Goal: Task Accomplishment & Management: Manage account settings

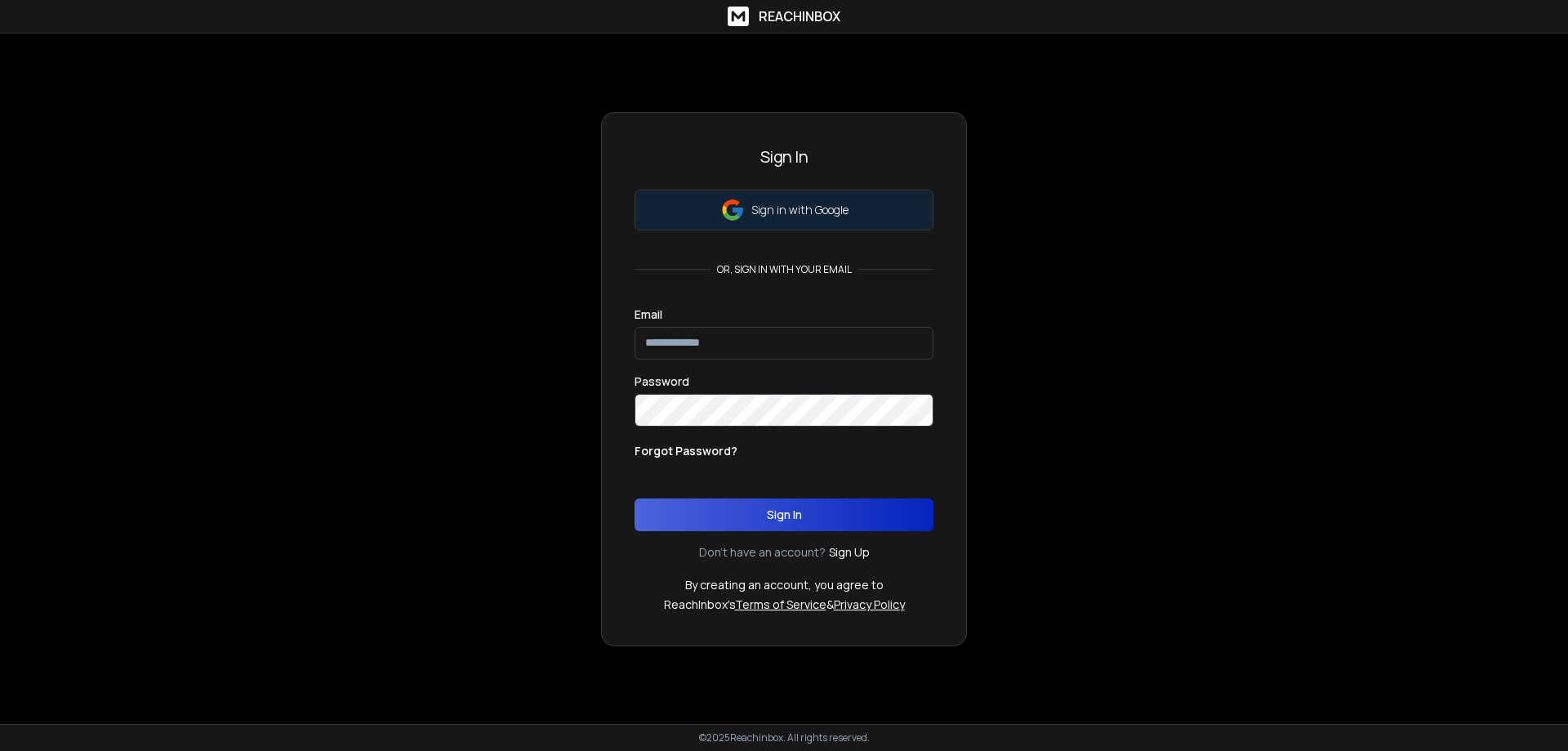
click at [728, 190] on button "Sign in with Google" at bounding box center [784, 210] width 299 height 41
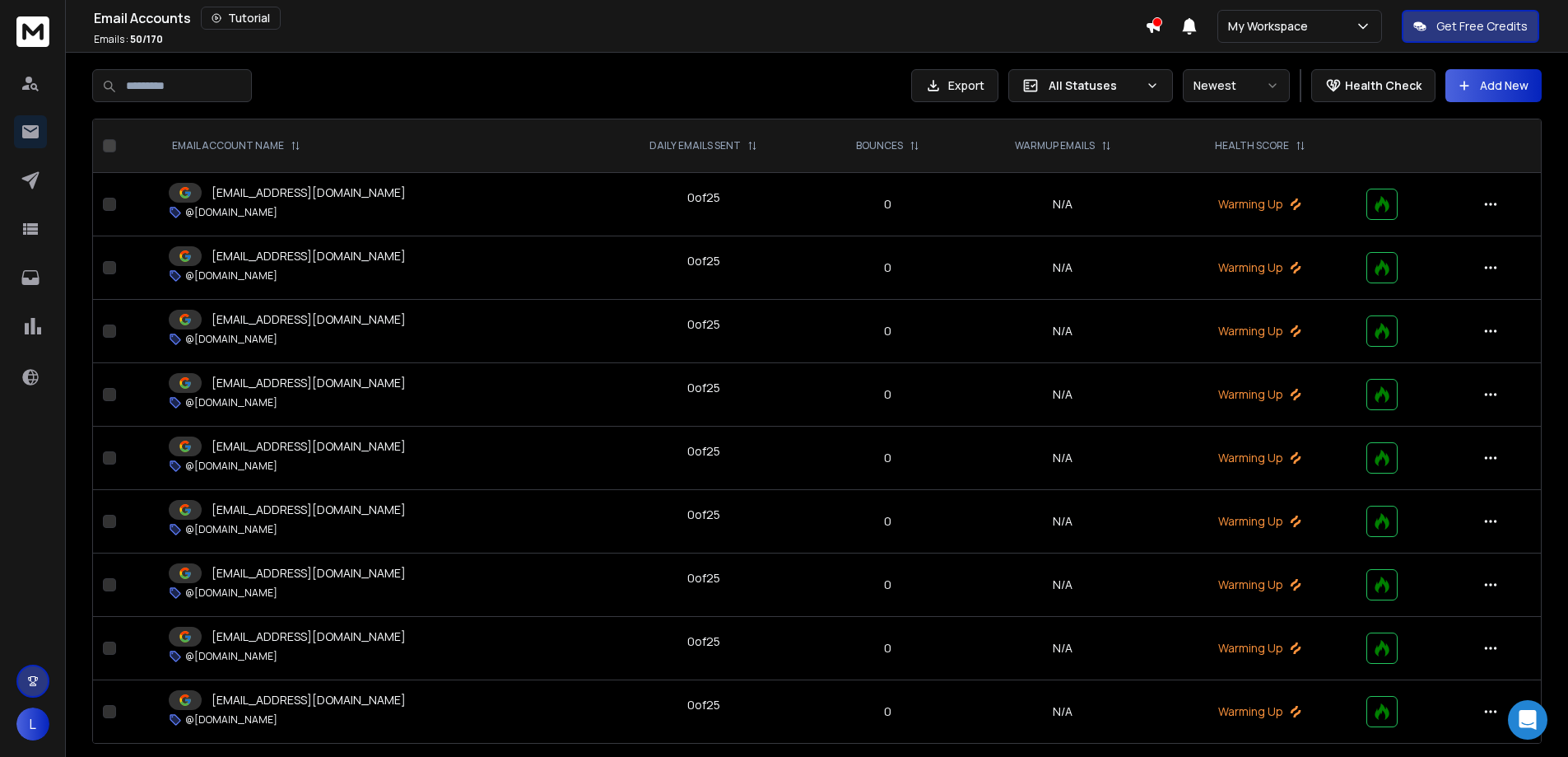
click at [585, 83] on div at bounding box center [497, 85] width 809 height 33
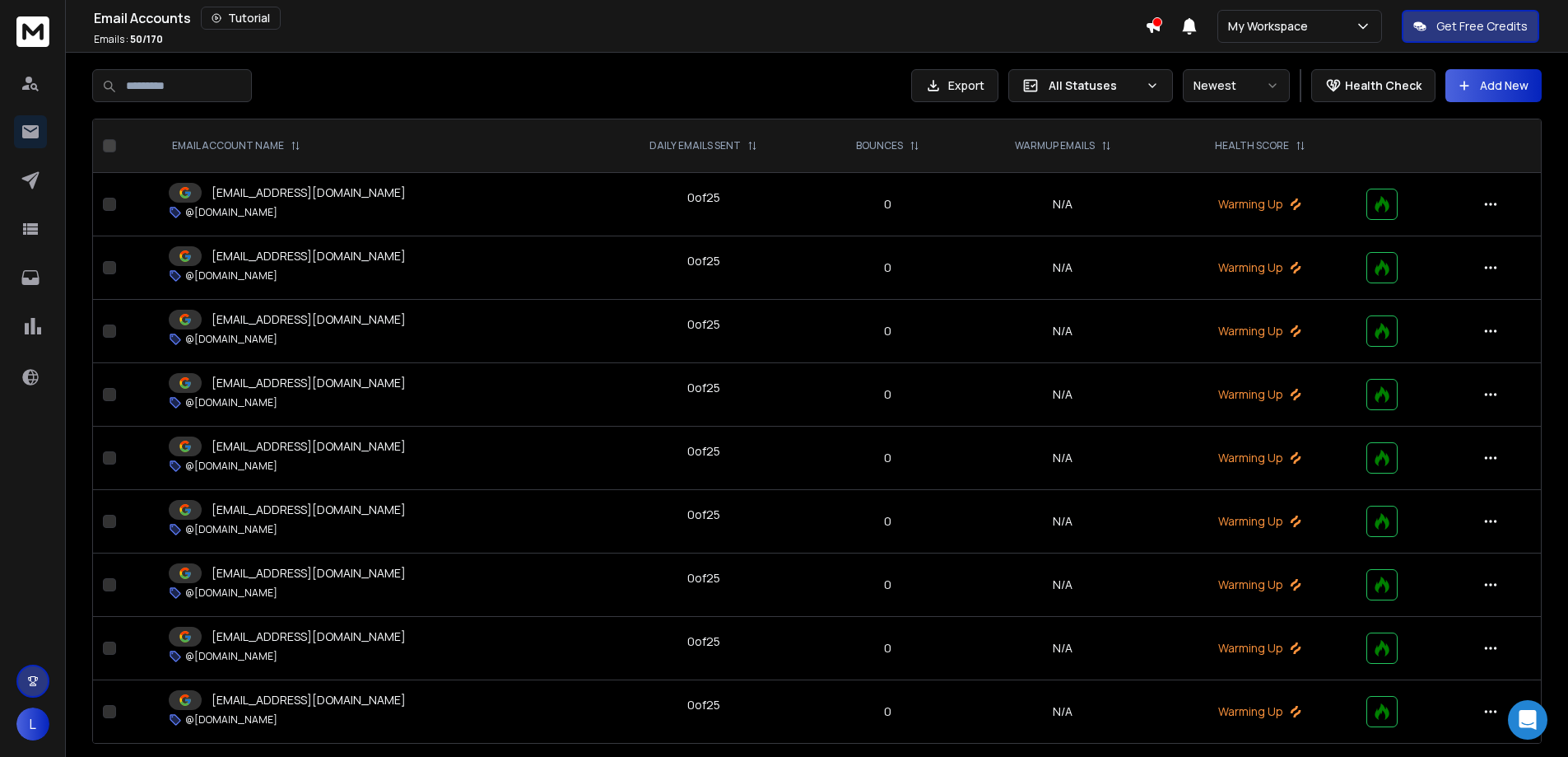
click at [585, 83] on div at bounding box center [497, 85] width 809 height 33
click at [1133, 95] on div "All Statuses" at bounding box center [1091, 85] width 165 height 33
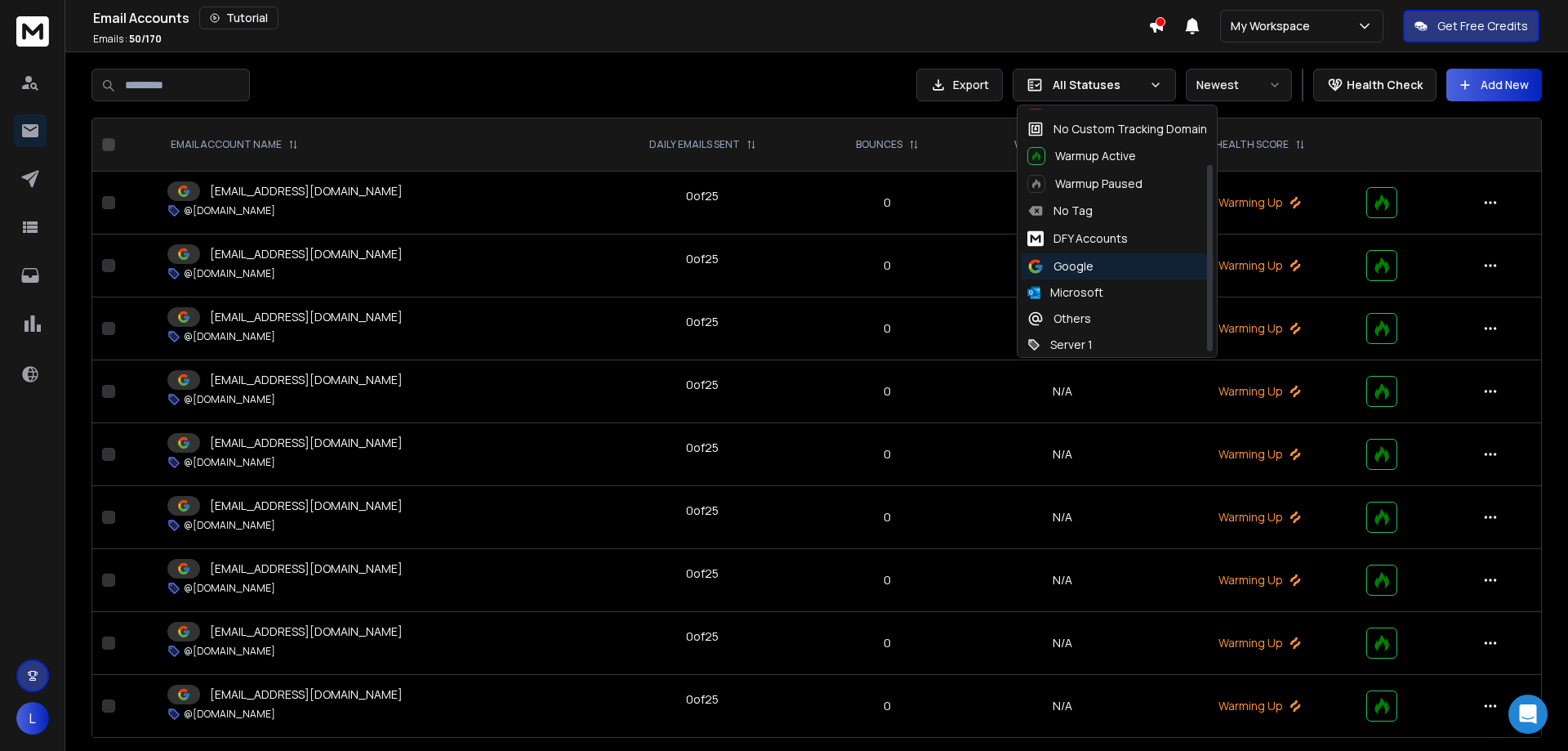
scroll to position [75, 0]
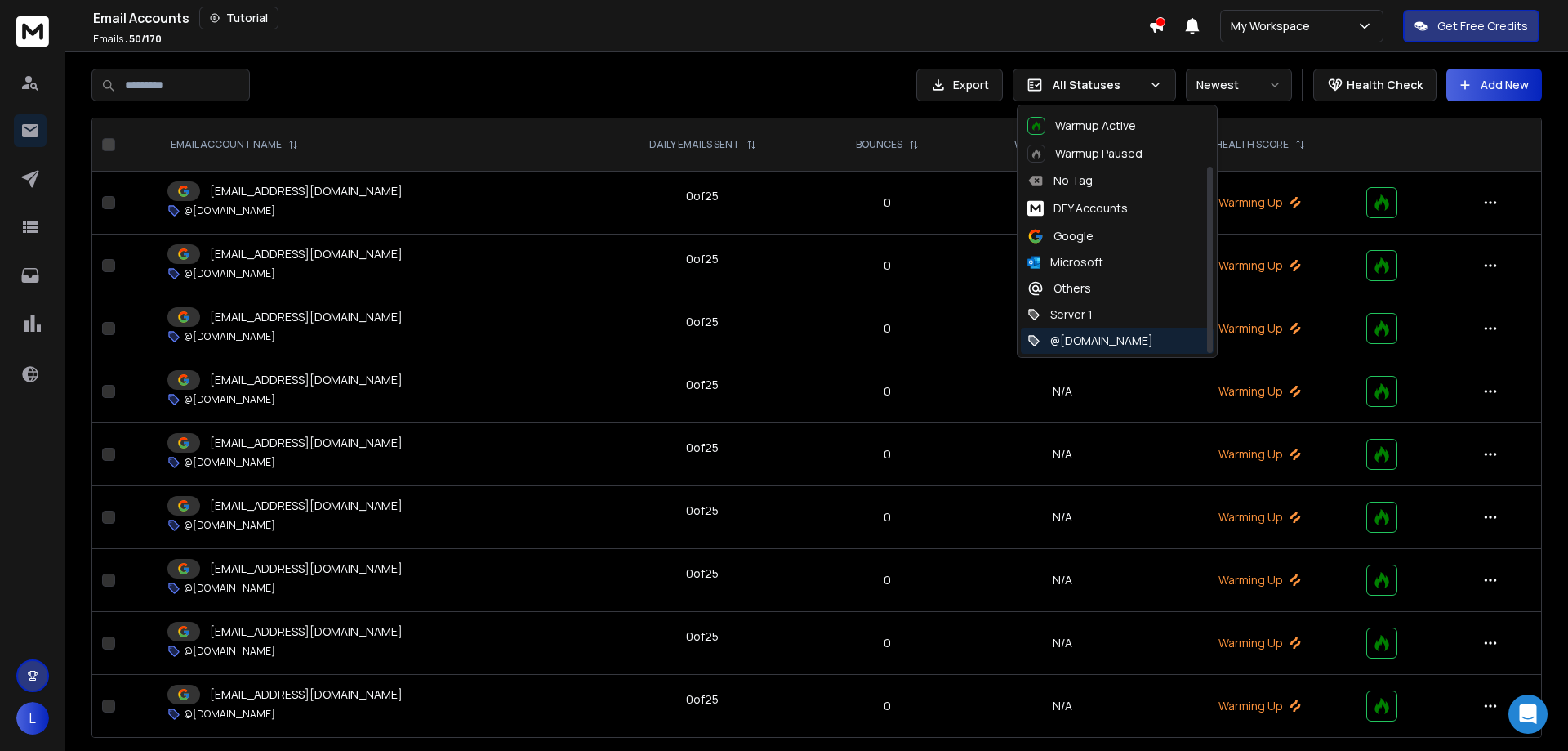
click at [1075, 334] on div "@[DOMAIN_NAME]" at bounding box center [1090, 341] width 126 height 17
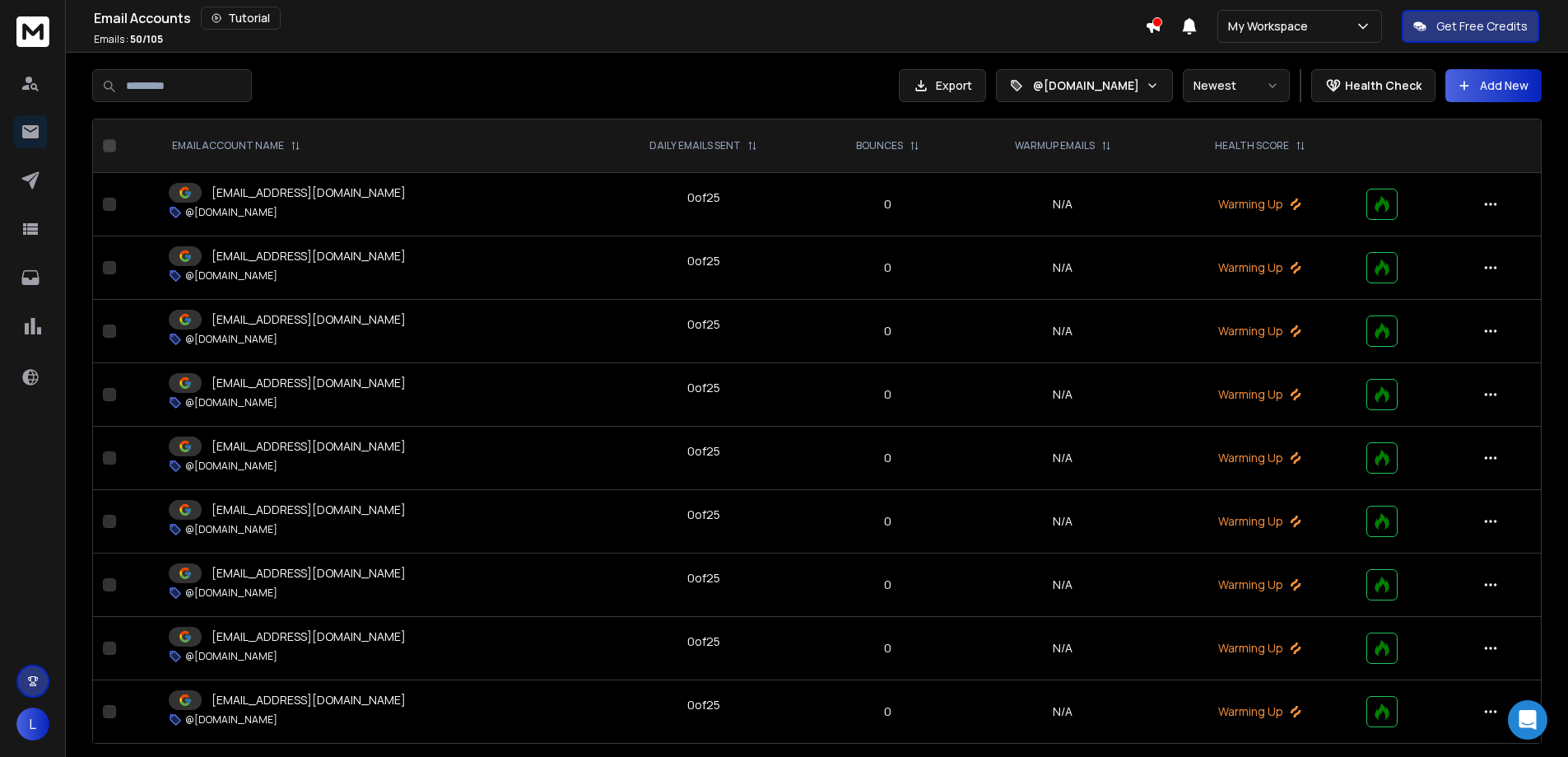
click at [533, 84] on div at bounding box center [491, 85] width 797 height 33
click at [1145, 95] on div "@[DOMAIN_NAME]" at bounding box center [1084, 85] width 177 height 33
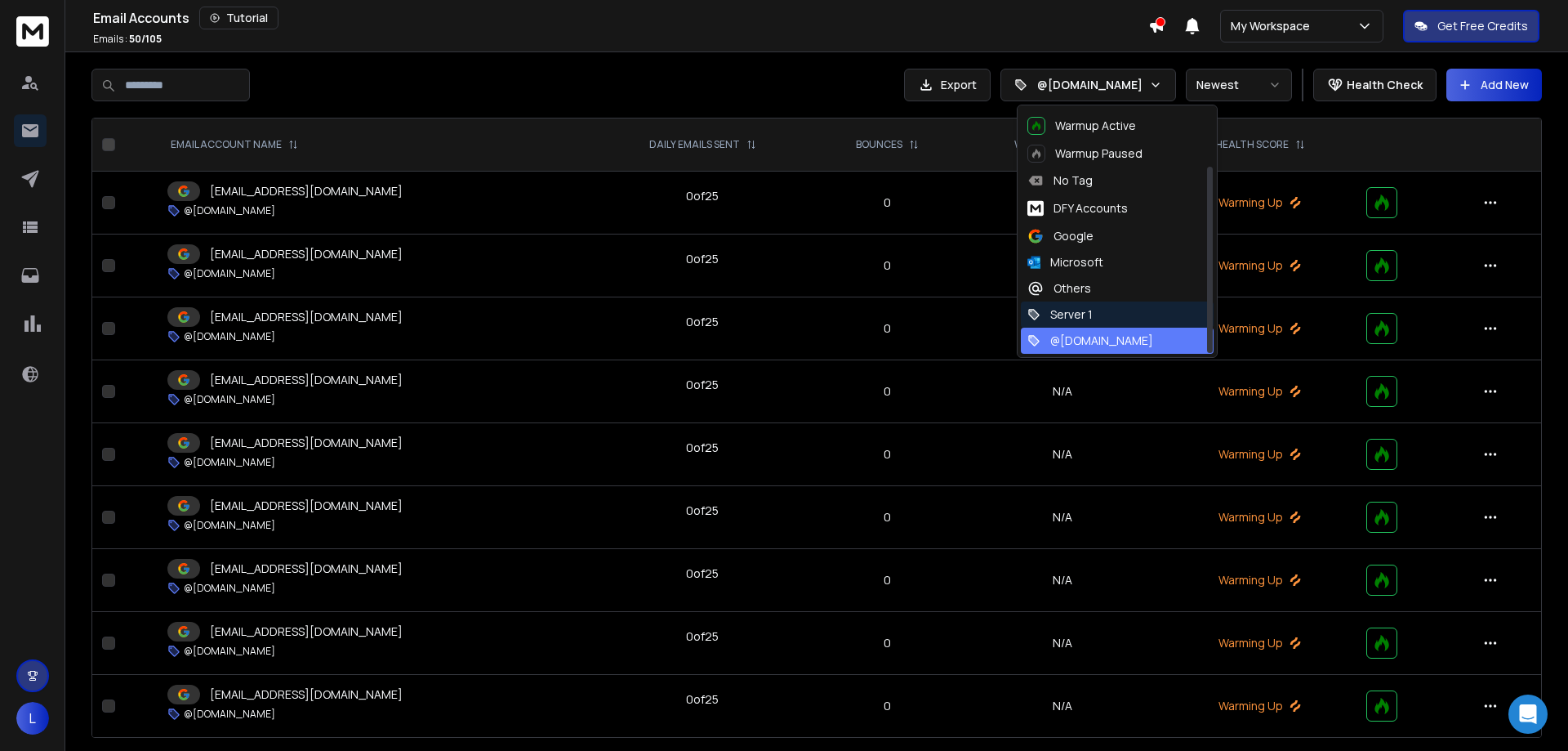
click at [1078, 305] on div "Server 1" at bounding box center [1117, 314] width 193 height 26
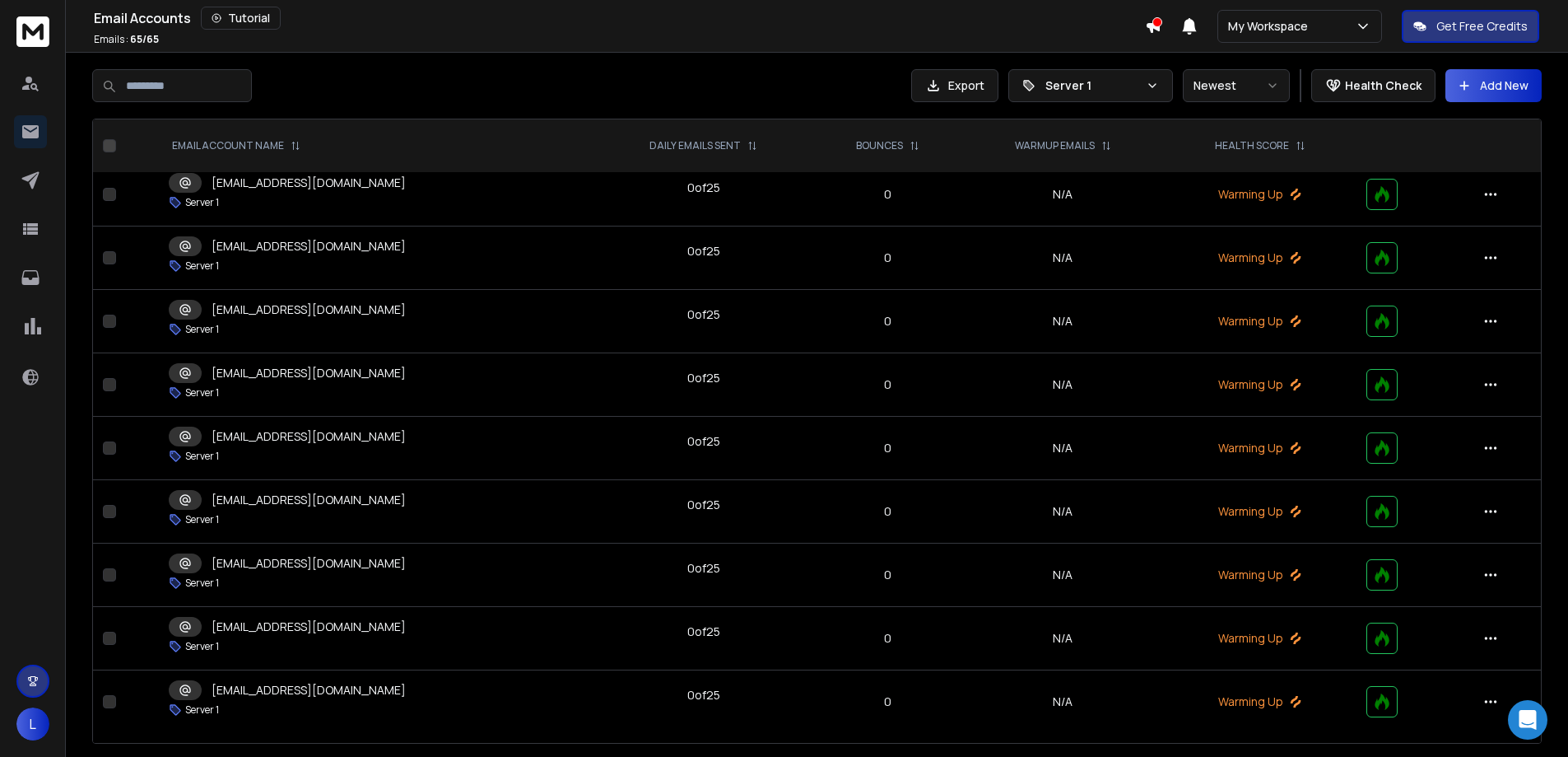
scroll to position [3564, 0]
click at [620, 61] on div "Export Server 1 Newest Health Check Add New EMAIL ACCOUNT NAME DAILY EMAILS SEN…" at bounding box center [816, 407] width 1502 height 707
click at [562, 381] on td "allofus@beforegrowth.com Server 1" at bounding box center [375, 381] width 433 height 63
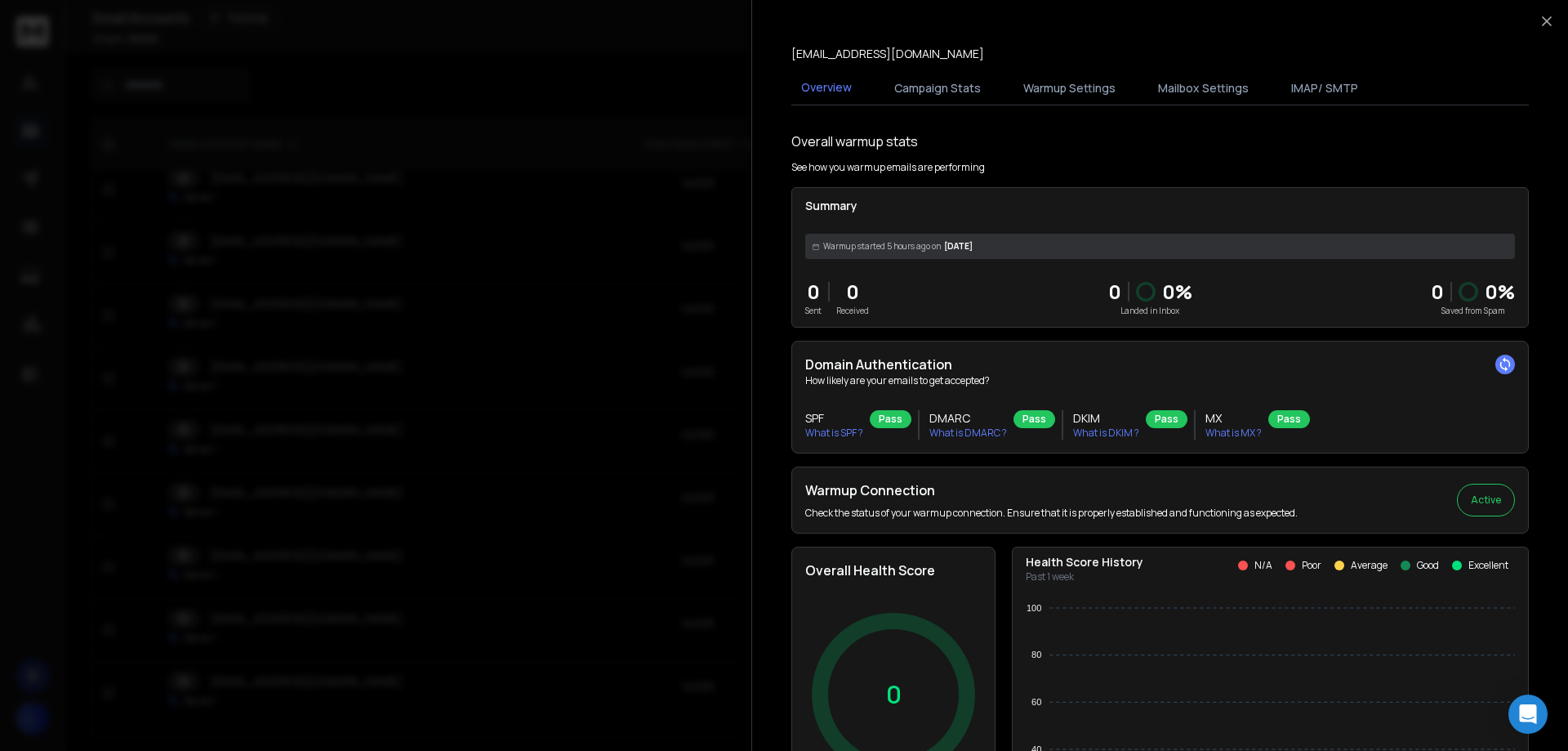
click at [1413, 359] on h2 "Domain Authentication" at bounding box center [1160, 363] width 710 height 19
click at [1409, 359] on h2 "Domain Authentication" at bounding box center [1160, 363] width 710 height 19
click at [1545, 15] on icon "button" at bounding box center [1547, 22] width 17 height 17
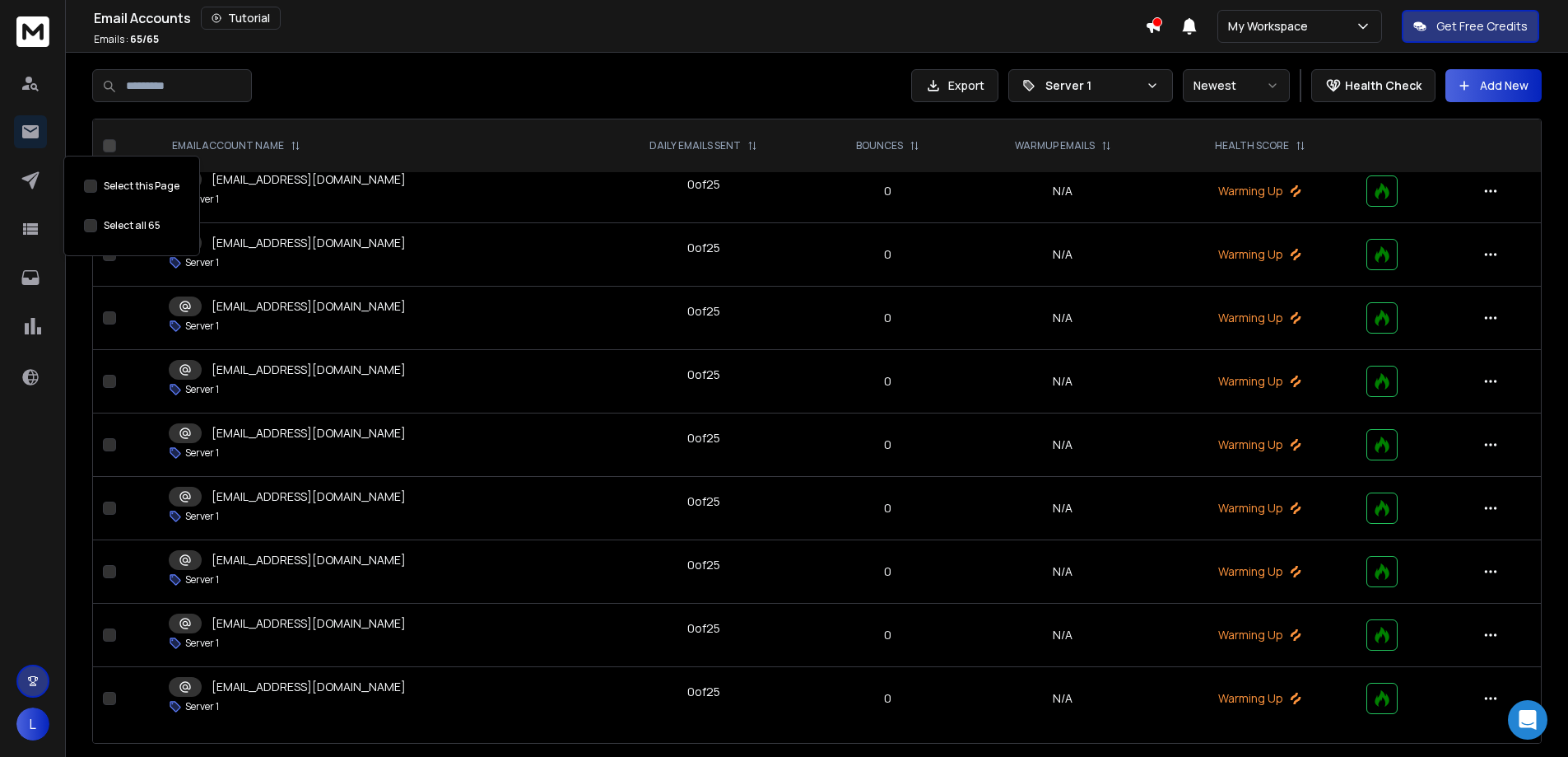
click at [92, 227] on button "Select this Page" at bounding box center [91, 226] width 13 height 13
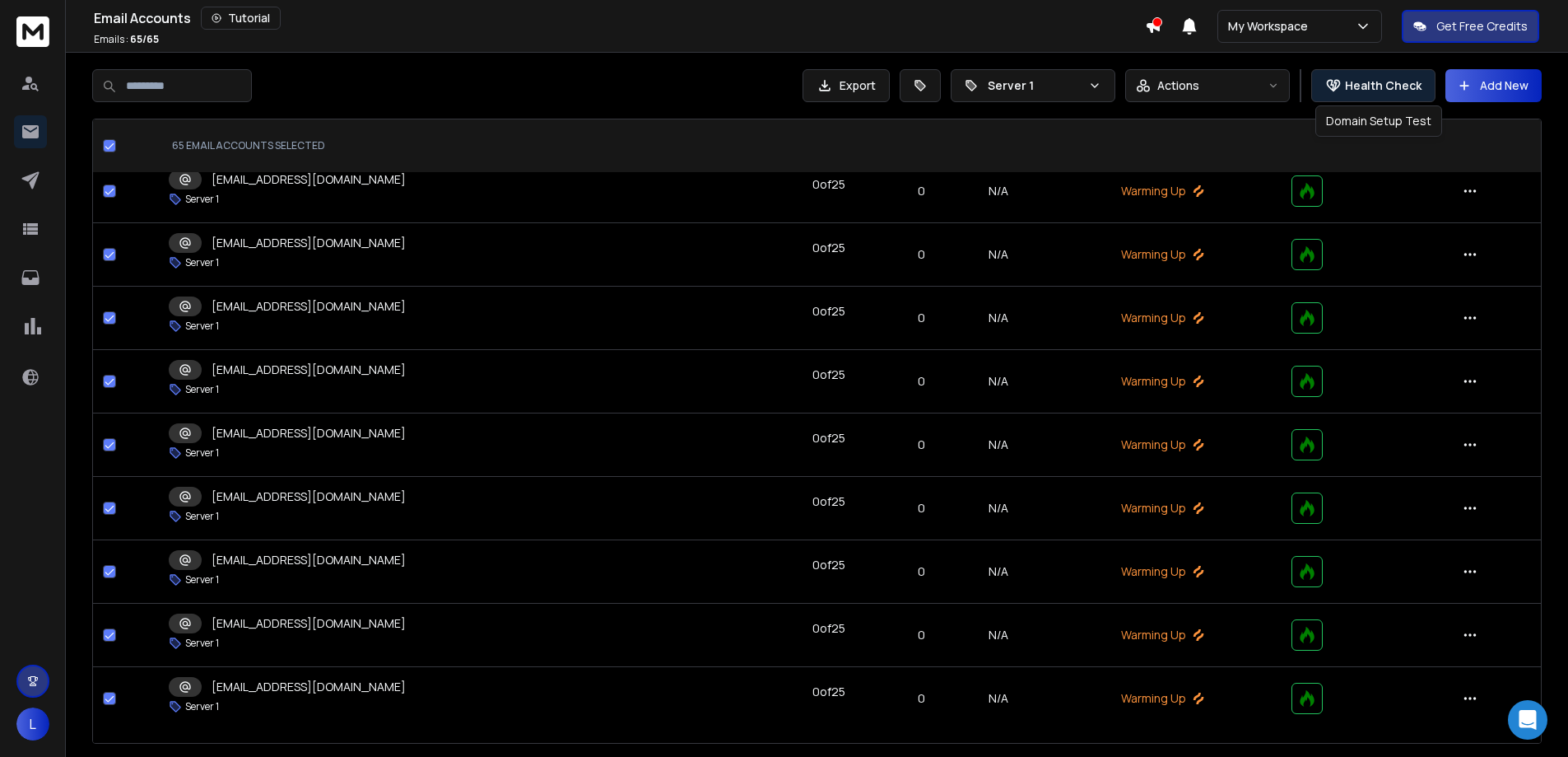
click at [1347, 88] on div "Health Check" at bounding box center [1374, 86] width 96 height 17
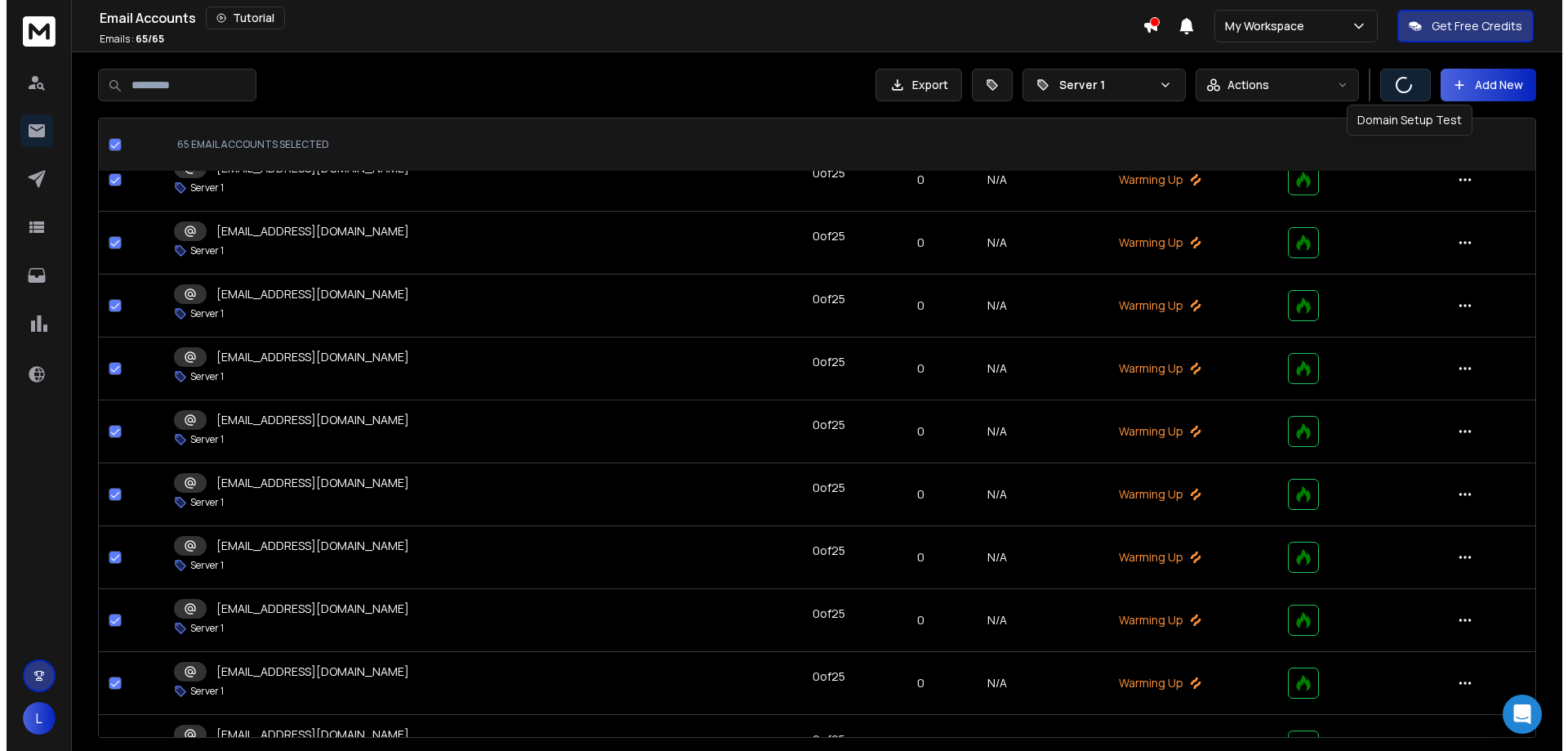
scroll to position [0, 0]
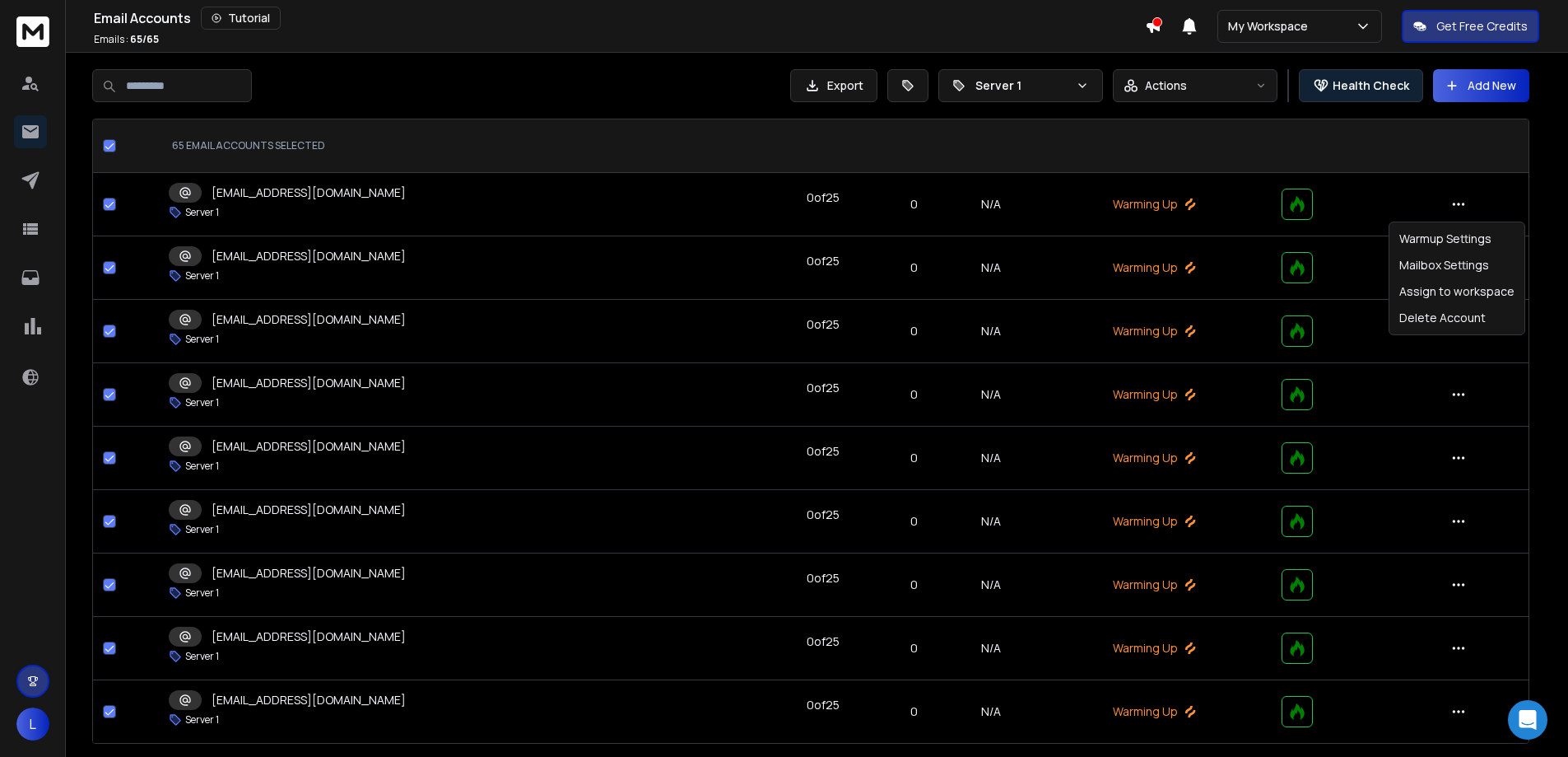
click at [1461, 196] on button at bounding box center [1459, 204] width 120 height 28
click at [1312, 130] on th at bounding box center [1341, 147] width 118 height 54
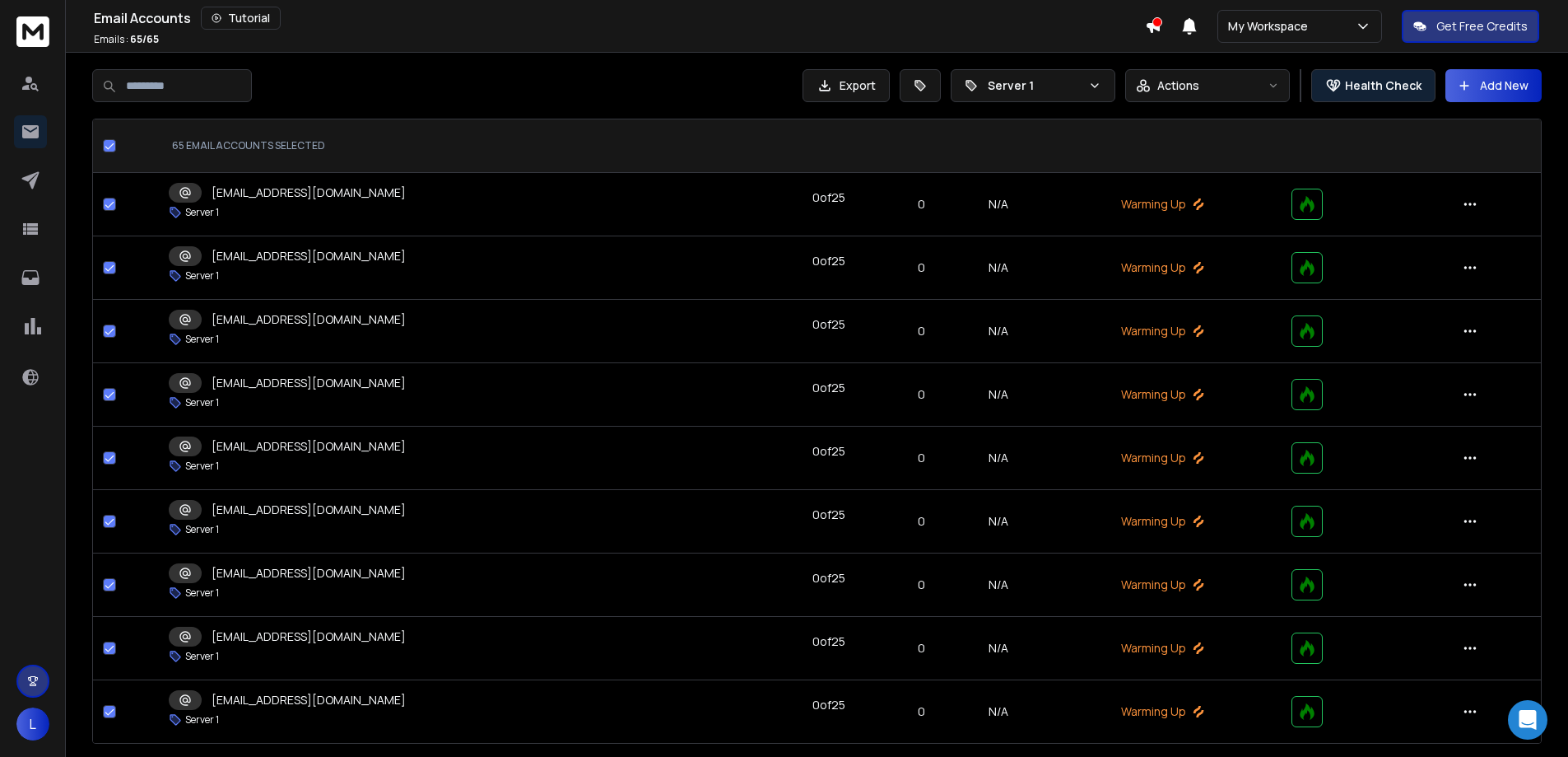
click at [679, 207] on div "Server 1" at bounding box center [464, 213] width 589 height 13
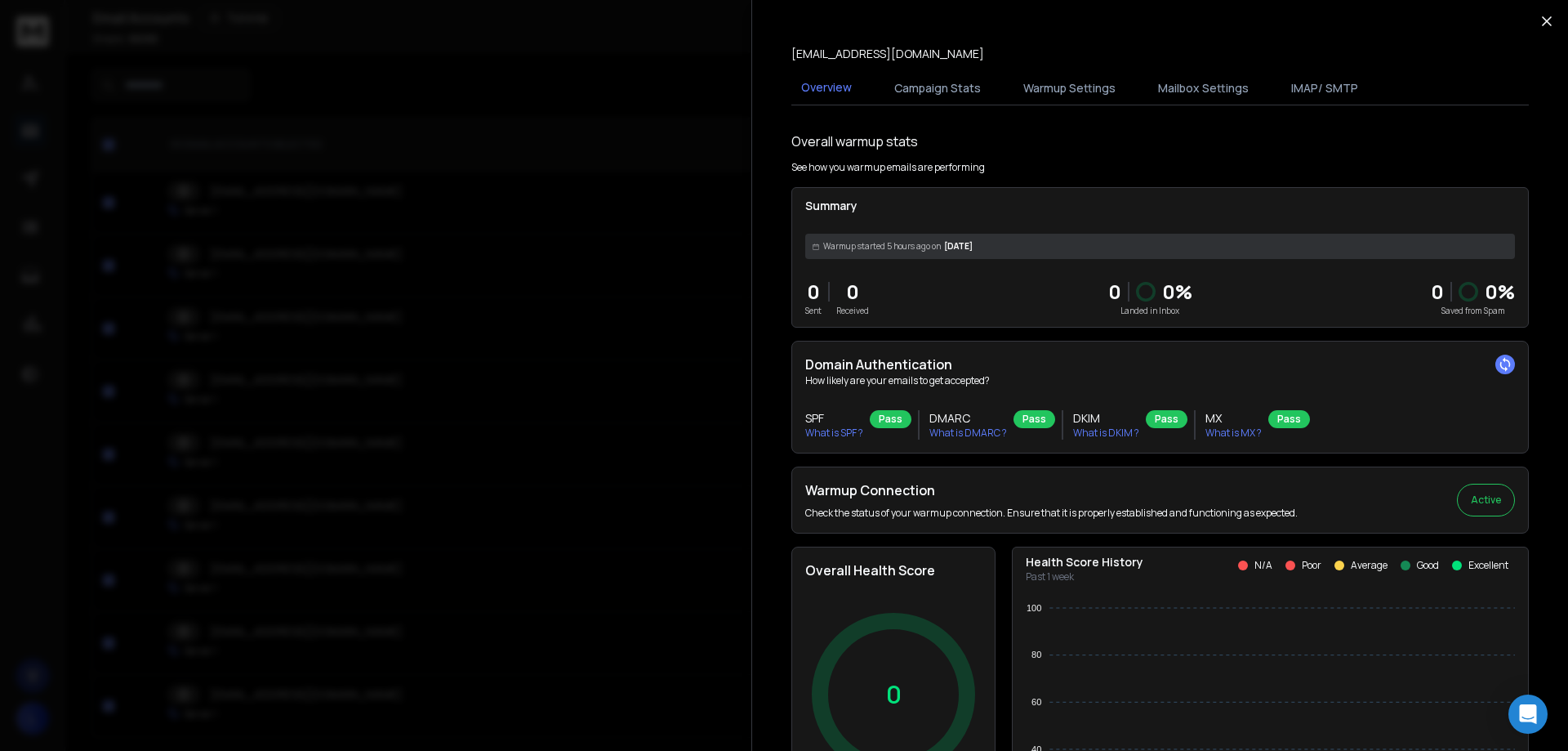
click at [1539, 27] on icon "button" at bounding box center [1547, 22] width 17 height 17
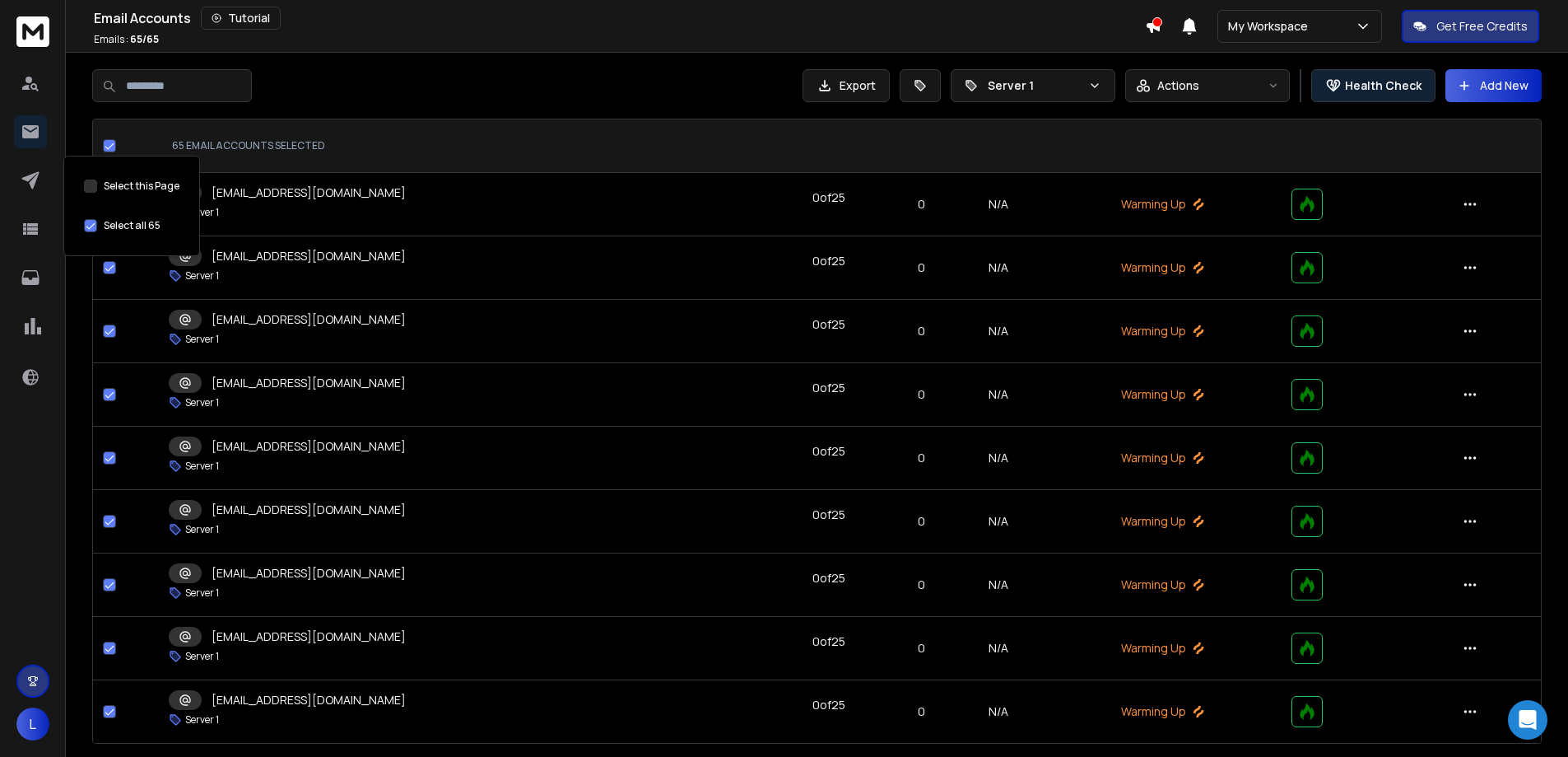
click at [87, 183] on button "Select this Page" at bounding box center [91, 186] width 13 height 13
click at [1003, 75] on div "Server 1" at bounding box center [1034, 85] width 165 height 33
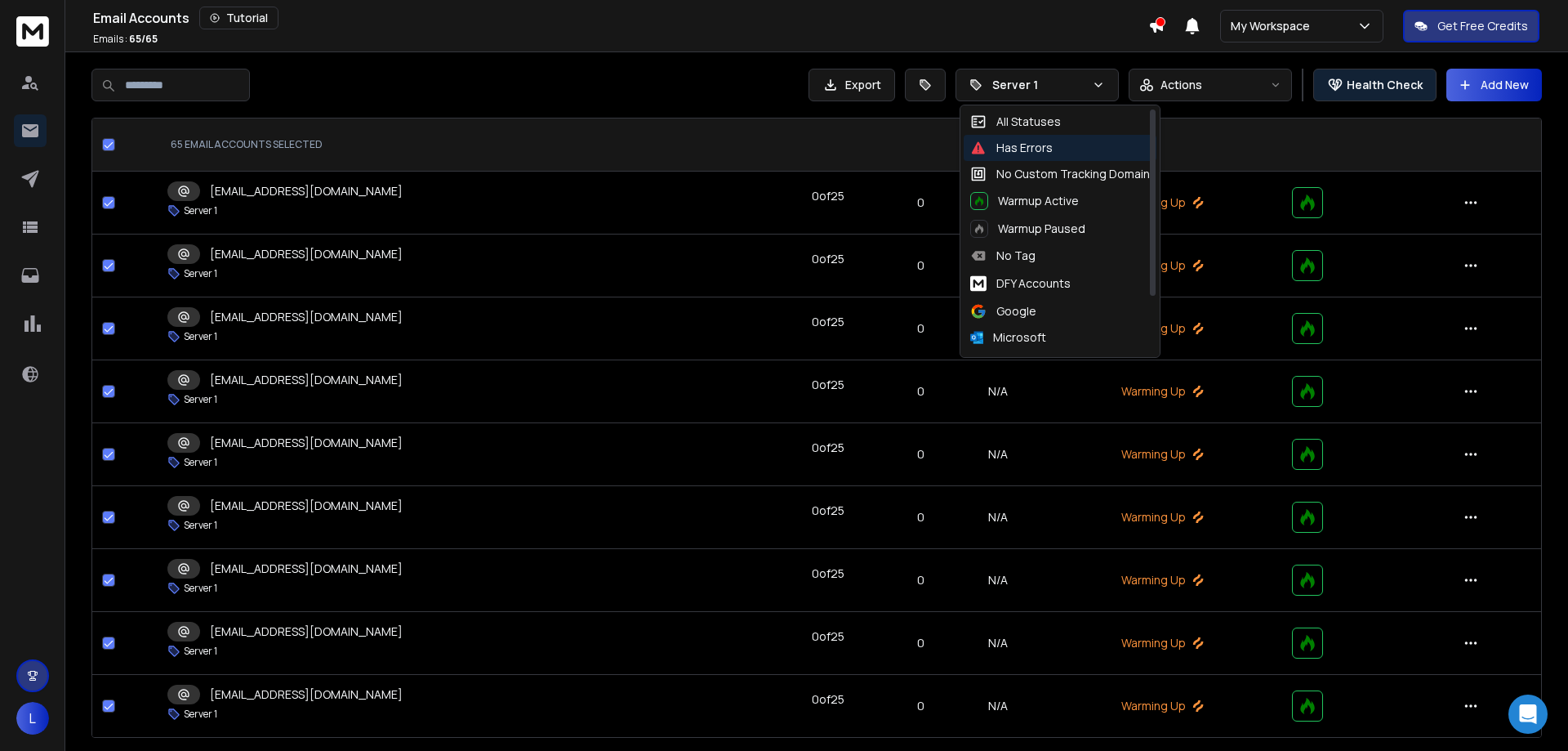
click at [1018, 140] on div "Has Errors" at bounding box center [1011, 148] width 83 height 17
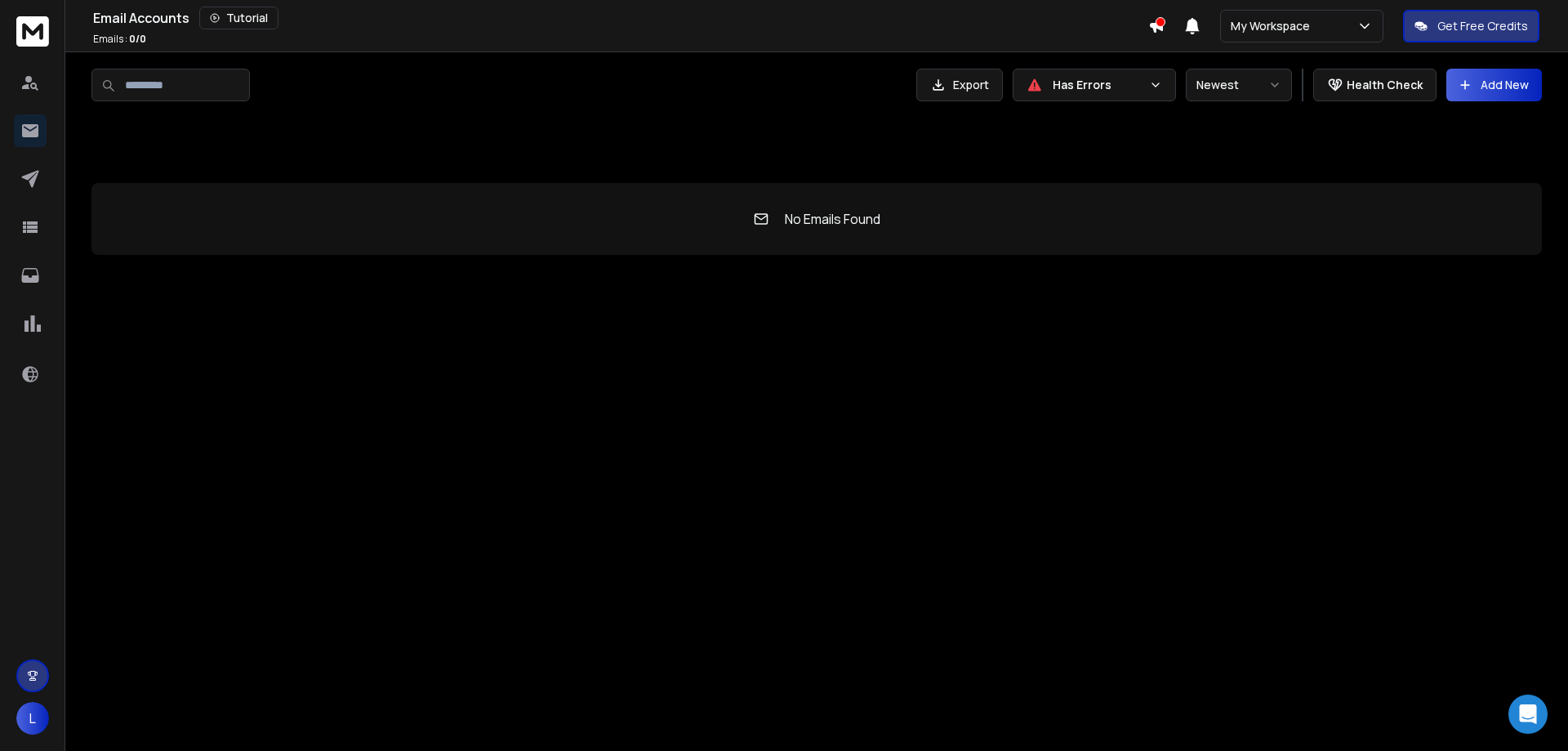
click at [1054, 94] on div "Has Errors" at bounding box center [1095, 84] width 164 height 33
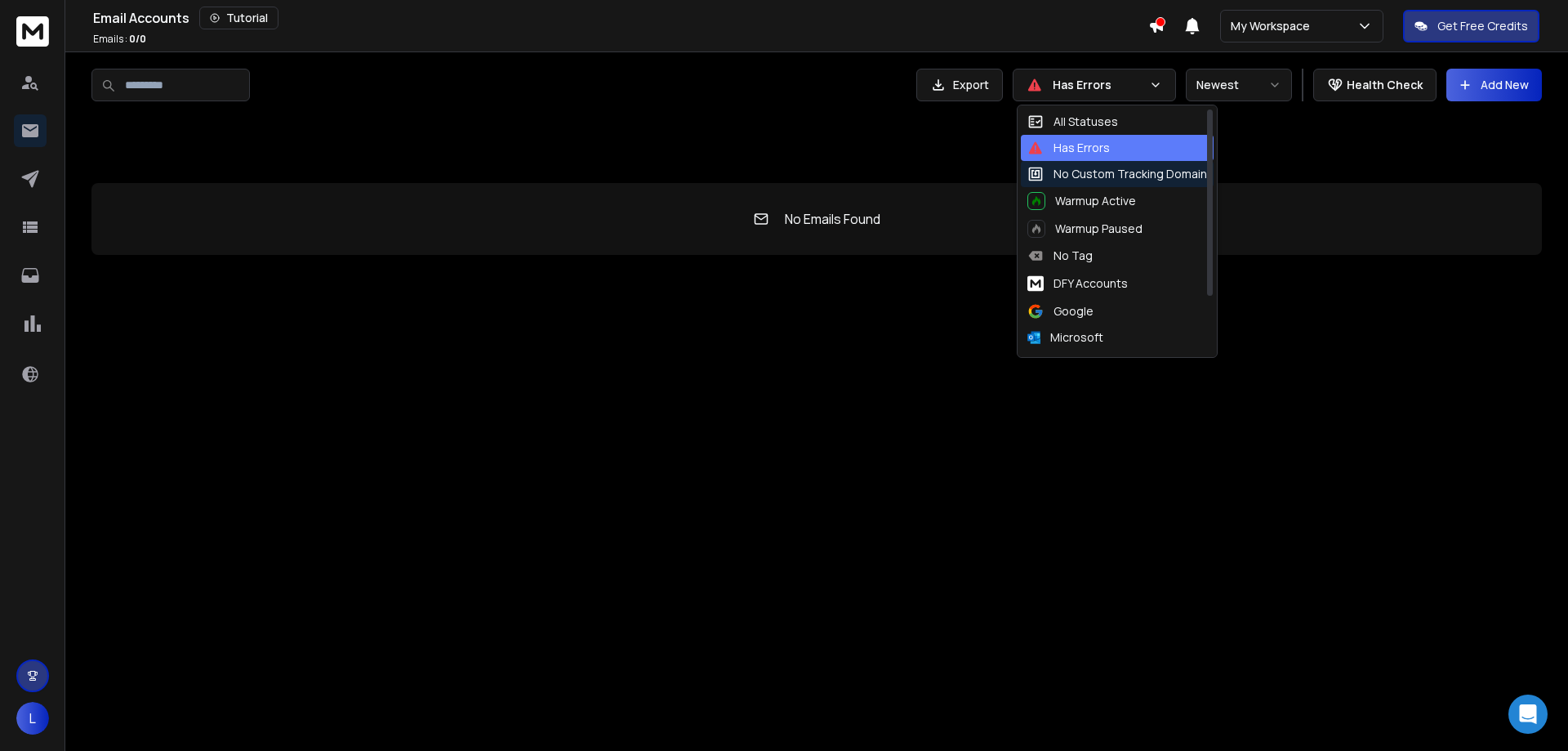
click at [1065, 175] on div "No Custom Tracking Domain" at bounding box center [1116, 175] width 180 height 17
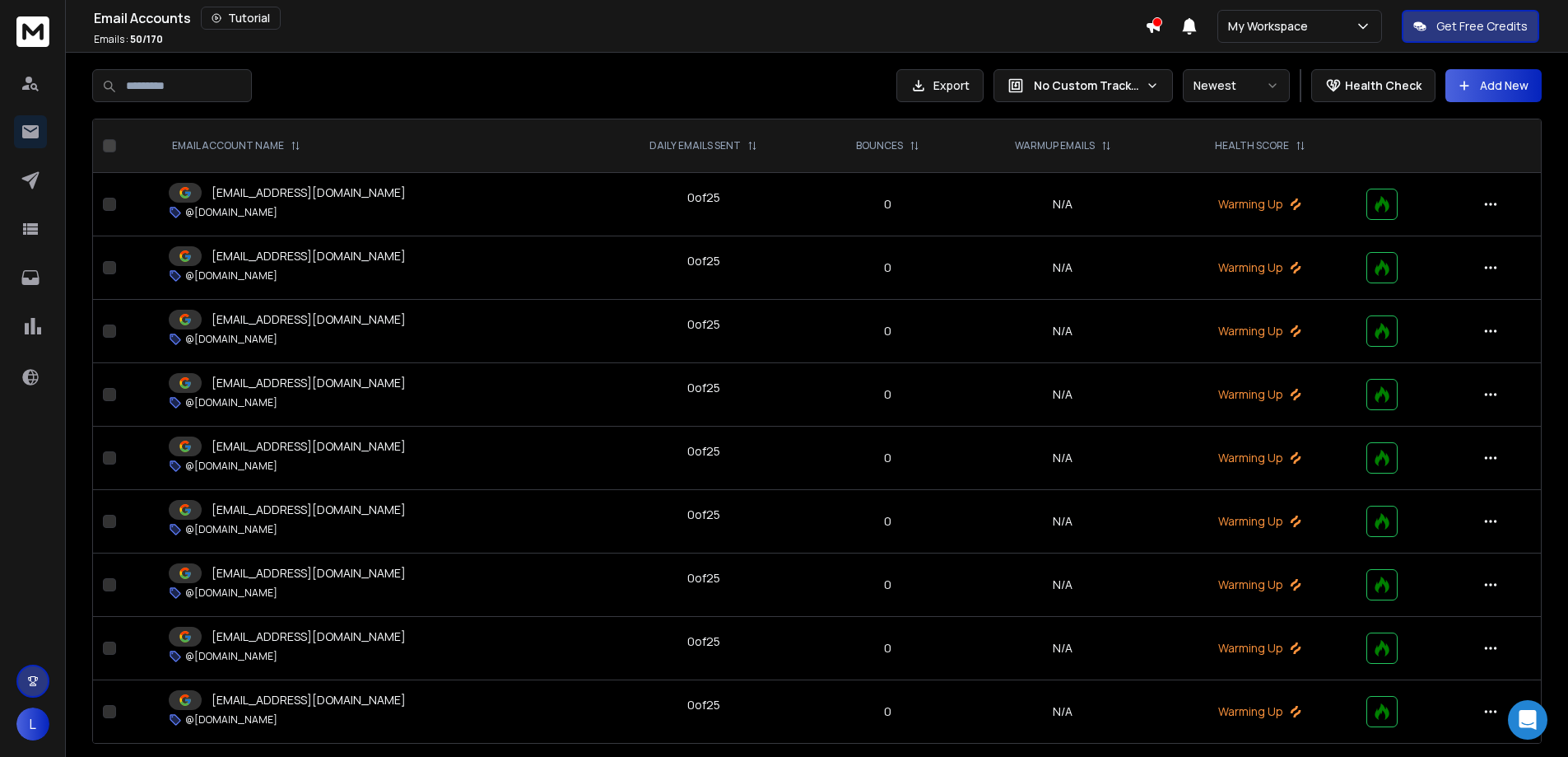
click at [1078, 92] on p "No Custom Tracking Domain" at bounding box center [1086, 86] width 105 height 17
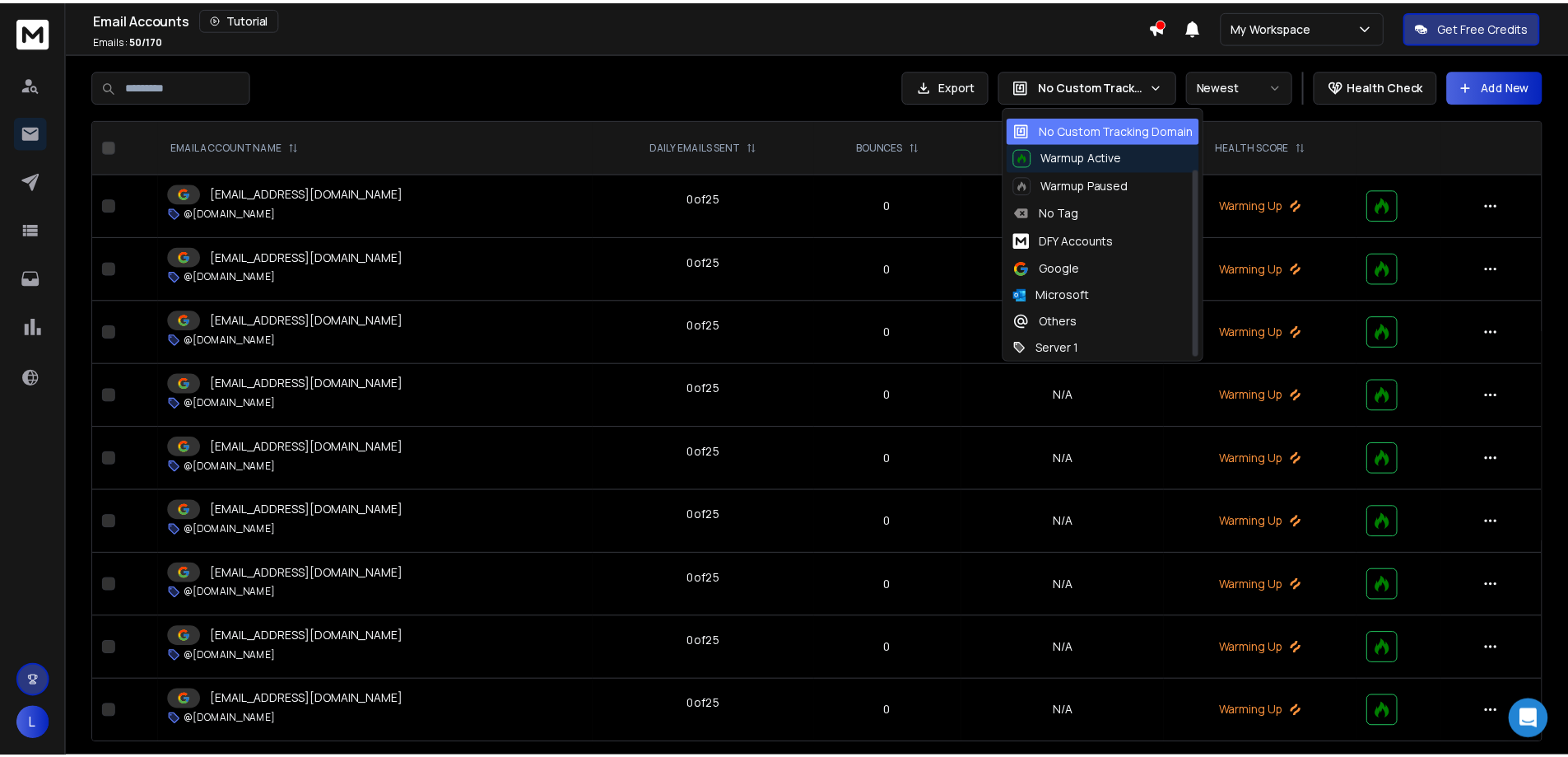
scroll to position [76, 0]
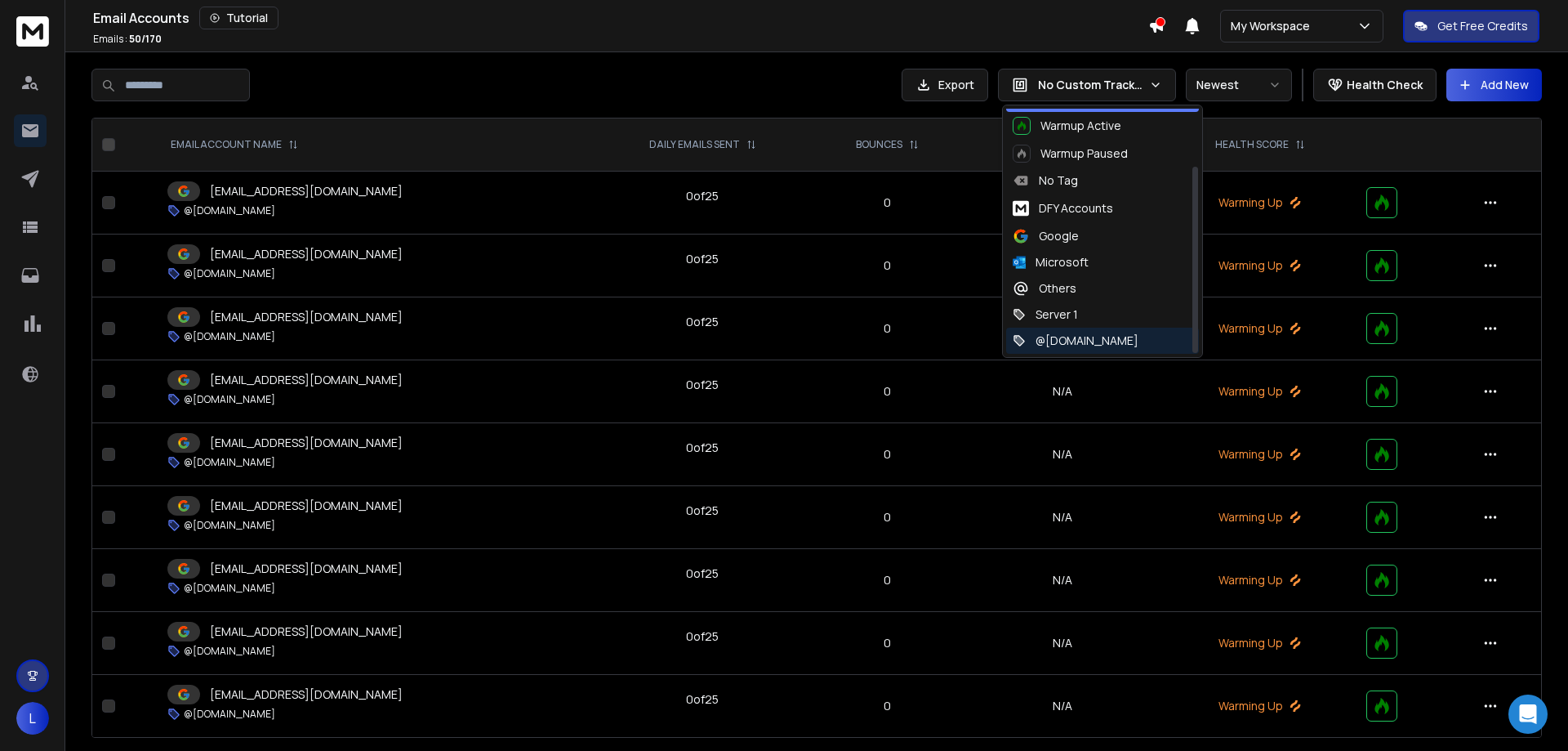
click at [1054, 332] on div "@[DOMAIN_NAME]" at bounding box center [1102, 340] width 193 height 26
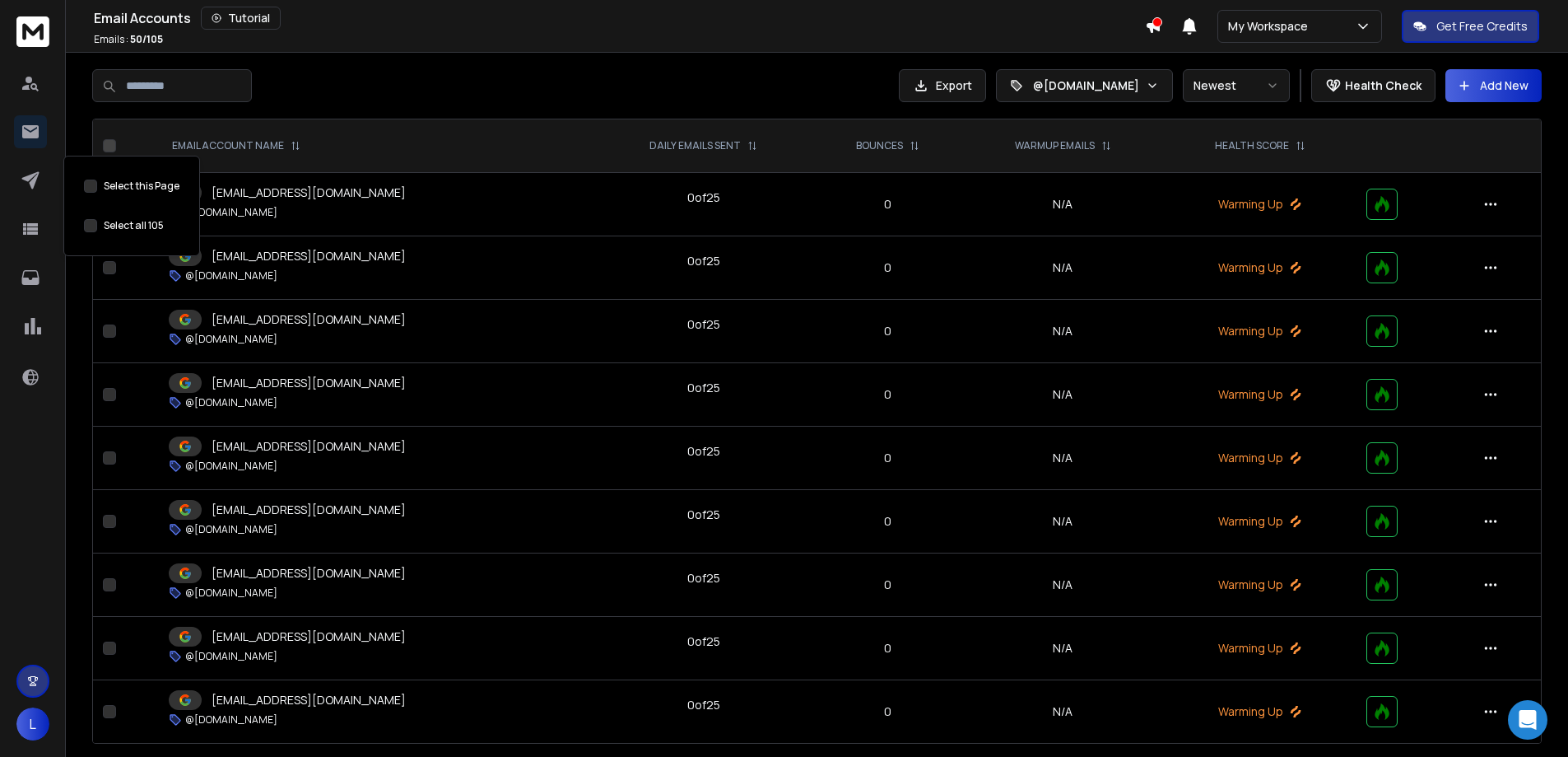
click at [90, 220] on button "Select this Page" at bounding box center [91, 226] width 13 height 13
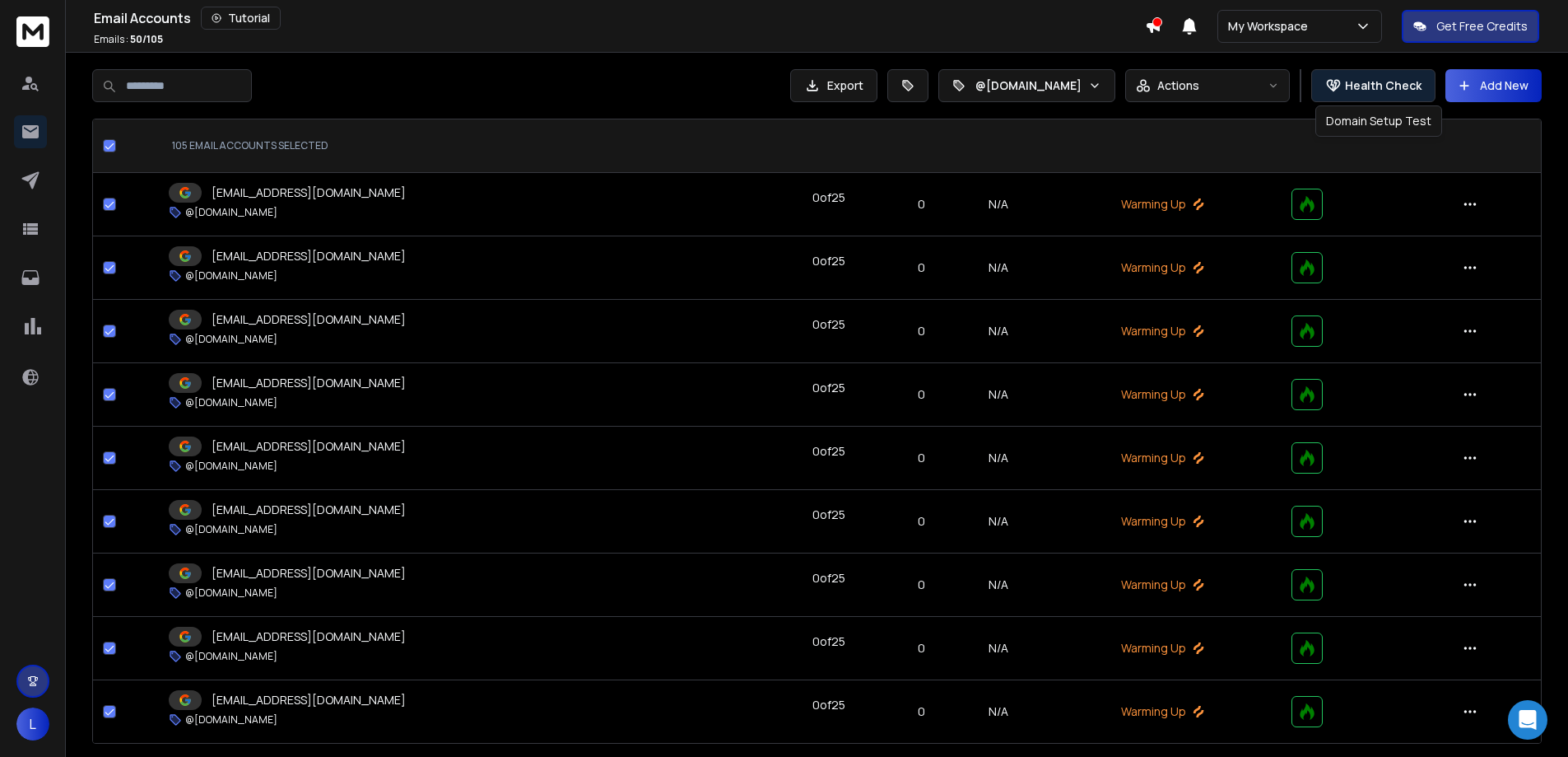
click at [1333, 87] on icon at bounding box center [1334, 86] width 14 height 13
click at [687, 520] on td "emricktalon@gmail.com @gmail.com" at bounding box center [464, 521] width 609 height 63
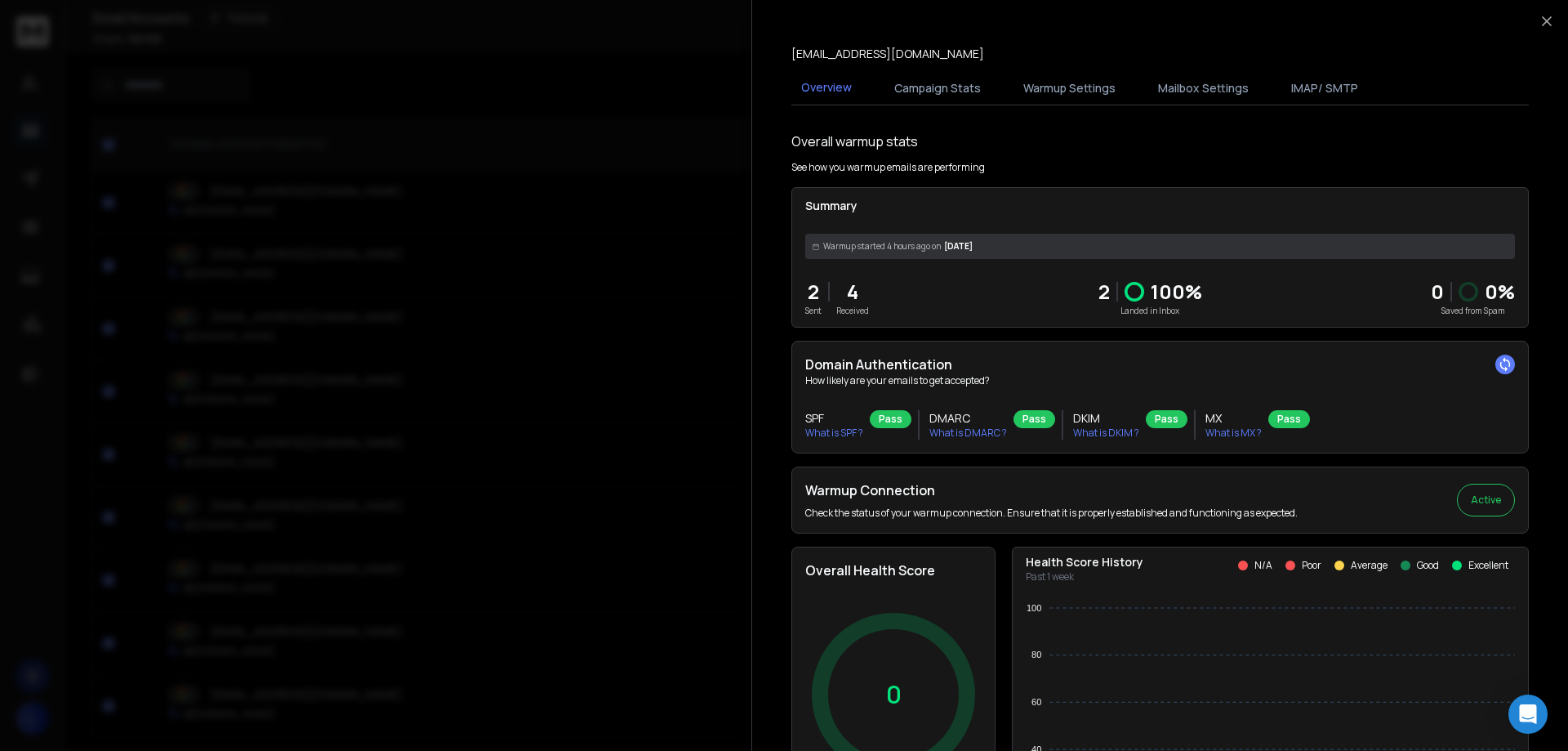
click at [500, 245] on div at bounding box center [784, 375] width 1568 height 751
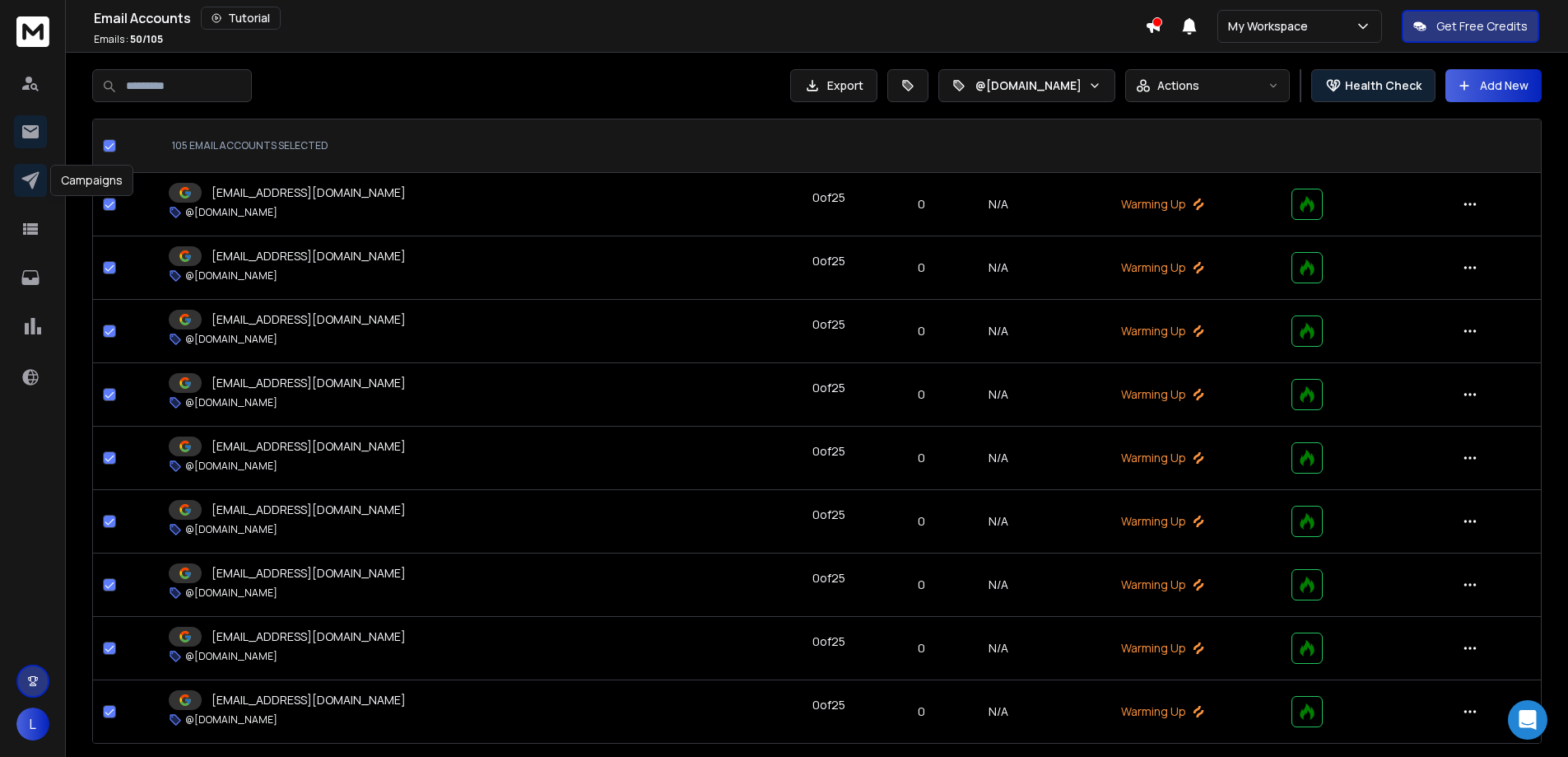
click at [20, 178] on icon at bounding box center [29, 179] width 19 height 19
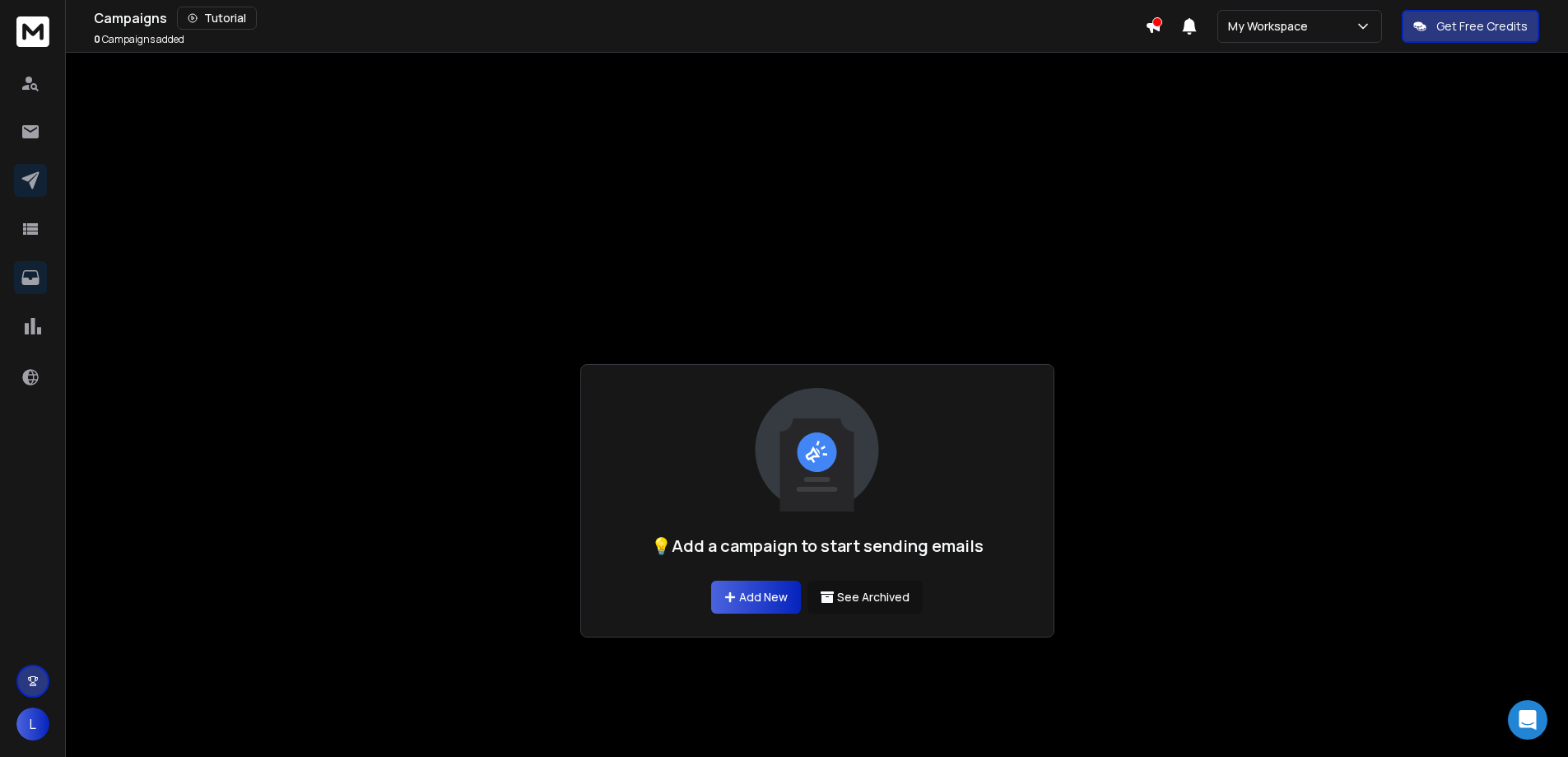
click at [31, 279] on icon at bounding box center [29, 277] width 19 height 19
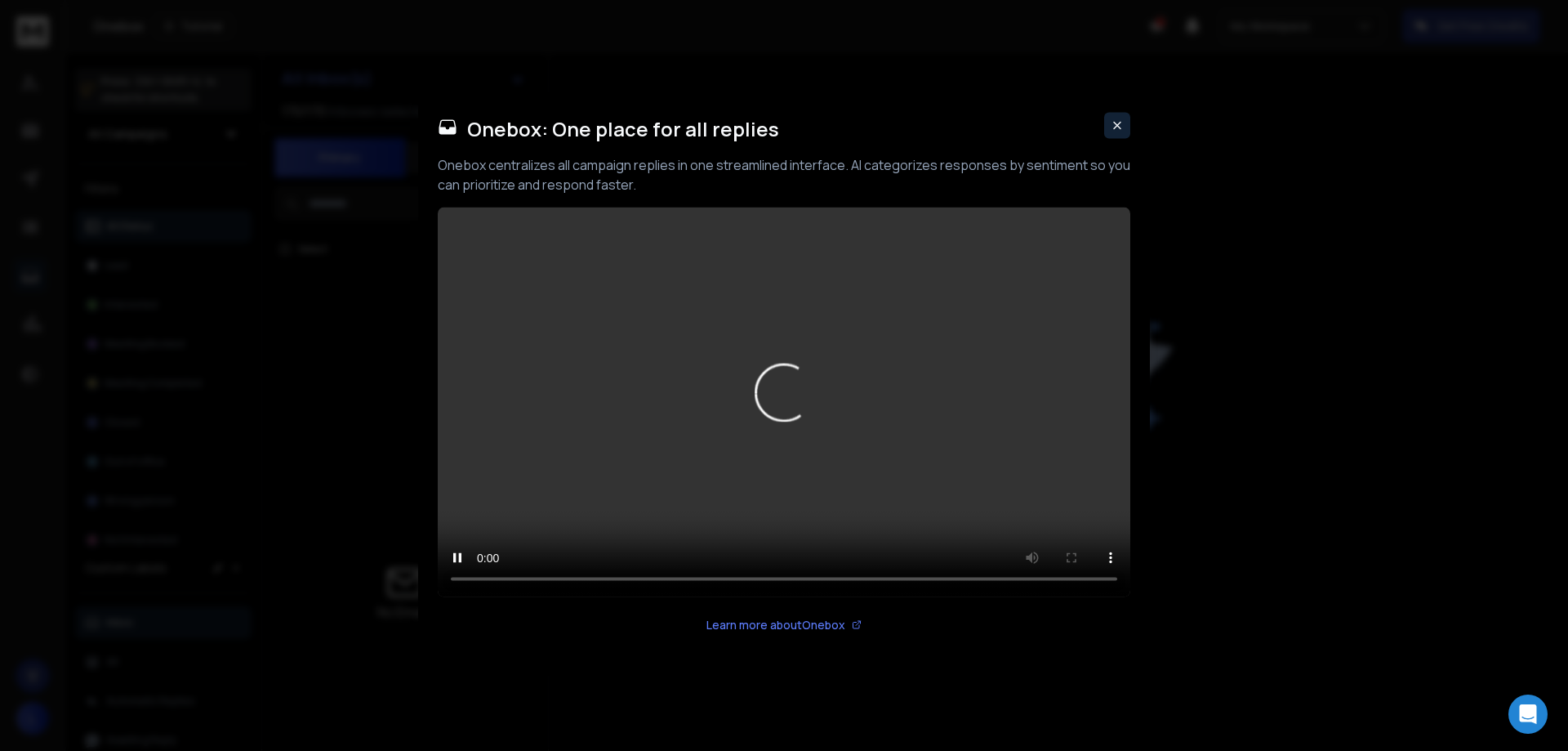
click at [1116, 125] on icon at bounding box center [1117, 125] width 13 height 13
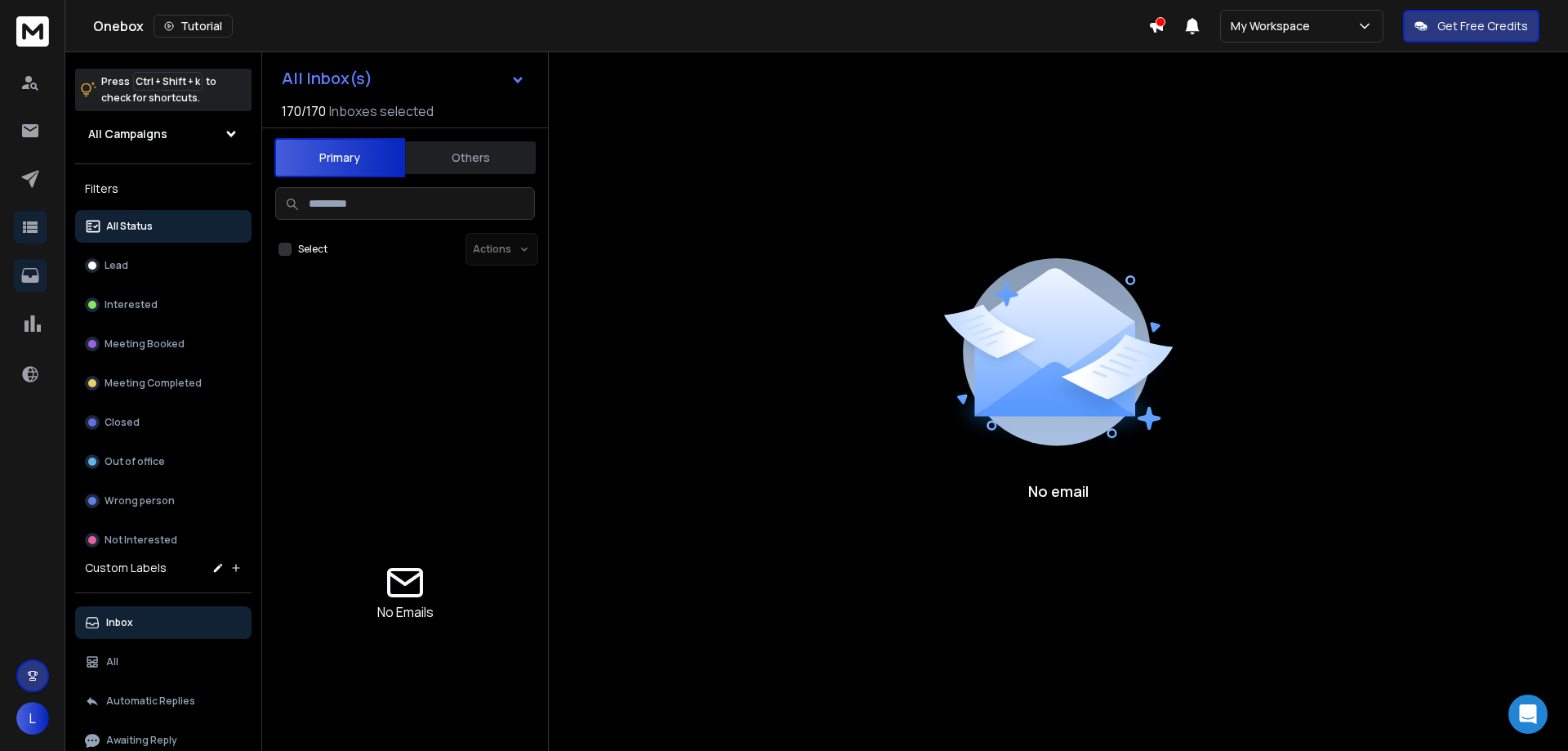
click at [38, 237] on link at bounding box center [30, 226] width 33 height 33
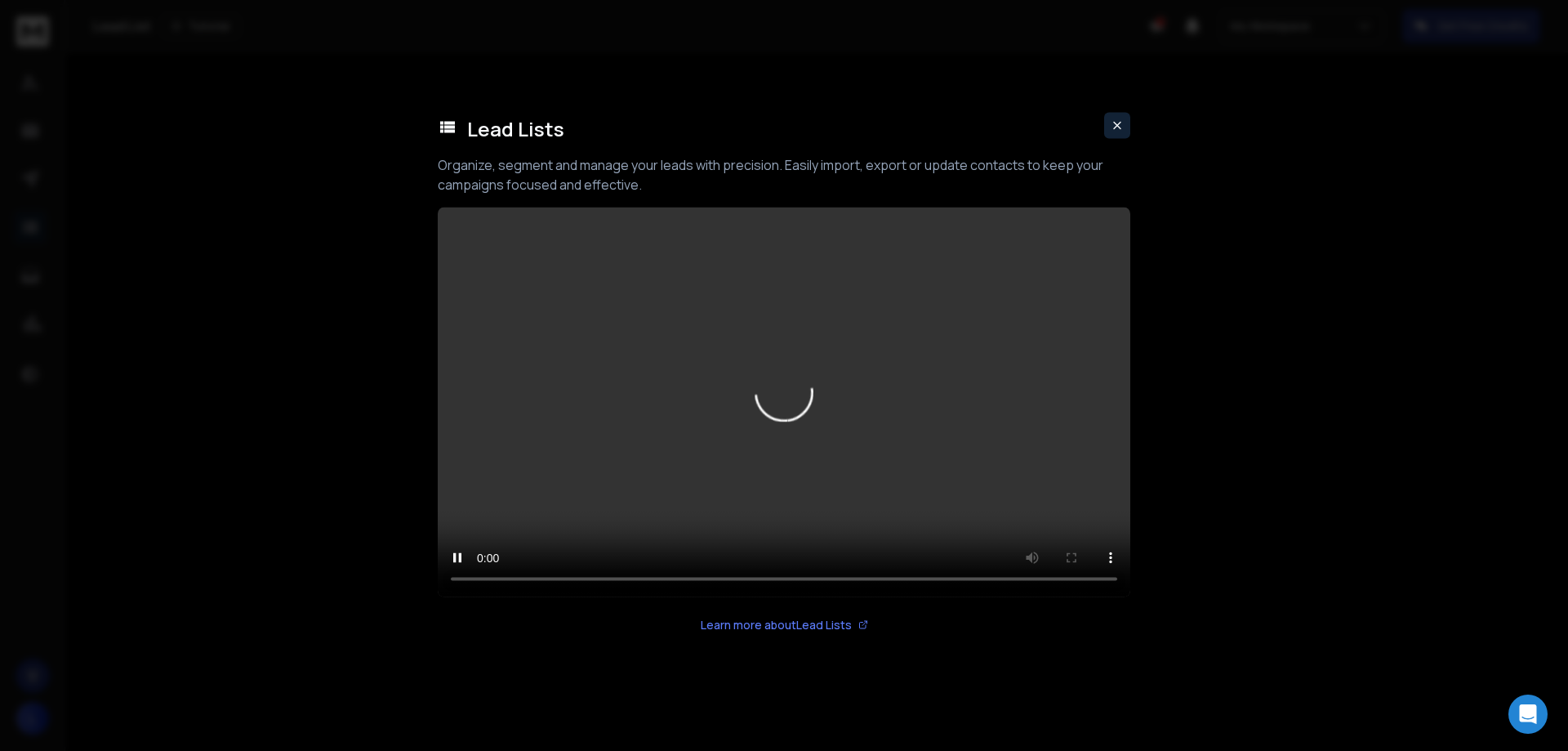
click at [1118, 121] on icon at bounding box center [1117, 125] width 13 height 13
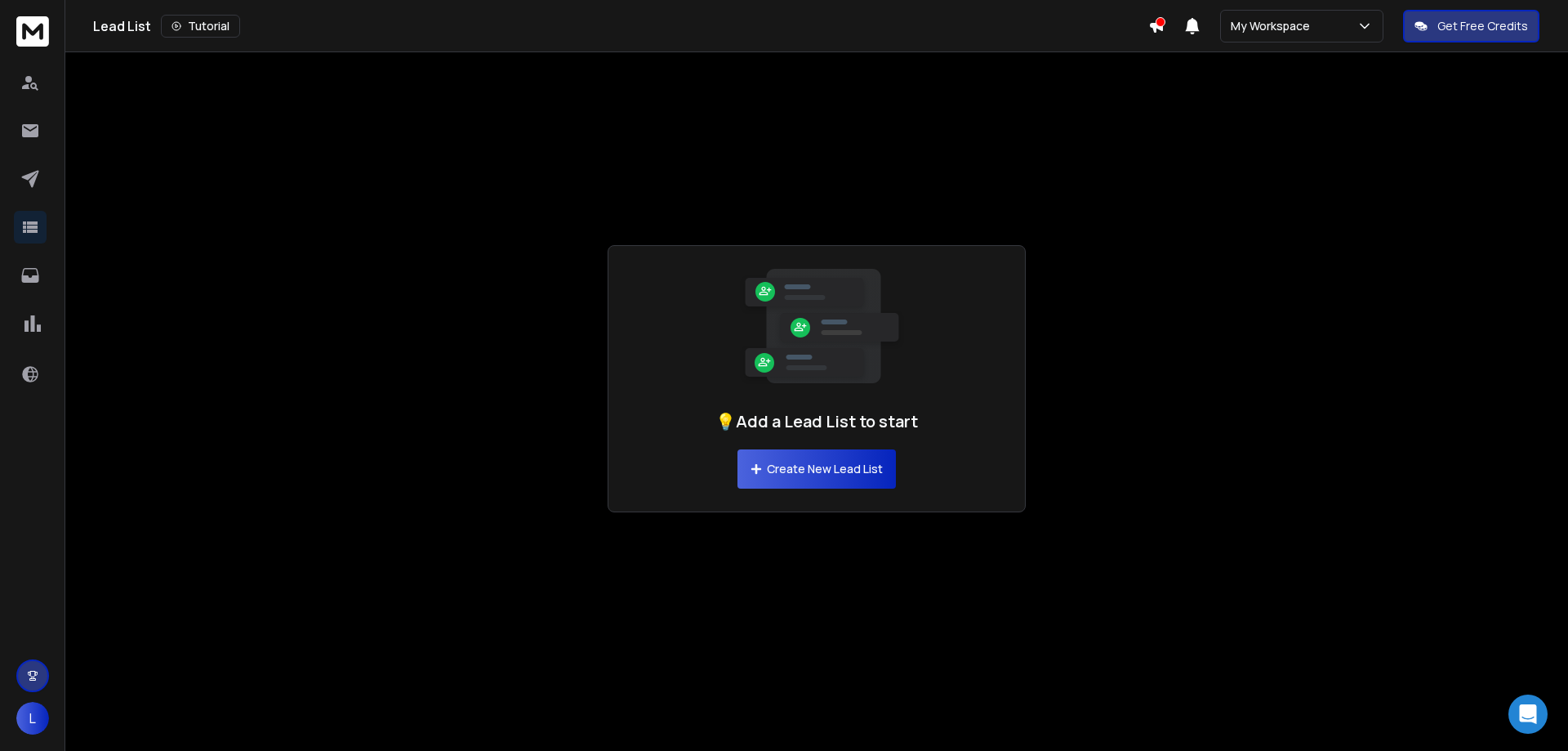
click at [802, 473] on button "Create New Lead List" at bounding box center [817, 469] width 159 height 39
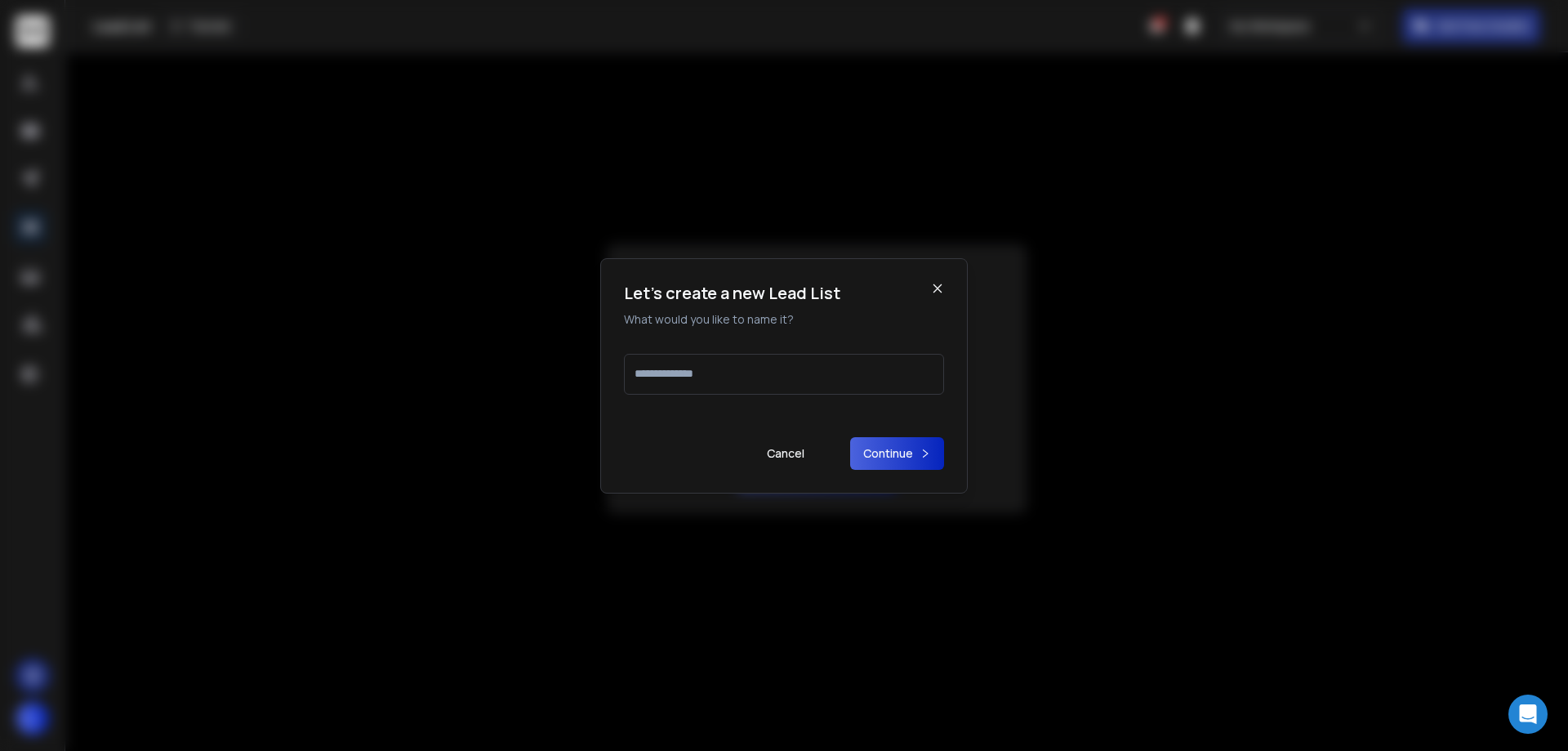
click at [680, 384] on input at bounding box center [783, 374] width 320 height 41
type input "**********"
click at [858, 450] on button "Continue" at bounding box center [897, 453] width 94 height 33
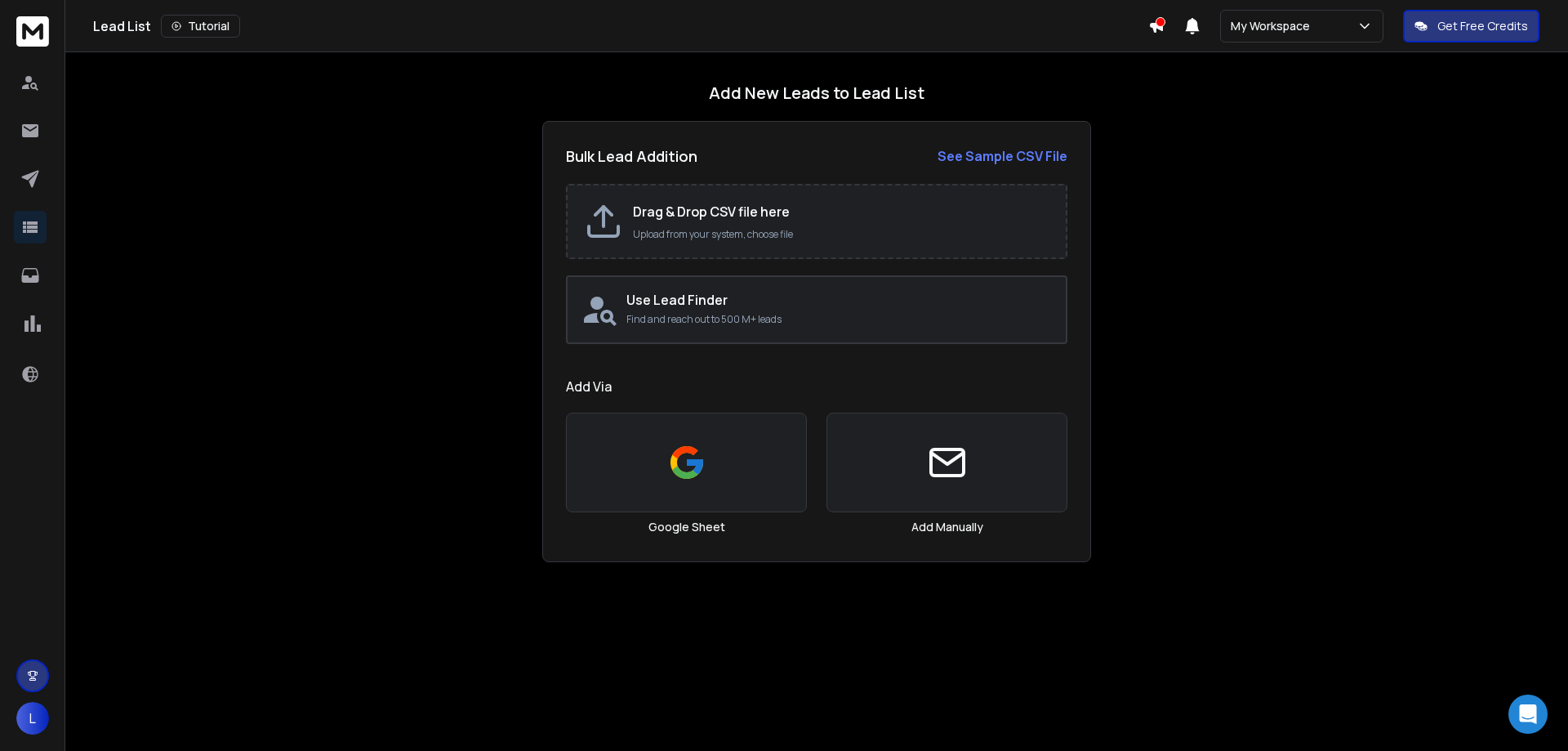
click at [783, 222] on div "Drag & Drop CSV file here Upload from your system, choose file" at bounding box center [841, 221] width 417 height 39
type input "**********"
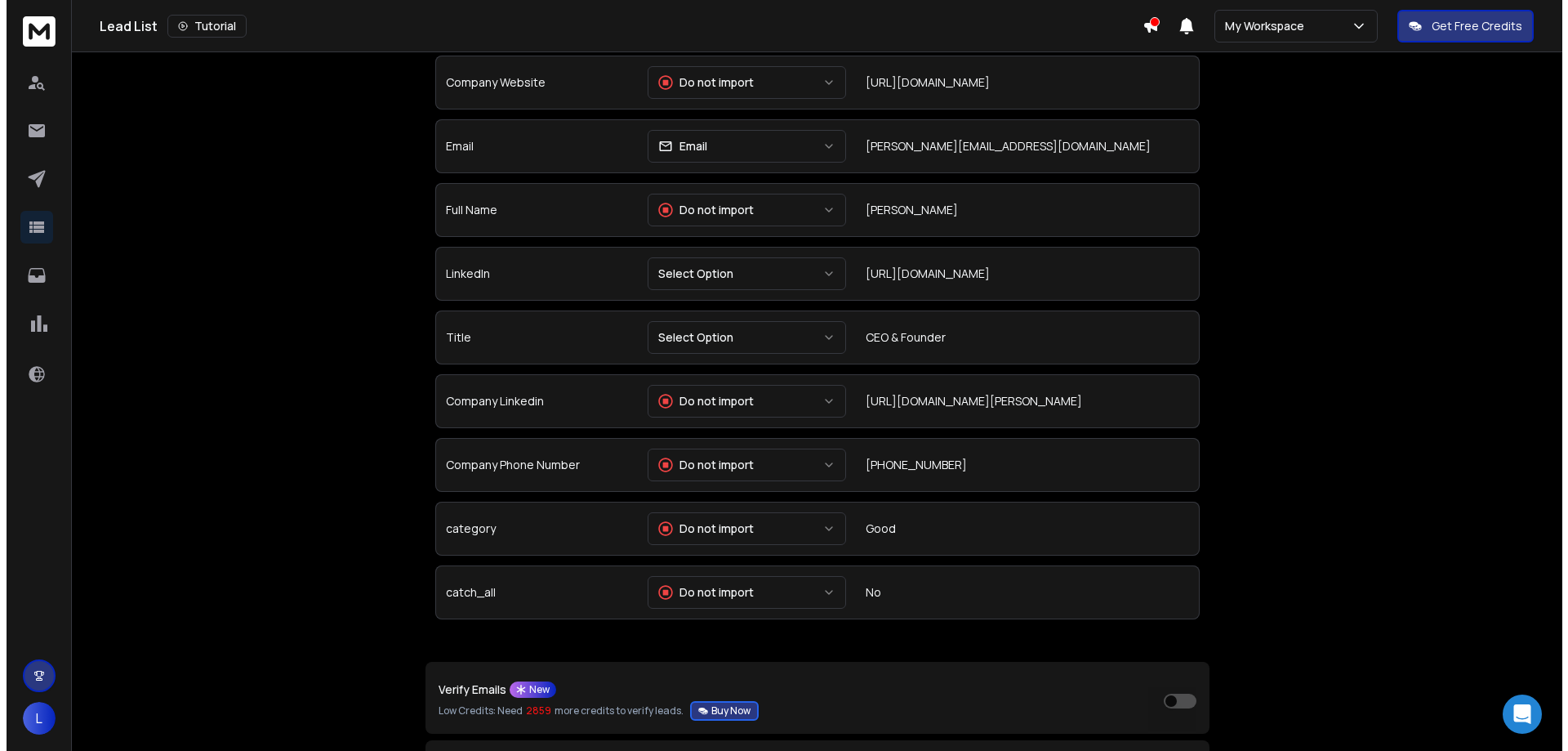
scroll to position [767, 0]
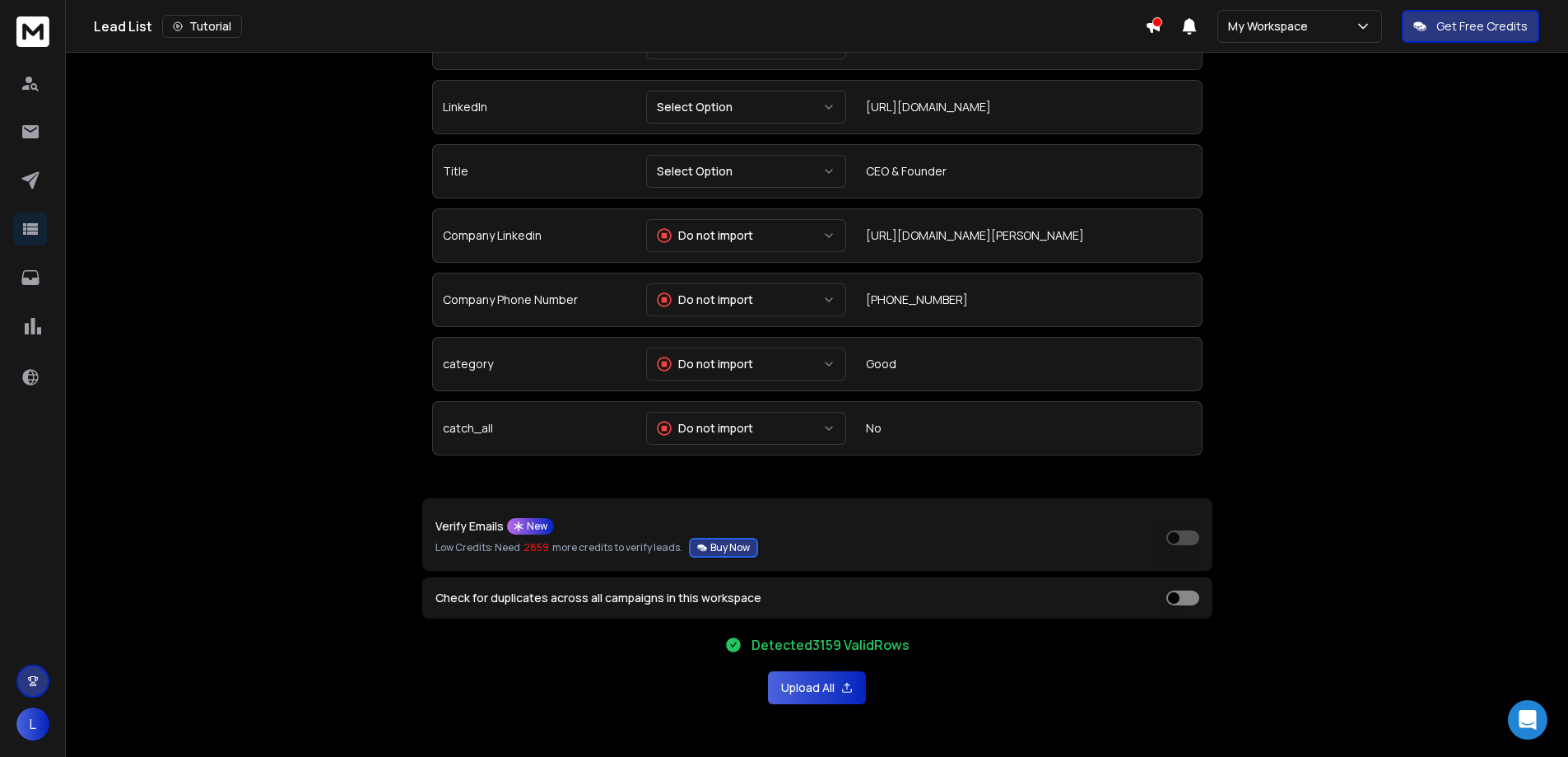
click at [1181, 594] on button "Check for duplicates across all campaigns in this workspace" at bounding box center [1183, 598] width 33 height 15
click at [808, 689] on button "Upload All" at bounding box center [817, 687] width 98 height 33
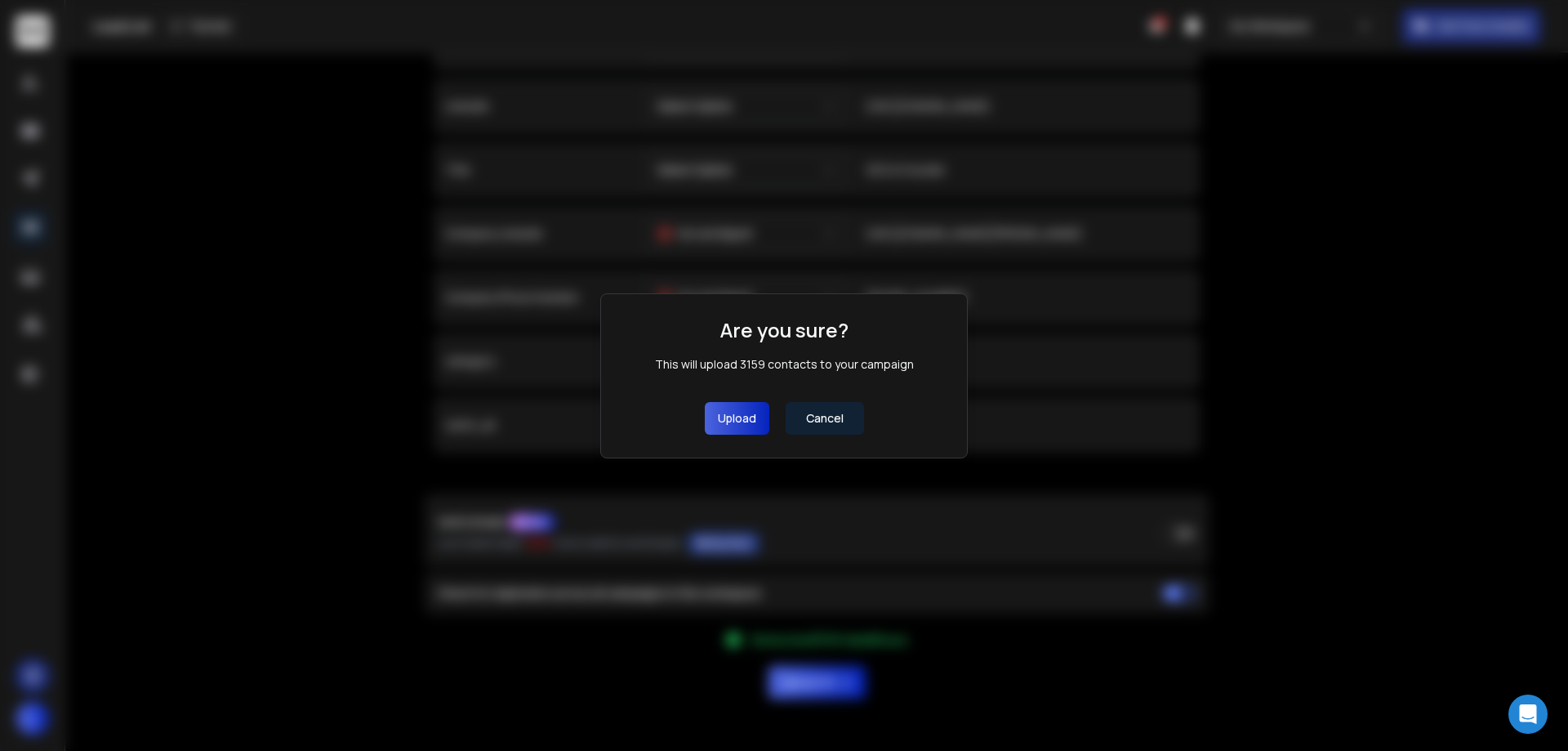
click at [729, 429] on button "Upload" at bounding box center [736, 418] width 64 height 33
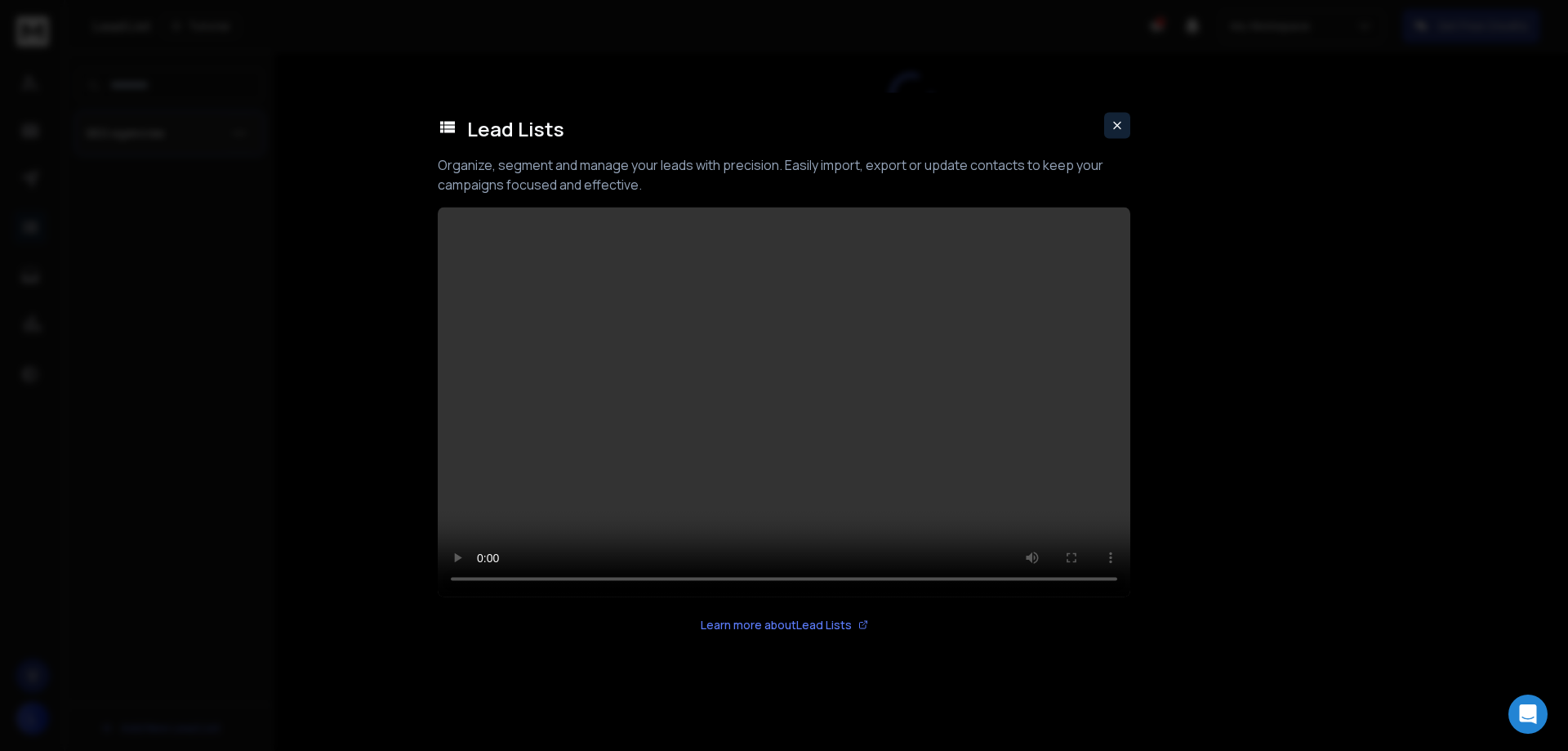
click at [1113, 119] on icon at bounding box center [1117, 125] width 13 height 13
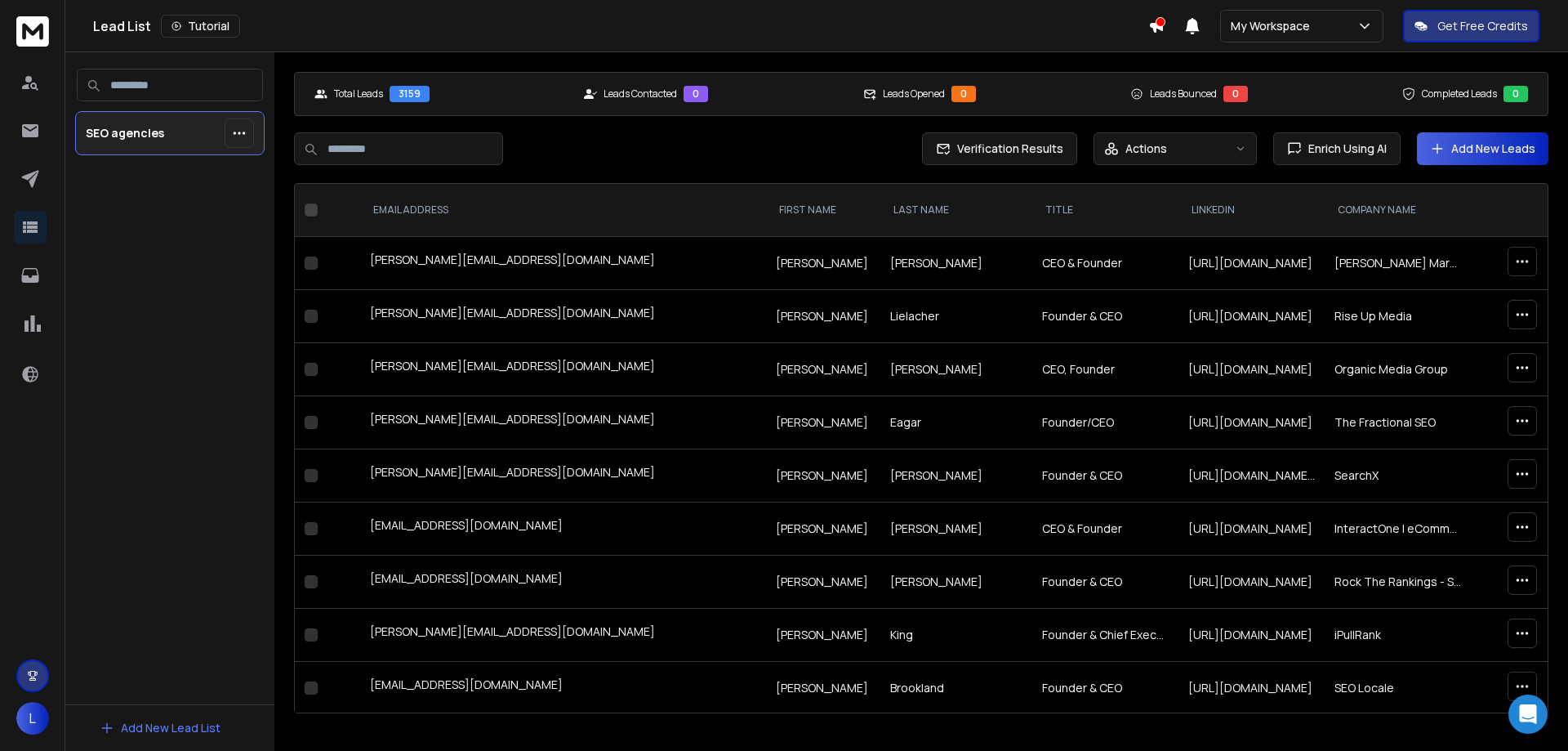
click at [1474, 142] on link "Add New Leads" at bounding box center [1483, 149] width 105 height 17
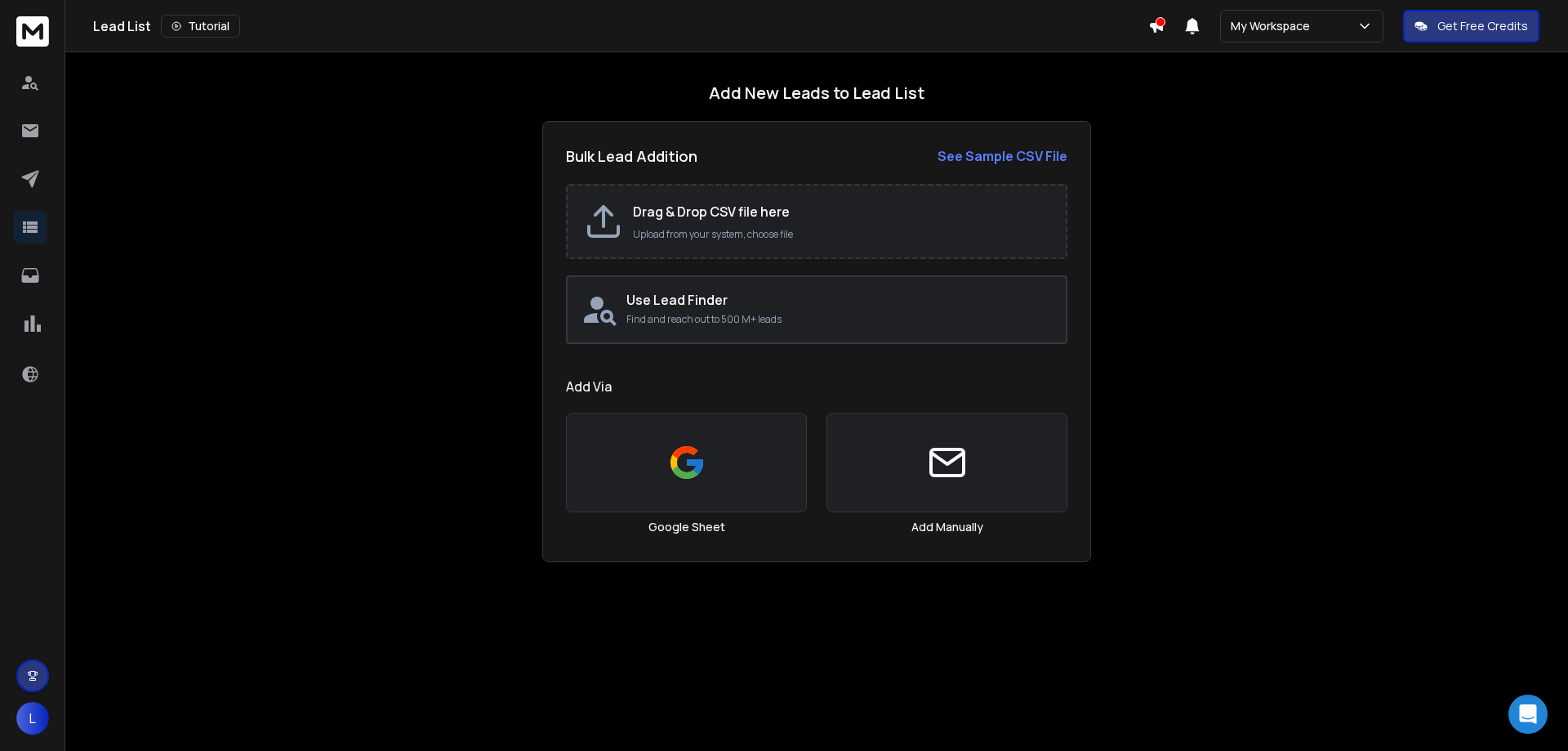
click at [779, 200] on div "Drag & Drop CSV file here Upload from your system, choose file" at bounding box center [817, 221] width 502 height 75
type input "**********"
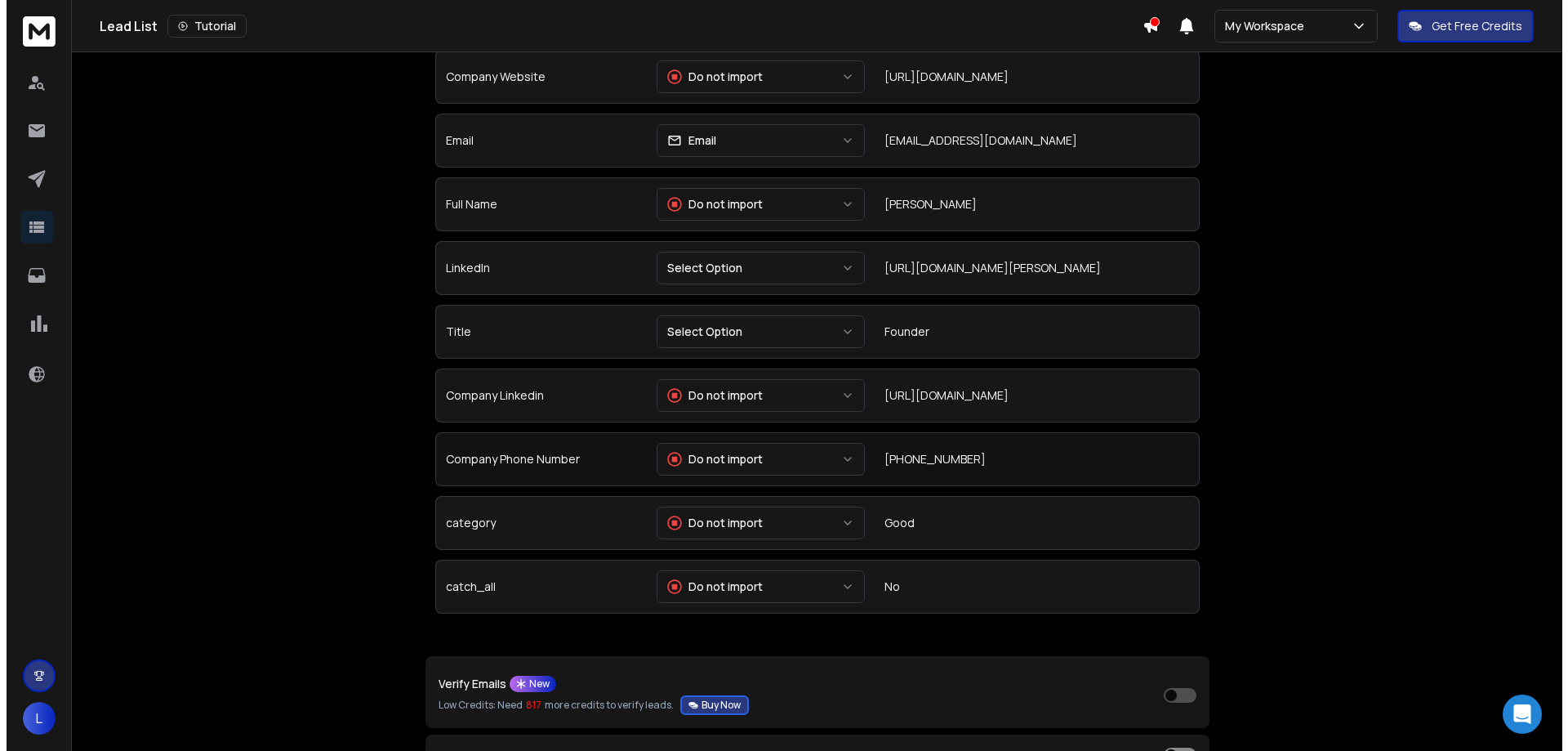
scroll to position [767, 0]
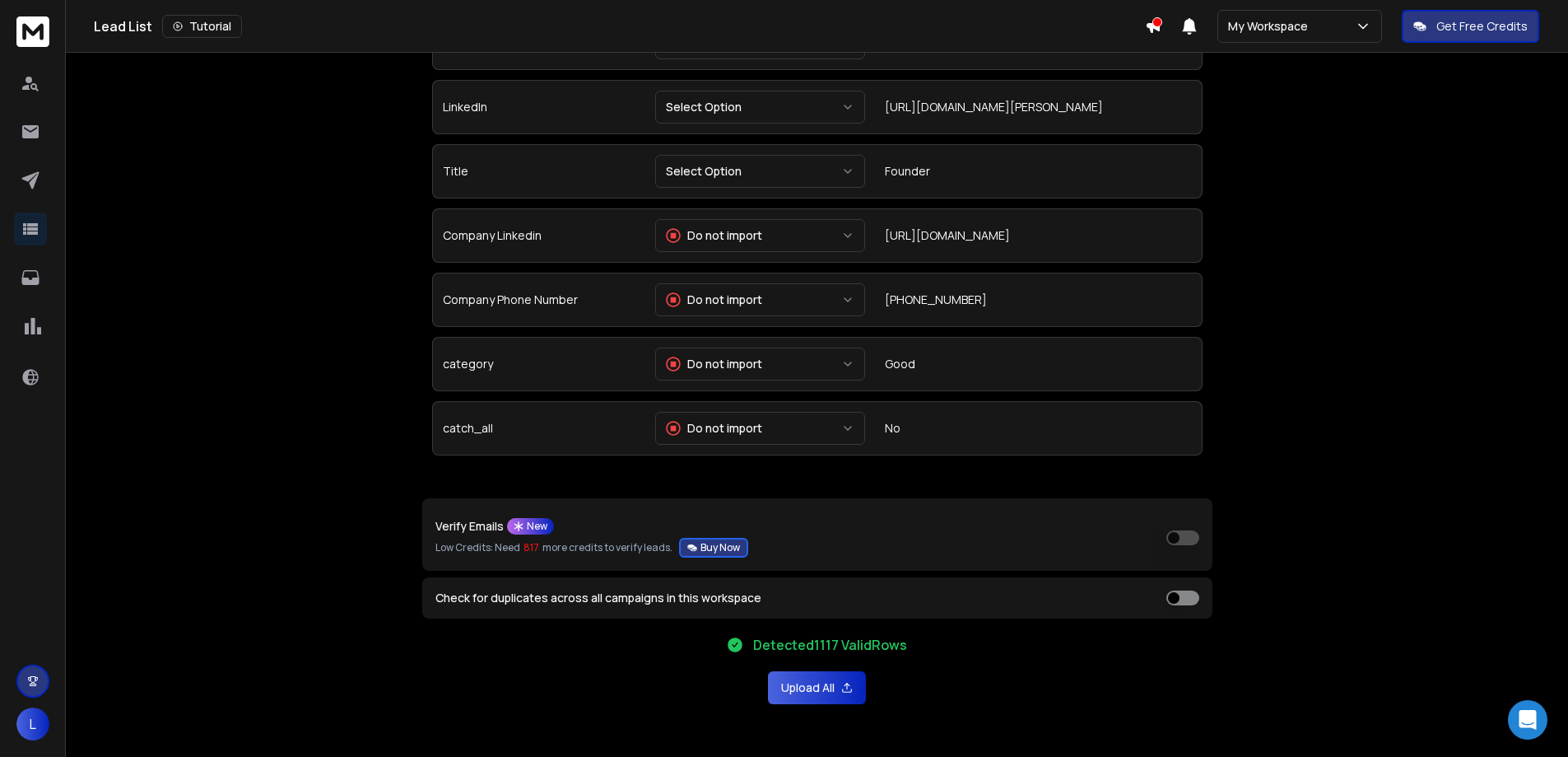
click at [1186, 589] on div "Check for duplicates across all campaigns in this workspace" at bounding box center [817, 598] width 790 height 41
click at [1182, 592] on button "Check for duplicates across all campaigns in this workspace" at bounding box center [1183, 598] width 33 height 15
click at [826, 687] on button "Upload All" at bounding box center [817, 687] width 98 height 33
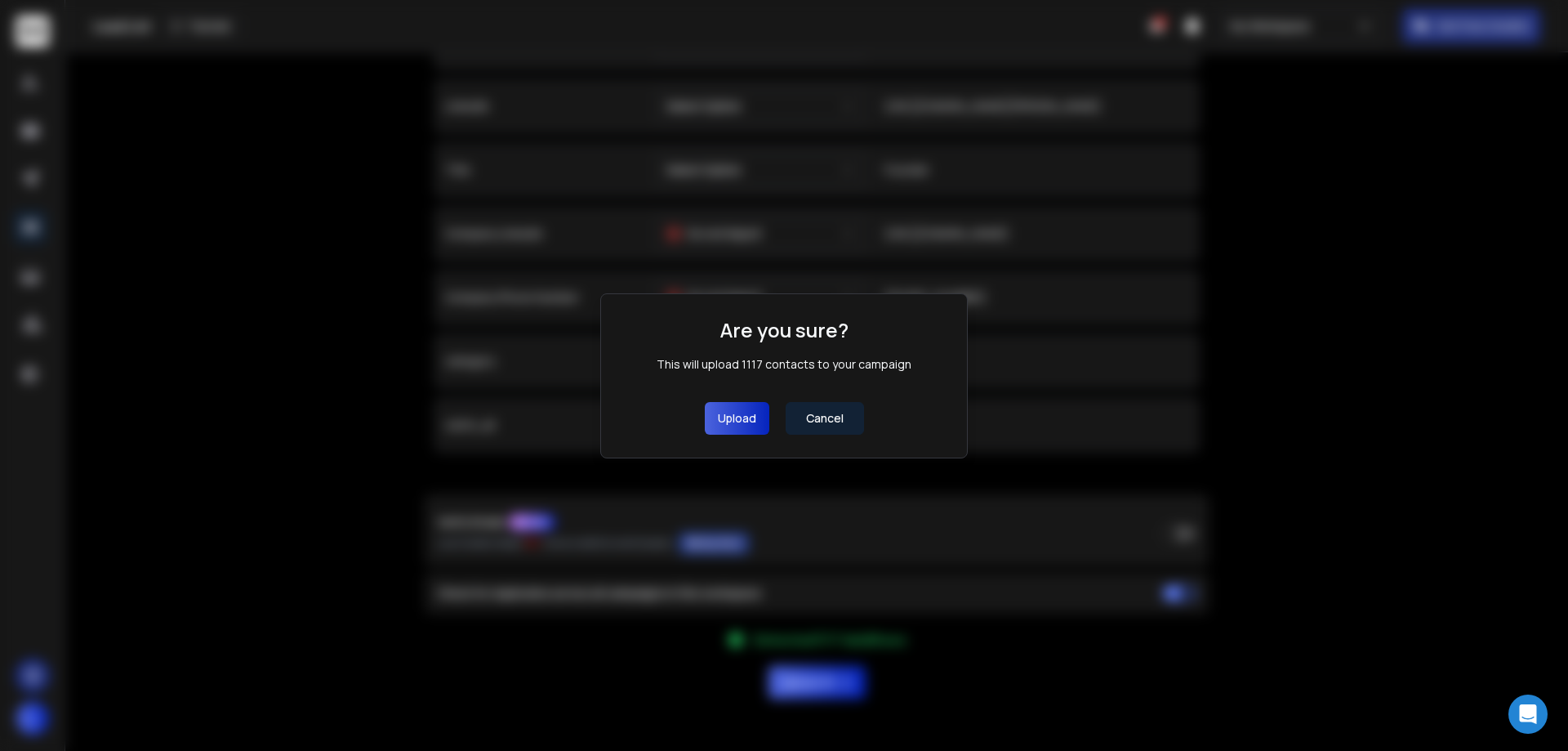
click at [731, 423] on button "Upload" at bounding box center [736, 418] width 64 height 33
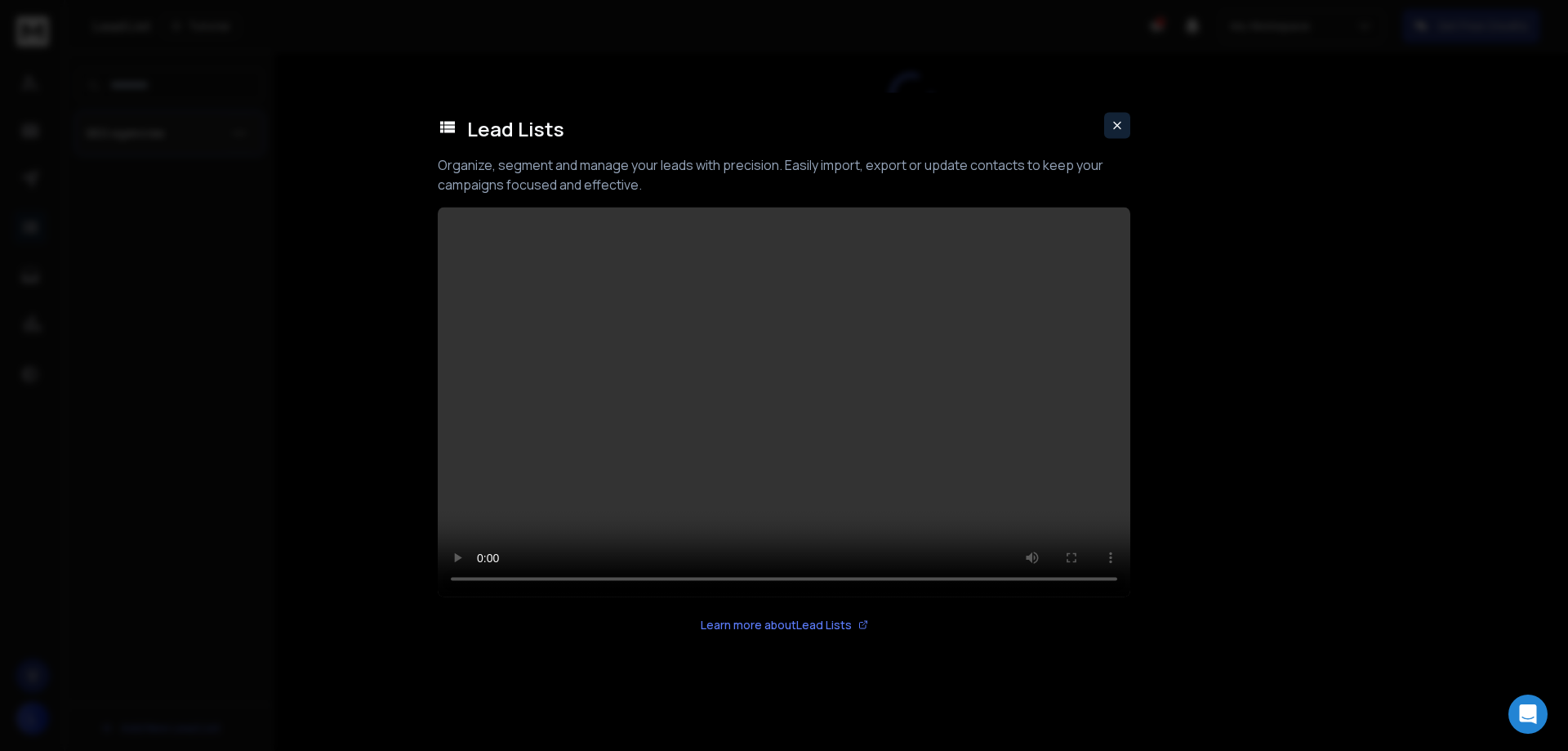
click at [1121, 124] on icon at bounding box center [1117, 125] width 13 height 13
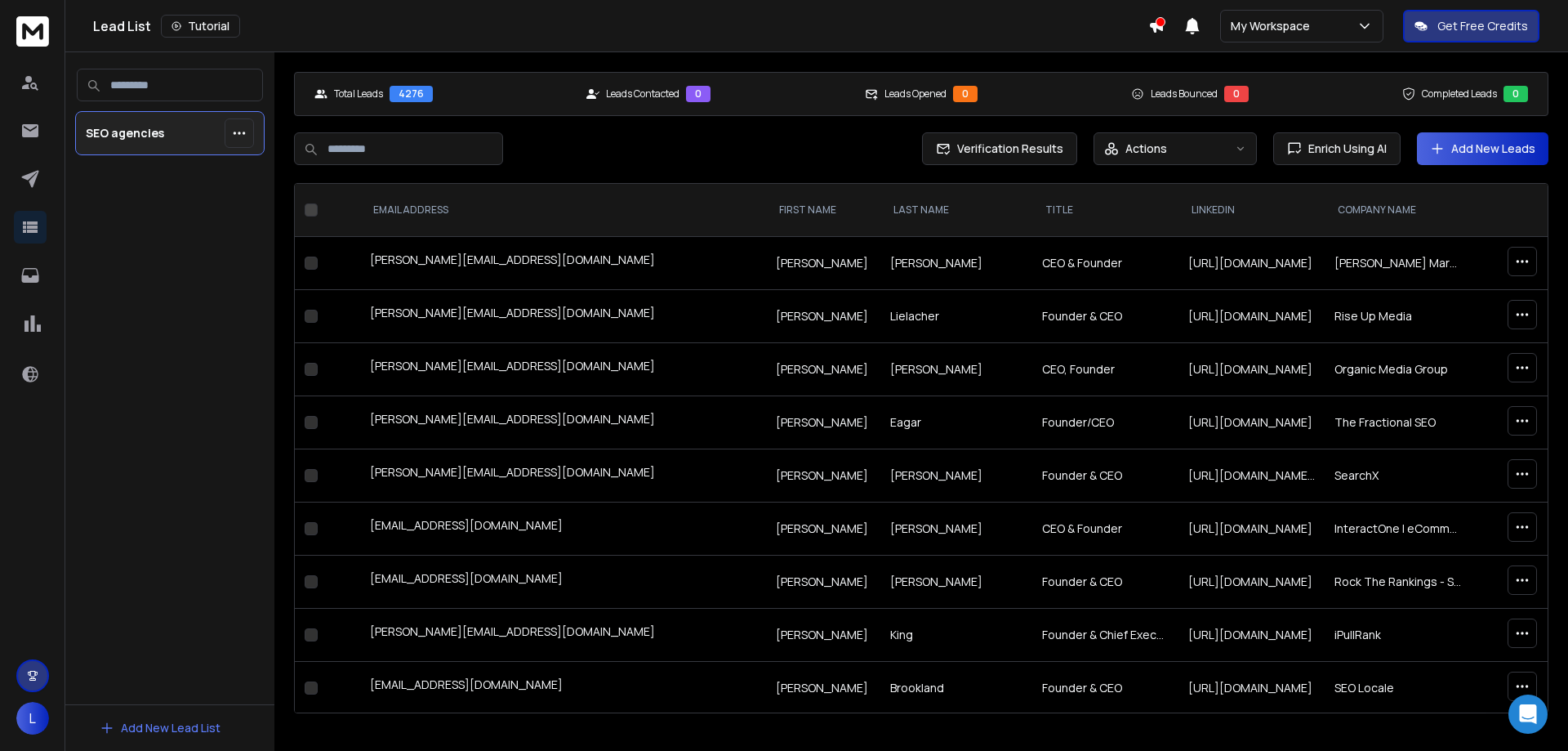
click at [1484, 138] on button "Add New Leads" at bounding box center [1482, 148] width 131 height 33
click at [1346, 150] on span "Enrich Using AI" at bounding box center [1344, 149] width 85 height 17
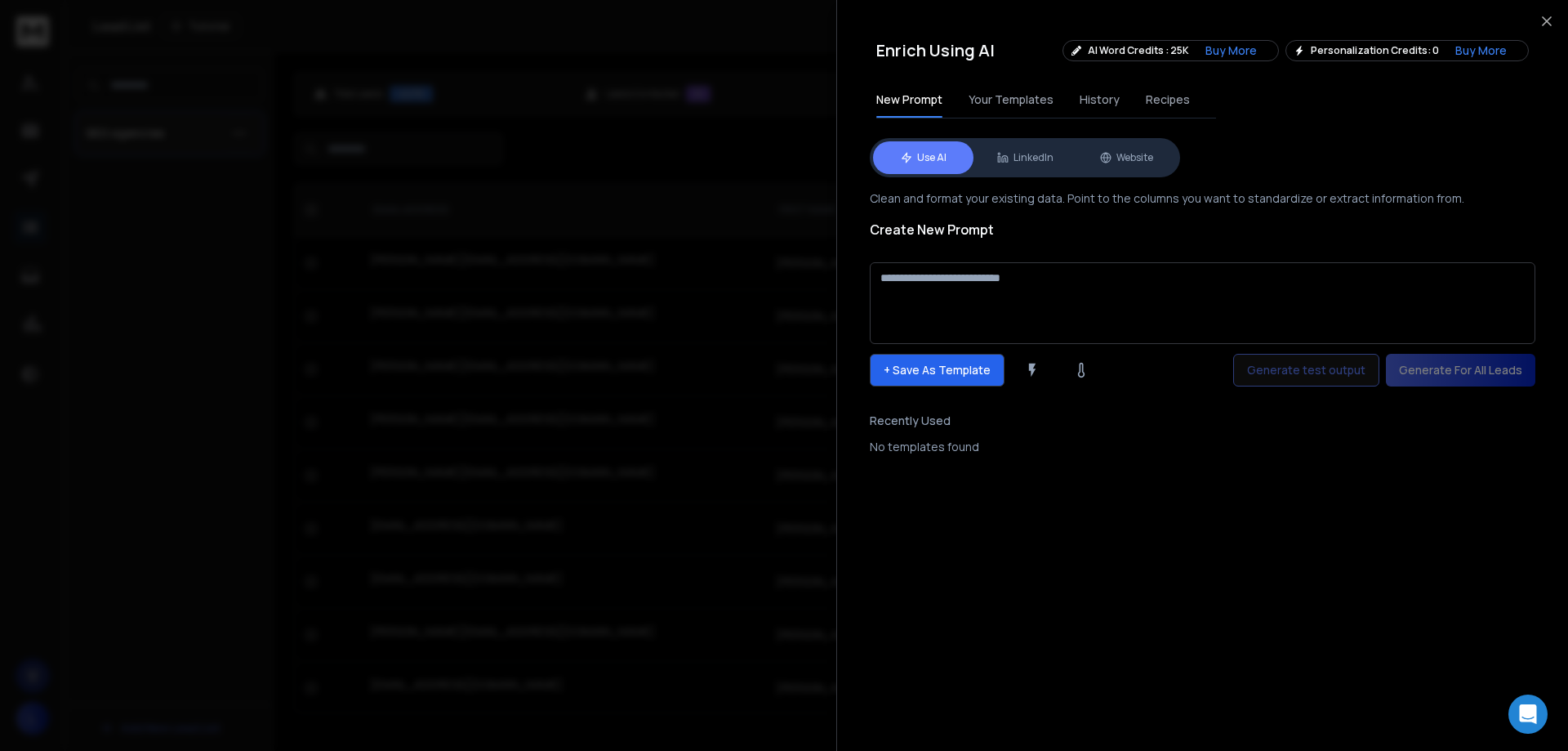
click at [1040, 154] on button "LinkedIn" at bounding box center [1024, 157] width 101 height 33
click at [1127, 157] on button "Website" at bounding box center [1125, 157] width 101 height 33
click at [1019, 151] on button "LinkedIn" at bounding box center [1024, 157] width 101 height 33
click at [886, 146] on button "Use AI" at bounding box center [923, 157] width 101 height 33
click at [1550, 13] on div "Lead List AI Prompt Sheet Enrich Using AI AI Word Credits : 25K Buy More Person…" at bounding box center [1202, 375] width 731 height 751
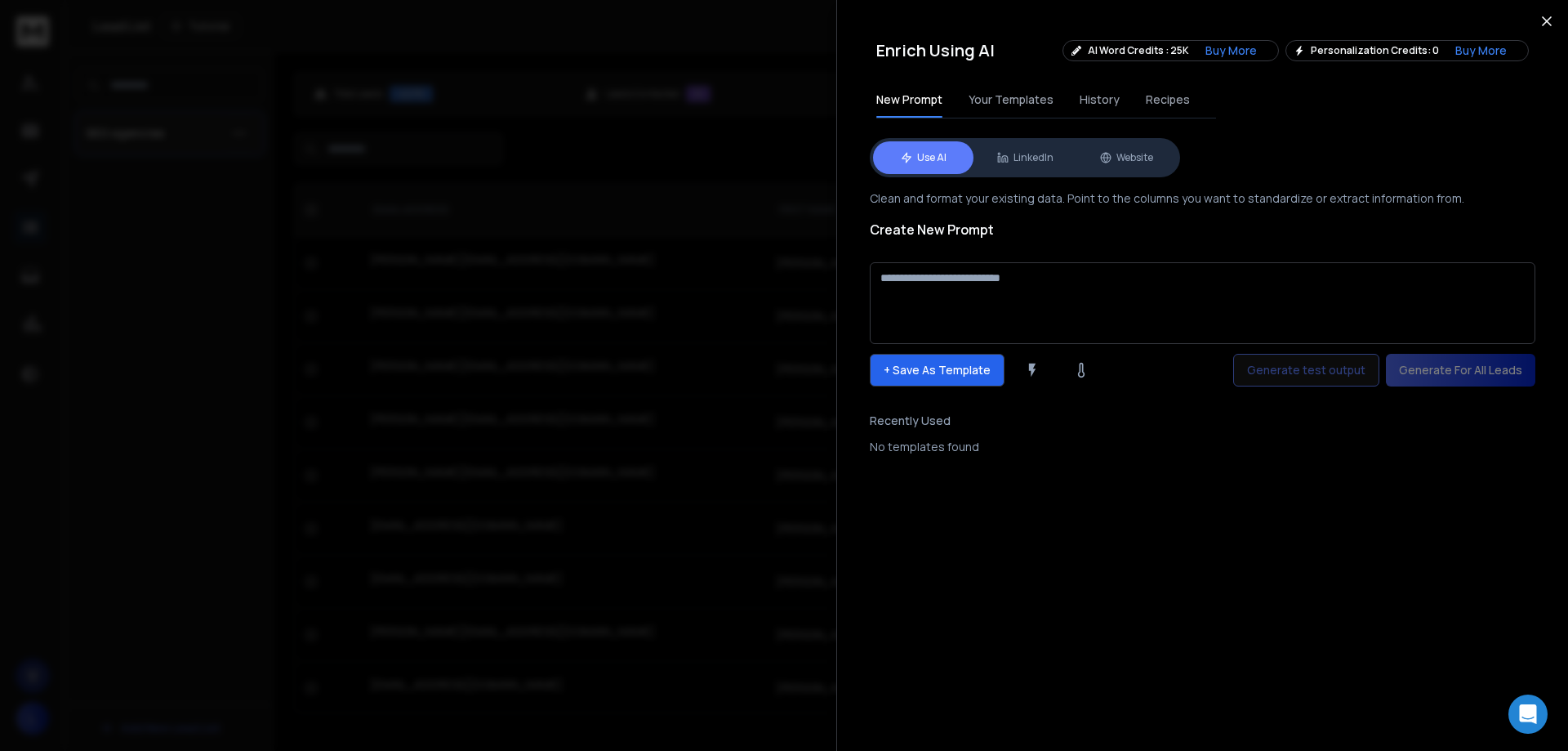
click at [1540, 18] on icon "button" at bounding box center [1547, 22] width 17 height 17
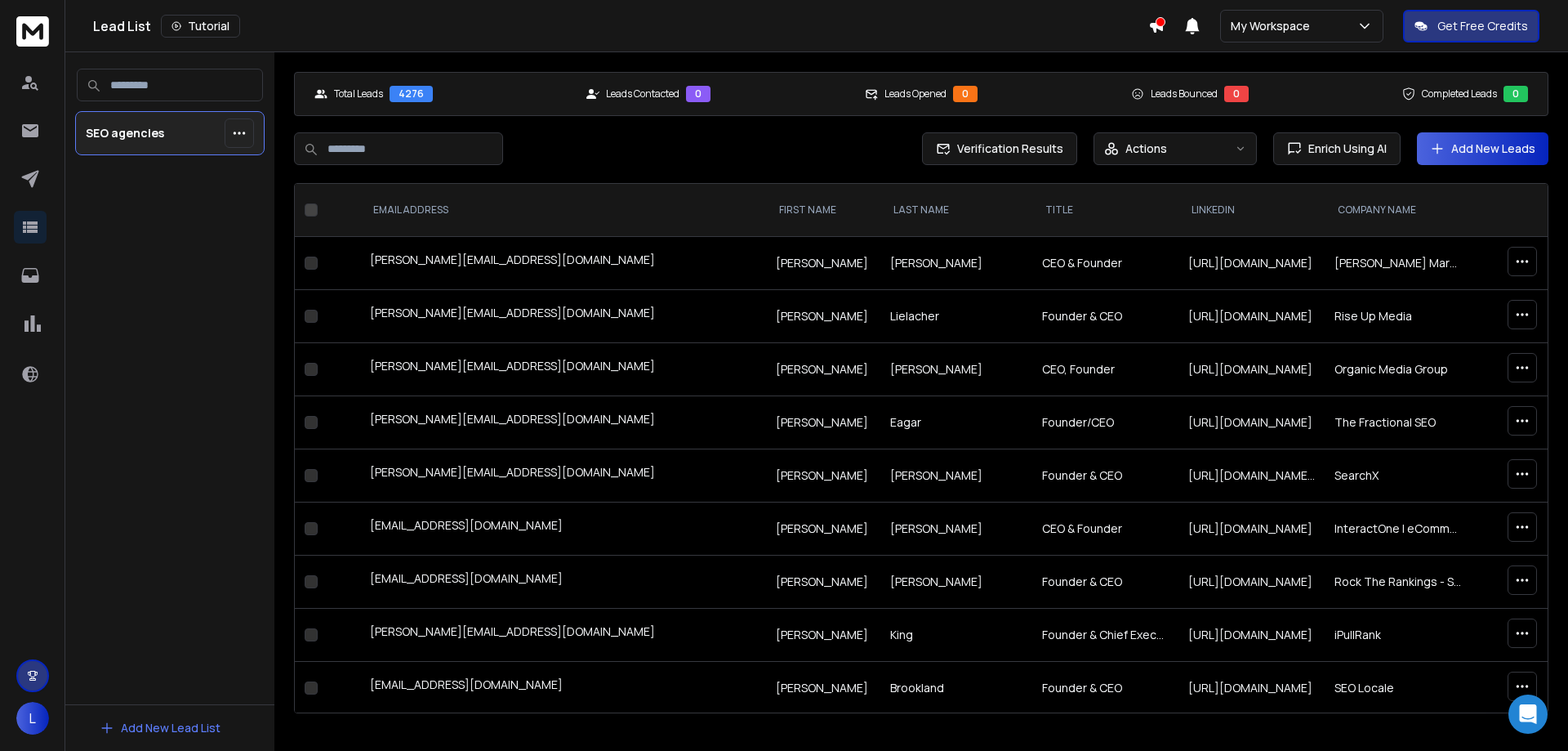
click at [1474, 150] on link "Add New Leads" at bounding box center [1483, 149] width 105 height 17
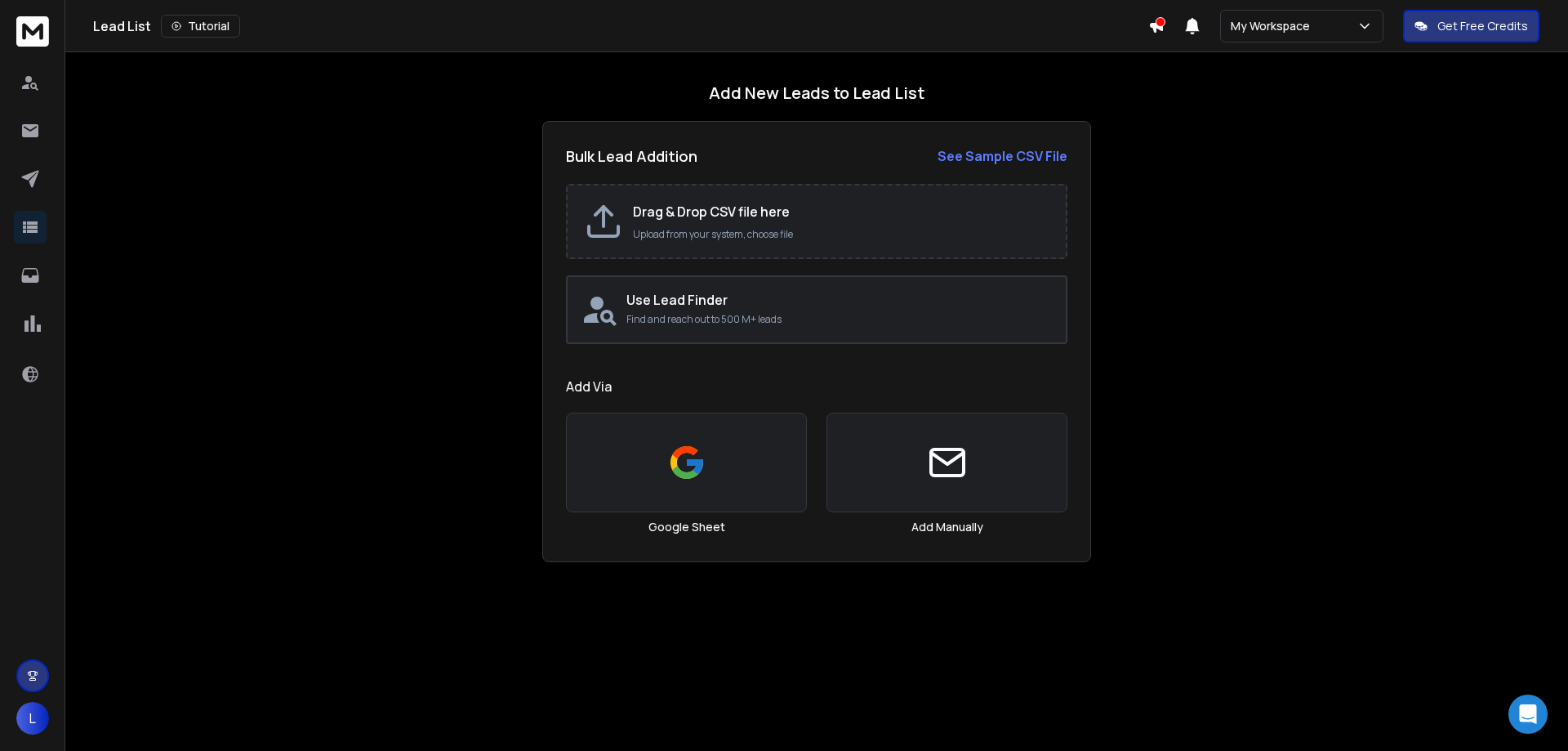
click at [734, 221] on div "Drag & Drop CSV file here Upload from your system, choose file" at bounding box center [841, 221] width 417 height 39
type input "**********"
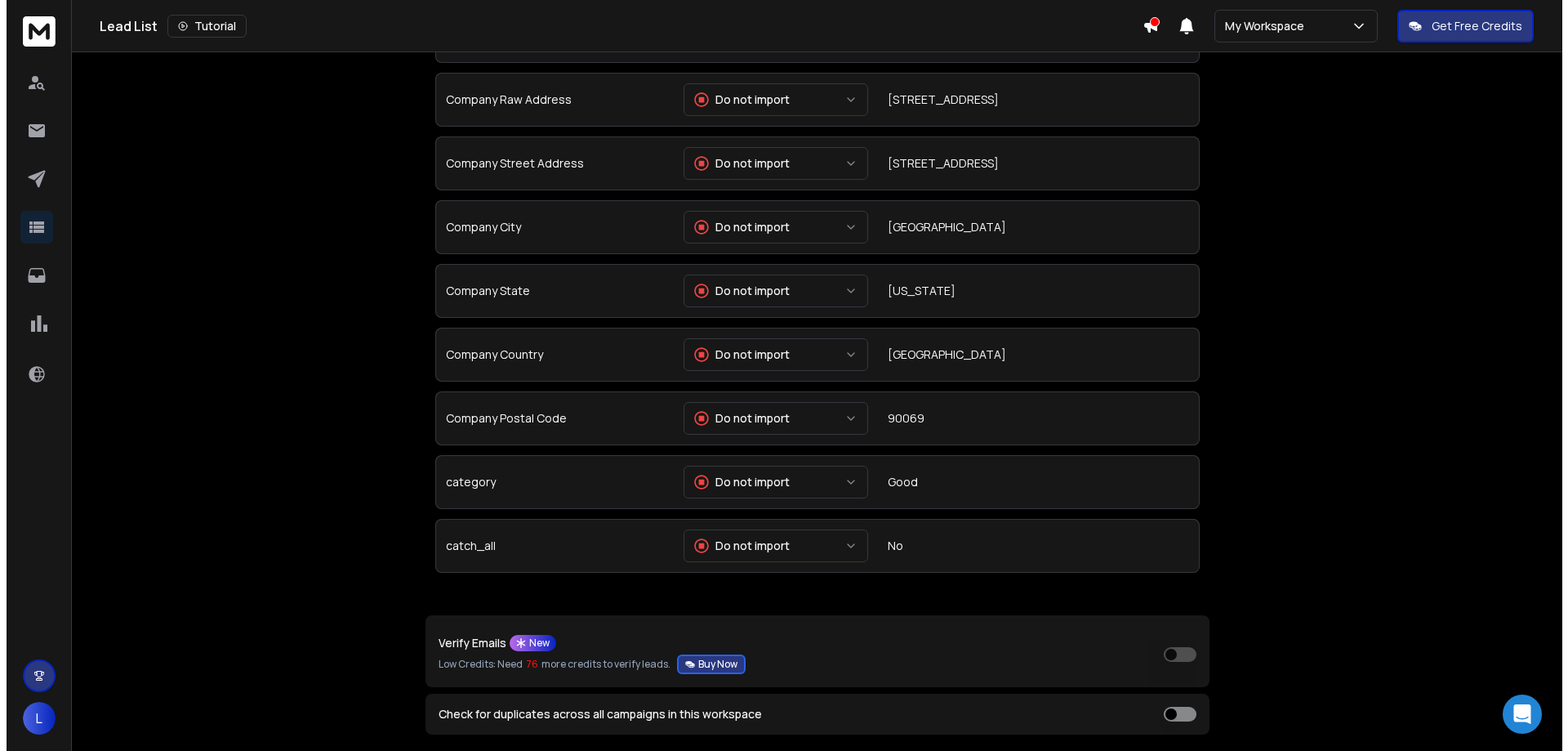
scroll to position [2934, 0]
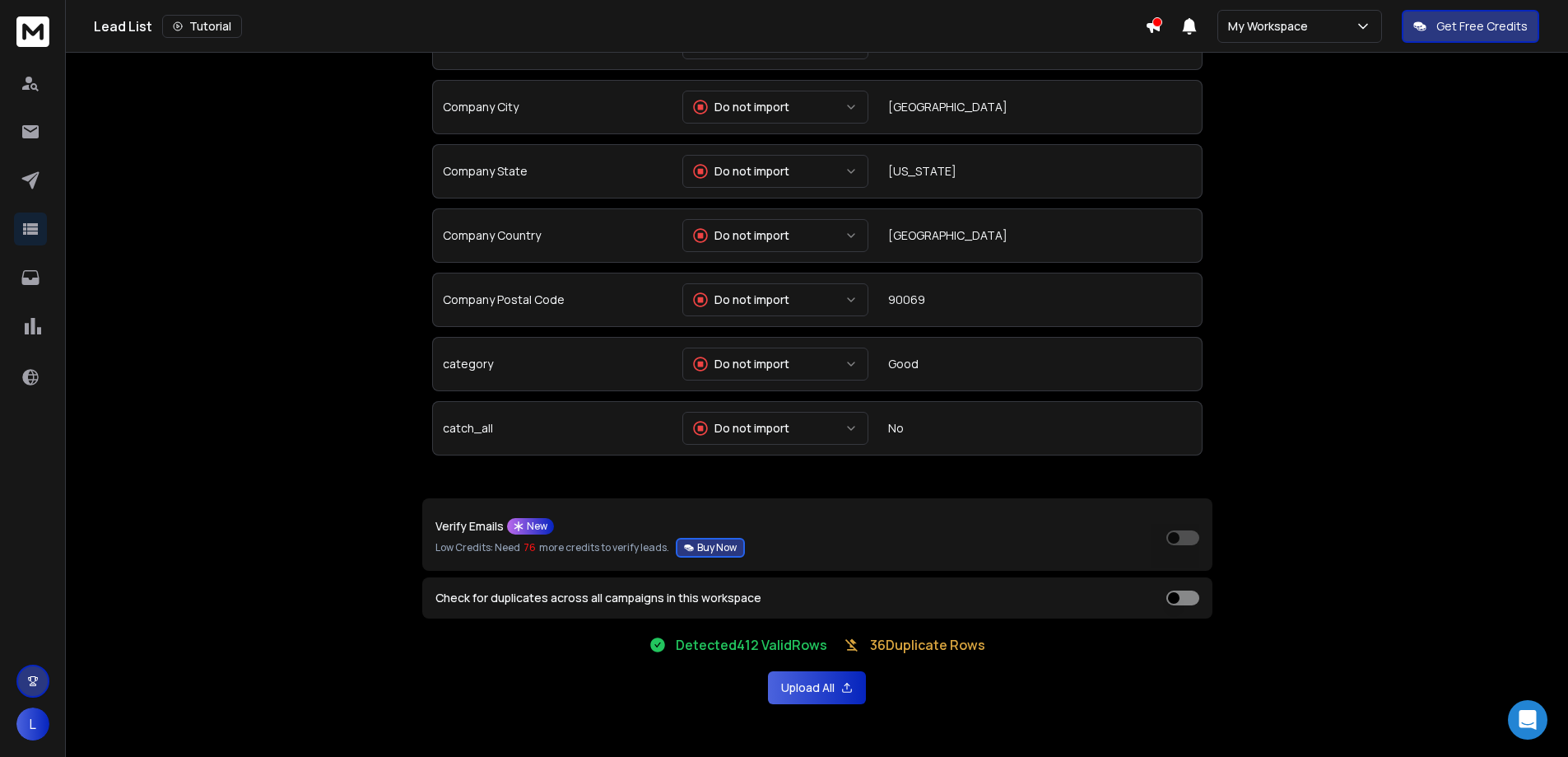
click at [1180, 600] on button "Check for duplicates across all campaigns in this workspace" at bounding box center [1183, 598] width 33 height 15
click at [812, 679] on button "Upload All" at bounding box center [817, 687] width 98 height 33
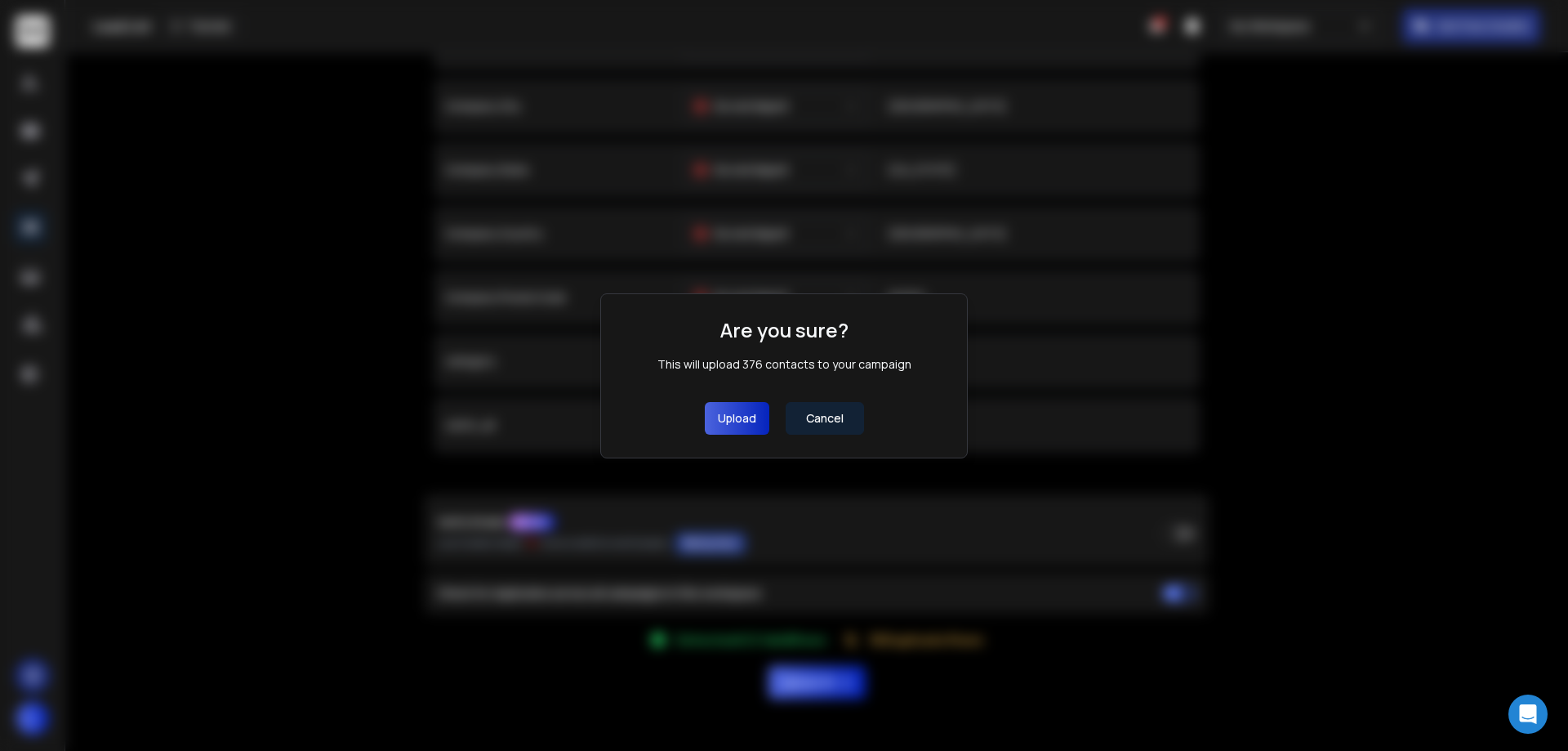
click at [729, 419] on button "Upload" at bounding box center [736, 418] width 64 height 33
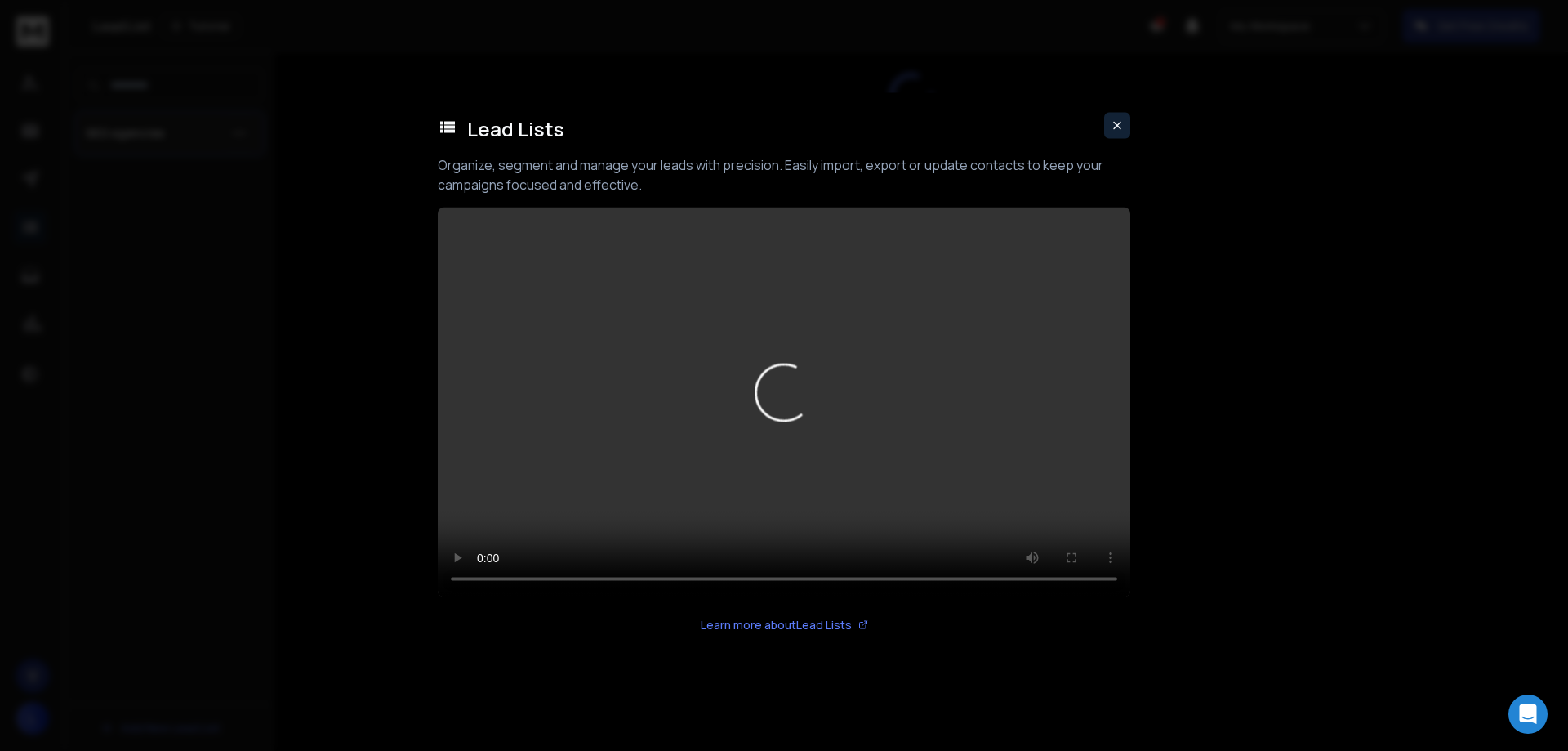
click at [1121, 125] on icon at bounding box center [1117, 125] width 13 height 13
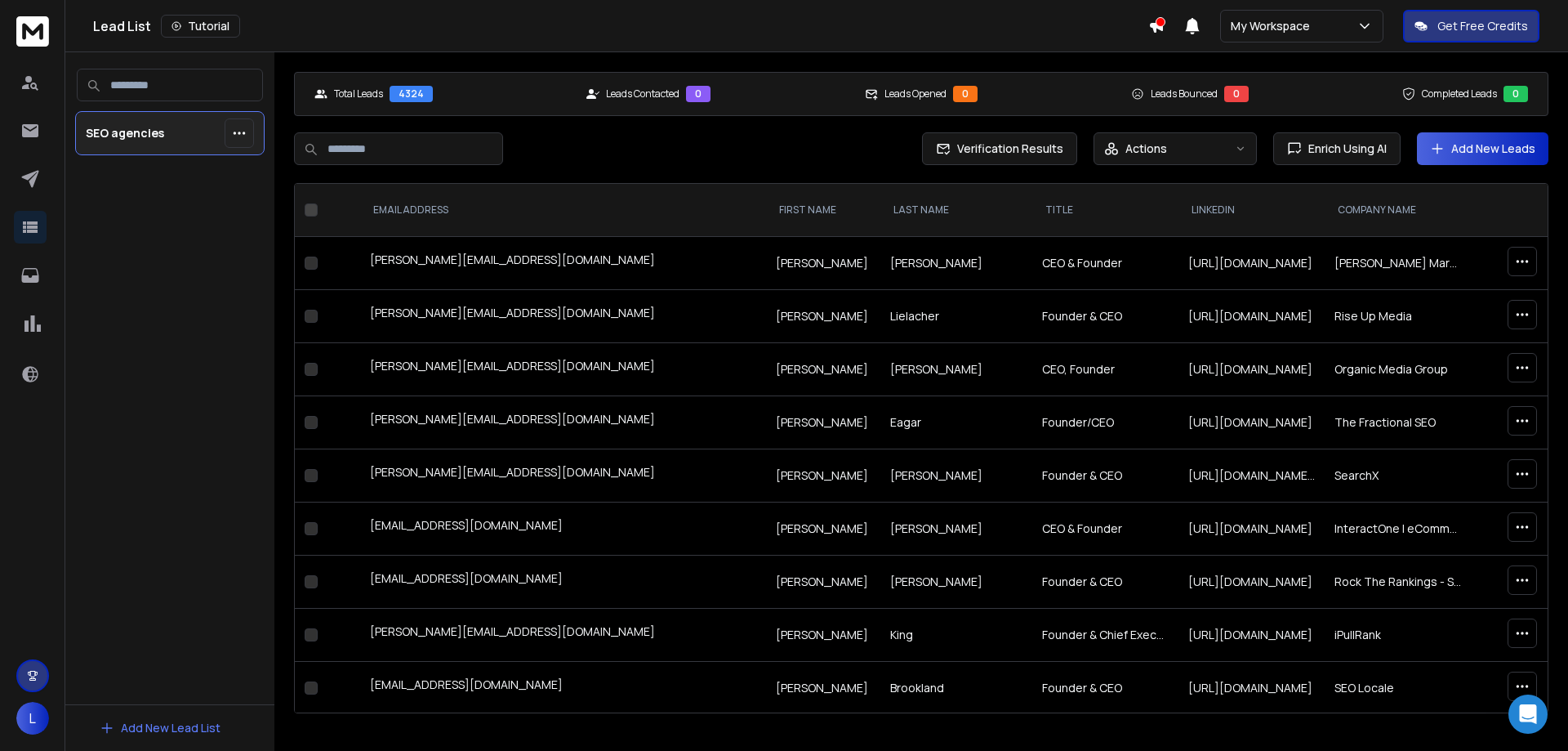
click at [1468, 152] on link "Add New Leads" at bounding box center [1483, 149] width 105 height 17
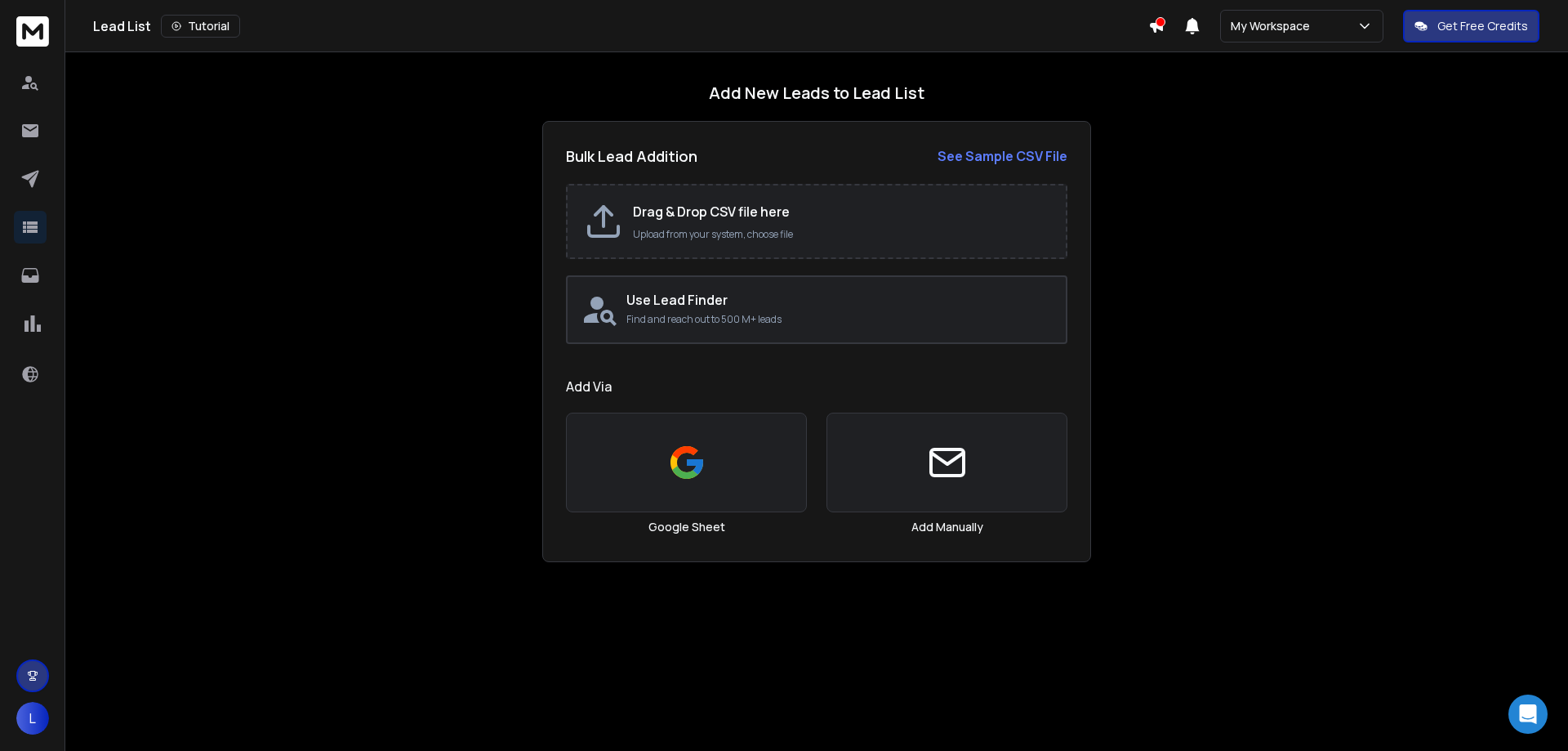
click at [740, 214] on h2 "Drag & Drop CSV file here" at bounding box center [841, 211] width 417 height 19
type input "**********"
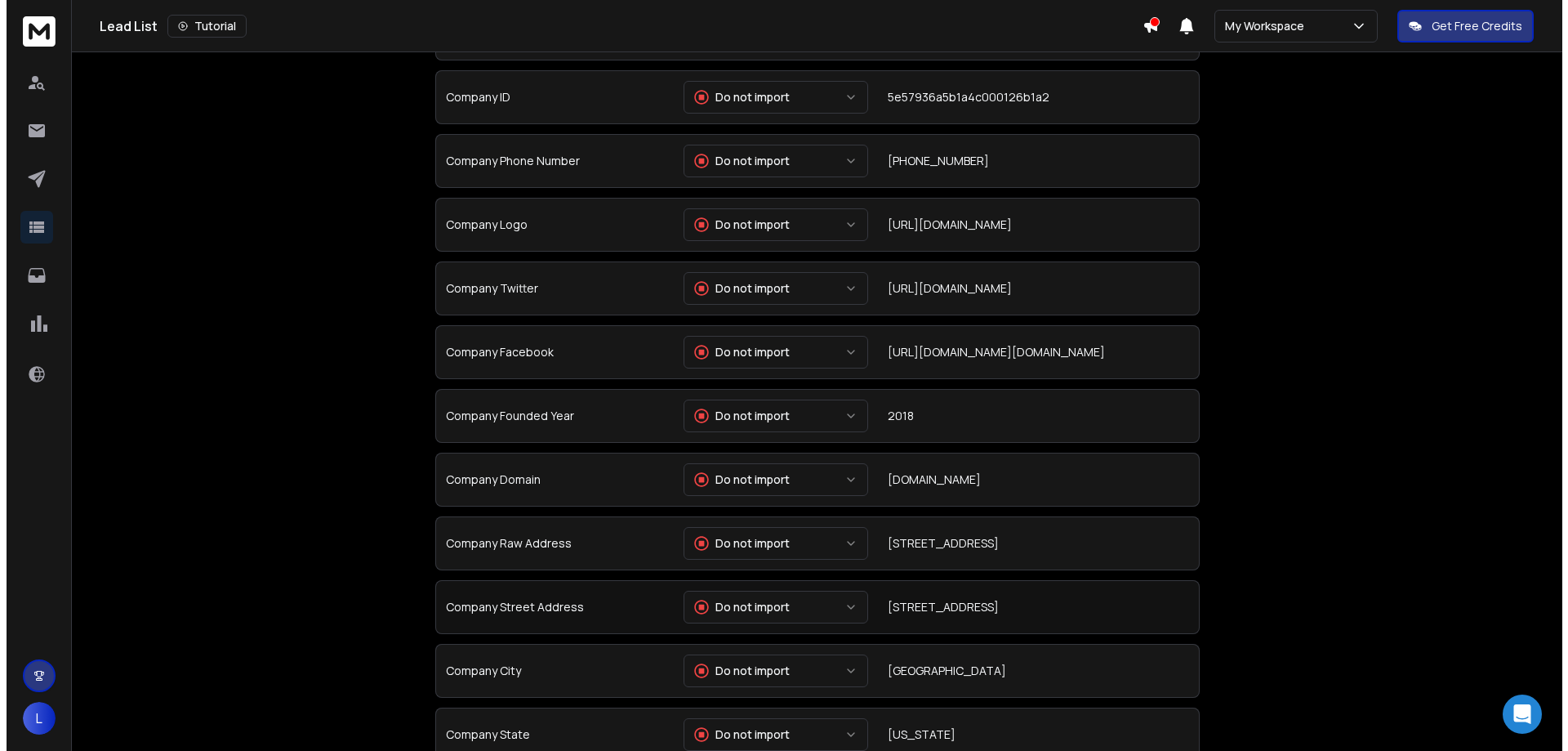
scroll to position [2934, 0]
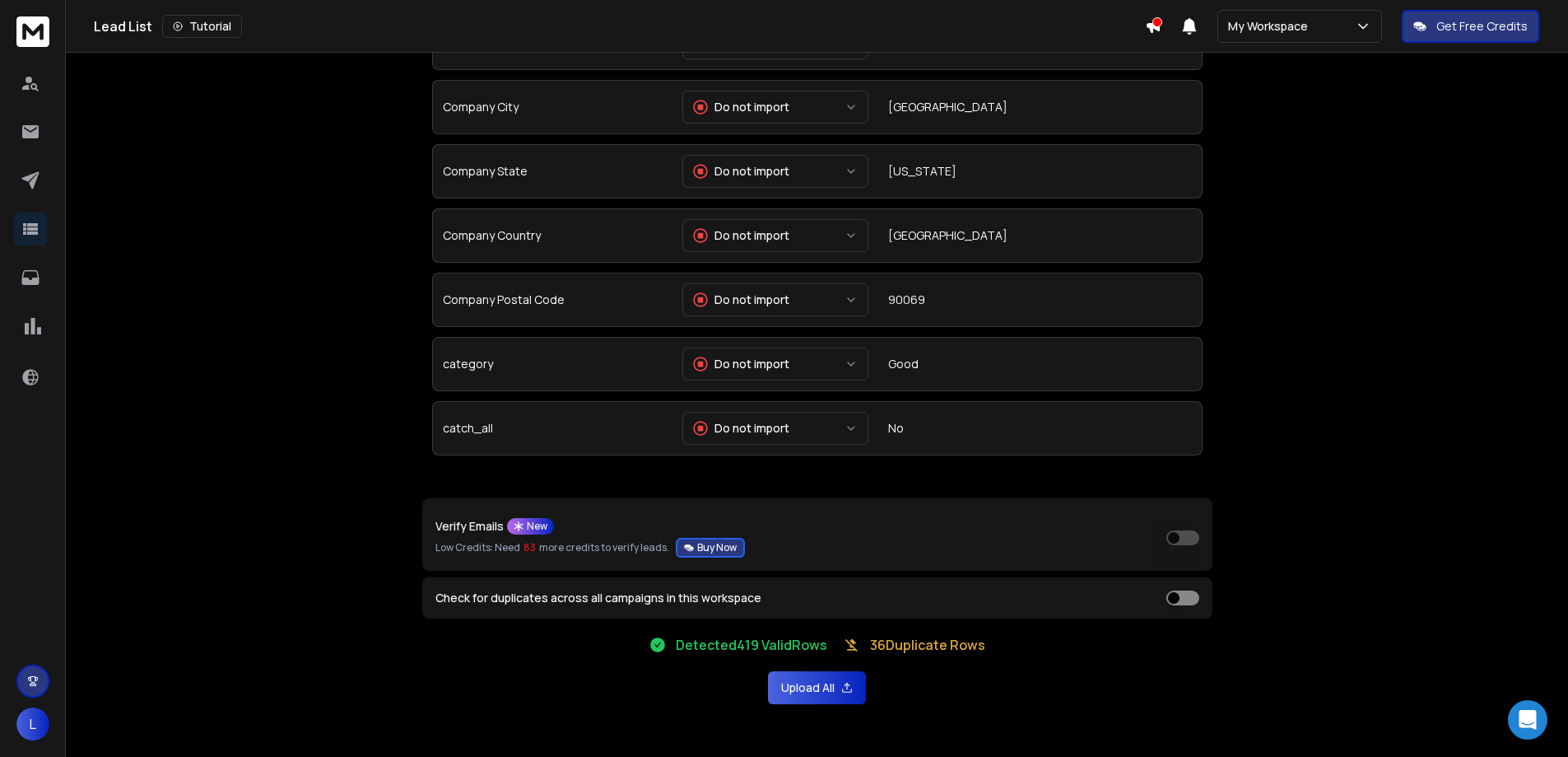
click at [1183, 592] on button "Check for duplicates across all campaigns in this workspace" at bounding box center [1183, 598] width 33 height 15
click at [816, 685] on button "Upload All" at bounding box center [817, 687] width 98 height 33
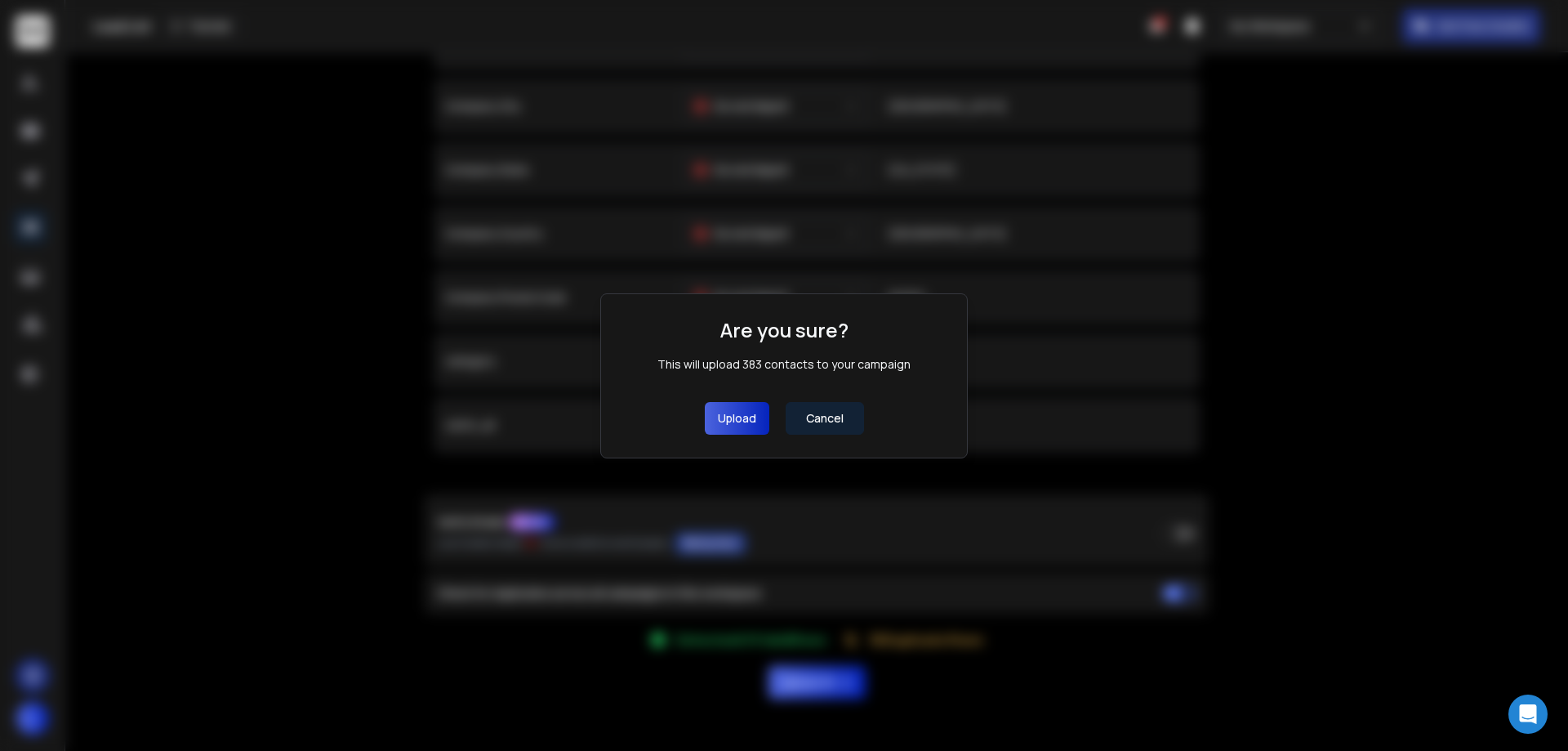
click at [729, 421] on button "Upload" at bounding box center [736, 418] width 64 height 33
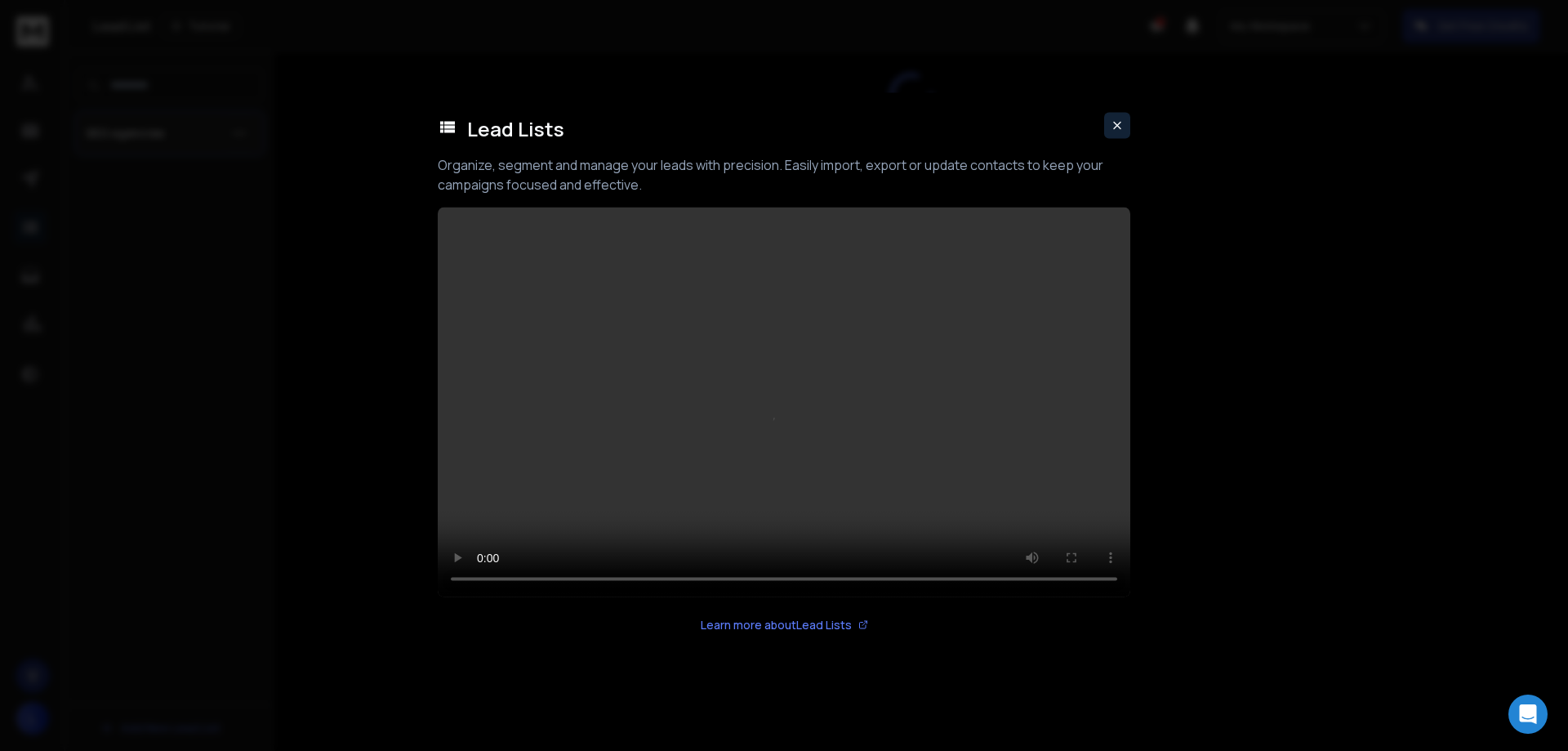
click at [1120, 127] on icon at bounding box center [1117, 125] width 13 height 13
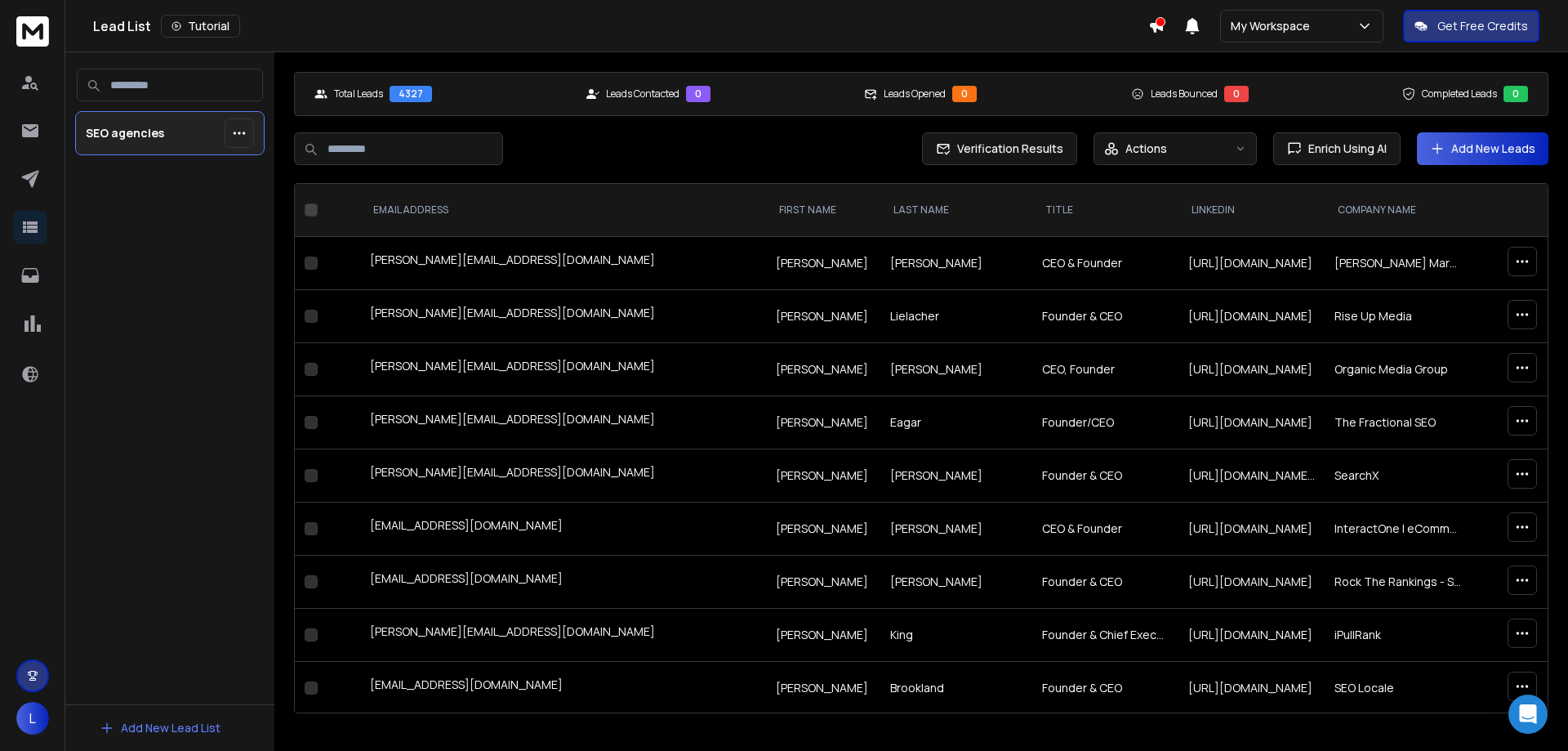
click at [1501, 157] on button "Add New Leads" at bounding box center [1482, 148] width 131 height 33
click at [1462, 144] on link "Add New Leads" at bounding box center [1483, 149] width 105 height 17
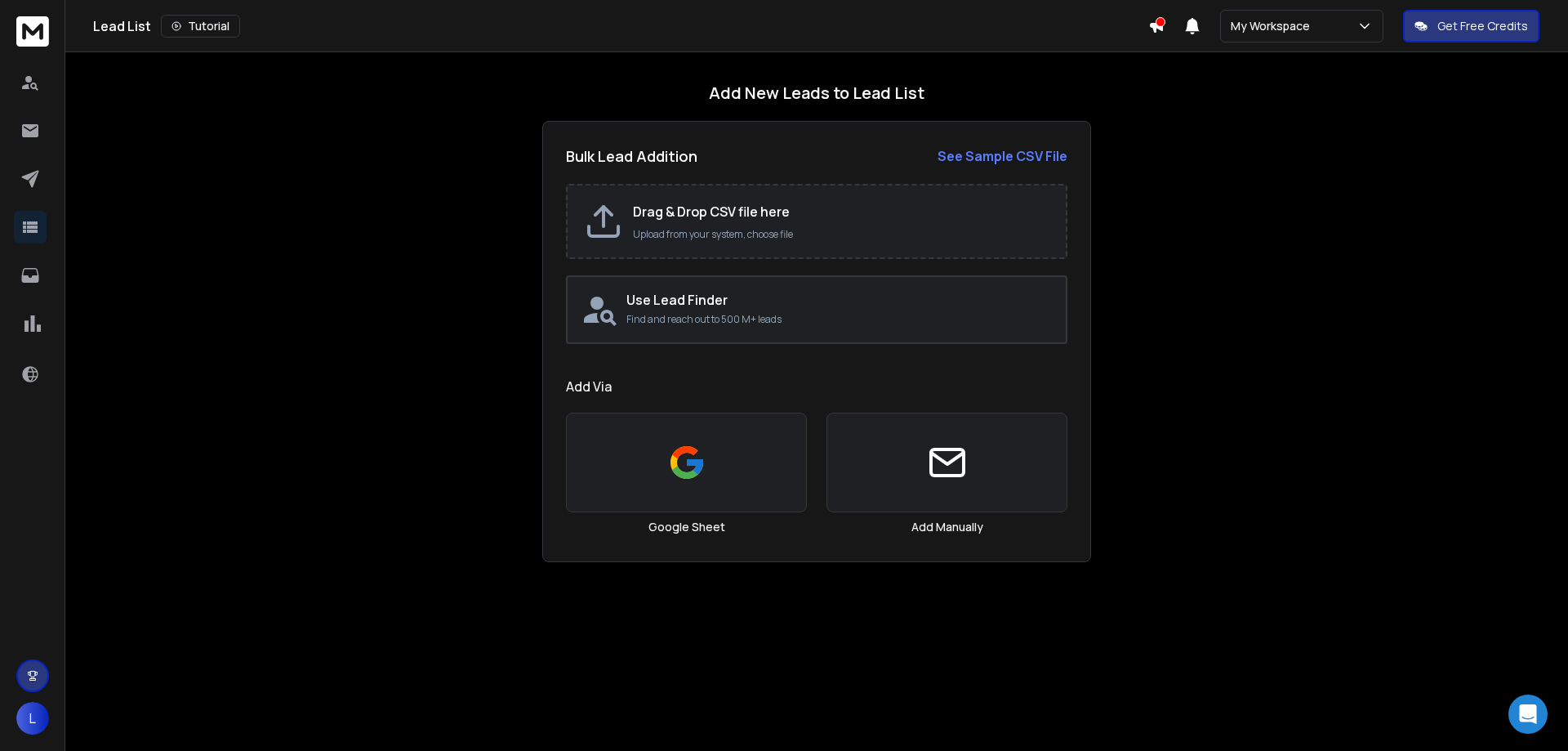
click at [741, 229] on p "Upload from your system, choose file" at bounding box center [841, 235] width 417 height 13
type input "**********"
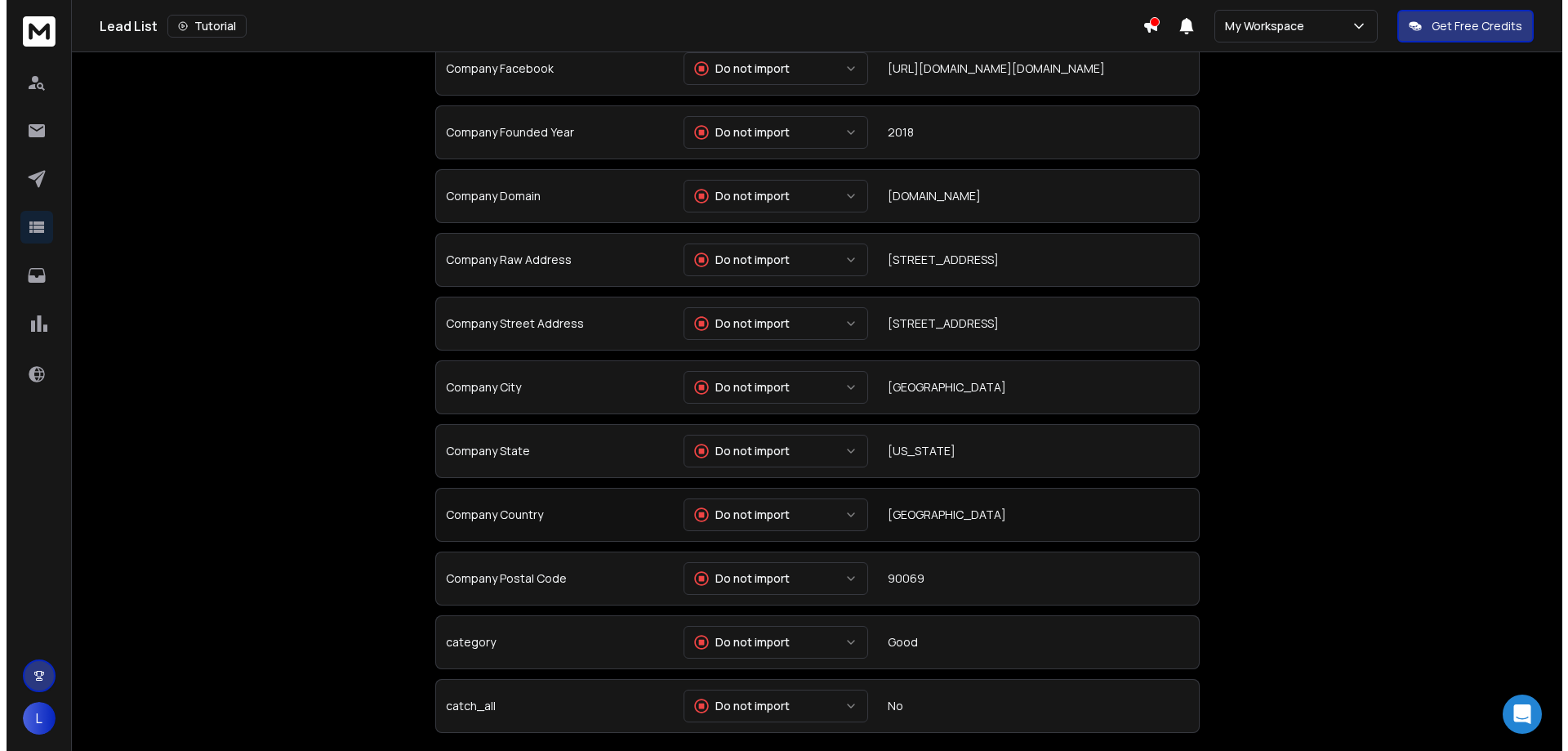
scroll to position [2870, 0]
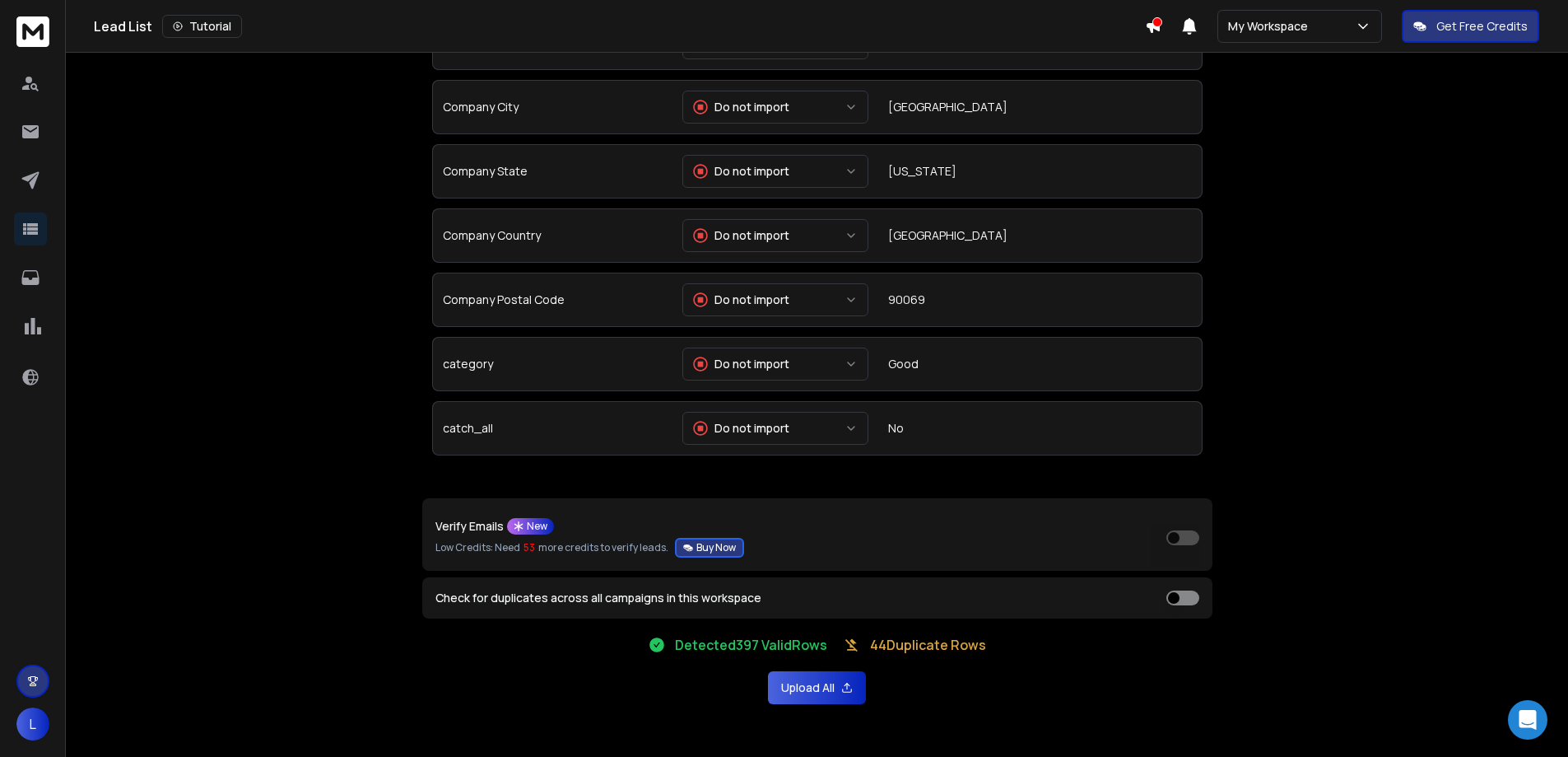
click at [1181, 595] on button "Check for duplicates across all campaigns in this workspace" at bounding box center [1183, 598] width 33 height 15
click at [799, 686] on button "Upload All" at bounding box center [817, 687] width 98 height 33
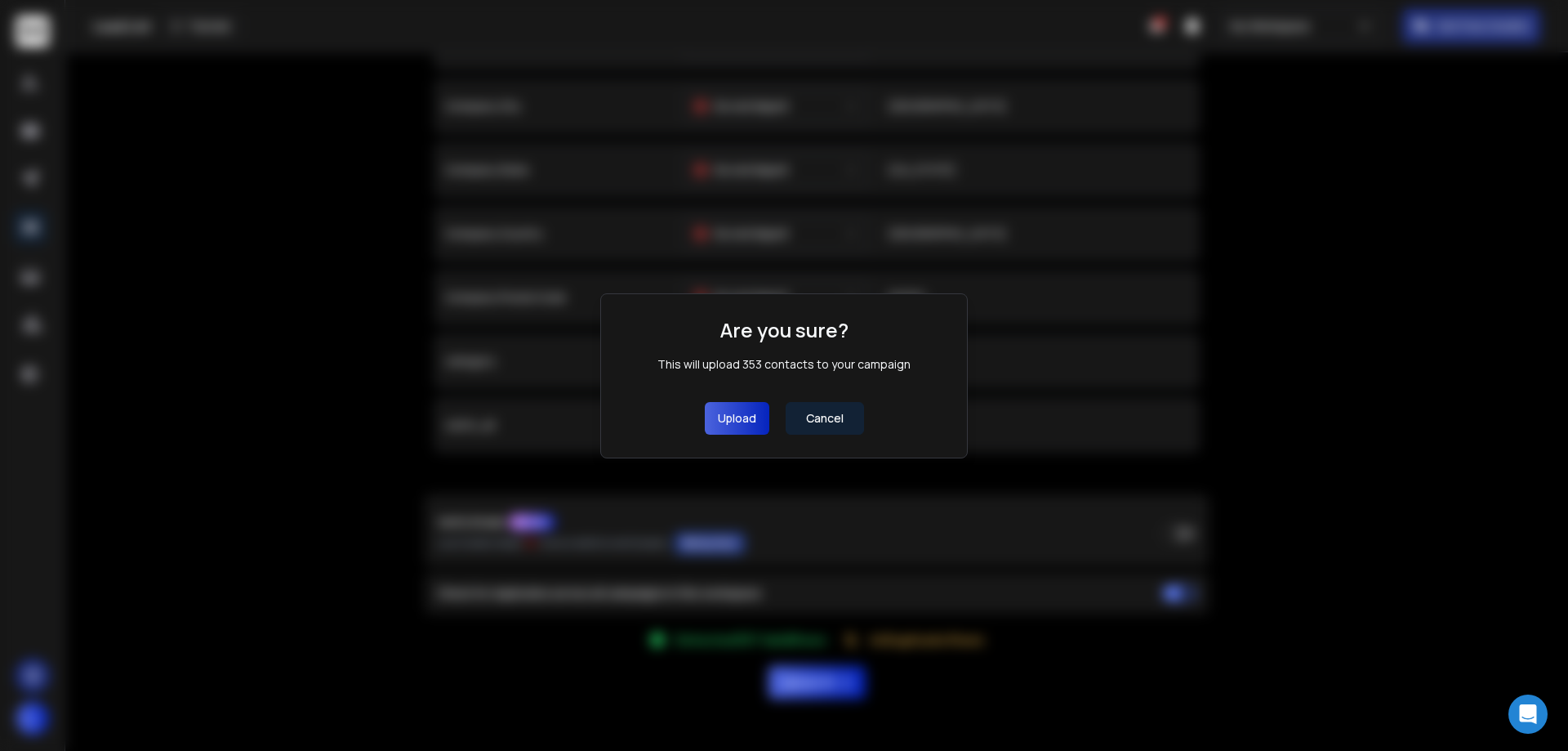
click at [723, 415] on button "Upload" at bounding box center [736, 418] width 64 height 33
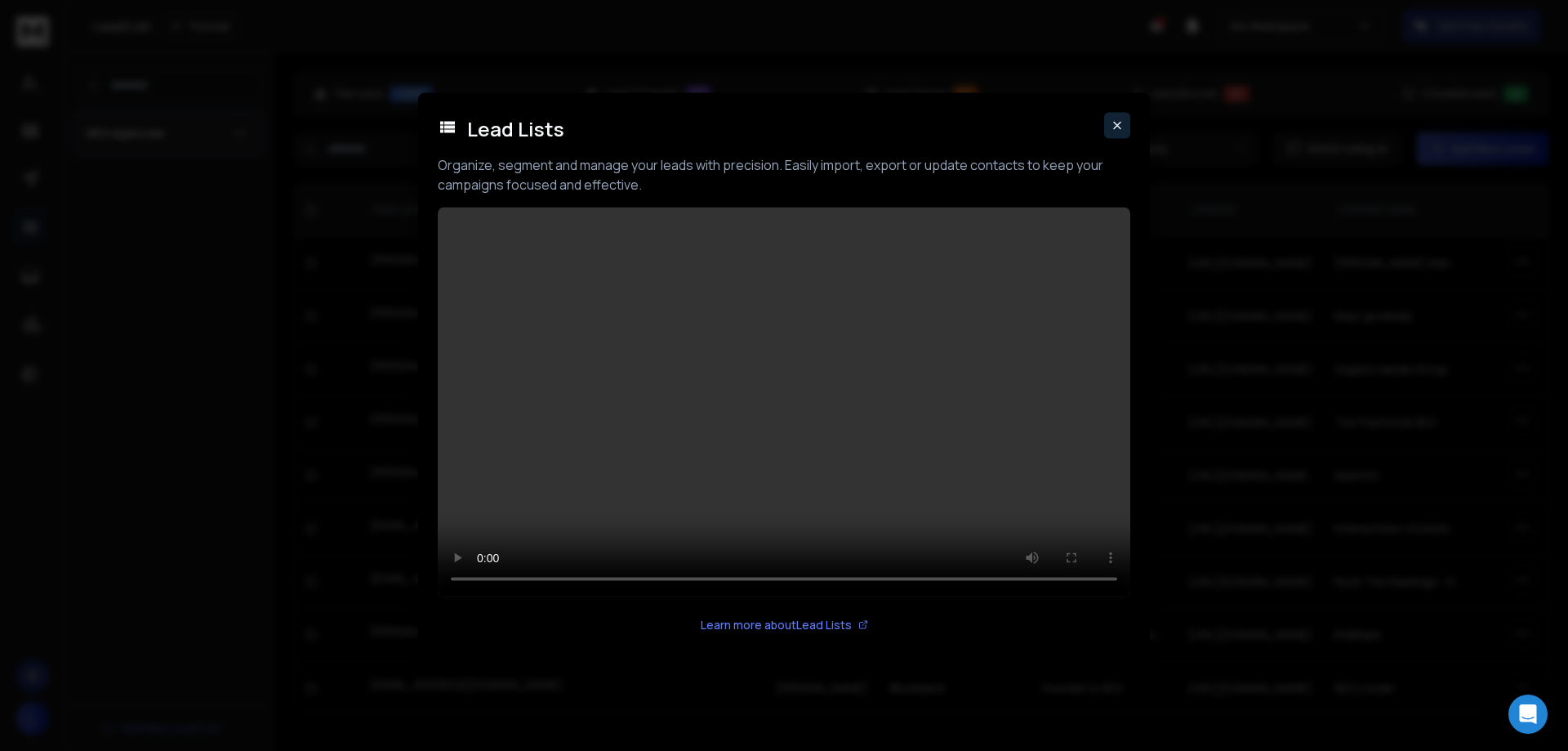
click at [1120, 121] on icon at bounding box center [1117, 125] width 13 height 13
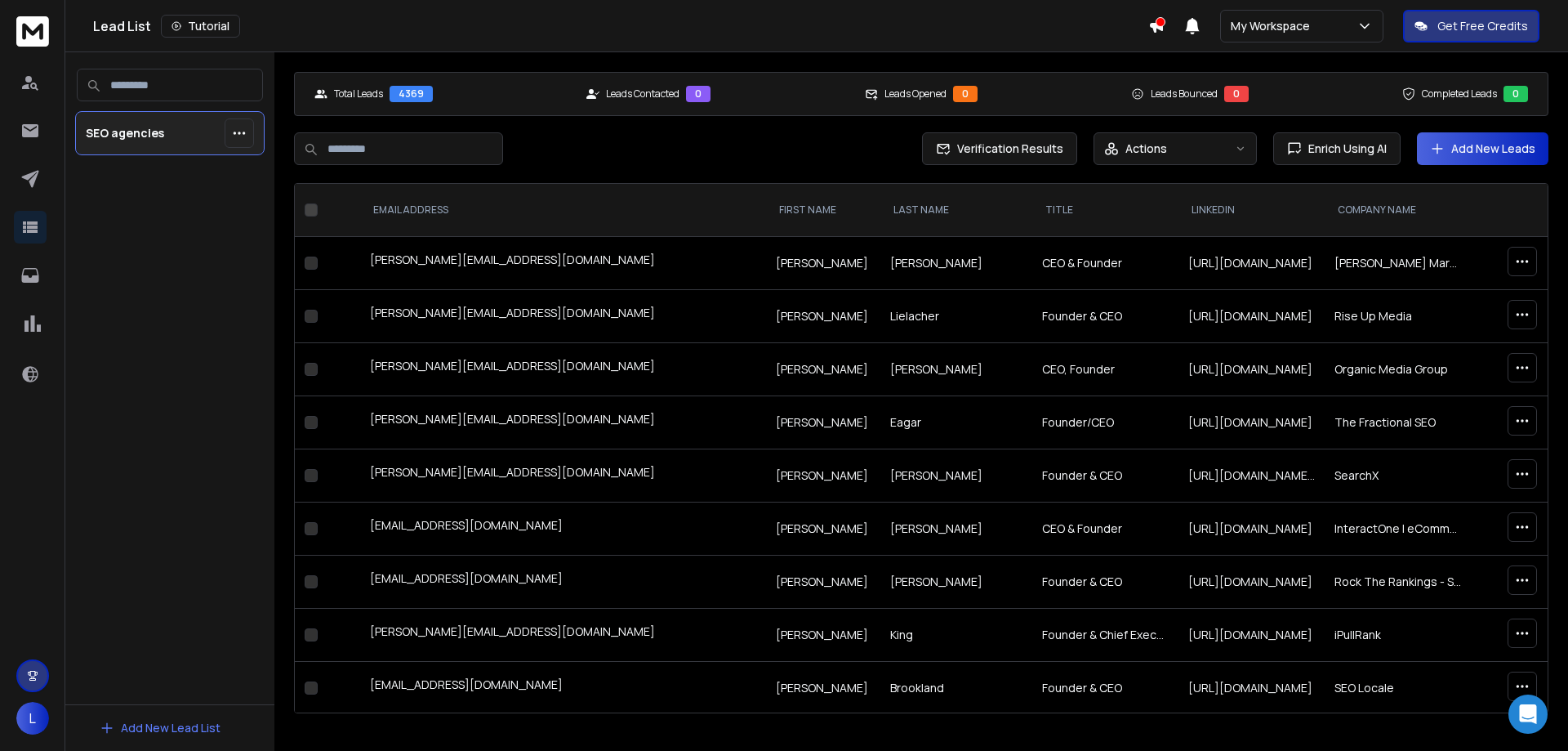
click at [1457, 146] on link "Add New Leads" at bounding box center [1483, 149] width 105 height 17
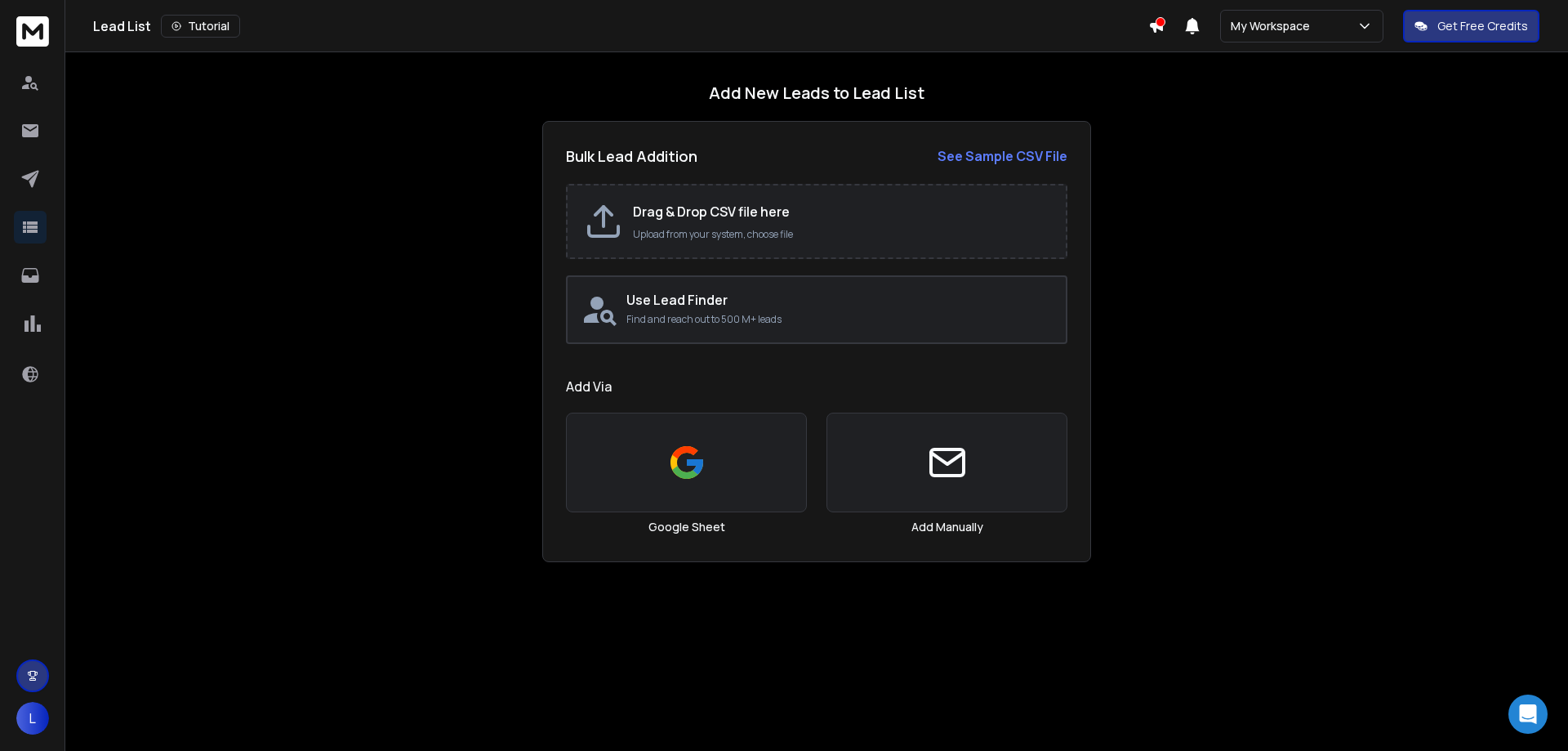
click at [692, 224] on div "Drag & Drop CSV file here Upload from your system, choose file" at bounding box center [841, 221] width 417 height 39
type input "**********"
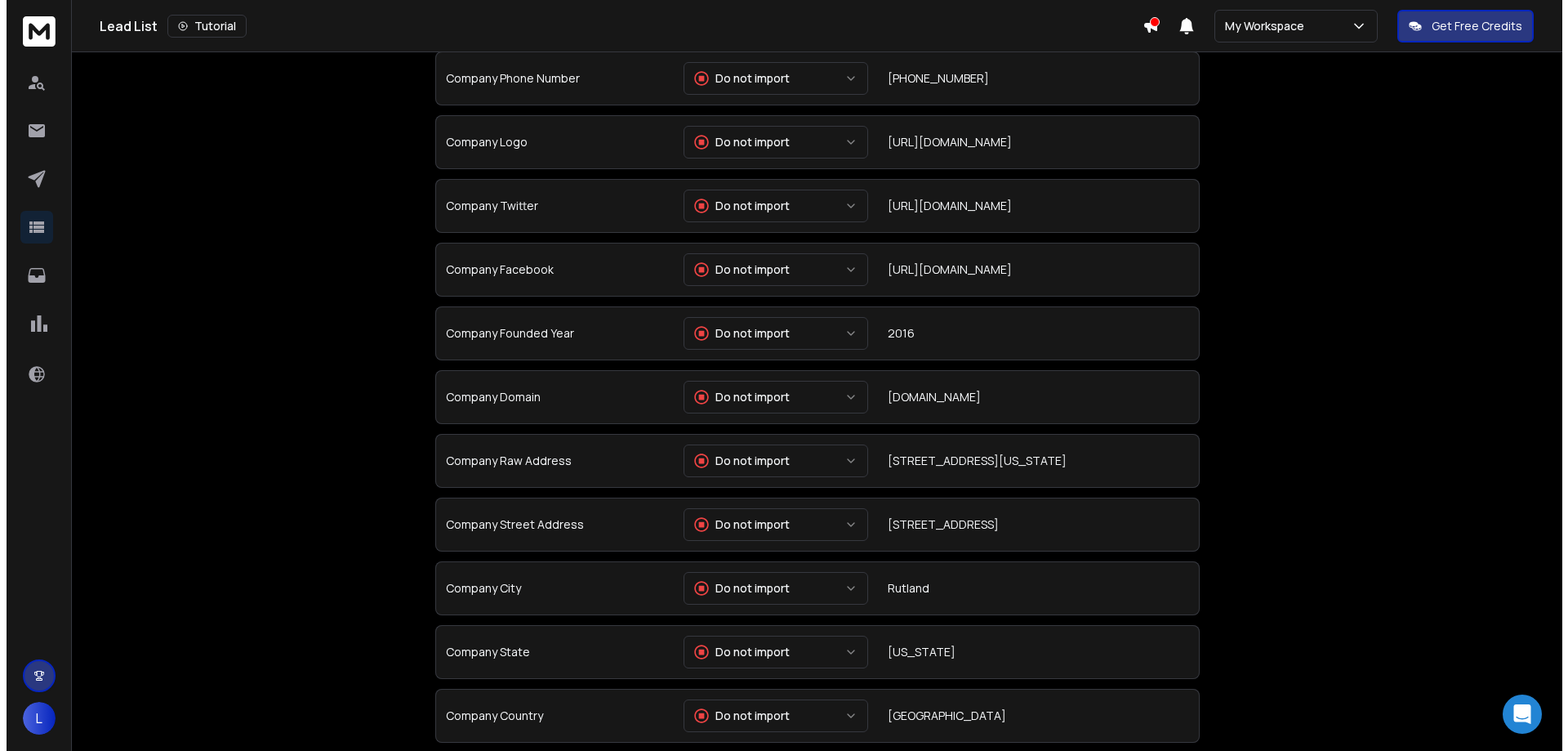
scroll to position [2927, 0]
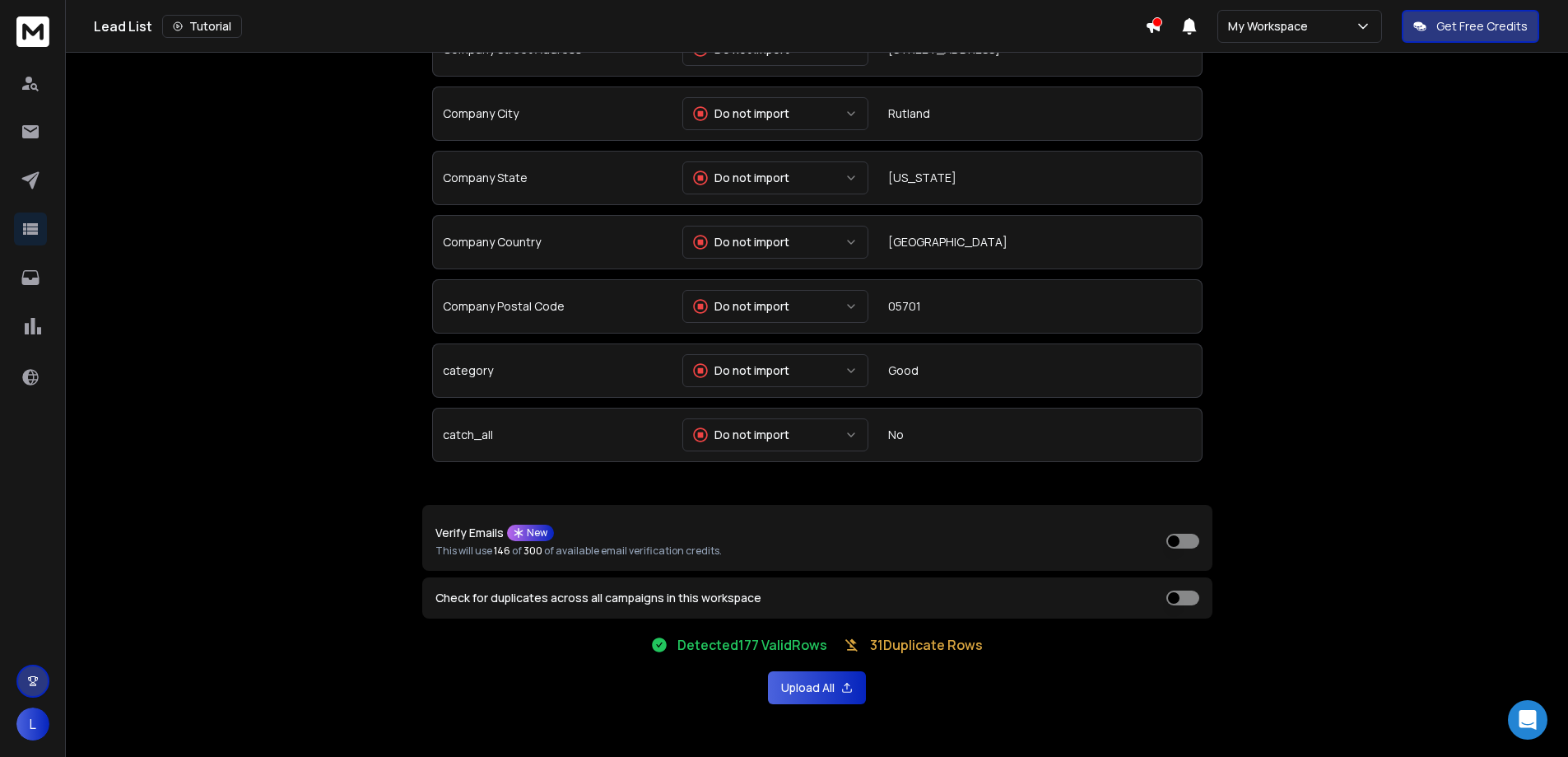
click at [1169, 595] on button "Check for duplicates across all campaigns in this workspace" at bounding box center [1183, 598] width 33 height 15
click at [811, 685] on button "Upload All" at bounding box center [817, 687] width 98 height 33
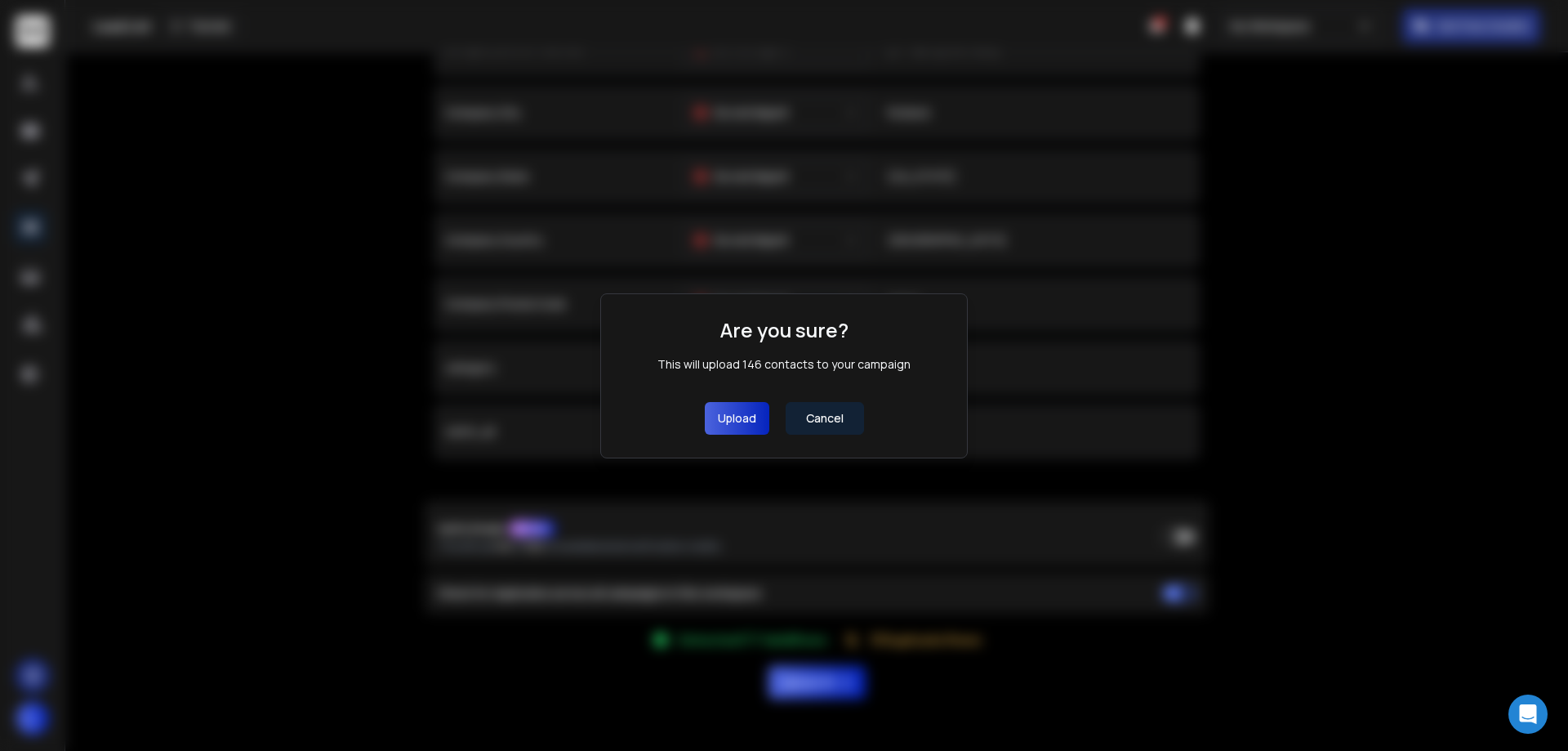
click at [726, 420] on button "Upload" at bounding box center [736, 418] width 64 height 33
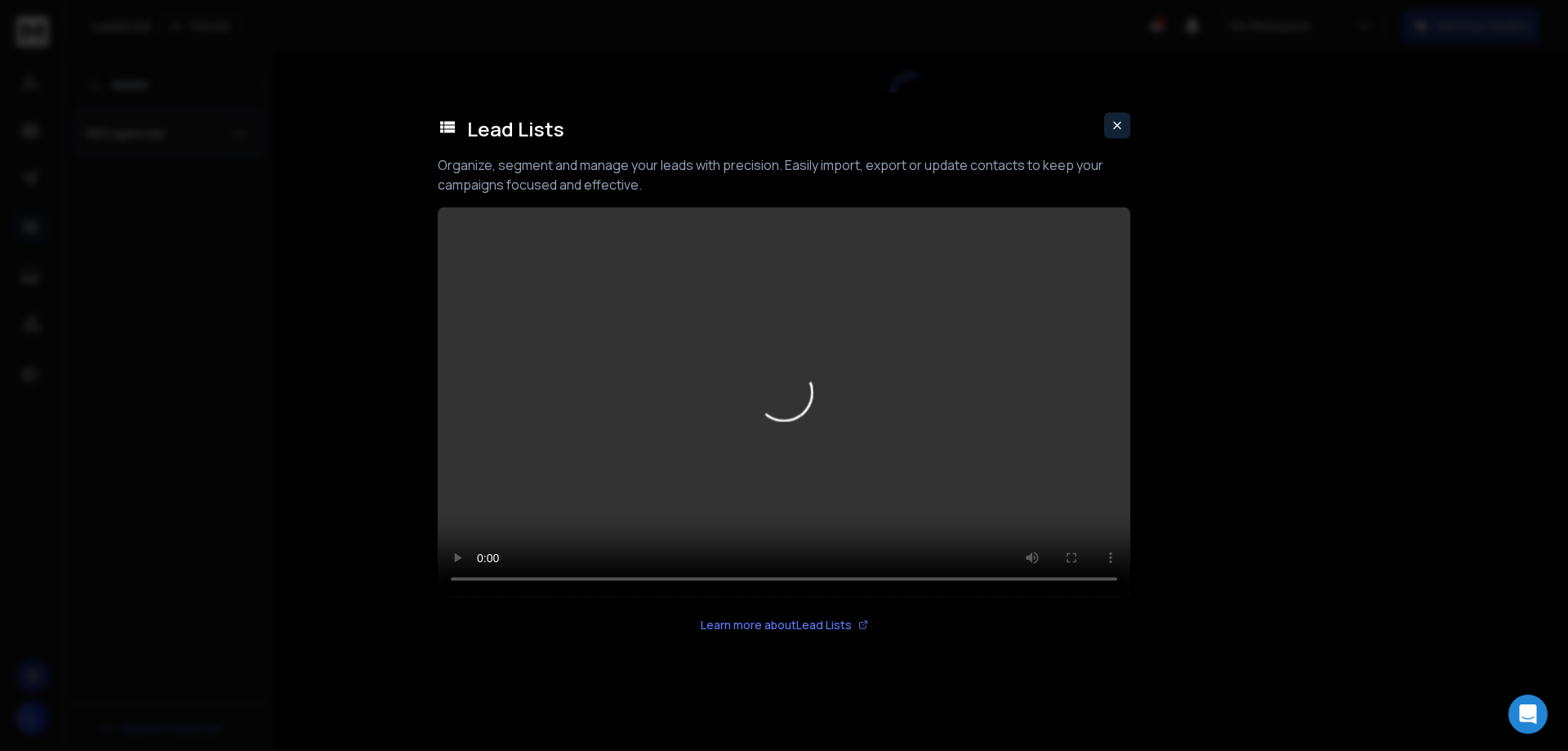
click at [1115, 122] on icon at bounding box center [1117, 125] width 13 height 13
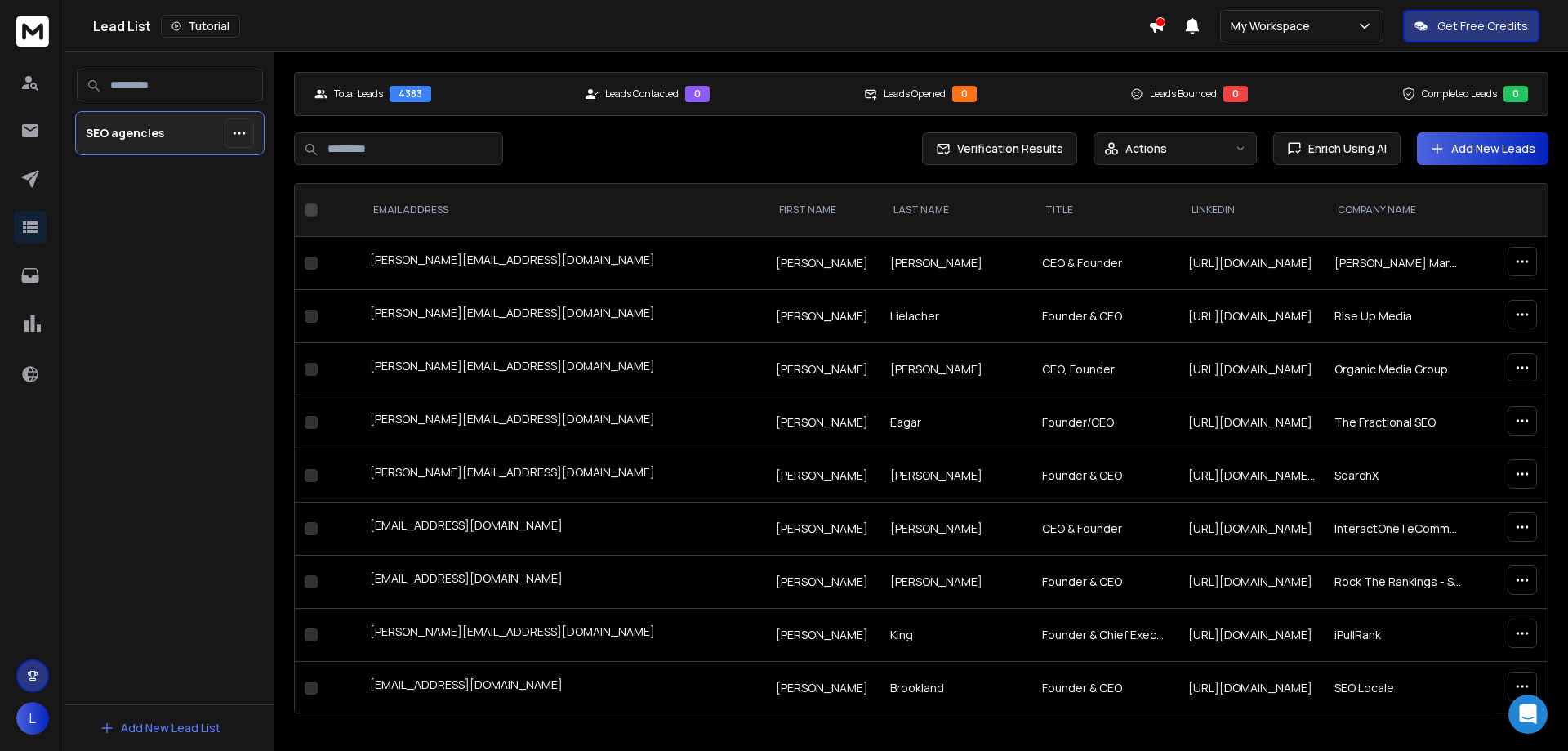
click at [1450, 155] on link "Add New Leads" at bounding box center [1483, 149] width 105 height 17
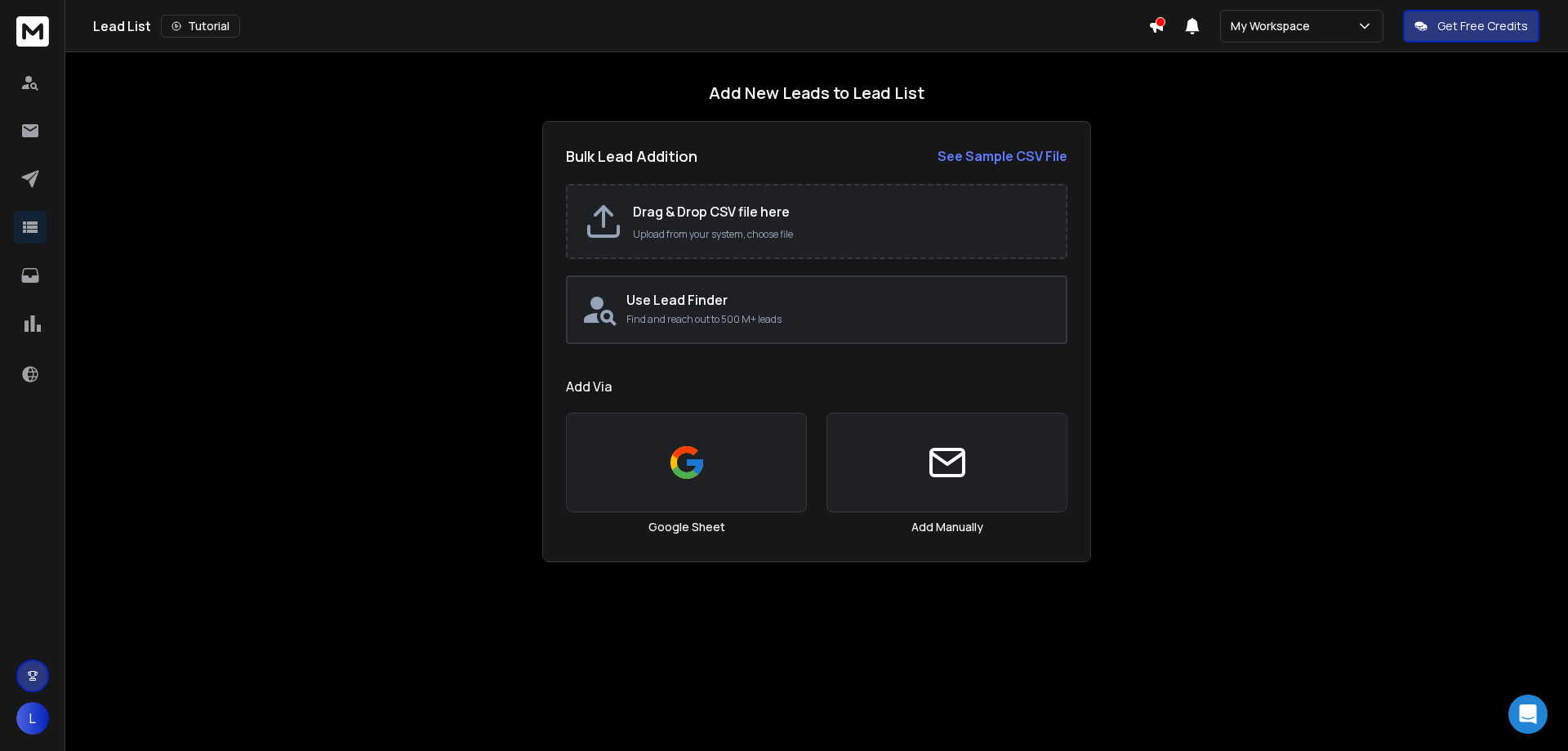
click at [711, 237] on p "Upload from your system, choose file" at bounding box center [841, 235] width 417 height 13
type input "**********"
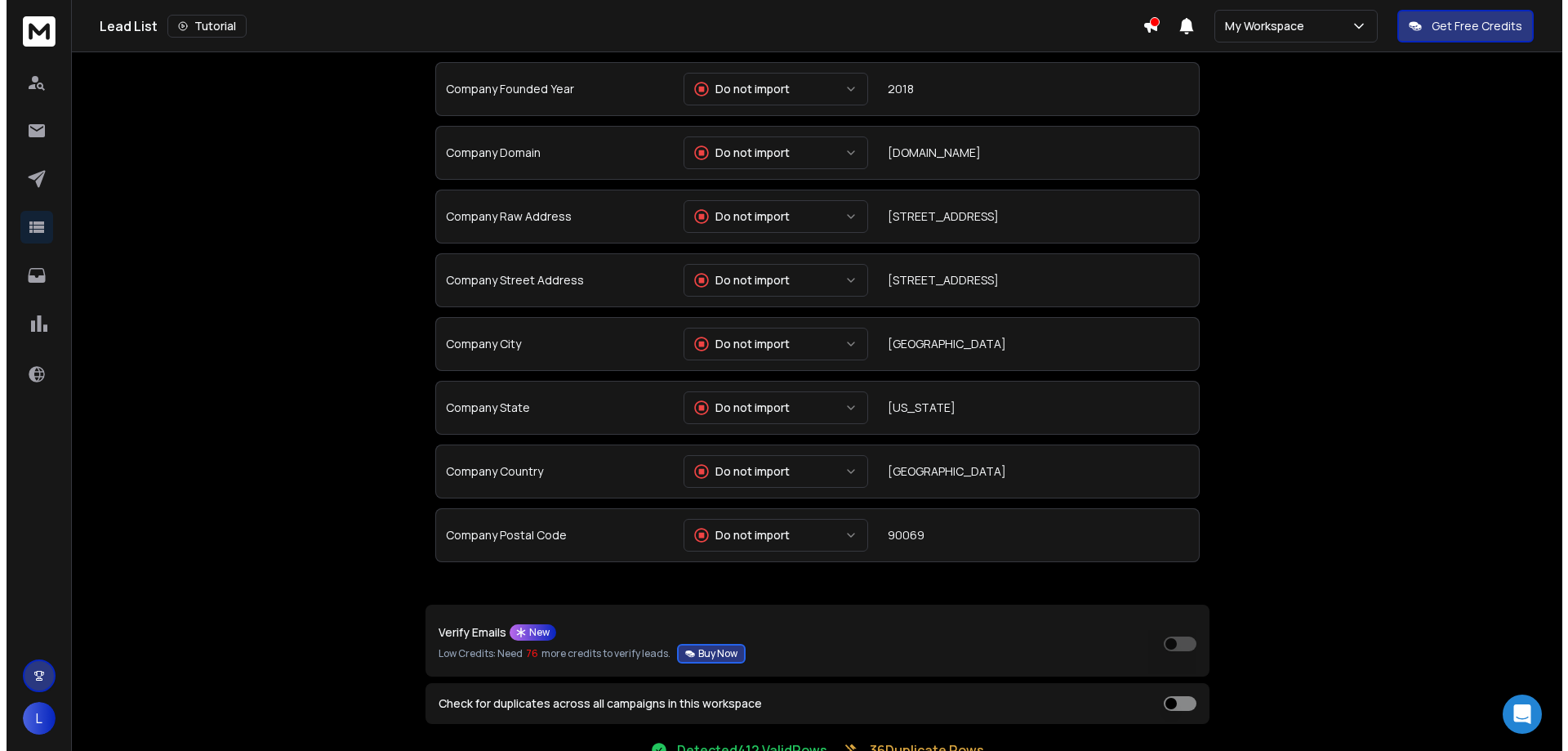
scroll to position [2807, 0]
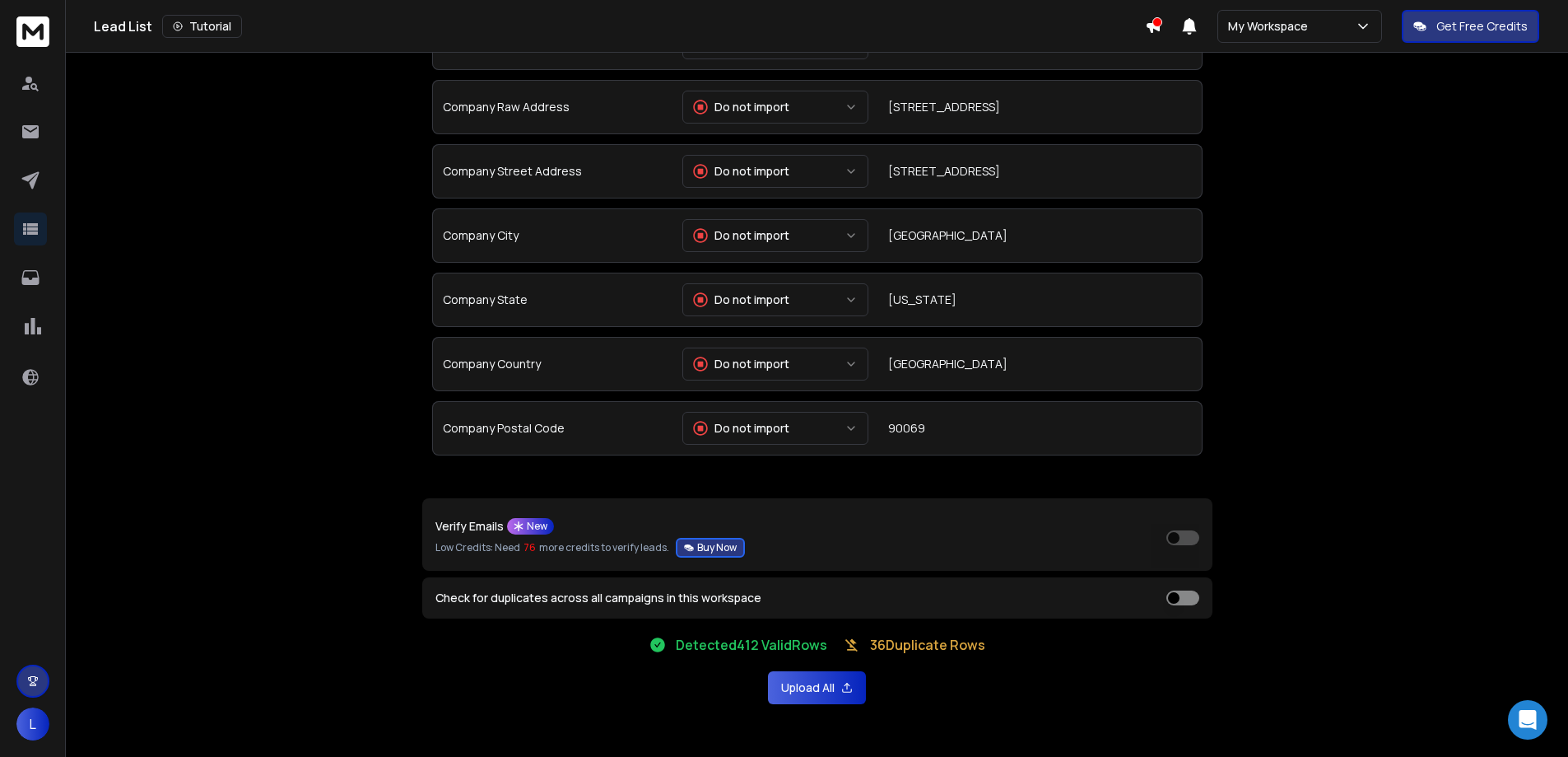
click at [1184, 600] on button "Check for duplicates across all campaigns in this workspace" at bounding box center [1183, 598] width 33 height 15
click at [806, 693] on button "Upload All" at bounding box center [817, 687] width 98 height 33
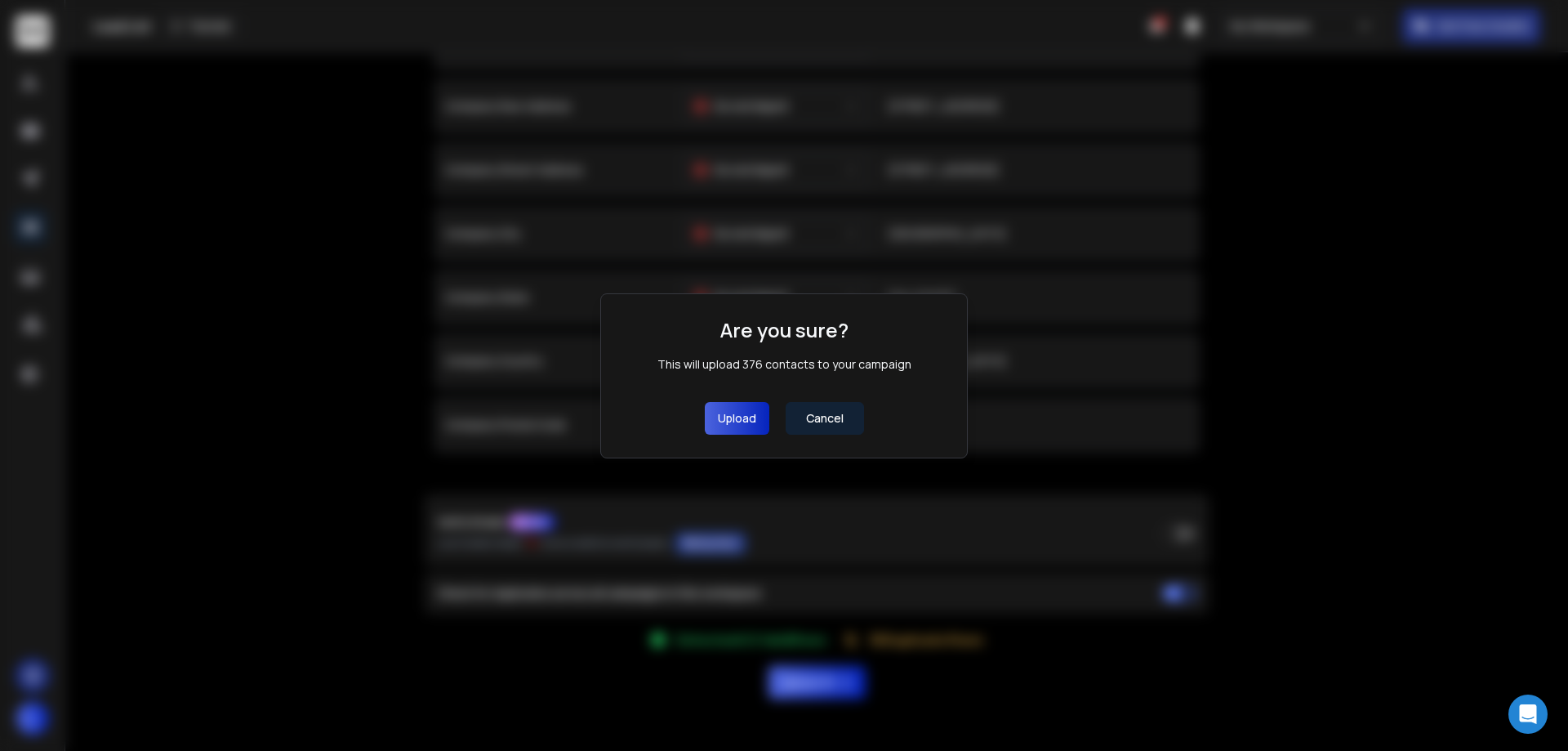
click at [726, 424] on button "Upload" at bounding box center [736, 418] width 64 height 33
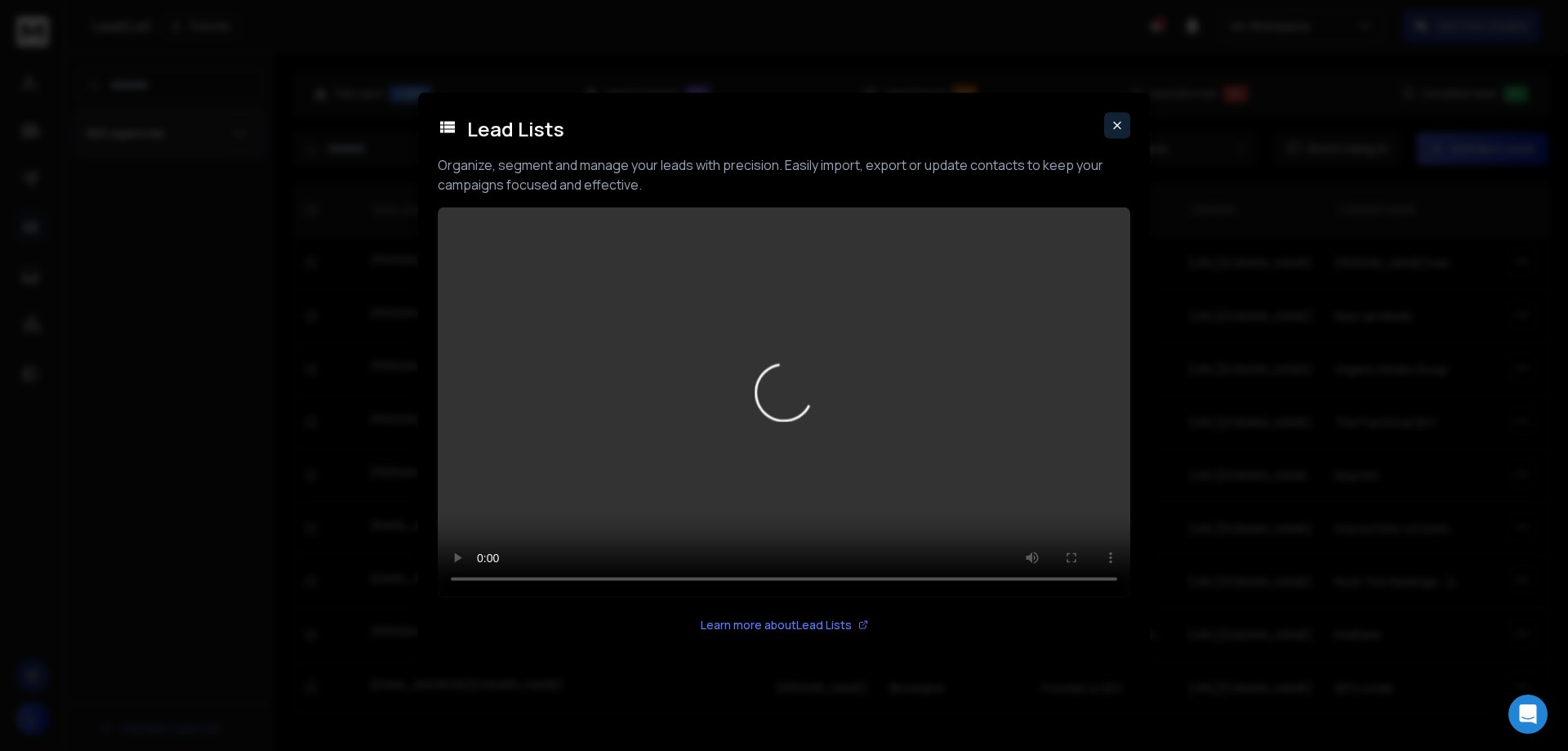
click at [1109, 122] on button at bounding box center [1116, 124] width 26 height 26
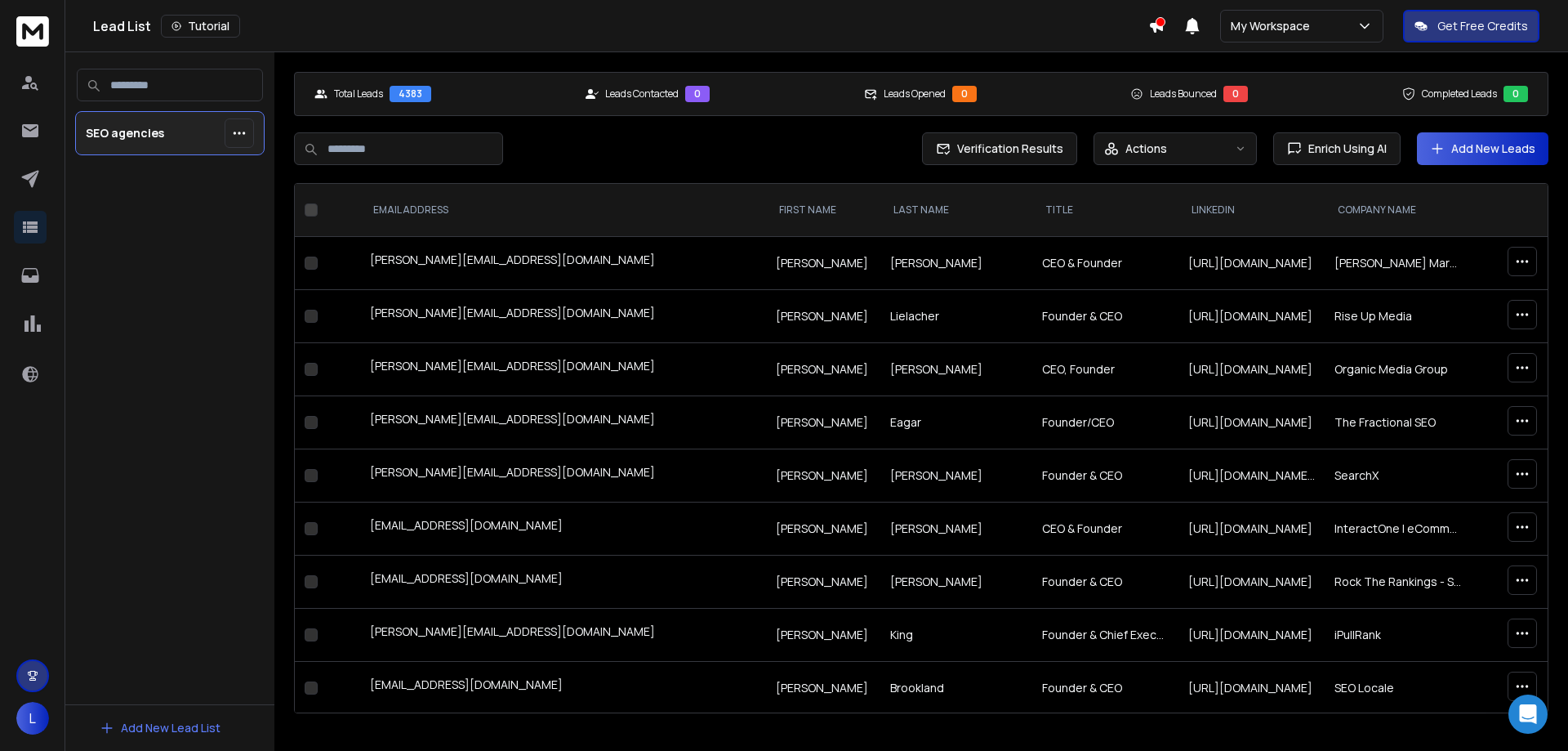
click at [1459, 144] on link "Add New Leads" at bounding box center [1483, 149] width 105 height 17
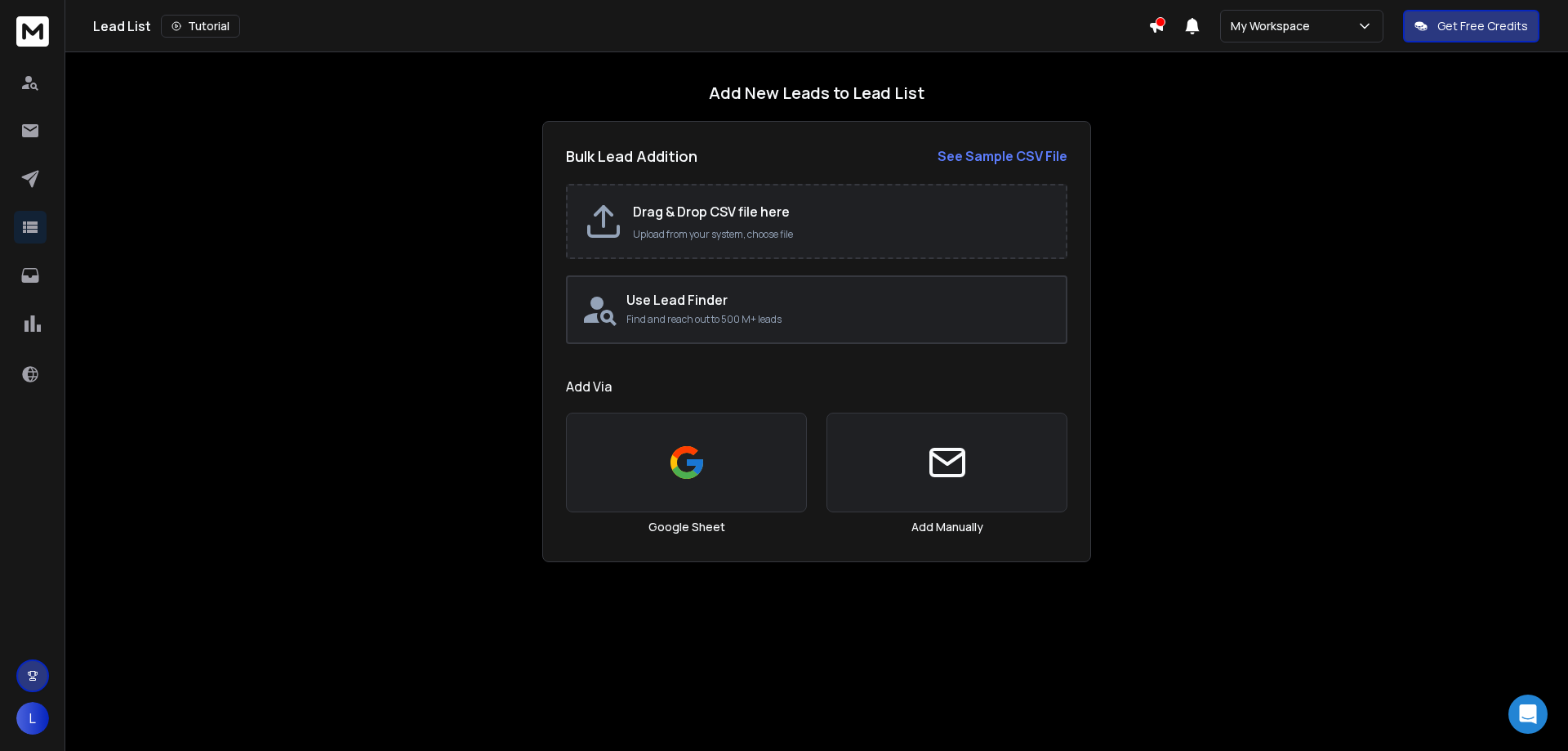
click at [760, 223] on div "Drag & Drop CSV file here Upload from your system, choose file" at bounding box center [841, 221] width 417 height 39
type input "**********"
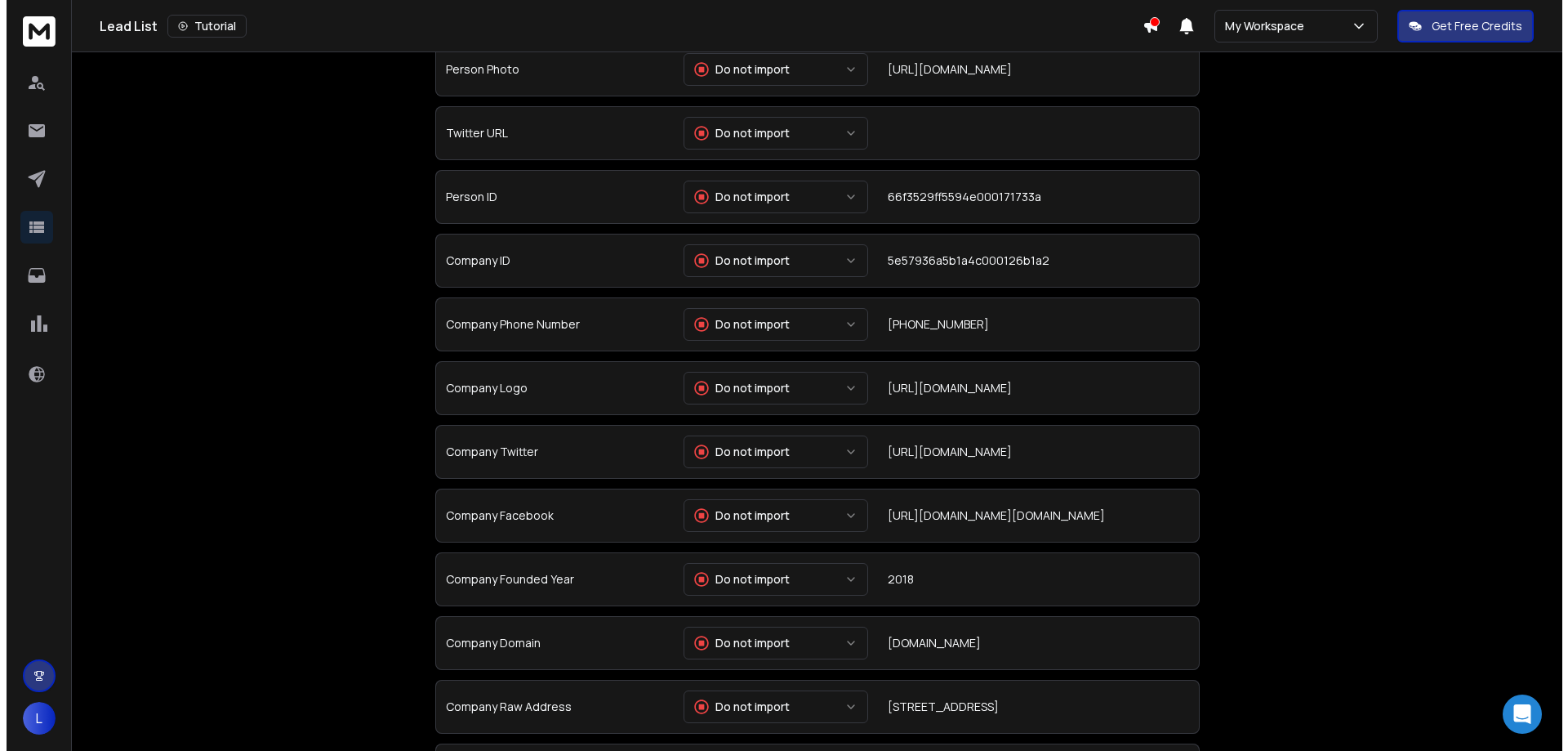
scroll to position [2778, 0]
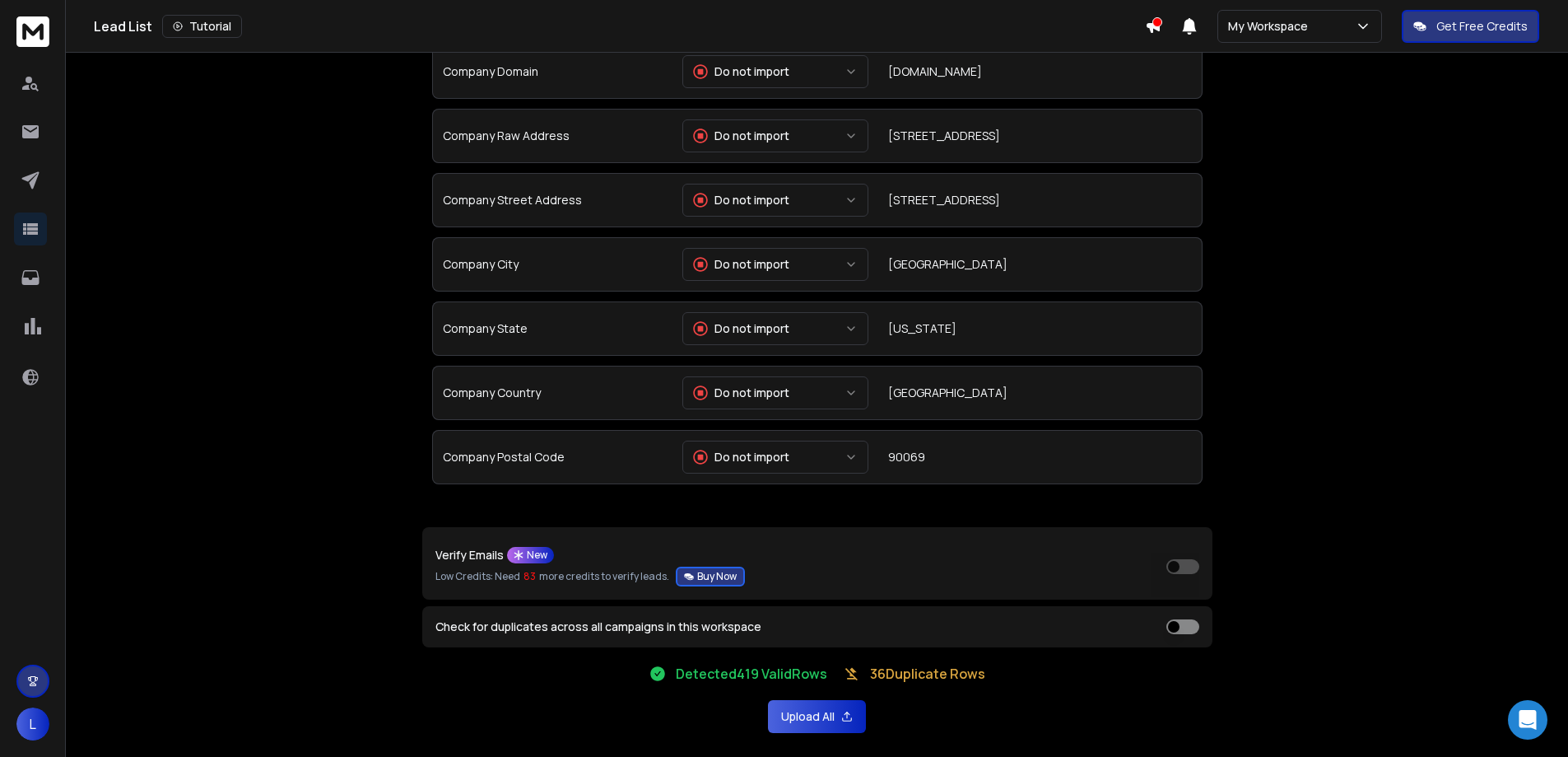
click at [1186, 627] on button "Check for duplicates across all campaigns in this workspace" at bounding box center [1183, 627] width 33 height 15
click at [824, 725] on button "Upload All" at bounding box center [817, 716] width 98 height 33
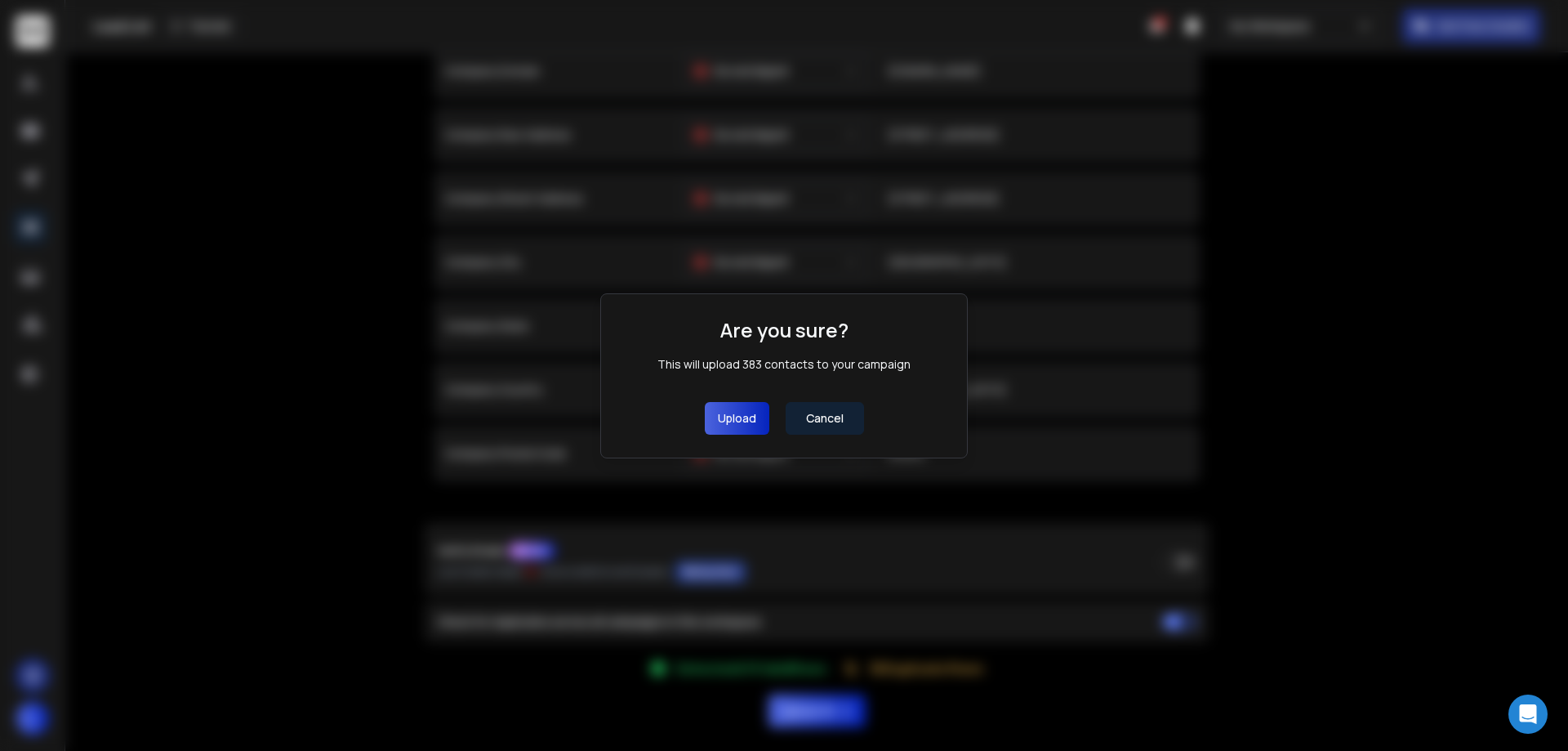
click at [760, 405] on button "Upload" at bounding box center [736, 418] width 64 height 33
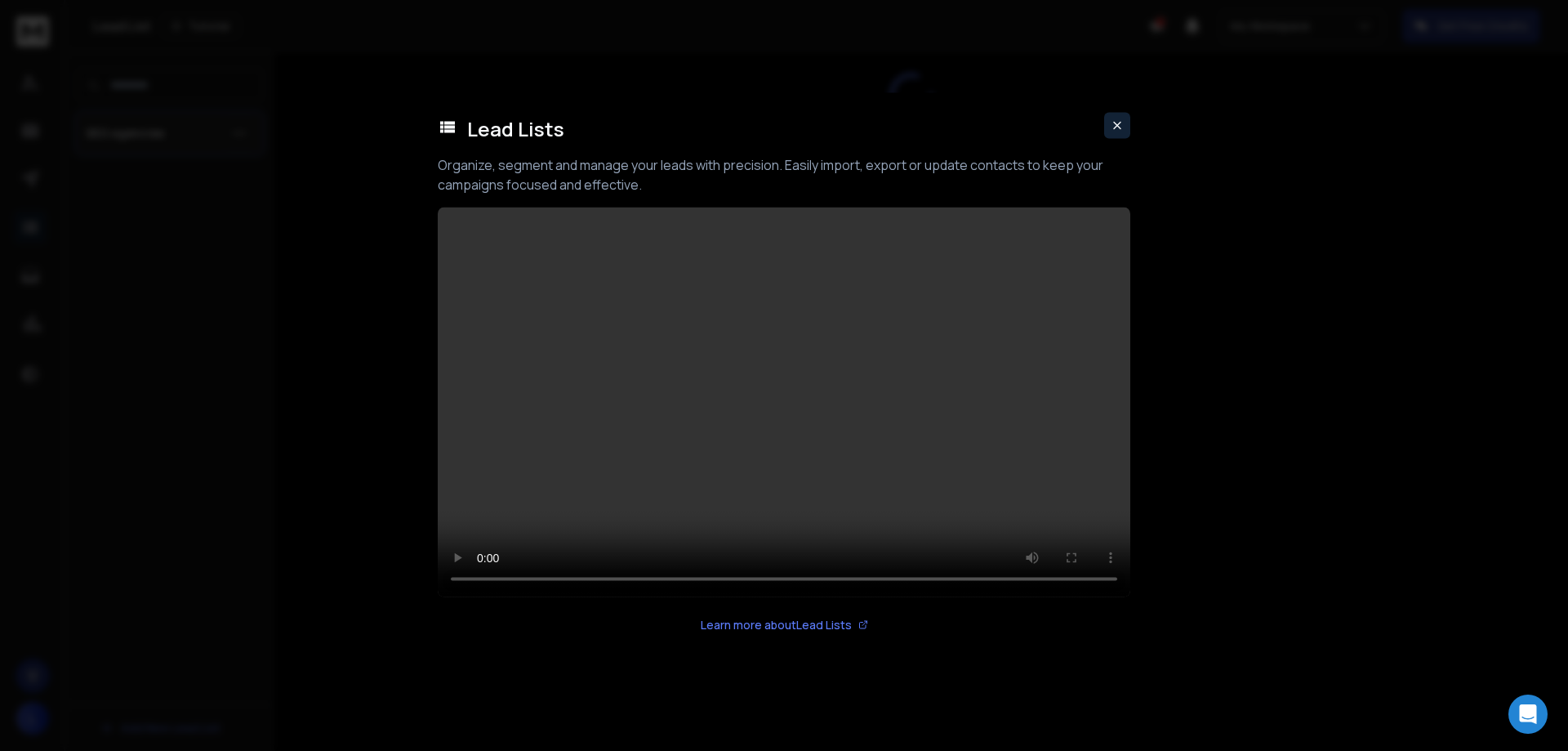
click at [1113, 119] on icon at bounding box center [1117, 125] width 13 height 13
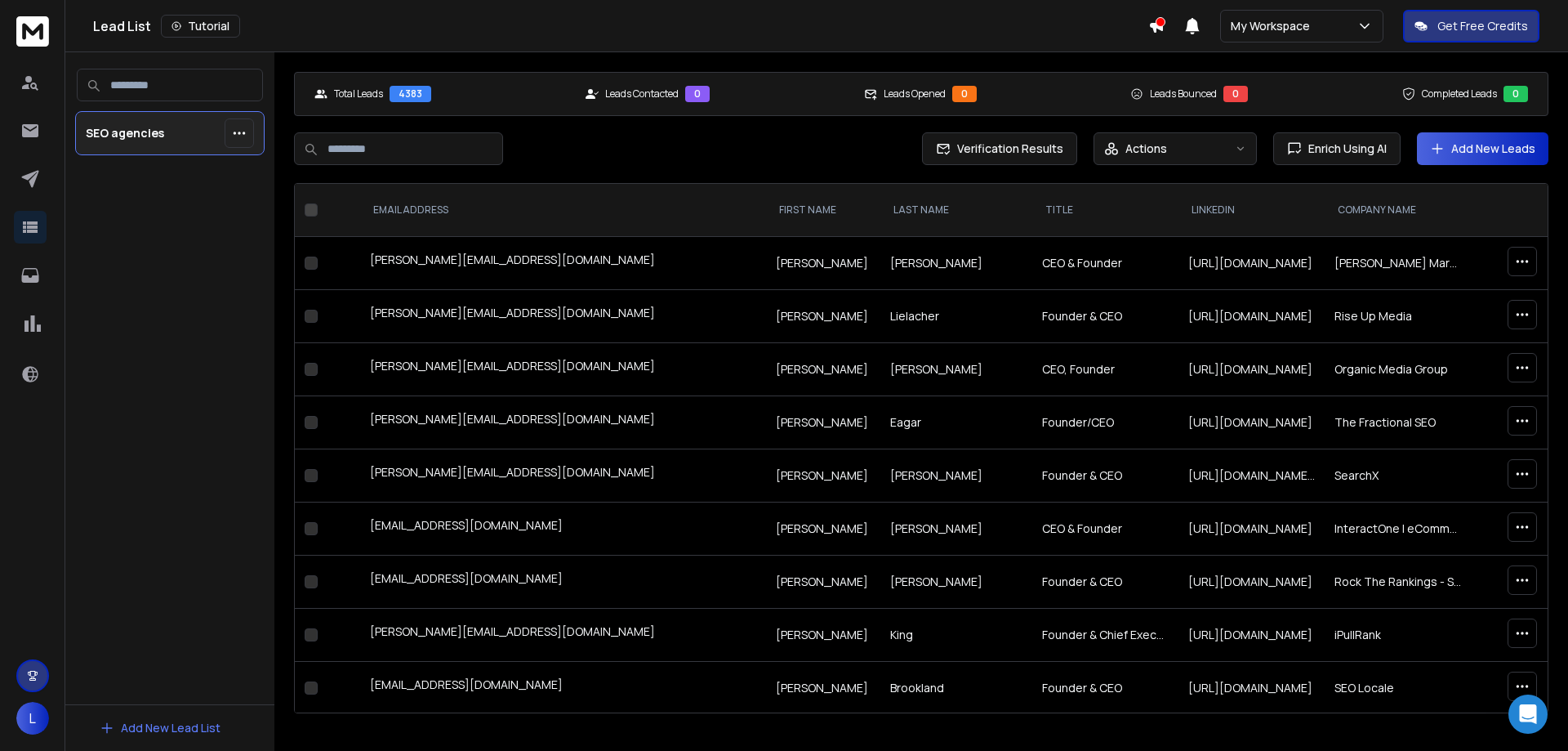
click at [1463, 140] on link "Add New Leads" at bounding box center [1483, 149] width 105 height 17
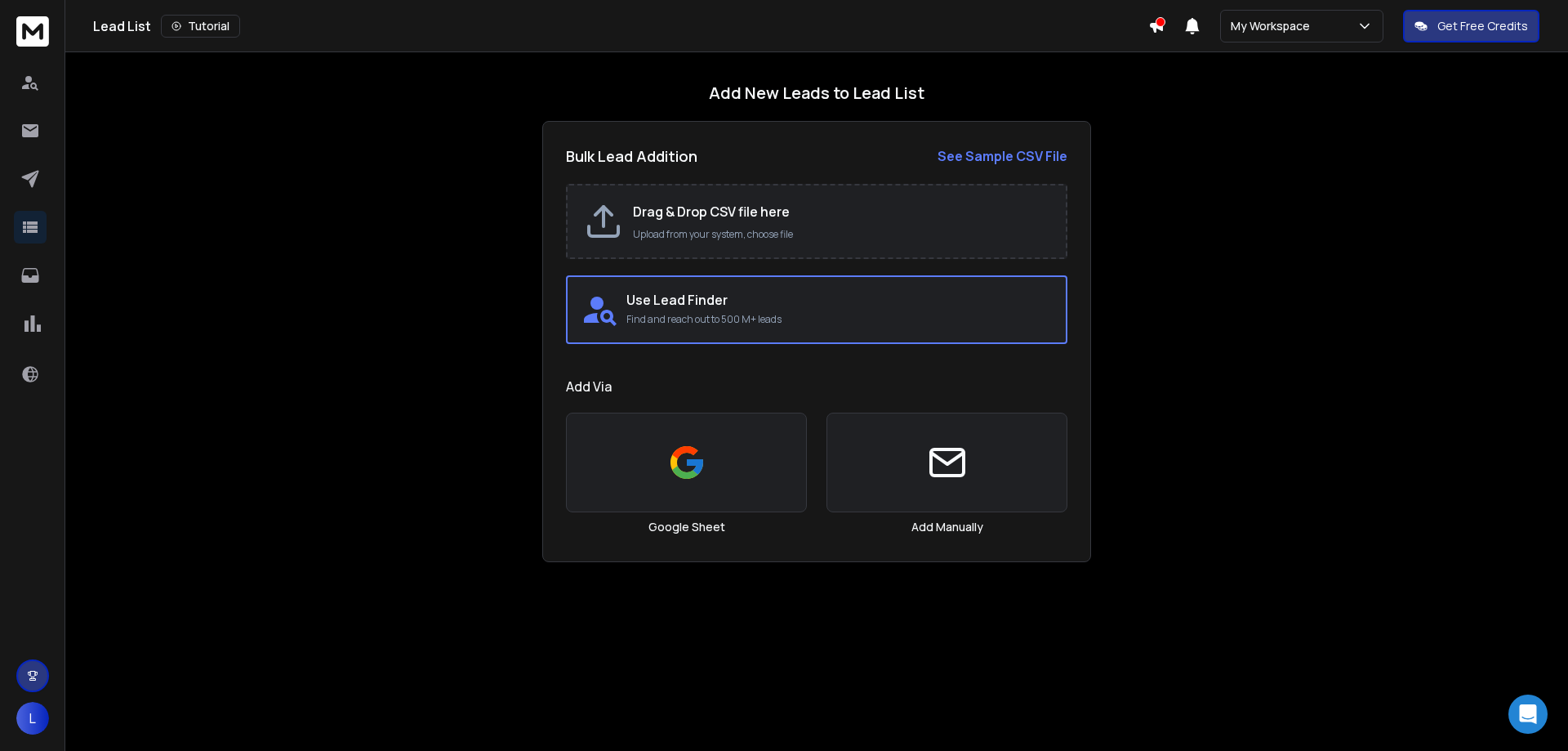
click at [791, 312] on div "Use Lead Finder Find and reach out to 500 M+ leads" at bounding box center [839, 309] width 427 height 39
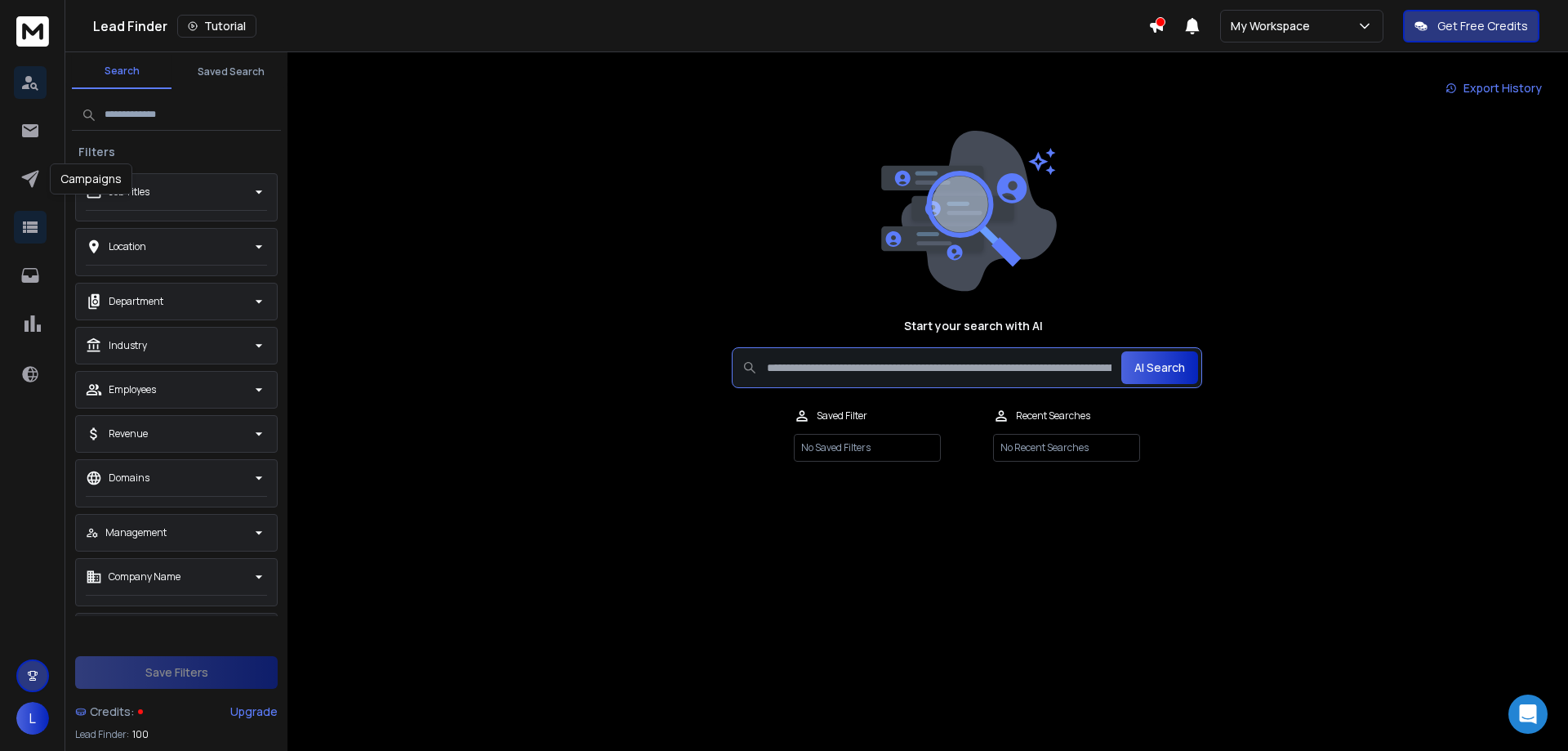
click at [34, 226] on icon at bounding box center [30, 227] width 15 height 12
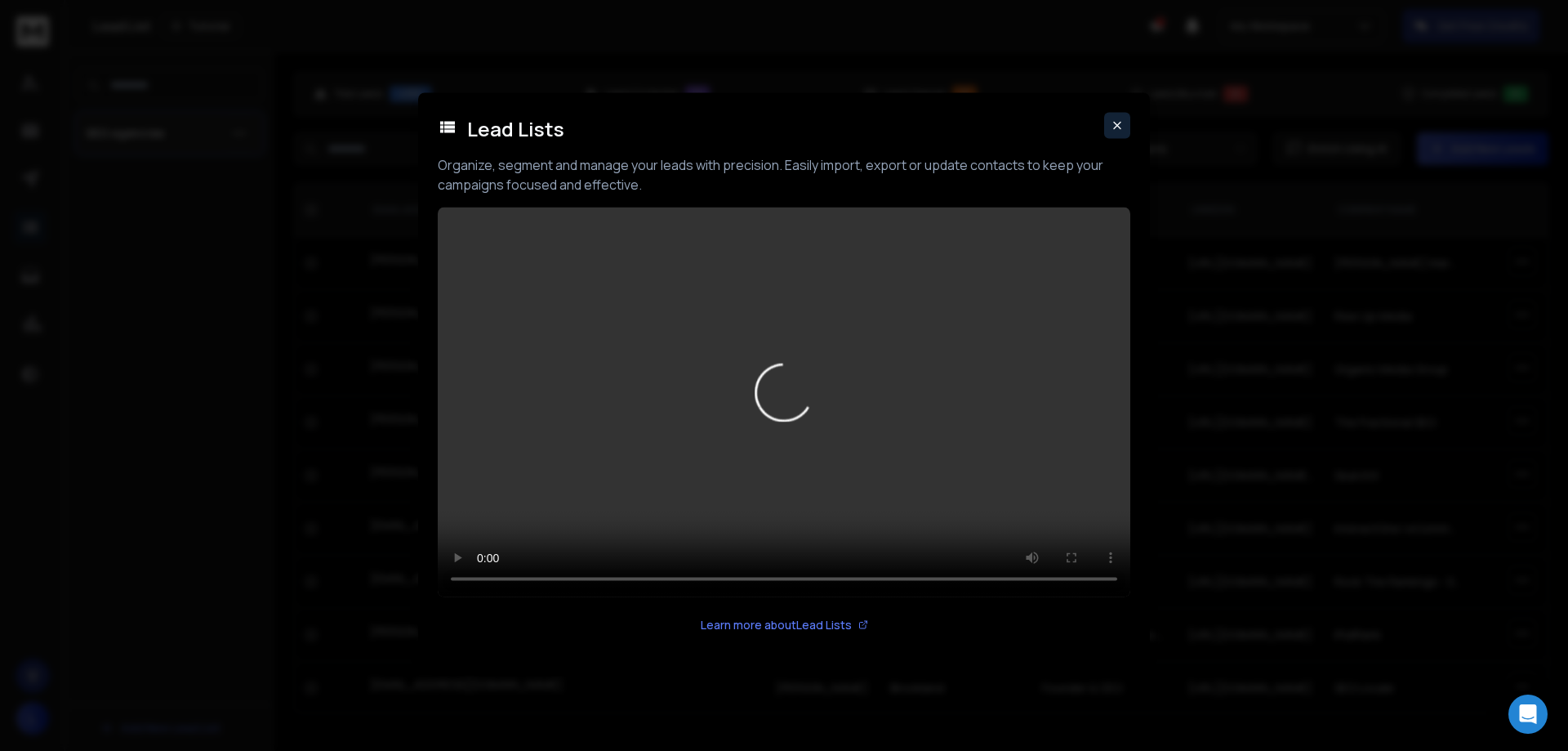
click at [1116, 128] on icon at bounding box center [1117, 125] width 13 height 13
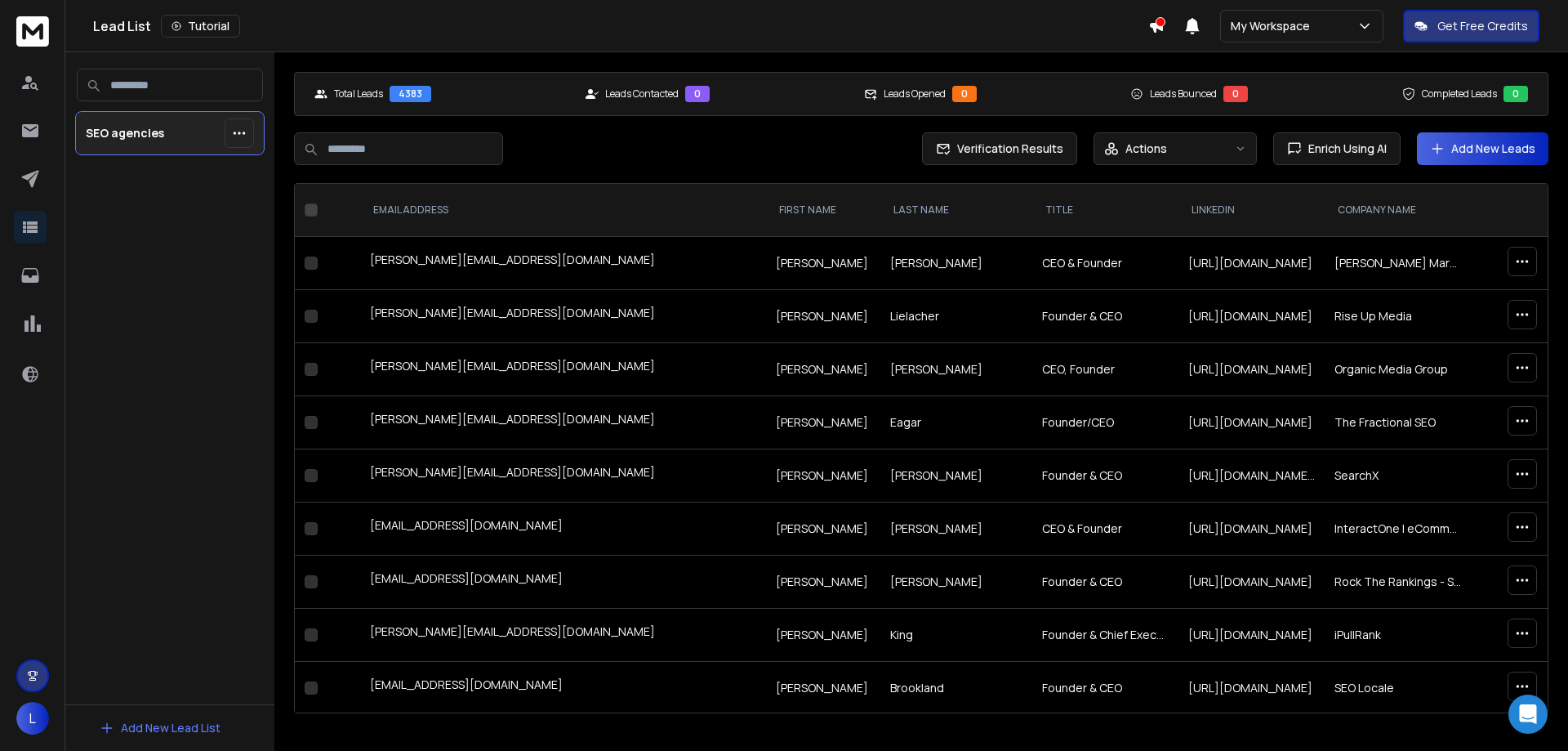
click at [1485, 35] on button "Get Free Credits" at bounding box center [1470, 26] width 136 height 33
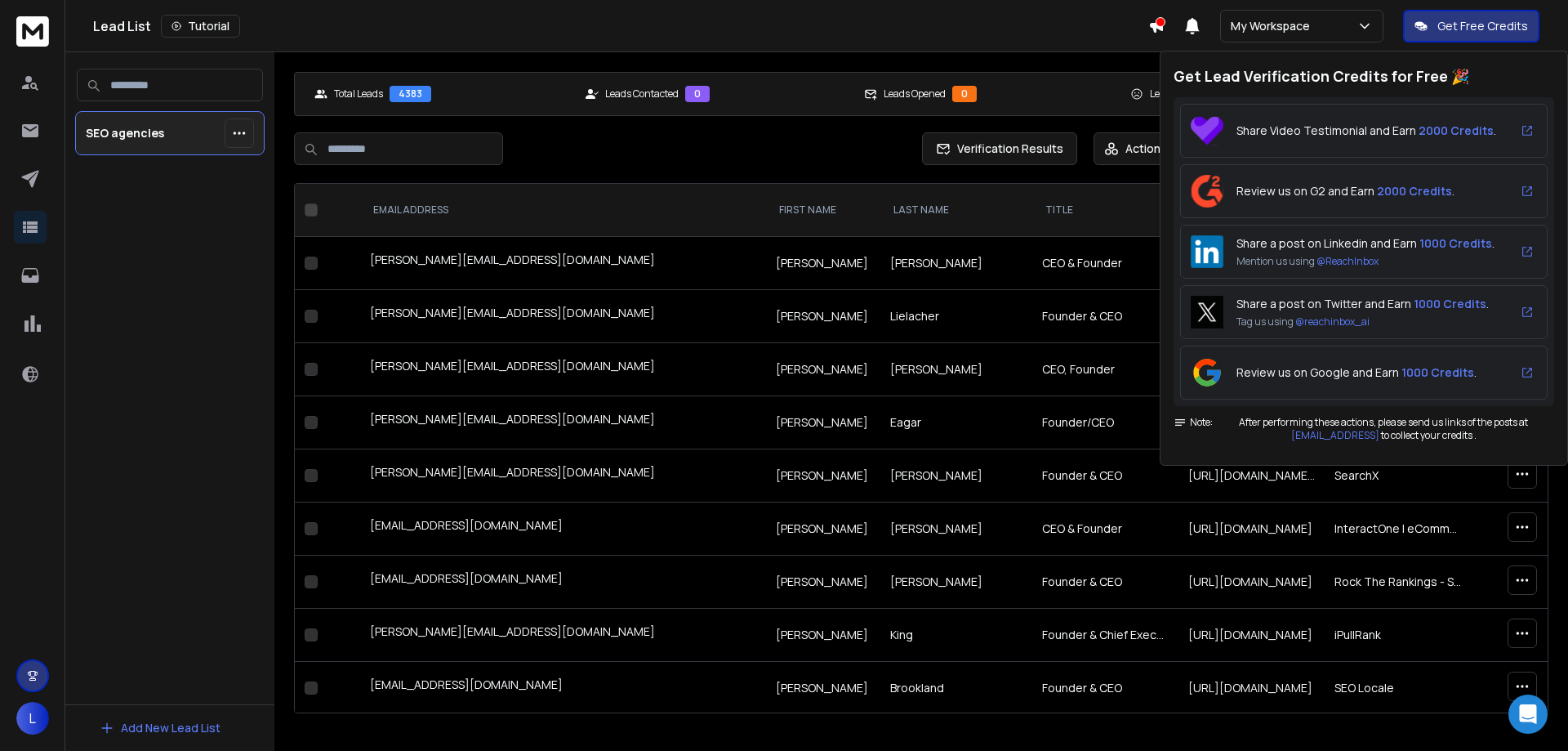
click at [953, 31] on div "Lead List Tutorial" at bounding box center [621, 26] width 1055 height 23
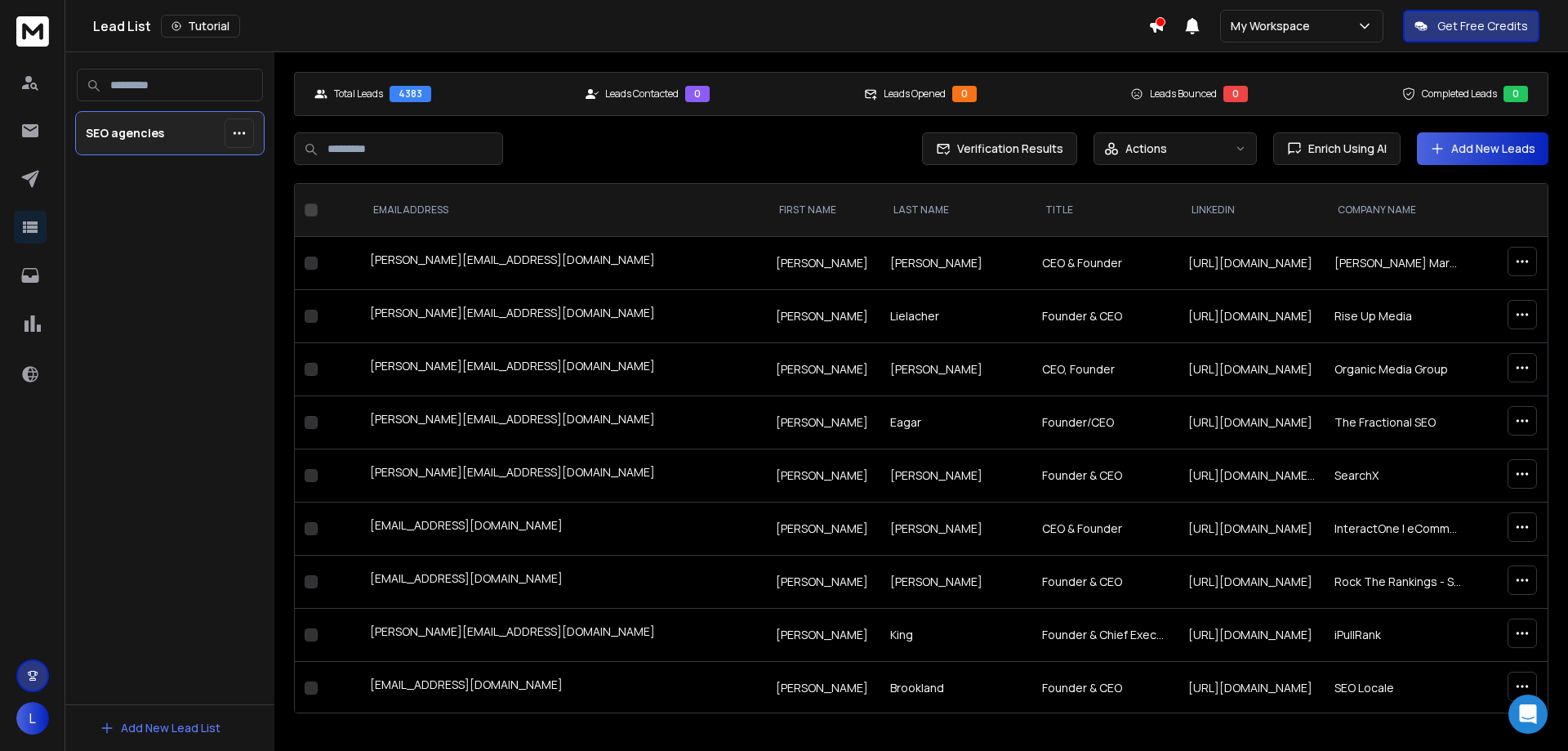
click at [1470, 145] on link "Add New Leads" at bounding box center [1483, 149] width 105 height 17
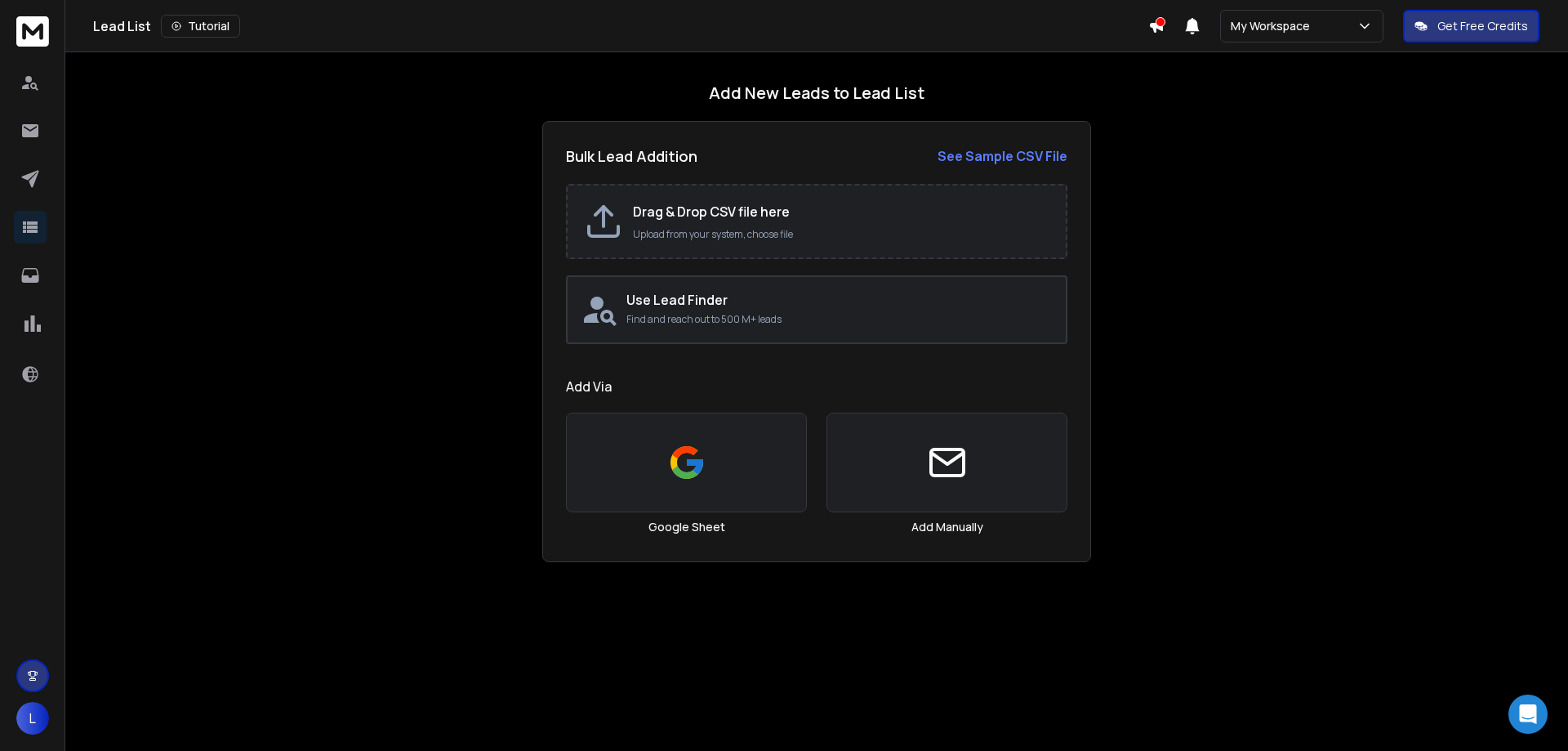
click at [717, 237] on p "Upload from your system, choose file" at bounding box center [841, 235] width 417 height 13
type input "**********"
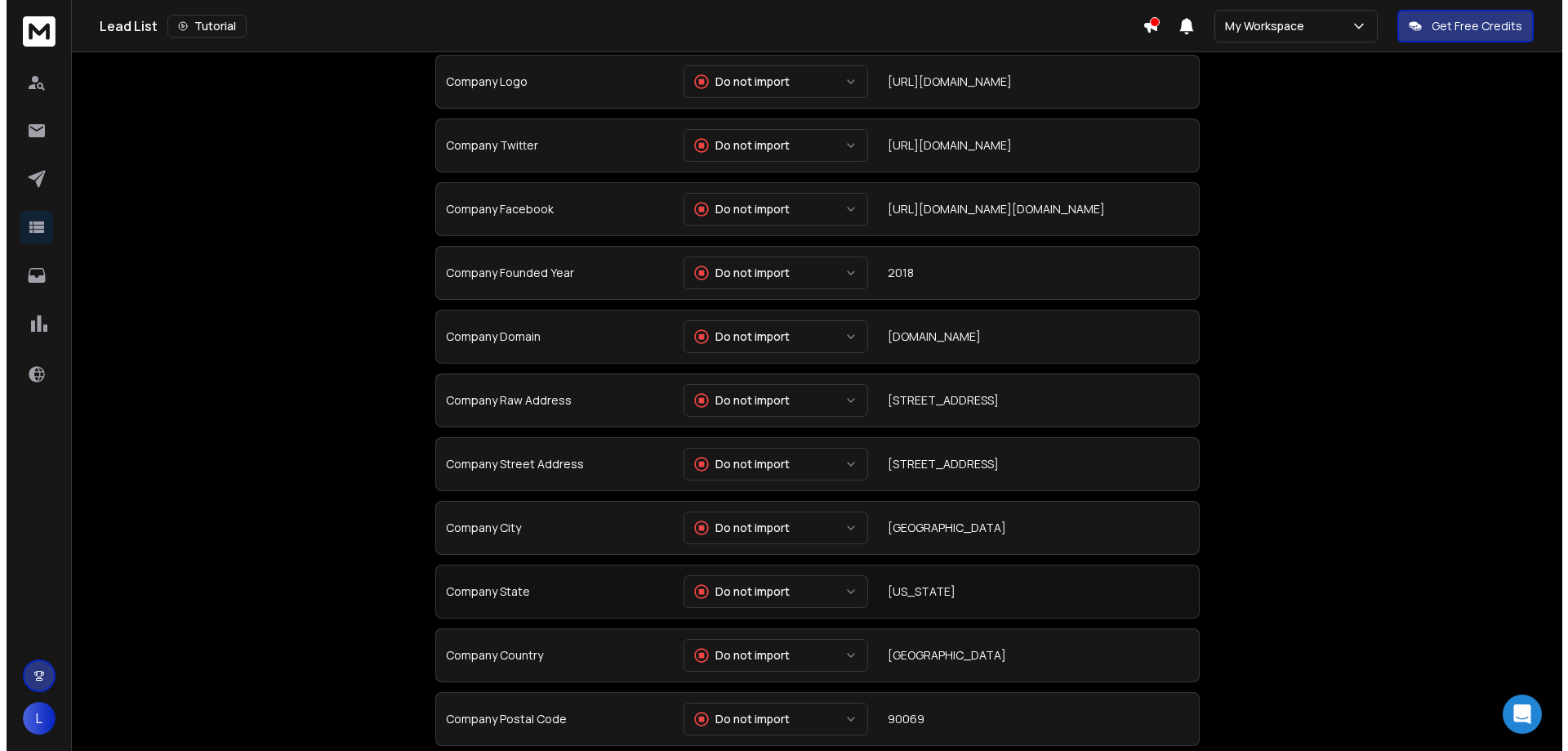
scroll to position [2934, 0]
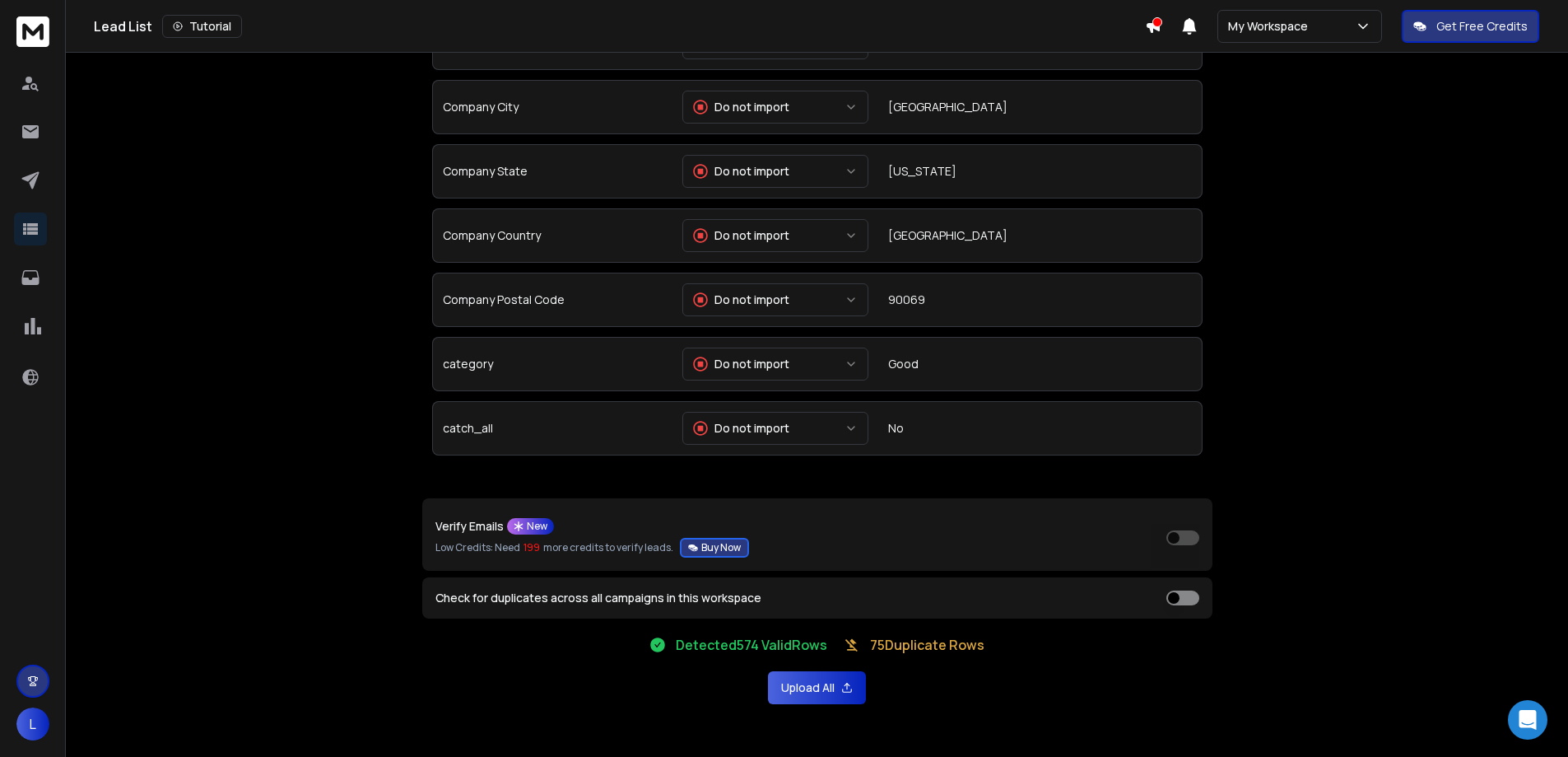
click at [1194, 605] on button "Check for duplicates across all campaigns in this workspace" at bounding box center [1183, 598] width 33 height 15
click at [805, 687] on button "Upload All" at bounding box center [817, 687] width 98 height 33
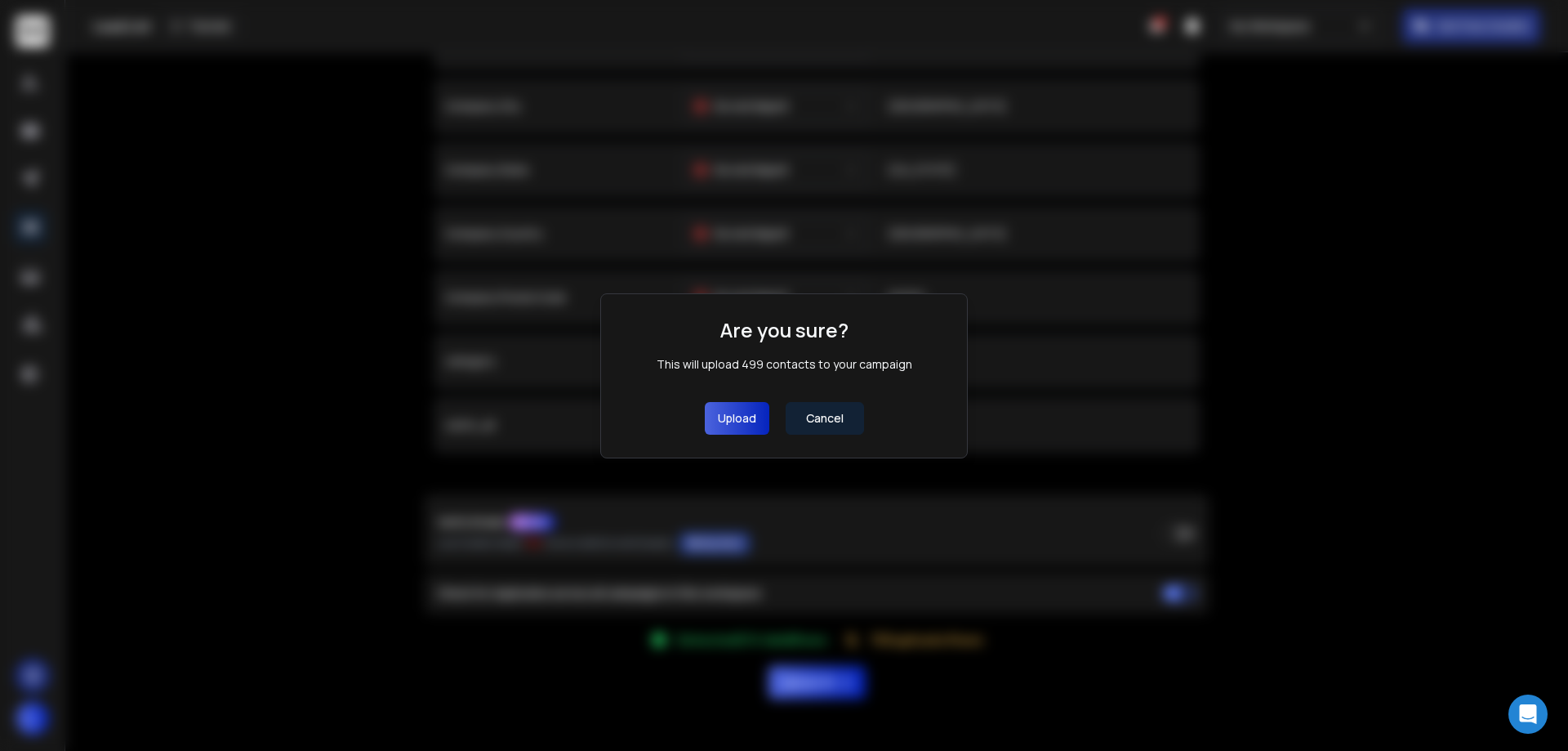
click at [724, 419] on button "Upload" at bounding box center [736, 418] width 64 height 33
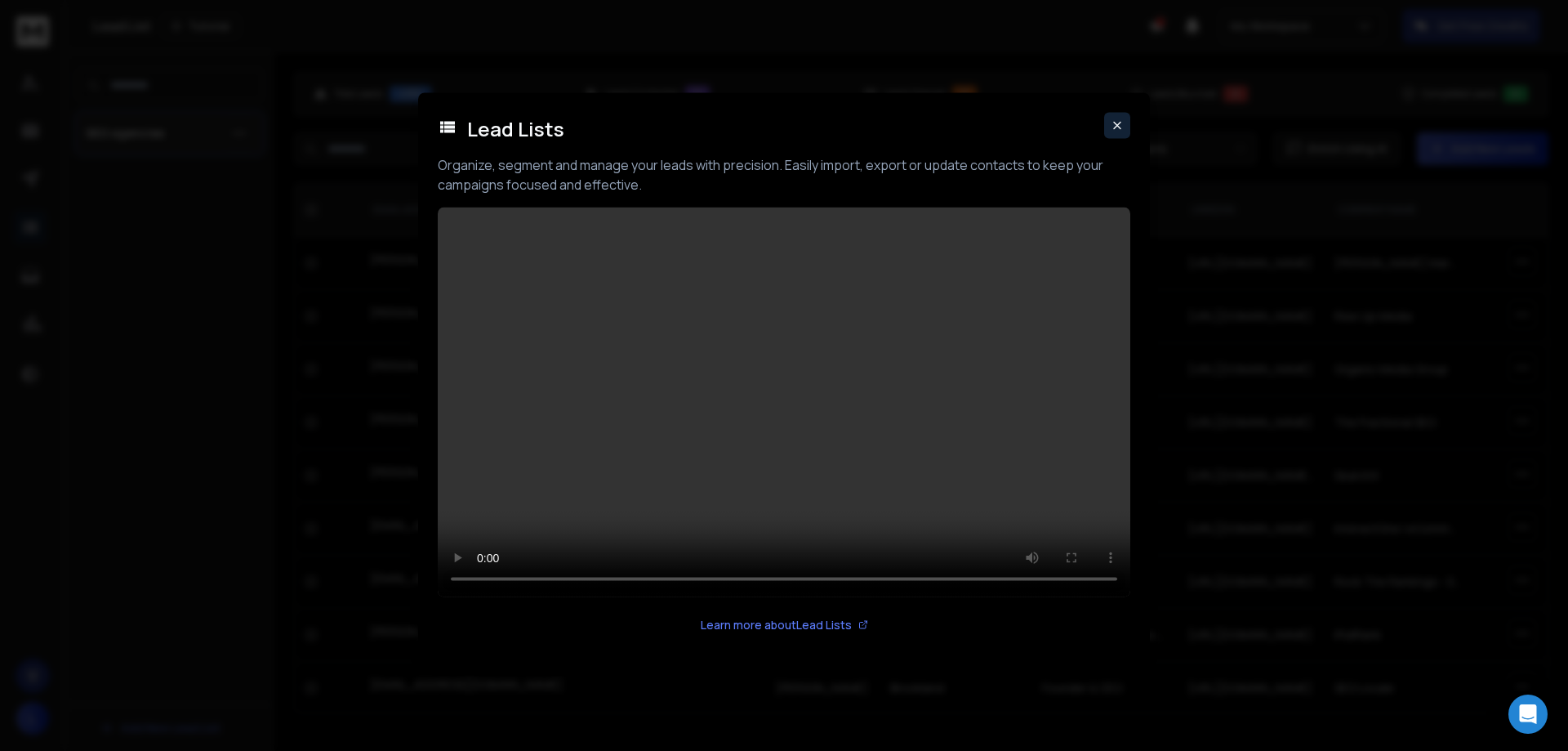
click at [1114, 124] on icon at bounding box center [1117, 125] width 13 height 13
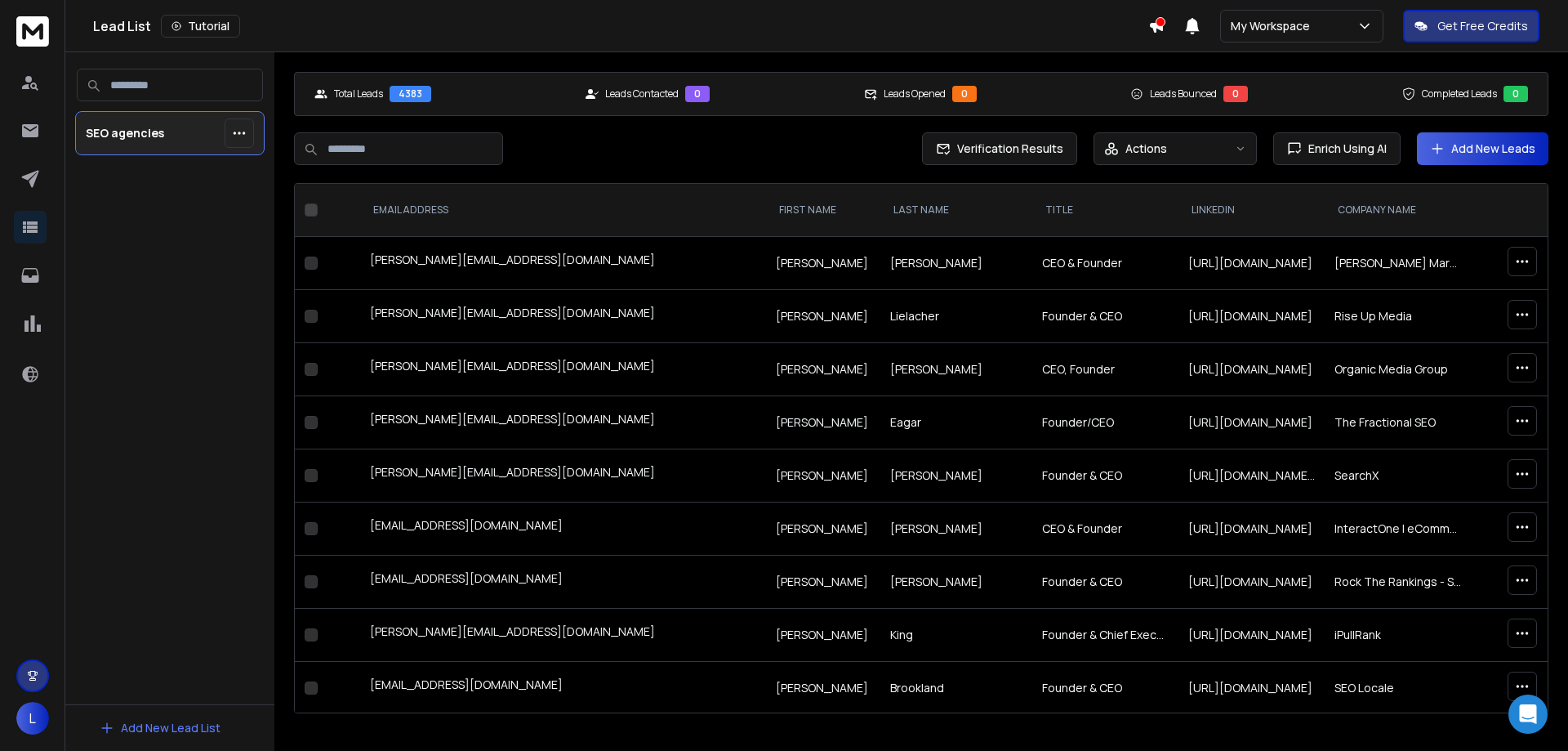
click at [1487, 148] on link "Add New Leads" at bounding box center [1483, 149] width 105 height 17
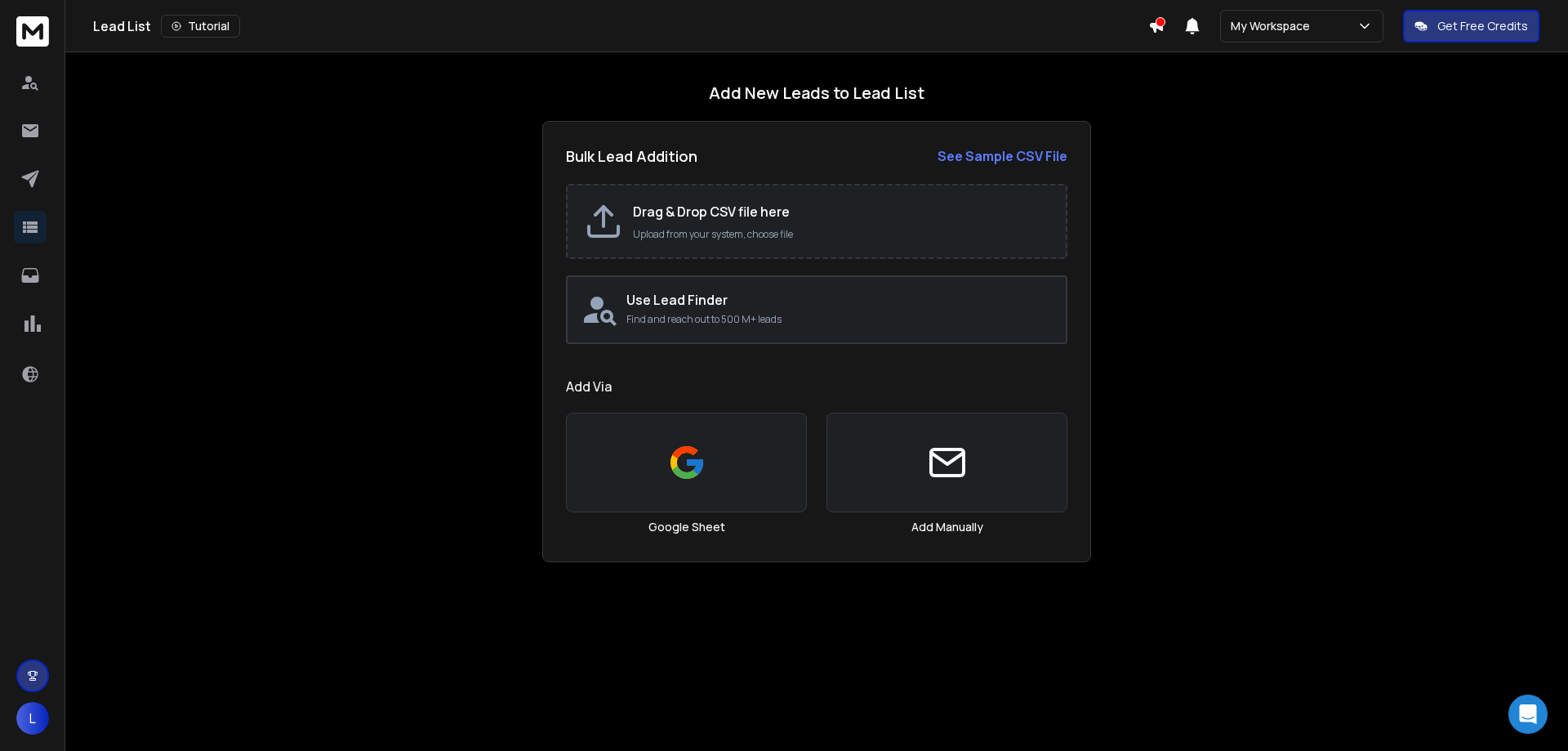
click at [803, 221] on div "Drag & Drop CSV file here Upload from your system, choose file" at bounding box center [841, 221] width 417 height 39
type input "**********"
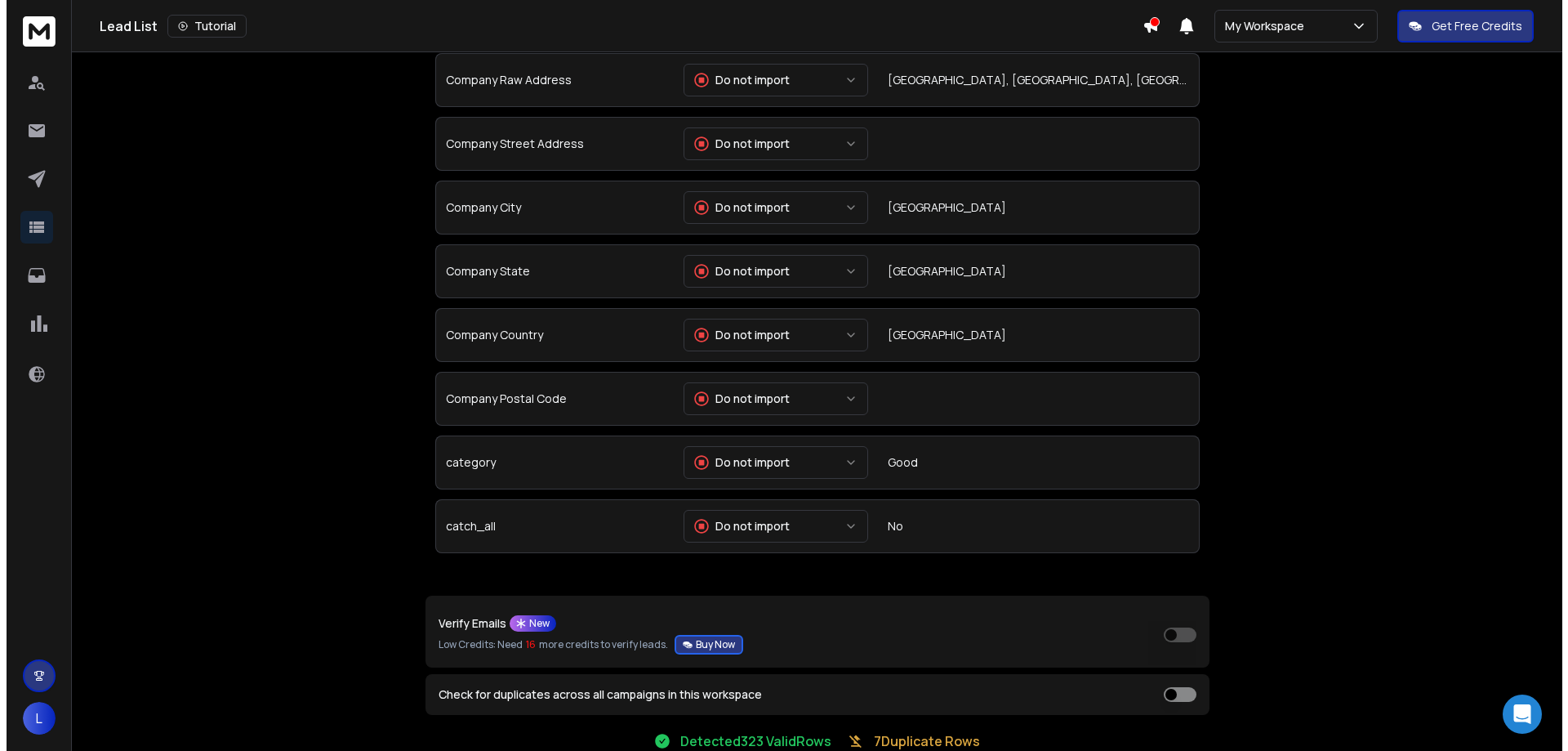
scroll to position [2807, 0]
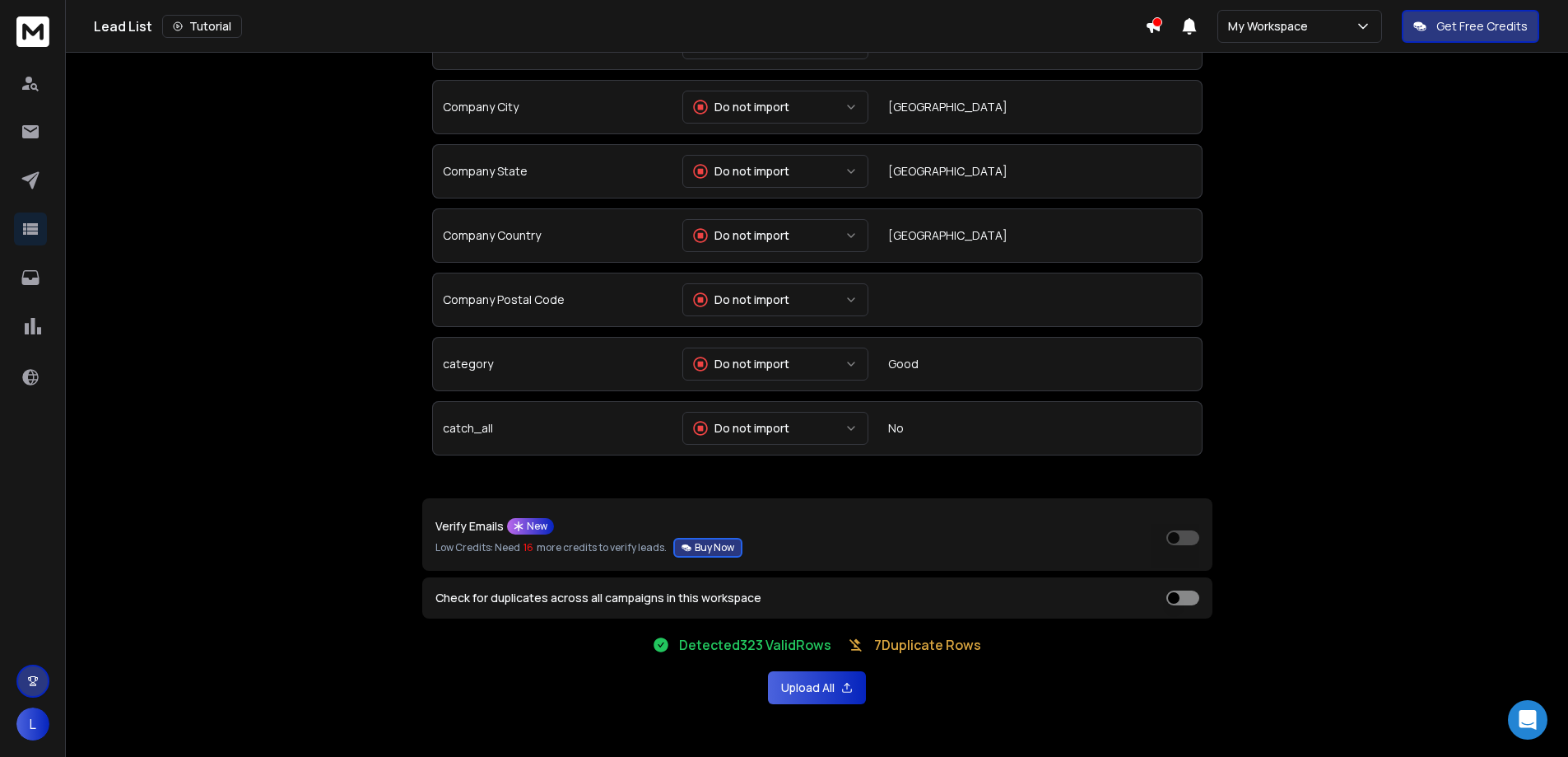
click at [1193, 598] on button "Check for duplicates across all campaigns in this workspace" at bounding box center [1183, 598] width 33 height 15
click at [825, 701] on button "Upload All" at bounding box center [817, 687] width 98 height 33
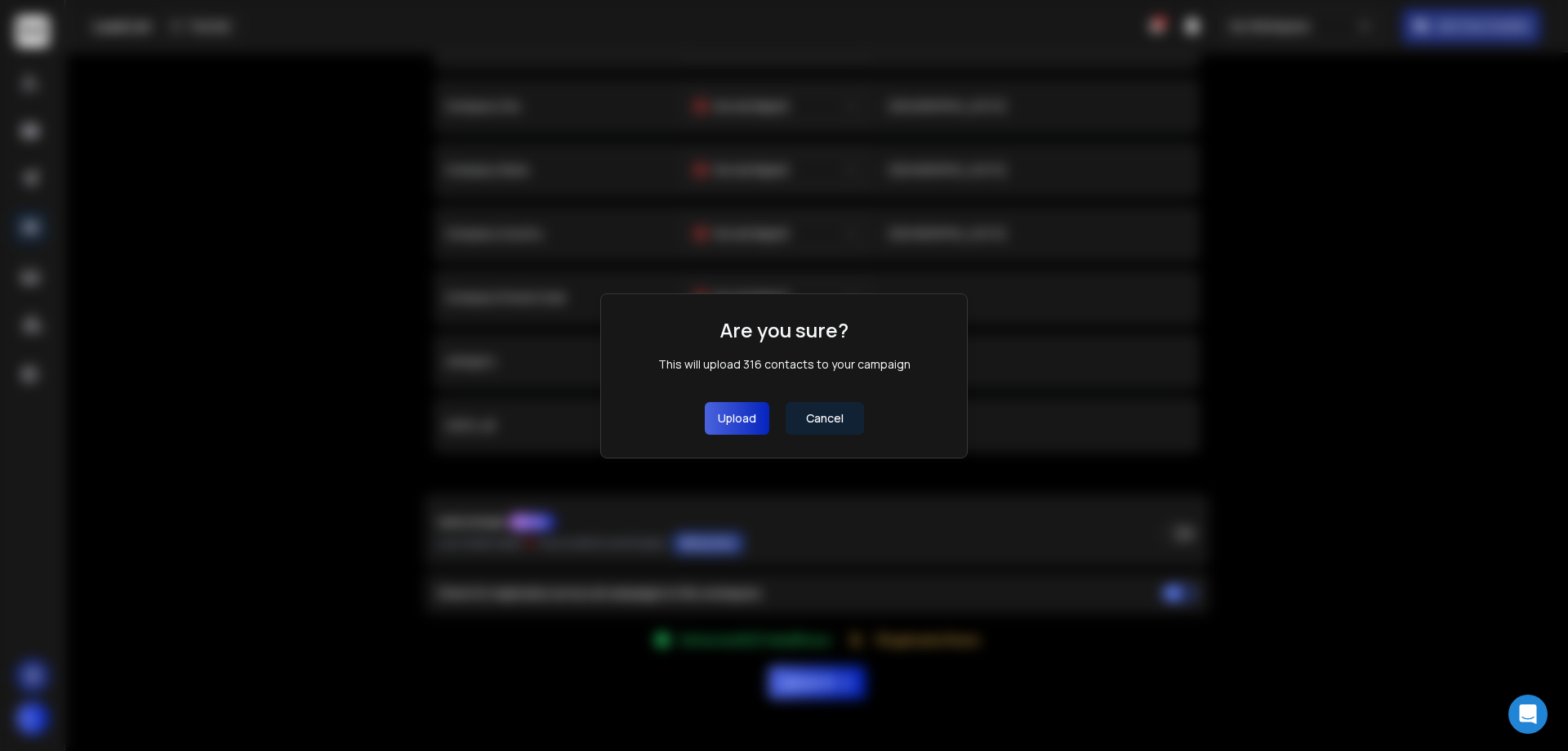
click at [721, 421] on button "Upload" at bounding box center [736, 418] width 64 height 33
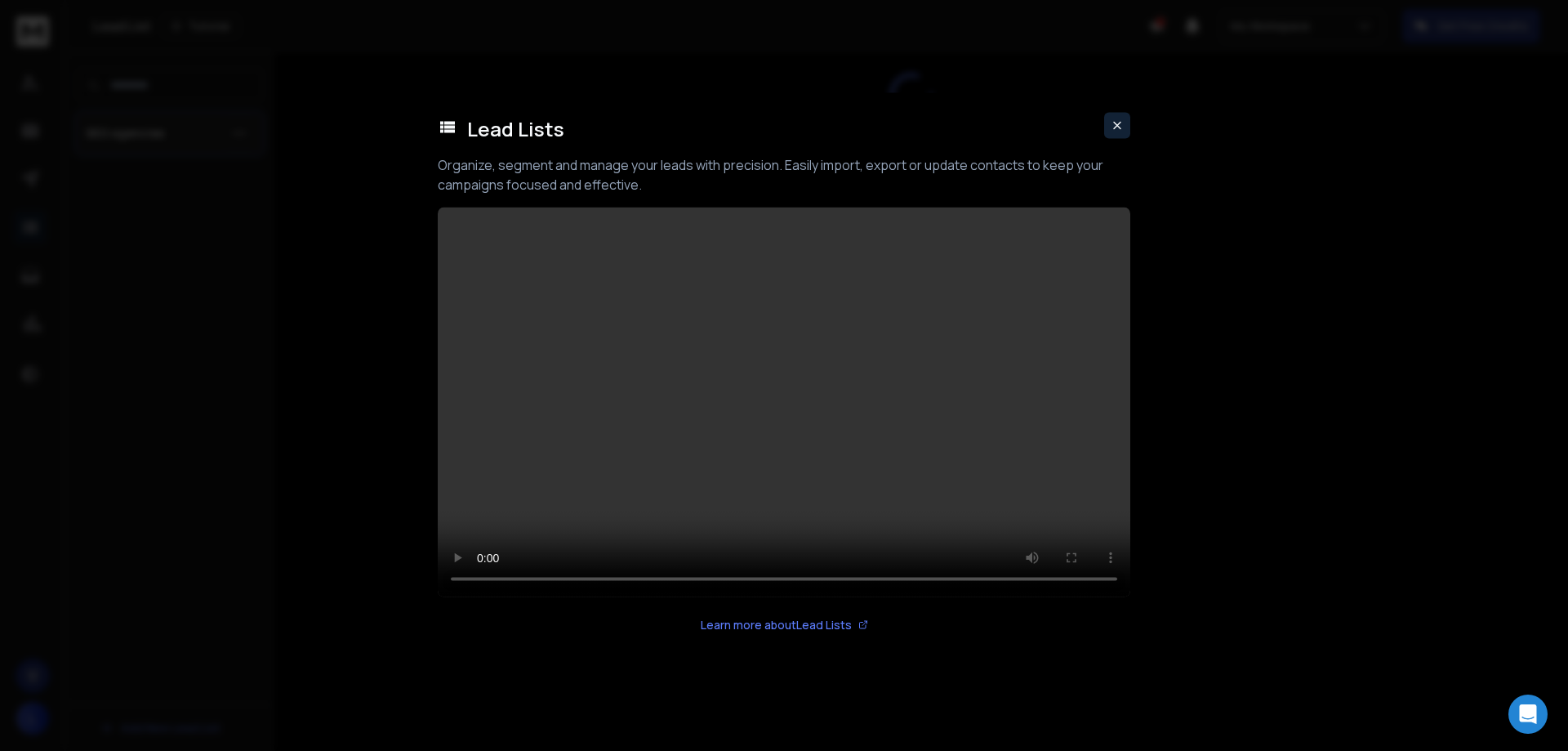
click at [1115, 123] on icon at bounding box center [1117, 125] width 13 height 13
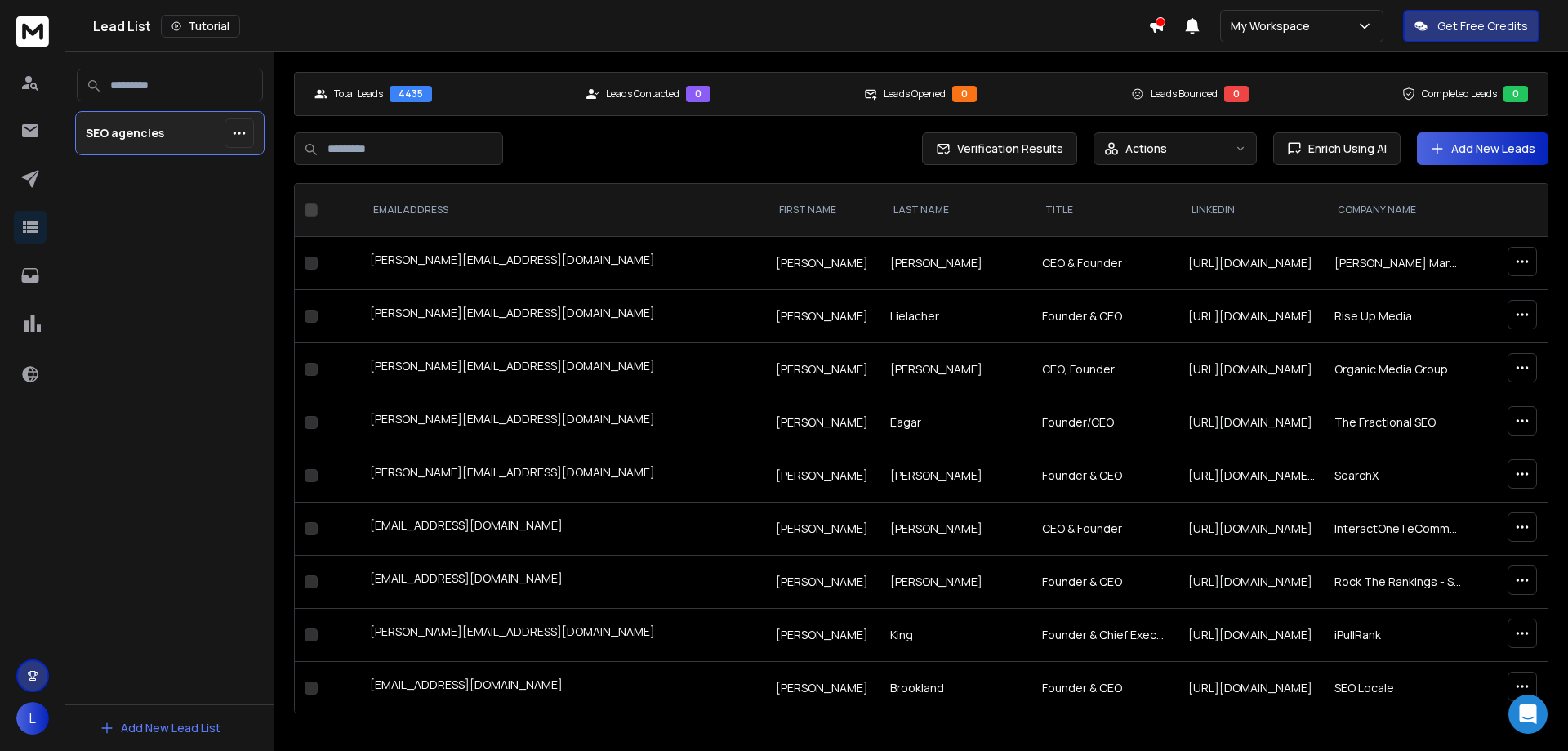
click at [1463, 149] on link "Add New Leads" at bounding box center [1483, 149] width 105 height 17
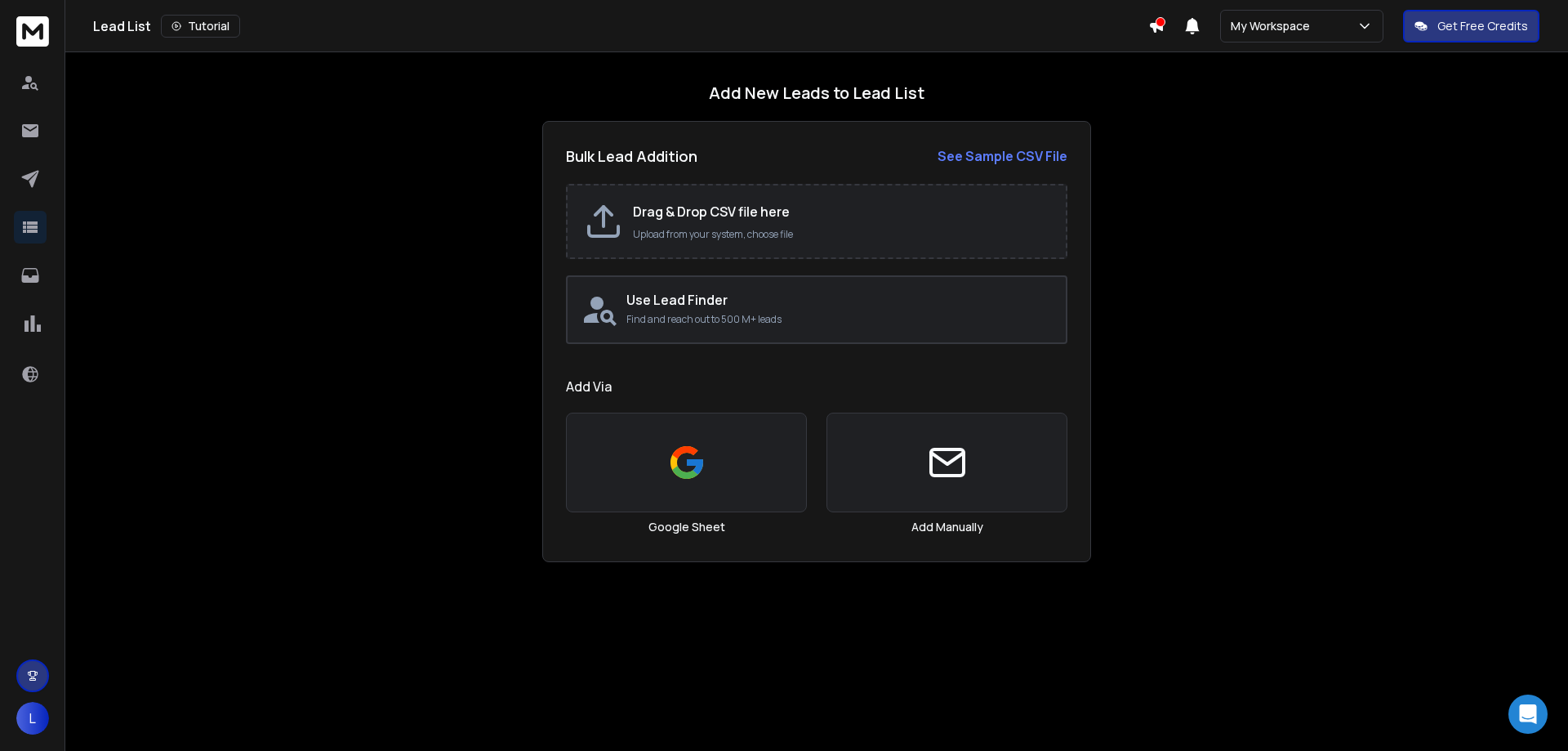
click at [694, 244] on div "Drag & Drop CSV file here Upload from your system, choose file" at bounding box center [817, 221] width 502 height 75
type input "**********"
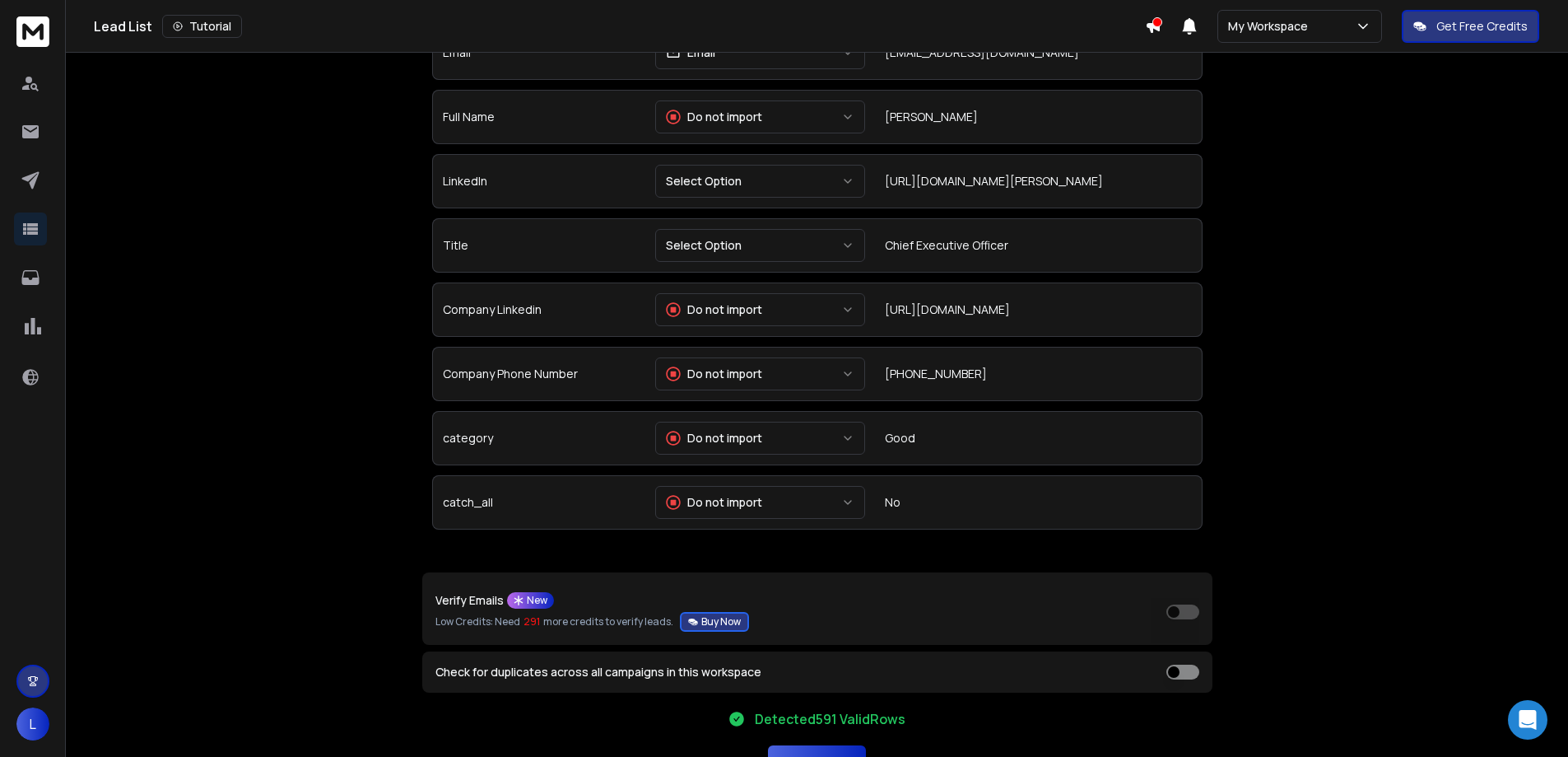
scroll to position [773, 0]
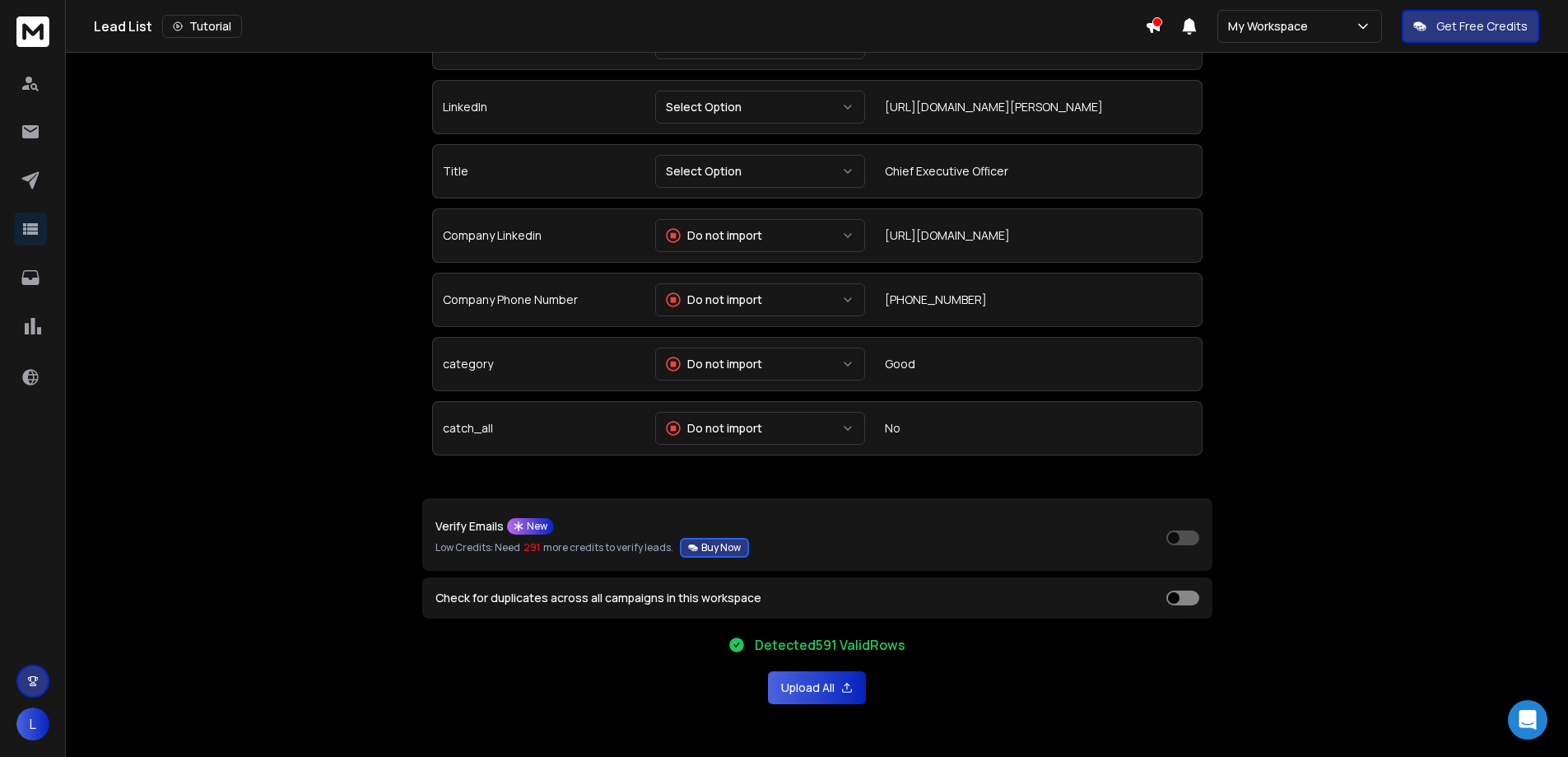
click at [1175, 595] on button "Check for duplicates across all campaigns in this workspace" at bounding box center [1183, 598] width 33 height 15
click at [805, 680] on button "Upload All" at bounding box center [817, 687] width 98 height 33
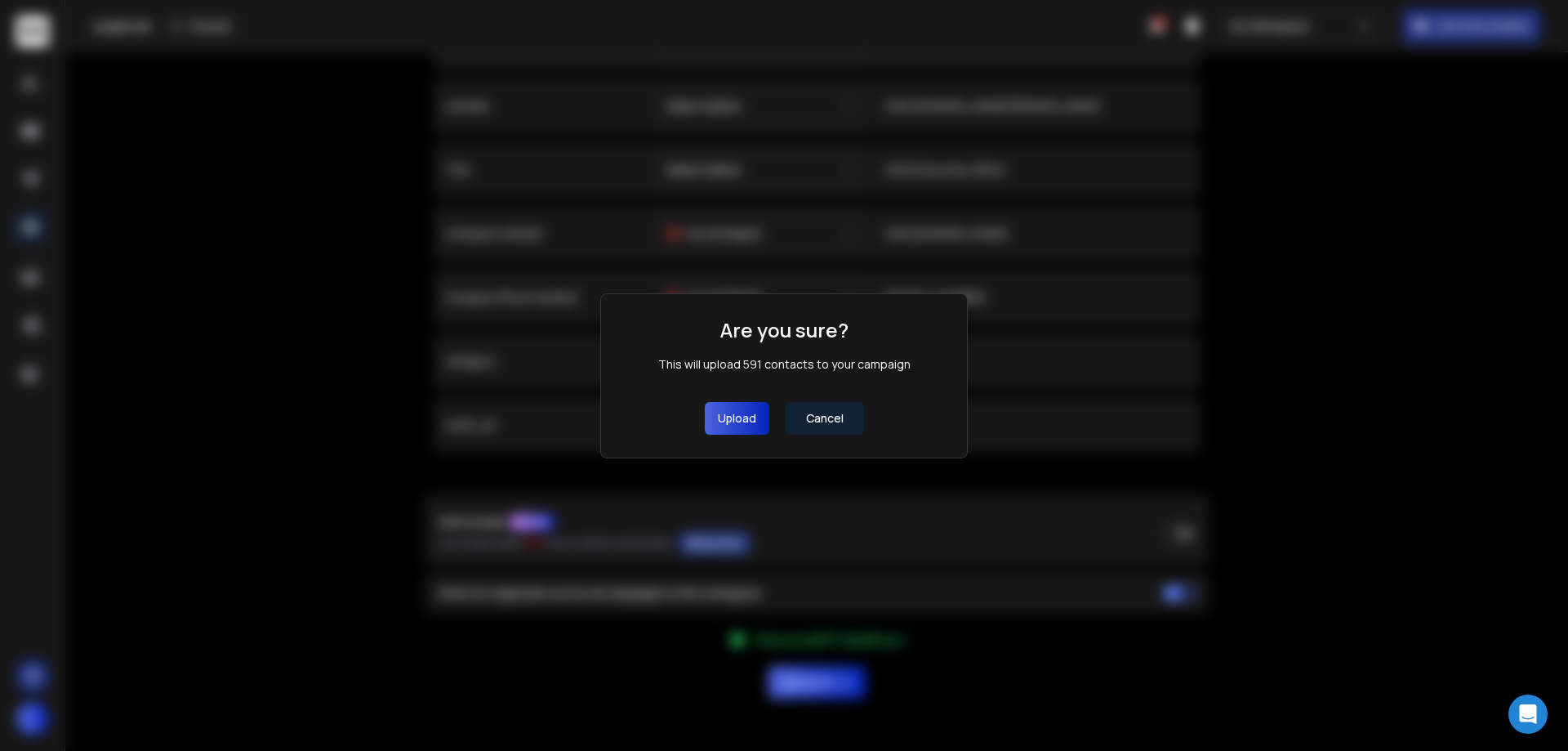
click at [736, 416] on button "Upload" at bounding box center [736, 418] width 64 height 33
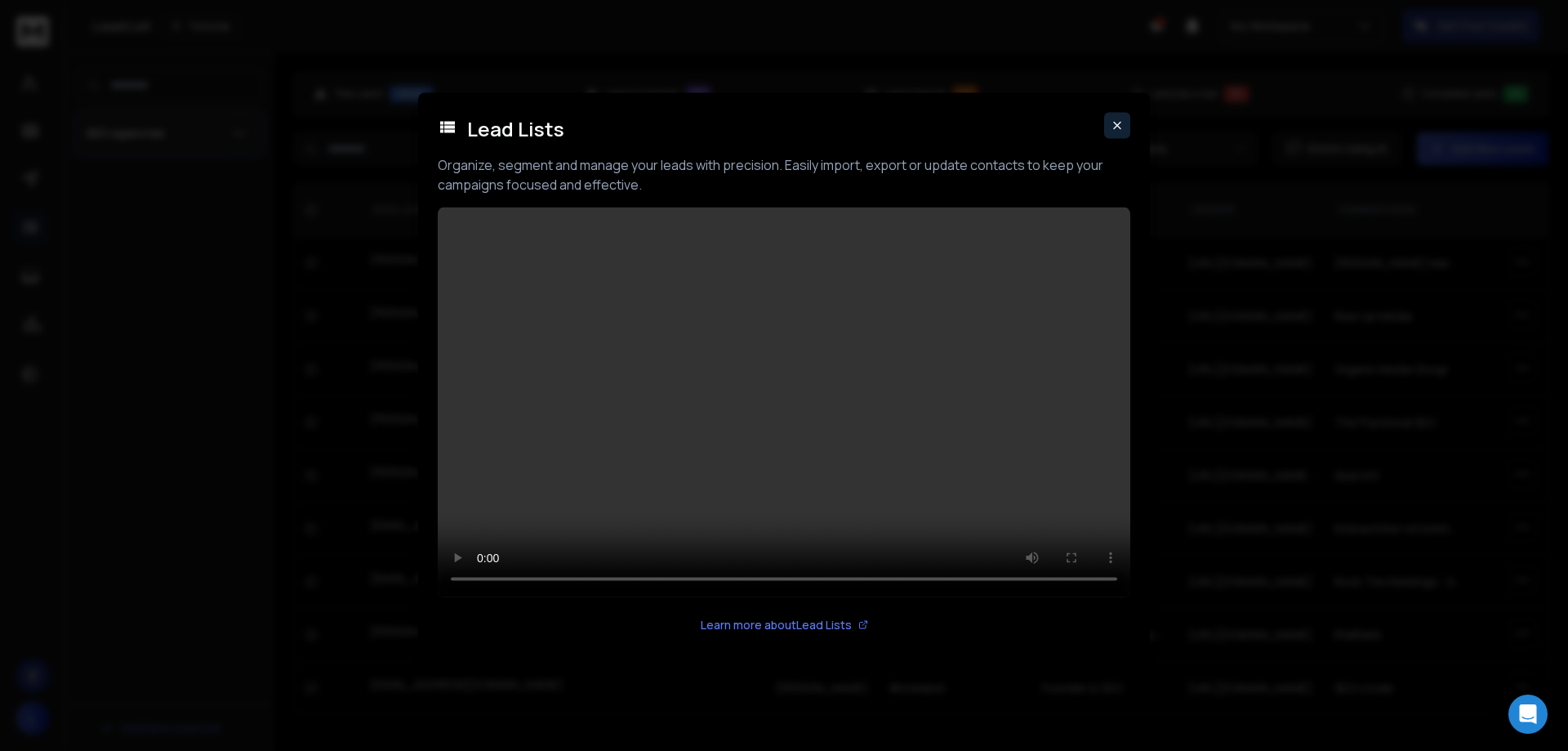
click at [1122, 124] on icon at bounding box center [1117, 125] width 13 height 13
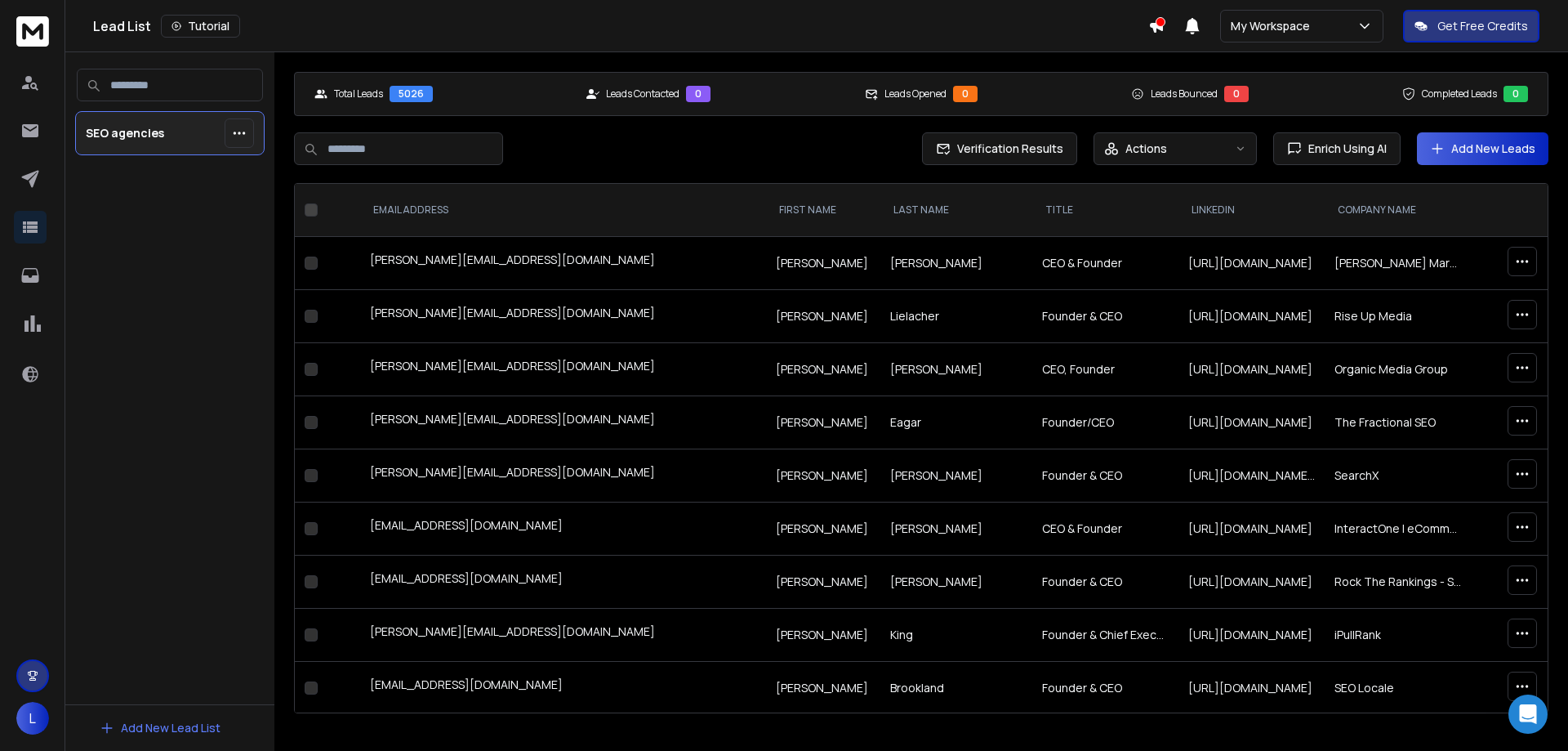
click at [1504, 142] on link "Add New Leads" at bounding box center [1483, 149] width 105 height 17
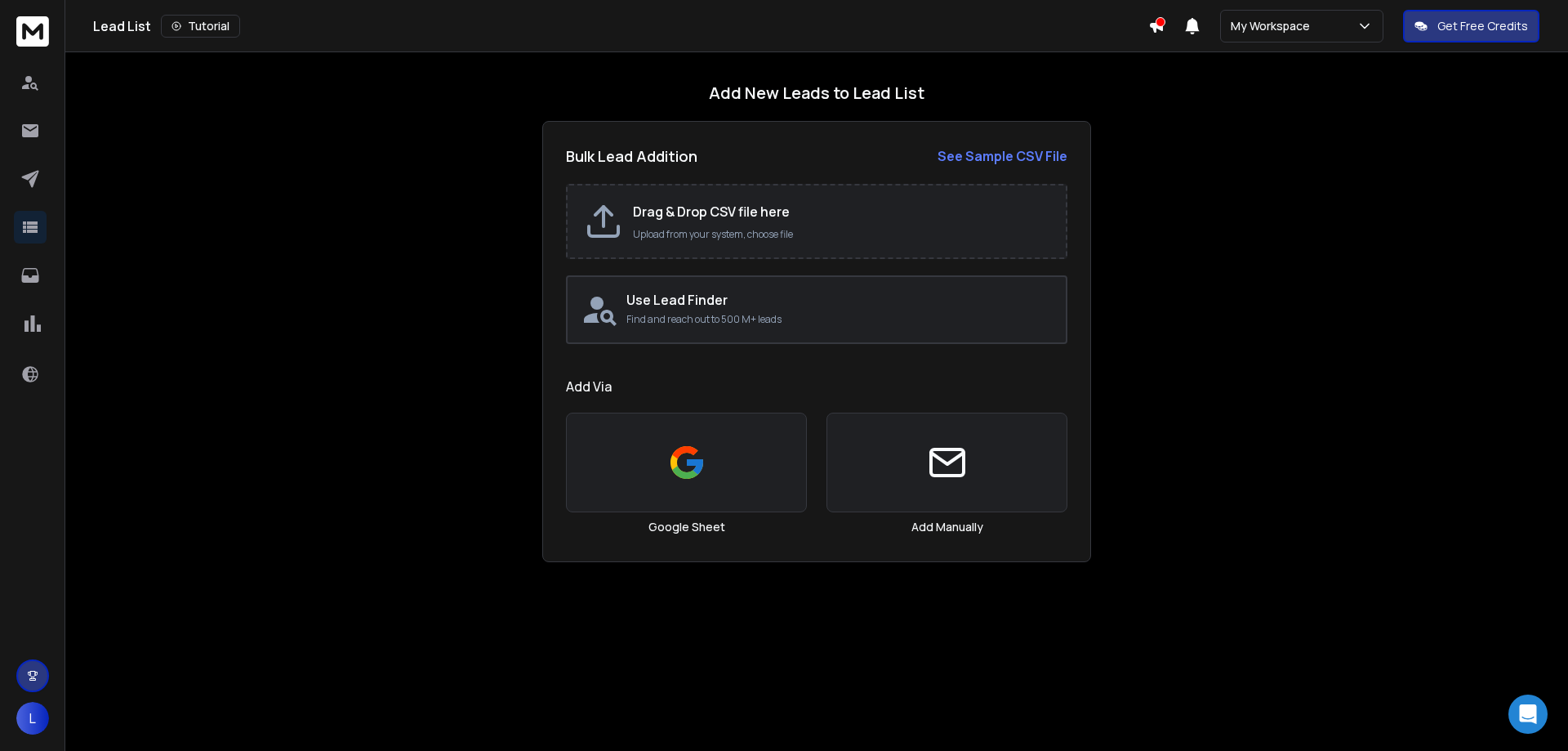
click at [677, 221] on div "Drag & Drop CSV file here Upload from your system, choose file" at bounding box center [841, 221] width 417 height 39
type input "**********"
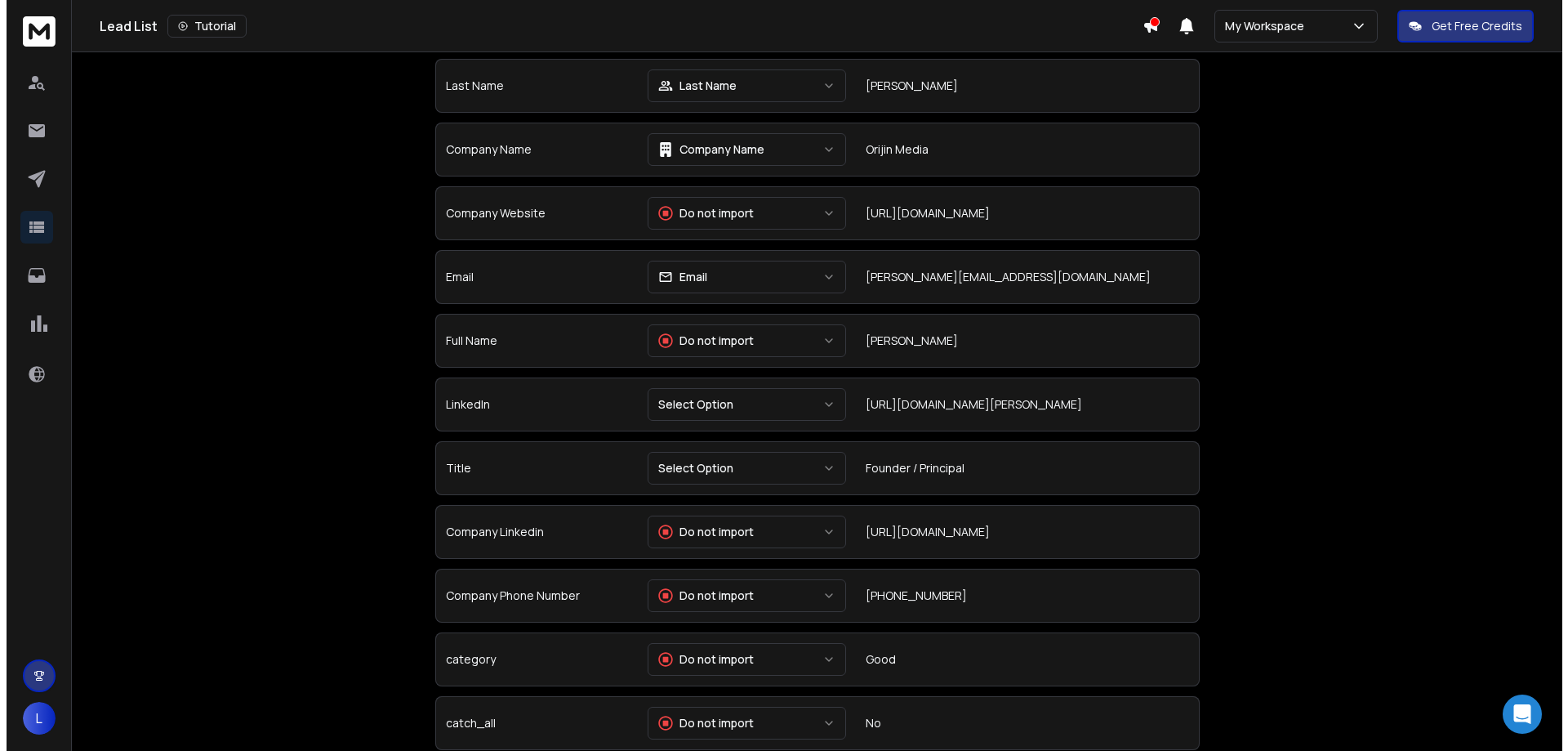
scroll to position [767, 0]
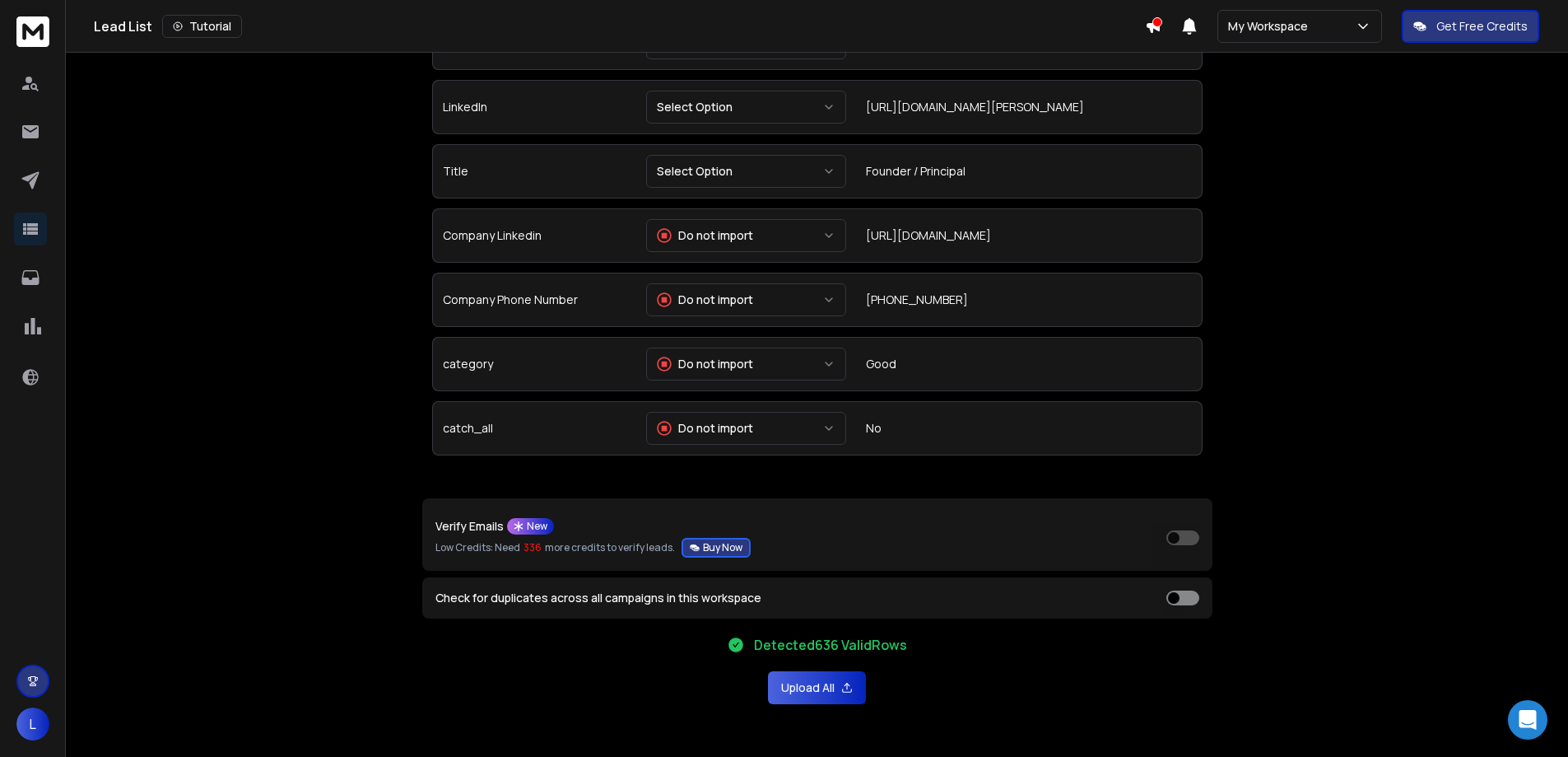
click at [1186, 594] on button "Check for duplicates across all campaigns in this workspace" at bounding box center [1183, 598] width 33 height 15
click at [803, 690] on button "Upload All" at bounding box center [817, 687] width 98 height 33
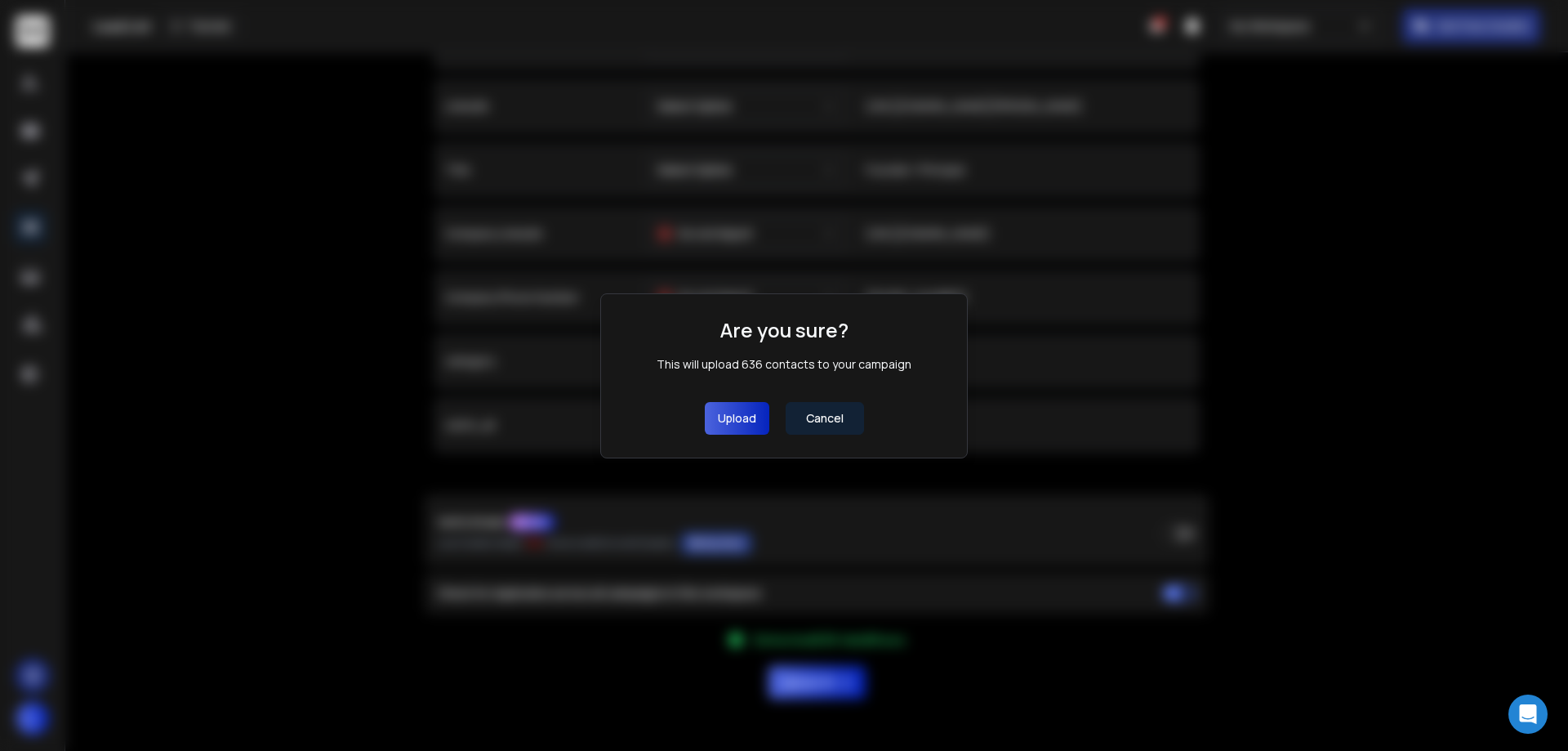
click at [735, 419] on button "Upload" at bounding box center [736, 418] width 64 height 33
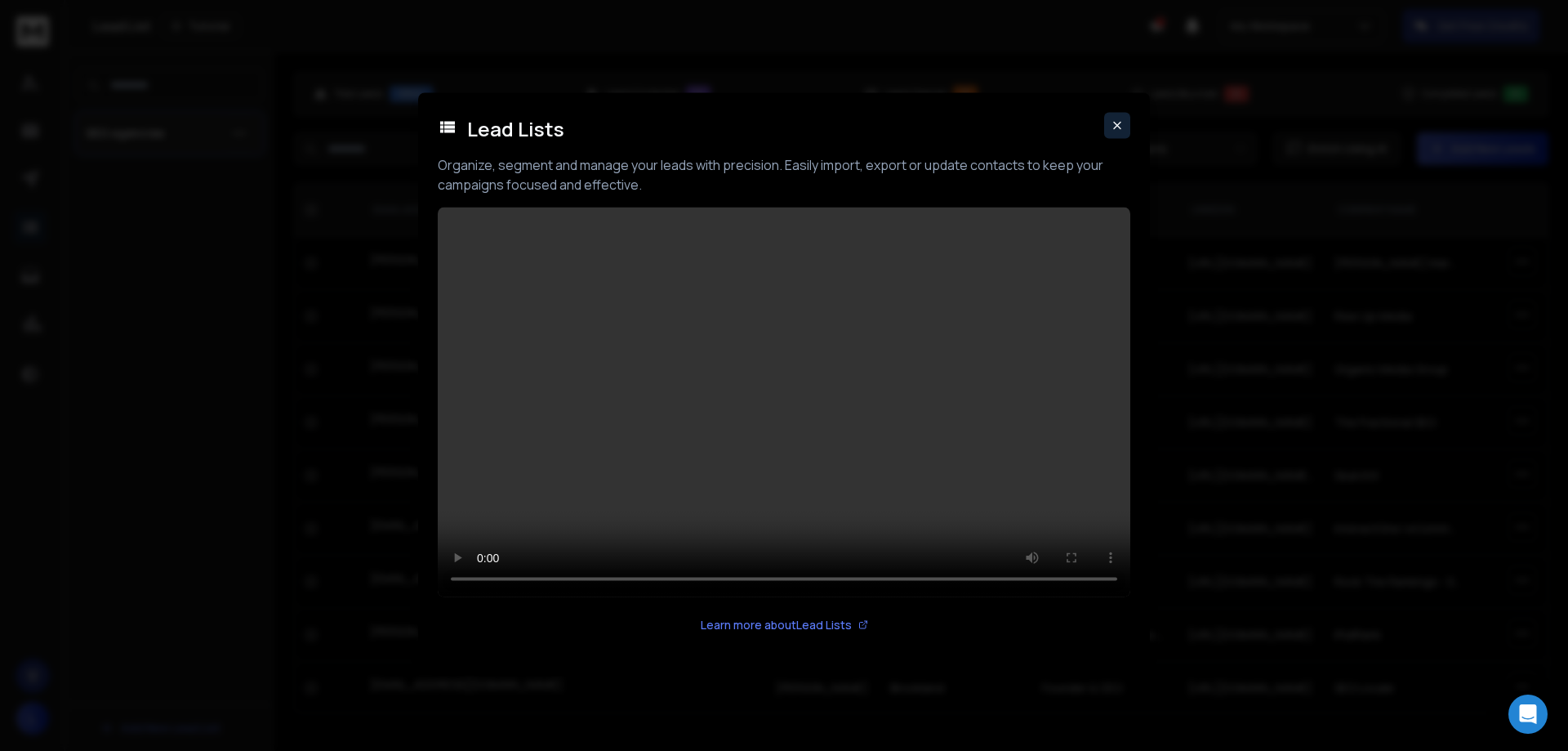
click at [1120, 124] on icon at bounding box center [1117, 125] width 13 height 13
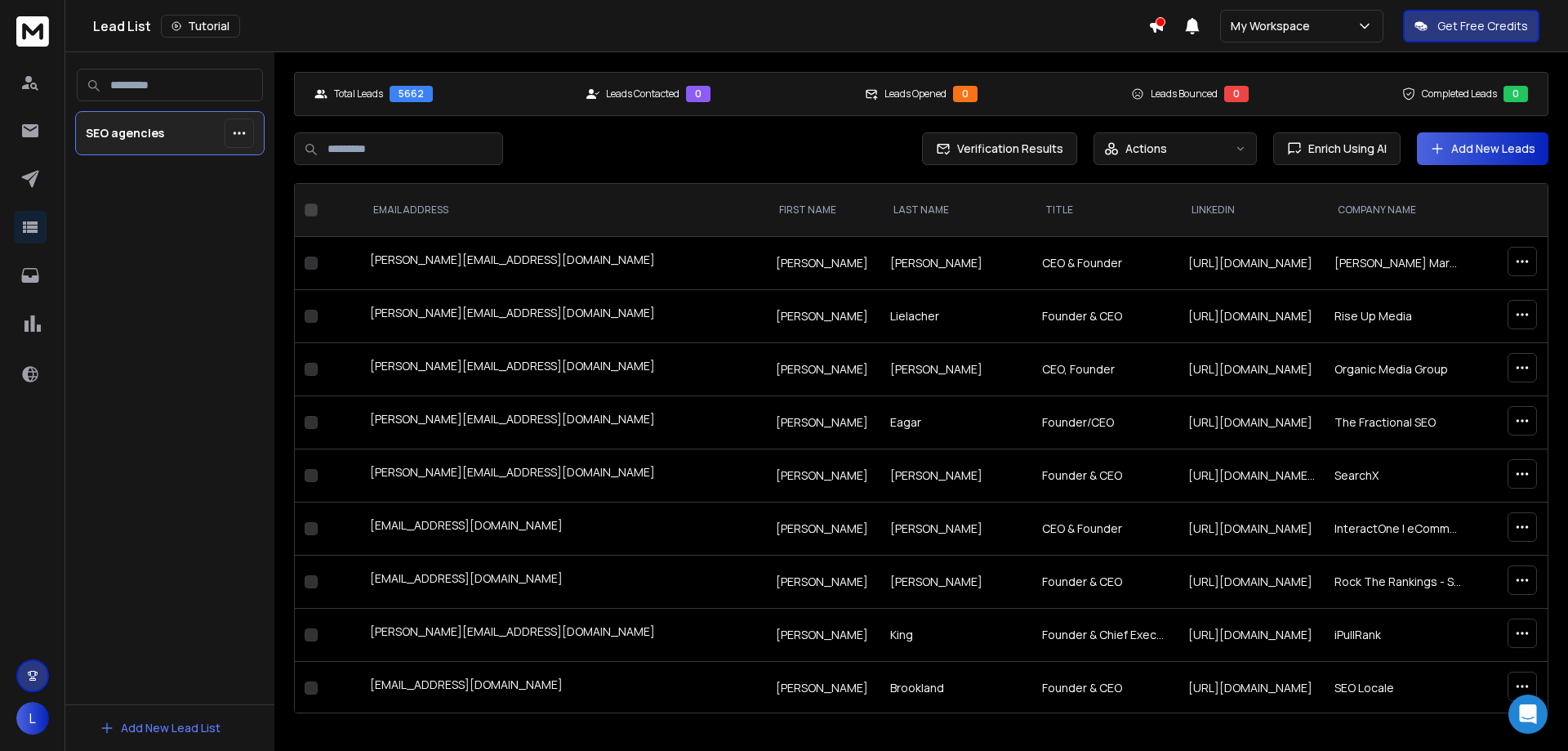
click at [1473, 154] on link "Add New Leads" at bounding box center [1483, 149] width 105 height 17
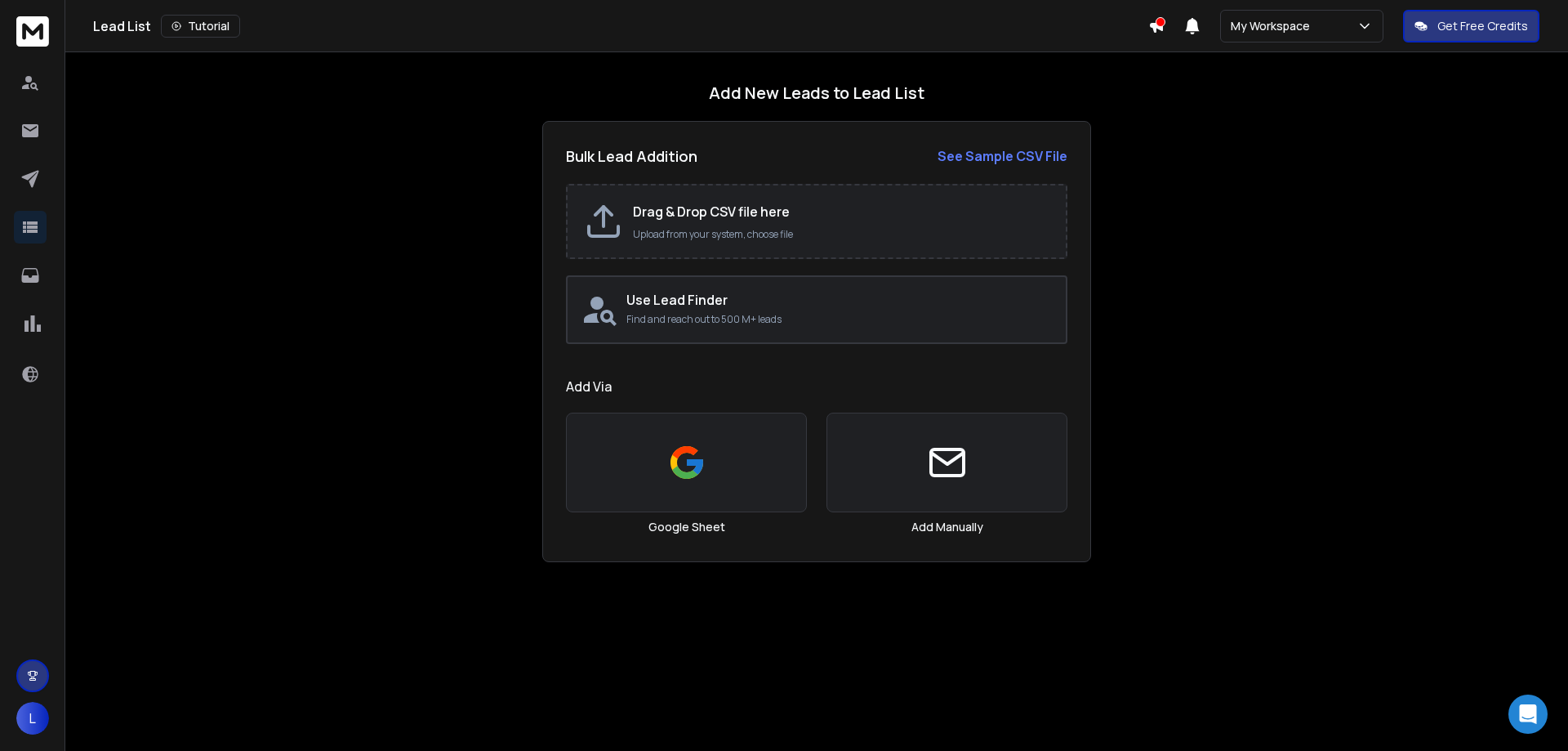
click at [711, 216] on h2 "Drag & Drop CSV file here" at bounding box center [841, 211] width 417 height 19
type input "**********"
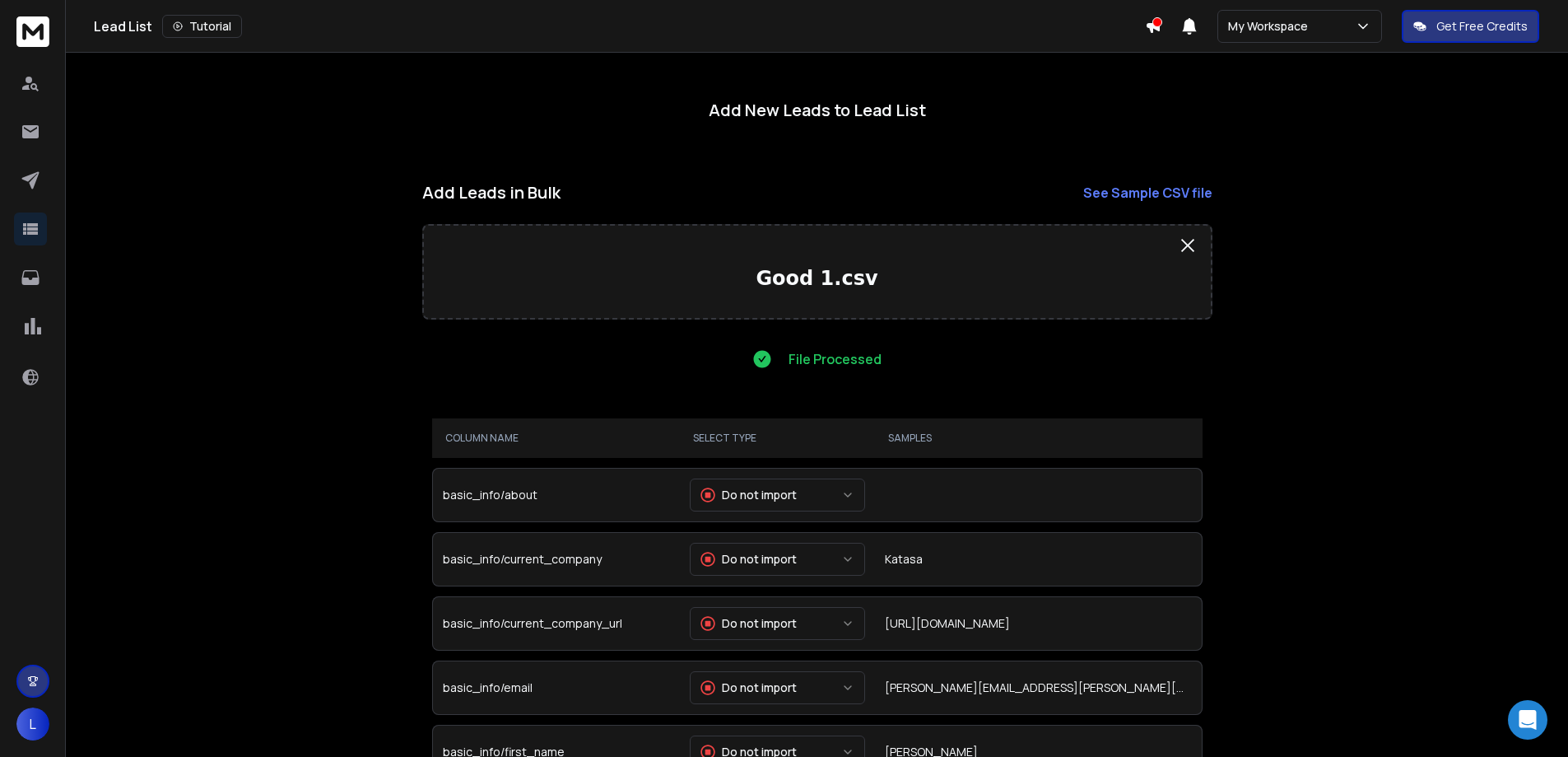
click at [1190, 239] on icon at bounding box center [1188, 245] width 19 height 19
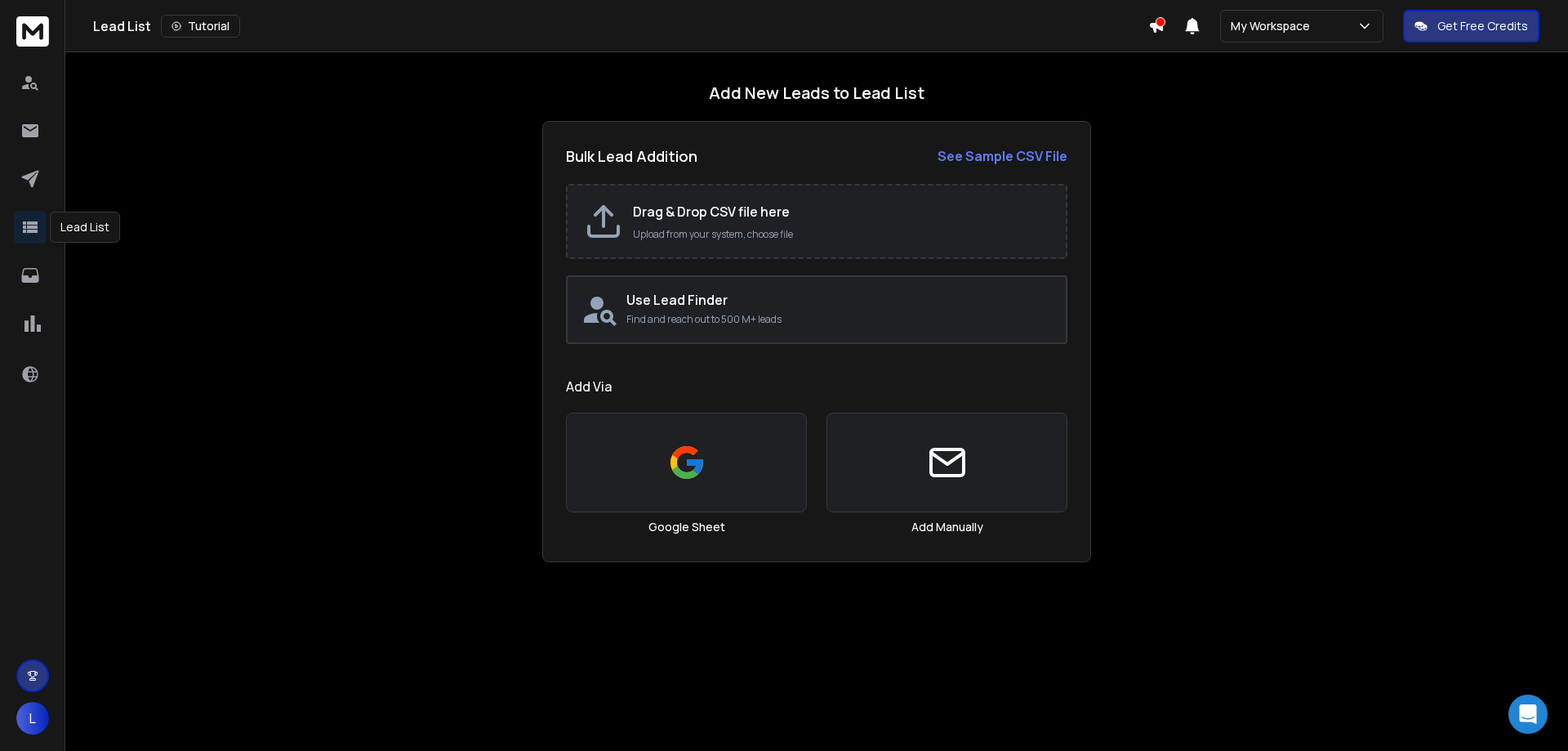
click at [30, 215] on link at bounding box center [30, 226] width 33 height 33
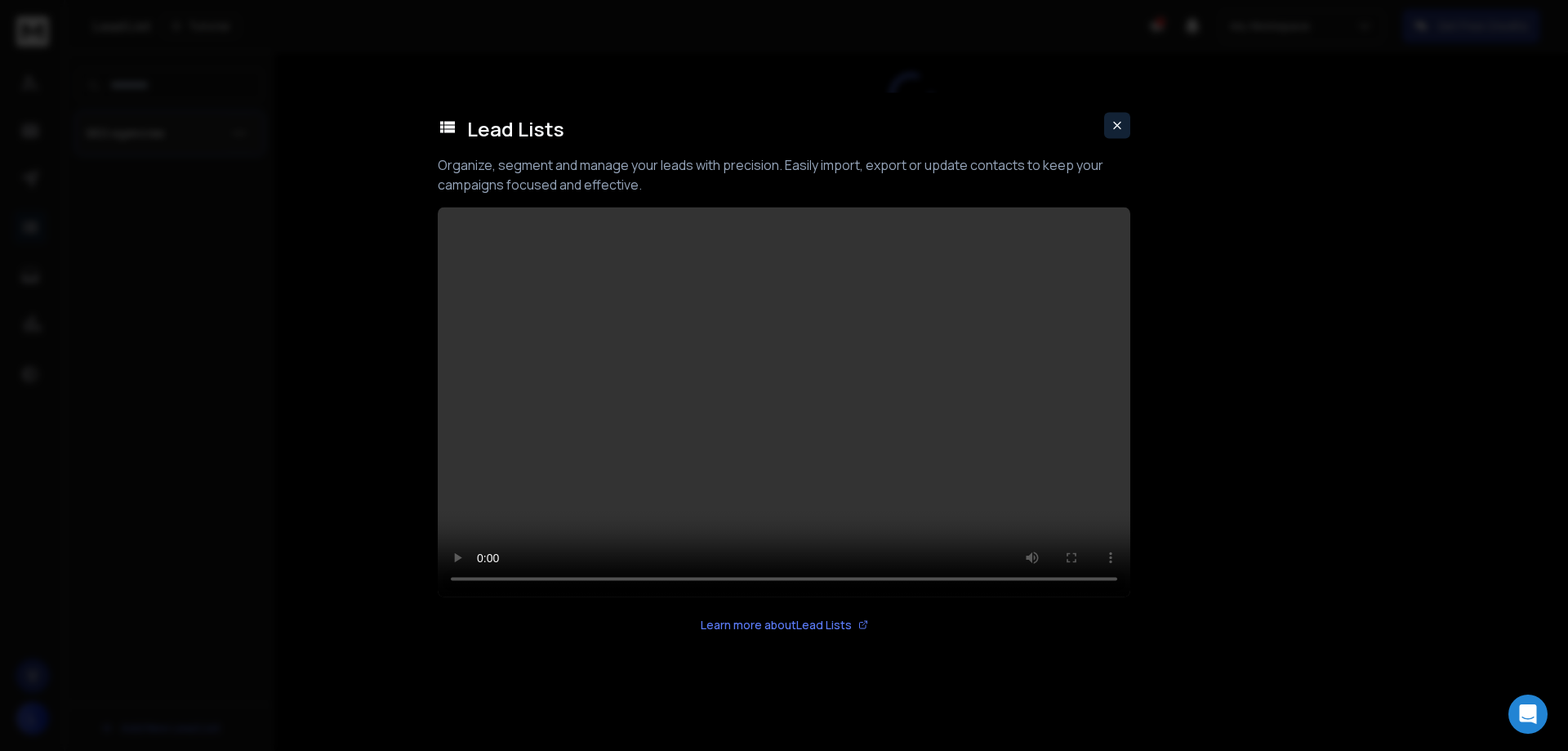
click at [1111, 124] on icon at bounding box center [1117, 125] width 13 height 13
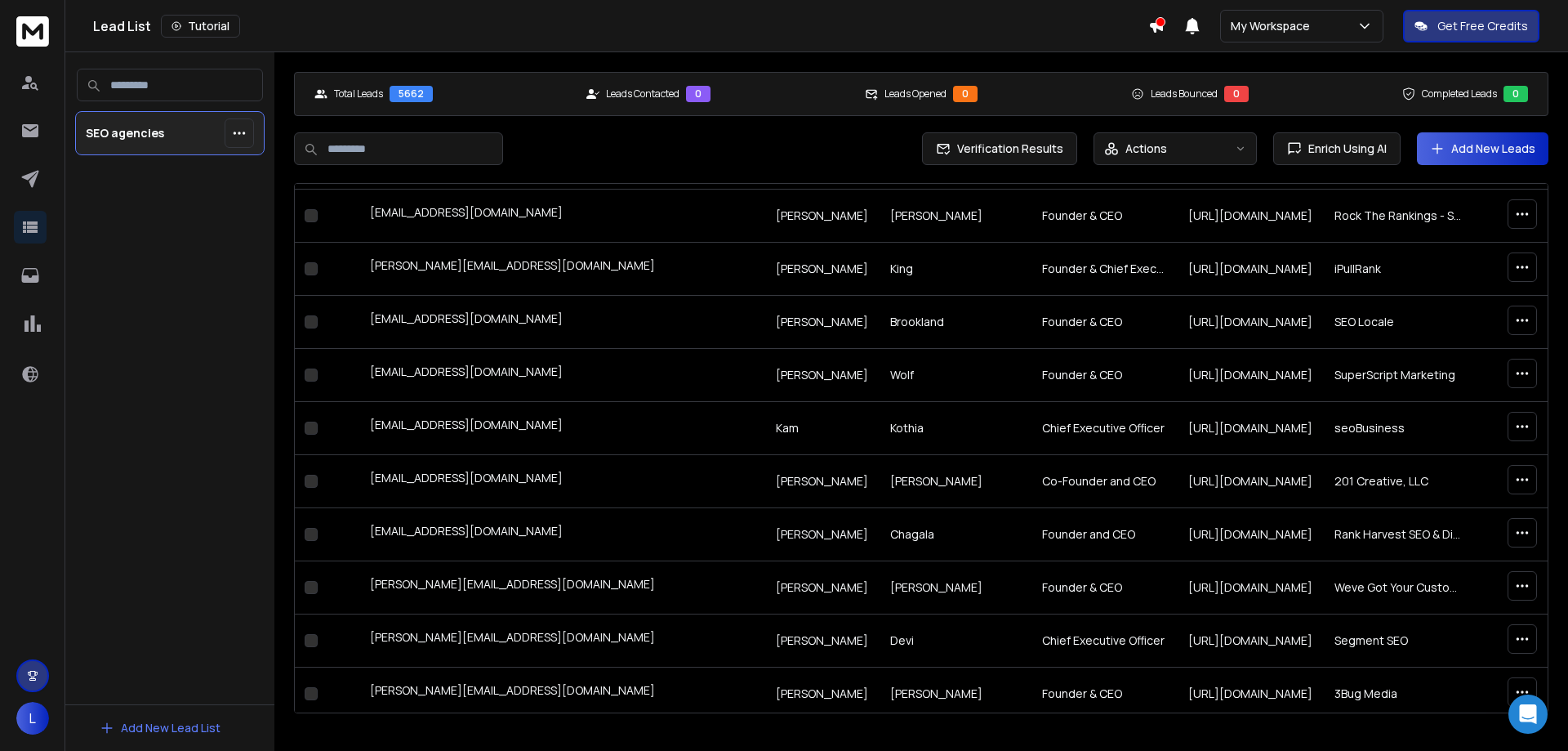
scroll to position [245, 0]
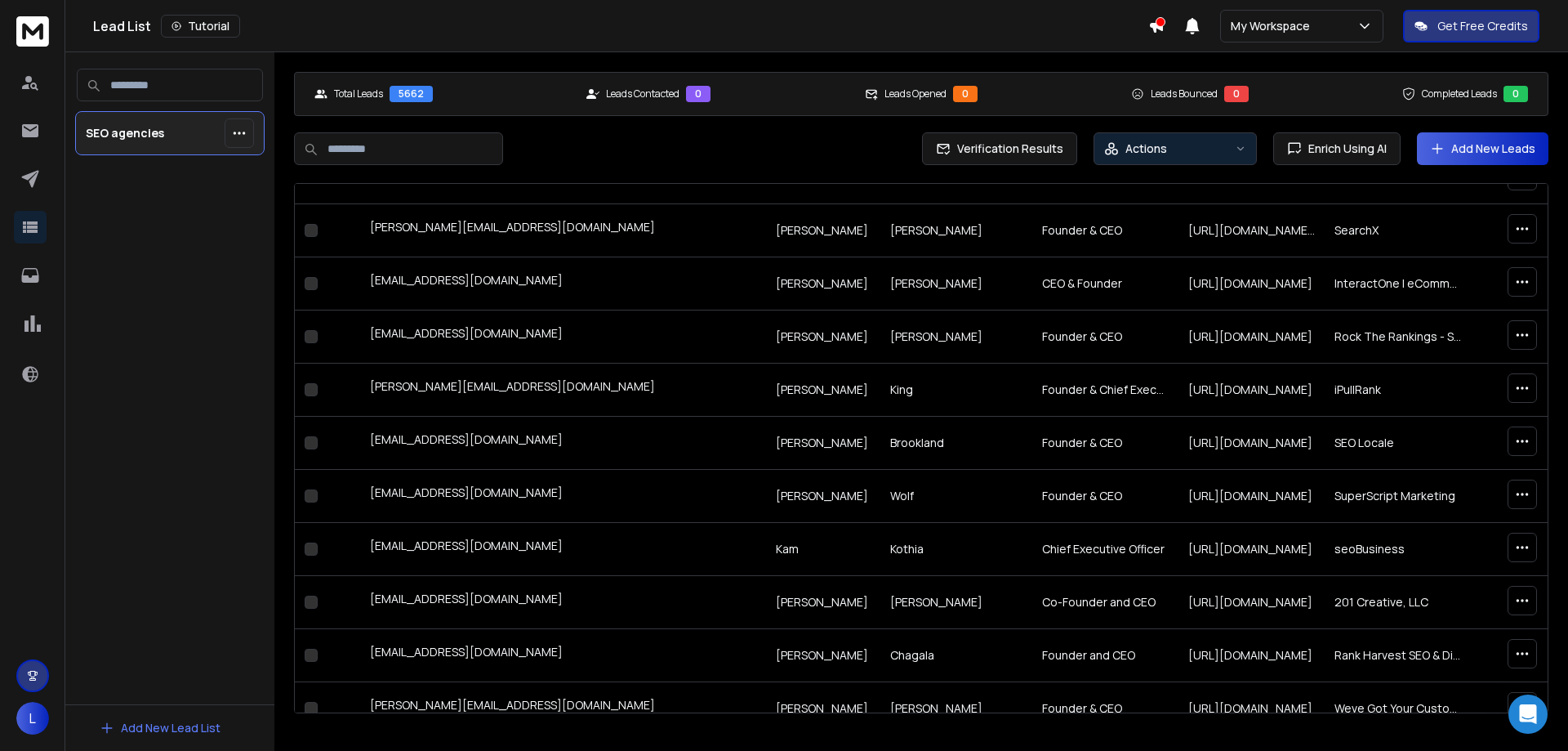
click at [1145, 143] on p "Actions" at bounding box center [1146, 149] width 42 height 17
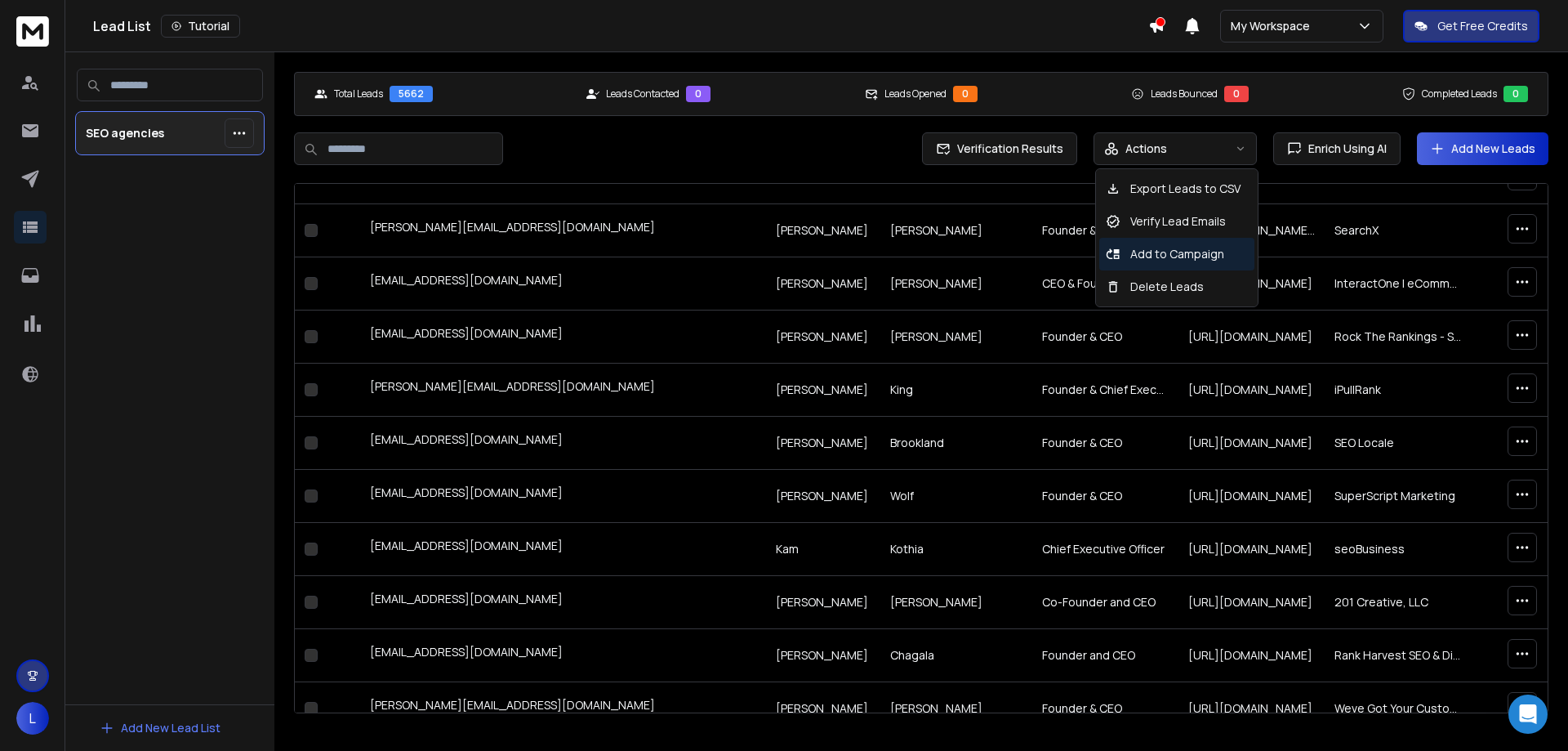
click at [794, 155] on div "Verification Results Actions Enrich Using AI Add New Leads" at bounding box center [921, 148] width 1254 height 33
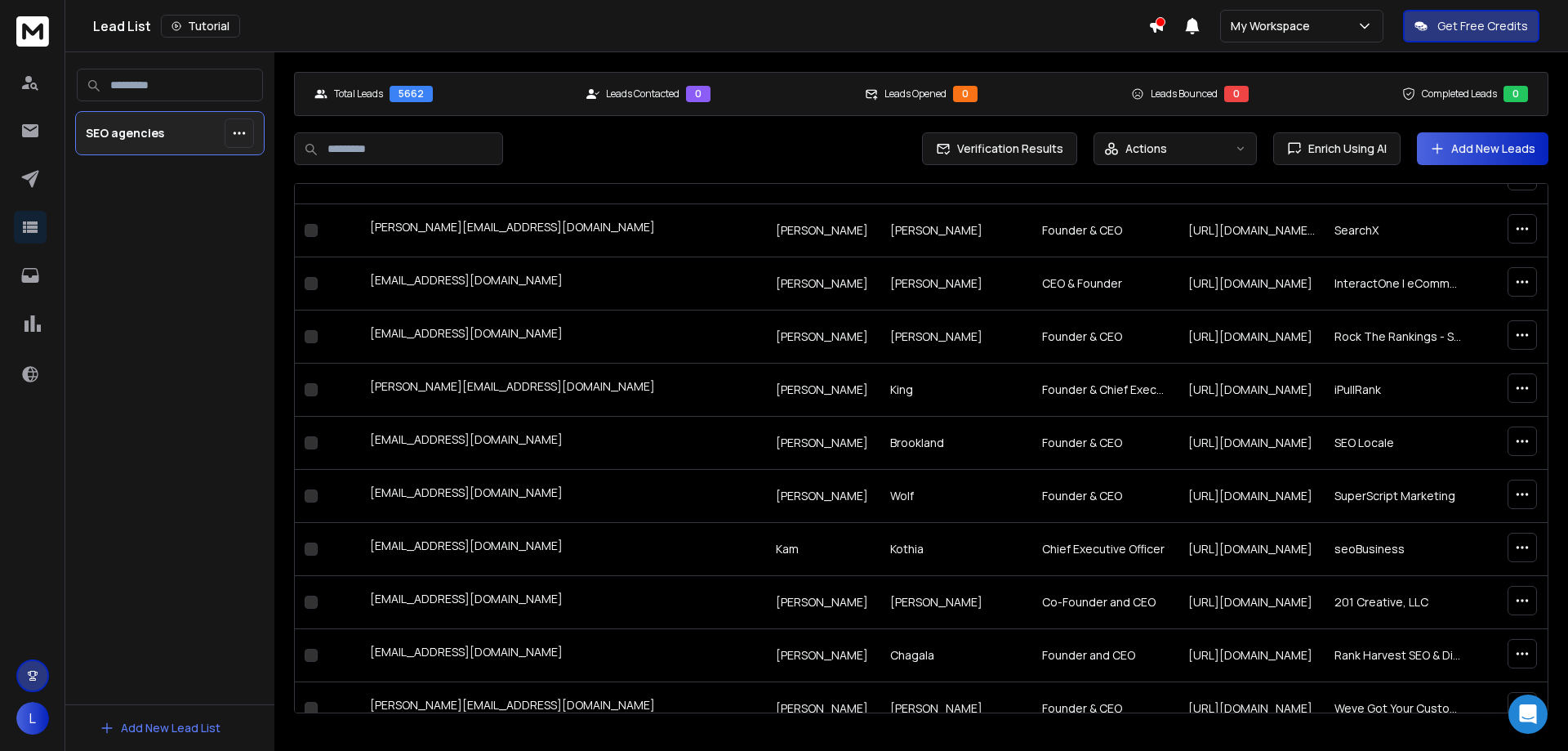
scroll to position [0, 0]
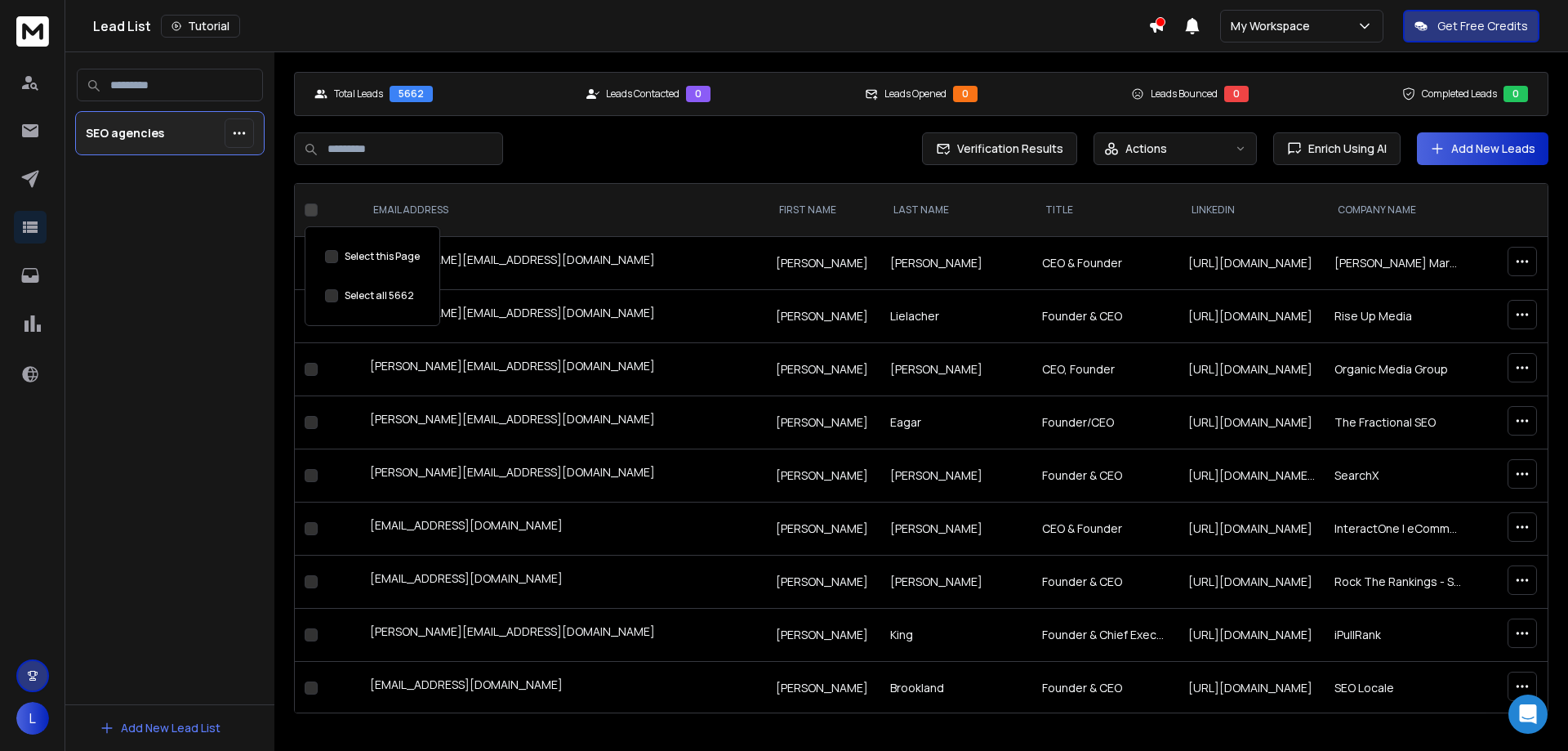
click at [326, 295] on button "Select this Page" at bounding box center [331, 296] width 13 height 13
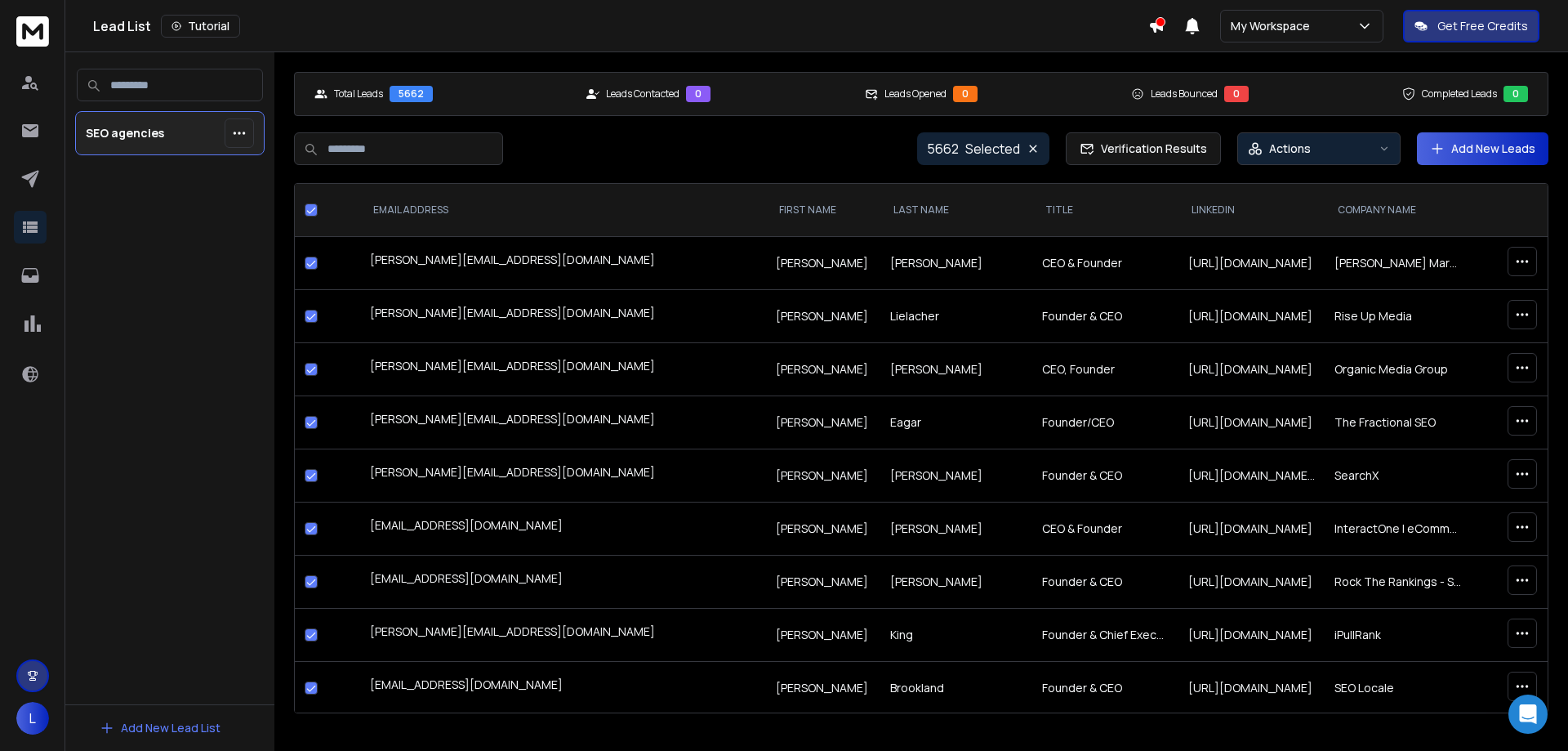
click at [1285, 151] on p "Actions" at bounding box center [1290, 149] width 42 height 17
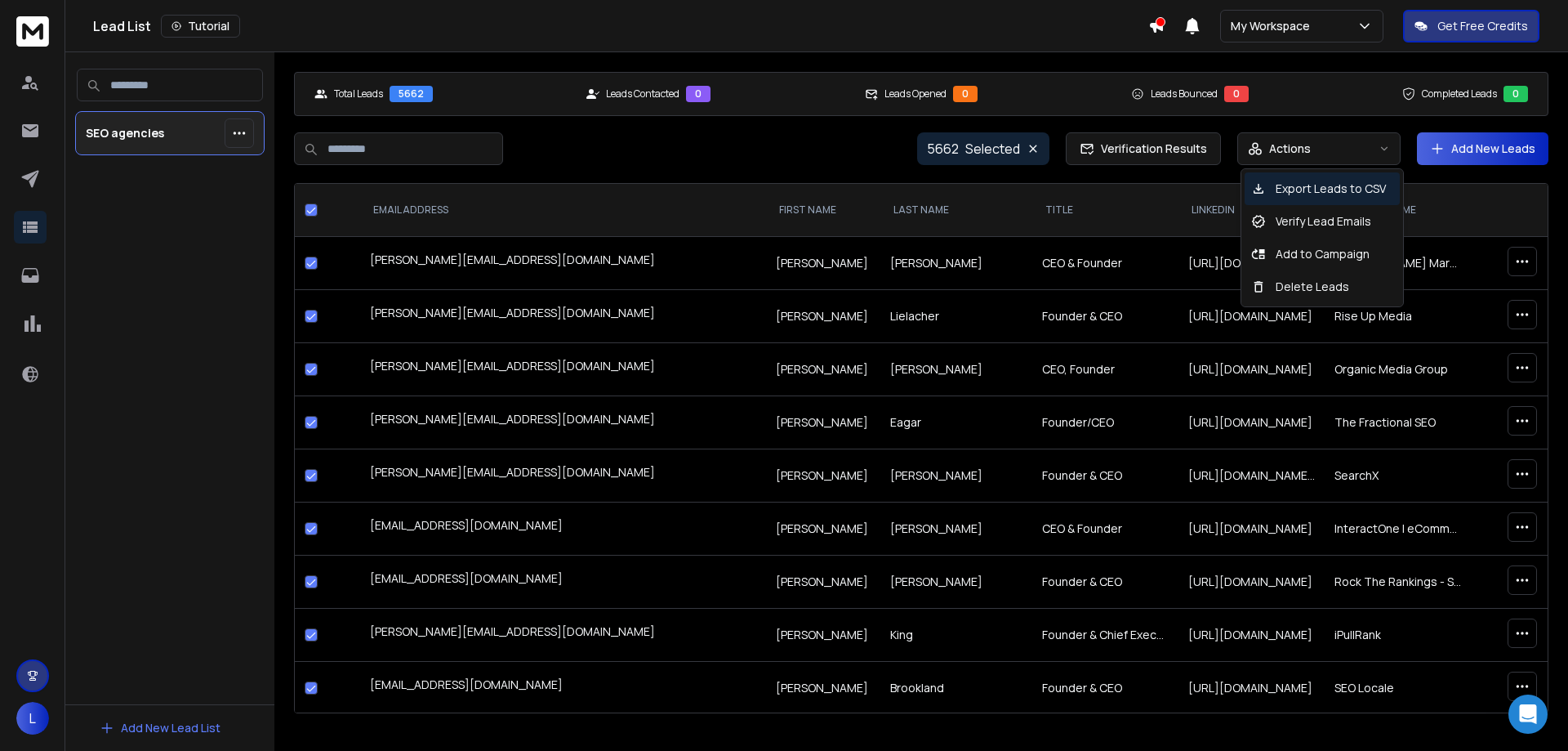
click at [1285, 188] on p "Export Leads to CSV" at bounding box center [1331, 188] width 117 height 23
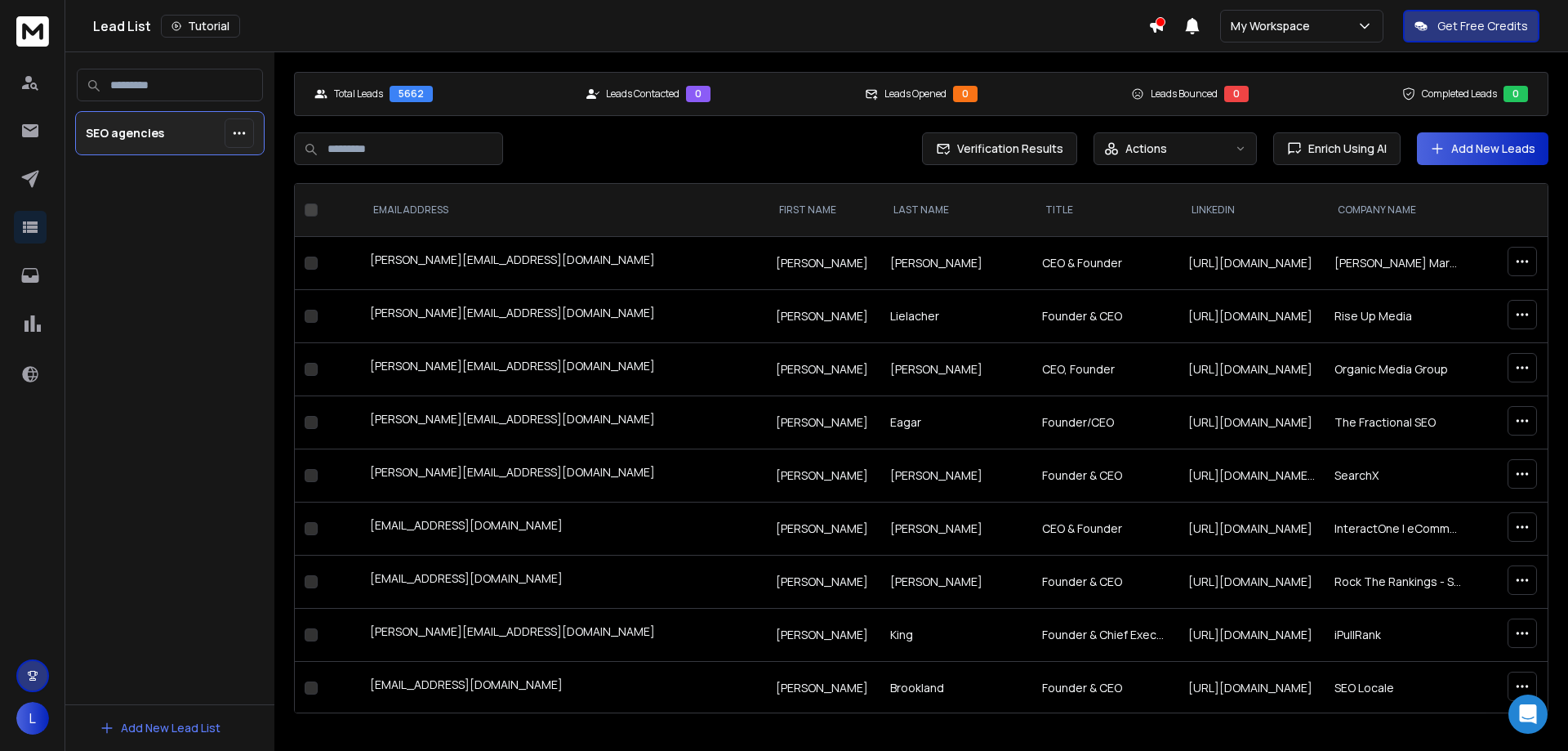
click at [694, 150] on div "Verification Results Actions Enrich Using AI Add New Leads" at bounding box center [921, 148] width 1254 height 33
click at [42, 176] on link at bounding box center [30, 179] width 33 height 33
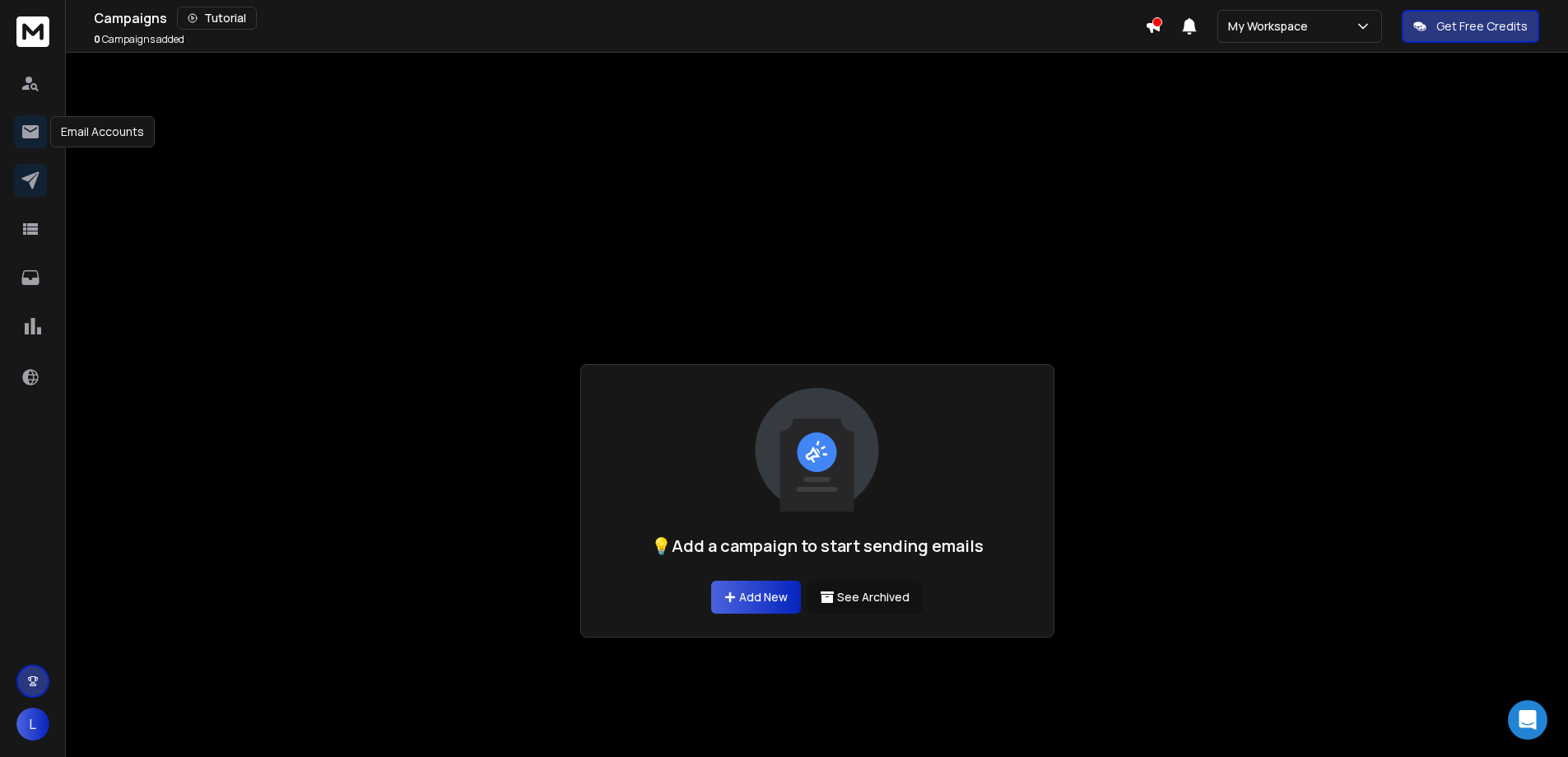
click at [32, 129] on icon at bounding box center [30, 132] width 17 height 13
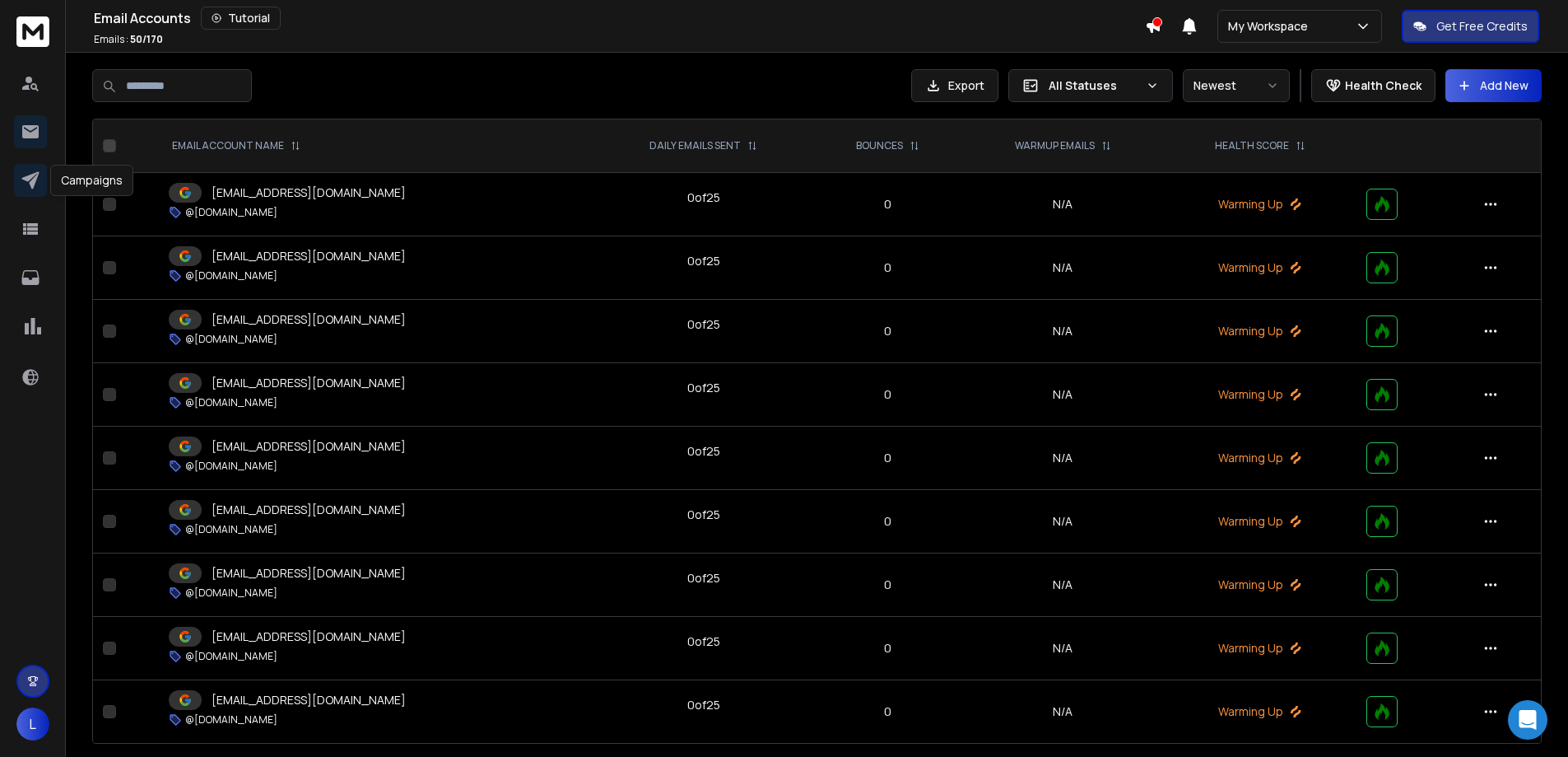
click at [35, 178] on icon at bounding box center [29, 180] width 18 height 18
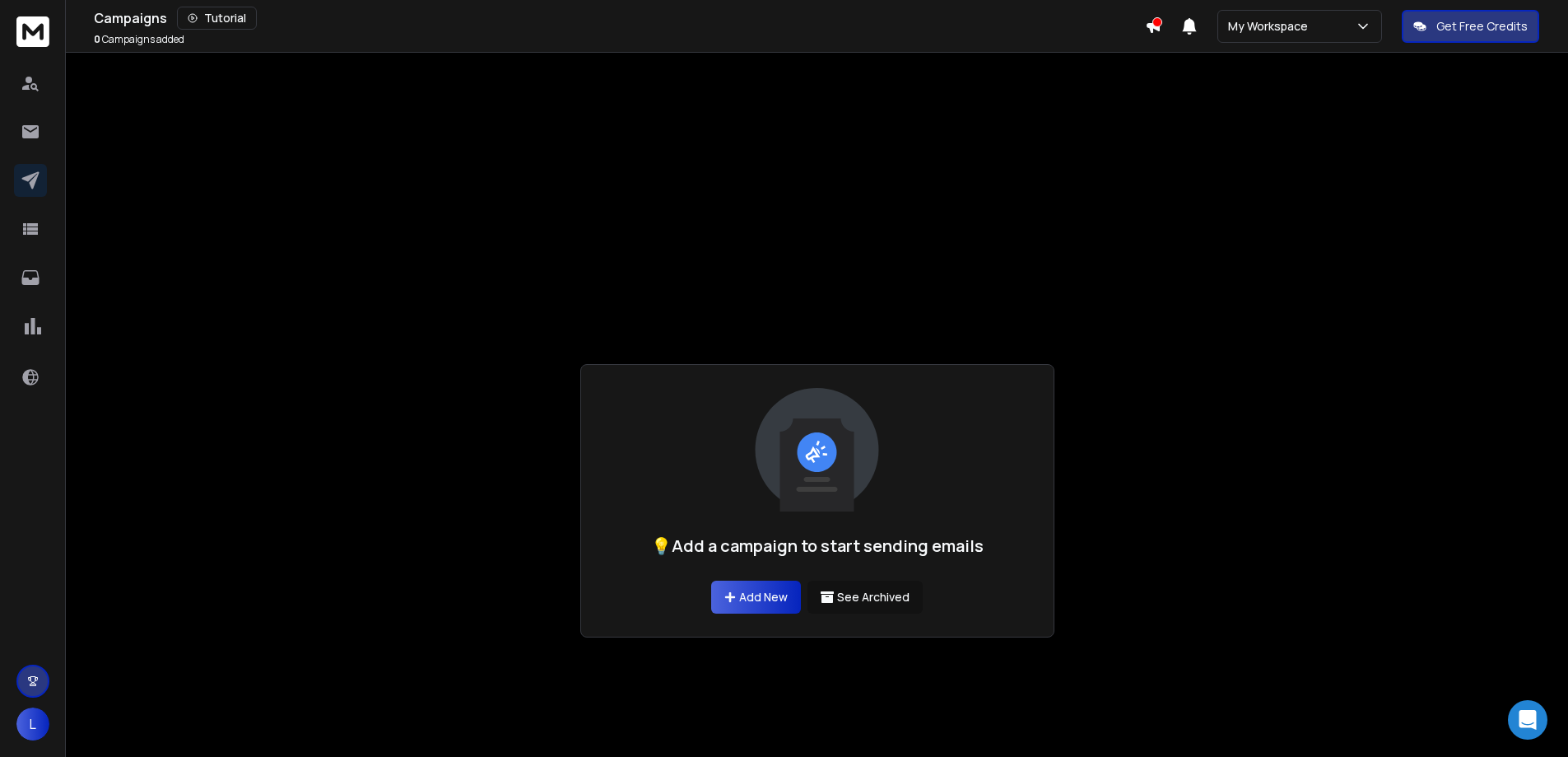
click at [768, 593] on link "Add New" at bounding box center [756, 597] width 90 height 33
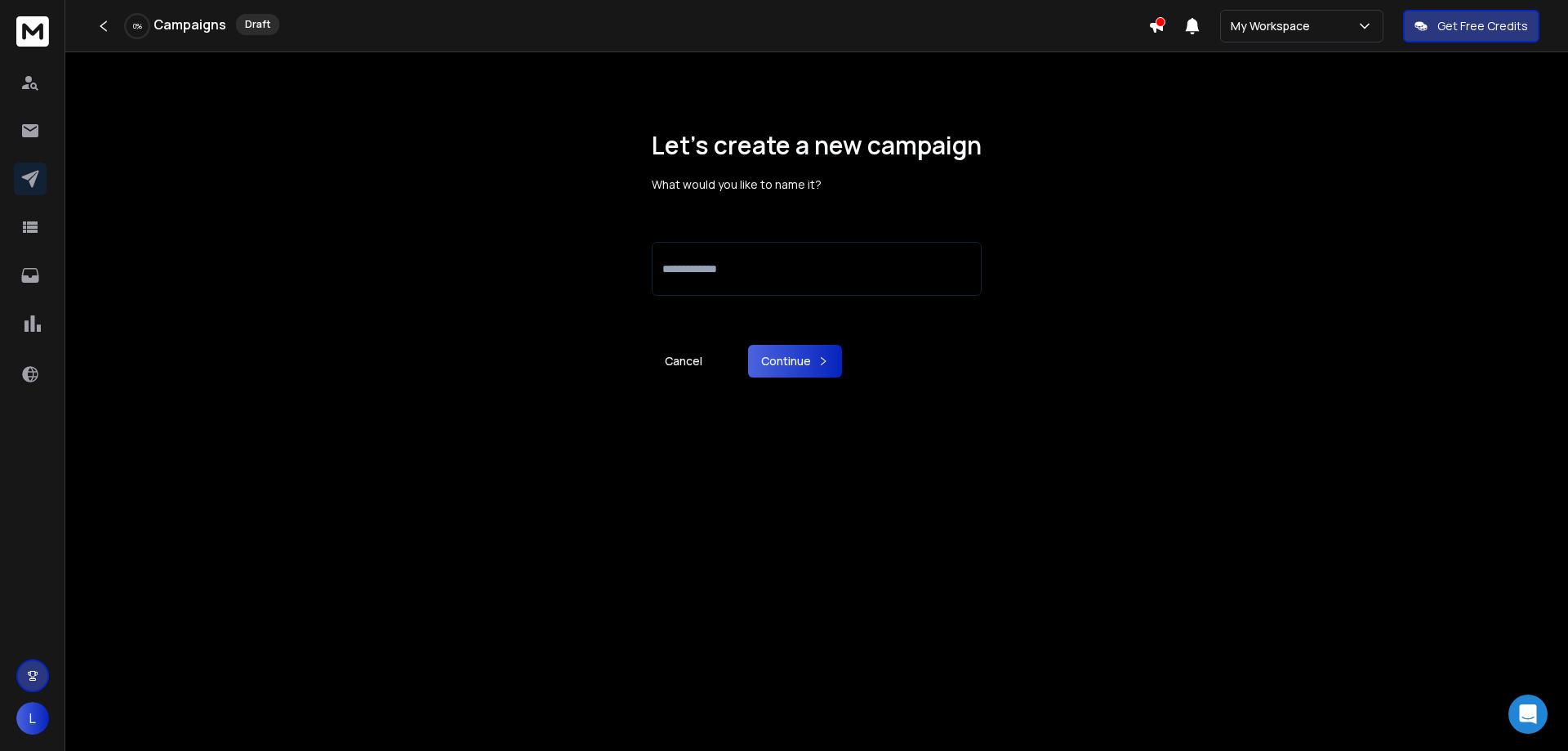
click at [753, 281] on input at bounding box center [817, 269] width 330 height 54
type input "**********"
click at [825, 358] on icon "submit" at bounding box center [823, 361] width 12 height 12
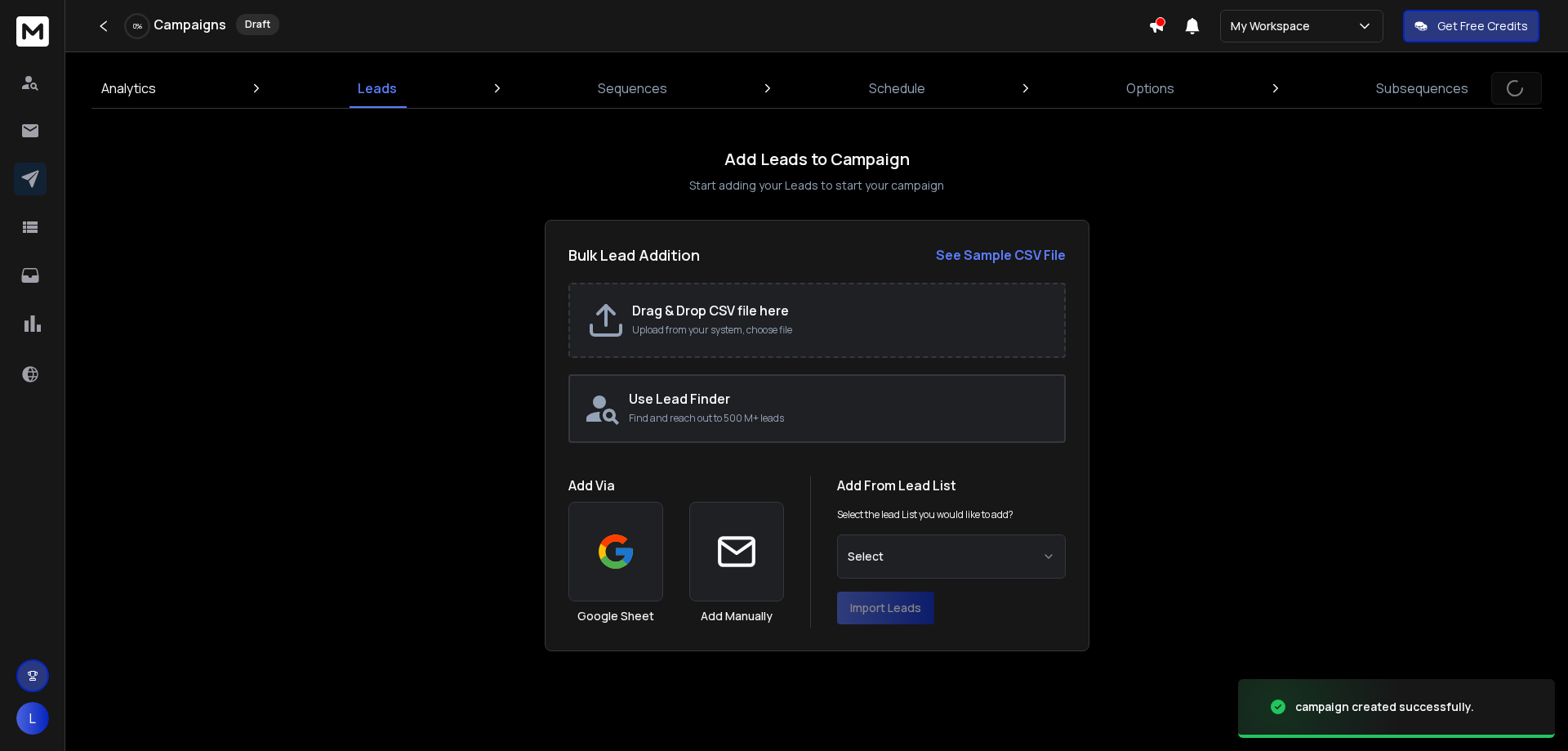
click at [121, 93] on p "Analytics" at bounding box center [129, 88] width 55 height 19
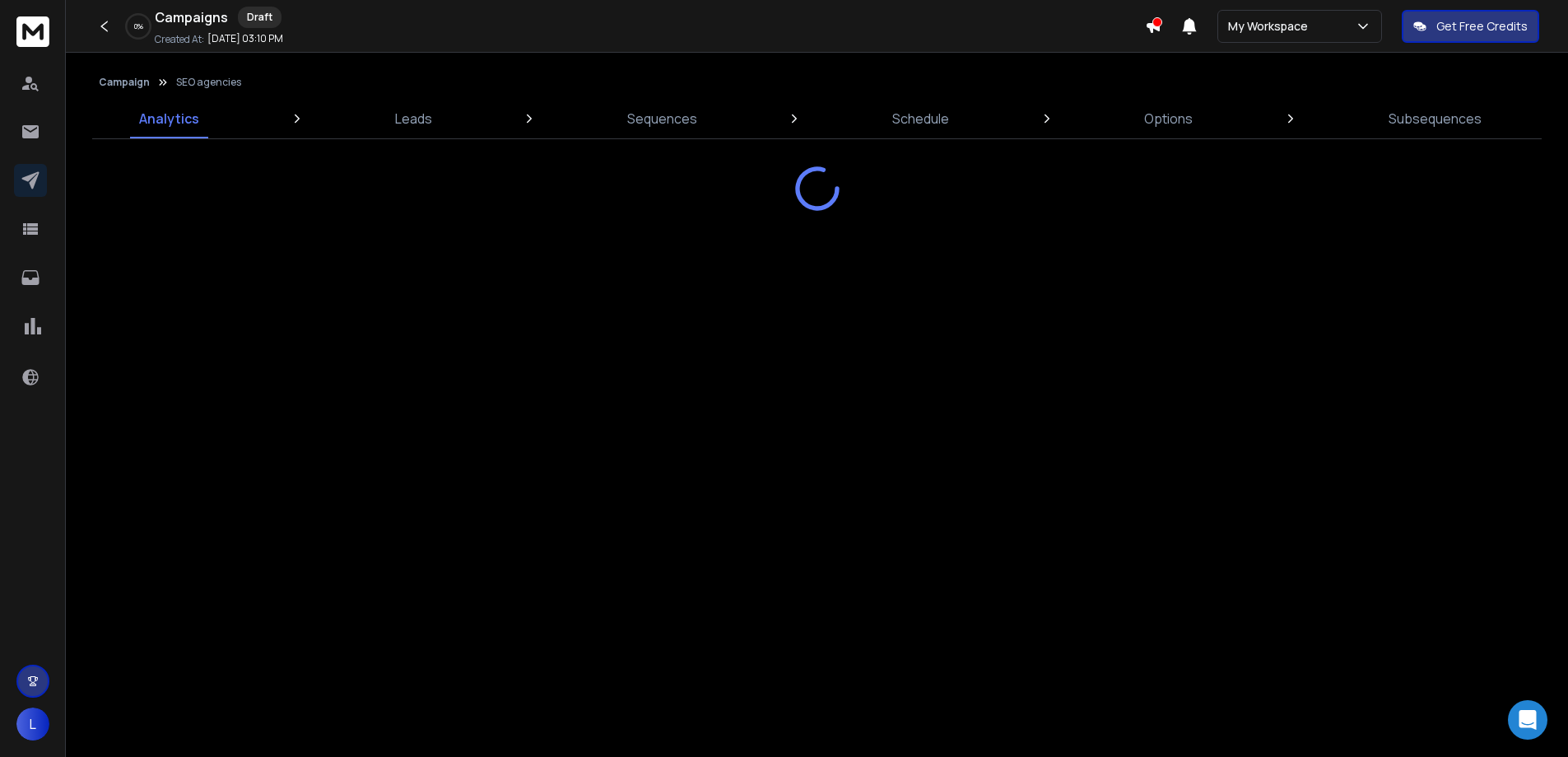
click at [981, 22] on div "0 % Campaigns Draft Created At: Oct 12, 2025, 03:10 PM My Workspace Get Free Cr…" at bounding box center [784, 26] width 1568 height 53
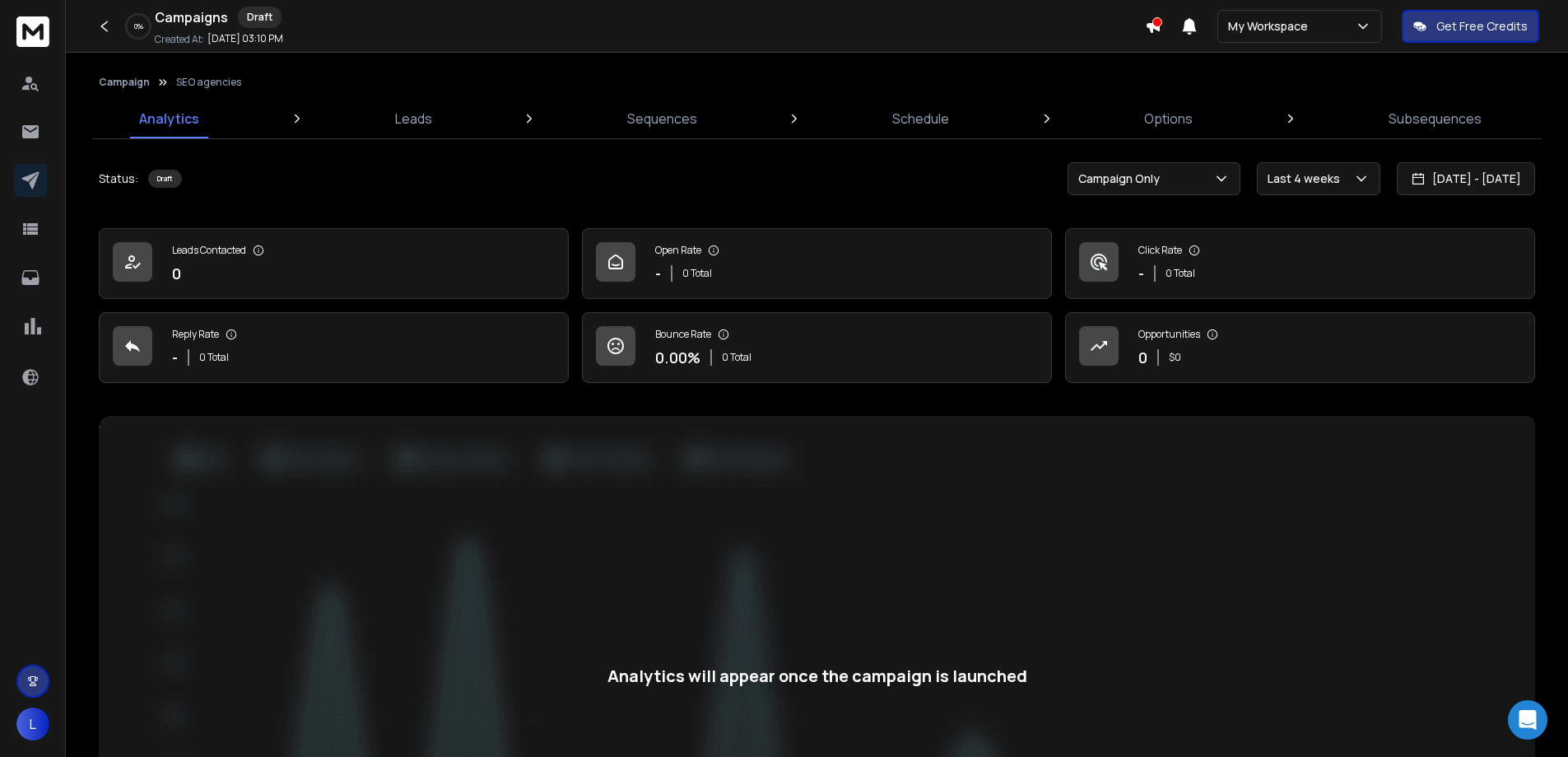
click at [981, 22] on div "0 % Campaigns Draft Created At: Oct 12, 2025, 03:10 PM My Workspace Get Free Cr…" at bounding box center [784, 26] width 1568 height 53
click at [901, 39] on div "0 % Campaigns Draft Created At: Oct 12, 2025, 03:10 PM My Workspace Get Free Cr…" at bounding box center [784, 26] width 1568 height 53
click at [430, 115] on p "Leads" at bounding box center [413, 118] width 37 height 19
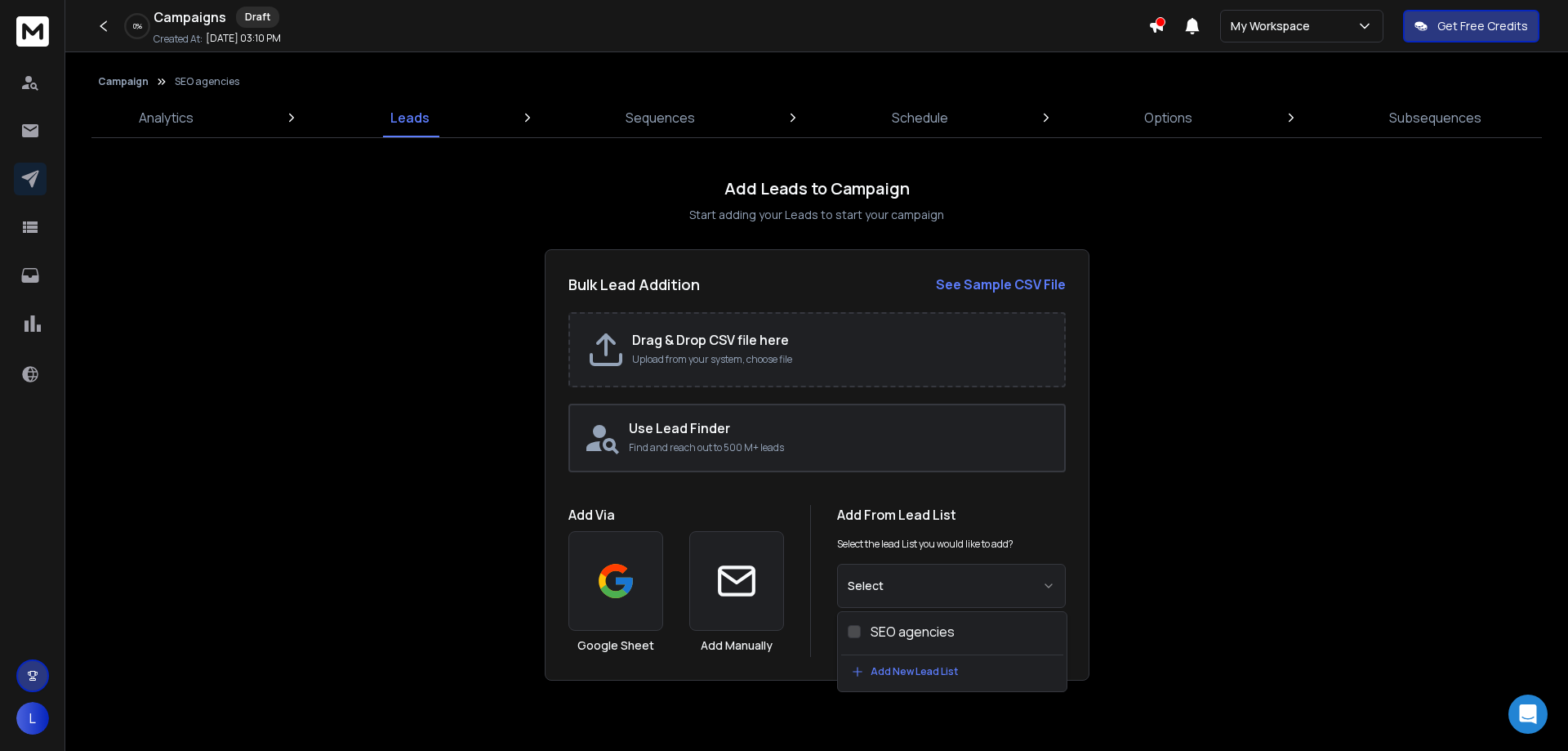
click at [925, 576] on button "Select" at bounding box center [952, 586] width 229 height 44
click at [915, 642] on div "SEO agencies" at bounding box center [947, 631] width 212 height 33
click at [1116, 480] on div "Add Leads to Campaign Start adding your Leads to start your campaign Bulk Lead …" at bounding box center [816, 421] width 1437 height 520
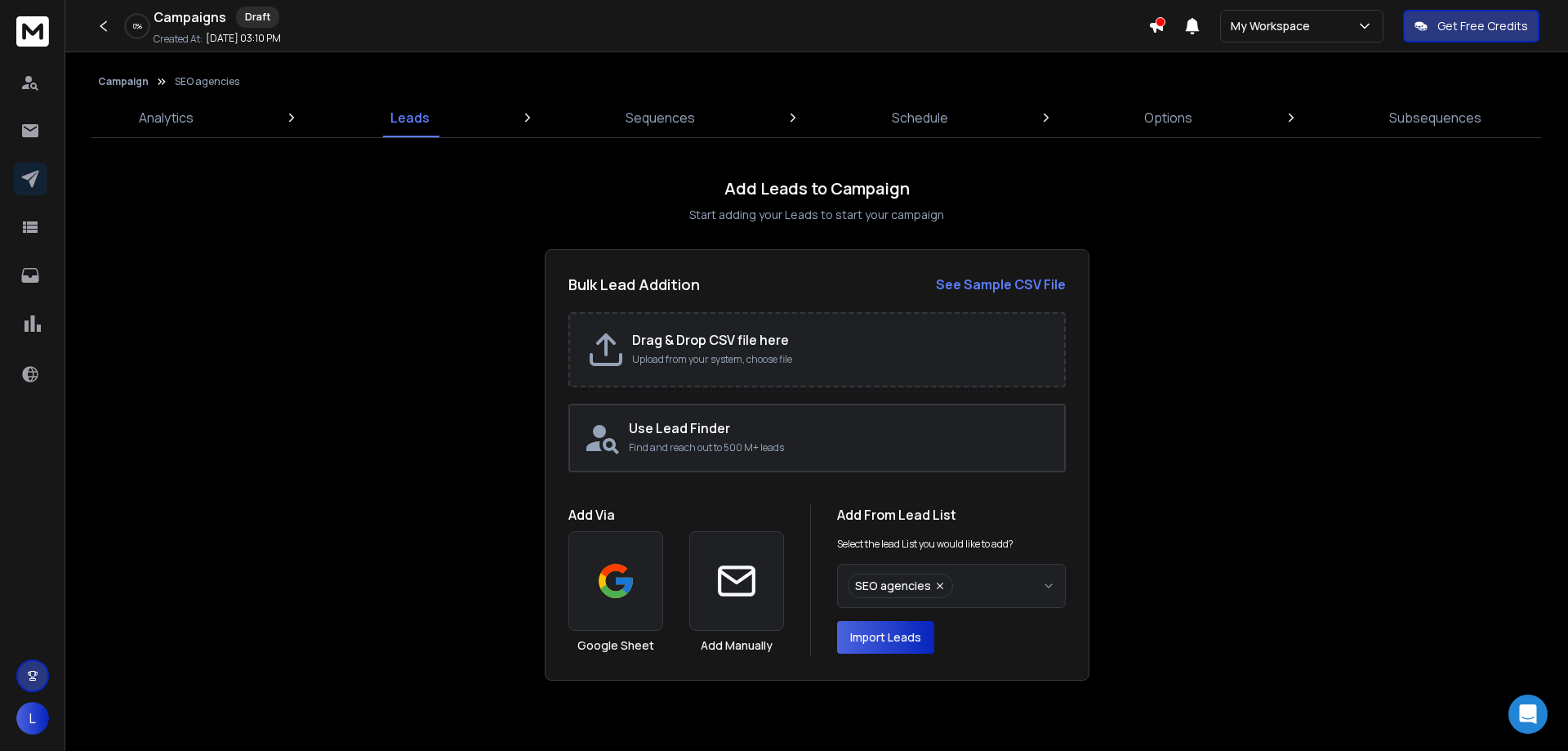
click at [895, 632] on button "Import Leads" at bounding box center [886, 637] width 97 height 33
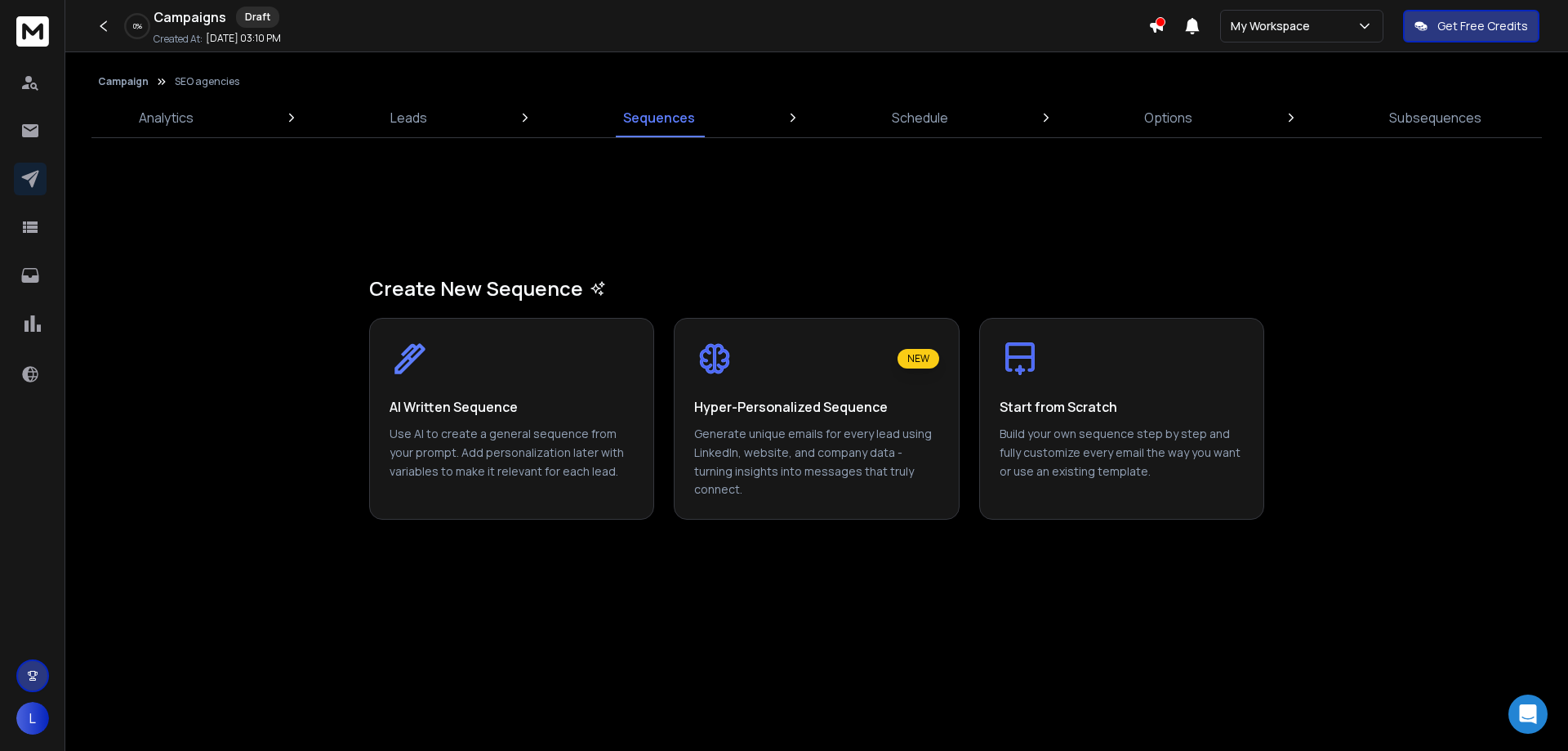
click at [1130, 376] on div "button" at bounding box center [1121, 358] width 244 height 41
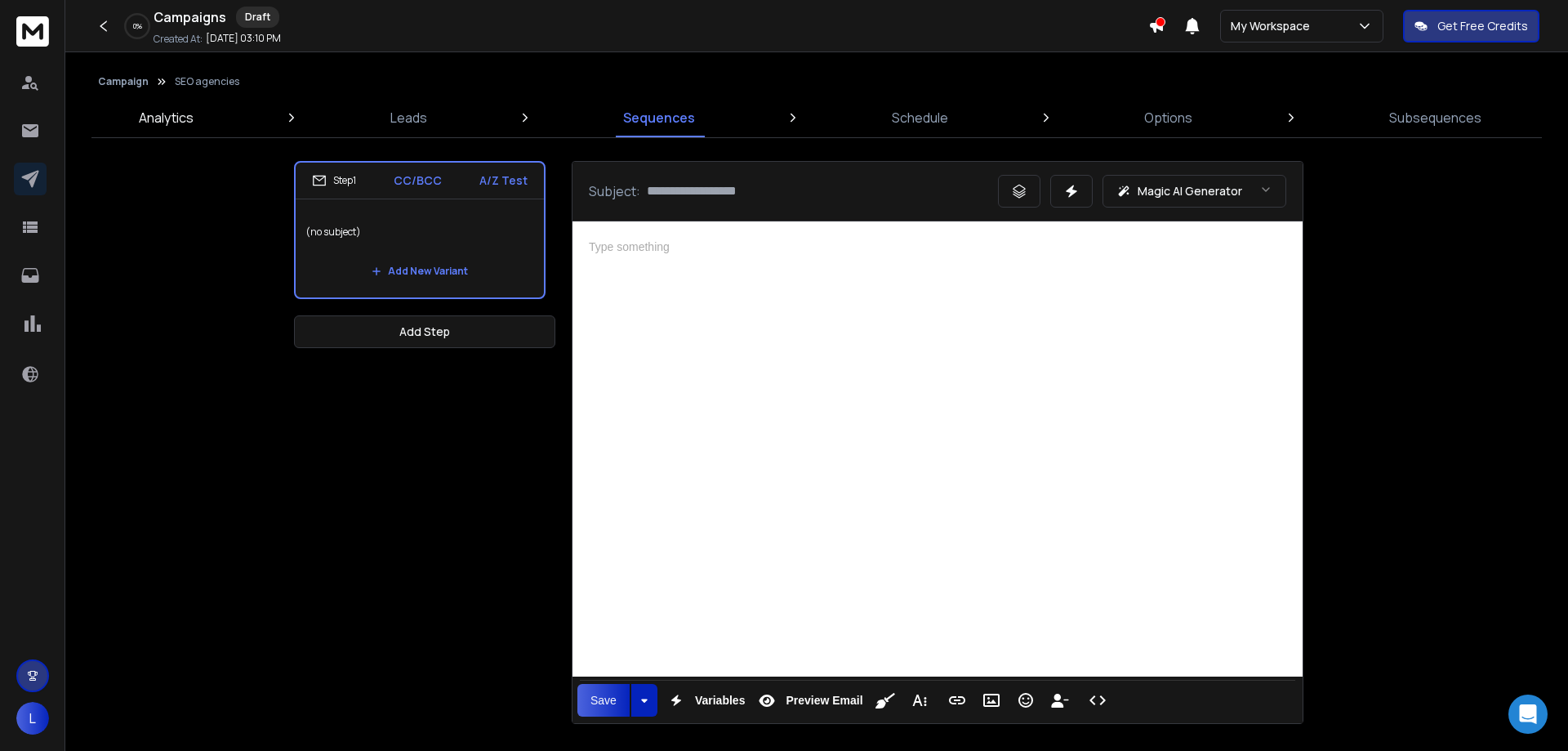
click at [182, 117] on p "Analytics" at bounding box center [166, 117] width 55 height 19
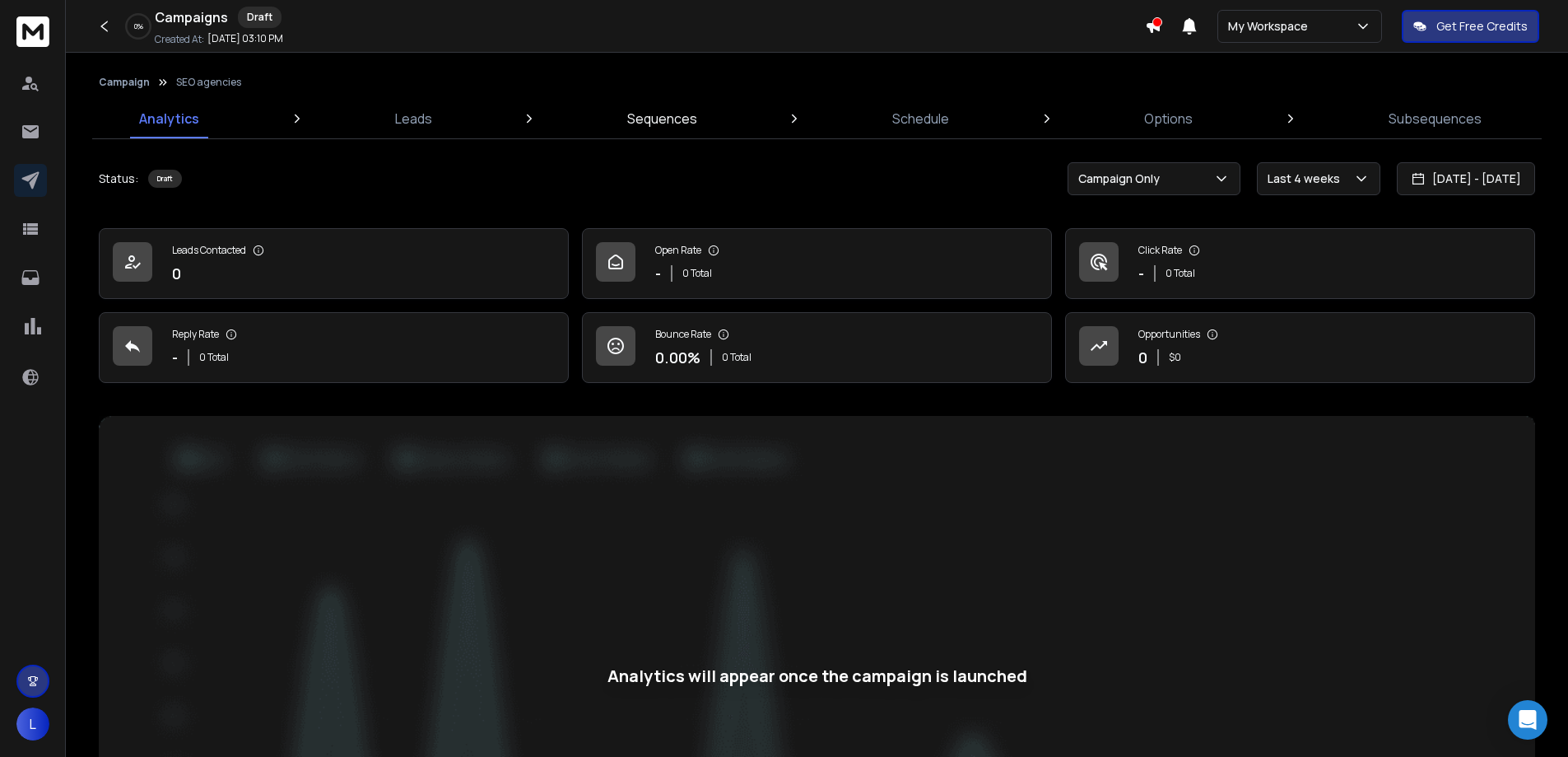
click at [675, 119] on p "Sequences" at bounding box center [662, 118] width 70 height 19
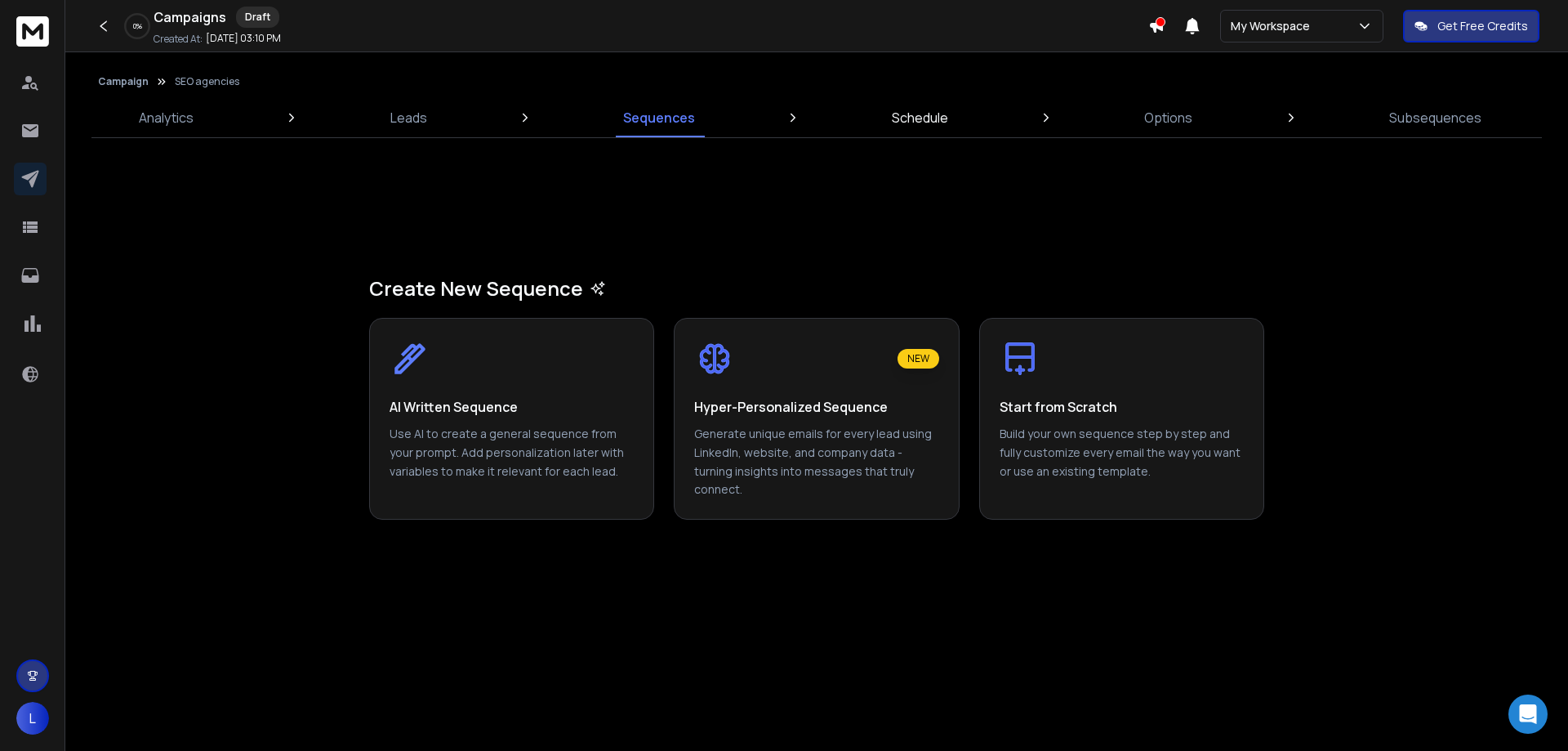
click at [907, 121] on p "Schedule" at bounding box center [919, 117] width 56 height 19
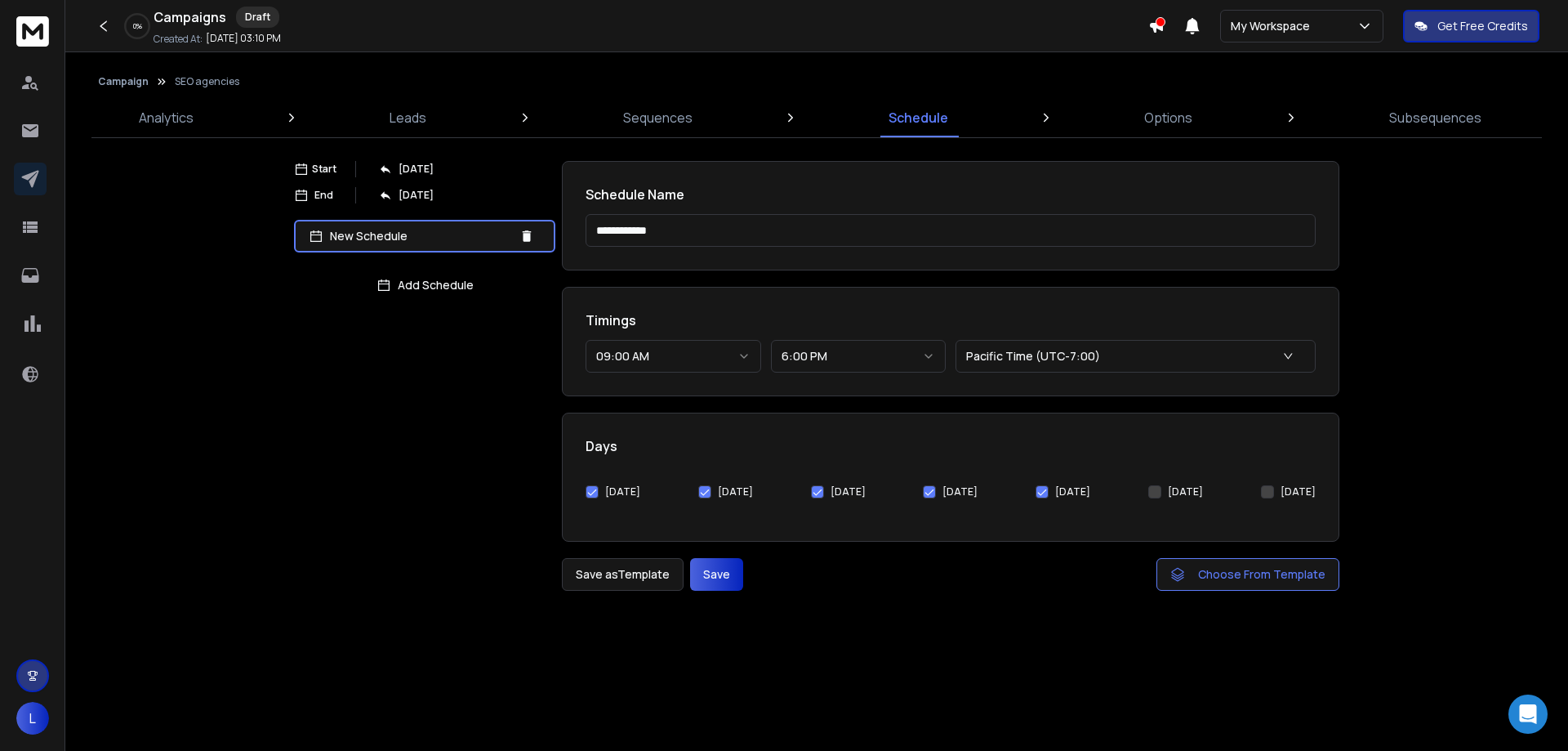
click at [809, 361] on button "6:00 PM" at bounding box center [858, 356] width 175 height 33
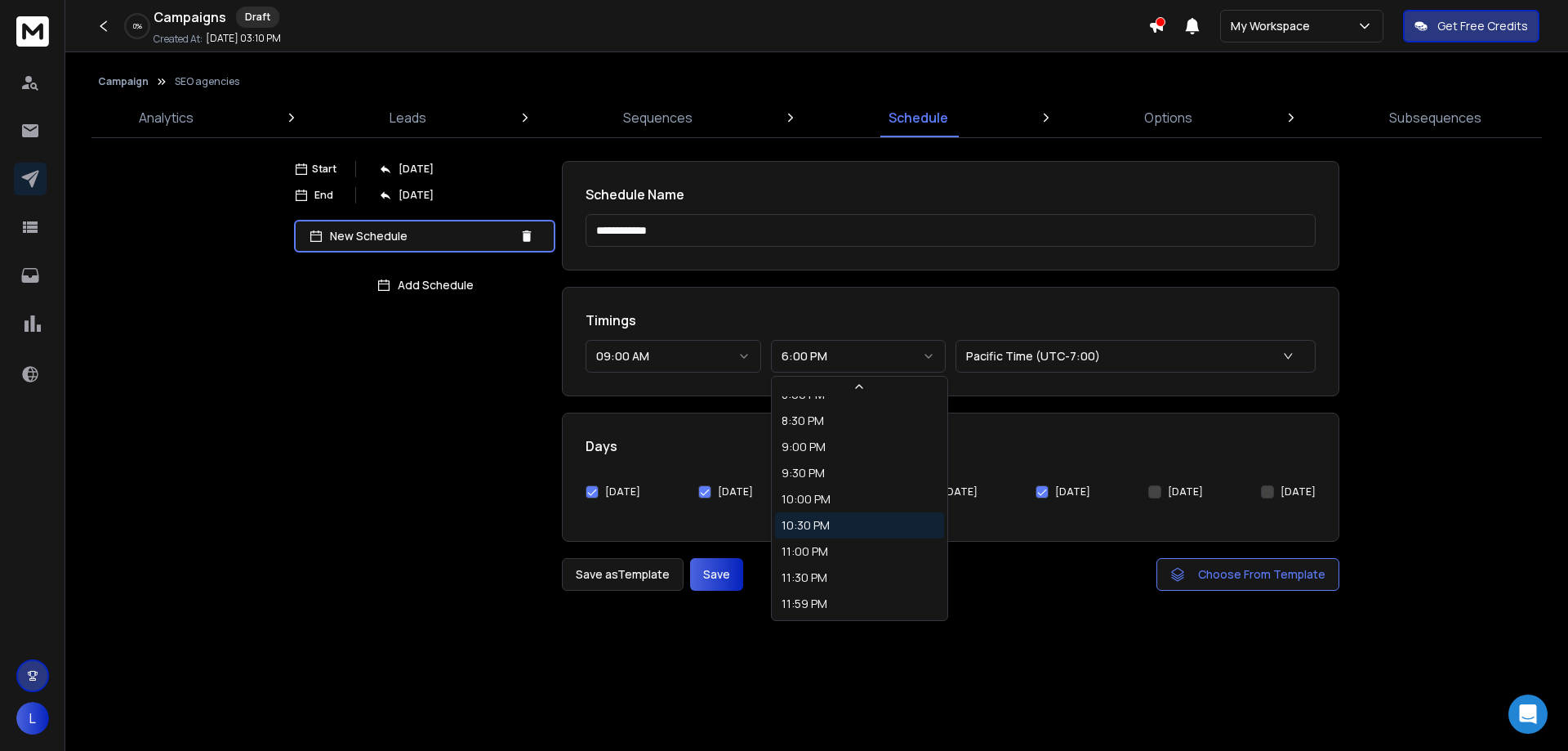
scroll to position [485, 0]
select select "********"
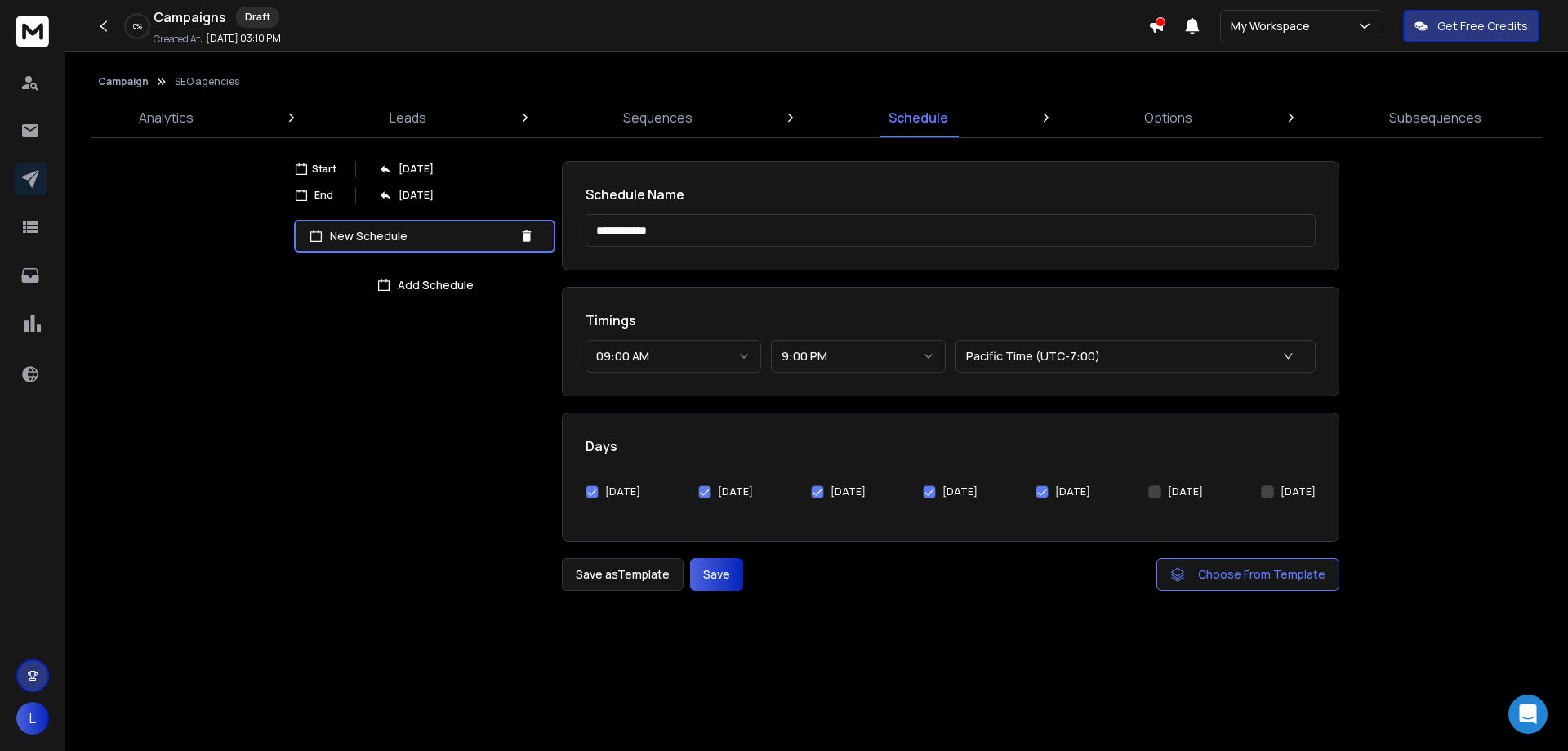
click at [1148, 495] on button "[DATE]" at bounding box center [1155, 492] width 13 height 13
click at [1267, 491] on button "[DATE]" at bounding box center [1267, 492] width 13 height 13
click at [687, 236] on input "**********" at bounding box center [950, 230] width 730 height 33
drag, startPoint x: 706, startPoint y: 231, endPoint x: 498, endPoint y: 239, distance: 208.2
click at [499, 240] on div "**********" at bounding box center [817, 376] width 1045 height 429
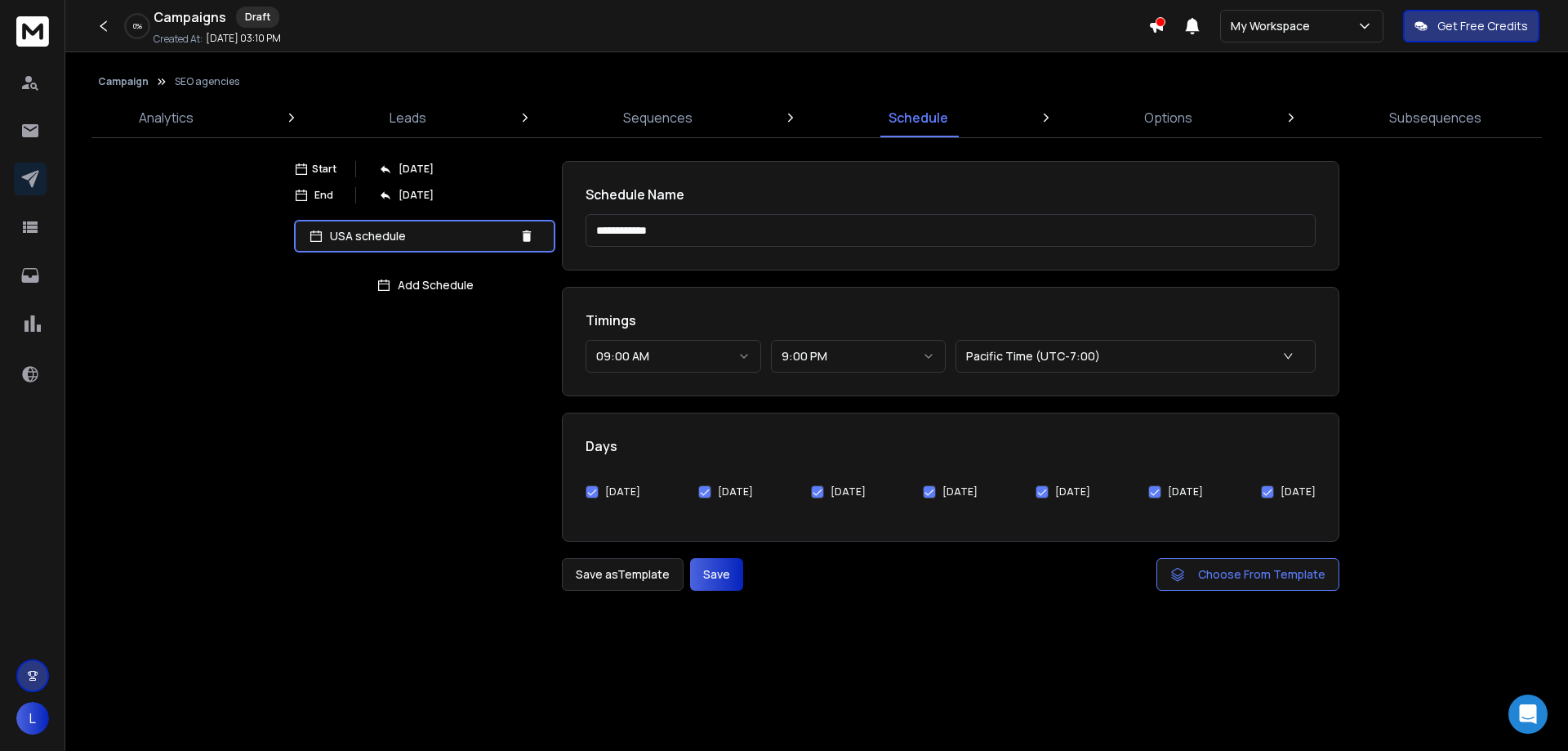
type input "**********"
click at [716, 569] on button "Save" at bounding box center [716, 574] width 53 height 33
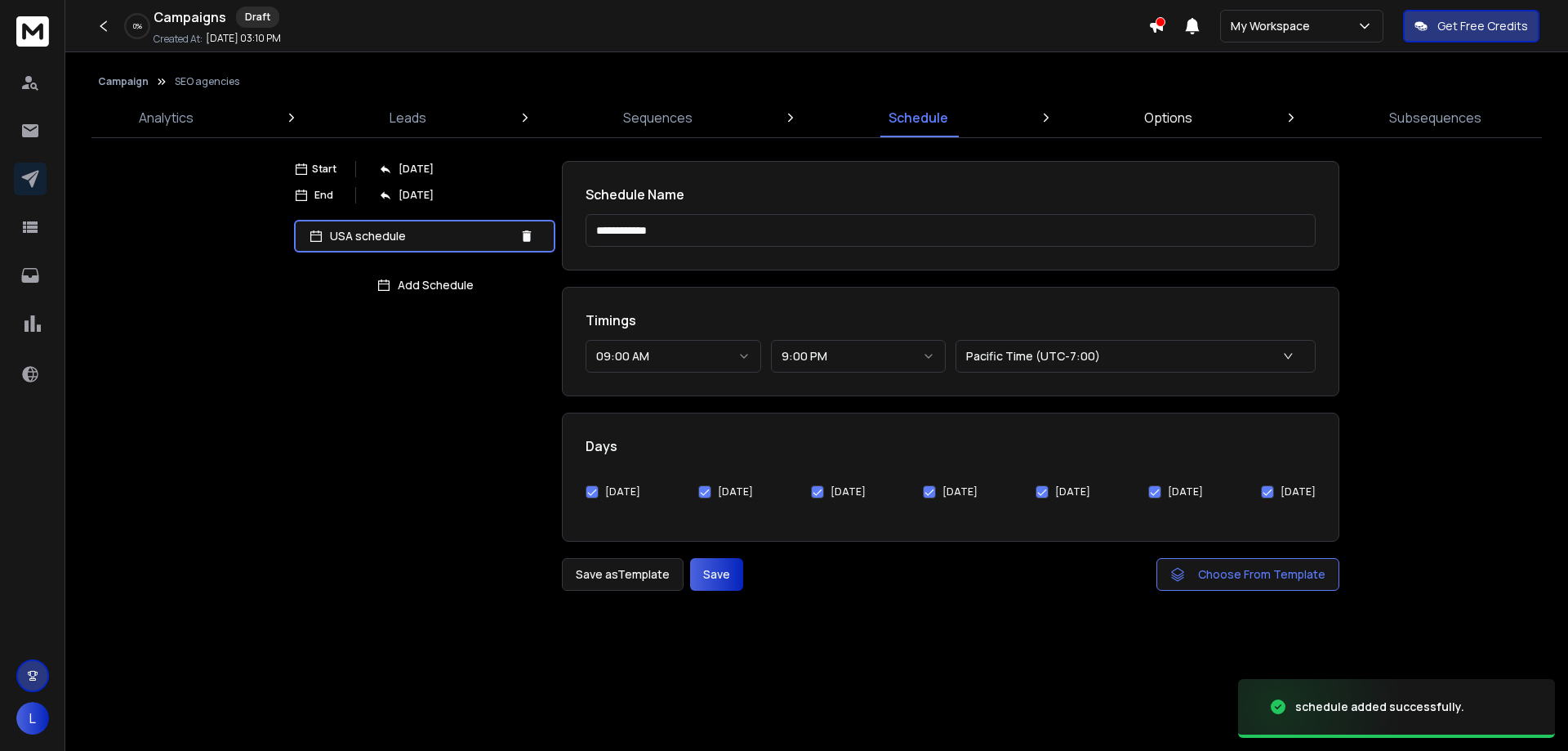
click at [1166, 116] on p "Options" at bounding box center [1168, 117] width 48 height 19
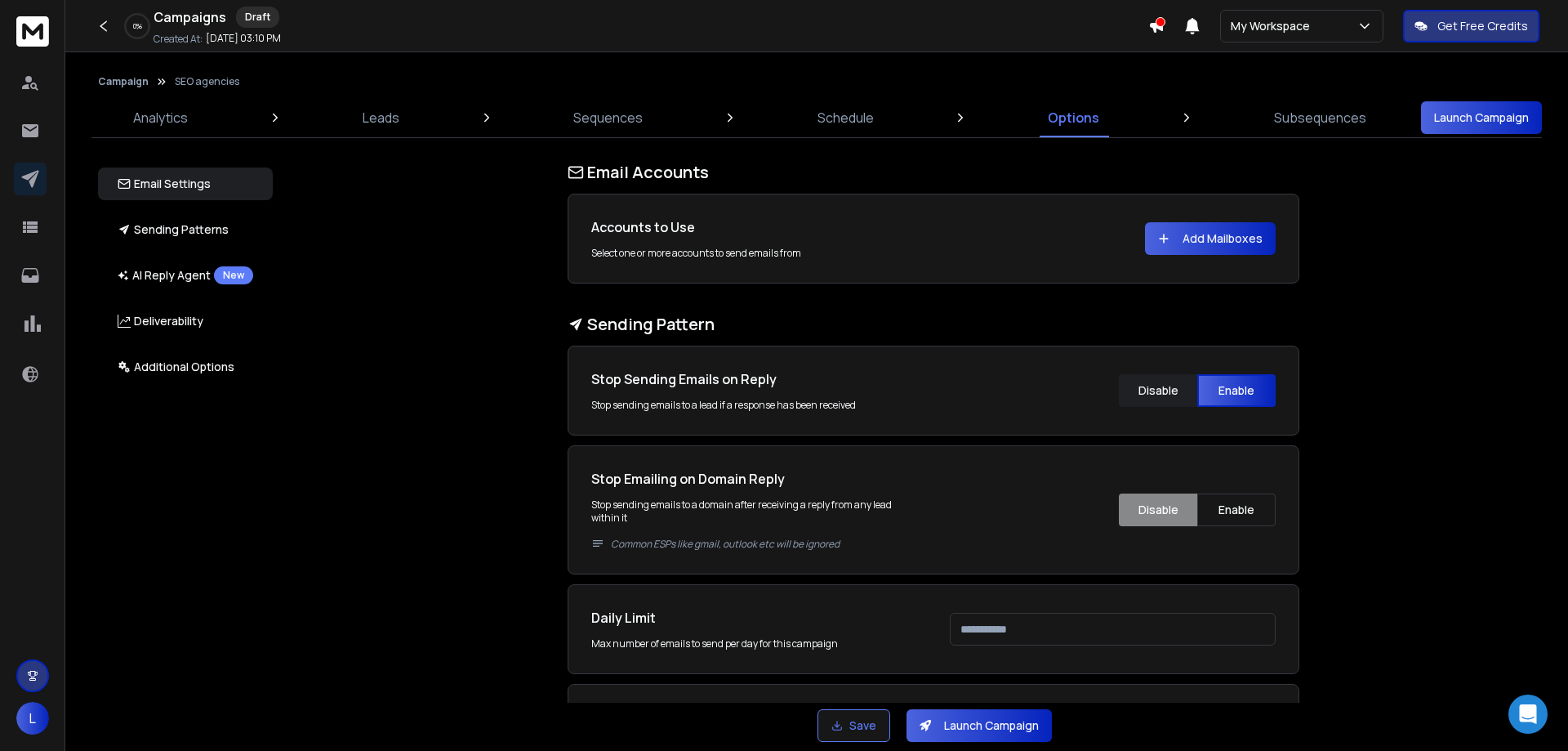
click at [1348, 310] on div "Email Accounts Accounts to Use Select one or more accounts to send emails from …" at bounding box center [943, 432] width 1288 height 541
click at [1331, 305] on div "Email Accounts Accounts to Use Select one or more accounts to send emails from …" at bounding box center [943, 432] width 1288 height 541
click at [38, 182] on icon at bounding box center [29, 178] width 19 height 19
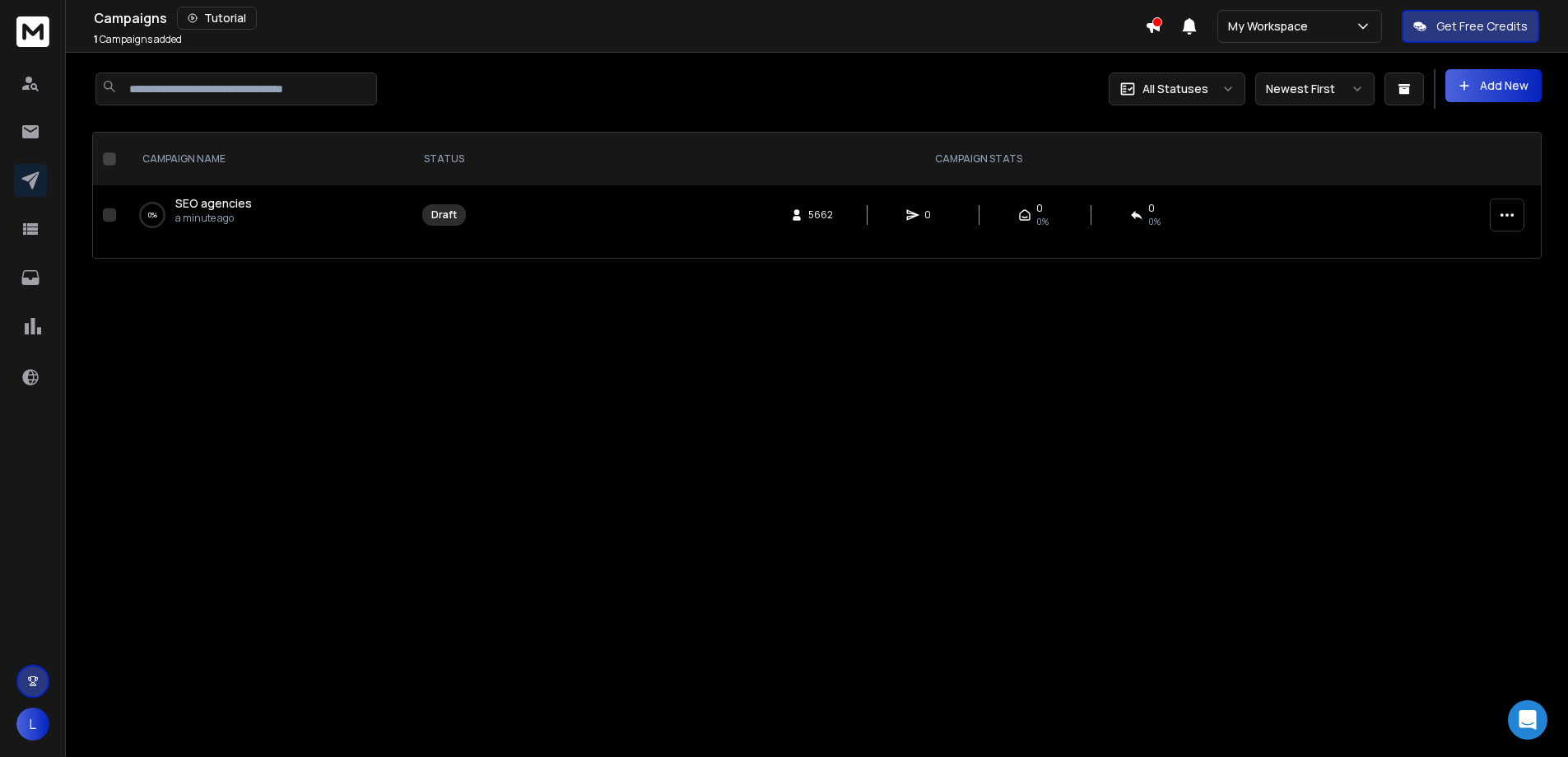
click at [1496, 209] on button "button" at bounding box center [1507, 215] width 35 height 33
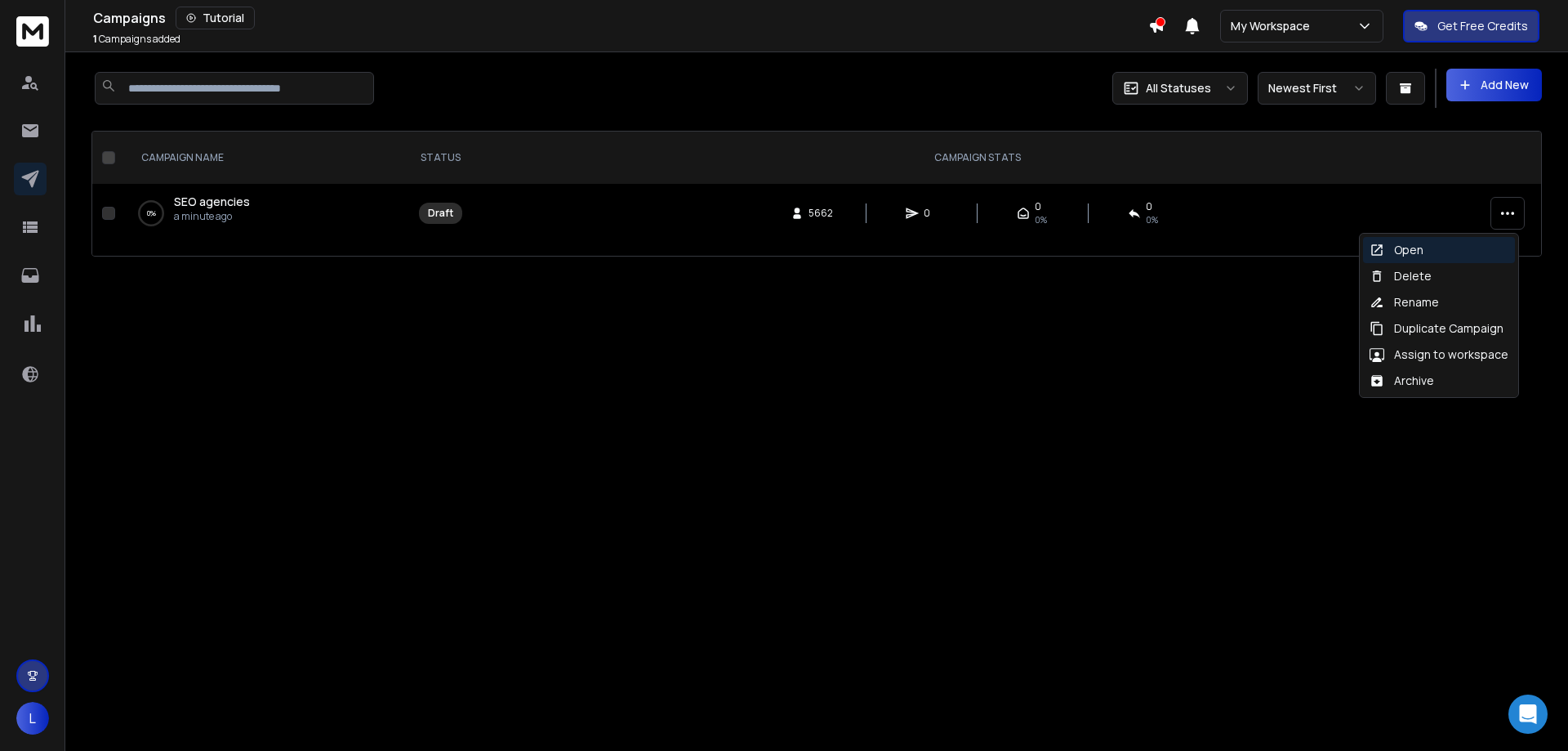
click at [933, 412] on div "Campaigns 1 Campaigns Added All Statuses Newest First Add New CAMPAIGN NAME STA…" at bounding box center [817, 444] width 1450 height 751
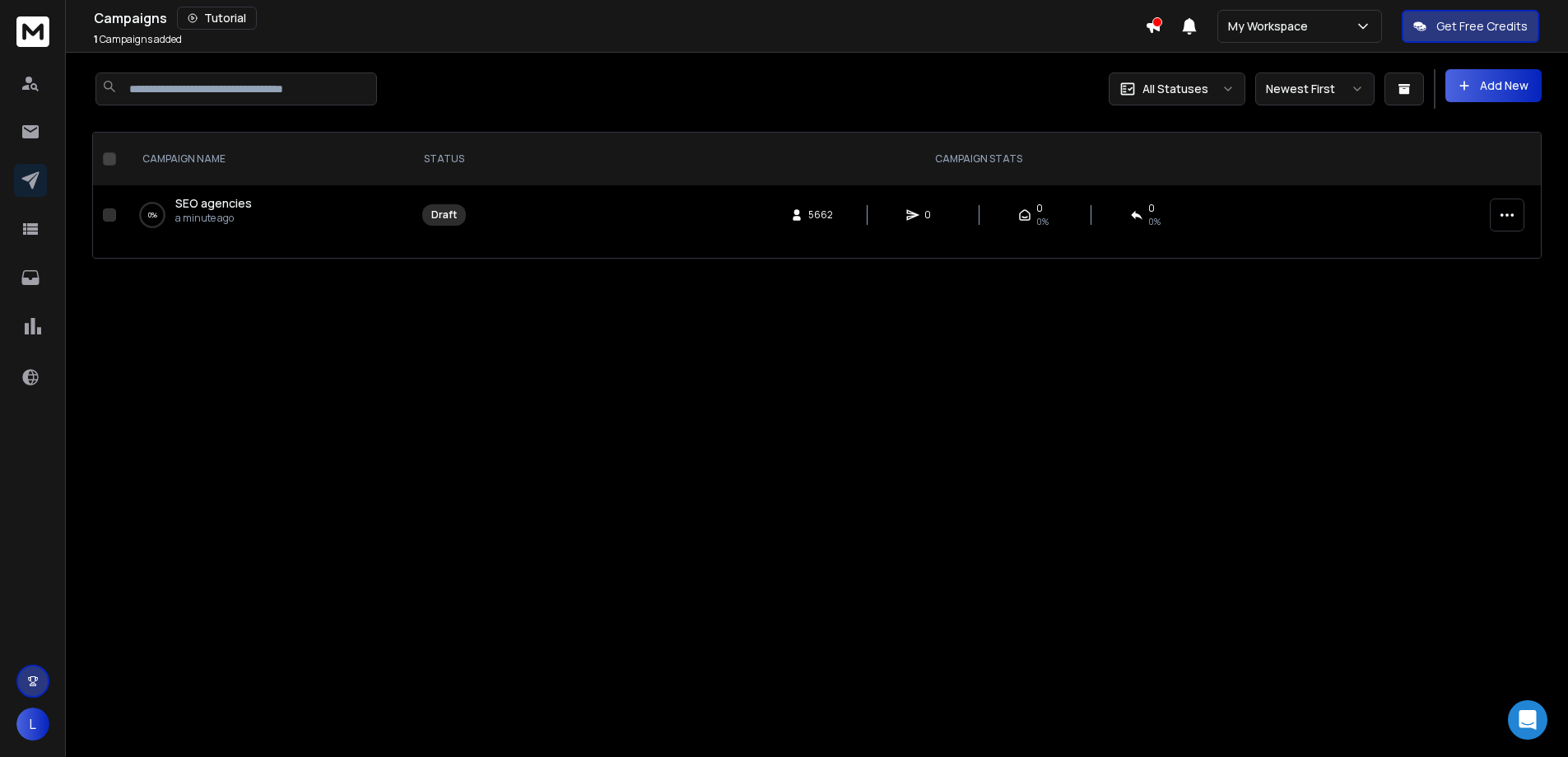
click at [592, 205] on div "5662 0 0 0% 0 0%" at bounding box center [979, 215] width 983 height 26
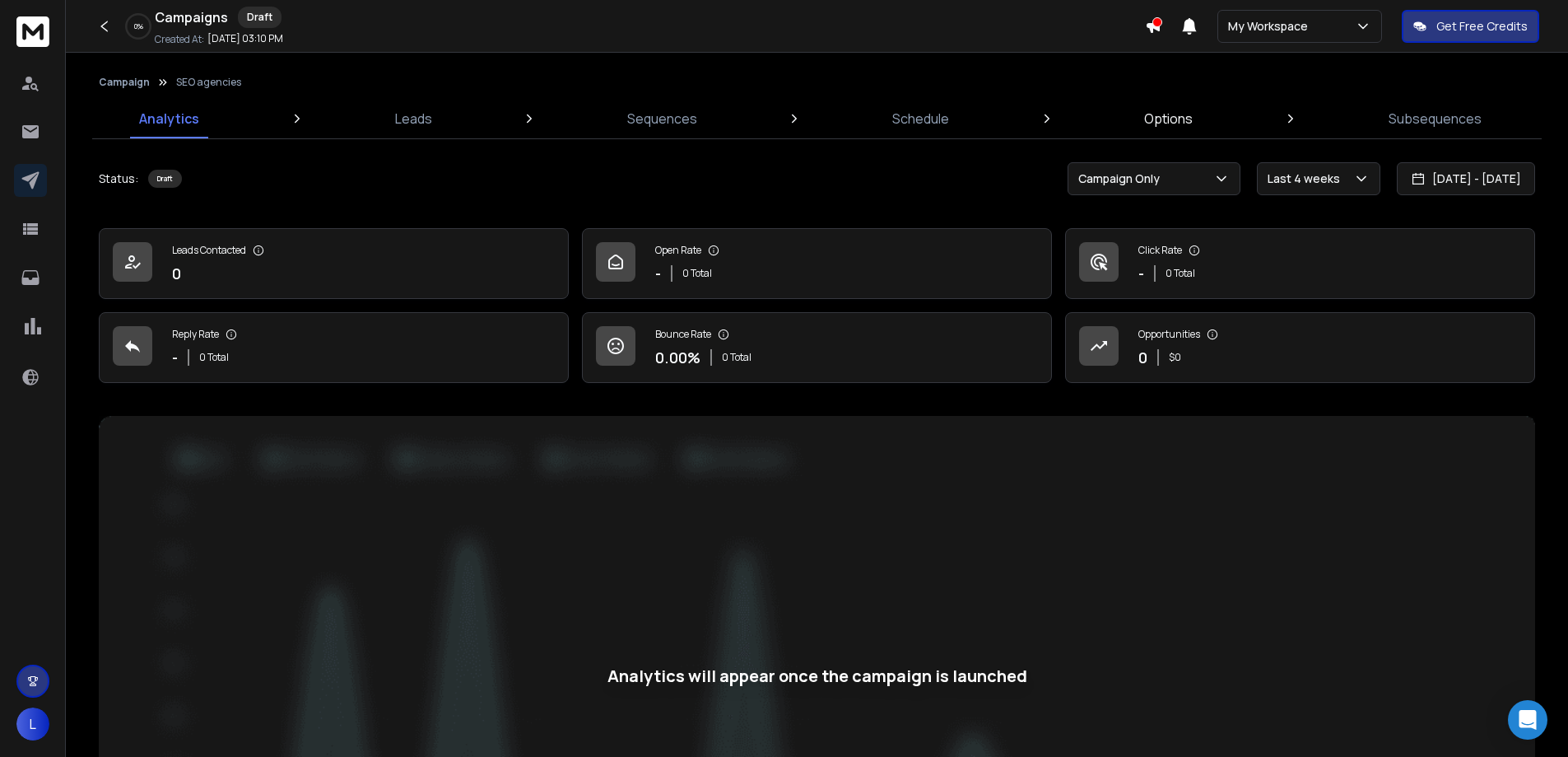
click at [1152, 121] on p "Options" at bounding box center [1169, 118] width 49 height 19
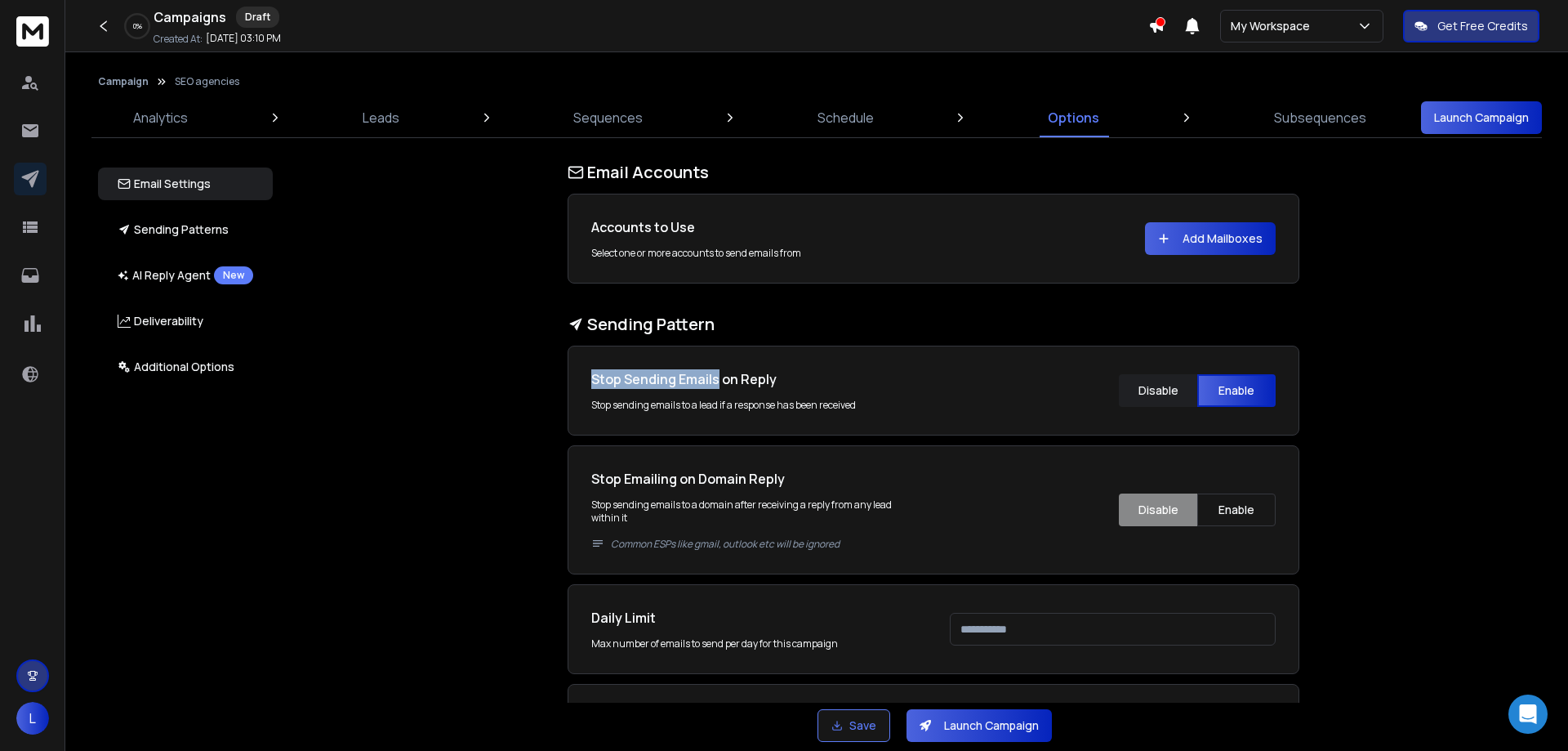
drag, startPoint x: 711, startPoint y: 381, endPoint x: 588, endPoint y: 375, distance: 123.1
click at [591, 375] on h1 "Stop Sending Emails on Reply" at bounding box center [754, 378] width 326 height 19
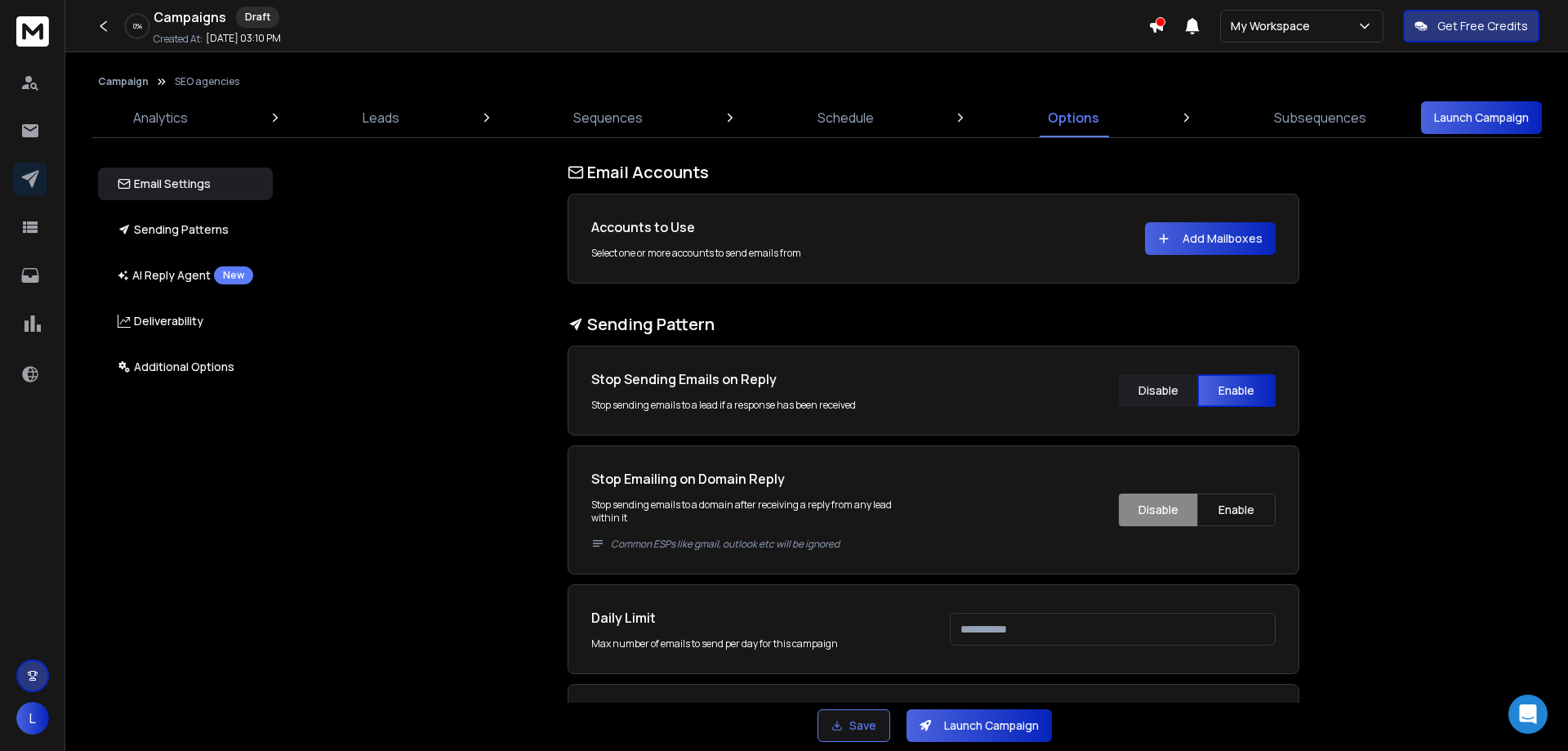
click at [688, 402] on div "Stop sending emails to a lead if a response has been received" at bounding box center [754, 405] width 326 height 13
click at [711, 402] on div "Stop sending emails to a lead if a response has been received" at bounding box center [754, 405] width 326 height 13
click at [712, 402] on div "Stop sending emails to a lead if a response has been received" at bounding box center [754, 405] width 326 height 13
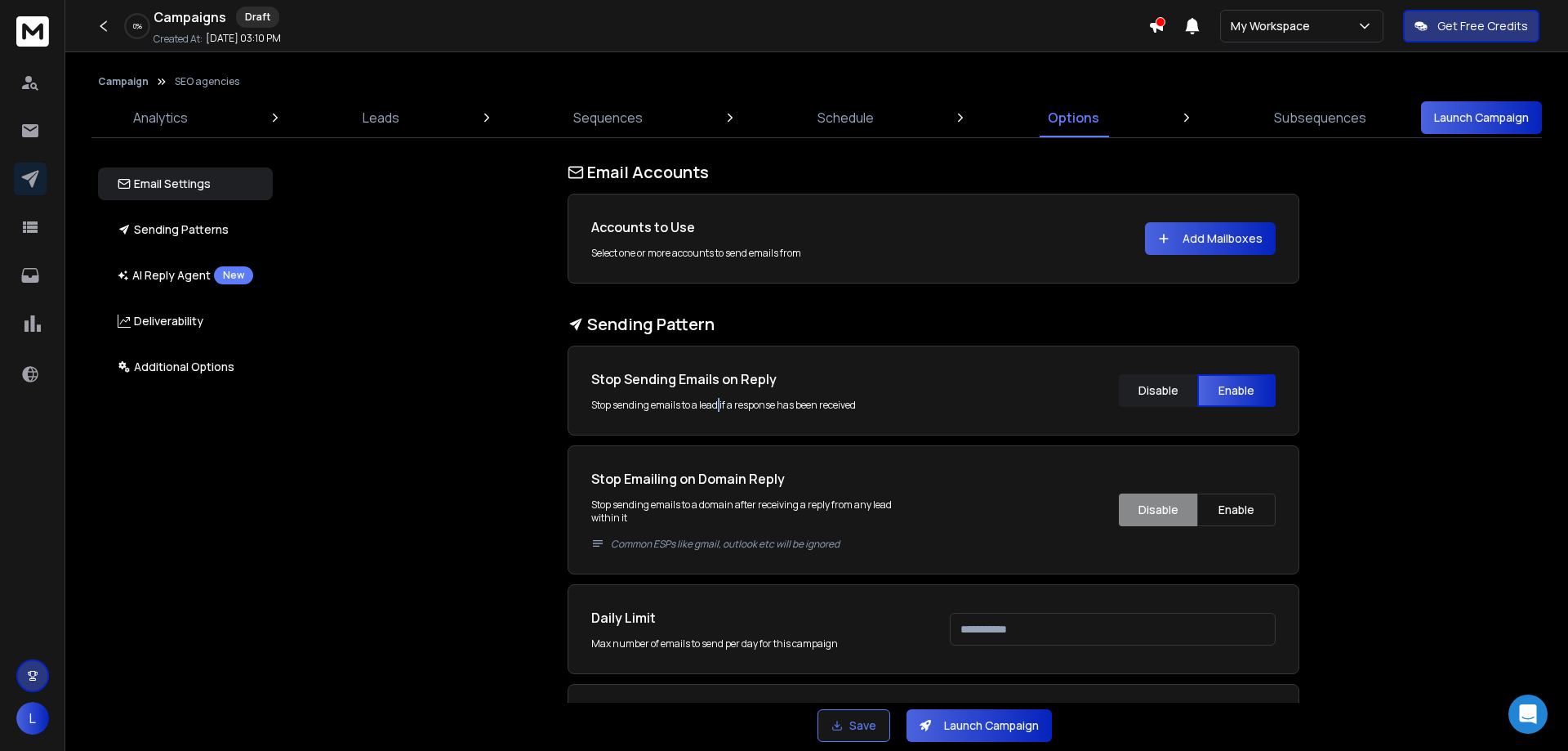
click at [712, 402] on div "Stop sending emails to a lead if a response has been received" at bounding box center [754, 405] width 326 height 13
click at [716, 362] on div "Stop Sending Emails on Reply Stop sending emails to a lead if a response has be…" at bounding box center [933, 391] width 731 height 90
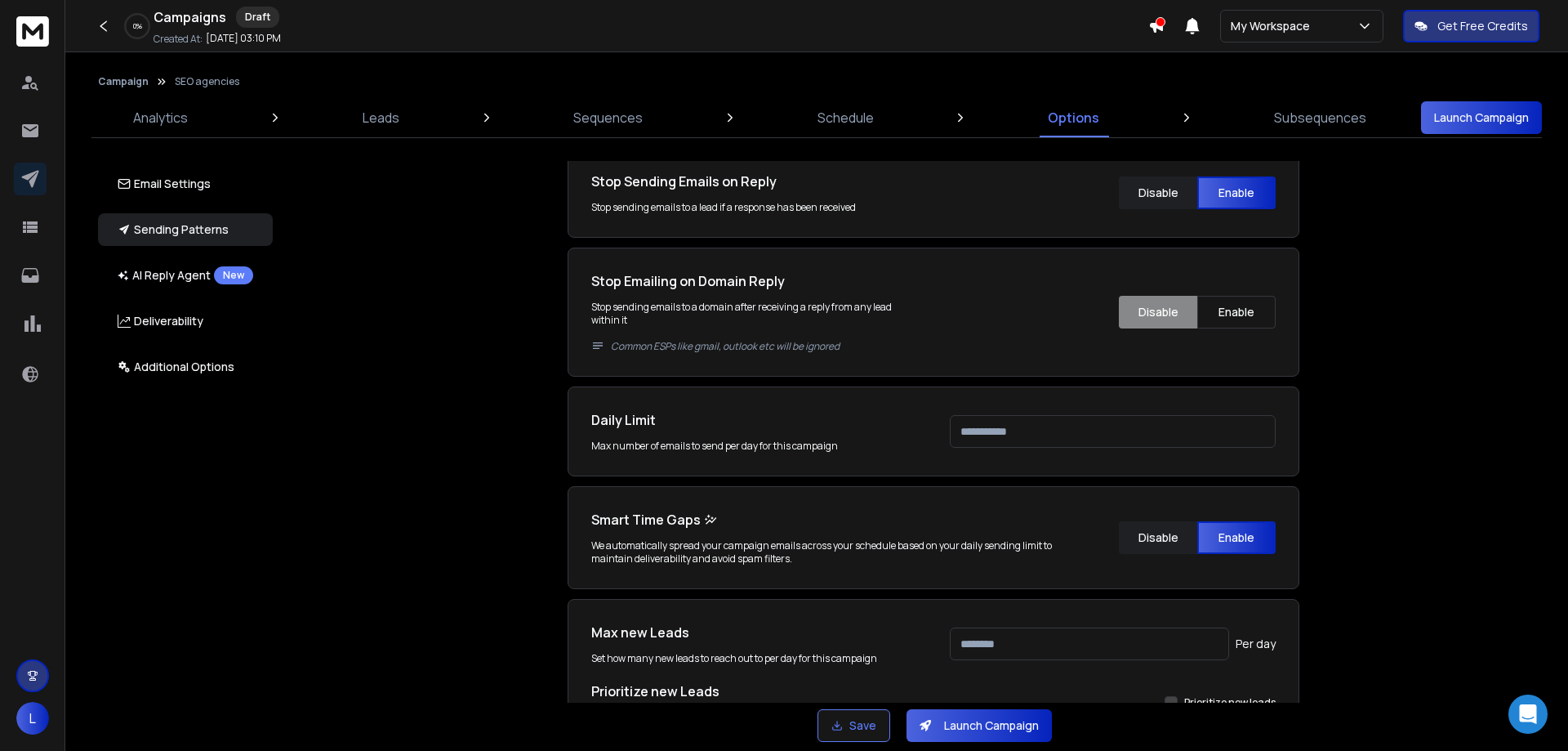
scroll to position [164, 0]
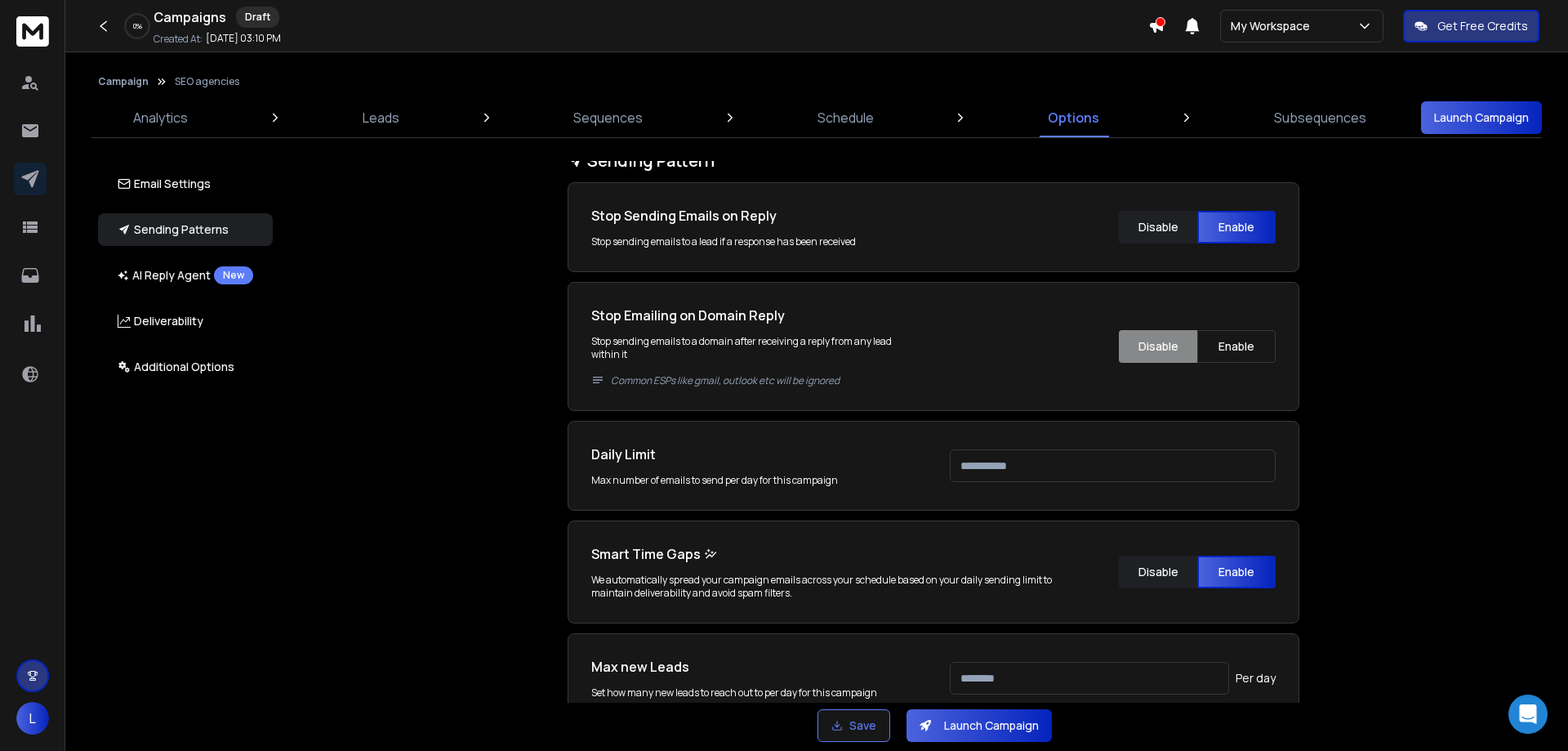
click at [1329, 314] on div "Email Accounts Accounts to Use Select one or more accounts to send emails from …" at bounding box center [943, 432] width 1288 height 541
drag, startPoint x: 1012, startPoint y: 466, endPoint x: 943, endPoint y: 469, distance: 69.1
click at [950, 469] on input "***" at bounding box center [1113, 465] width 326 height 33
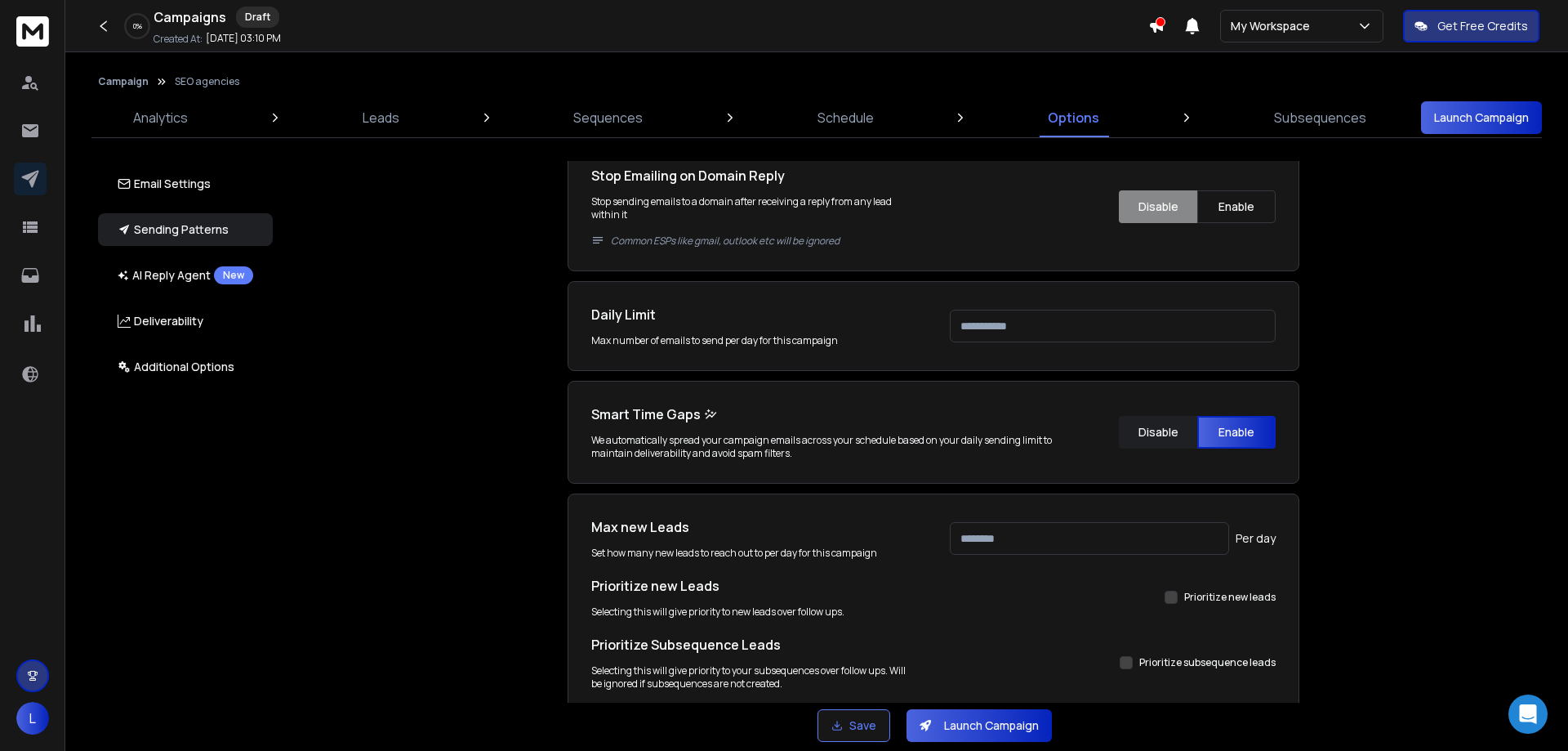
scroll to position [327, 0]
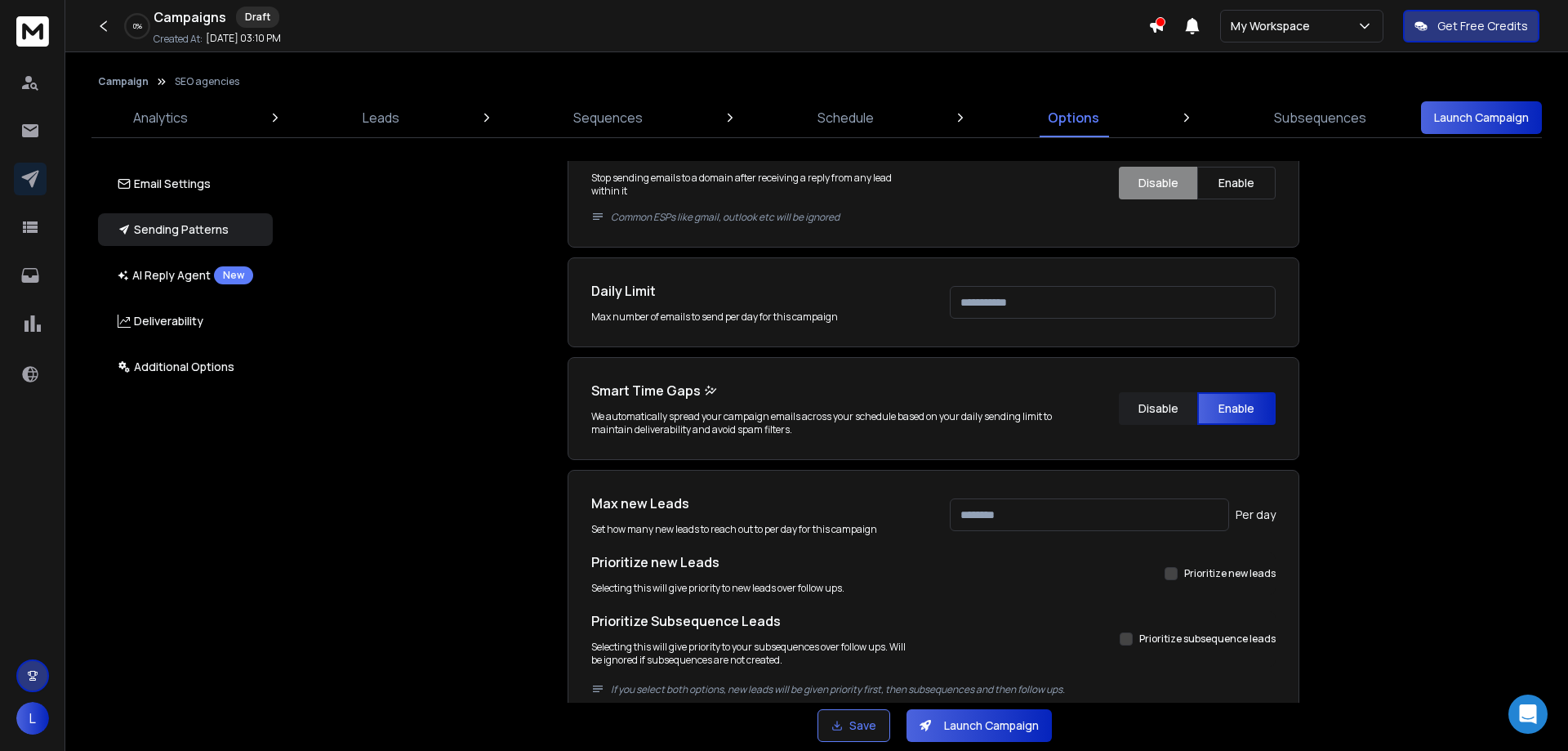
type input "****"
drag, startPoint x: 992, startPoint y: 515, endPoint x: 817, endPoint y: 503, distance: 175.4
click at [817, 503] on div "Max new Leads Set how many new leads to reach out to per day for this campaign …" at bounding box center [933, 515] width 685 height 43
type input "****"
click at [1353, 383] on div "Email Accounts Accounts to Use Select one or more accounts to send emails from …" at bounding box center [943, 432] width 1288 height 541
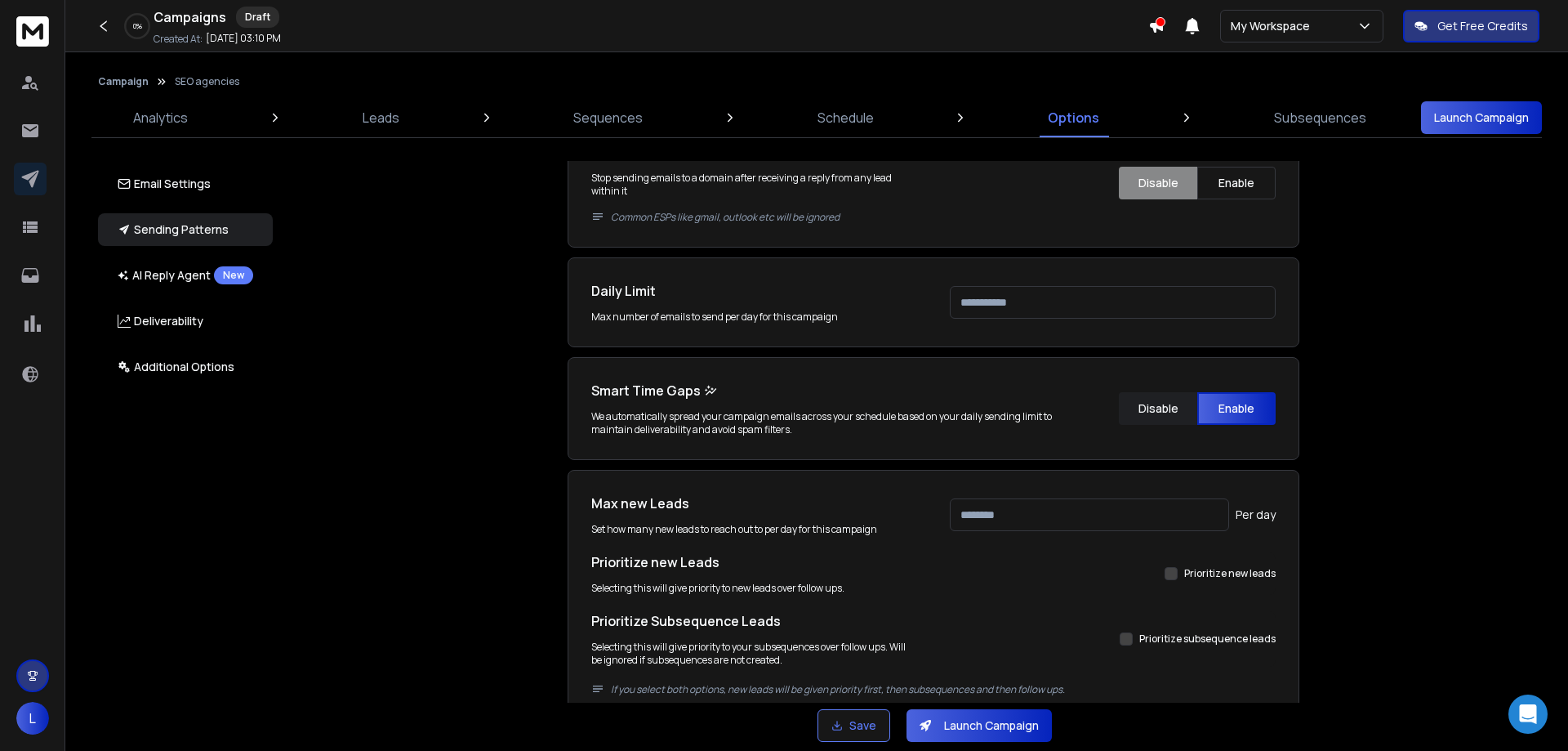
drag, startPoint x: 941, startPoint y: 305, endPoint x: 731, endPoint y: 302, distance: 210.0
click at [731, 302] on div "Daily Limit Max number of emails to send per day for this campaign ****" at bounding box center [933, 302] width 685 height 43
drag, startPoint x: 828, startPoint y: 509, endPoint x: 1085, endPoint y: 469, distance: 260.1
click at [825, 508] on div "Max new Leads Set how many new leads to reach out to per day for this campaign …" at bounding box center [933, 515] width 685 height 43
click at [1461, 368] on div "Email Accounts Accounts to Use Select one or more accounts to send emails from …" at bounding box center [943, 432] width 1288 height 541
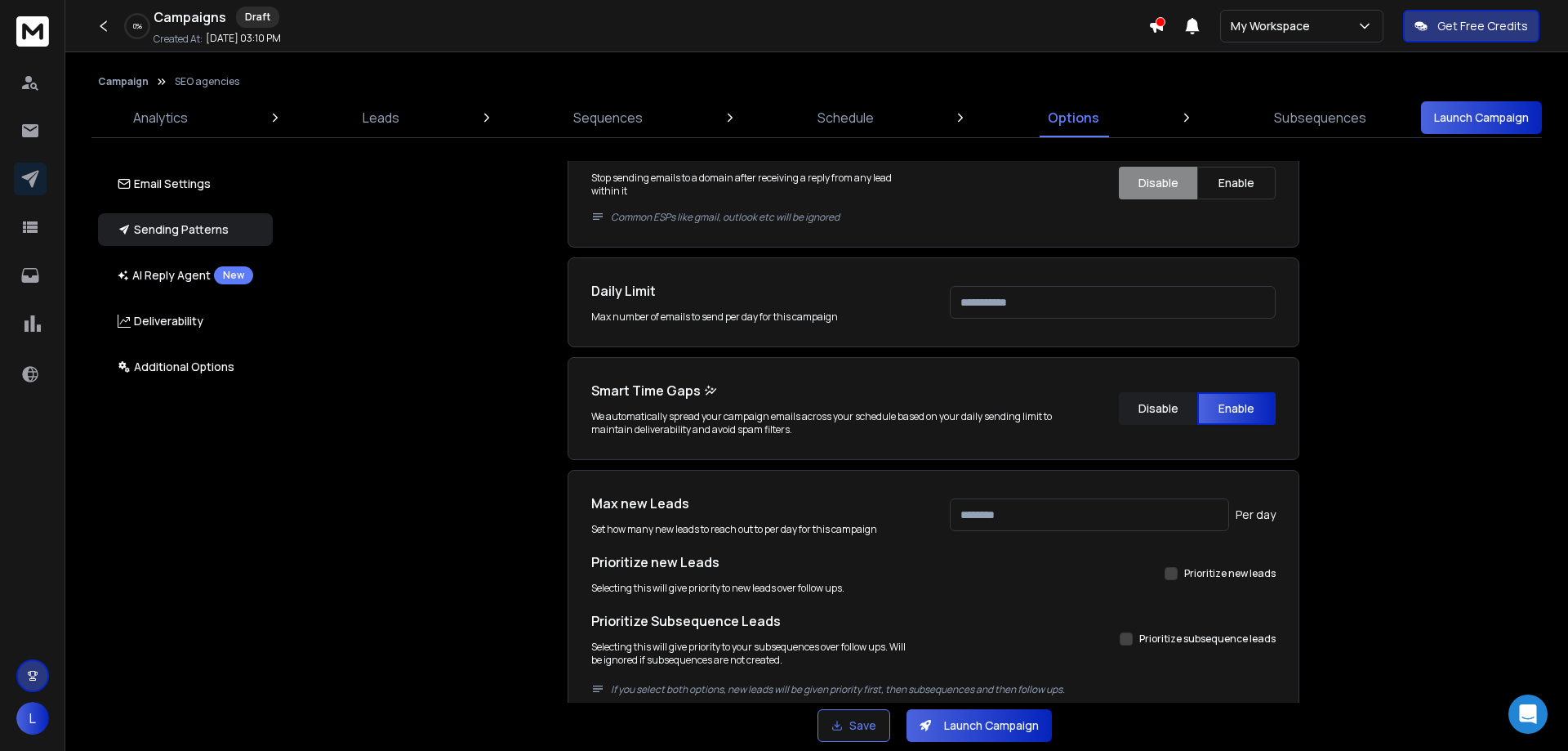
click at [1378, 343] on div "Email Accounts Accounts to Use Select one or more accounts to send emails from …" at bounding box center [943, 432] width 1288 height 541
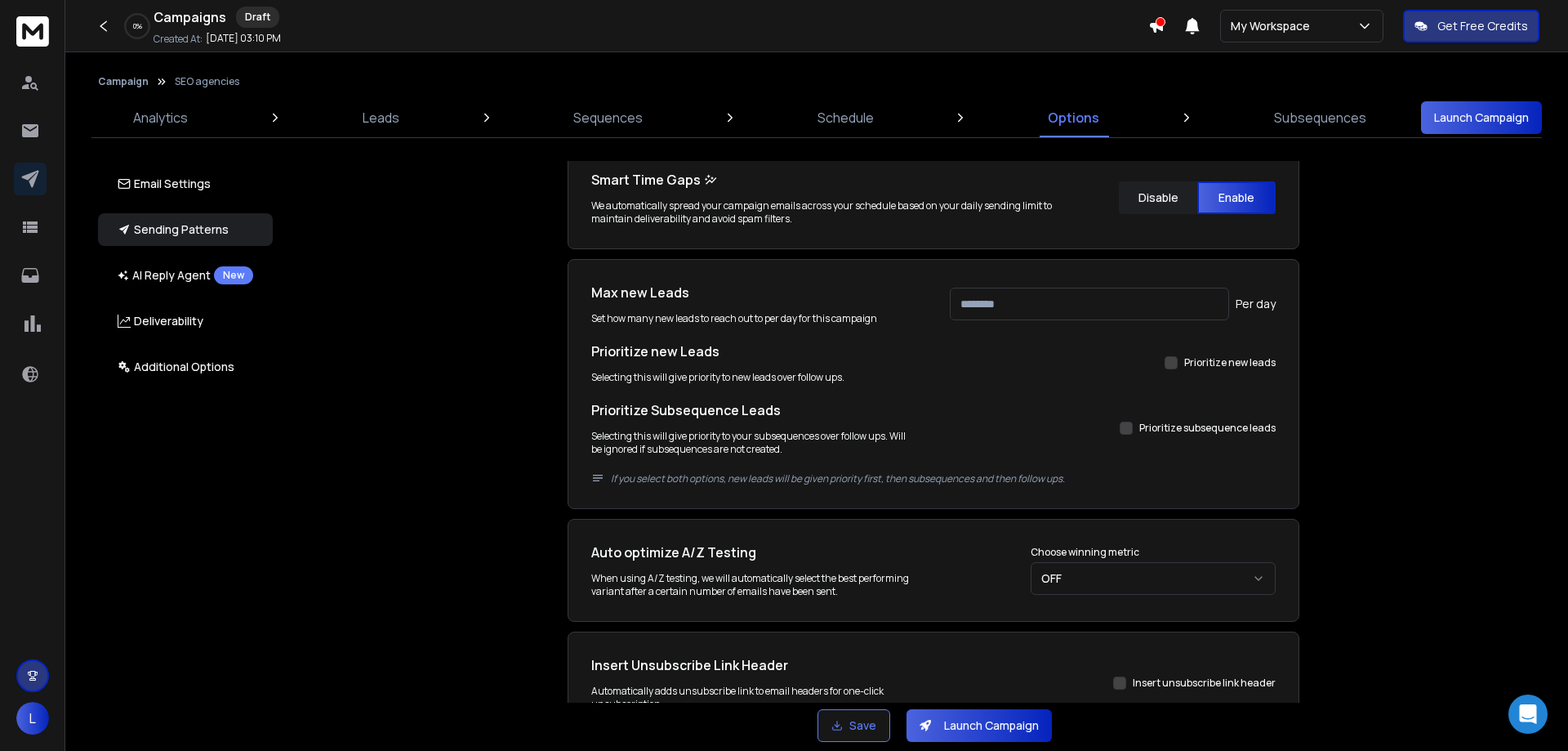
scroll to position [572, 0]
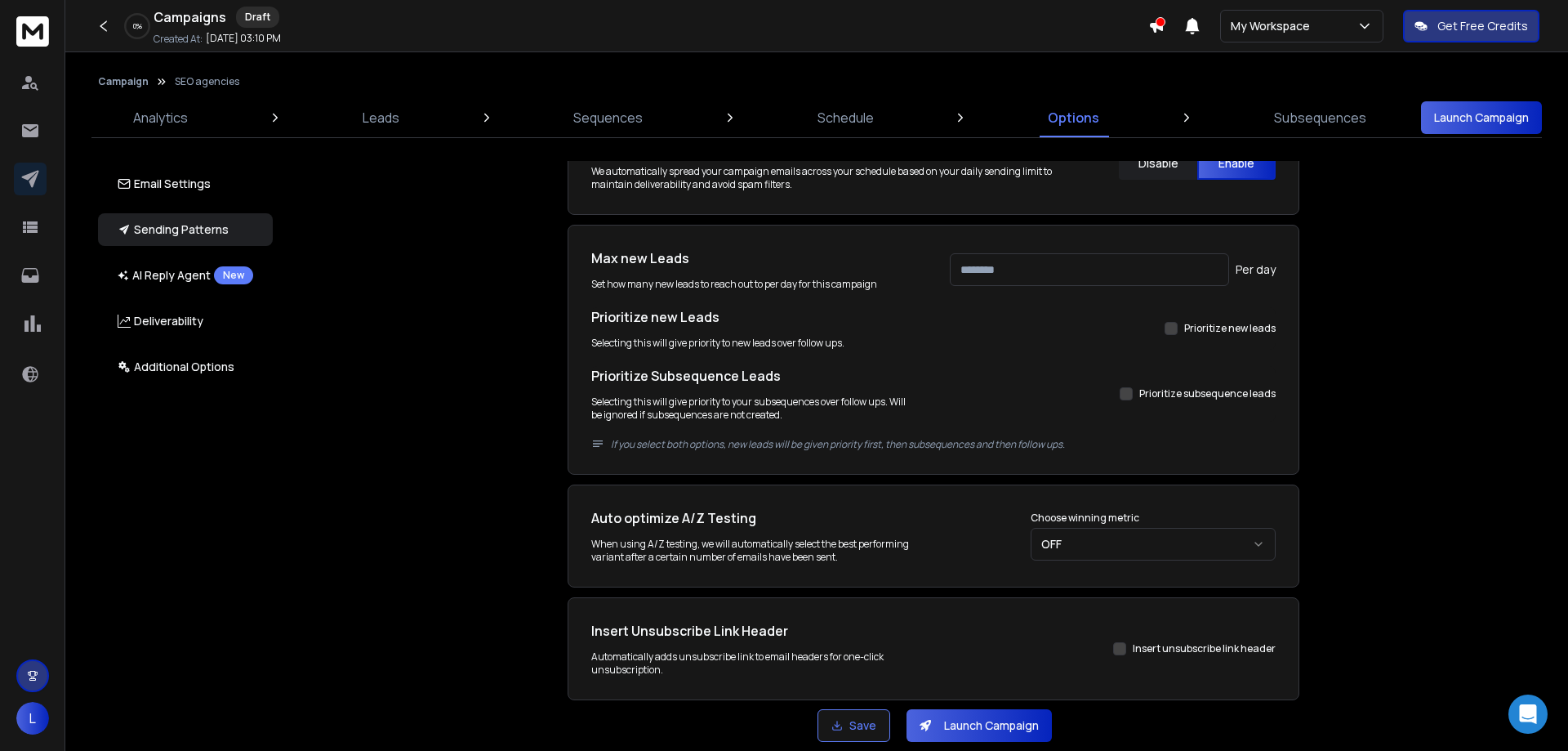
click at [1449, 366] on div "Email Accounts Accounts to Use Select one or more accounts to send emails from …" at bounding box center [943, 432] width 1288 height 541
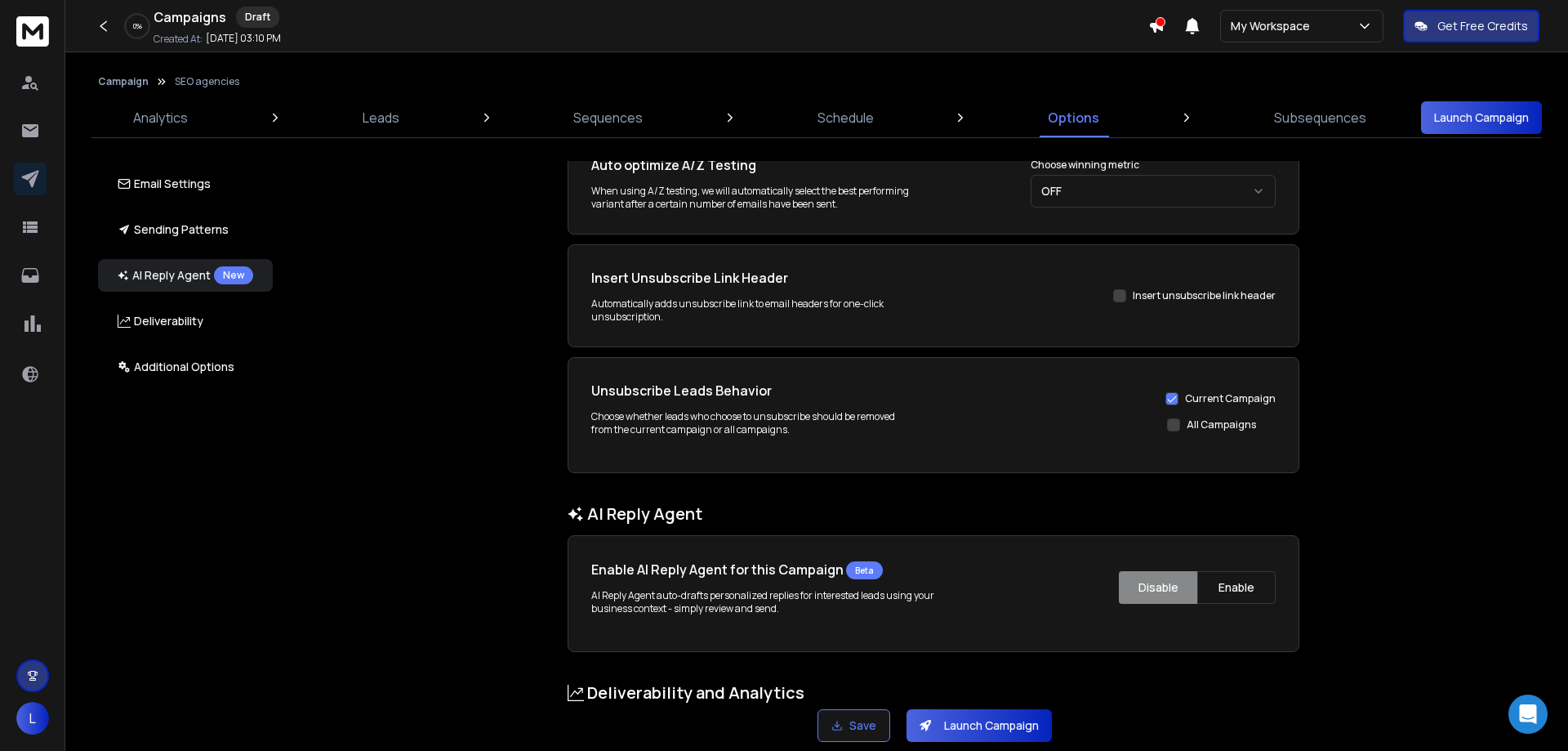
scroll to position [1062, 0]
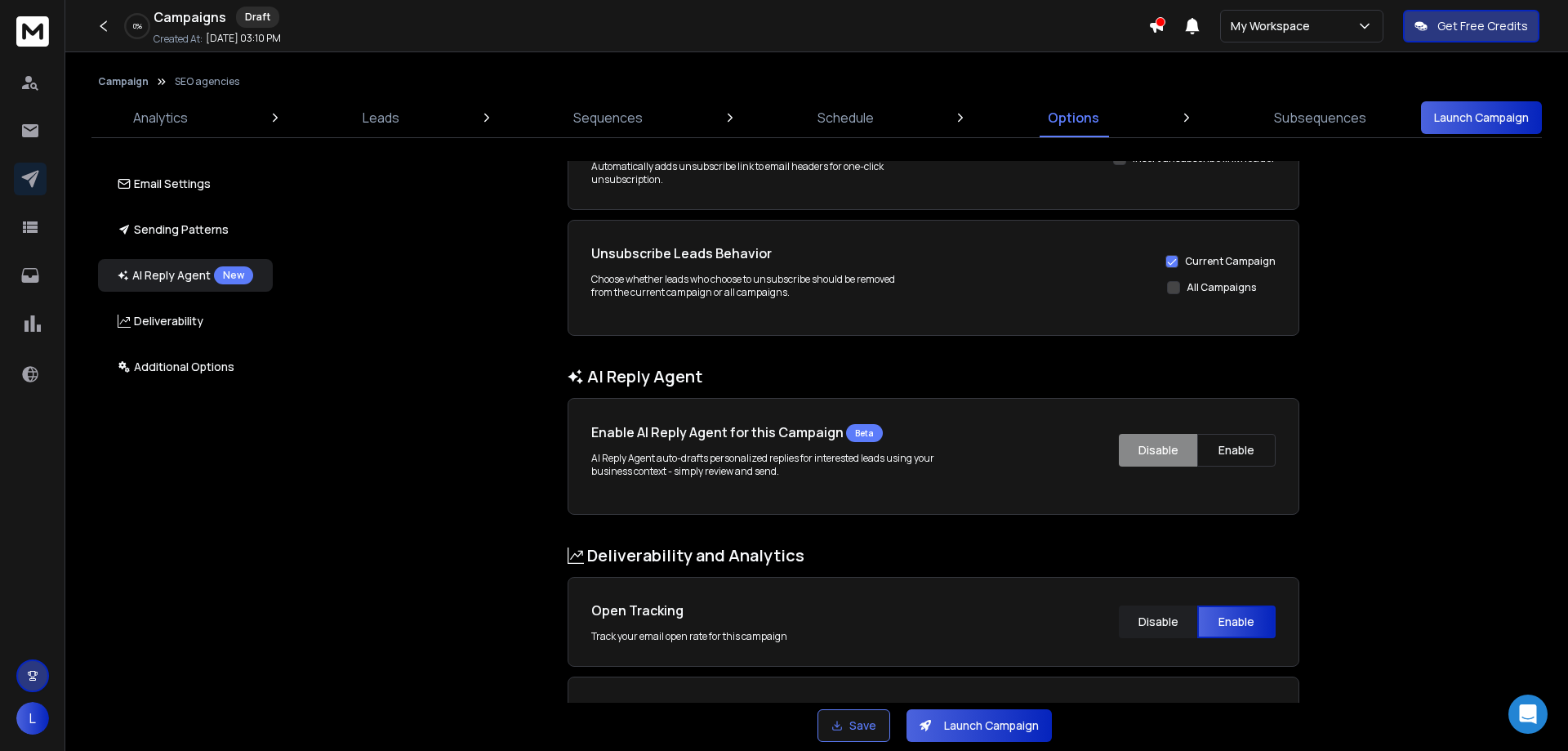
click at [1171, 260] on button "Choose winning metric" at bounding box center [1172, 261] width 13 height 13
click at [1314, 280] on div "Email Accounts Accounts to Use Select one or more accounts to send emails from …" at bounding box center [943, 432] width 1288 height 541
click at [1222, 450] on button "Enable" at bounding box center [1237, 449] width 78 height 33
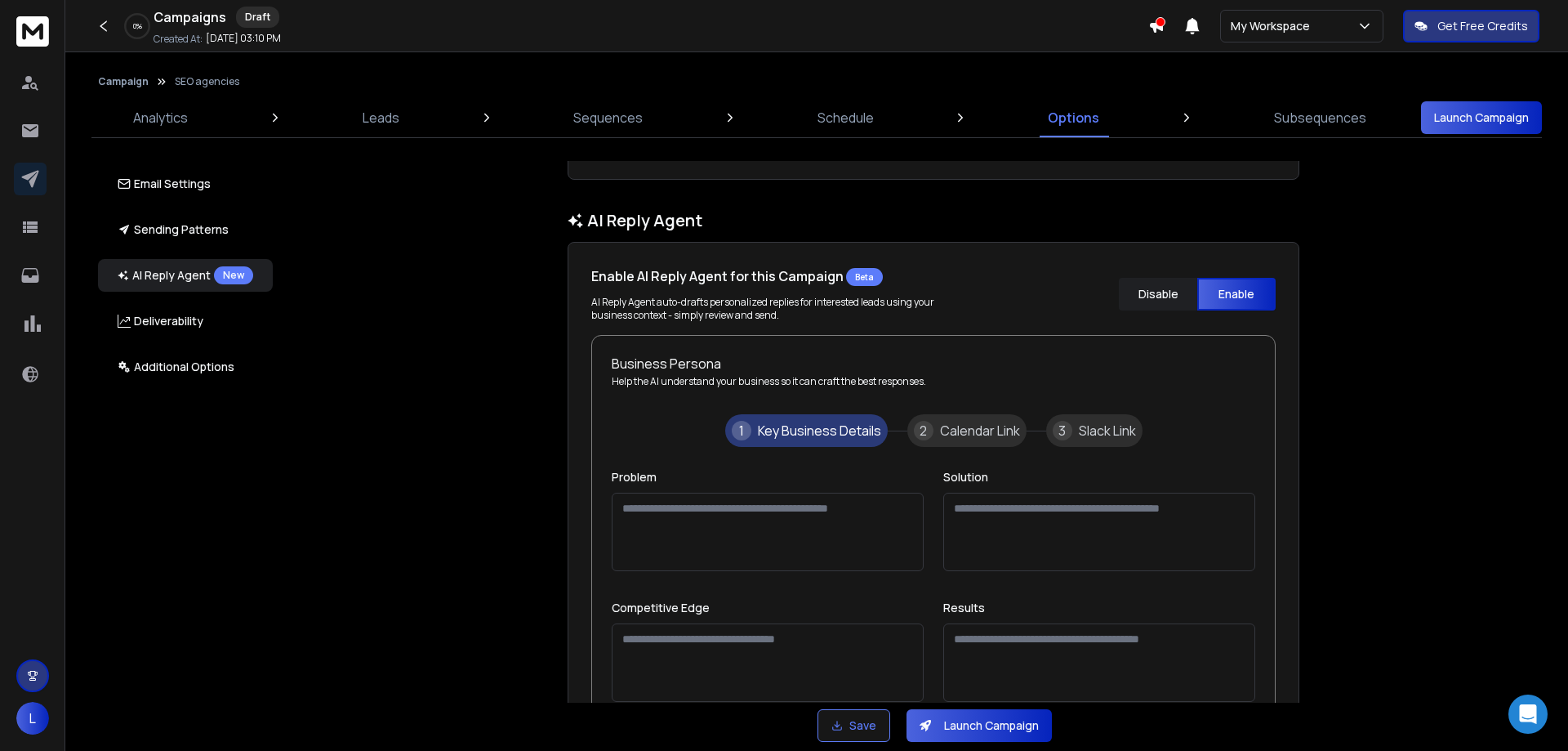
scroll to position [1225, 0]
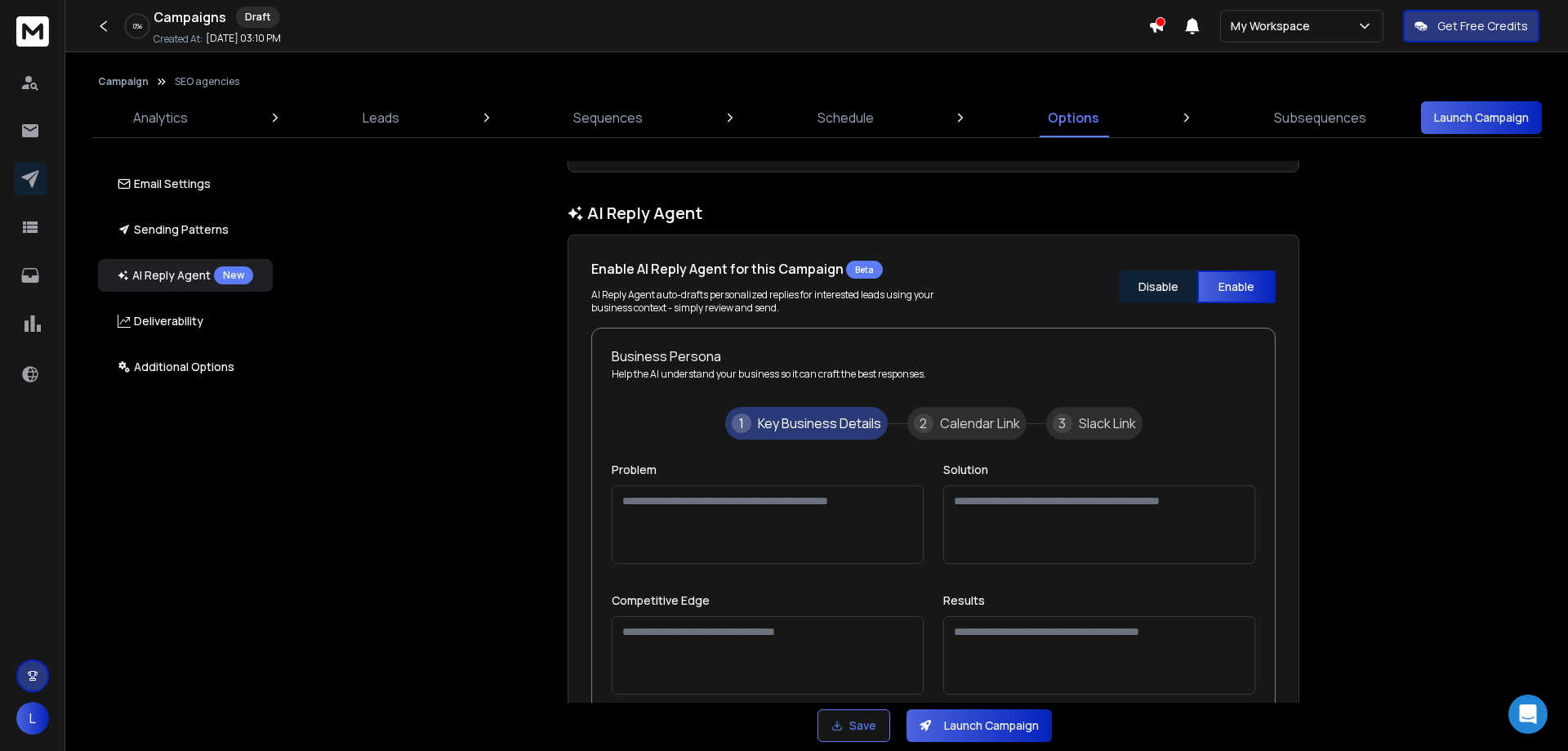
click at [1150, 280] on button "Disable" at bounding box center [1158, 287] width 78 height 33
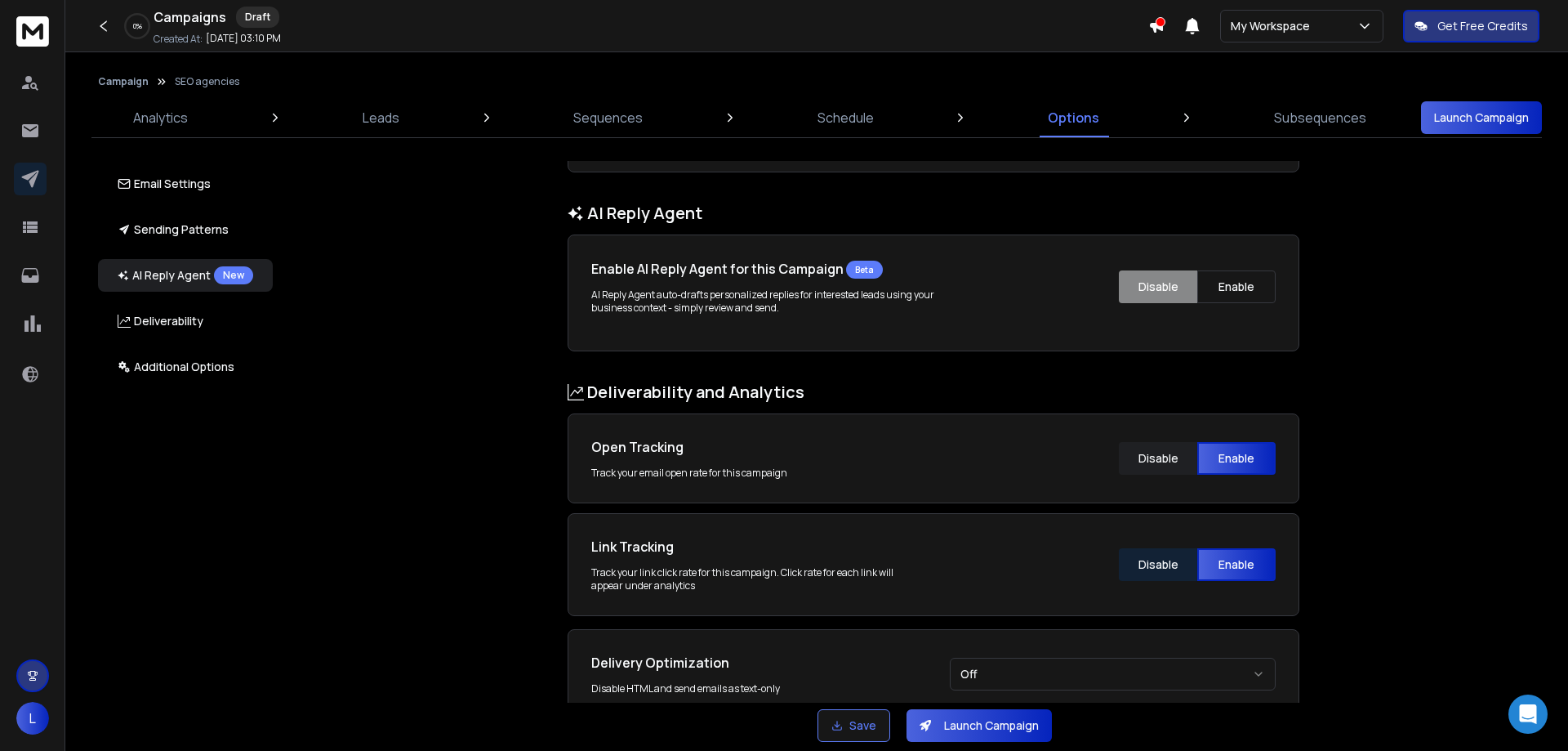
click at [1146, 570] on button "Disable" at bounding box center [1158, 564] width 78 height 33
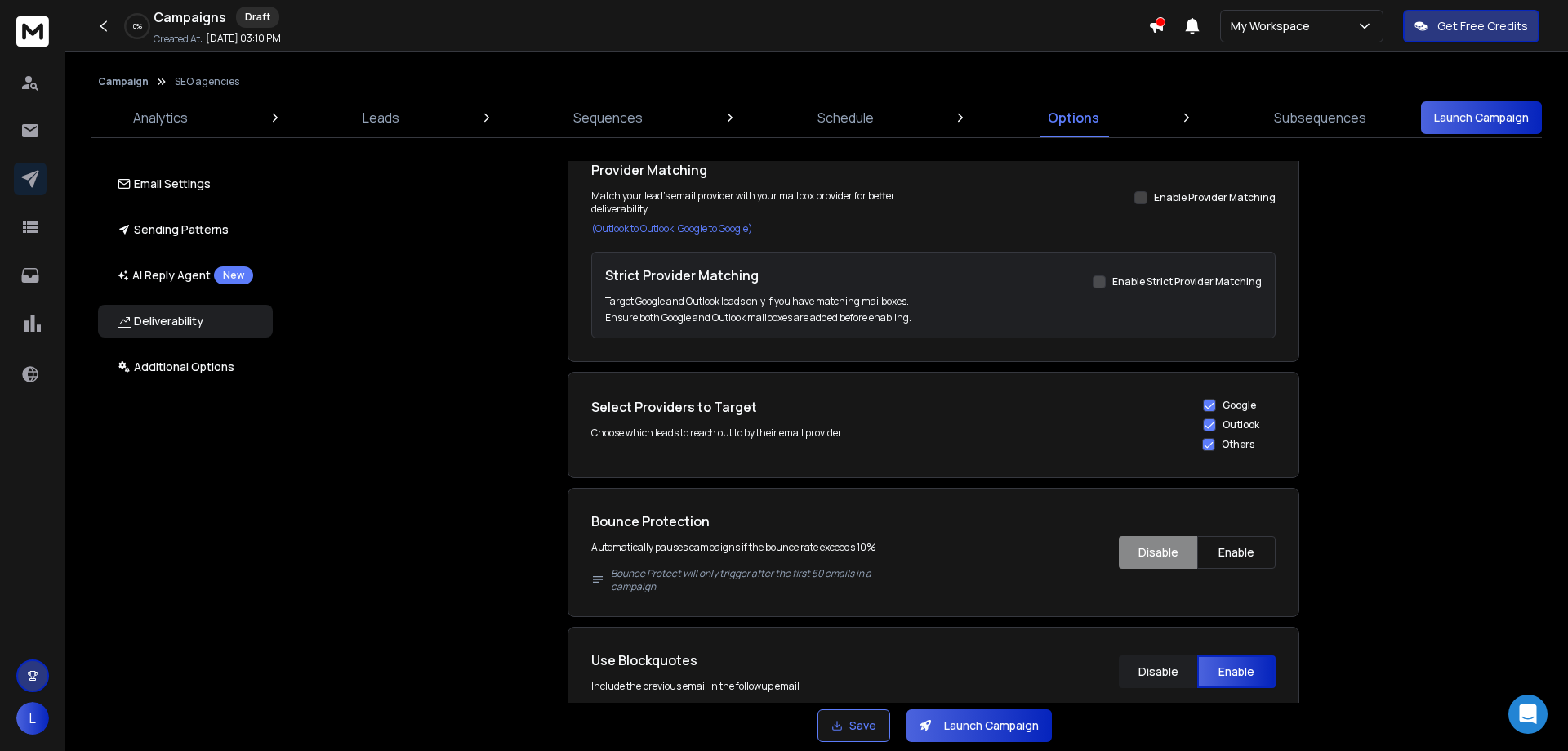
scroll to position [1880, 0]
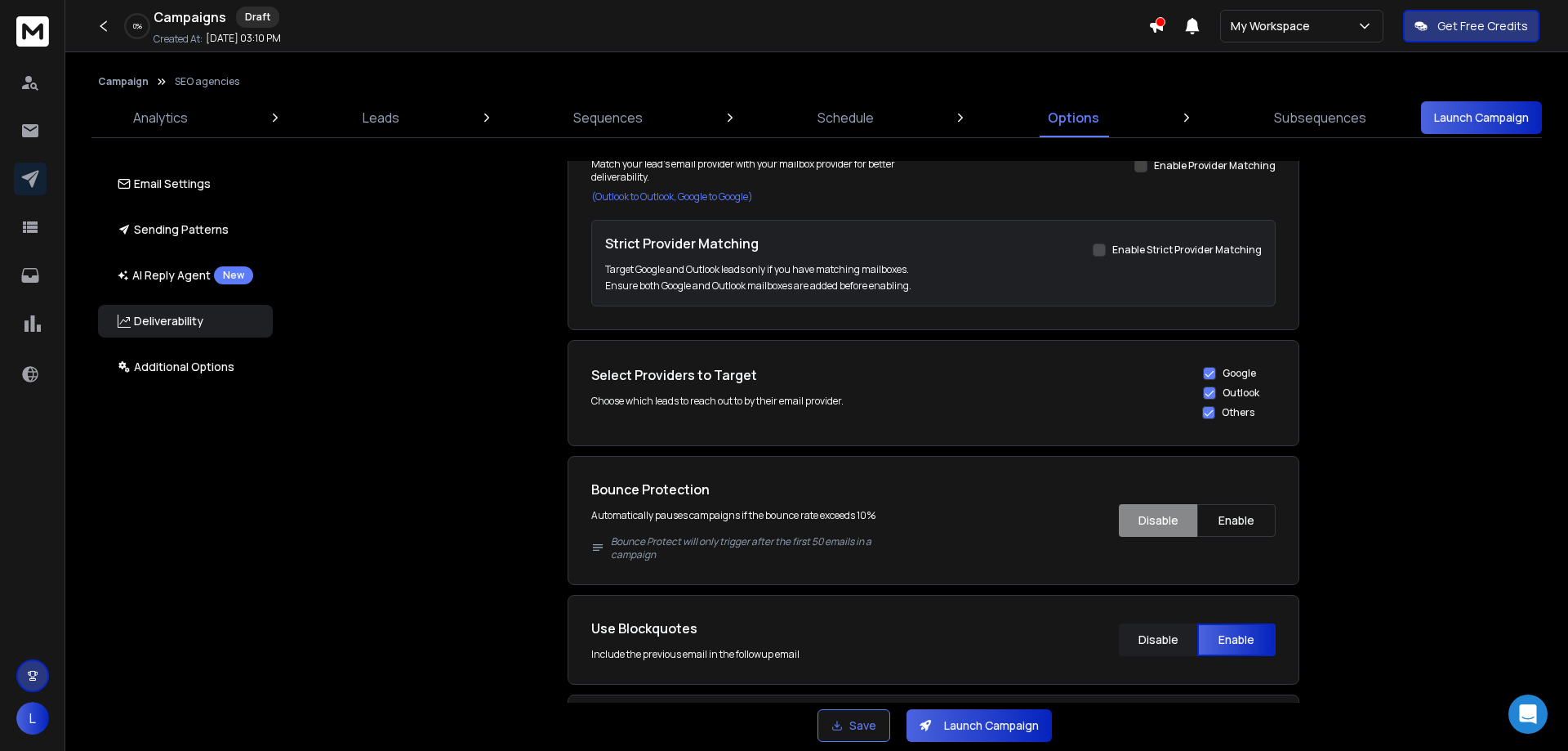
click at [1470, 358] on div "Email Accounts Accounts to Use Select one or more accounts to send emails from …" at bounding box center [943, 432] width 1288 height 541
click at [1208, 530] on button "Enable" at bounding box center [1237, 520] width 78 height 33
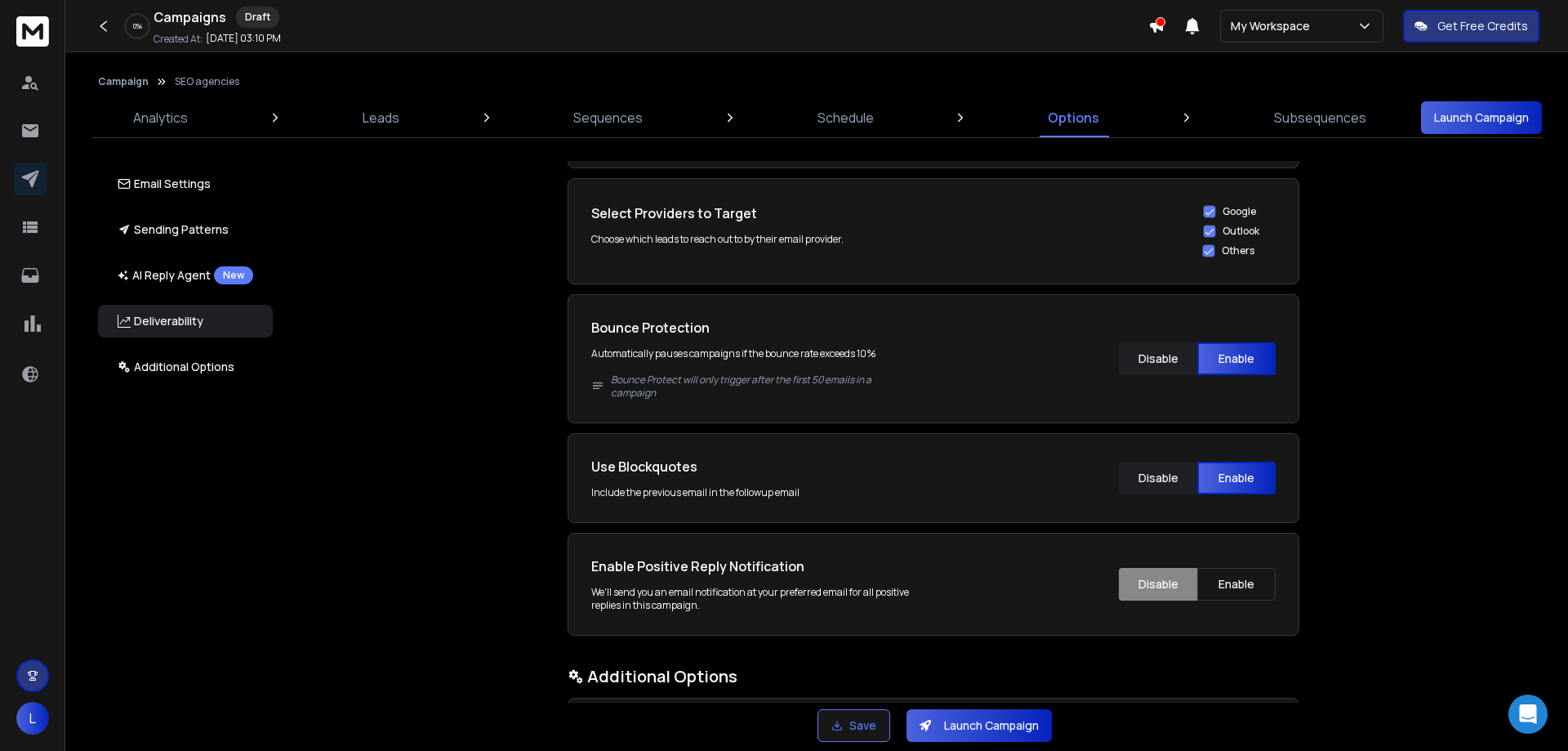
scroll to position [2042, 0]
click at [1352, 485] on div "Email Accounts Accounts to Use Select one or more accounts to send emails from …" at bounding box center [943, 432] width 1288 height 541
click at [1236, 575] on button "Enable" at bounding box center [1237, 582] width 78 height 33
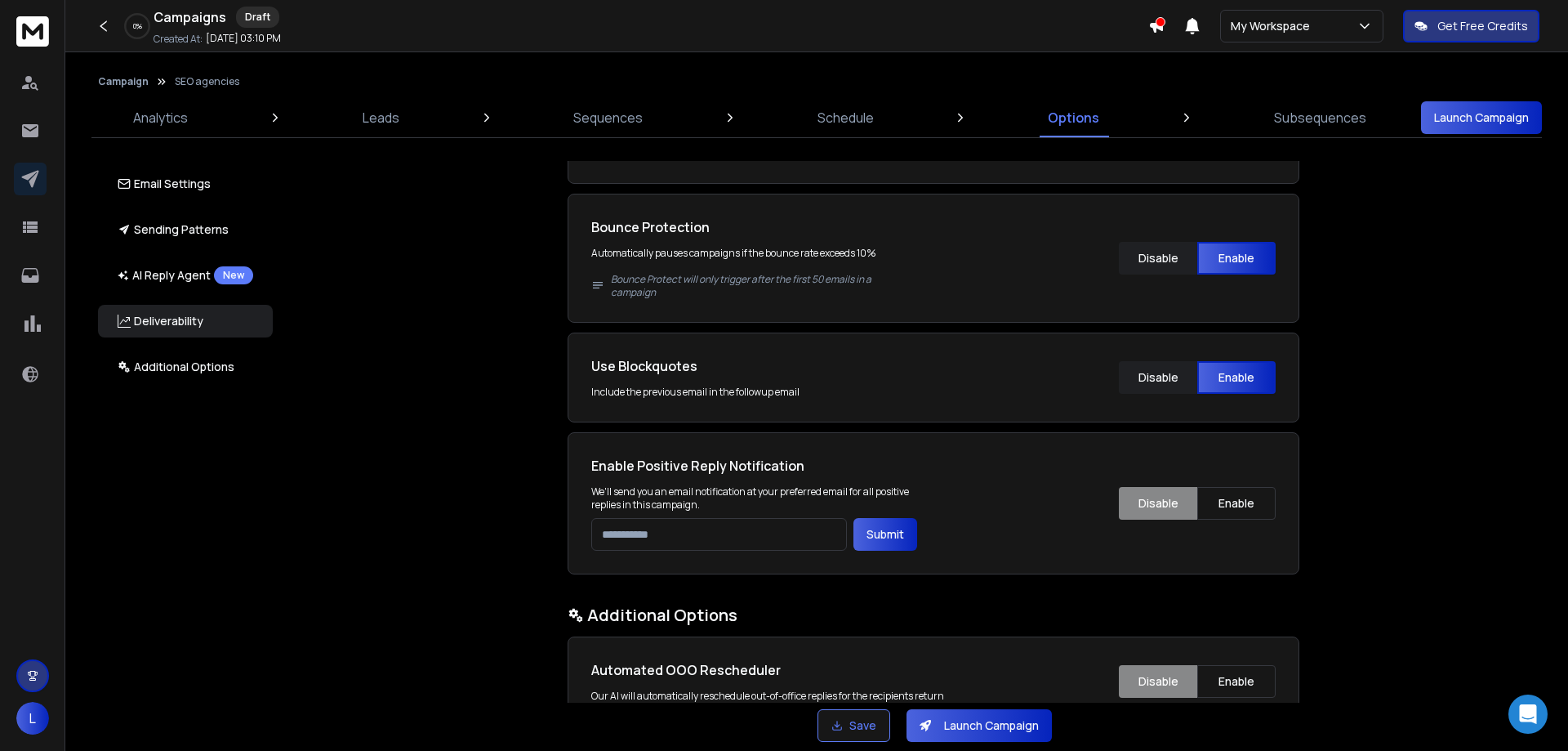
scroll to position [2288, 0]
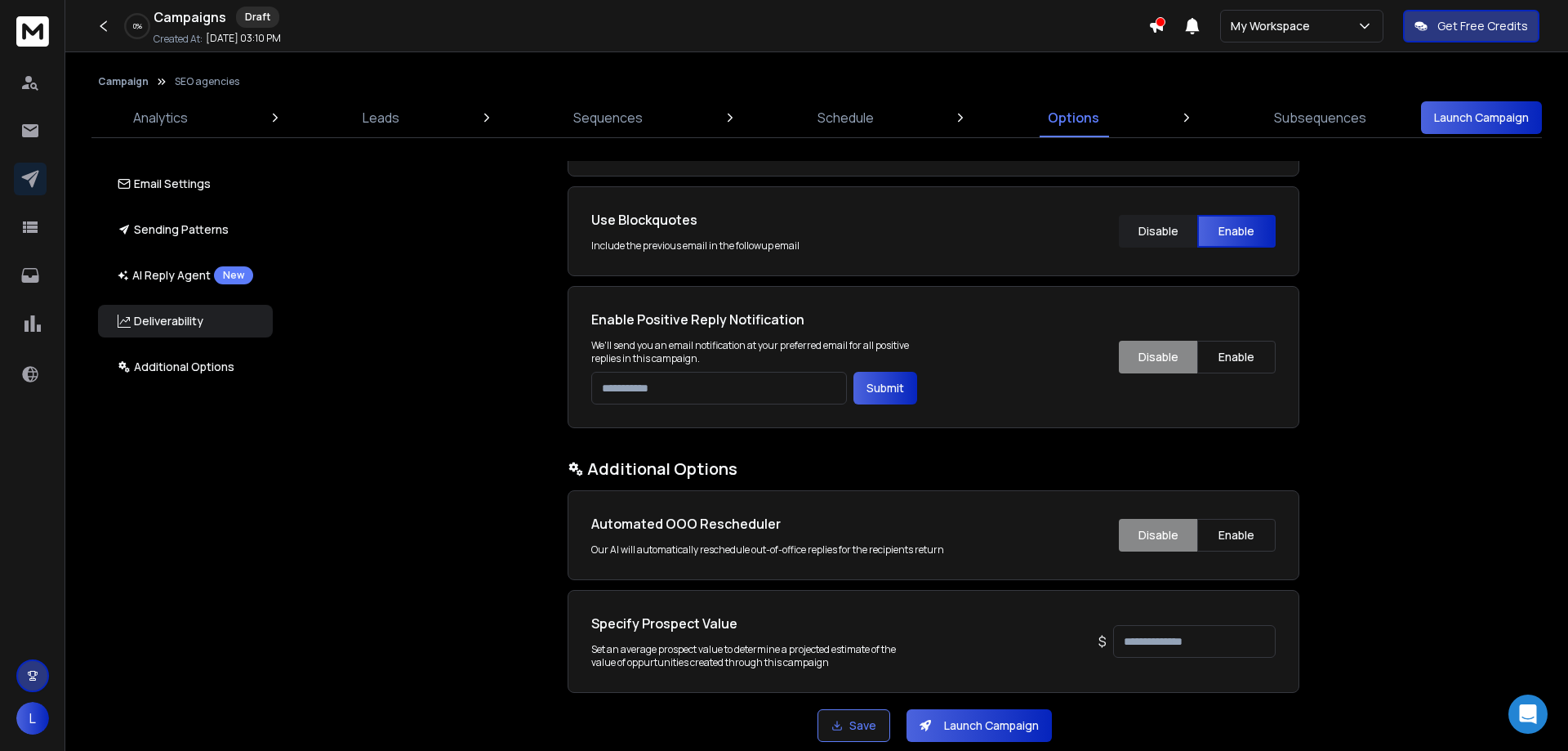
click at [635, 382] on input "email" at bounding box center [719, 388] width 255 height 33
type input "**********"
click at [875, 384] on button "Submit" at bounding box center [885, 388] width 63 height 33
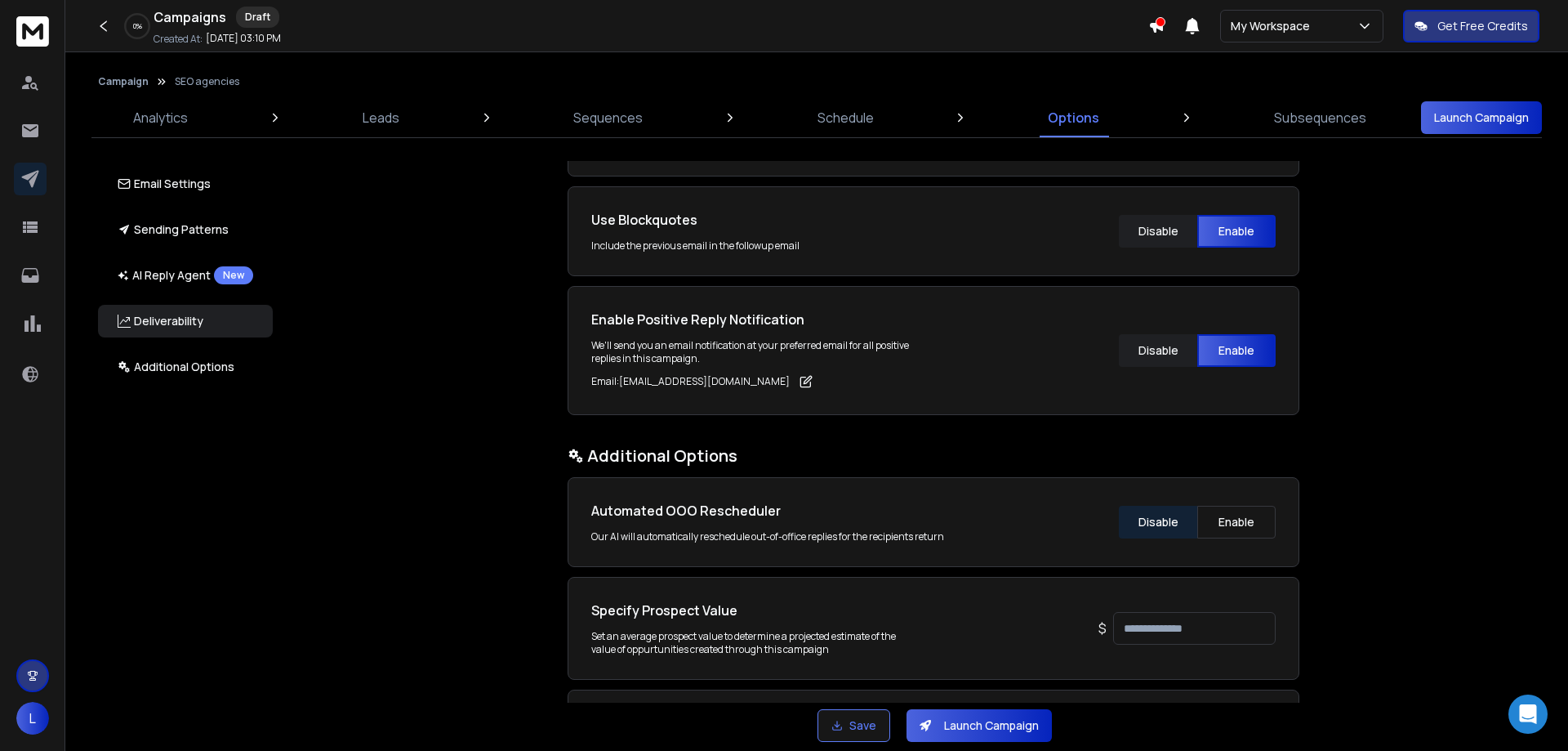
scroll to position [2369, 0]
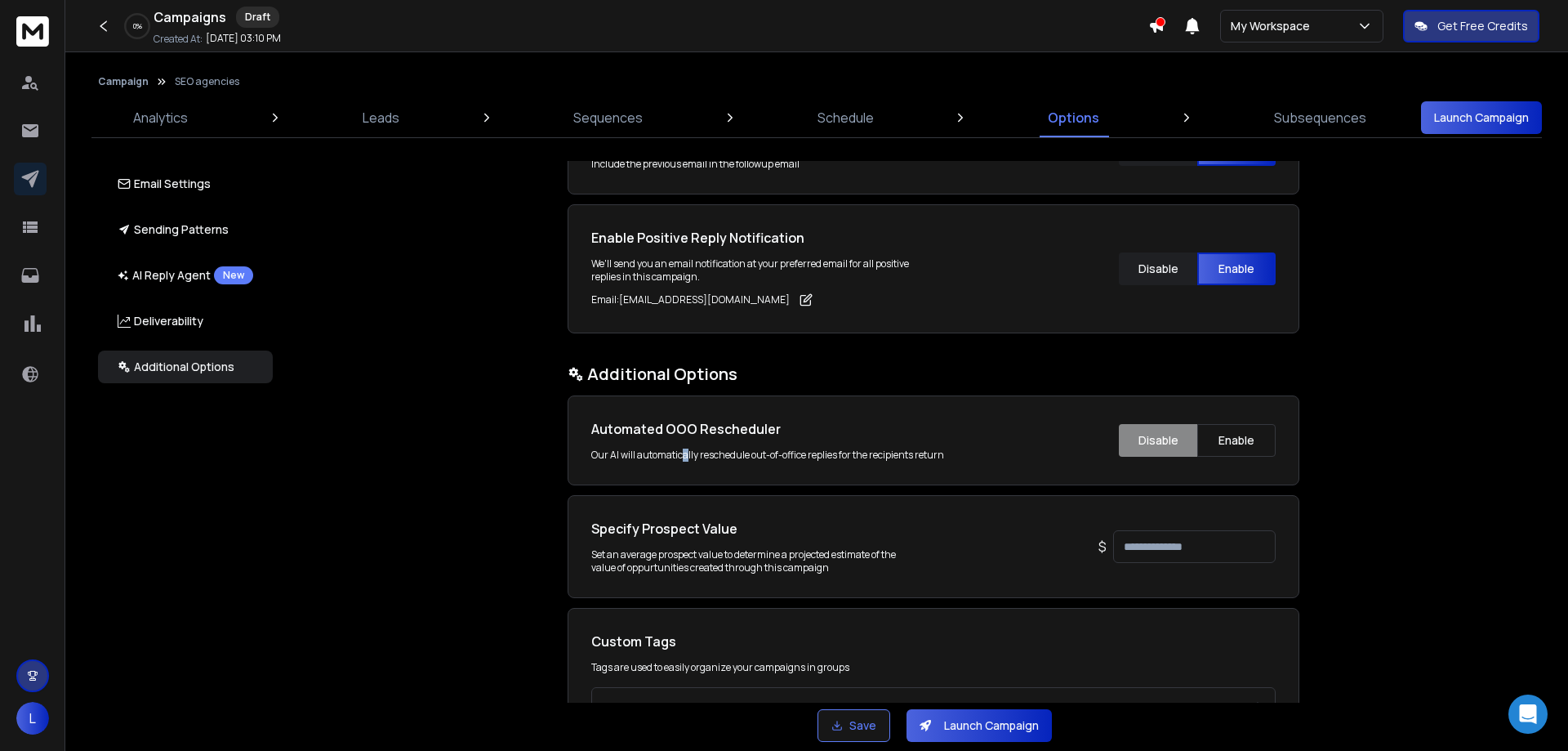
click at [677, 451] on p "Our AI will automatically reschedule out-of-office replies for the recipients r…" at bounding box center [767, 455] width 353 height 13
click at [668, 451] on p "Our AI will automatically reschedule out-of-office replies for the recipients r…" at bounding box center [767, 455] width 353 height 13
drag, startPoint x: 668, startPoint y: 451, endPoint x: 739, endPoint y: 451, distance: 71.0
click at [725, 451] on p "Our AI will automatically reschedule out-of-office replies for the recipients r…" at bounding box center [767, 455] width 353 height 13
drag, startPoint x: 802, startPoint y: 451, endPoint x: 864, endPoint y: 451, distance: 62.0
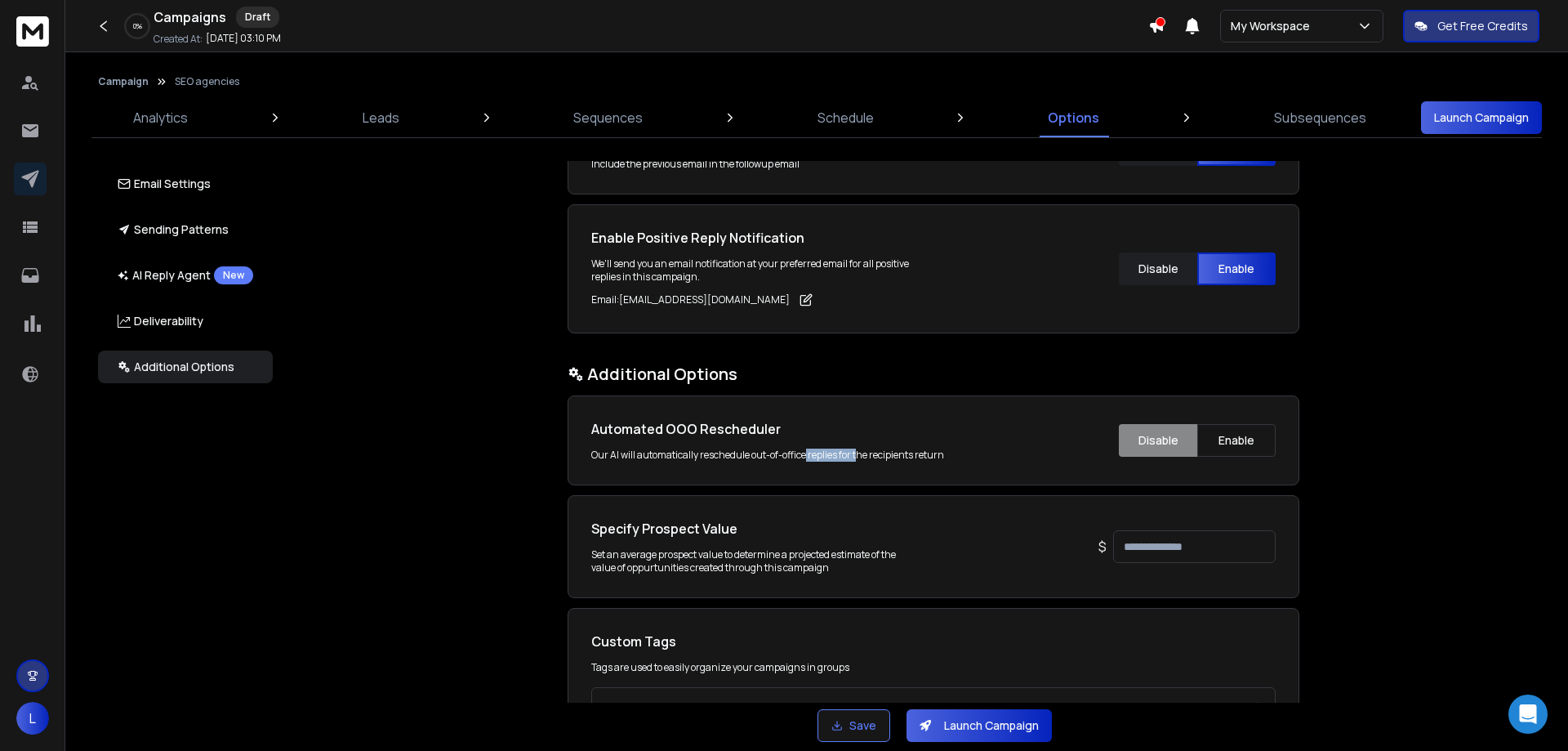
click at [864, 451] on p "Our AI will automatically reschedule out-of-office replies for the recipients r…" at bounding box center [767, 455] width 353 height 13
drag, startPoint x: 907, startPoint y: 451, endPoint x: 919, endPoint y: 452, distance: 12.0
click at [918, 452] on p "Our AI will automatically reschedule out-of-office replies for the recipients r…" at bounding box center [767, 455] width 353 height 13
click at [938, 453] on p "Our AI will automatically reschedule out-of-office replies for the recipients r…" at bounding box center [767, 455] width 353 height 13
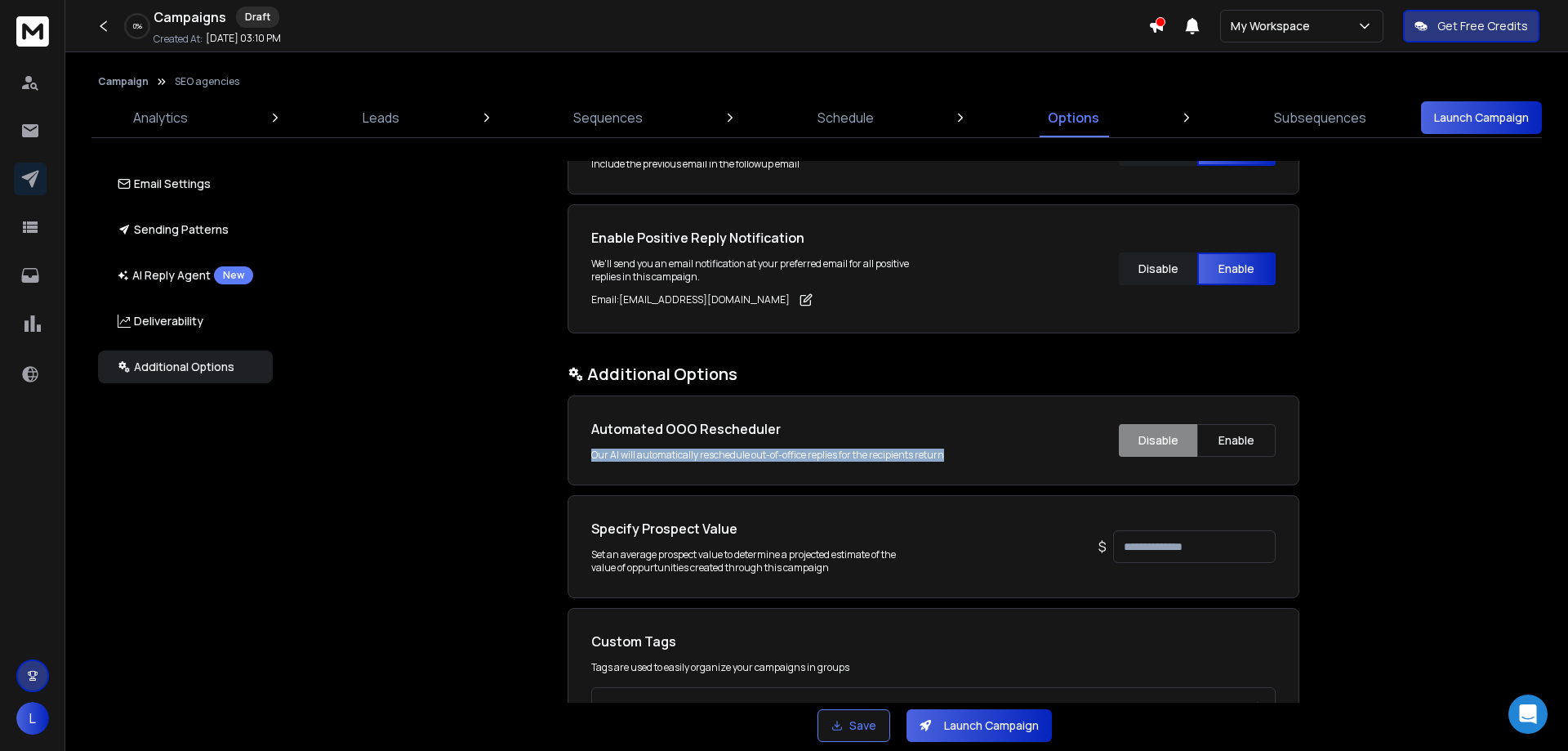
click at [938, 453] on p "Our AI will automatically reschedule out-of-office replies for the recipients r…" at bounding box center [767, 455] width 353 height 13
click at [842, 453] on p "Our AI will automatically reschedule out-of-office replies for the recipients r…" at bounding box center [767, 455] width 353 height 13
click at [1219, 436] on button "Enable" at bounding box center [1237, 440] width 78 height 33
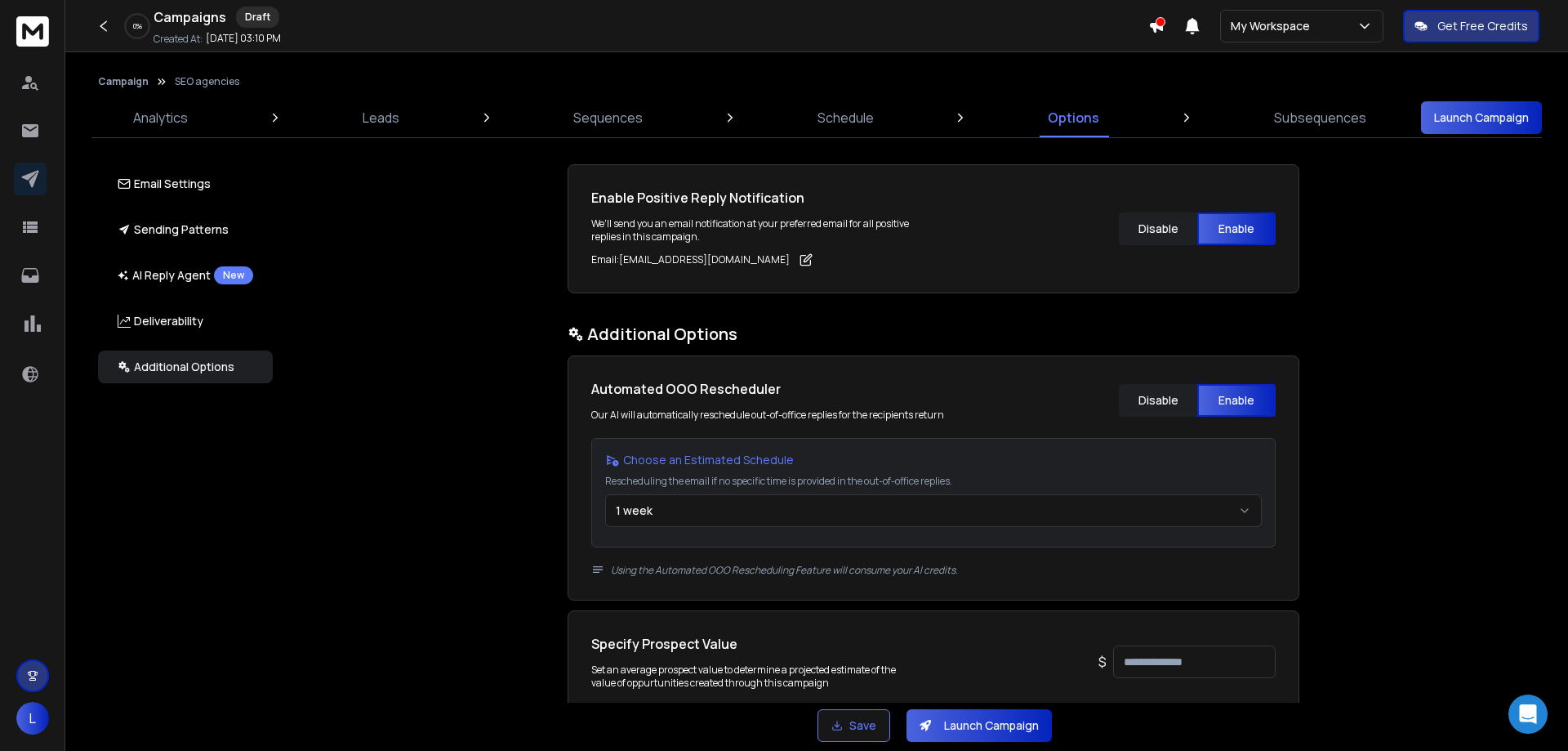
scroll to position [2451, 0]
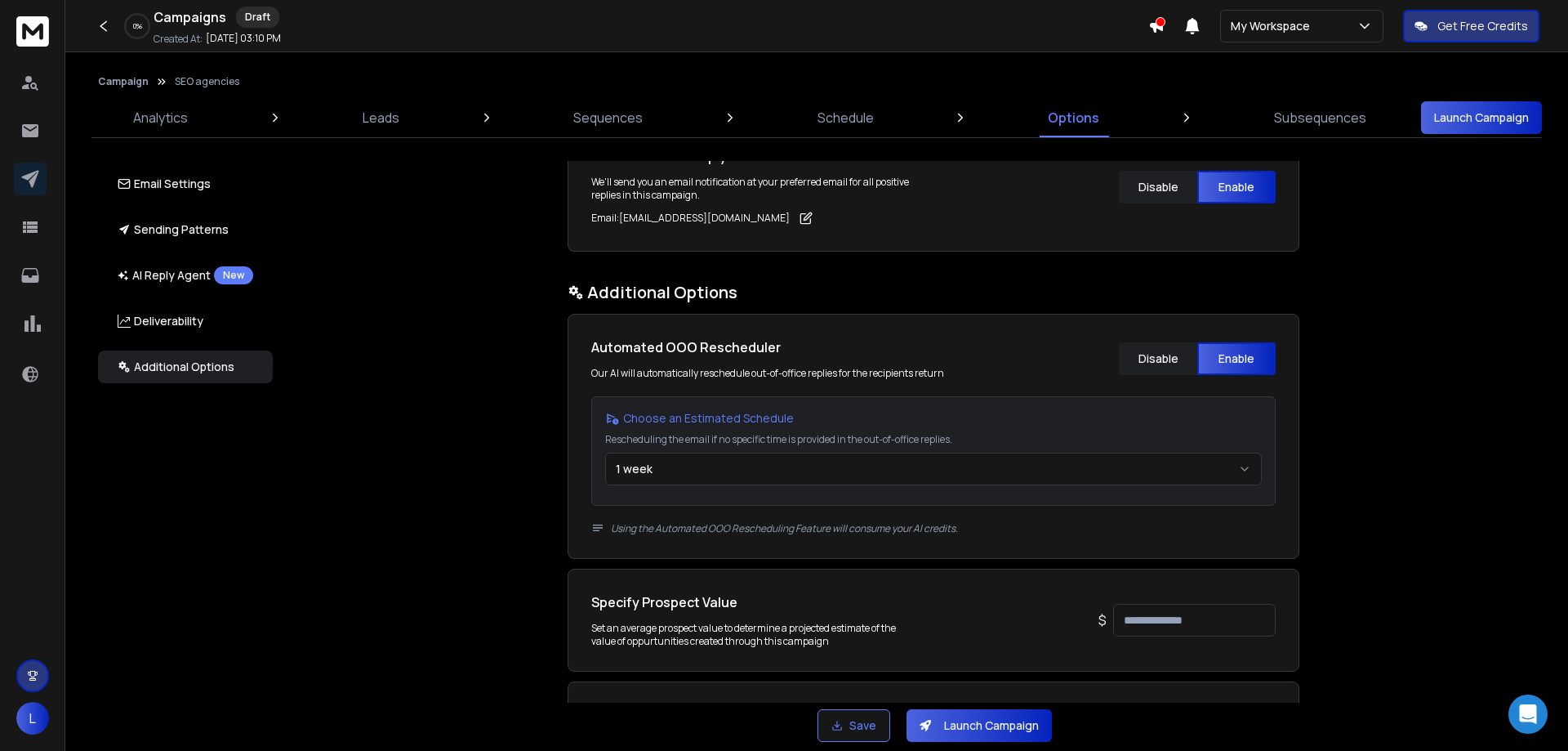
click at [1383, 384] on div "Email Accounts Accounts to Use Select one or more accounts to send emails from …" at bounding box center [943, 432] width 1288 height 541
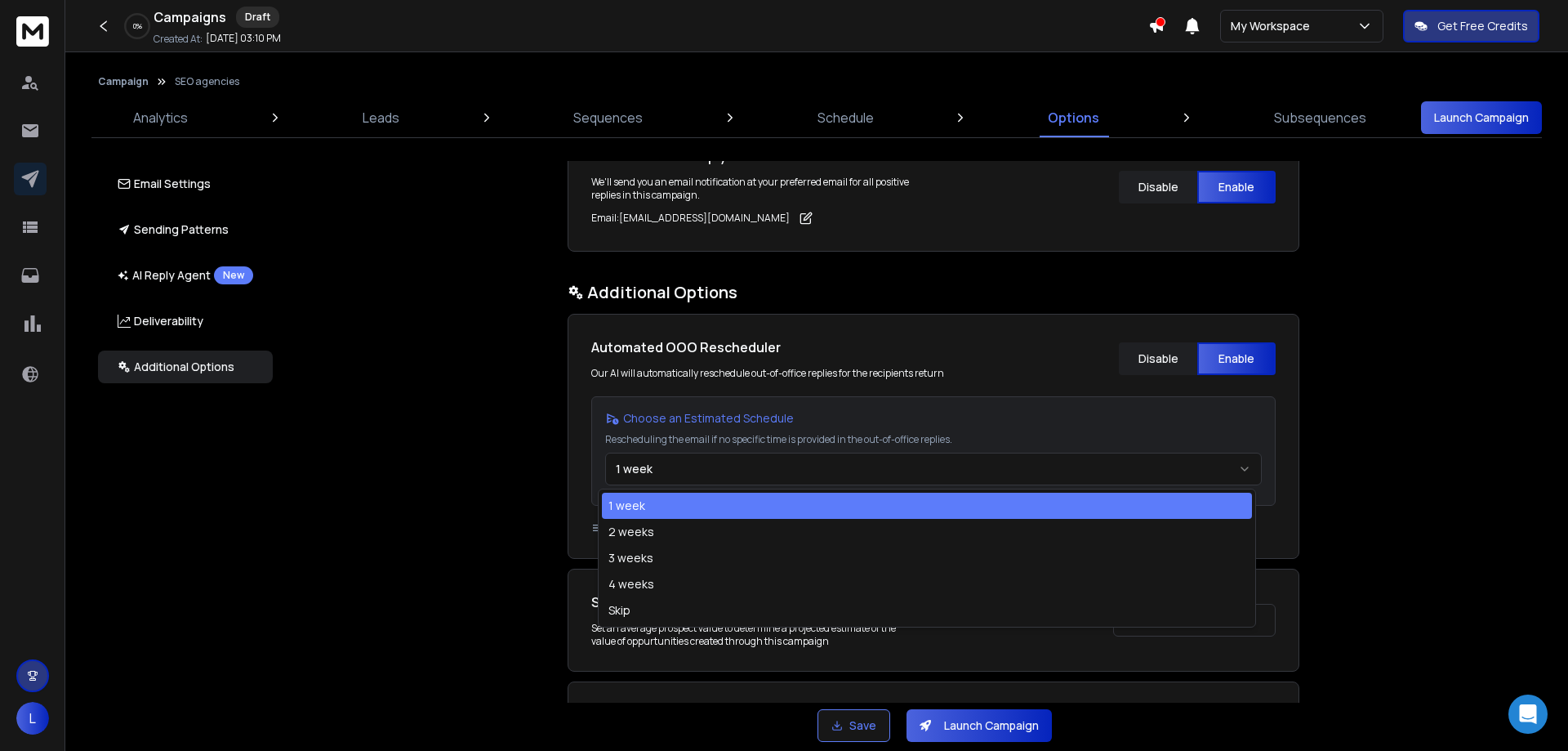
click at [919, 459] on button "1 week" at bounding box center [933, 469] width 656 height 33
click at [1339, 454] on div "Email Accounts Accounts to Use Select one or more accounts to send emails from …" at bounding box center [943, 432] width 1288 height 541
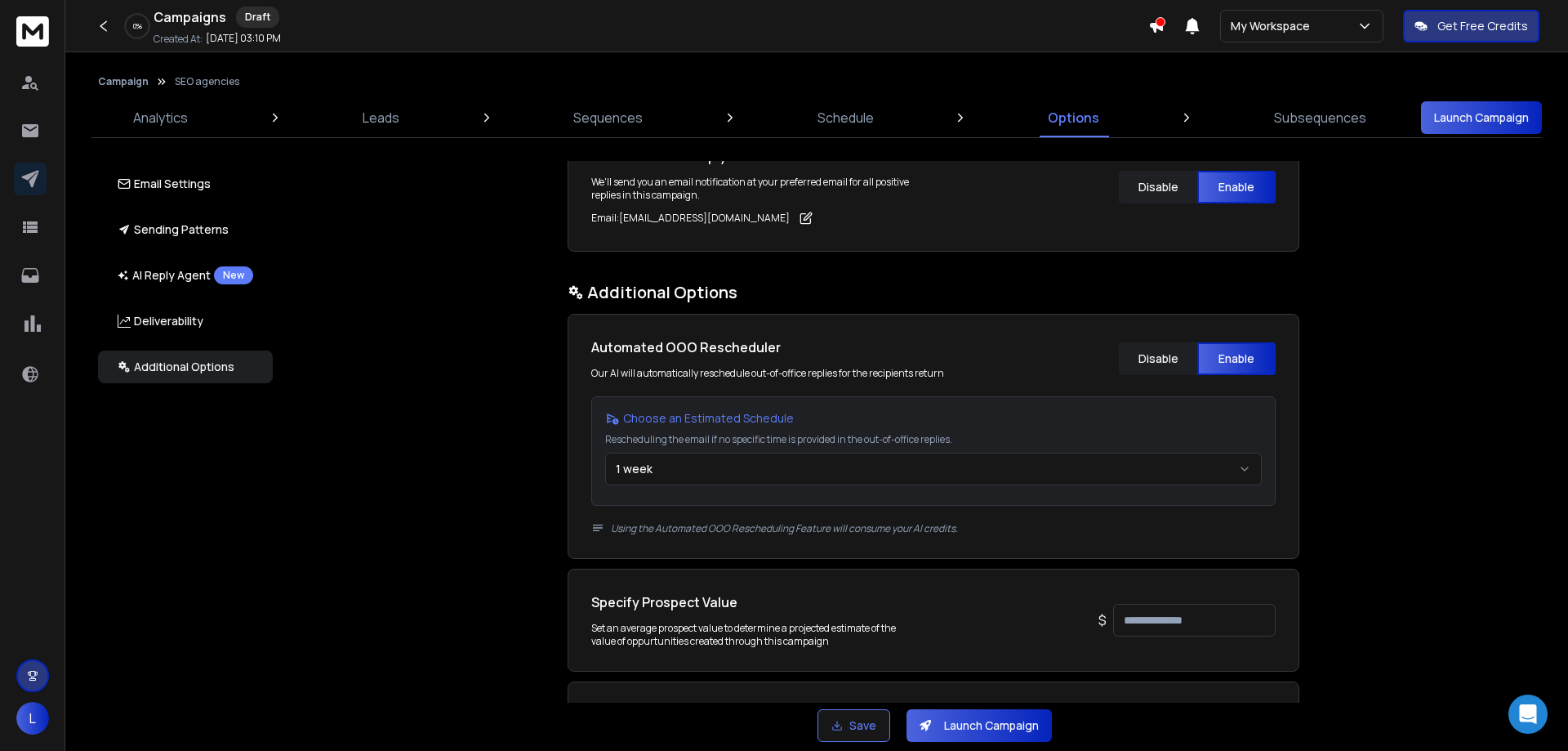
click at [1384, 331] on div "Email Accounts Accounts to Use Select one or more accounts to send emails from …" at bounding box center [943, 432] width 1288 height 541
click at [1163, 353] on button "Disable" at bounding box center [1158, 358] width 78 height 33
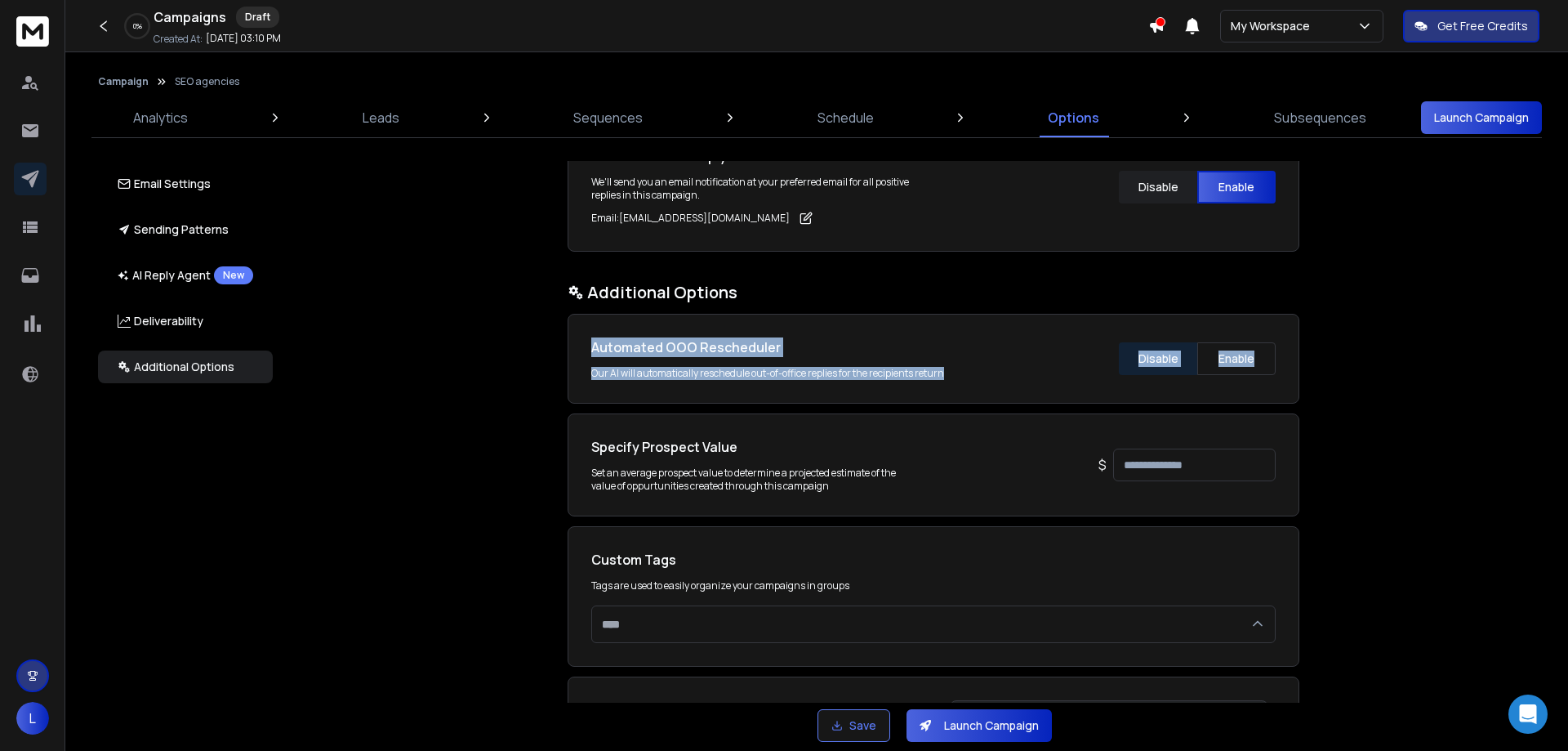
scroll to position [2533, 0]
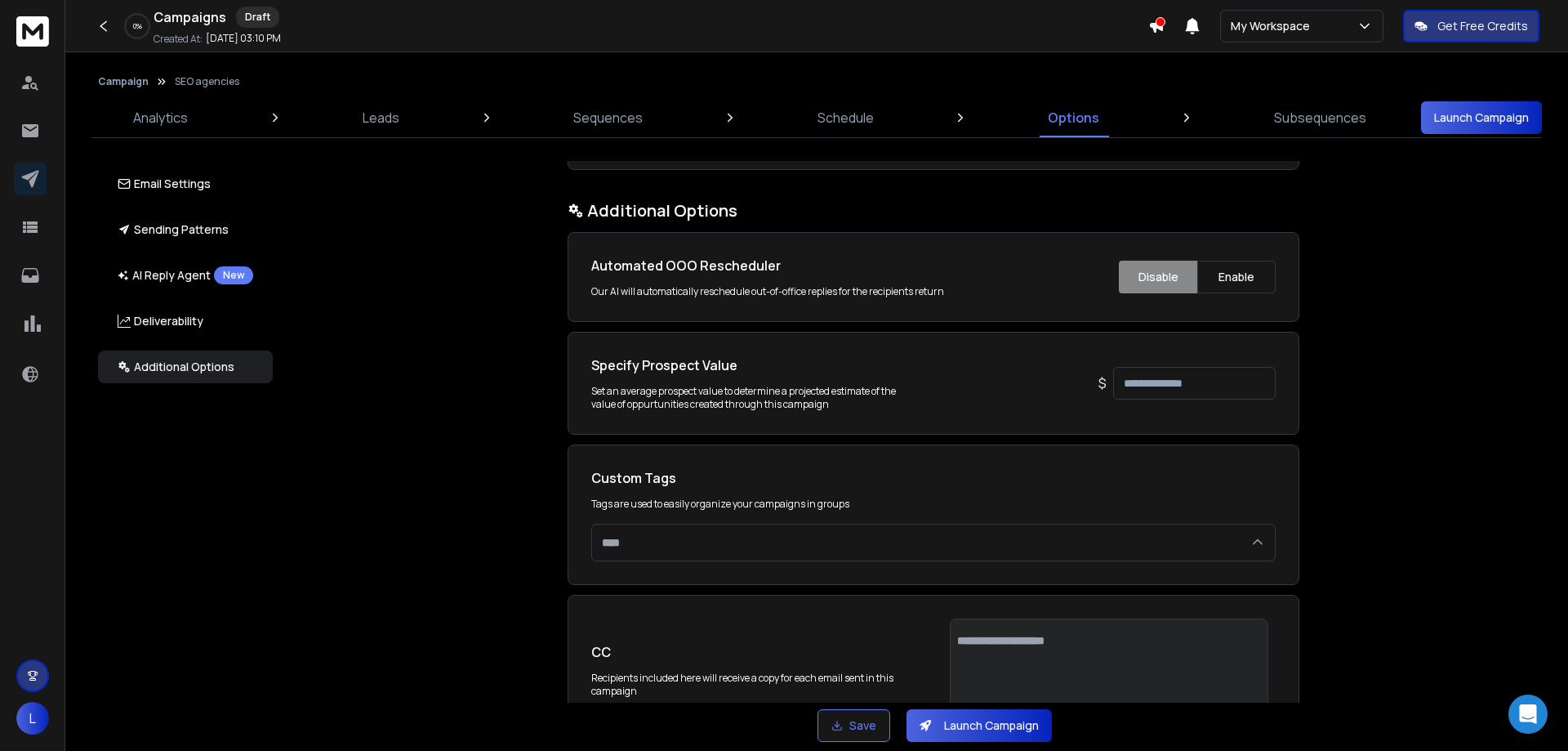
drag, startPoint x: 1158, startPoint y: 382, endPoint x: 1060, endPoint y: 393, distance: 98.6
click at [1063, 392] on div "$ ***" at bounding box center [1113, 383] width 326 height 33
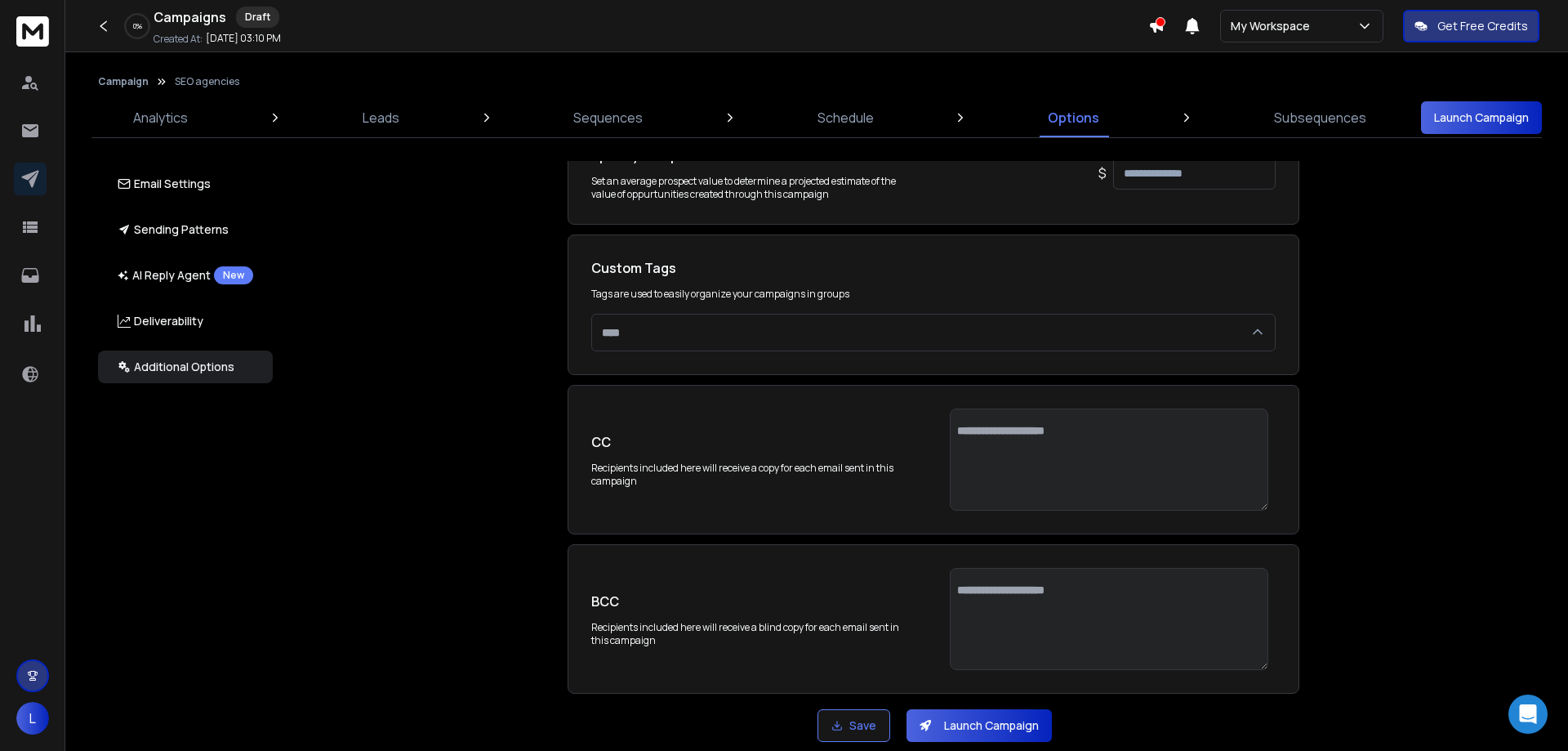
scroll to position [2743, 0]
type input "***"
click at [867, 322] on div at bounding box center [933, 332] width 685 height 38
click at [1350, 282] on div "Email Accounts Accounts to Use Select one or more accounts to send emails from …" at bounding box center [943, 432] width 1288 height 541
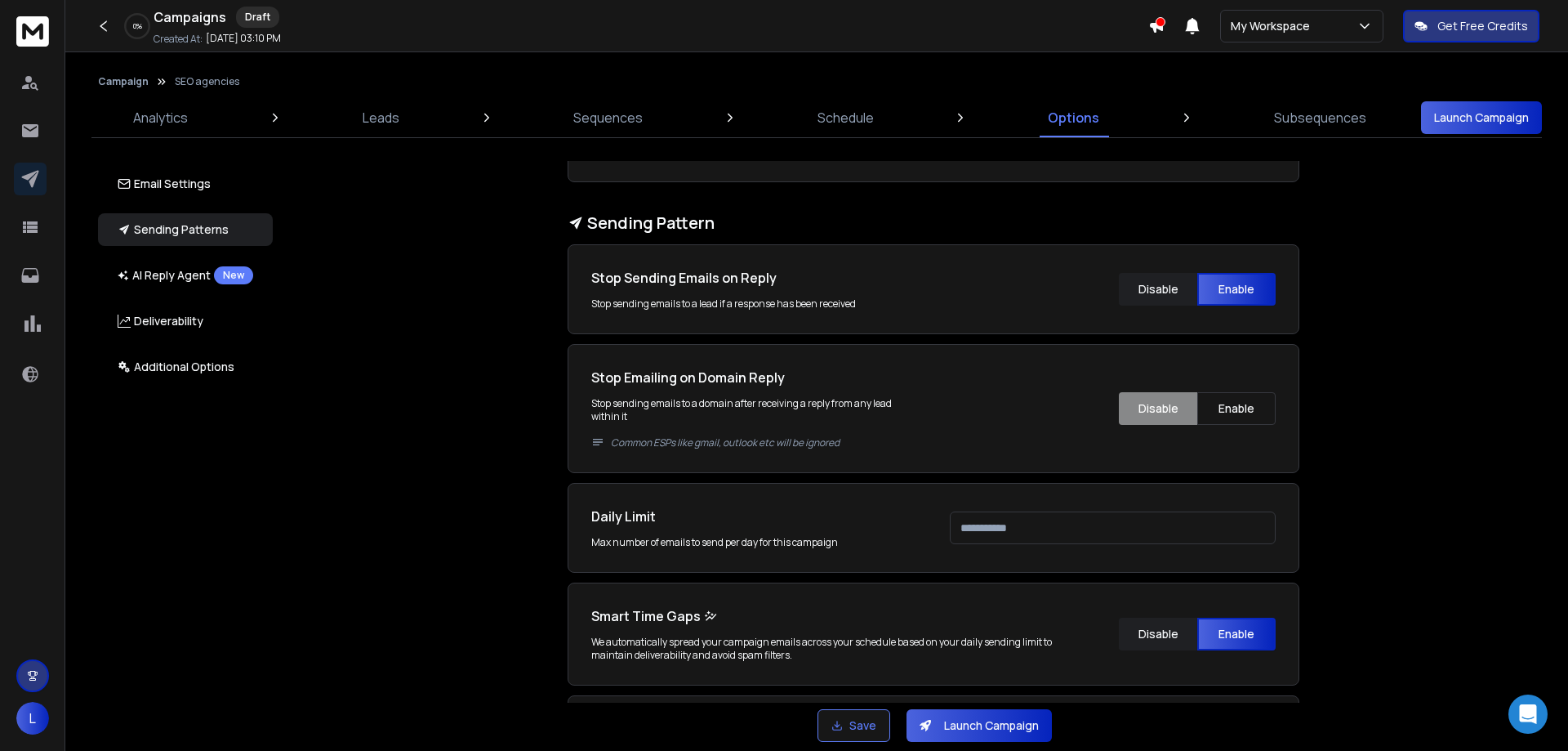
scroll to position [0, 0]
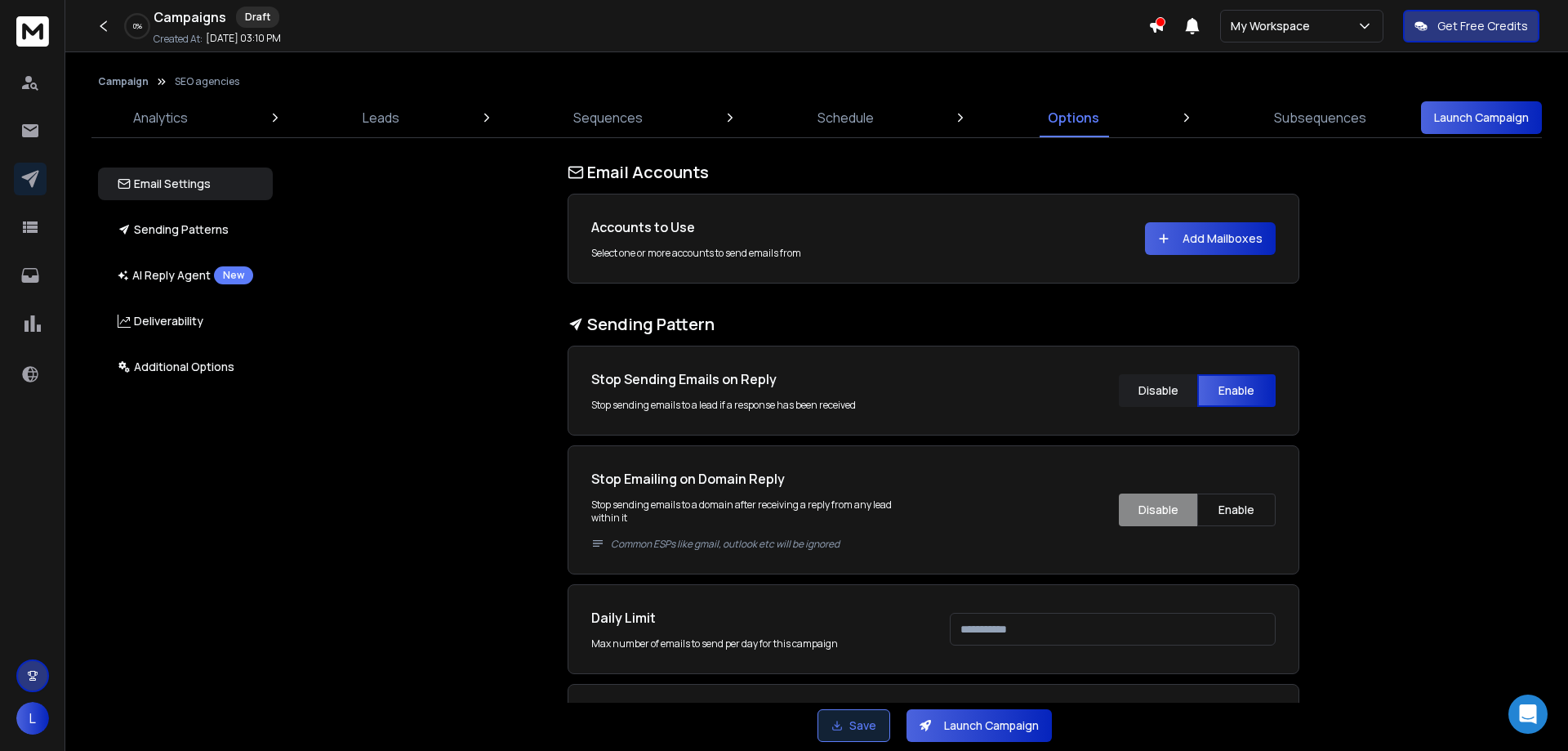
click at [850, 721] on button "Save" at bounding box center [853, 725] width 73 height 33
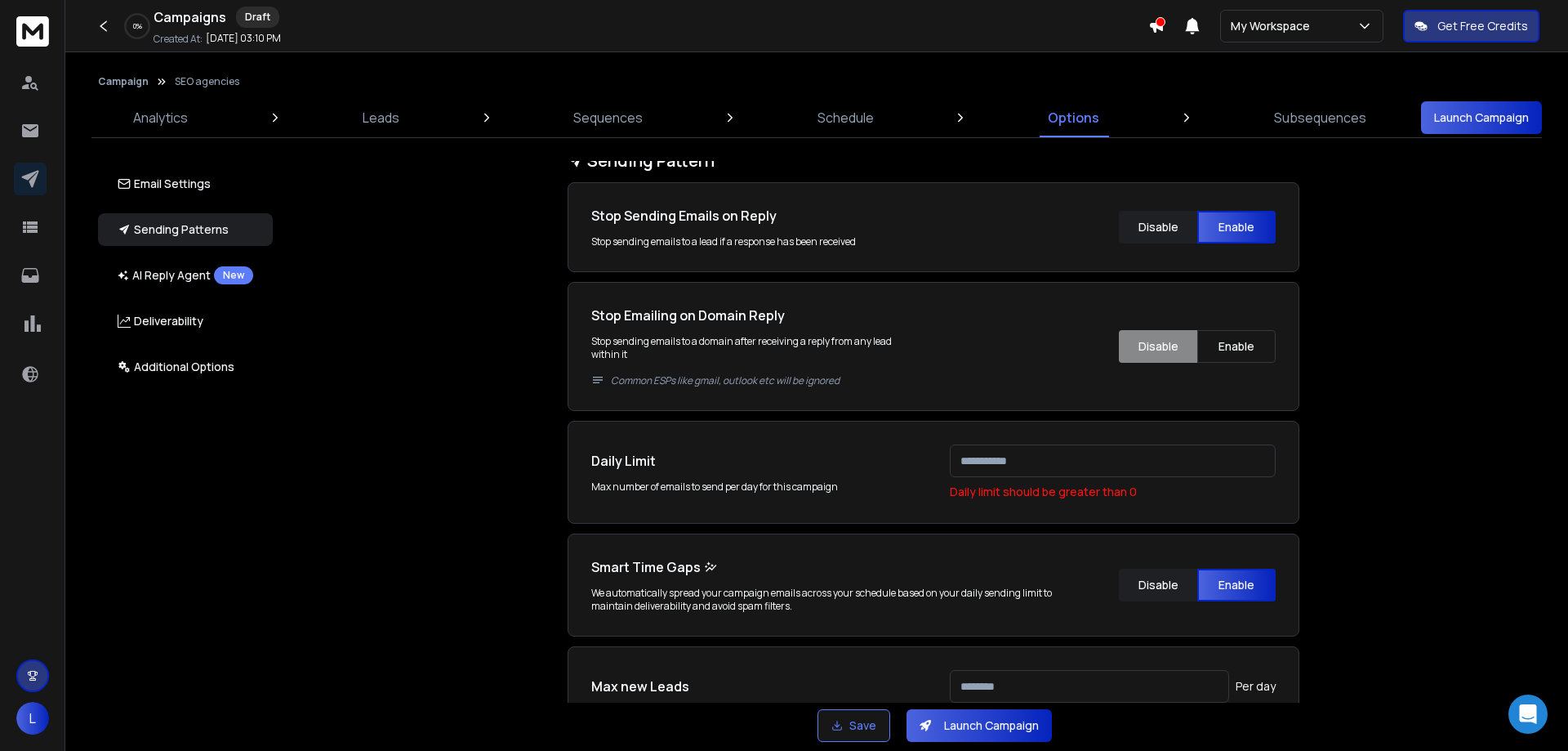
scroll to position [327, 0]
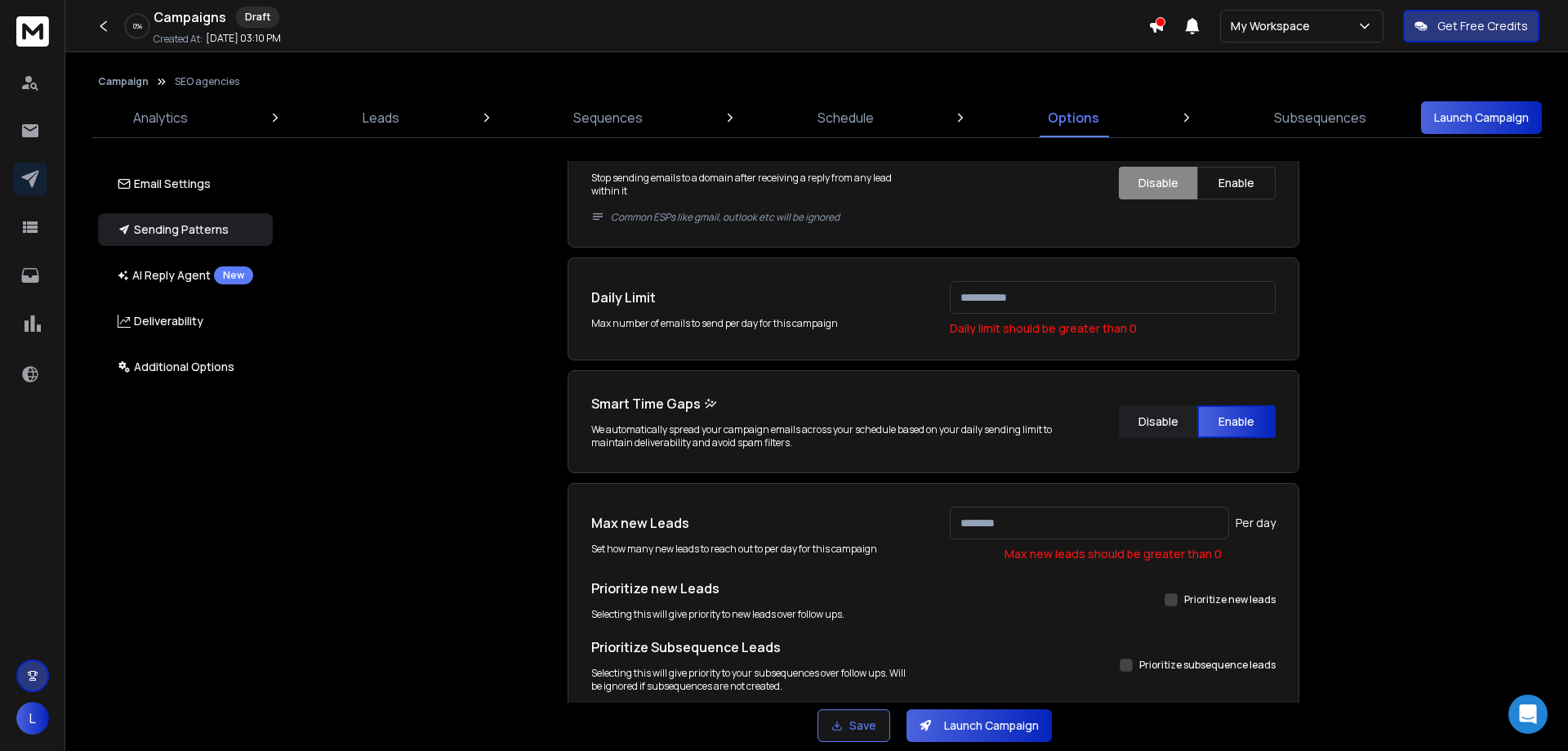
click at [961, 288] on input "number" at bounding box center [1113, 297] width 326 height 33
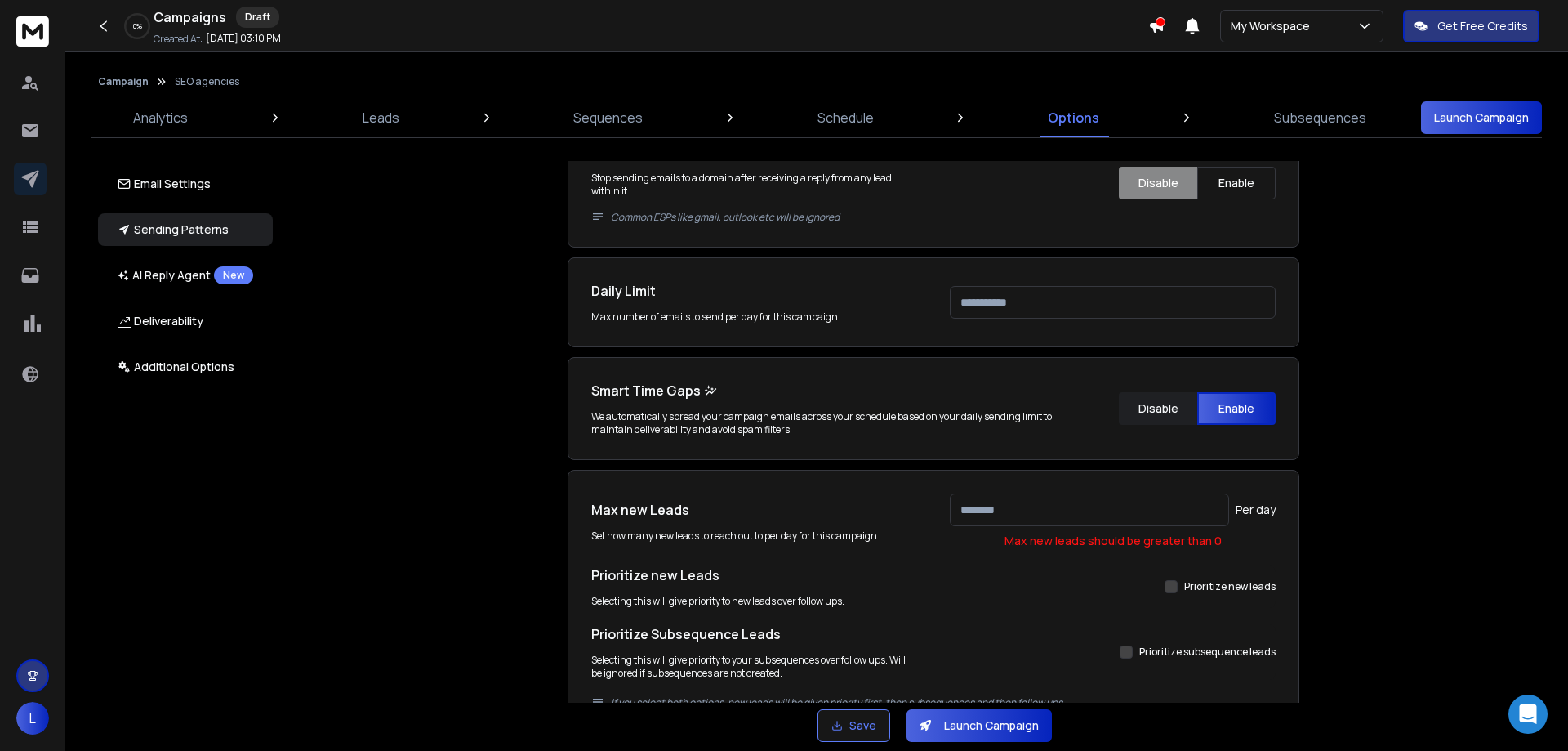
drag, startPoint x: 1001, startPoint y: 303, endPoint x: 961, endPoint y: 314, distance: 41.5
click at [961, 314] on input "****" at bounding box center [1113, 302] width 326 height 33
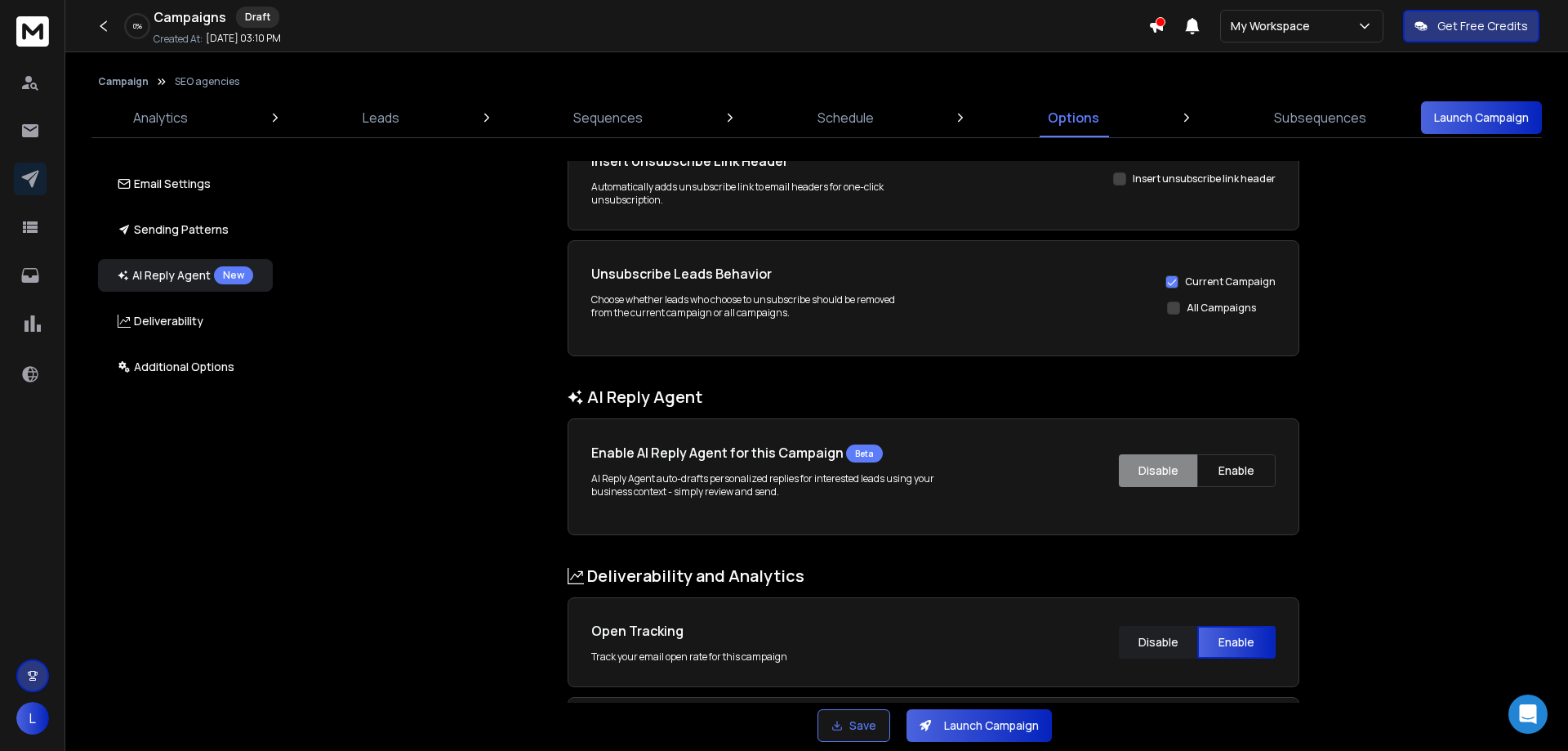
scroll to position [1062, 0]
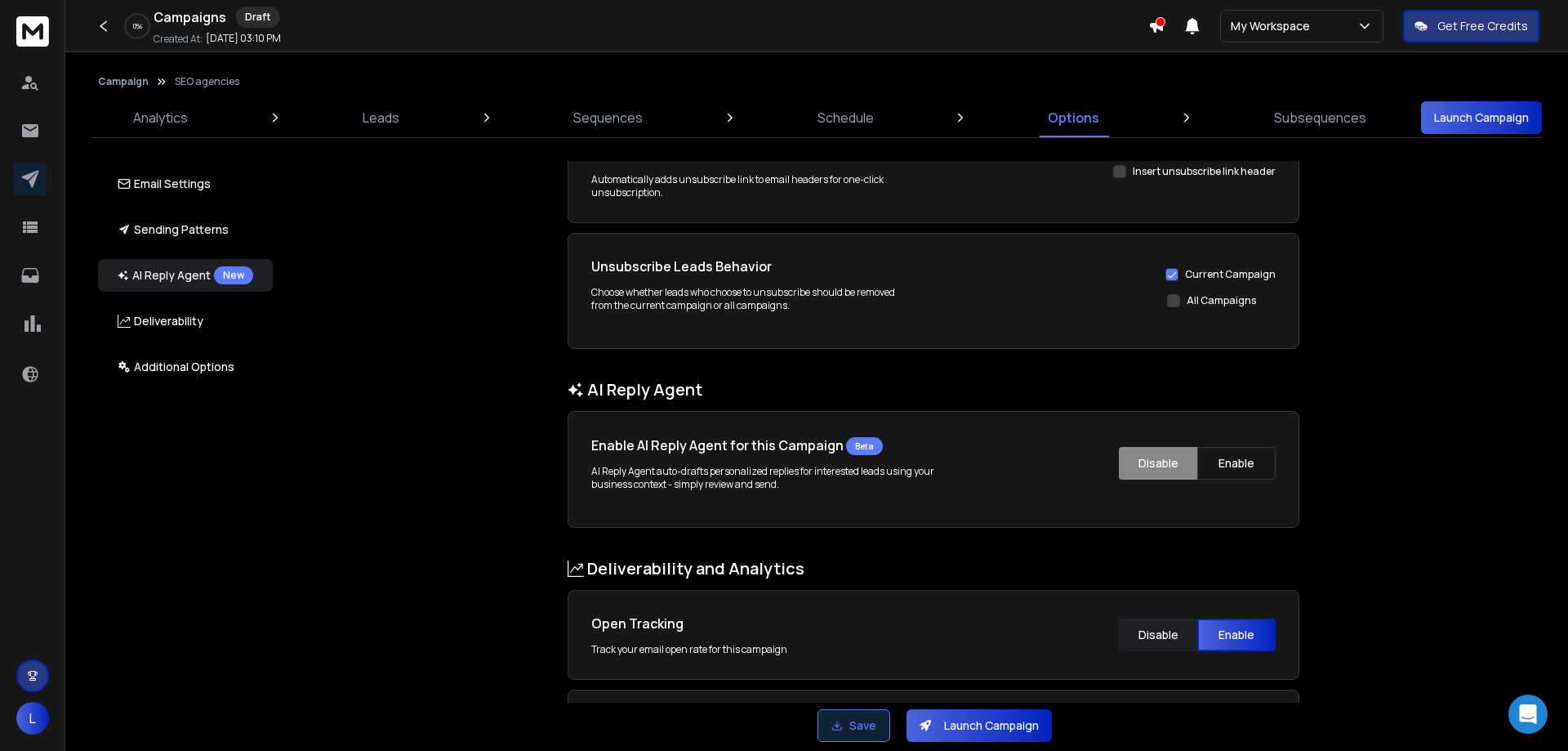
type input "****"
click at [822, 721] on button "Save" at bounding box center [853, 725] width 73 height 33
click at [1289, 114] on p "Subsequences" at bounding box center [1320, 117] width 93 height 19
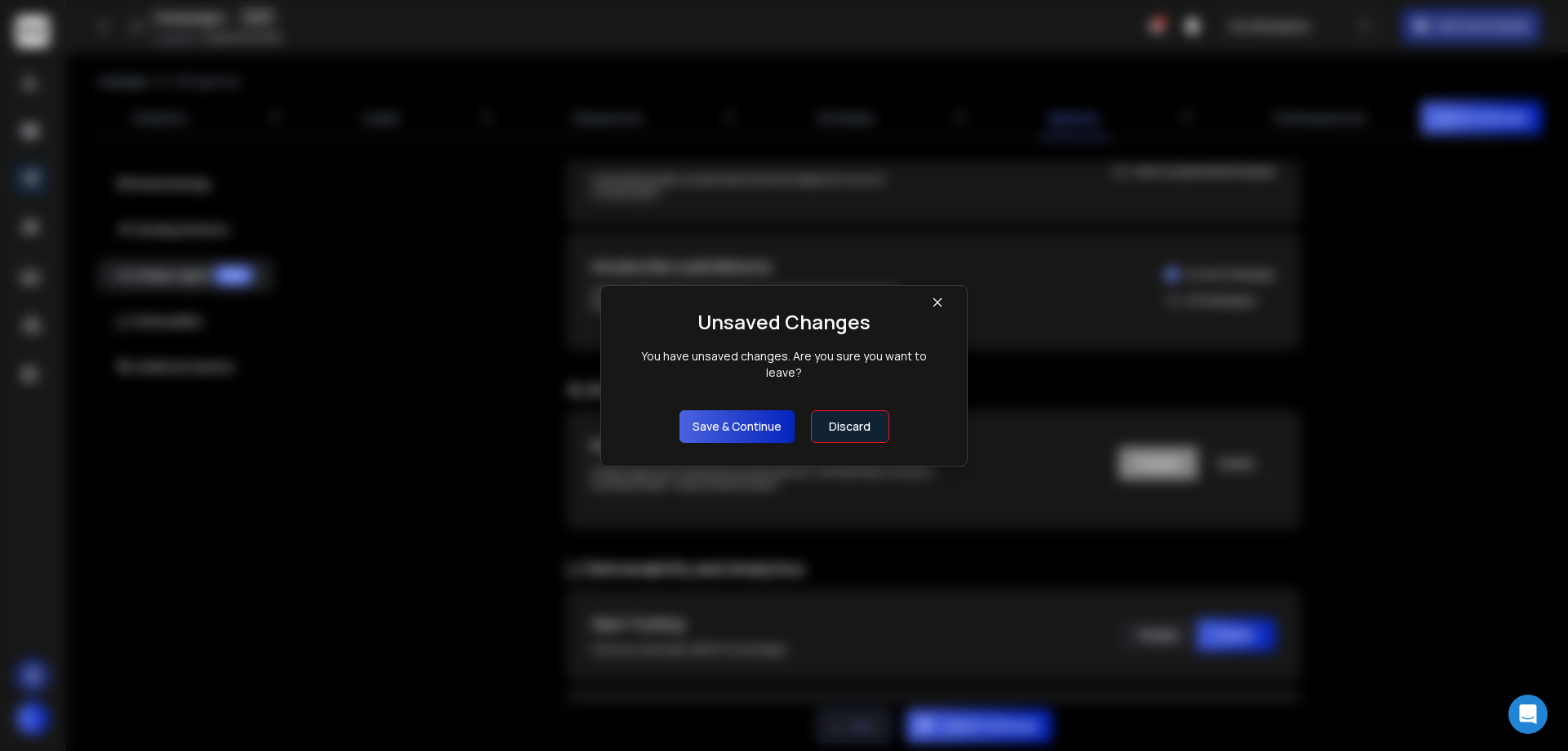
click at [745, 414] on button "Save & Continue" at bounding box center [737, 426] width 115 height 33
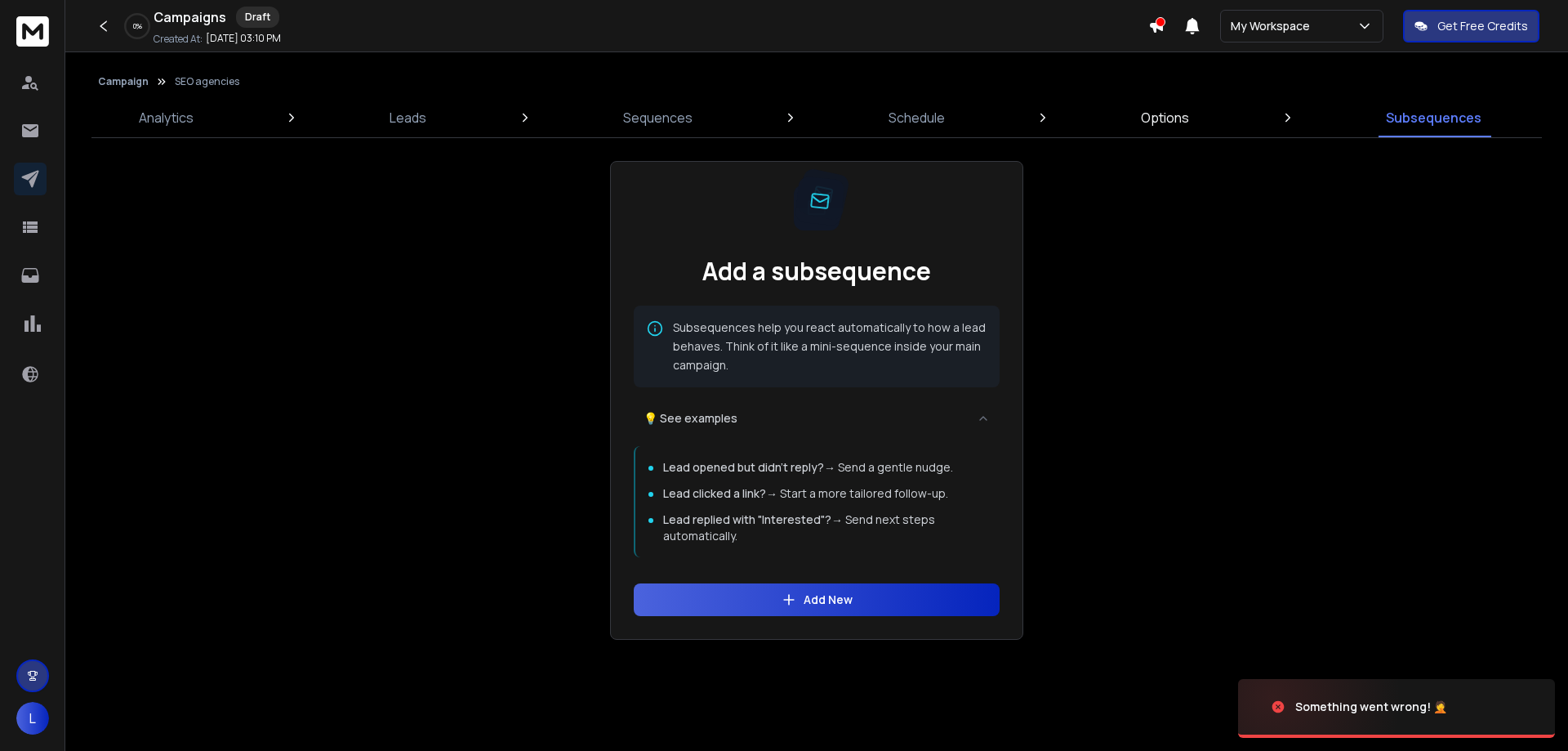
click at [1197, 111] on link "Options" at bounding box center [1165, 117] width 68 height 39
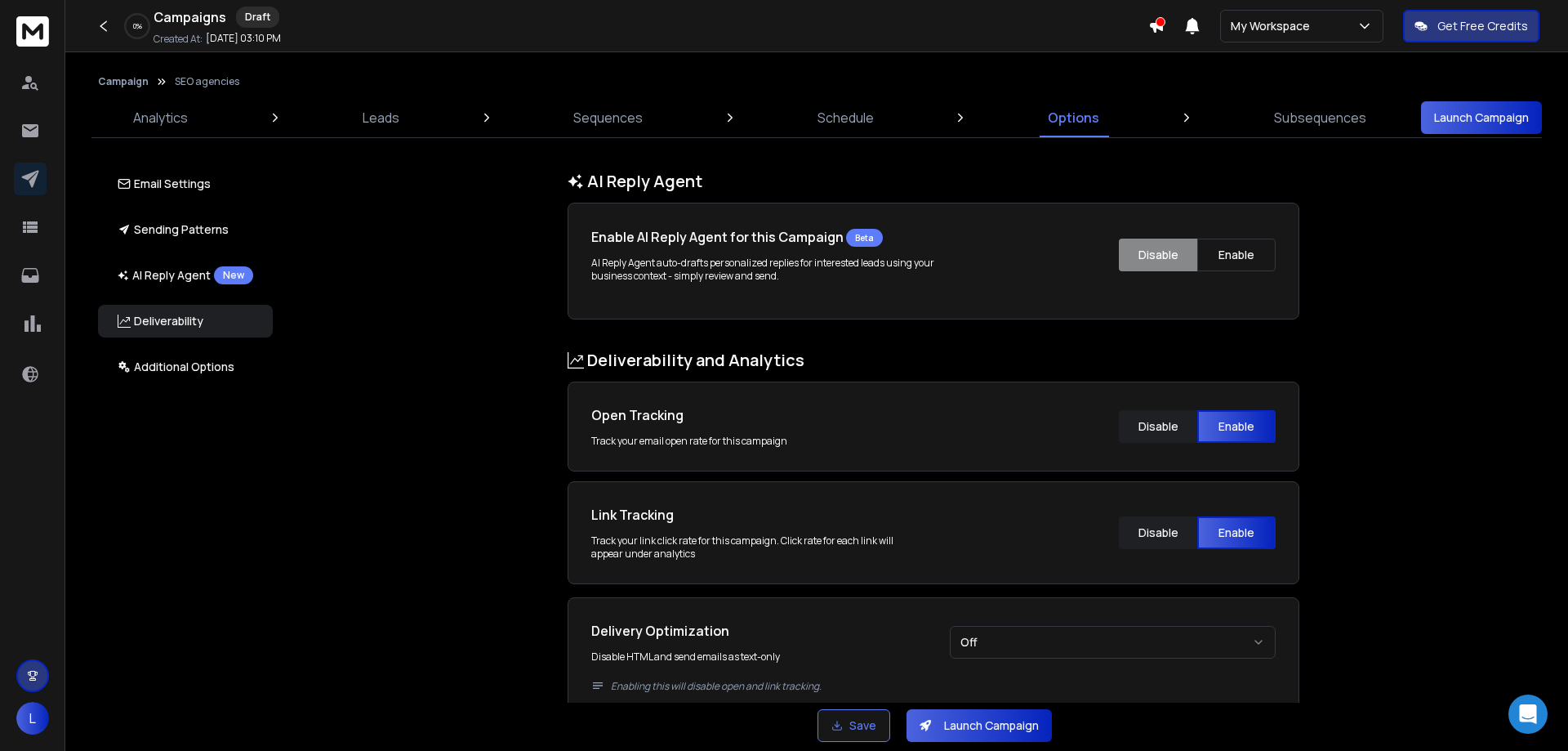
scroll to position [1389, 0]
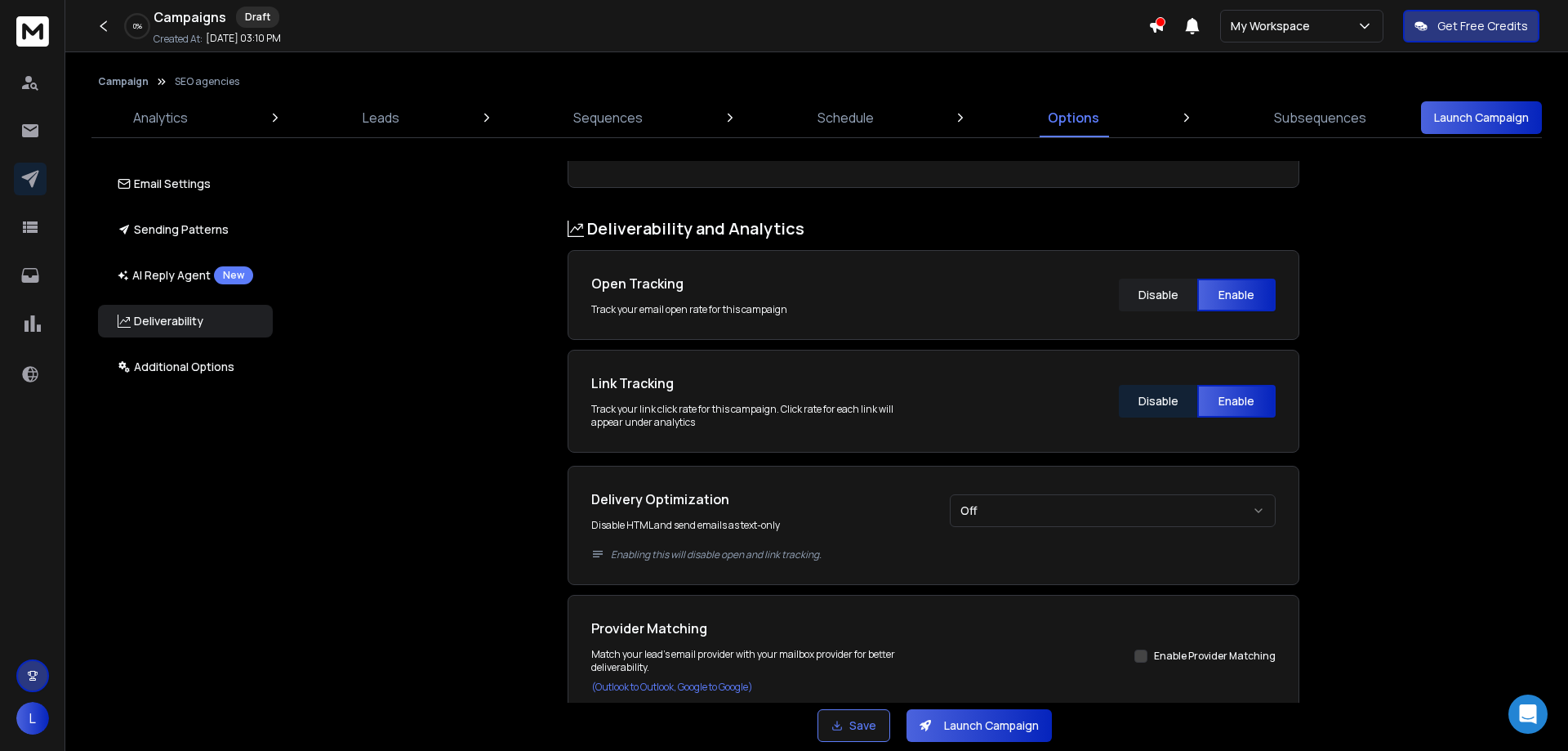
click at [1146, 398] on button "Disable" at bounding box center [1158, 401] width 78 height 33
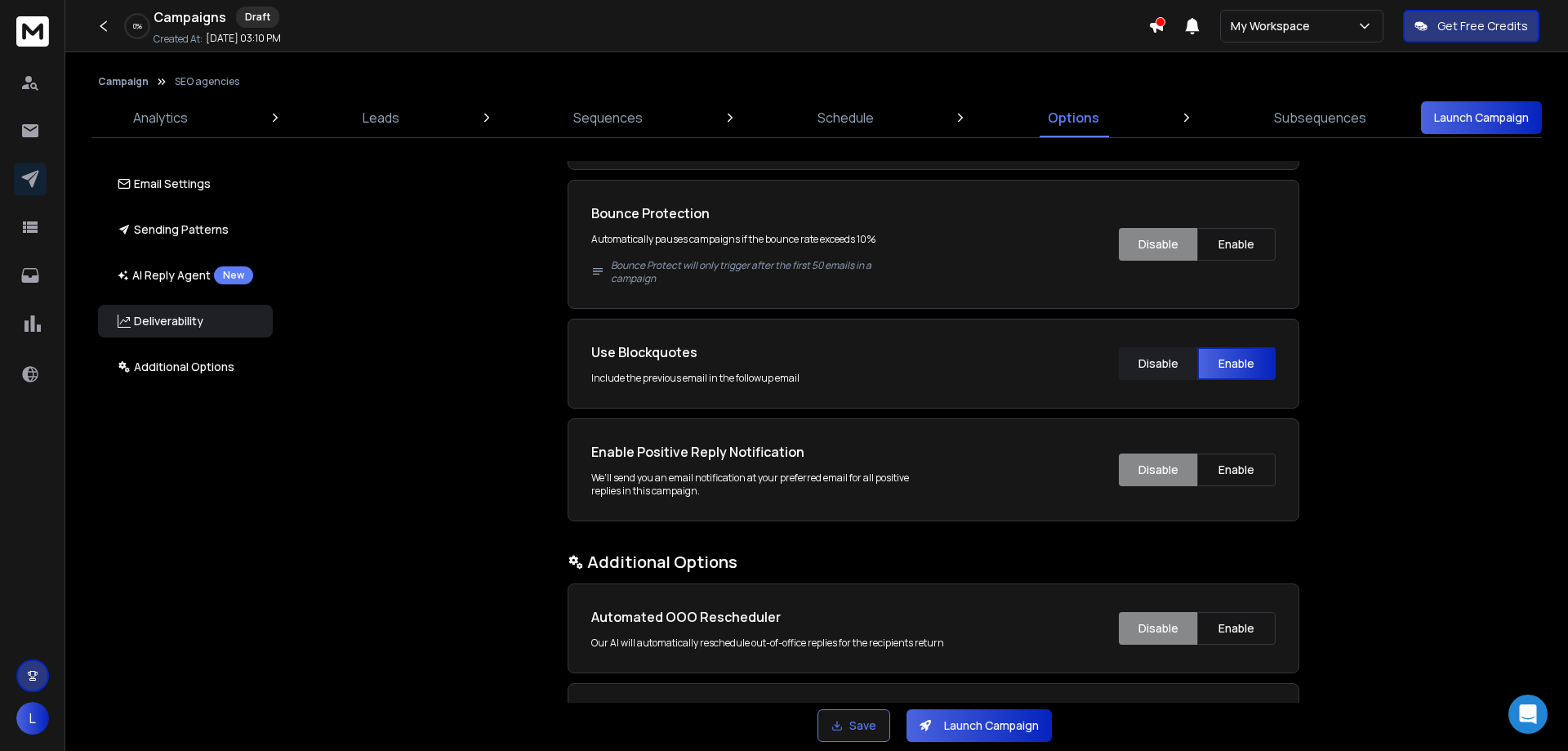
scroll to position [2145, 0]
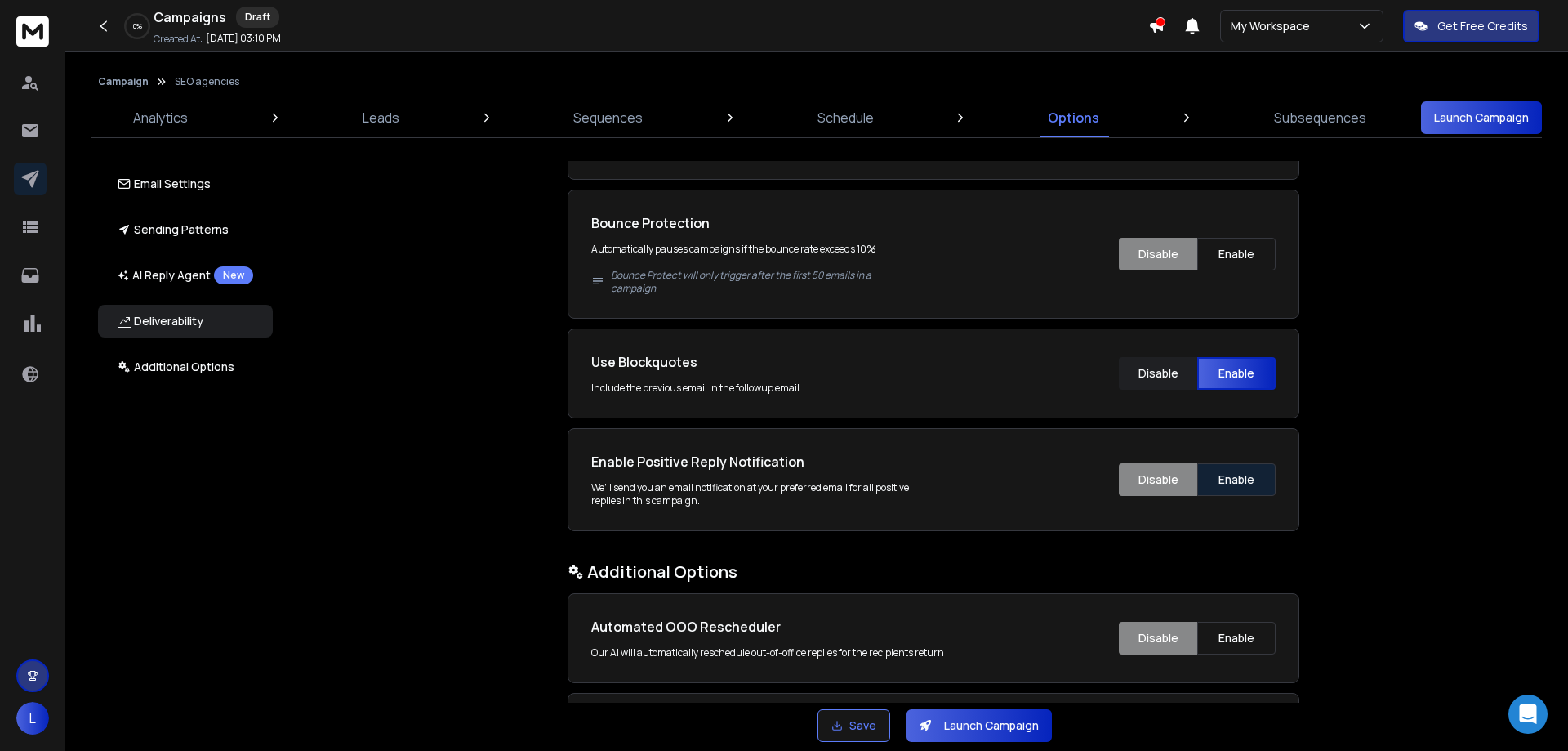
click at [1237, 465] on button "Enable" at bounding box center [1237, 480] width 78 height 33
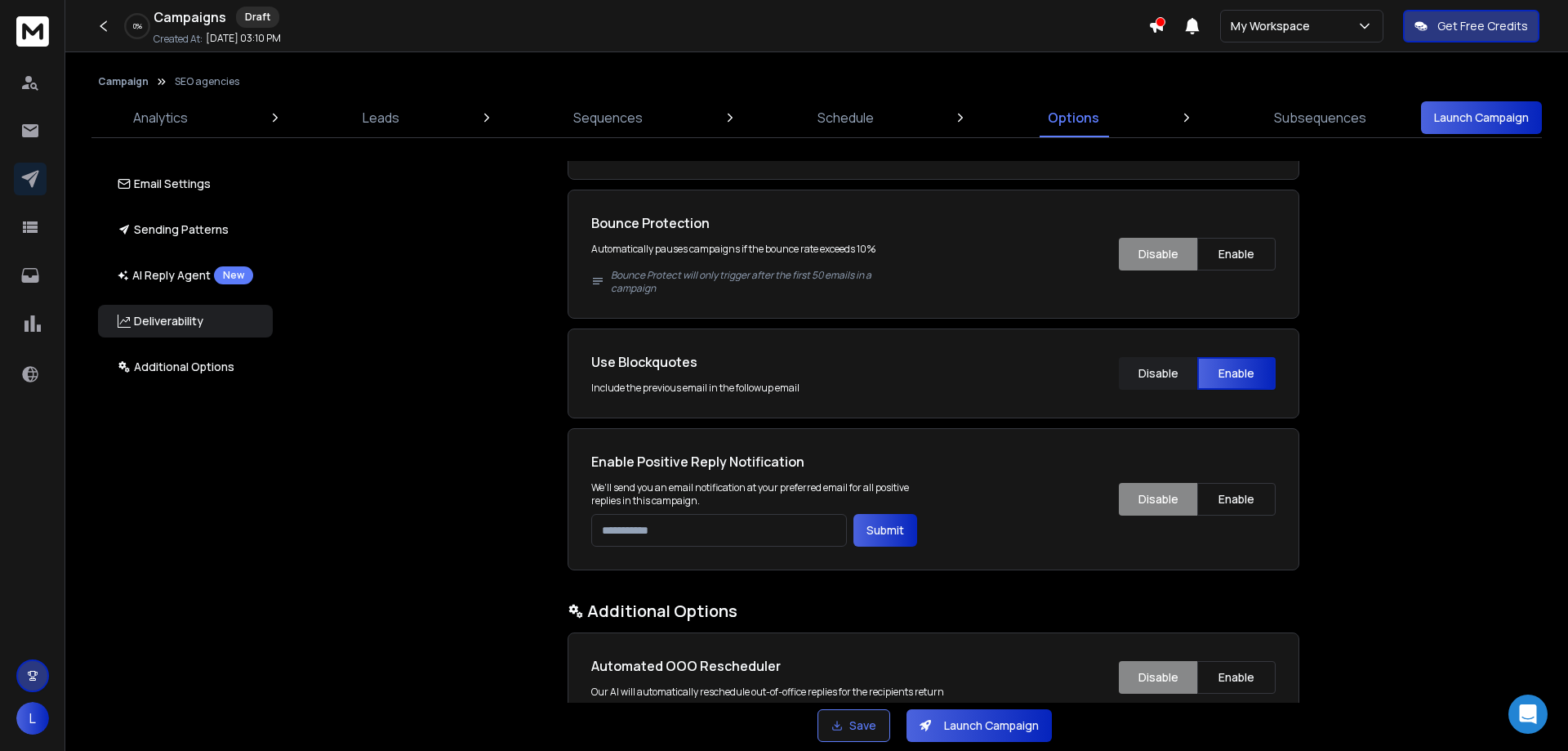
click at [651, 553] on div "Enable Positive Reply Notification We'll send you an email notification at your…" at bounding box center [933, 500] width 731 height 142
click at [649, 536] on input "email" at bounding box center [719, 530] width 255 height 33
type input "**********"
click at [887, 525] on button "Submit" at bounding box center [885, 530] width 63 height 33
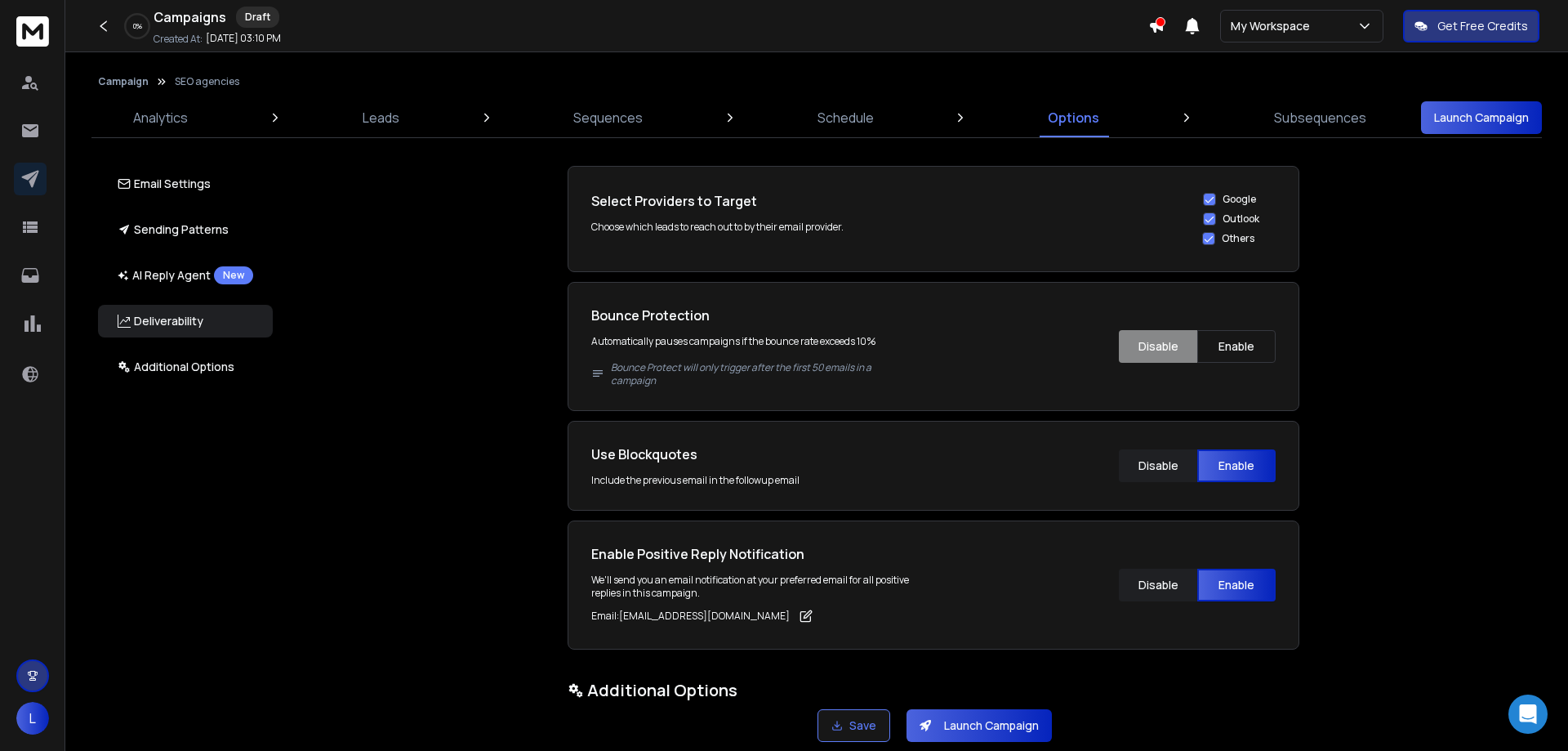
scroll to position [1982, 0]
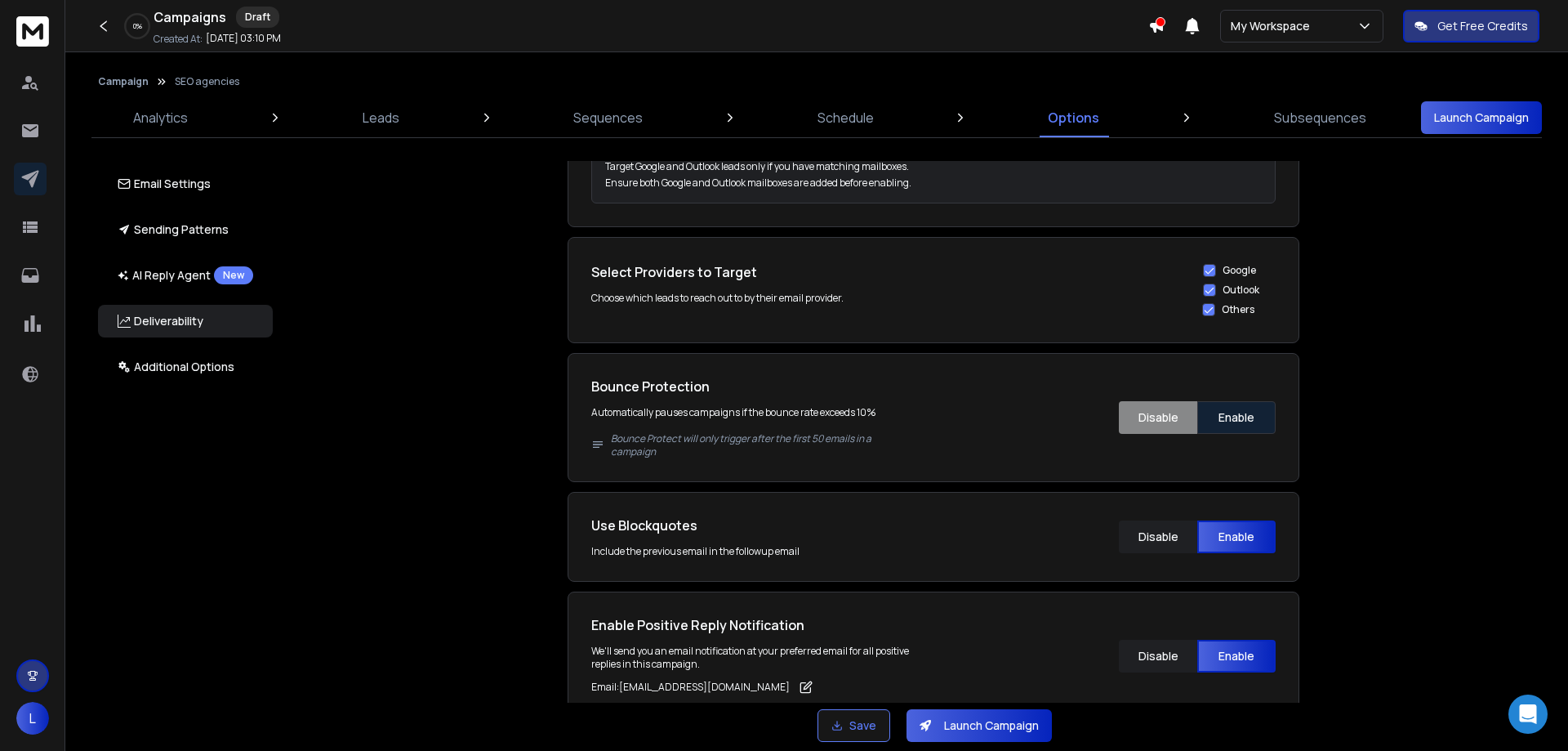
click at [1211, 414] on button "Enable" at bounding box center [1237, 417] width 78 height 33
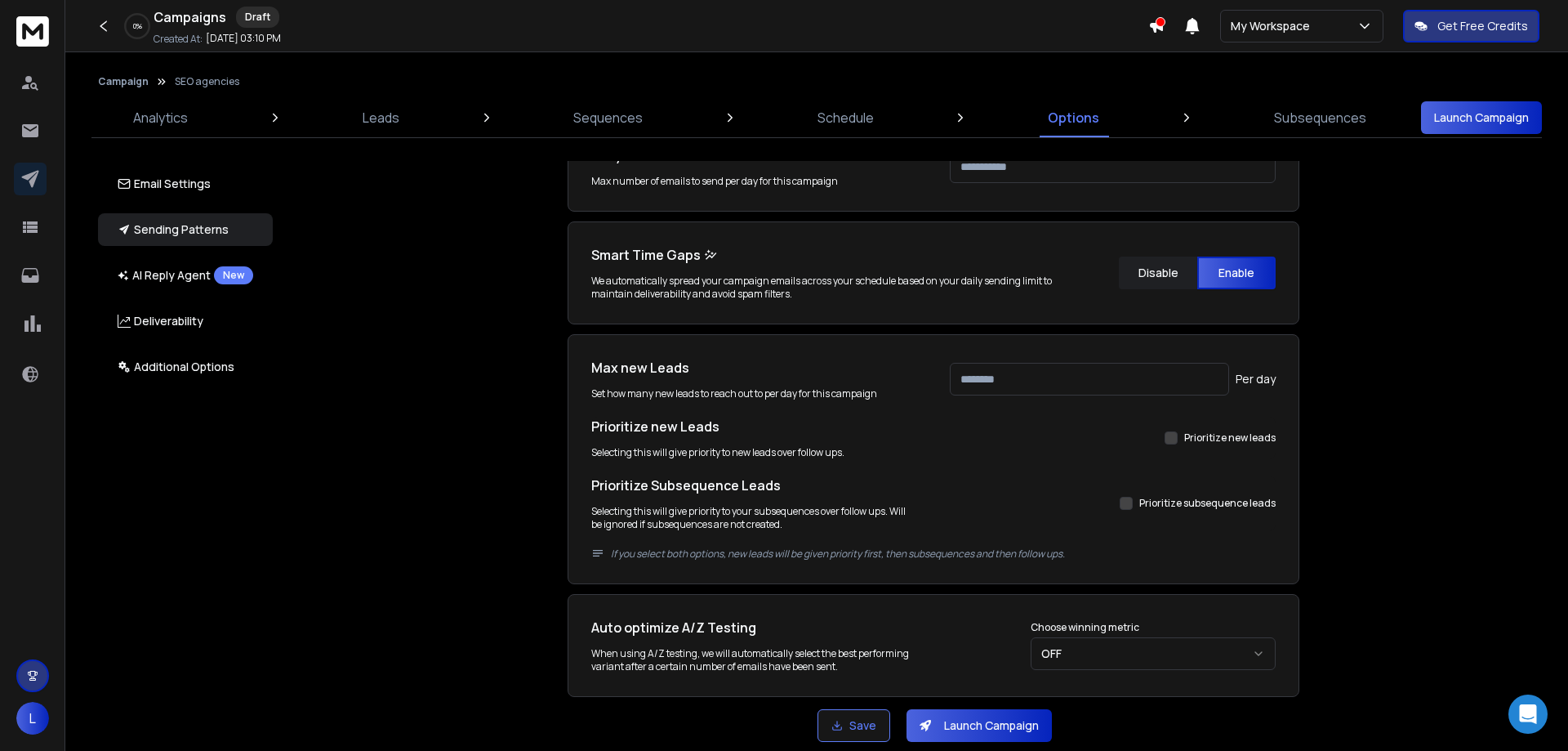
scroll to position [348, 0]
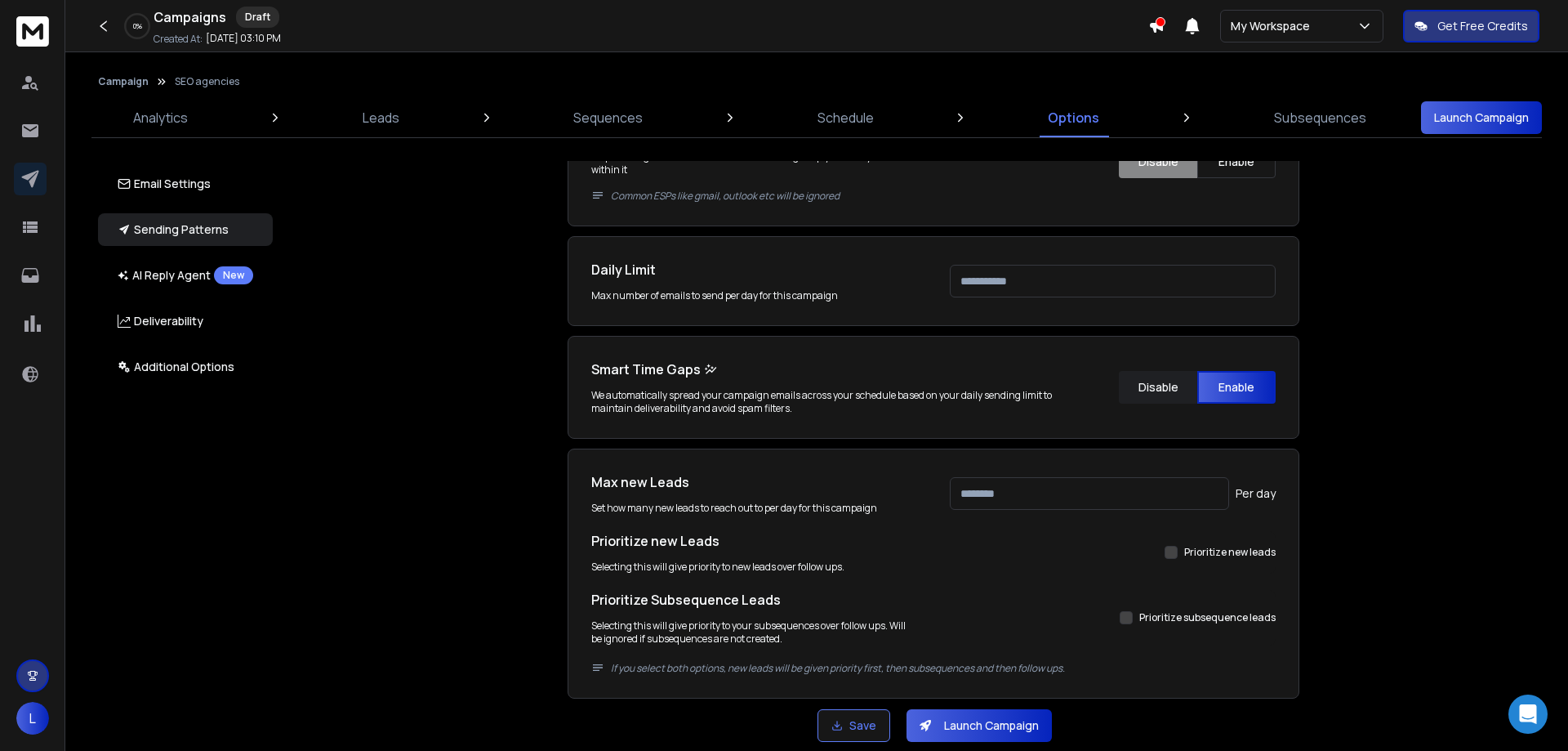
drag, startPoint x: 989, startPoint y: 486, endPoint x: 914, endPoint y: 487, distance: 75.0
click at [914, 487] on div "Max new Leads Set how many new leads to reach out to per day for this campaign …" at bounding box center [933, 493] width 685 height 43
drag, startPoint x: 928, startPoint y: 285, endPoint x: 892, endPoint y: 297, distance: 37.9
click at [895, 296] on div "Daily Limit Max number of emails to send per day for this campaign ***" at bounding box center [933, 281] width 685 height 43
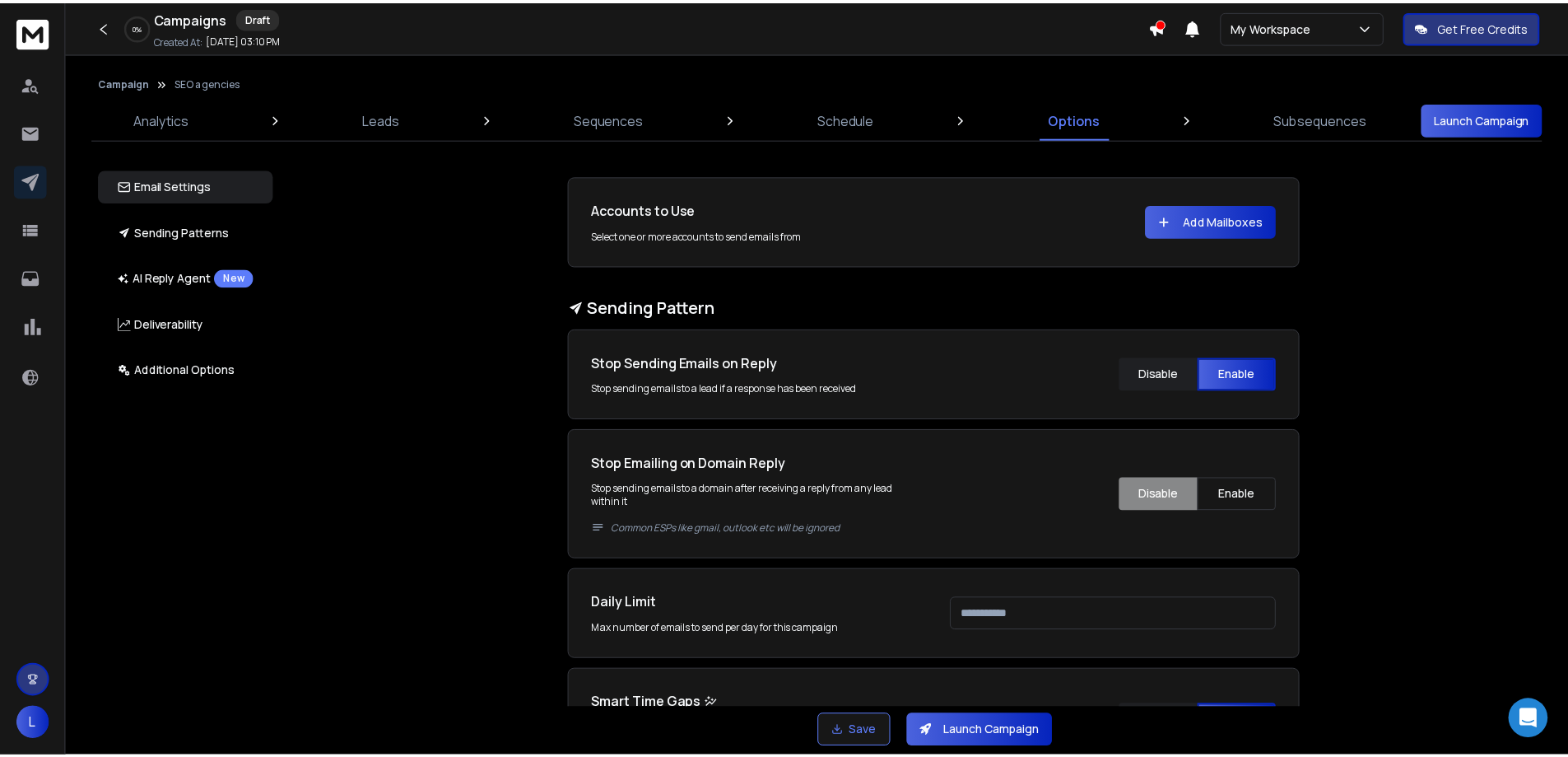
scroll to position [0, 0]
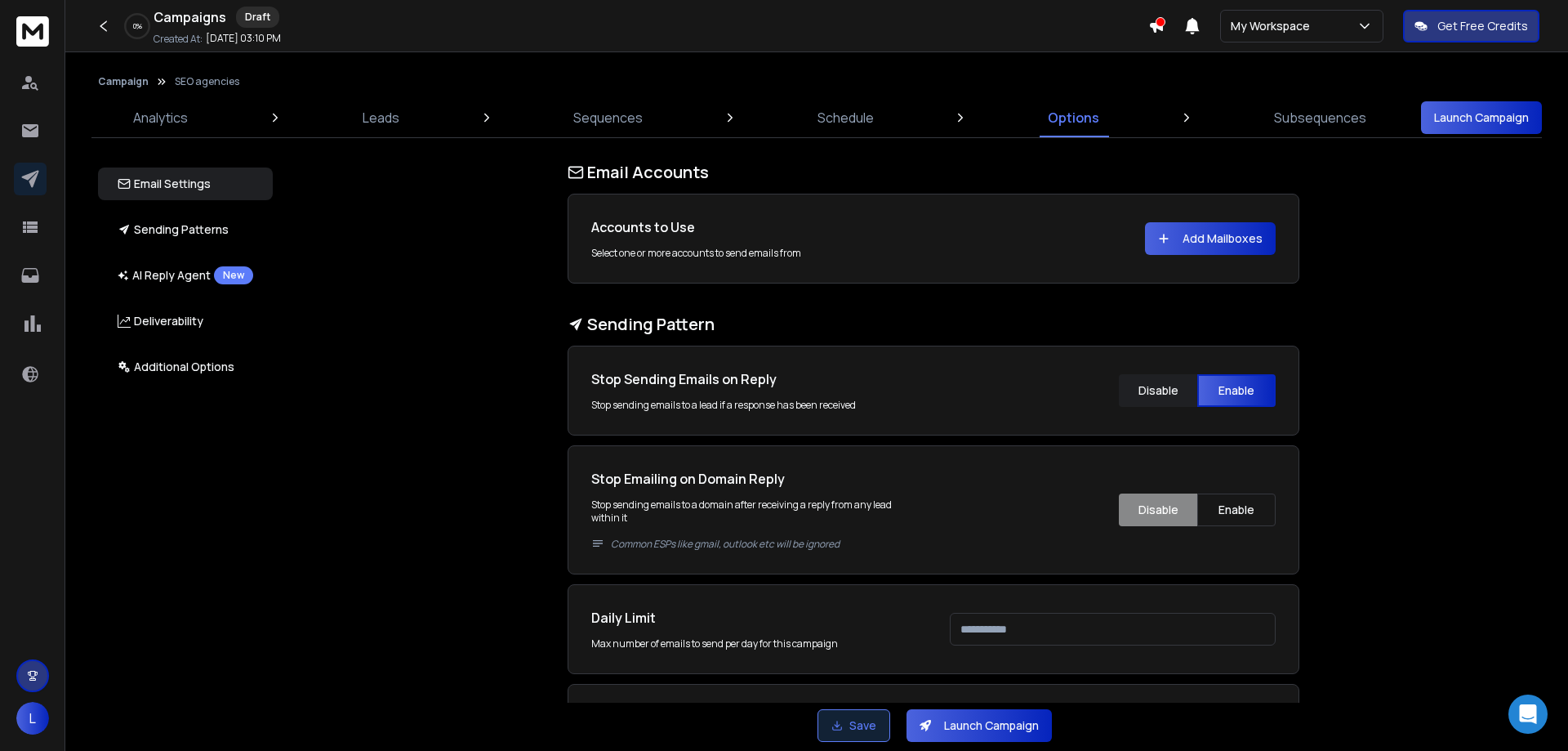
type input "****"
click at [827, 722] on button "Save" at bounding box center [853, 725] width 73 height 33
click at [830, 716] on button "Save" at bounding box center [853, 725] width 73 height 33
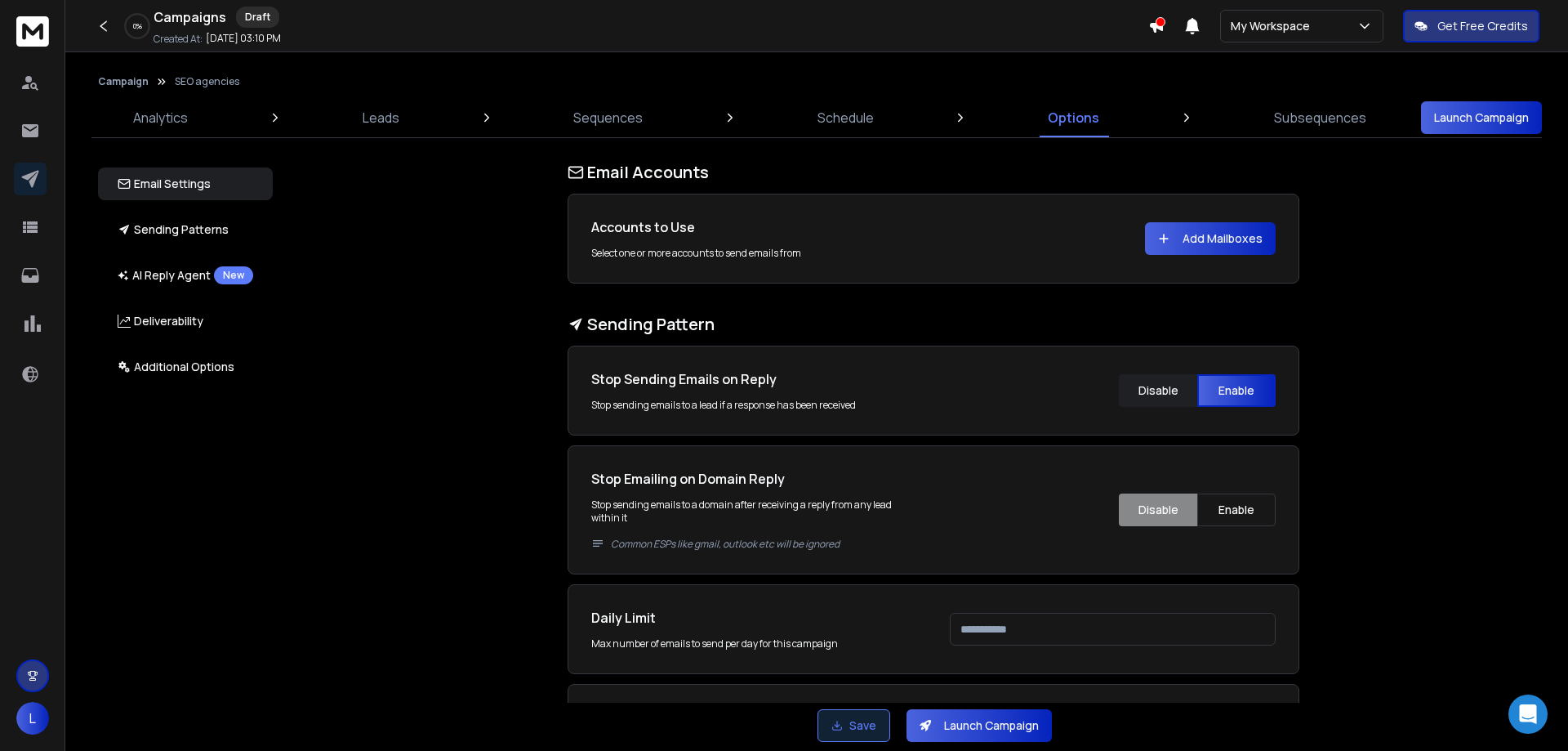
click at [830, 716] on button "Save" at bounding box center [853, 725] width 73 height 33
click at [1282, 120] on p "Subsequences" at bounding box center [1320, 117] width 93 height 19
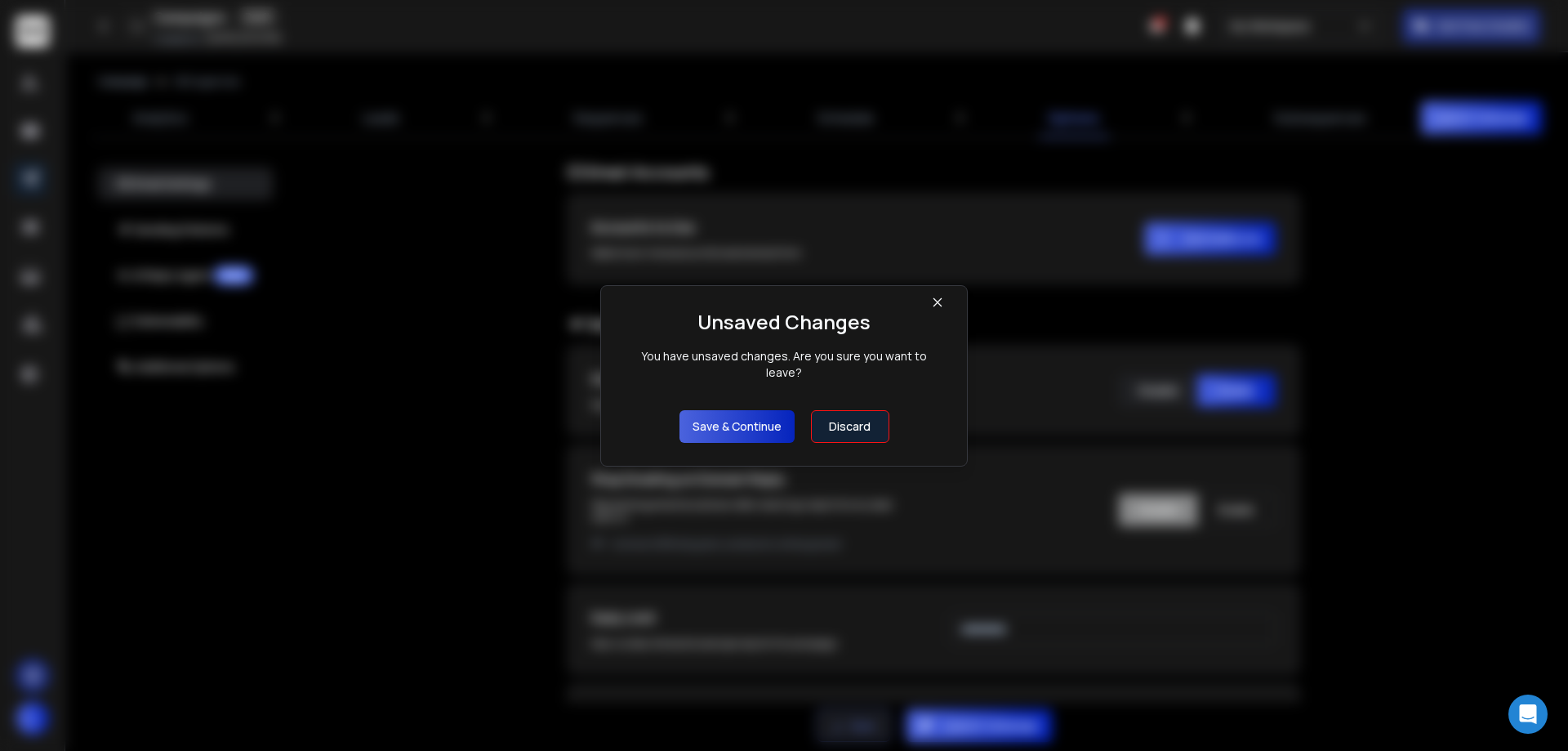
click at [939, 309] on icon at bounding box center [938, 302] width 13 height 13
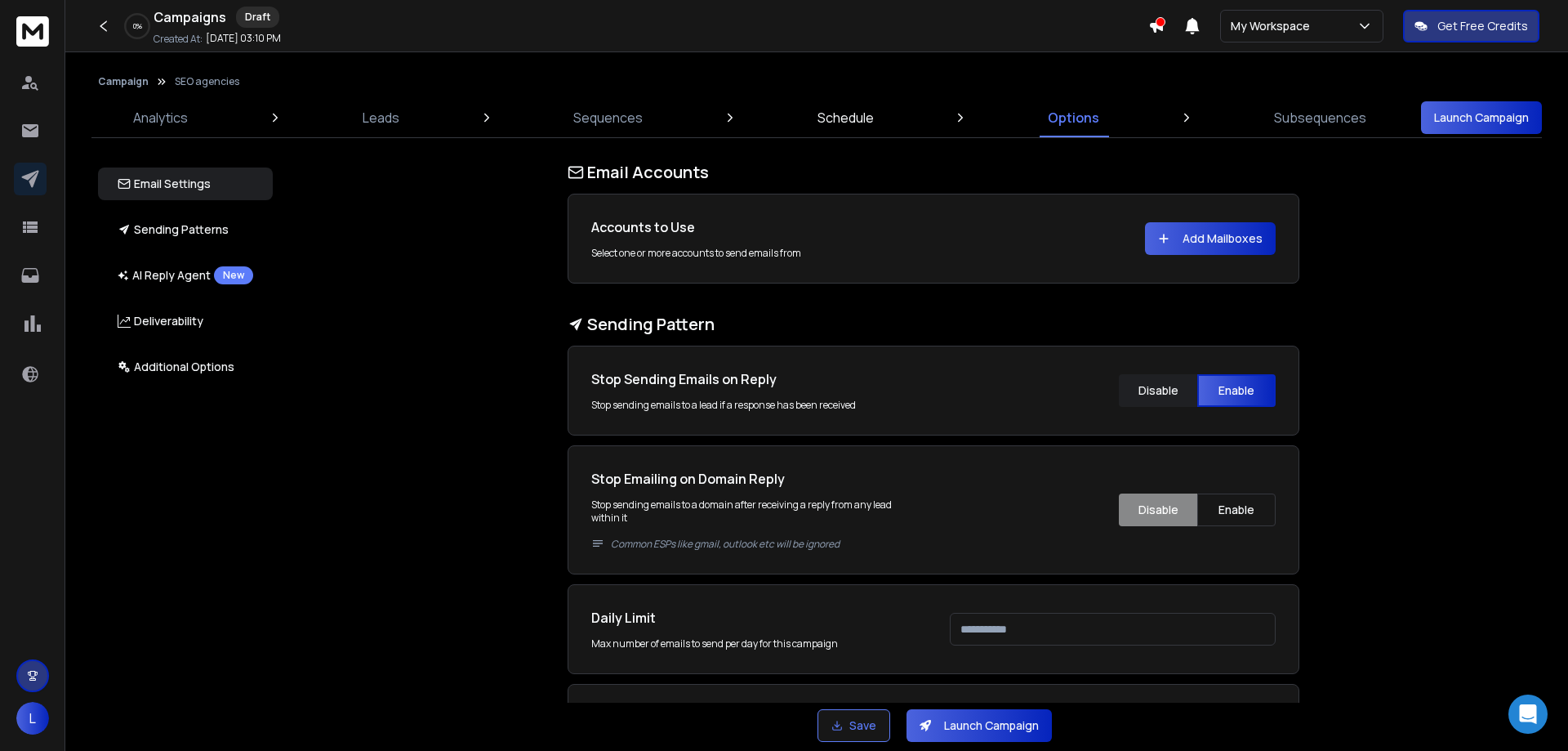
click at [834, 103] on link "Schedule" at bounding box center [845, 117] width 76 height 39
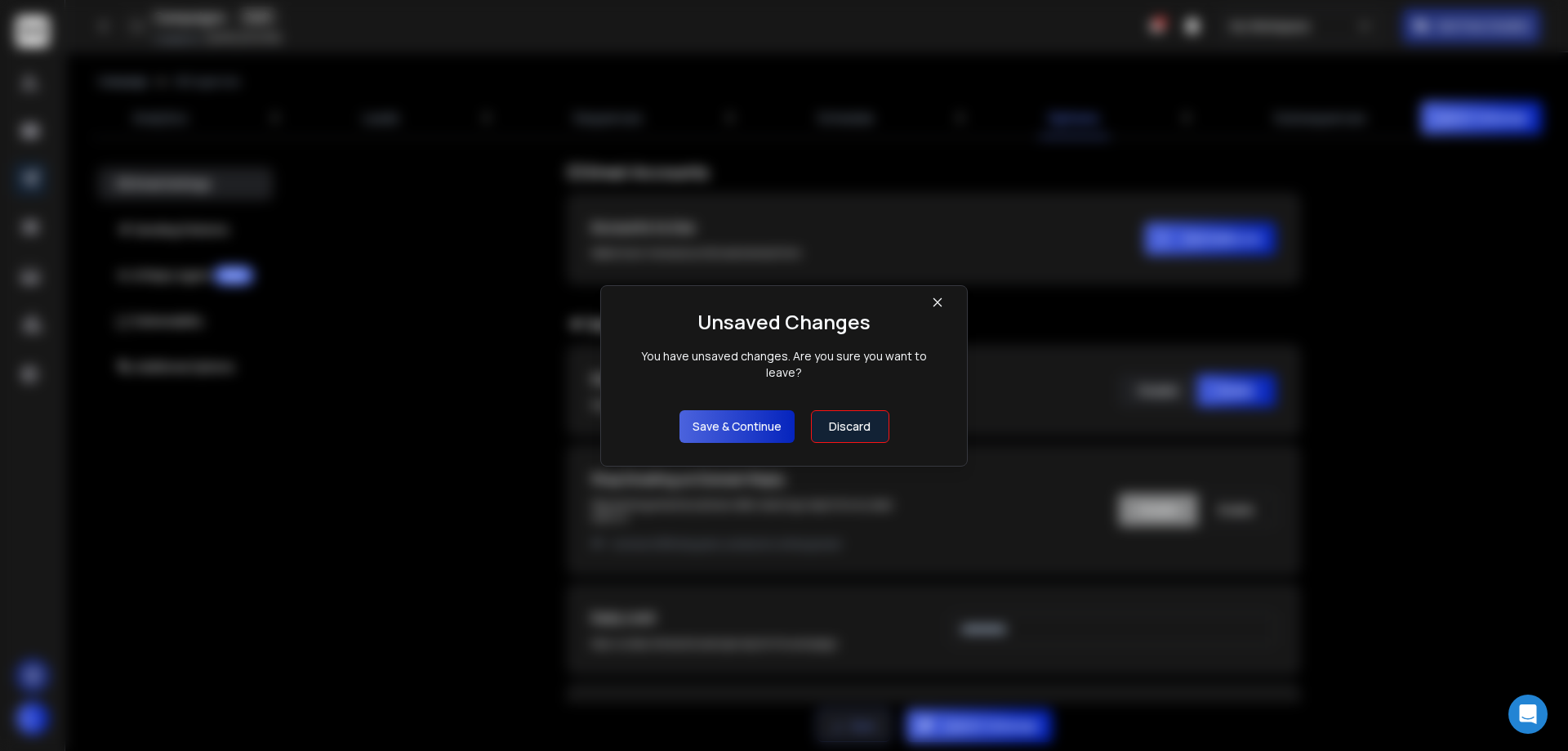
click at [732, 414] on button "Save & Continue" at bounding box center [737, 426] width 115 height 33
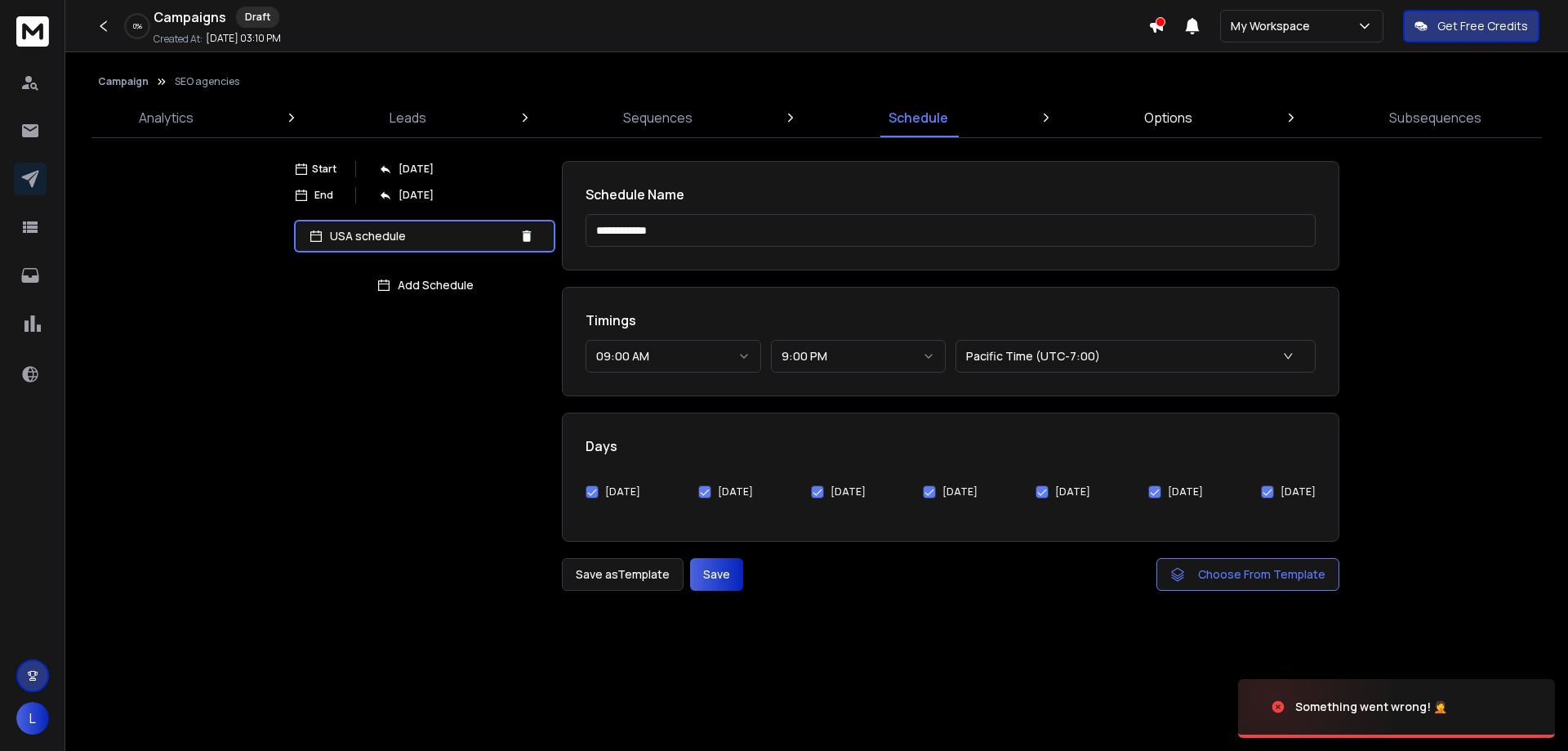
click at [1145, 122] on link "Options" at bounding box center [1168, 117] width 68 height 39
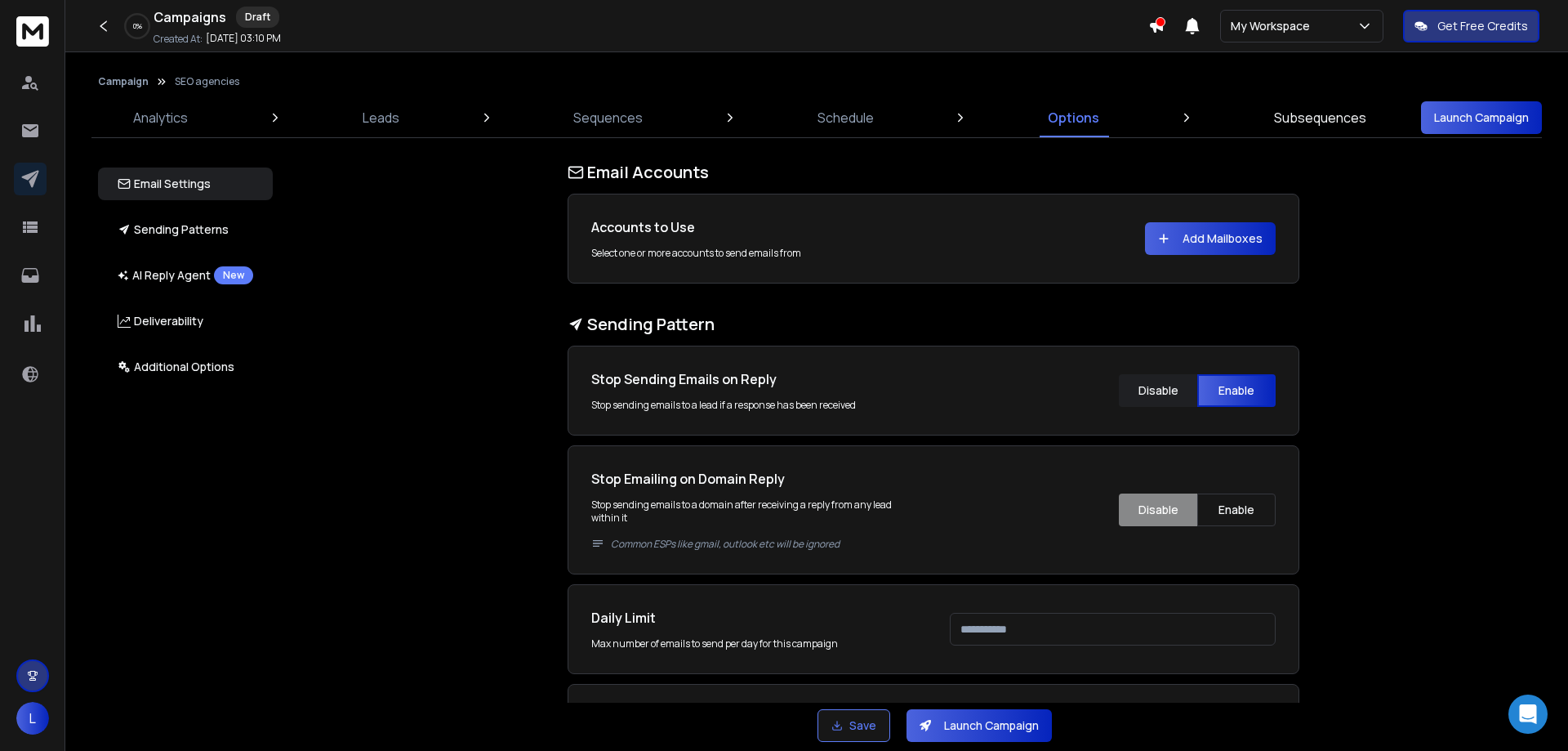
click at [1304, 117] on p "Subsequences" at bounding box center [1320, 117] width 93 height 19
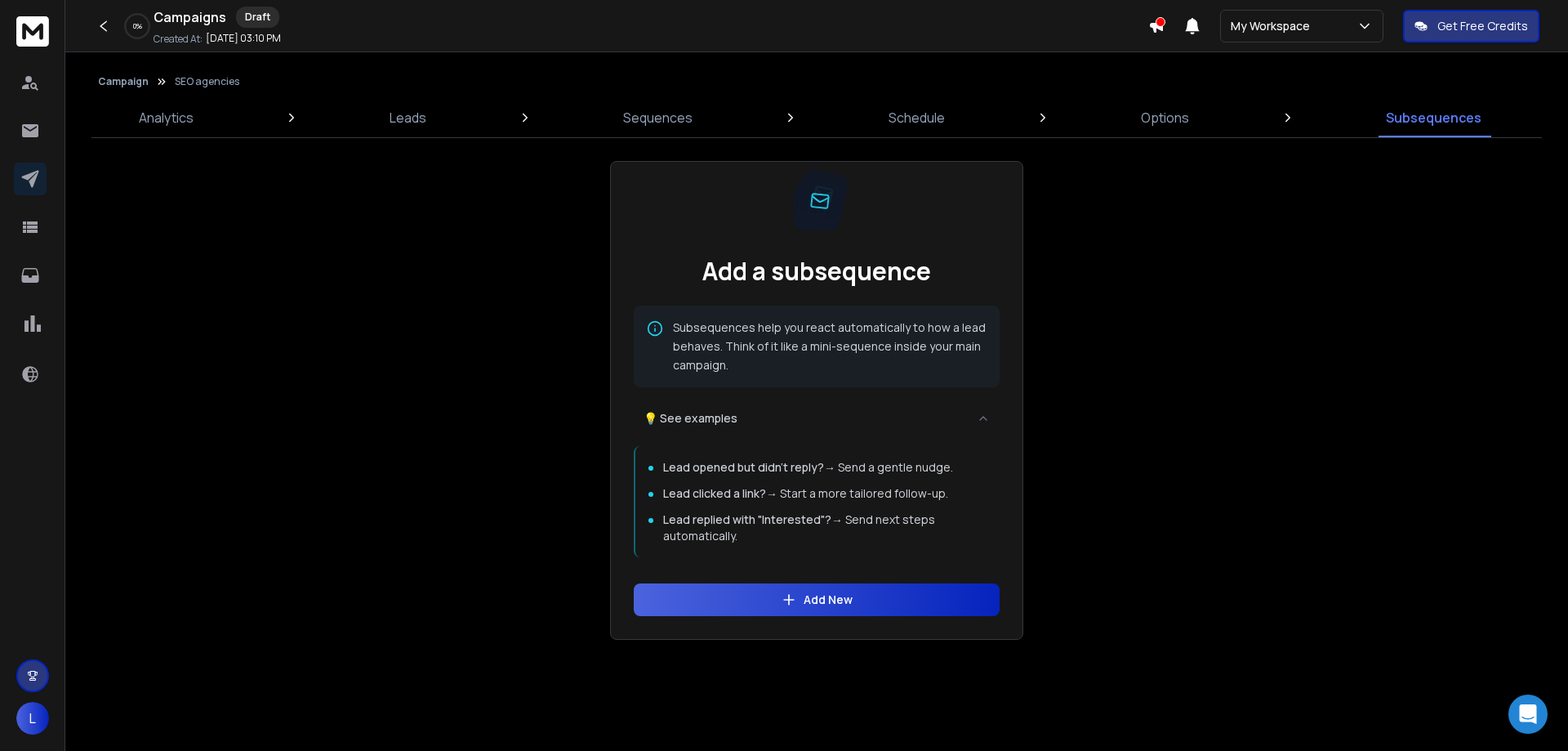
click at [775, 599] on button "Add New" at bounding box center [817, 599] width 366 height 33
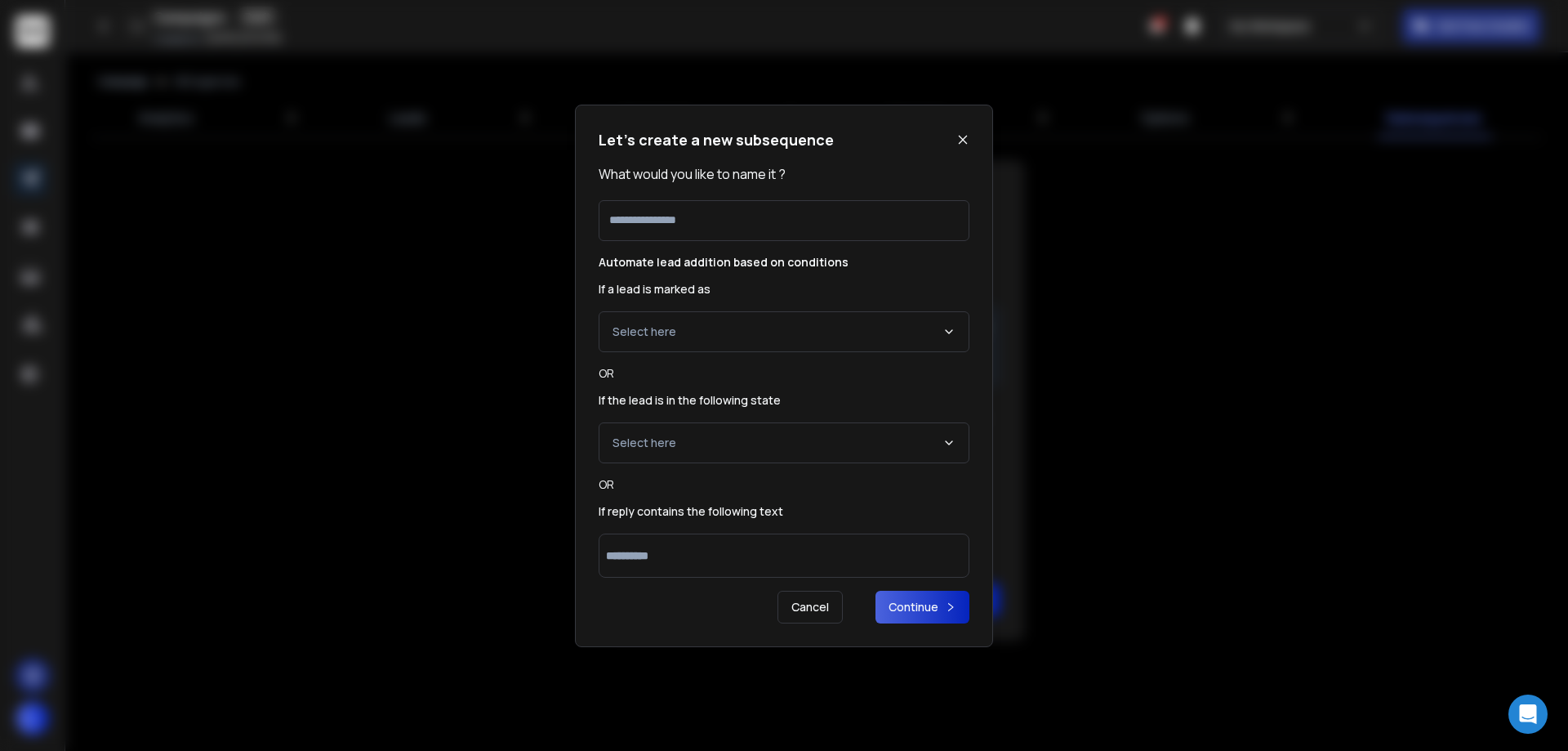
click at [678, 170] on p "What would you like to name it ?" at bounding box center [784, 174] width 371 height 19
click at [665, 206] on input at bounding box center [784, 221] width 371 height 41
click at [662, 148] on div "Let’s create a new subsequence What would you like to name it ? Automate lead a…" at bounding box center [784, 376] width 371 height 495
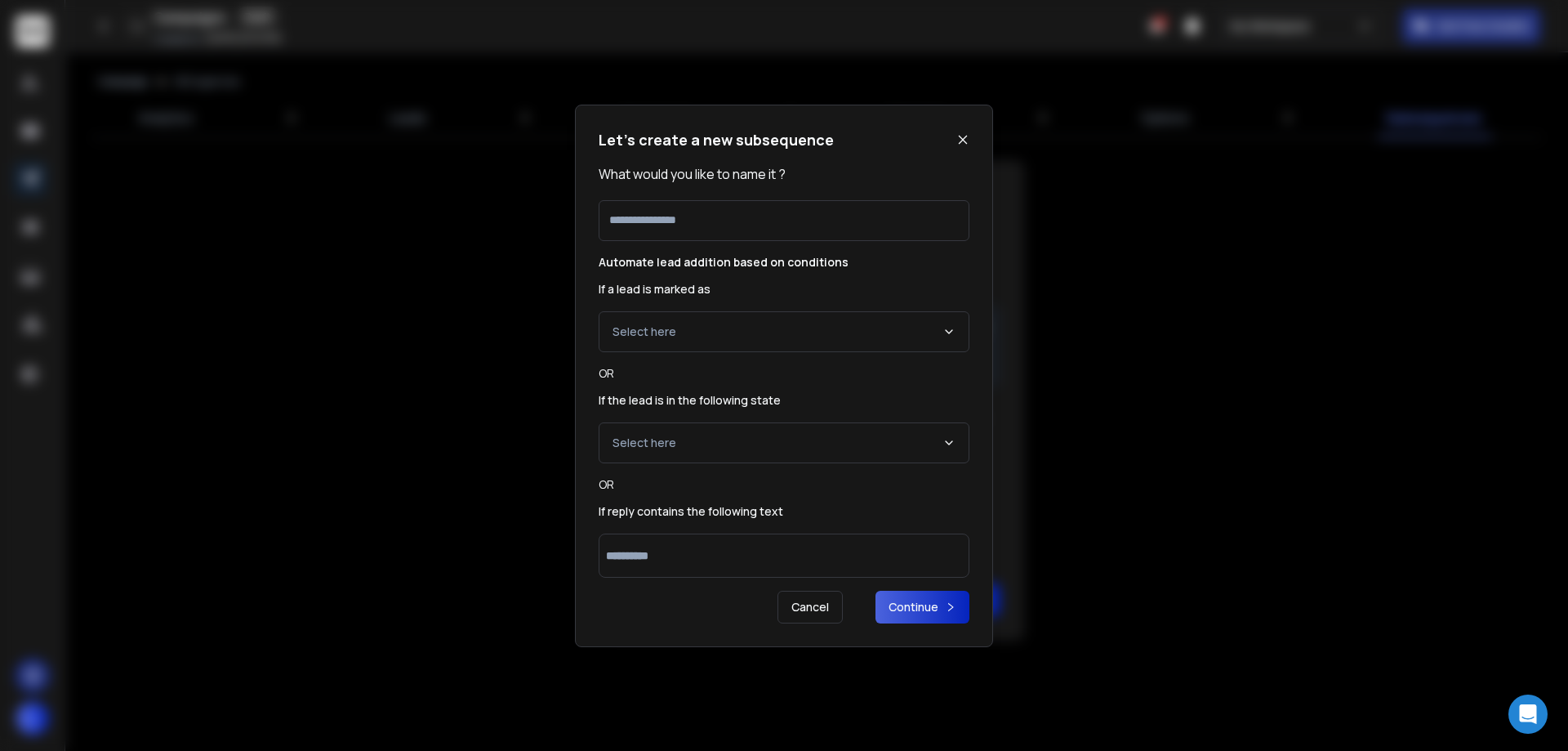
click at [624, 218] on input at bounding box center [784, 221] width 371 height 41
click at [624, 153] on div "Let’s create a new subsequence What would you like to name it ? Automate lead a…" at bounding box center [784, 376] width 371 height 495
click at [707, 265] on form "Automate lead addition based on conditions If a lead is marked as Select here O…" at bounding box center [784, 403] width 371 height 439
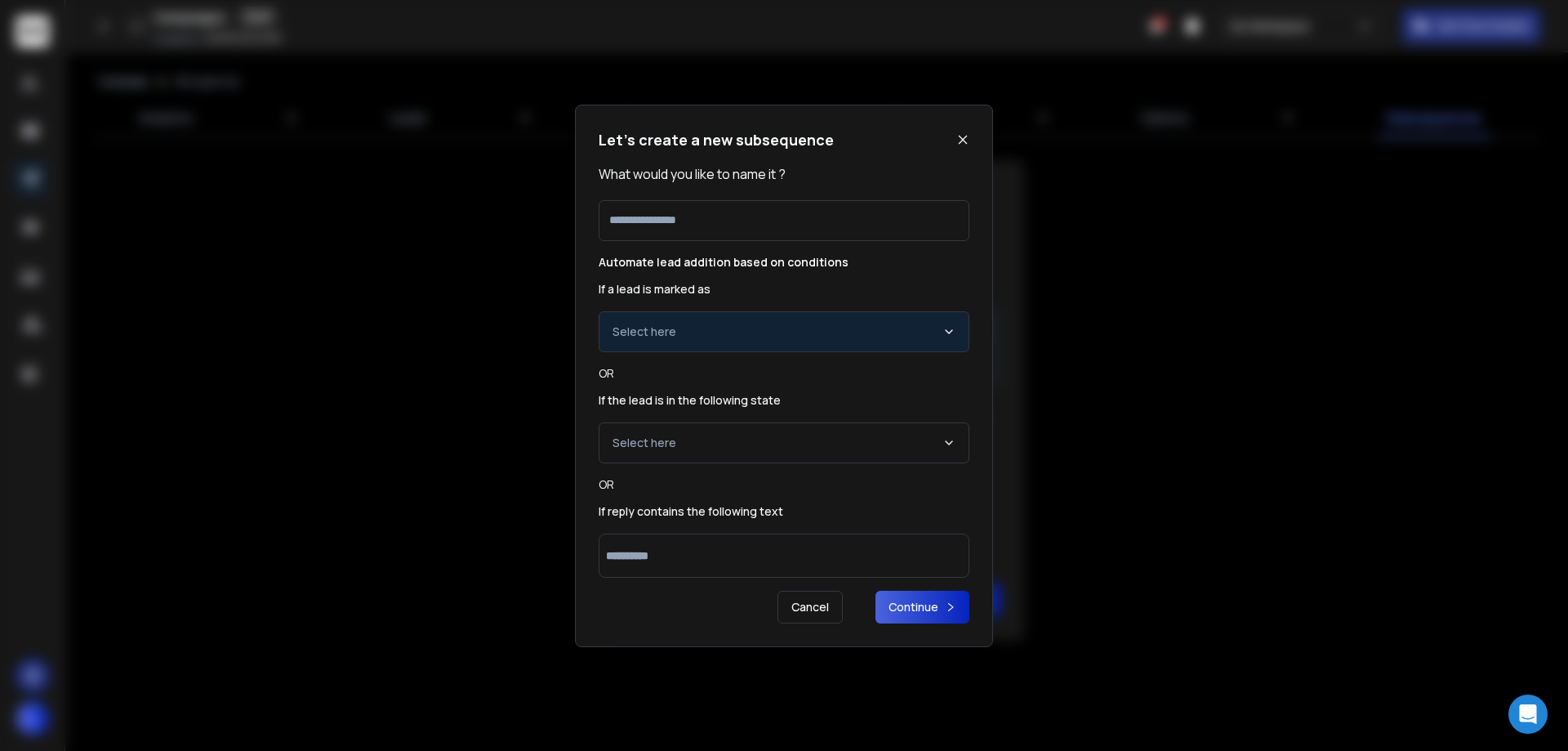
click at [700, 324] on button "Select here" at bounding box center [784, 332] width 371 height 41
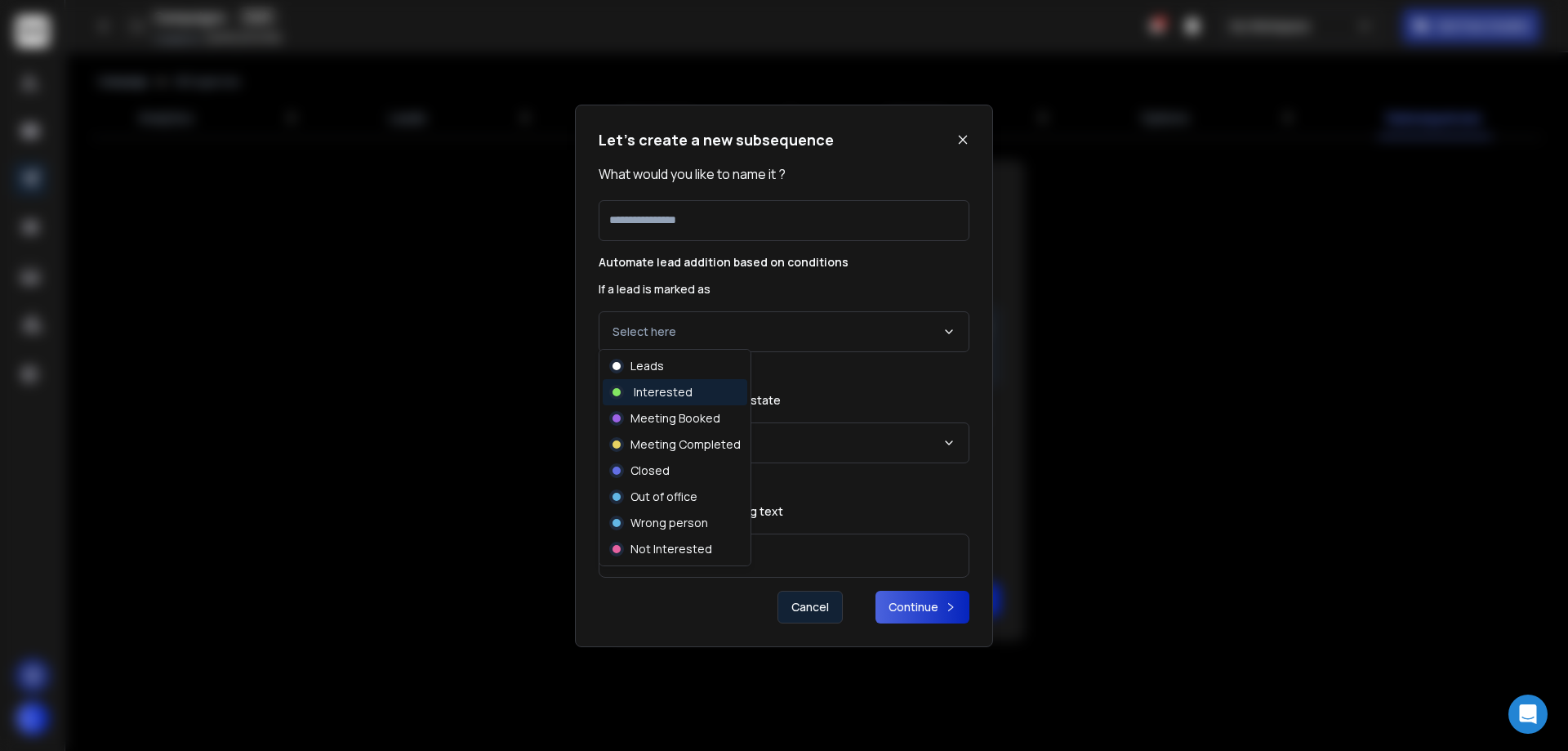
click at [814, 613] on p "Cancel" at bounding box center [810, 606] width 65 height 33
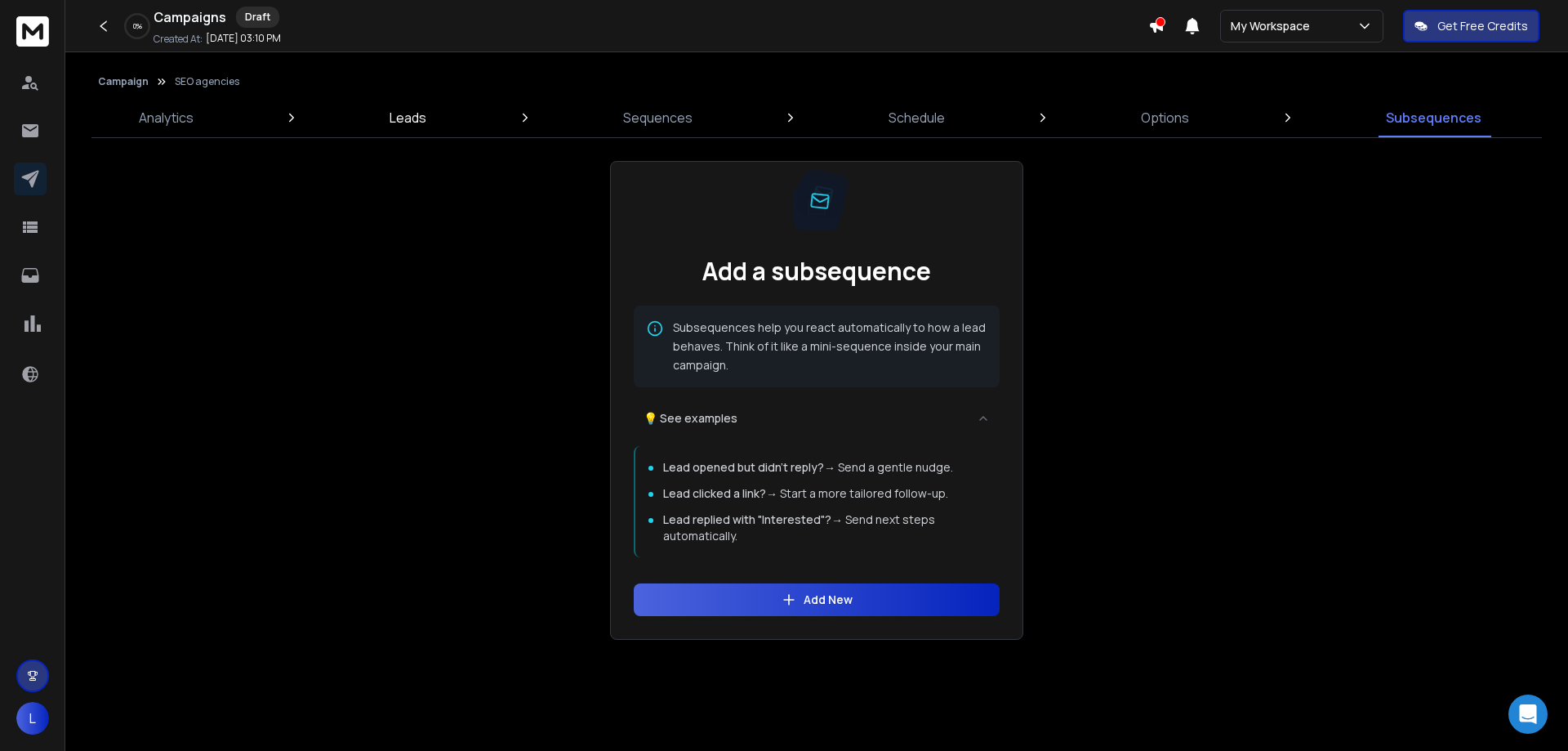
click at [422, 123] on p "Leads" at bounding box center [408, 117] width 37 height 19
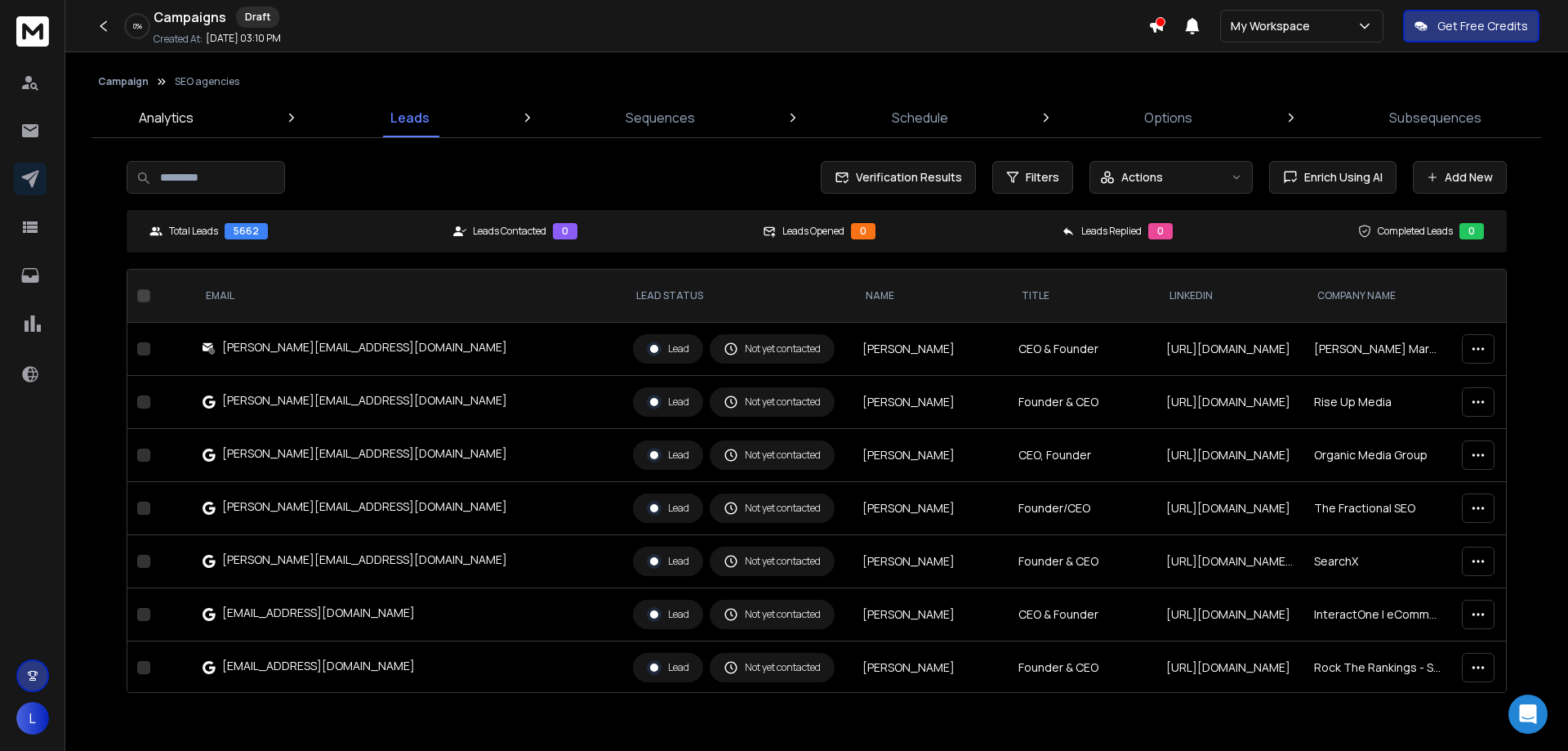
click at [172, 122] on p "Analytics" at bounding box center [166, 117] width 55 height 19
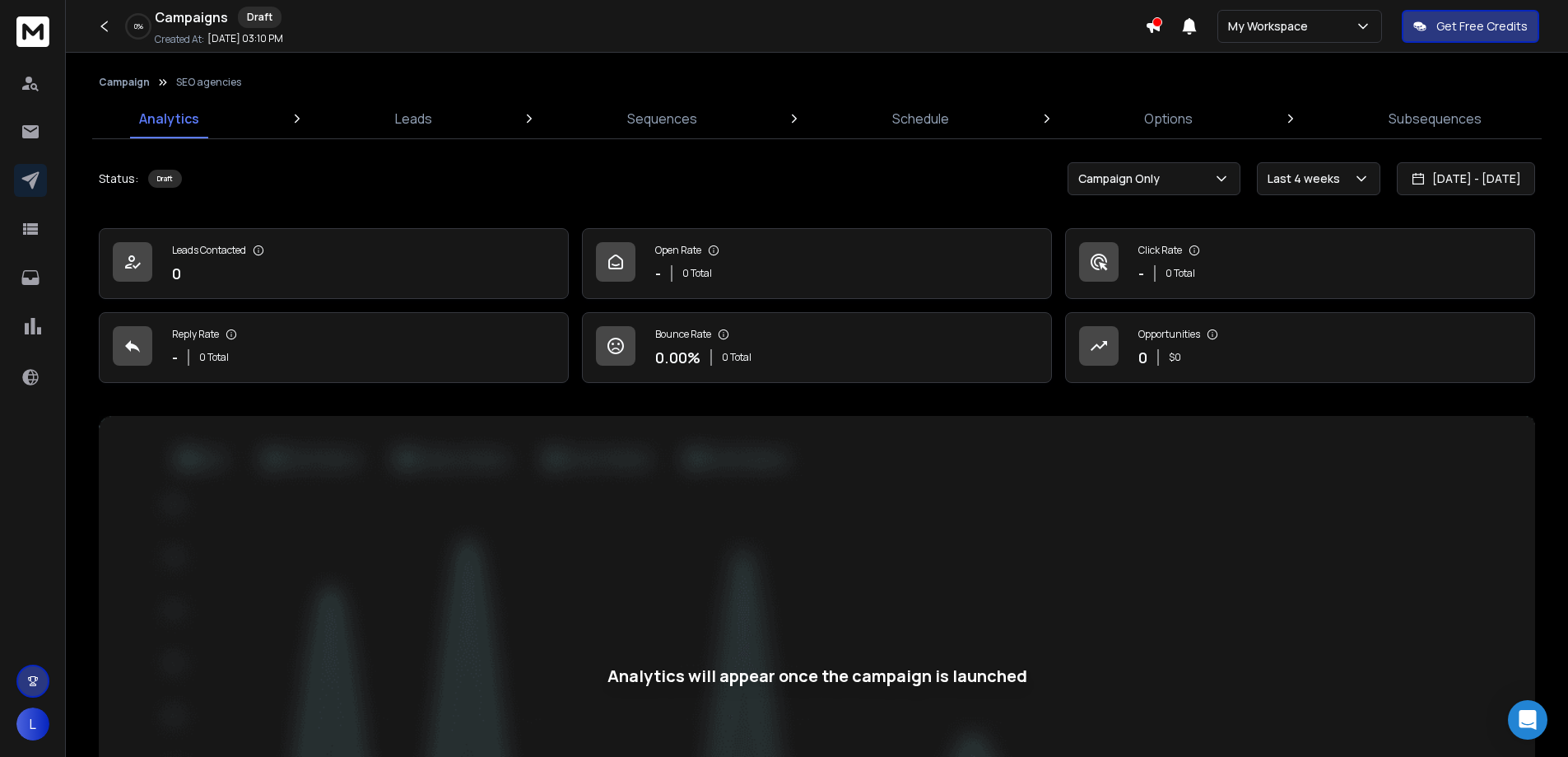
click at [451, 35] on div "0 % Campaigns Draft Created At: Oct 12, 2025, 03:10 PM My Workspace Get Free Cr…" at bounding box center [784, 26] width 1568 height 53
click at [636, 125] on p "Sequences" at bounding box center [662, 118] width 70 height 19
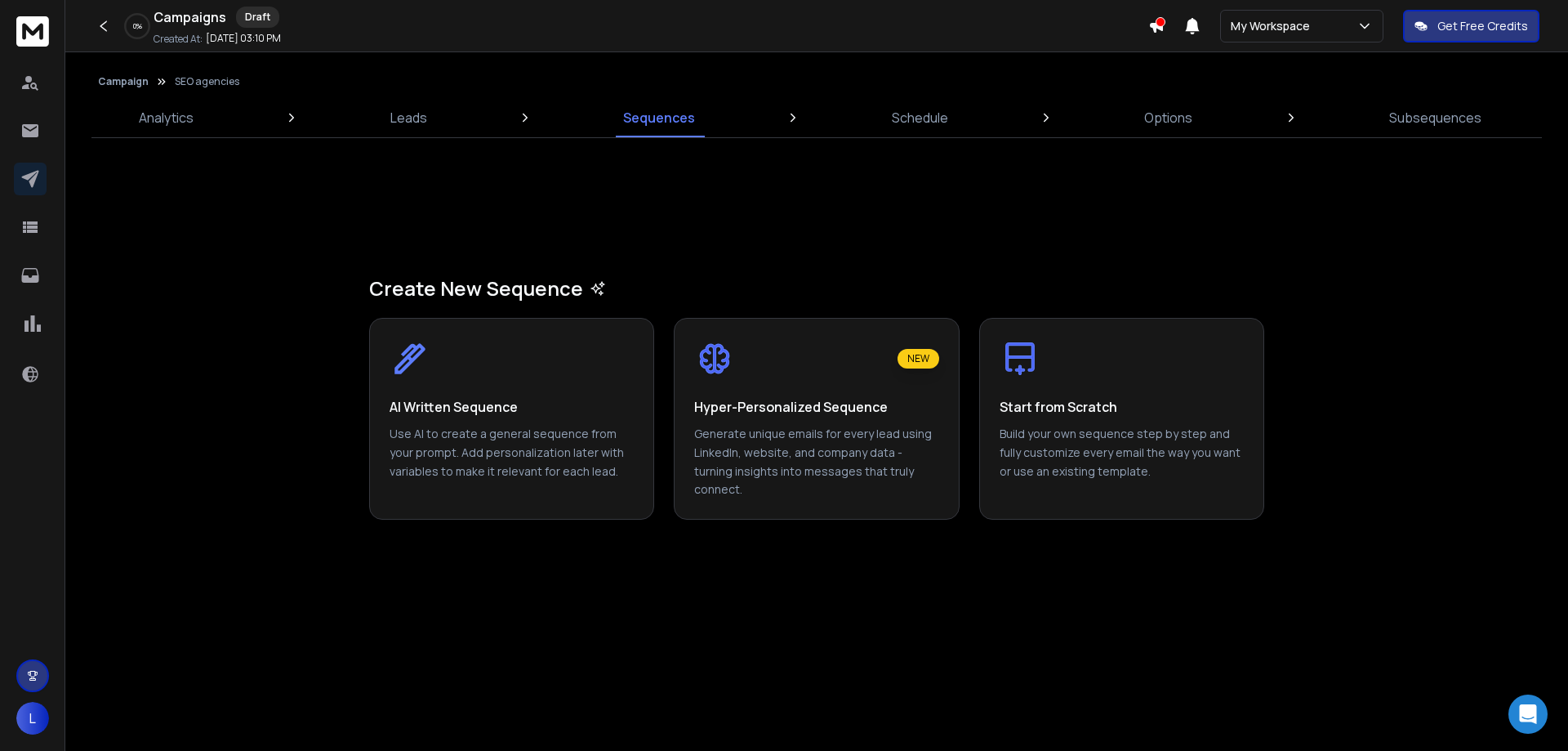
click at [48, 174] on div at bounding box center [33, 182] width 38 height 38
drag, startPoint x: 33, startPoint y: 177, endPoint x: 43, endPoint y: 185, distance: 12.8
click at [32, 177] on icon at bounding box center [29, 178] width 19 height 19
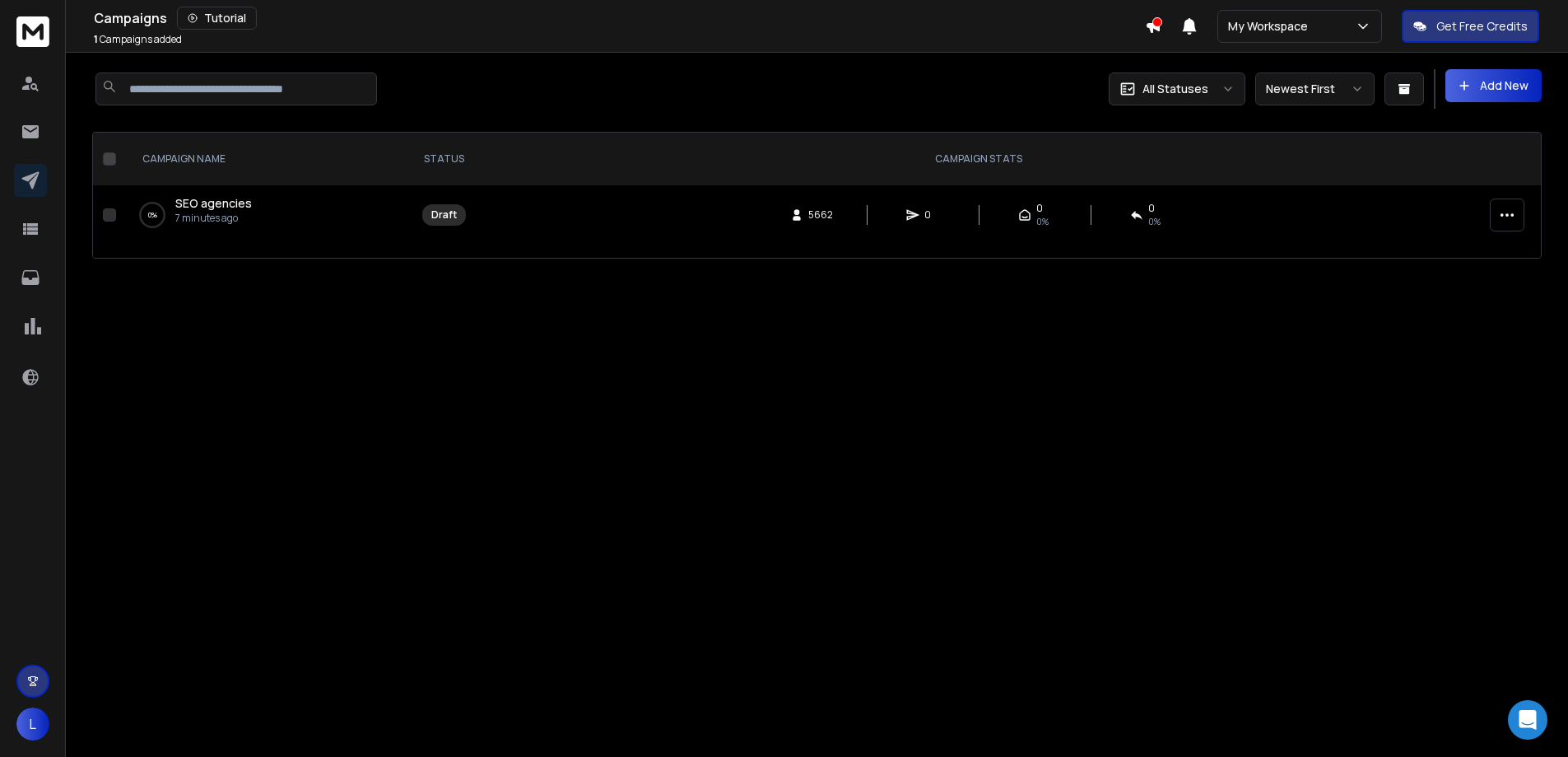
click at [837, 289] on div "Campaigns 1 Campaigns Added All Statuses Newest First Add New CAMPAIGN NAME STA…" at bounding box center [817, 447] width 1449 height 757
click at [793, 345] on div "Campaigns 1 Campaigns Added All Statuses Newest First Add New CAMPAIGN NAME STA…" at bounding box center [817, 447] width 1449 height 757
click at [687, 529] on div "Campaigns 1 Campaigns Added All Statuses Newest First Add New CAMPAIGN NAME STA…" at bounding box center [817, 447] width 1449 height 757
click at [866, 331] on div "Campaigns 1 Campaigns Added All Statuses Newest First Add New CAMPAIGN NAME STA…" at bounding box center [817, 447] width 1449 height 757
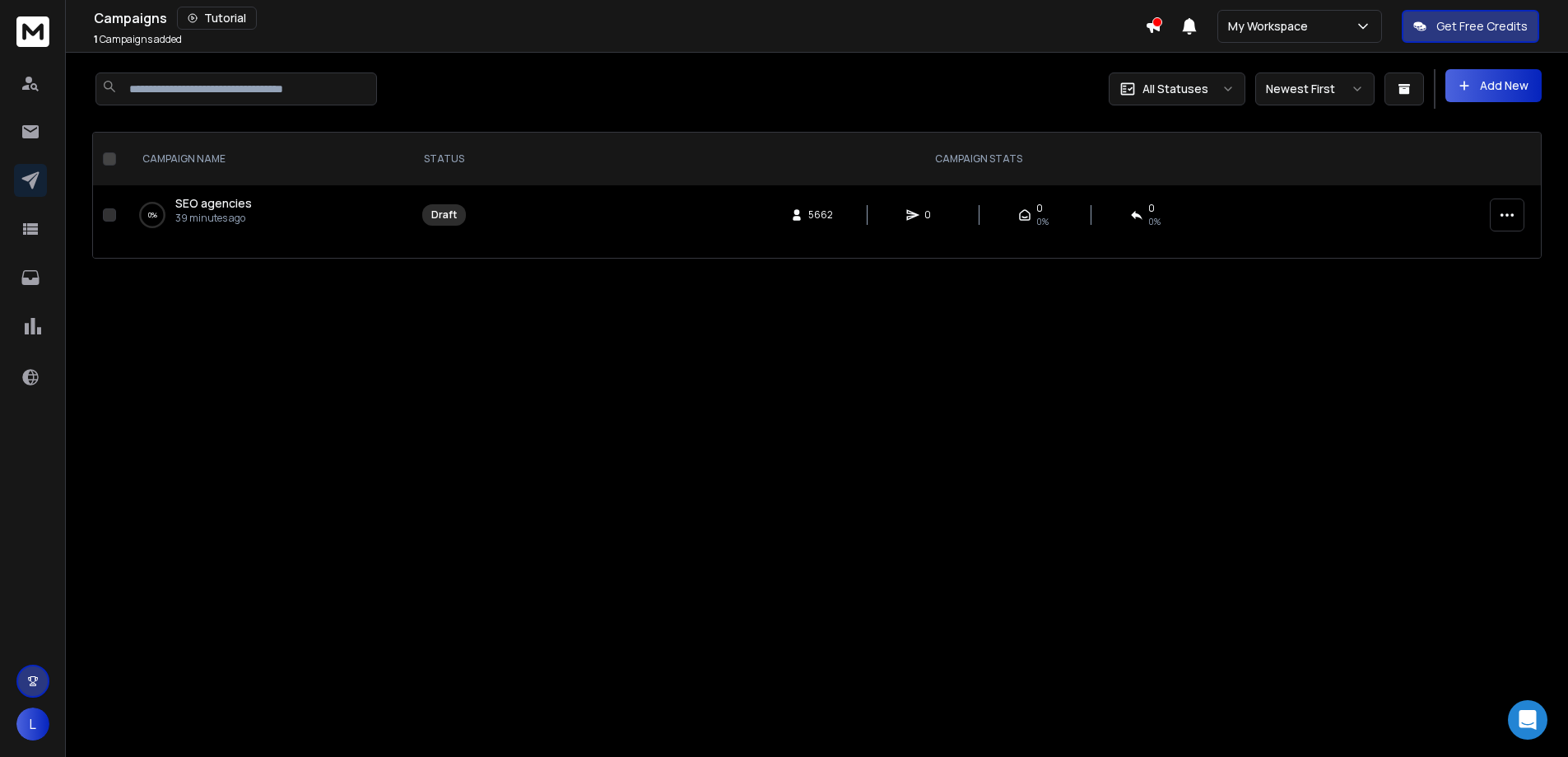
click at [588, 331] on div "Campaigns 1 Campaigns Added All Statuses Newest First Add New CAMPAIGN NAME STA…" at bounding box center [817, 447] width 1449 height 757
click at [467, 542] on div "Campaigns 1 Campaigns Added All Statuses Newest First Add New CAMPAIGN NAME STA…" at bounding box center [817, 447] width 1449 height 757
click at [16, 223] on link at bounding box center [30, 228] width 33 height 33
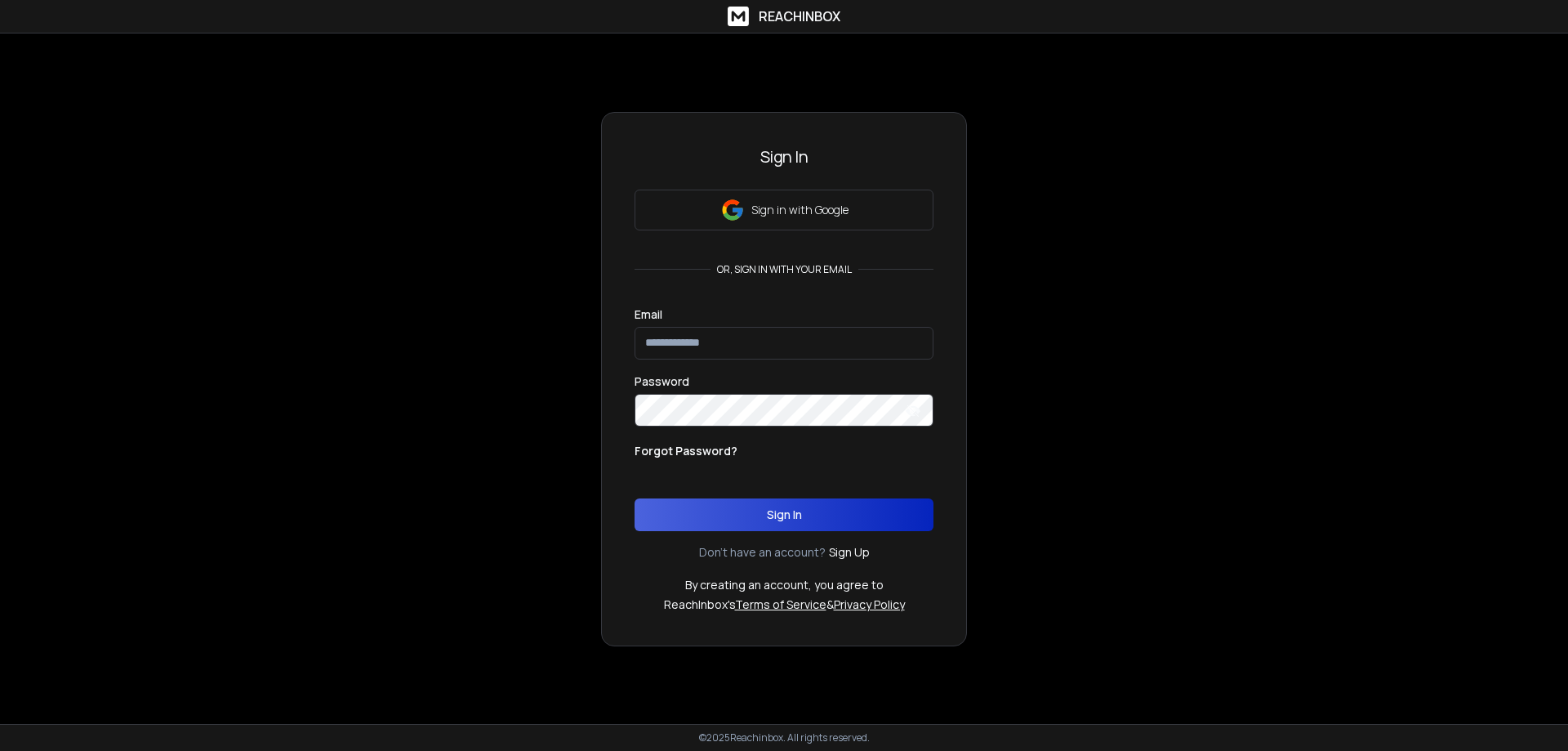
click at [665, 333] on input "email" at bounding box center [784, 343] width 299 height 33
click at [722, 190] on button "Sign in with Google" at bounding box center [784, 210] width 299 height 41
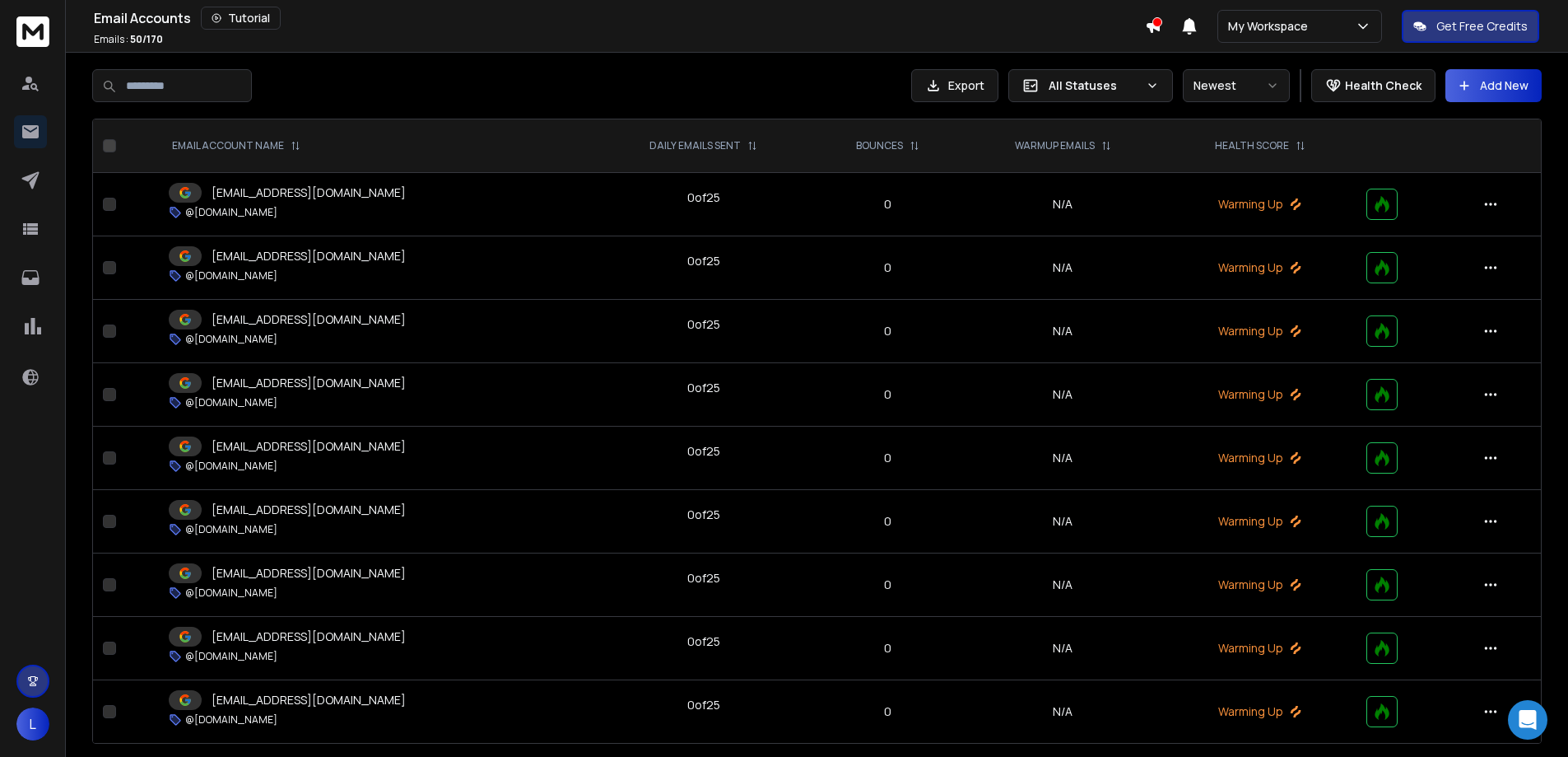
click at [694, 72] on div at bounding box center [497, 85] width 809 height 33
click at [1236, 85] on button "Newest" at bounding box center [1248, 85] width 107 height 33
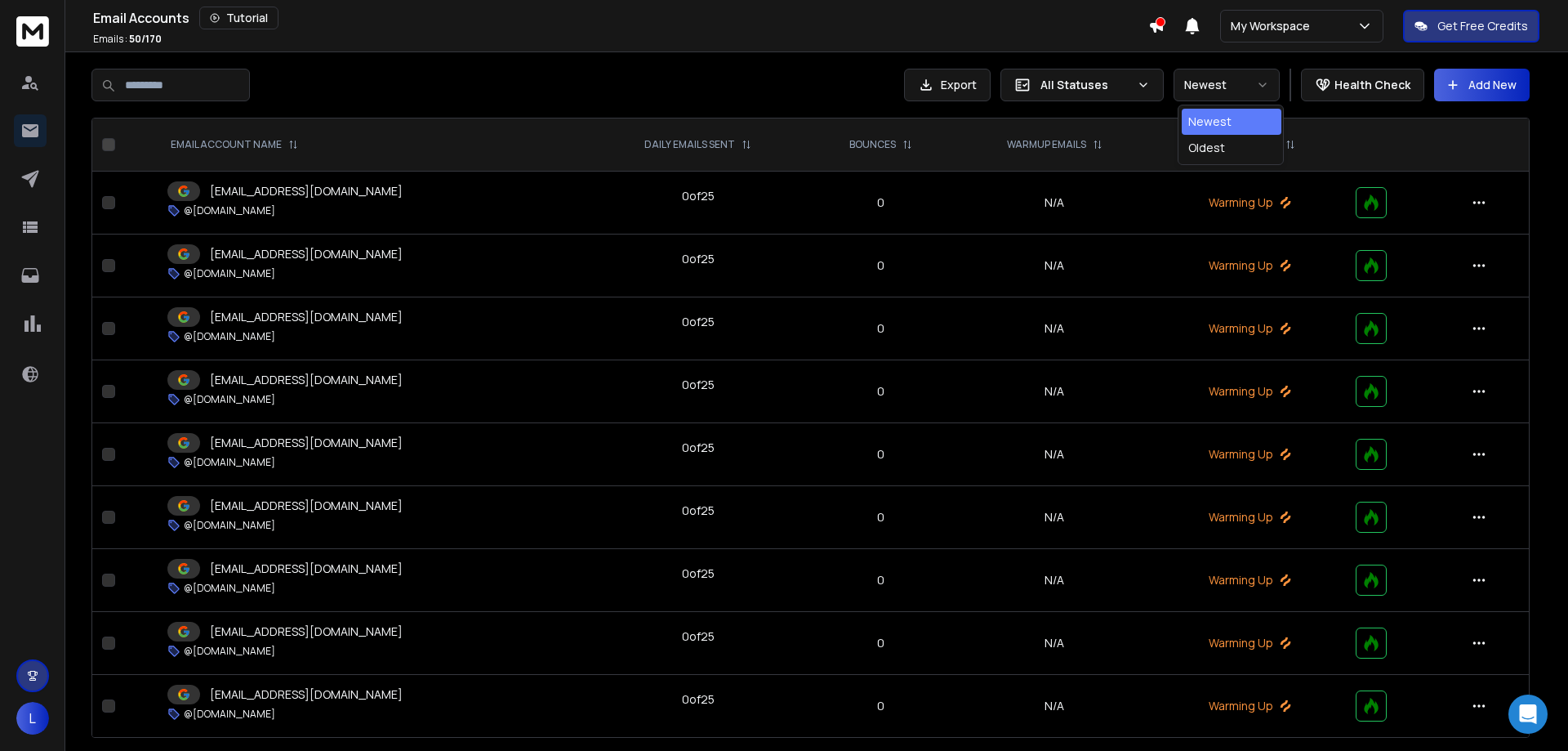
click at [1138, 95] on div "All Statuses" at bounding box center [1082, 84] width 164 height 33
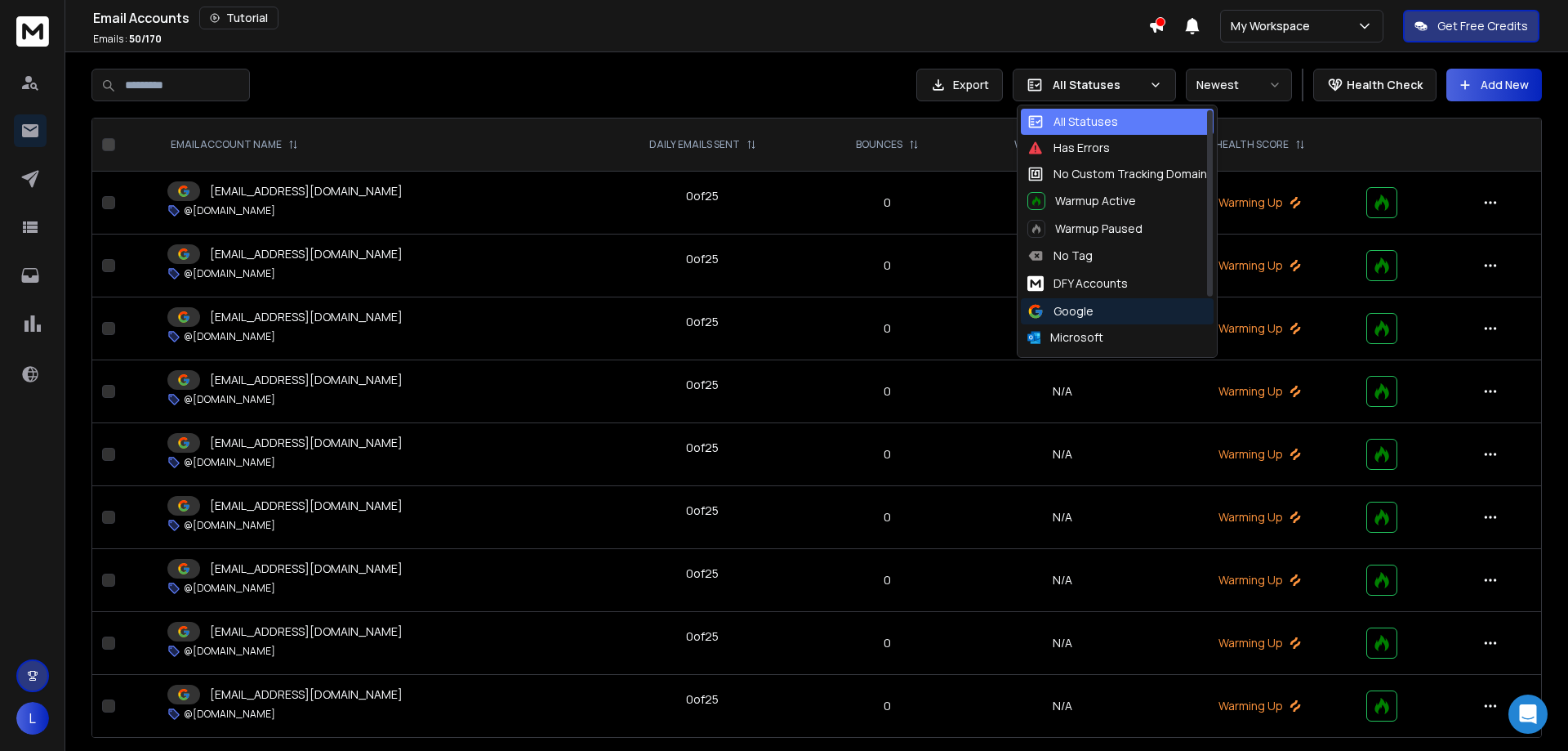
scroll to position [75, 0]
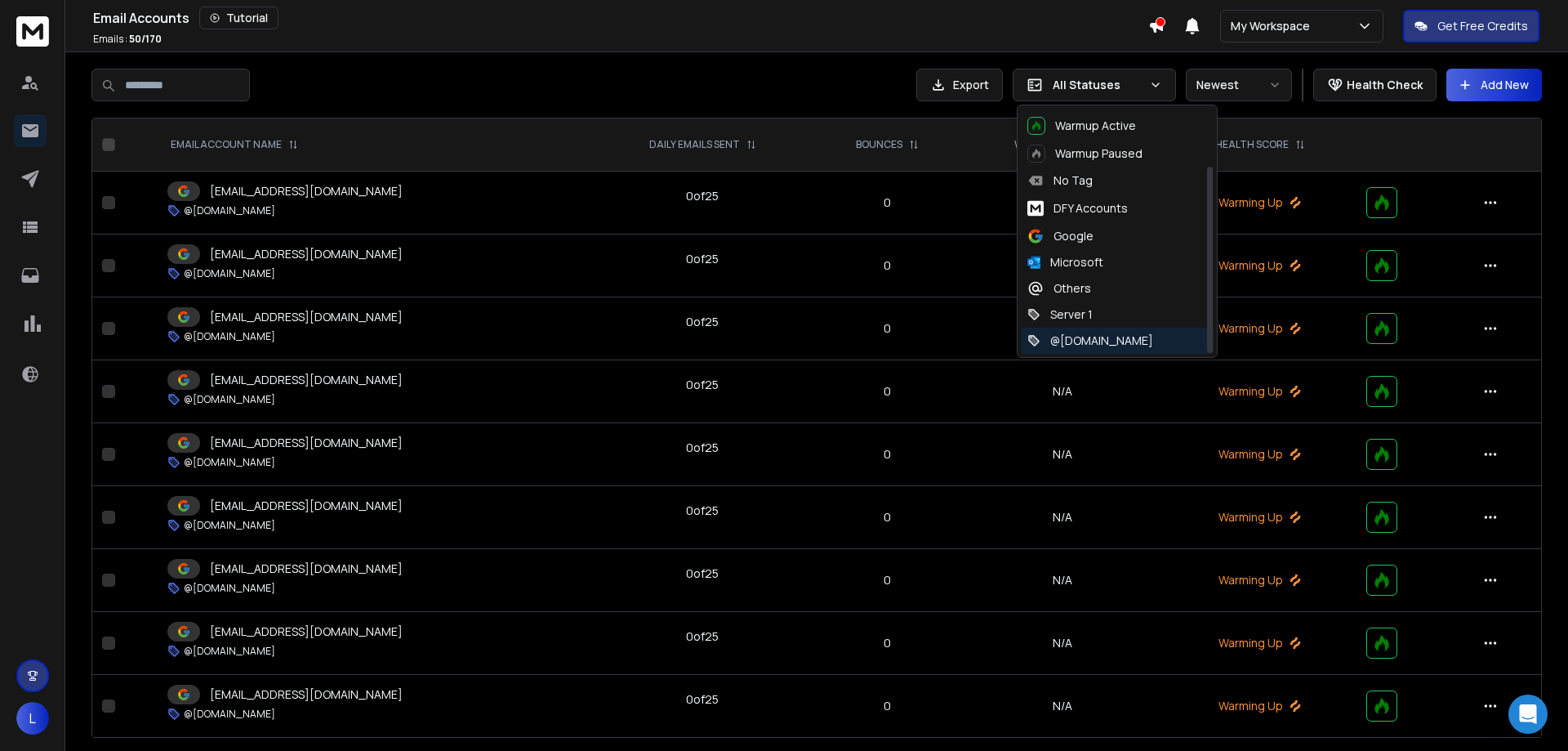
click at [1080, 342] on div "@[DOMAIN_NAME]" at bounding box center [1090, 341] width 126 height 17
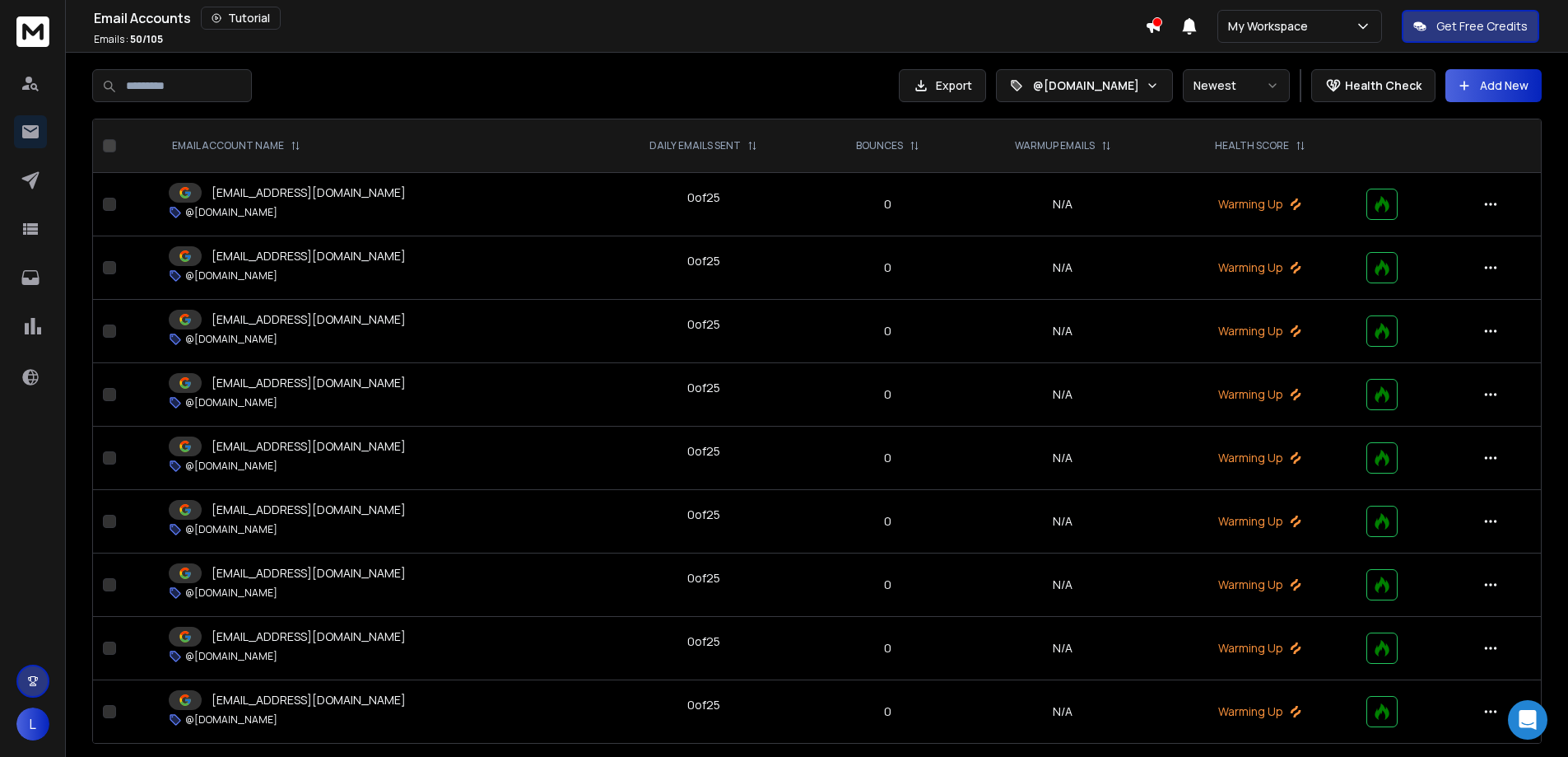
click at [1096, 89] on p "@[DOMAIN_NAME]" at bounding box center [1086, 86] width 106 height 17
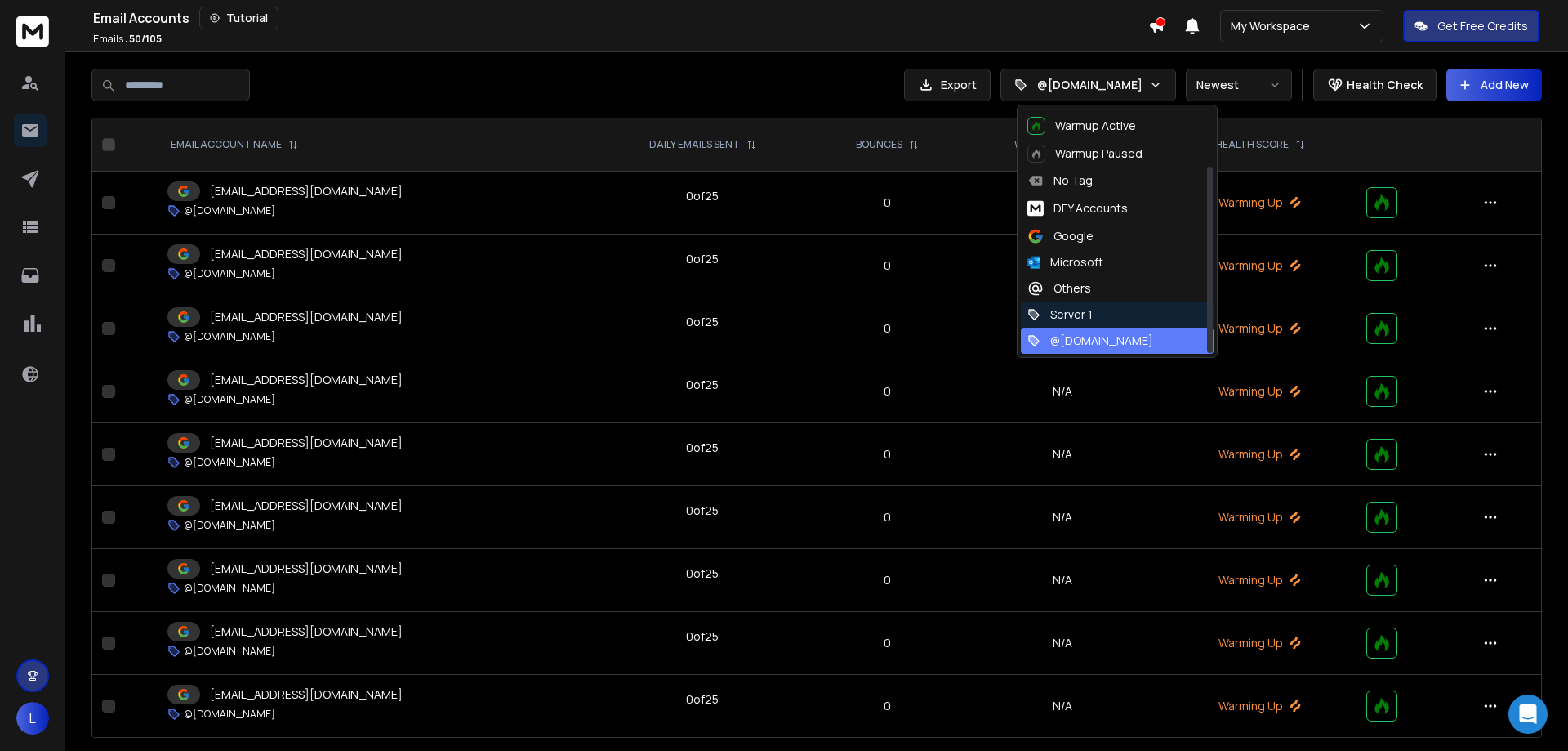
click at [1061, 310] on div "Server 1" at bounding box center [1060, 315] width 65 height 17
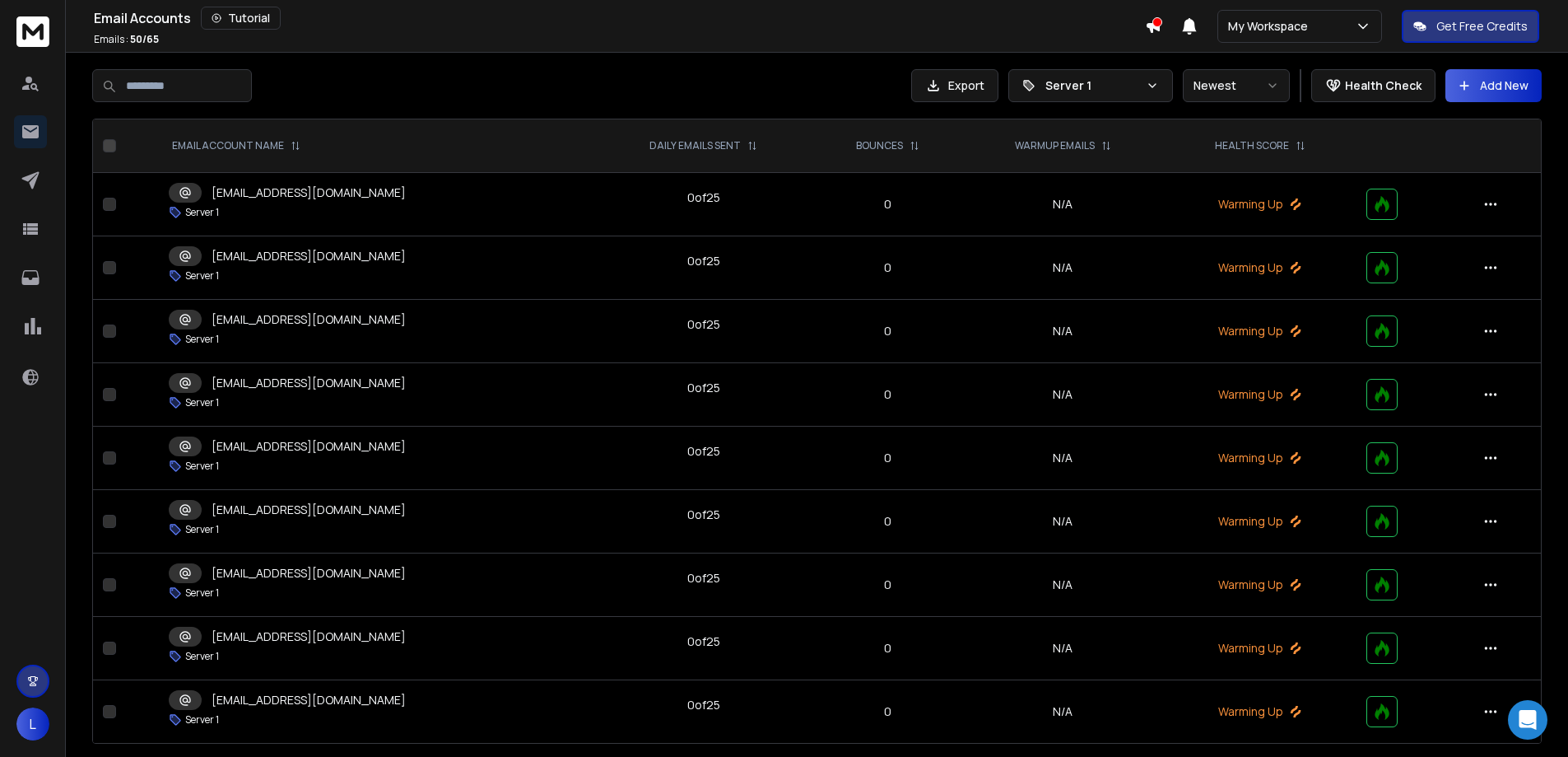
click at [688, 323] on div "0 of 25" at bounding box center [704, 325] width 33 height 17
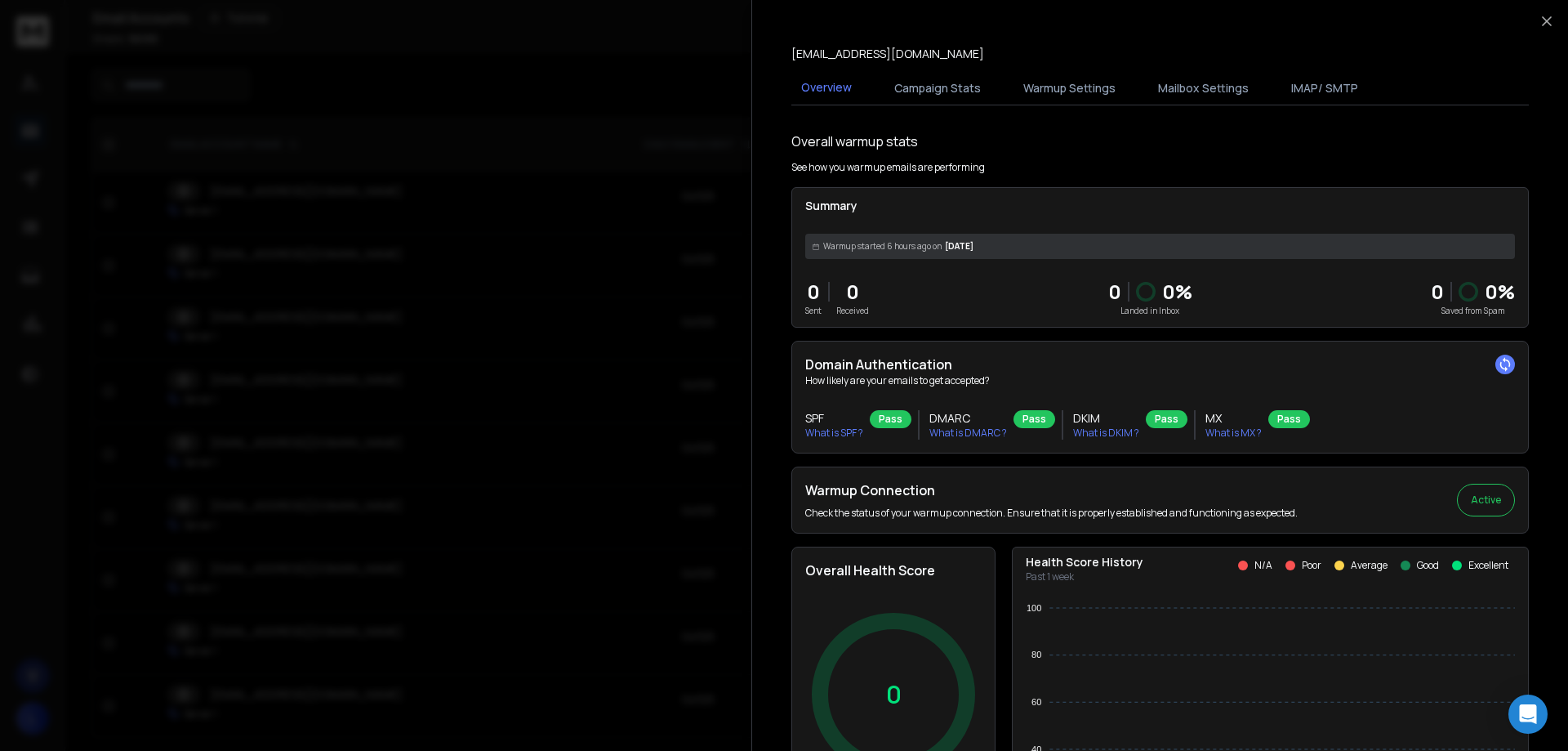
click at [1085, 83] on button "Warmup Settings" at bounding box center [1070, 88] width 112 height 36
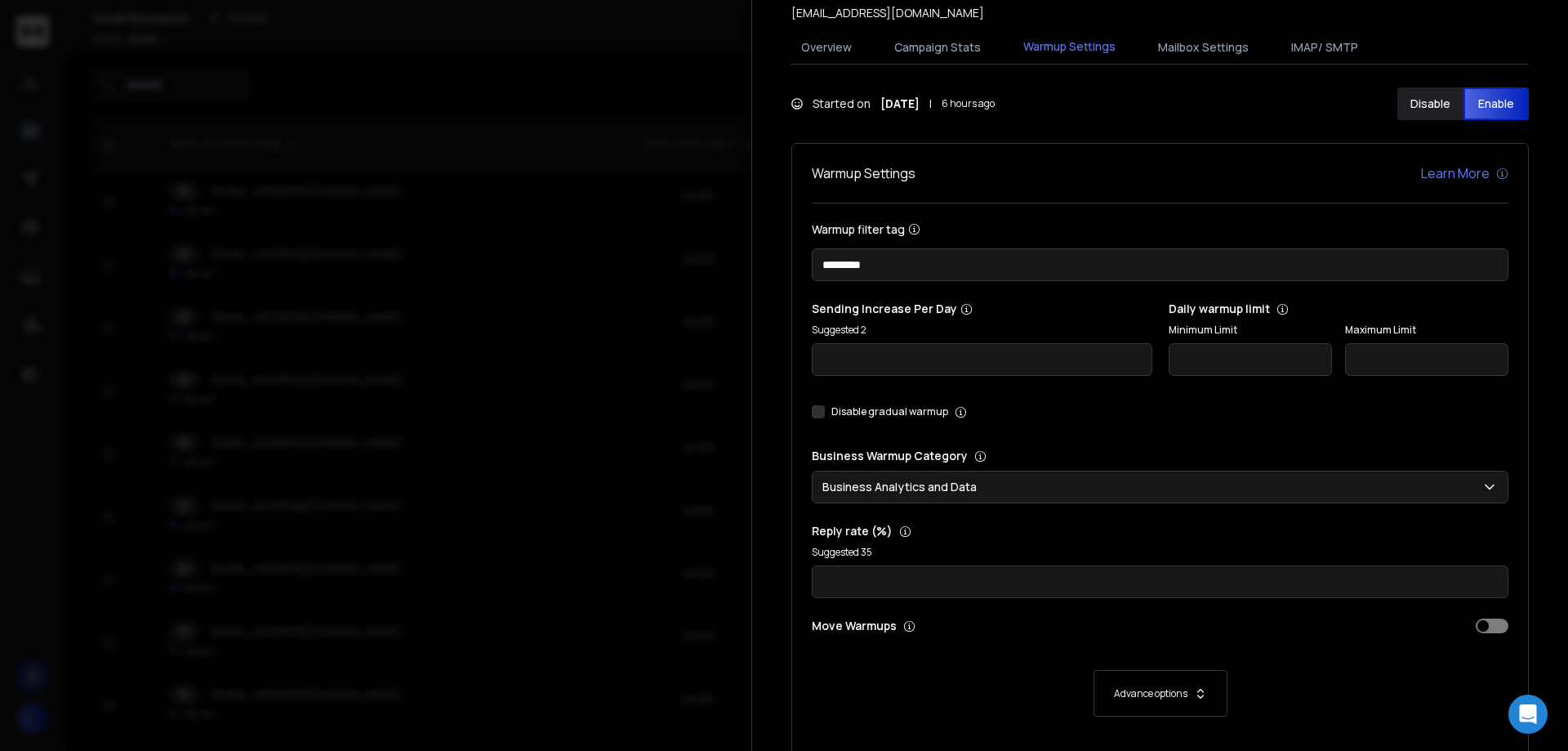
scroll to position [82, 0]
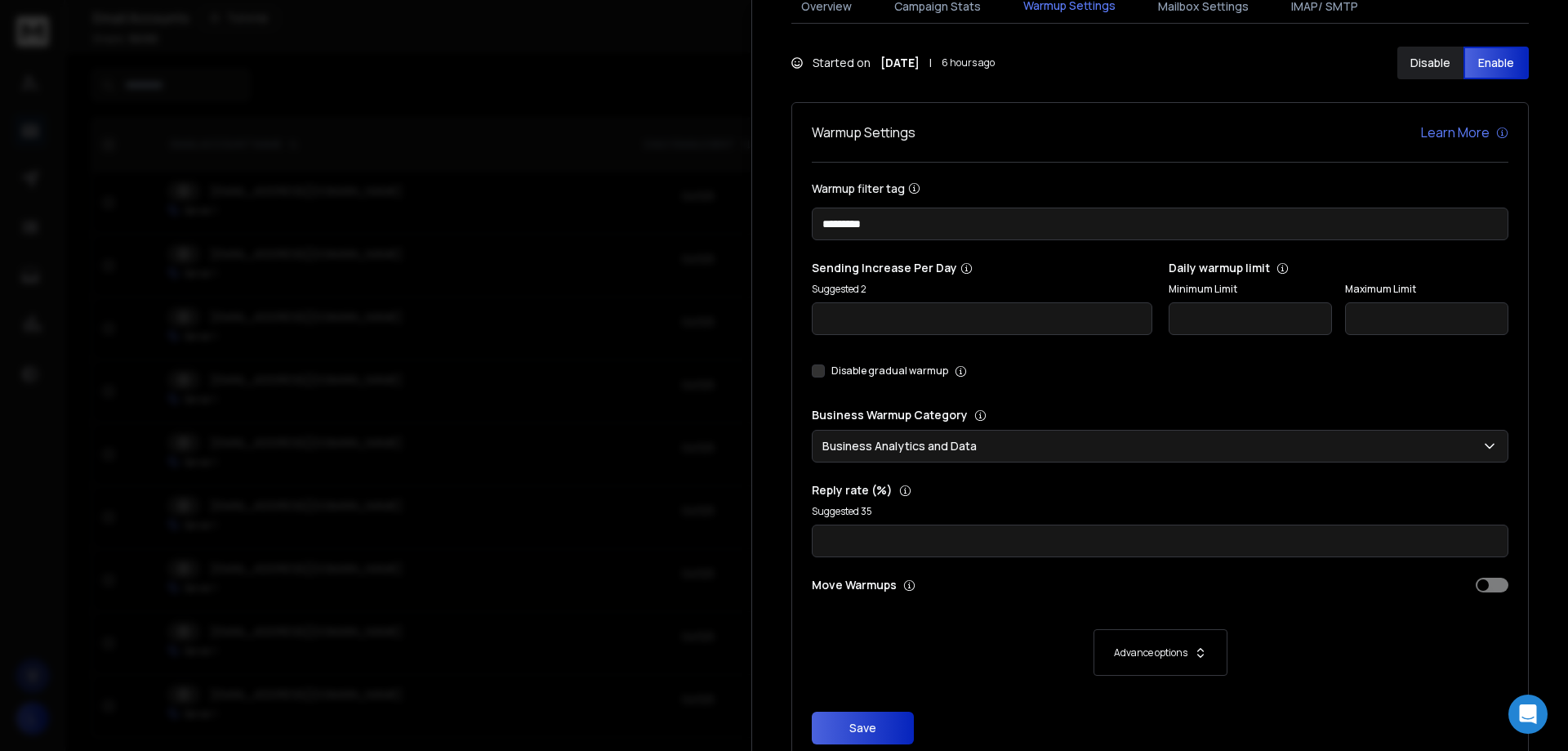
click at [588, 196] on div at bounding box center [784, 375] width 1568 height 751
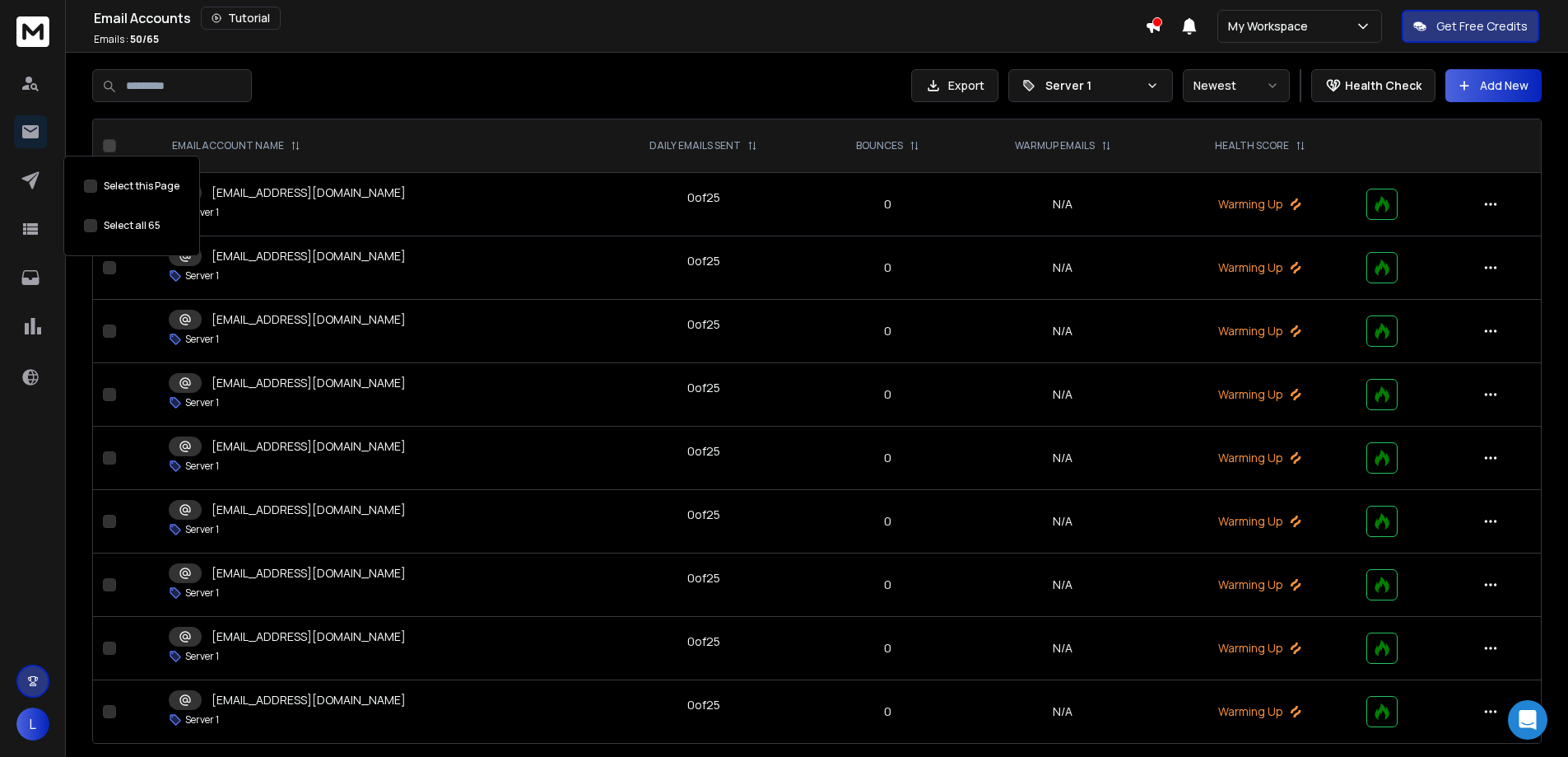
click at [85, 225] on button "Select this Page" at bounding box center [91, 226] width 13 height 13
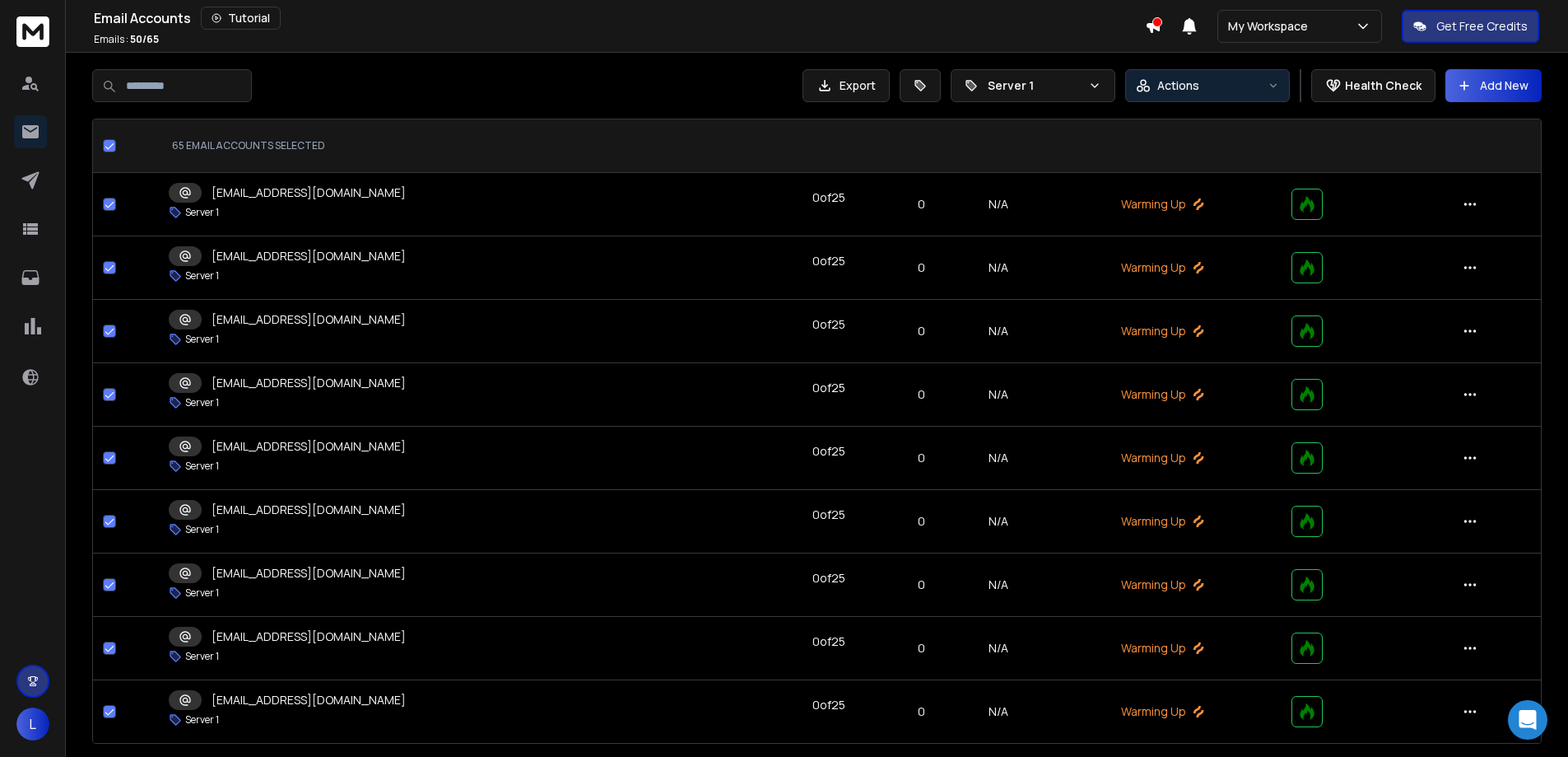
click at [1208, 80] on div "Actions" at bounding box center [1199, 86] width 125 height 17
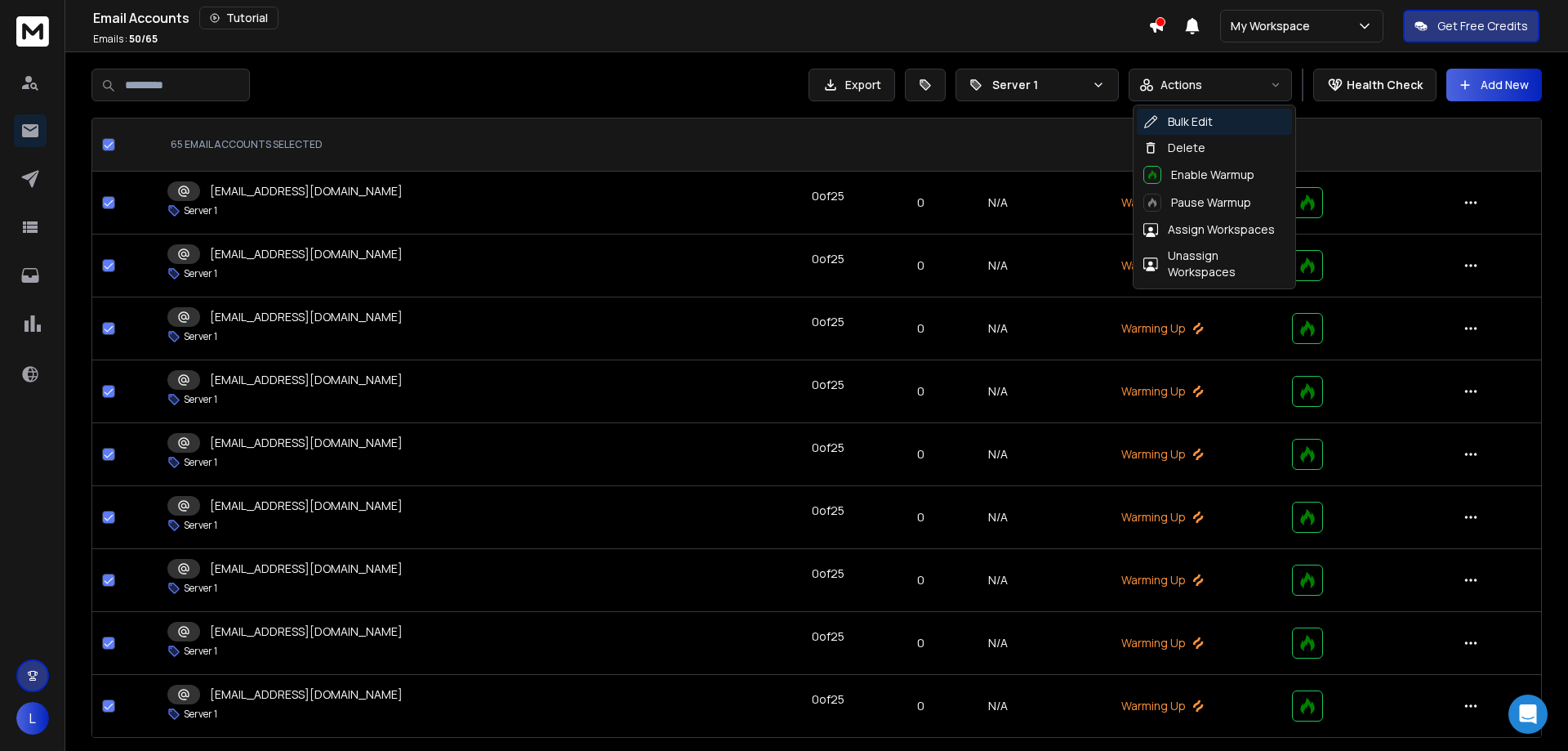
click at [1172, 115] on div "Bulk Edit" at bounding box center [1177, 122] width 69 height 17
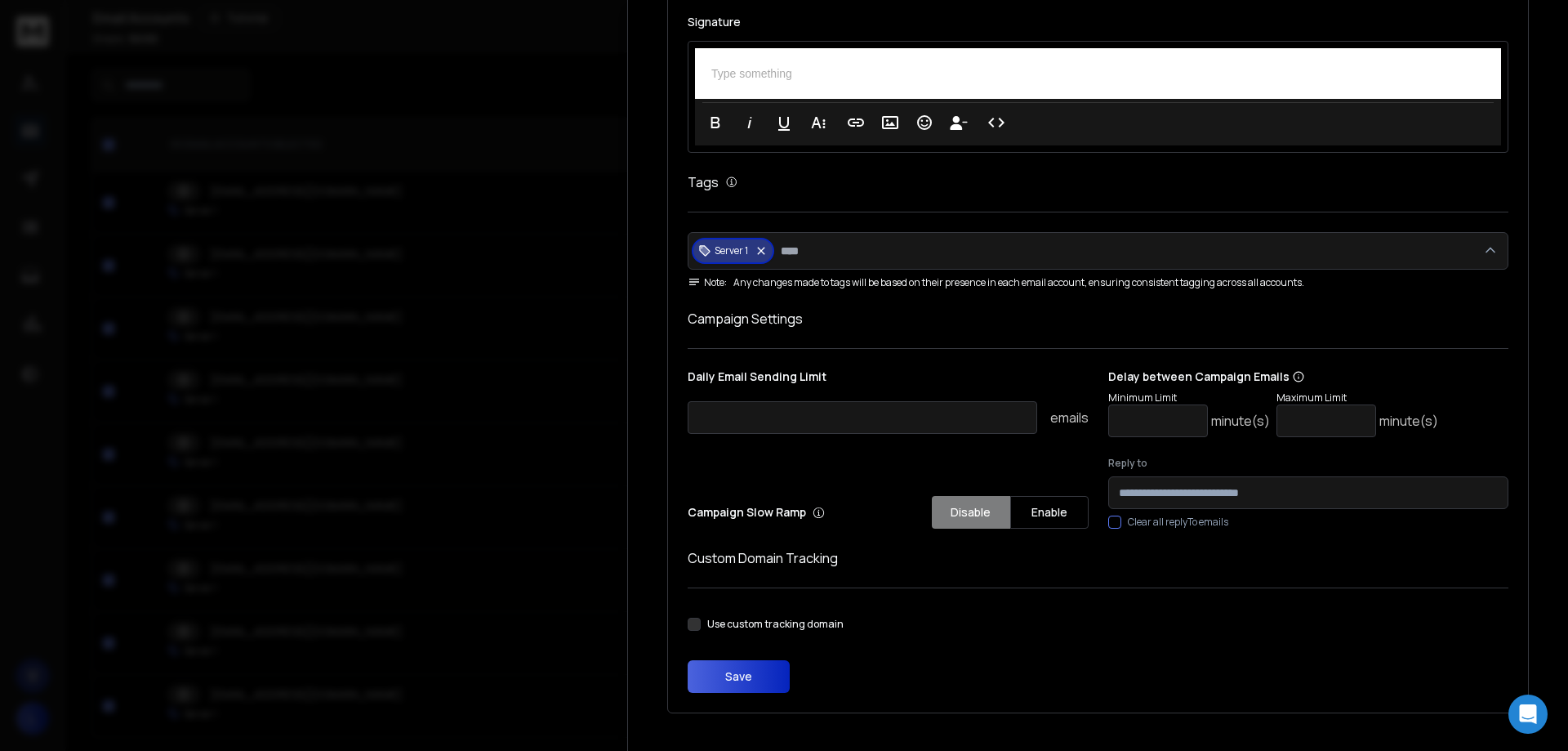
scroll to position [0, 0]
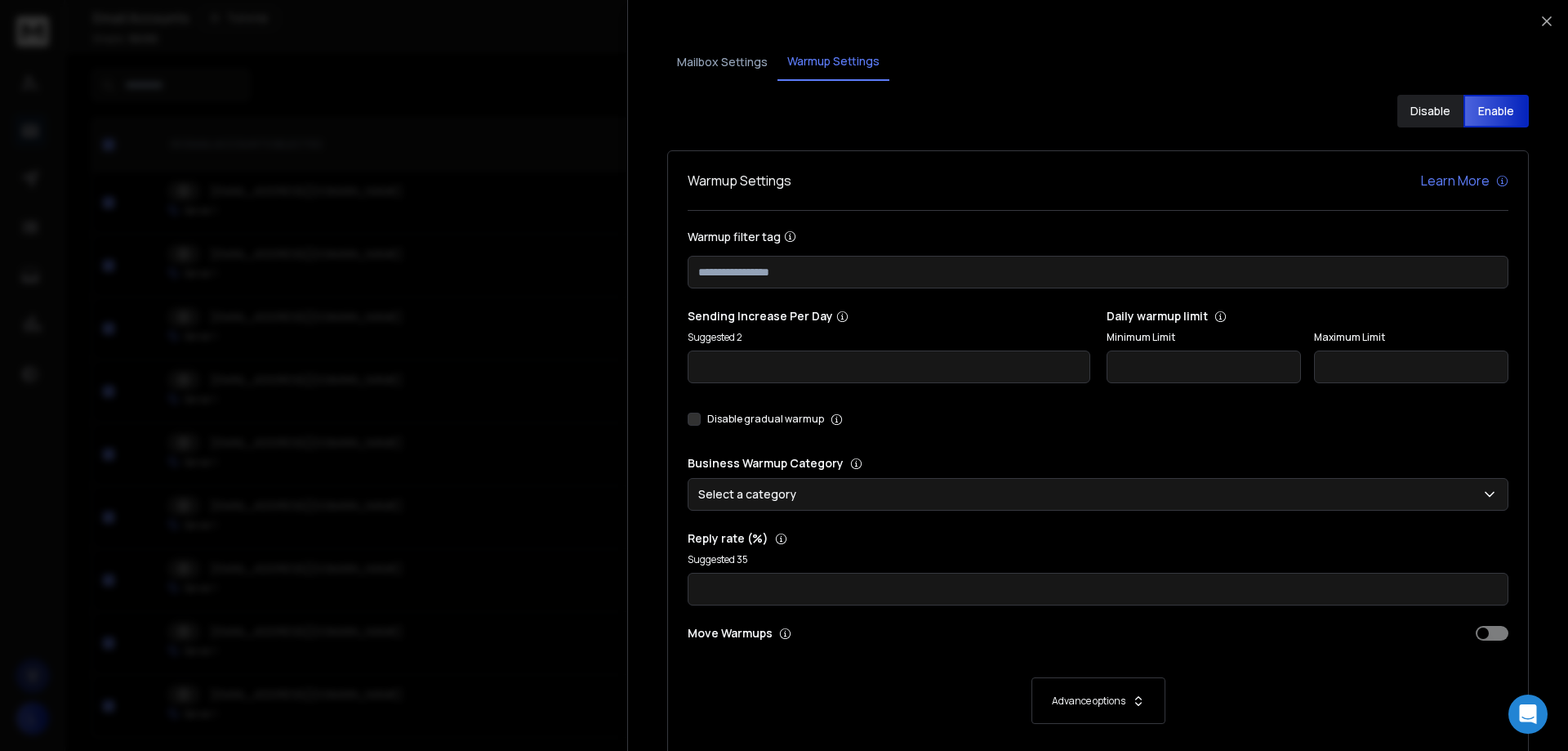
click at [839, 65] on button "Warmup Settings" at bounding box center [833, 62] width 112 height 38
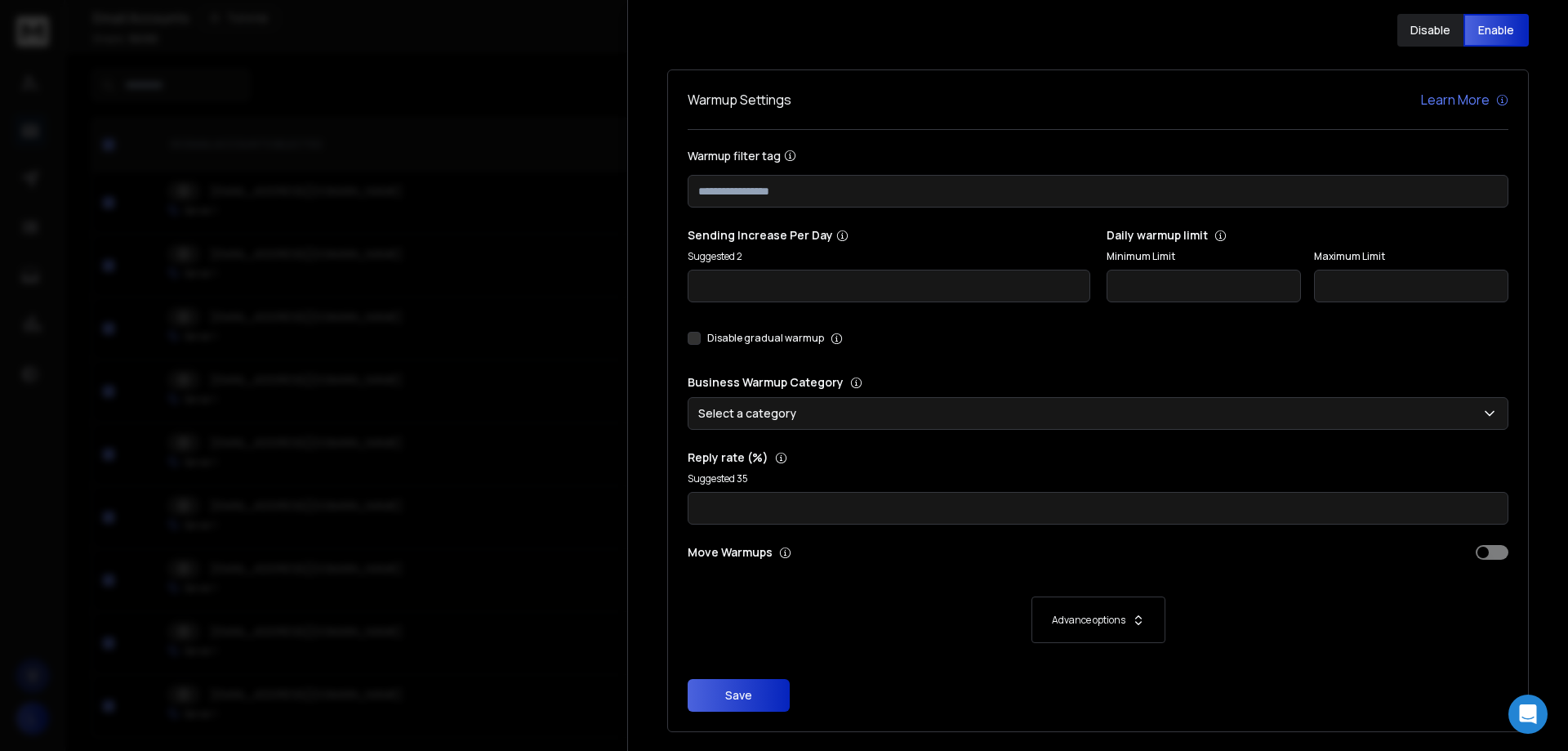
scroll to position [82, 0]
click at [775, 515] on input "number" at bounding box center [1098, 507] width 821 height 33
type input "**"
click at [1482, 554] on button "button" at bounding box center [1491, 551] width 33 height 15
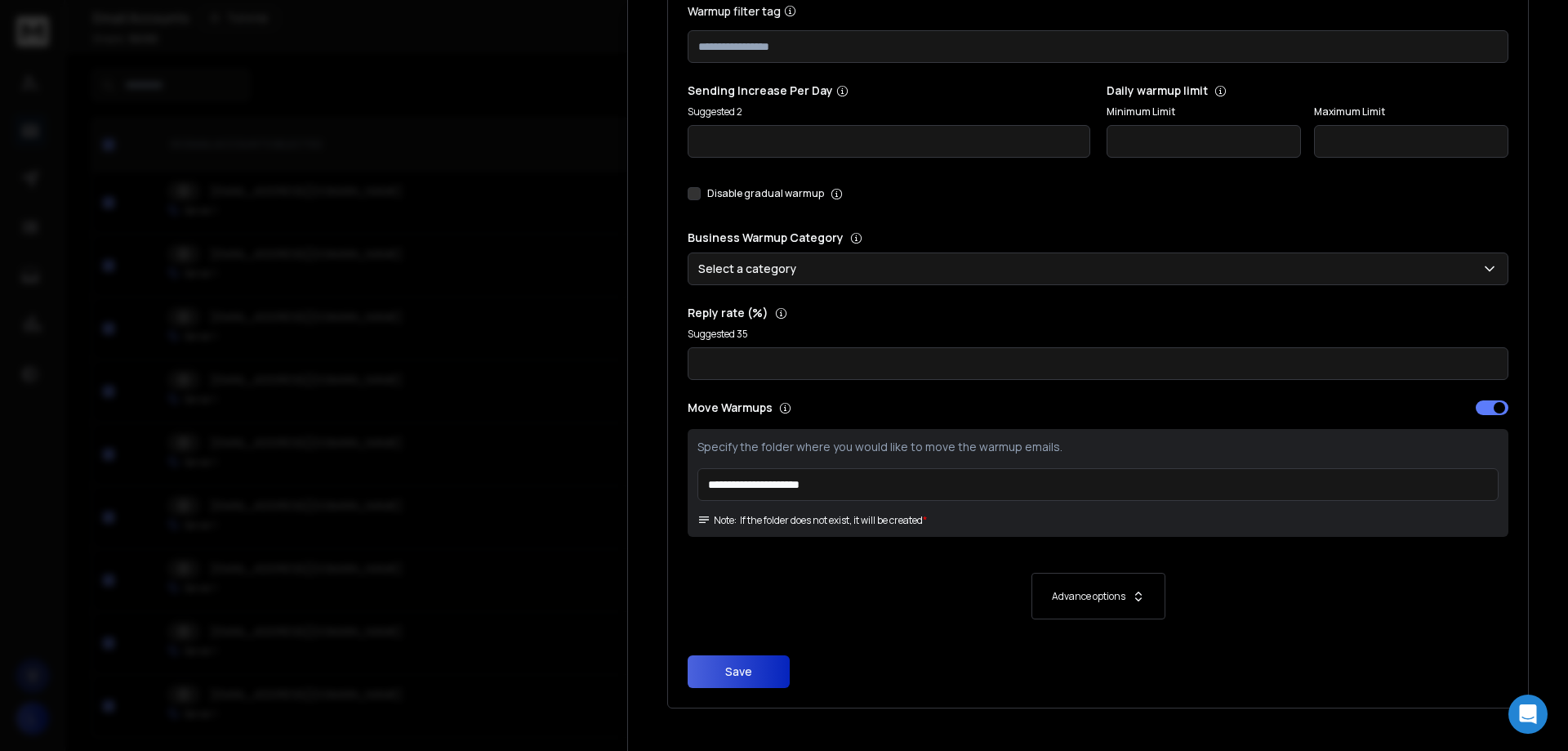
scroll to position [229, 0]
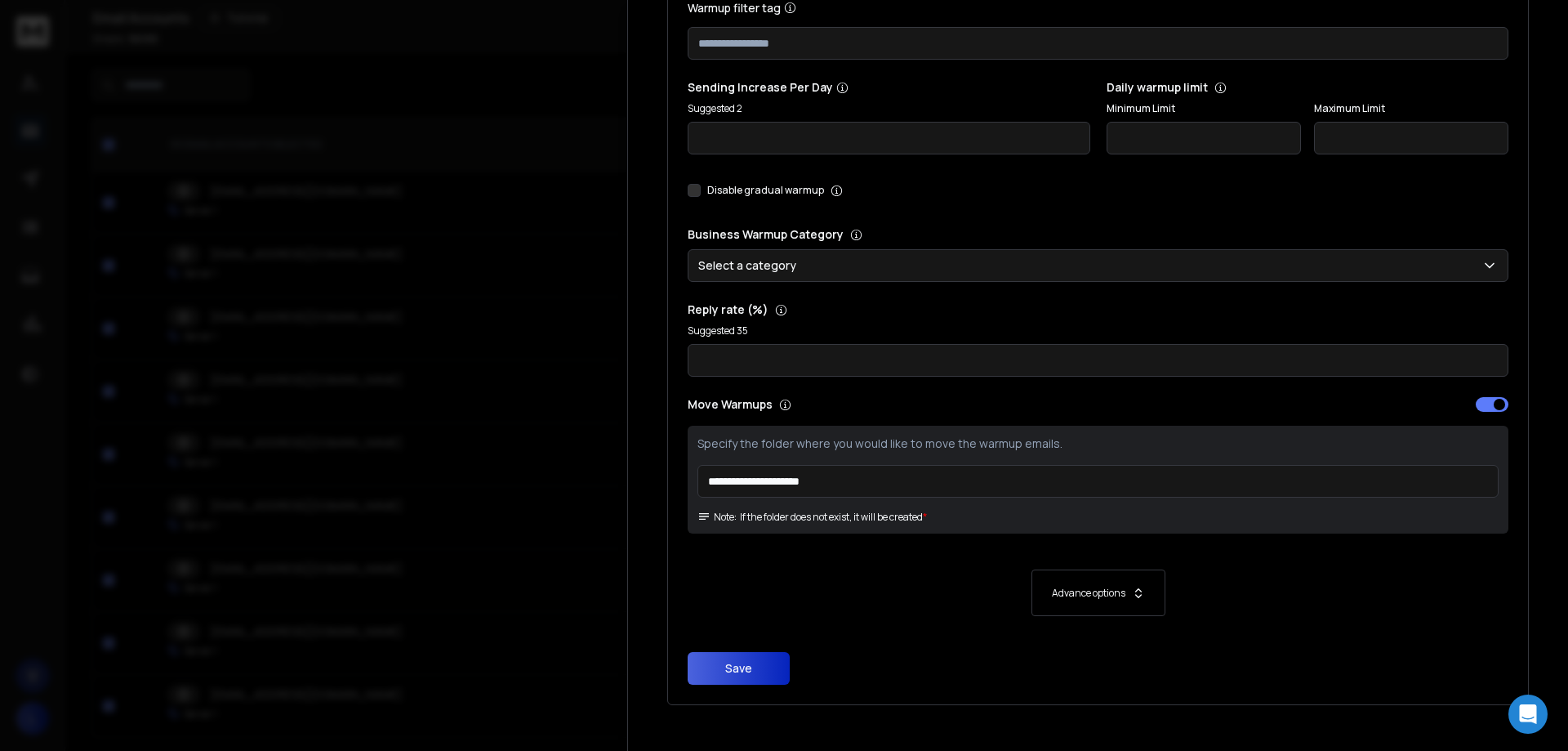
click at [528, 388] on div at bounding box center [784, 375] width 1568 height 751
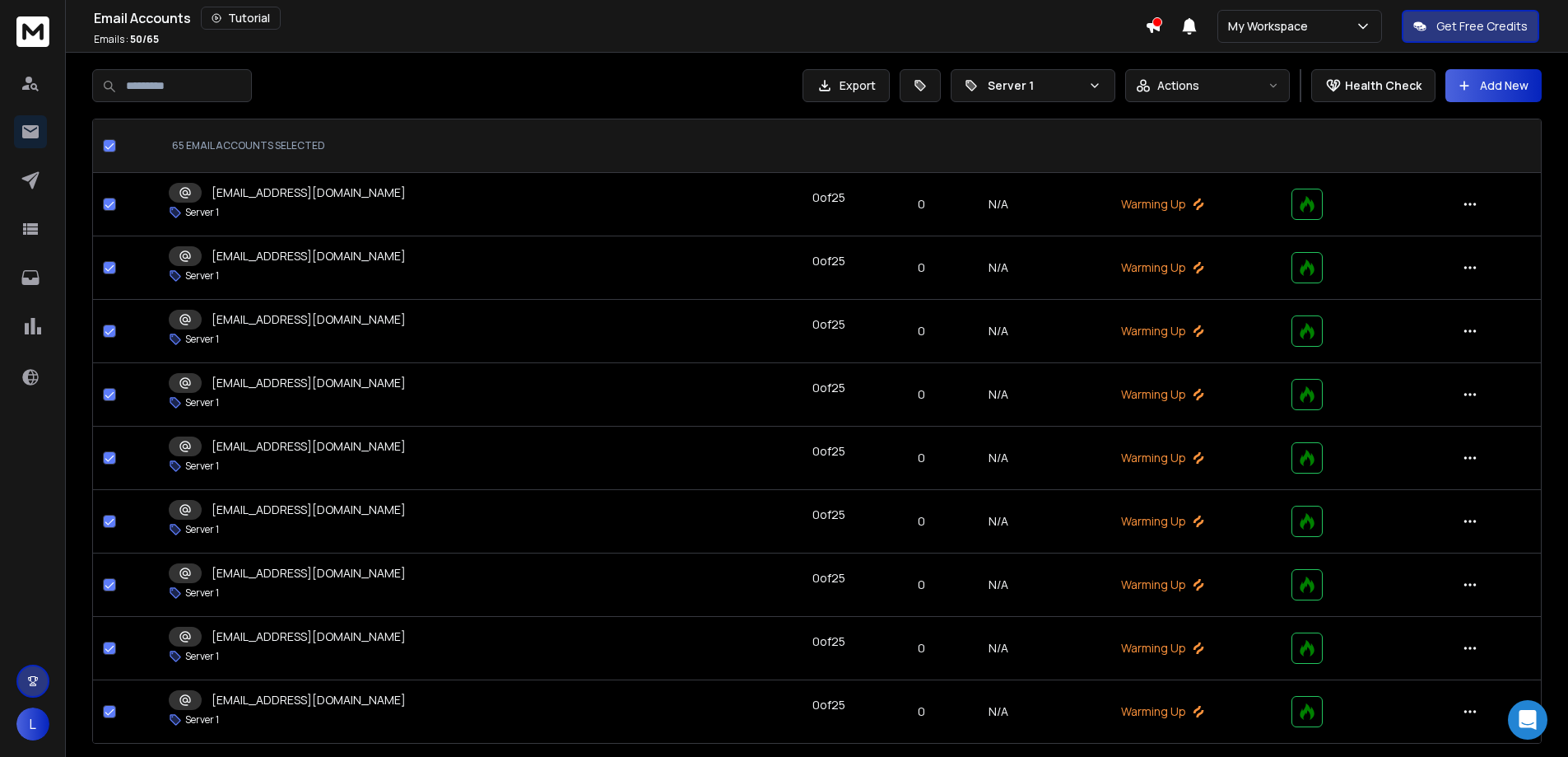
click at [1008, 76] on div "Server 1" at bounding box center [1034, 85] width 165 height 33
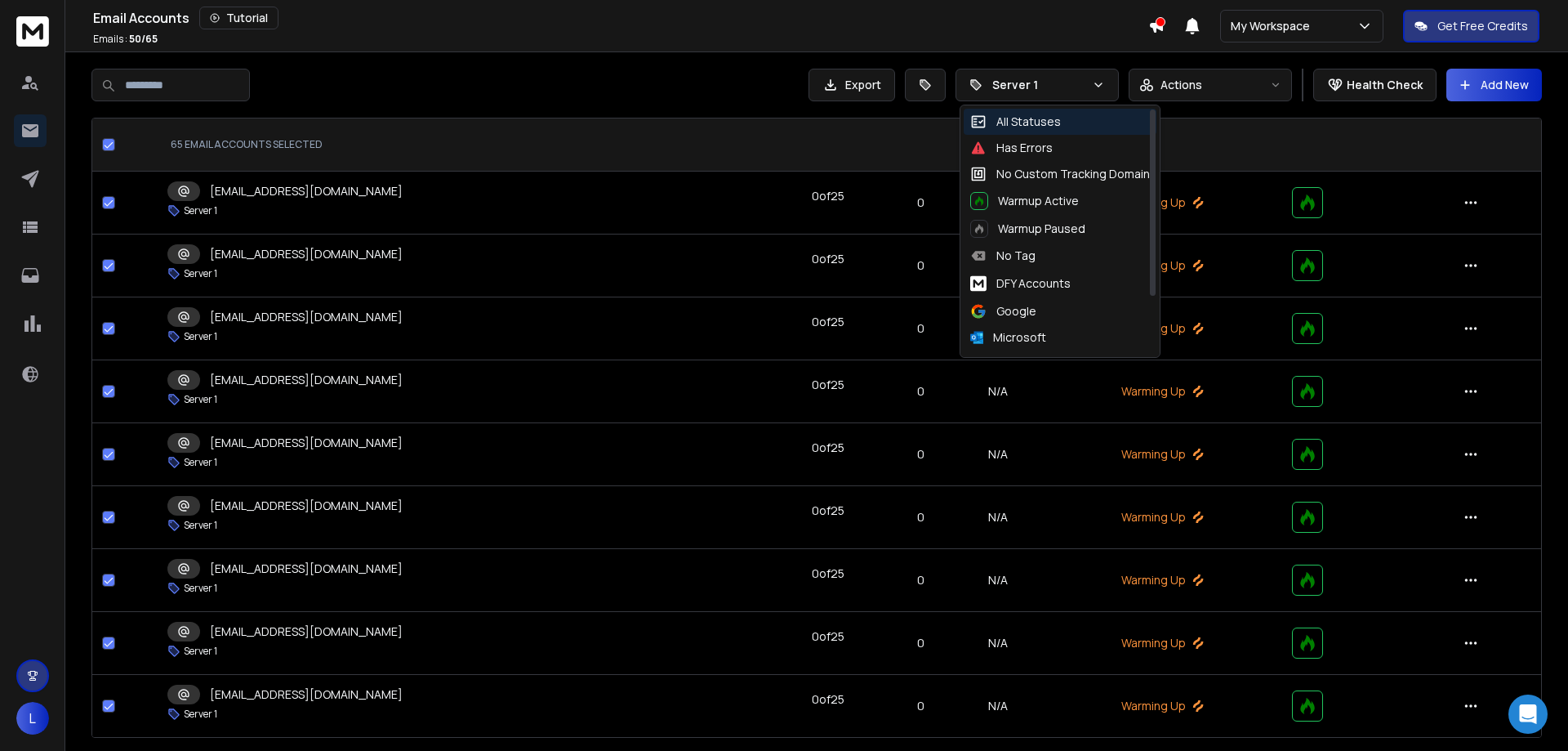
click at [1004, 112] on div "All Statuses" at bounding box center [1060, 121] width 193 height 26
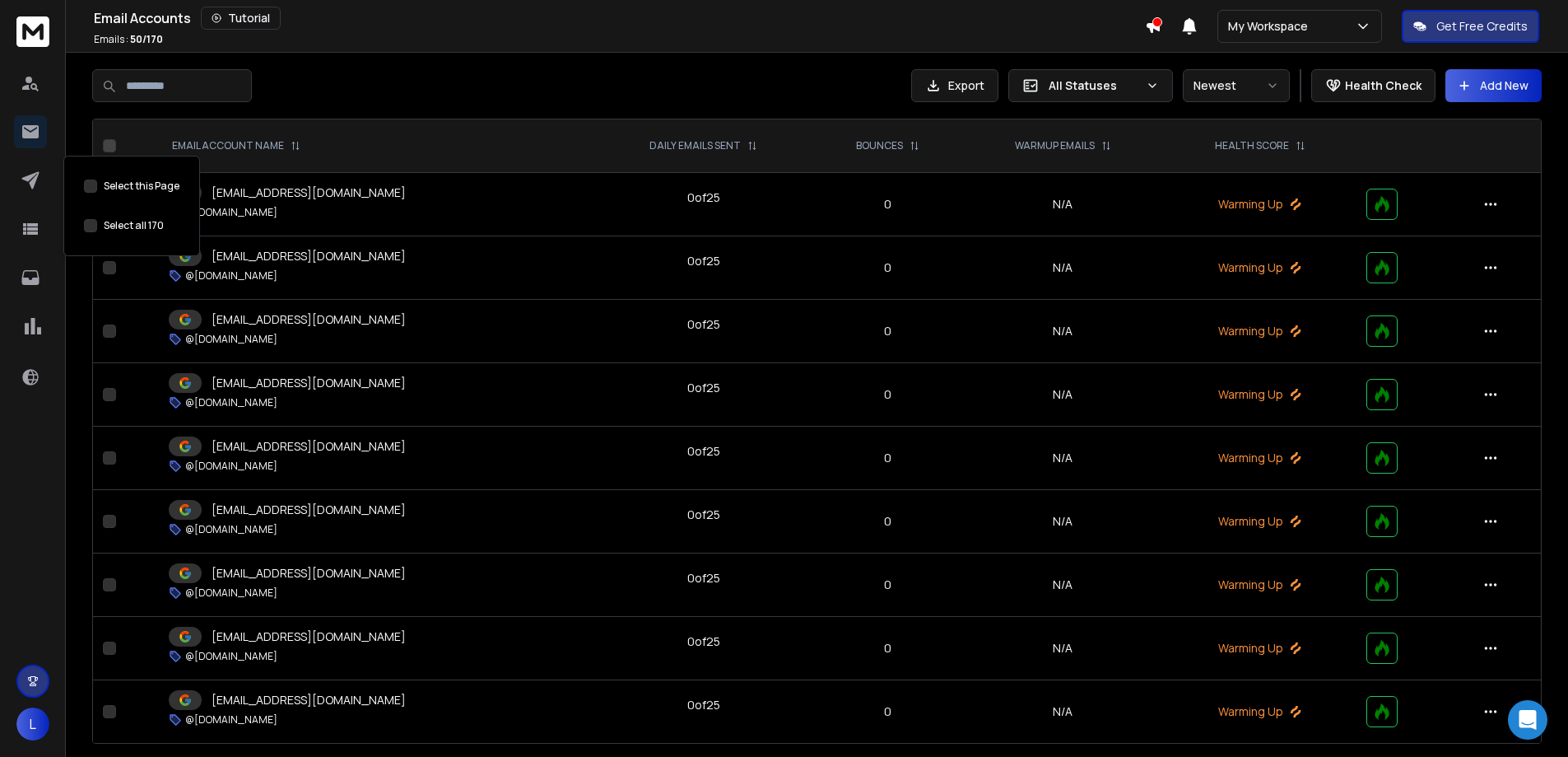
click at [86, 231] on button "Select this Page" at bounding box center [91, 226] width 13 height 13
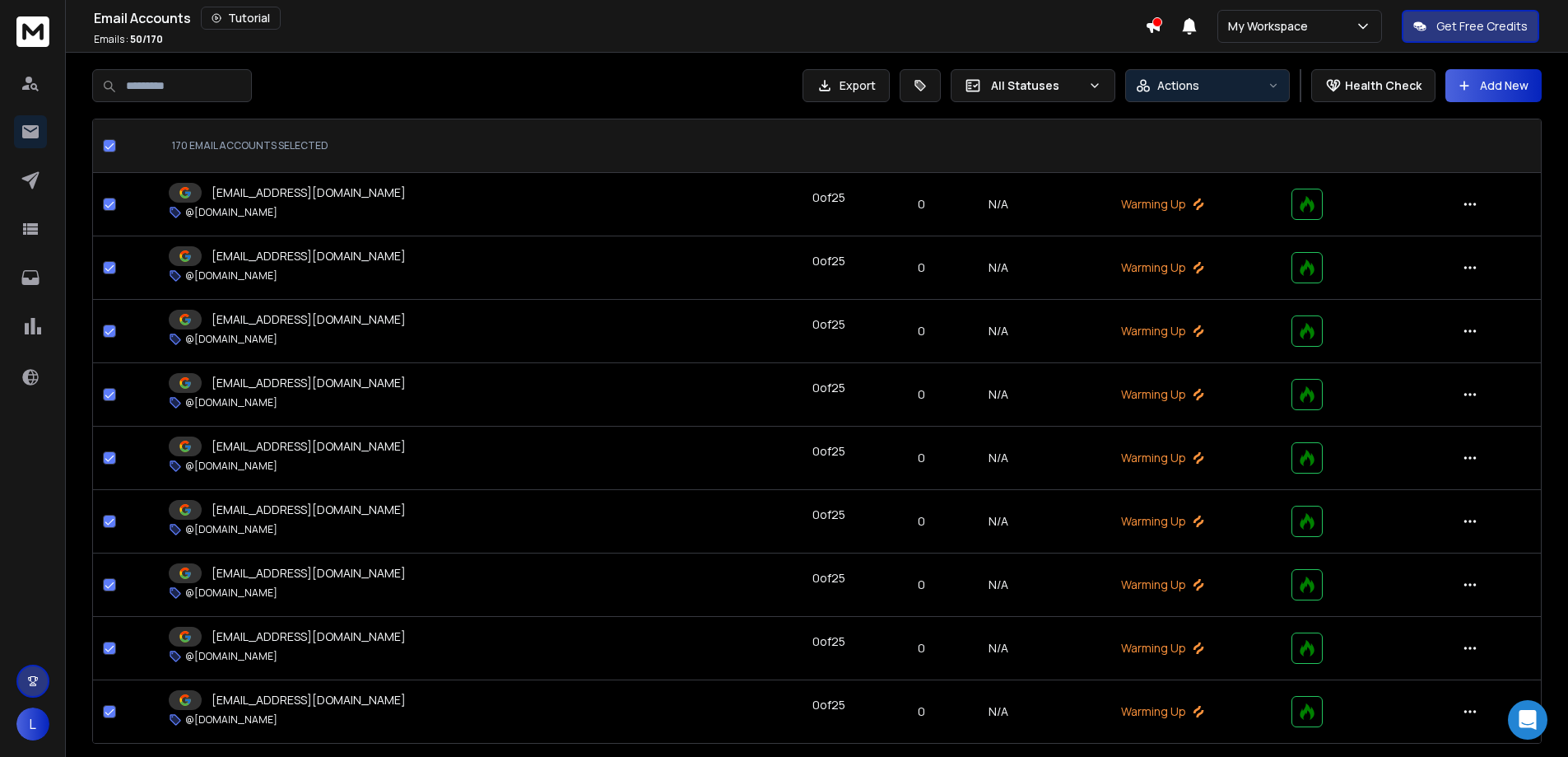
click at [1179, 86] on p "Actions" at bounding box center [1178, 86] width 42 height 17
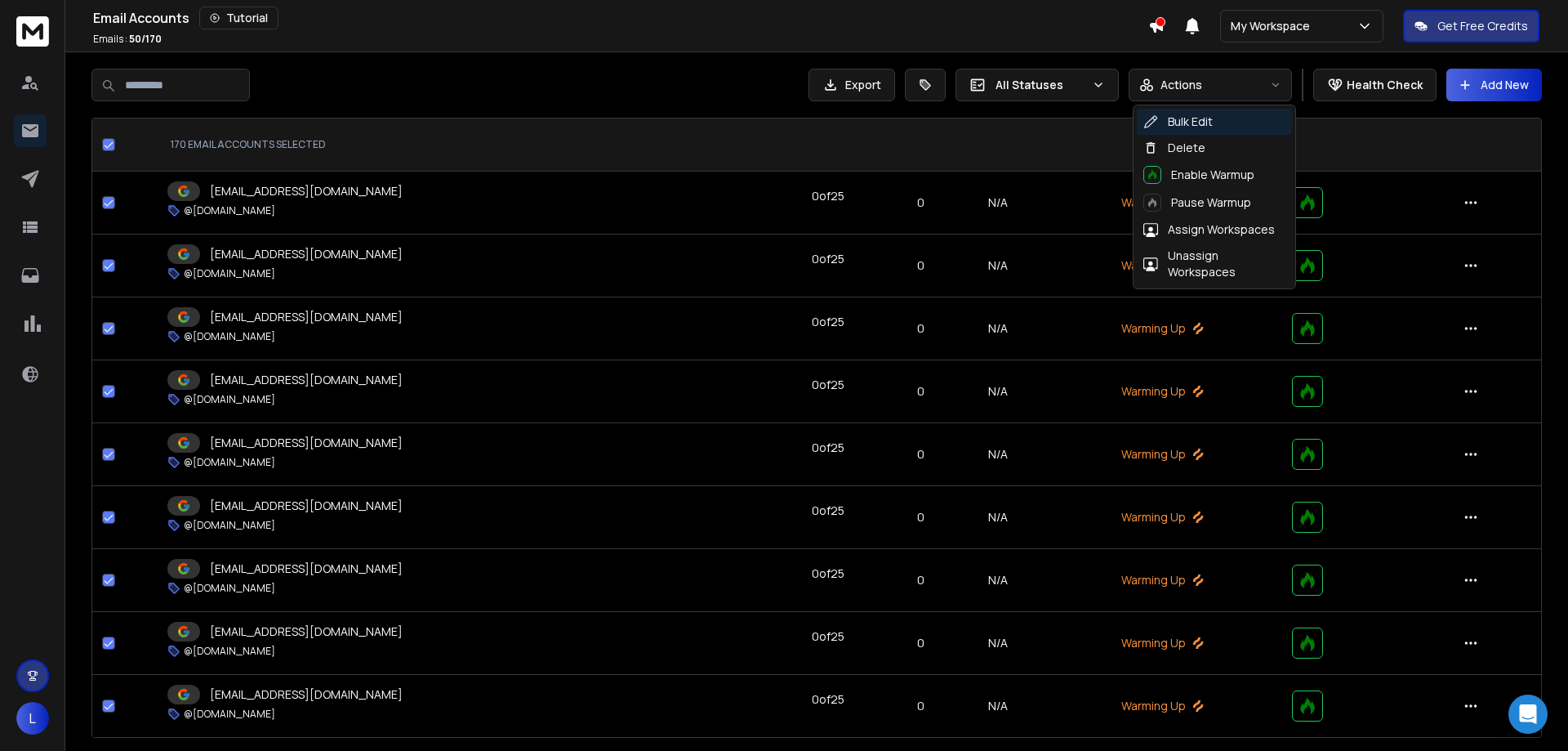
click at [1148, 121] on icon at bounding box center [1151, 122] width 15 height 15
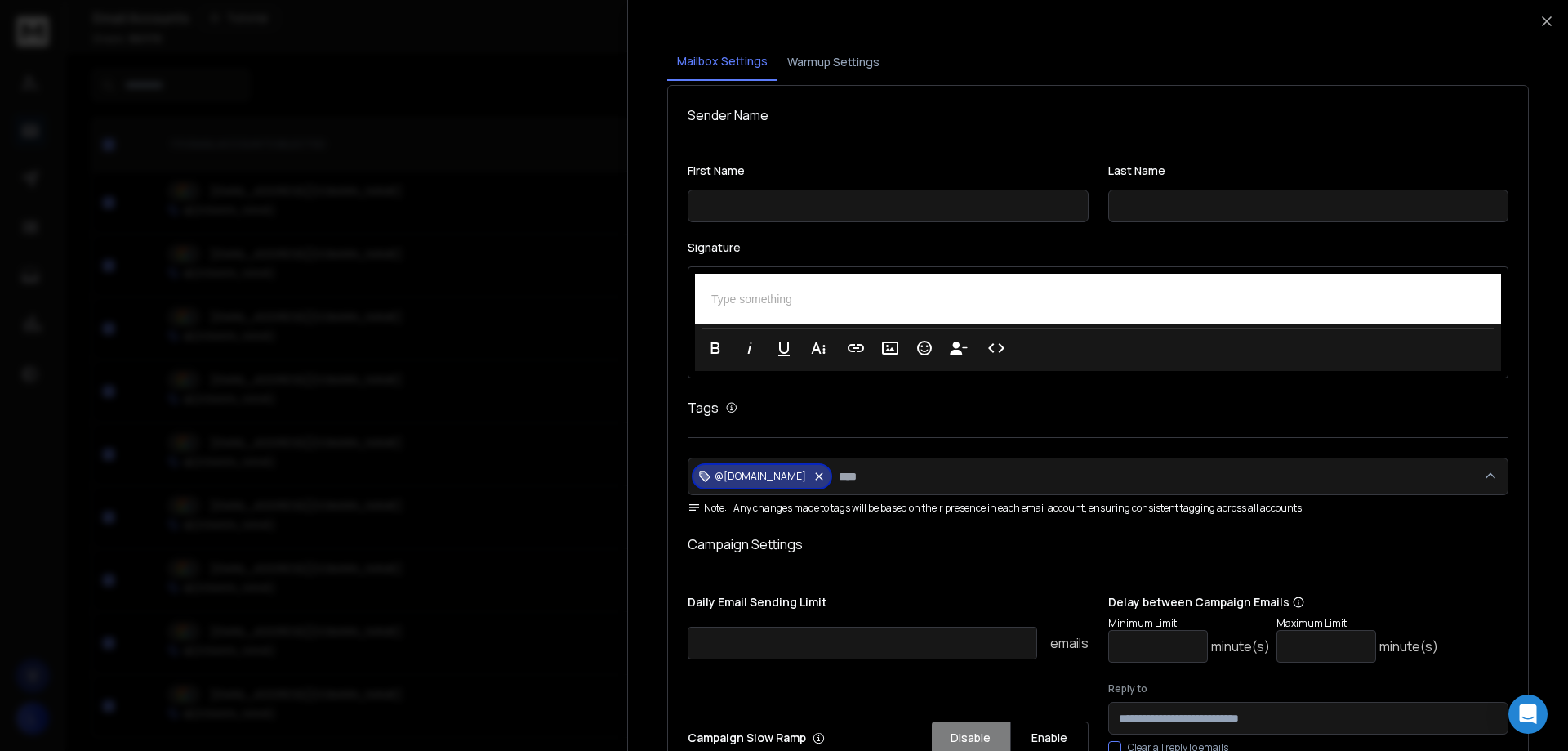
click at [858, 59] on button "Warmup Settings" at bounding box center [833, 62] width 112 height 36
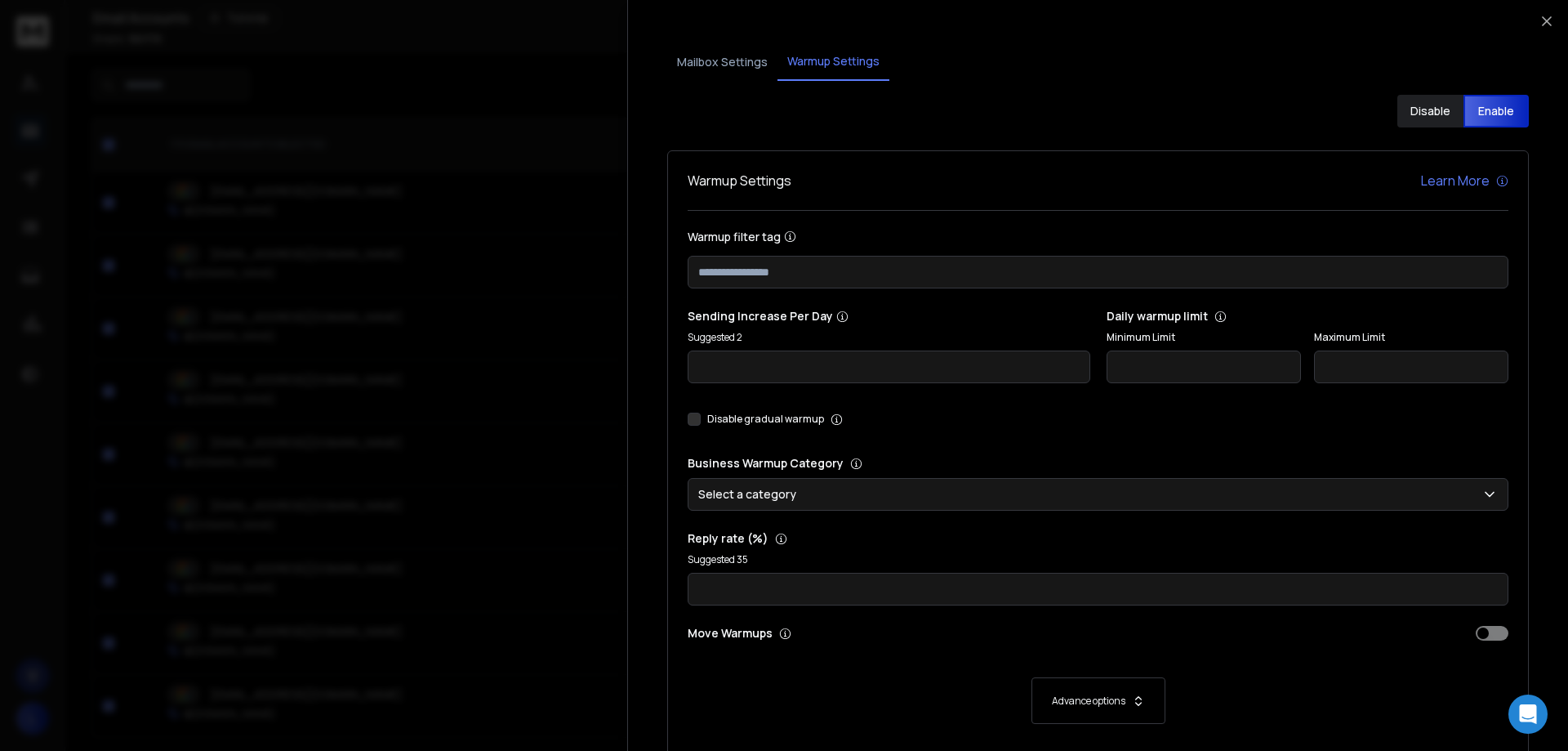
click at [739, 590] on input "number" at bounding box center [1098, 589] width 821 height 33
type input "**"
click at [1094, 708] on div "Advance options" at bounding box center [1098, 701] width 134 height 47
click at [1497, 633] on button "button" at bounding box center [1491, 633] width 33 height 15
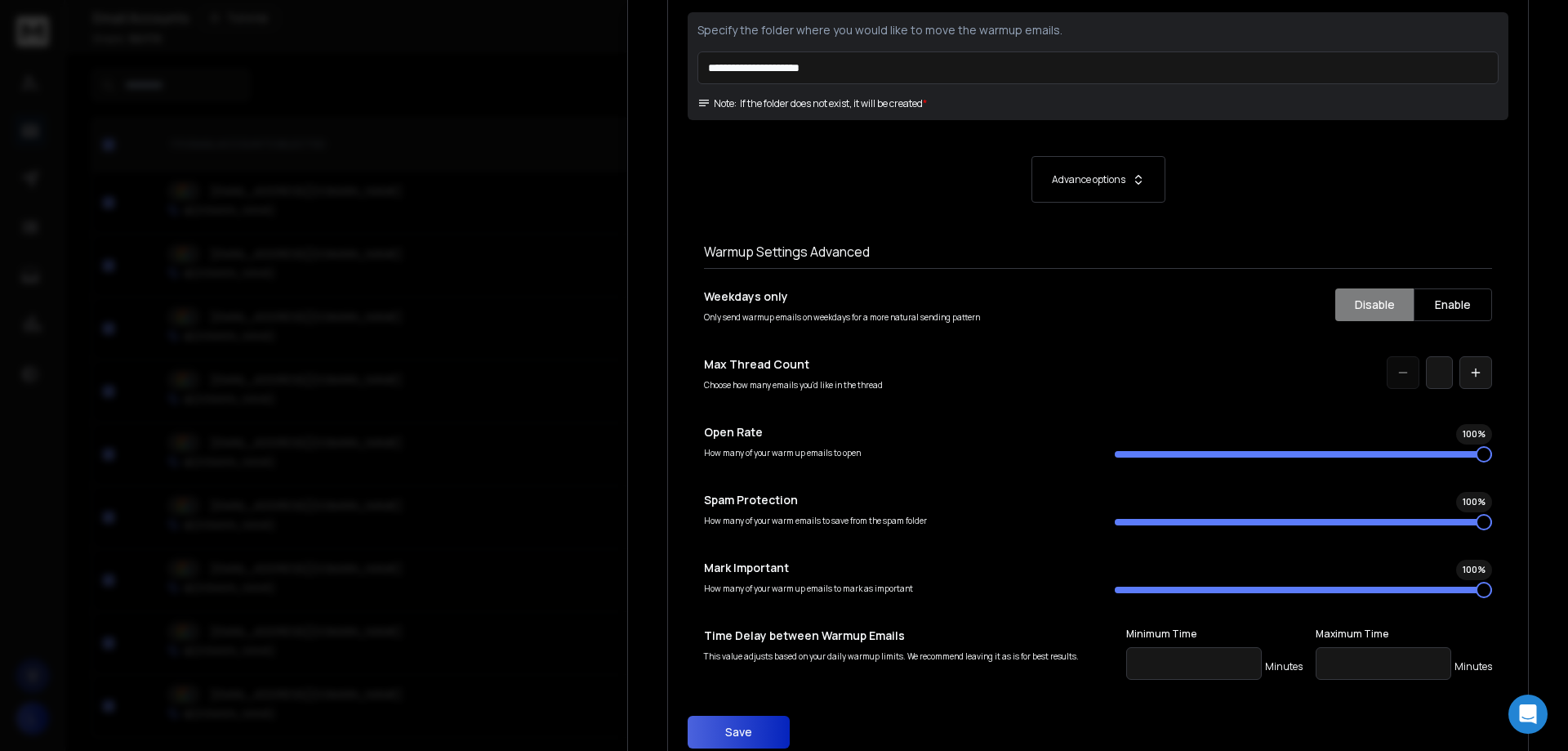
scroll to position [653, 0]
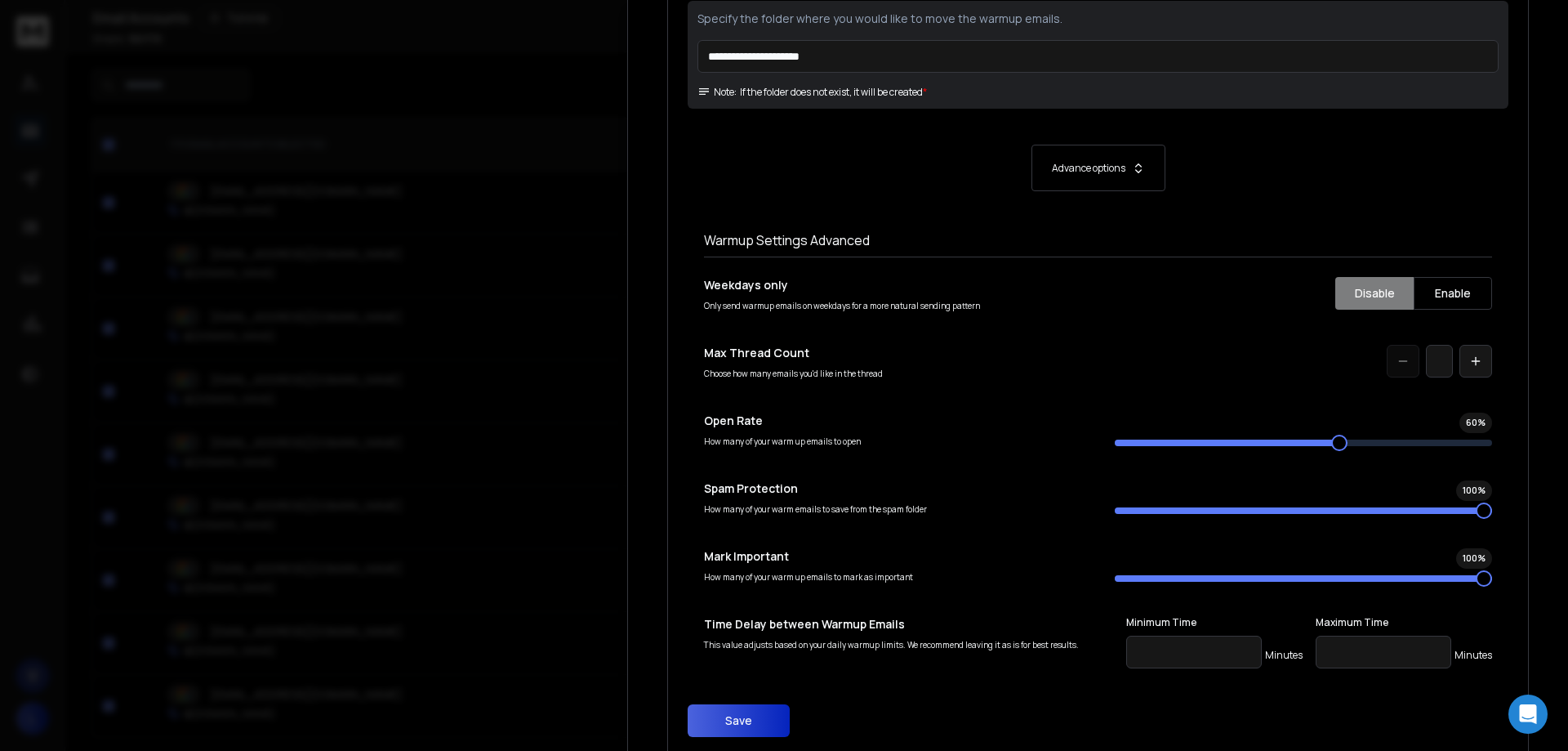
click at [1337, 439] on span at bounding box center [1339, 443] width 17 height 17
click at [1468, 576] on span at bounding box center [1466, 579] width 17 height 17
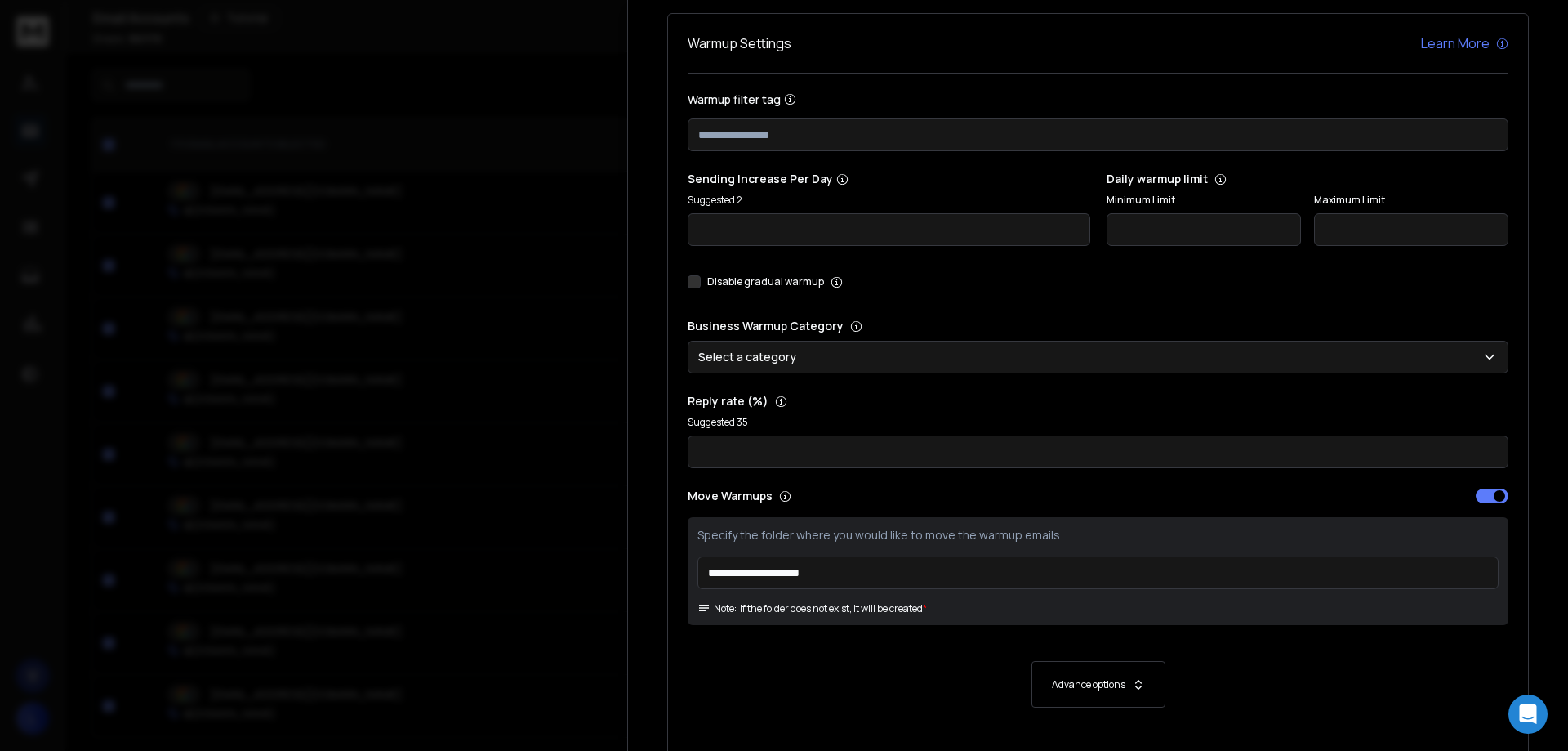
scroll to position [0, 0]
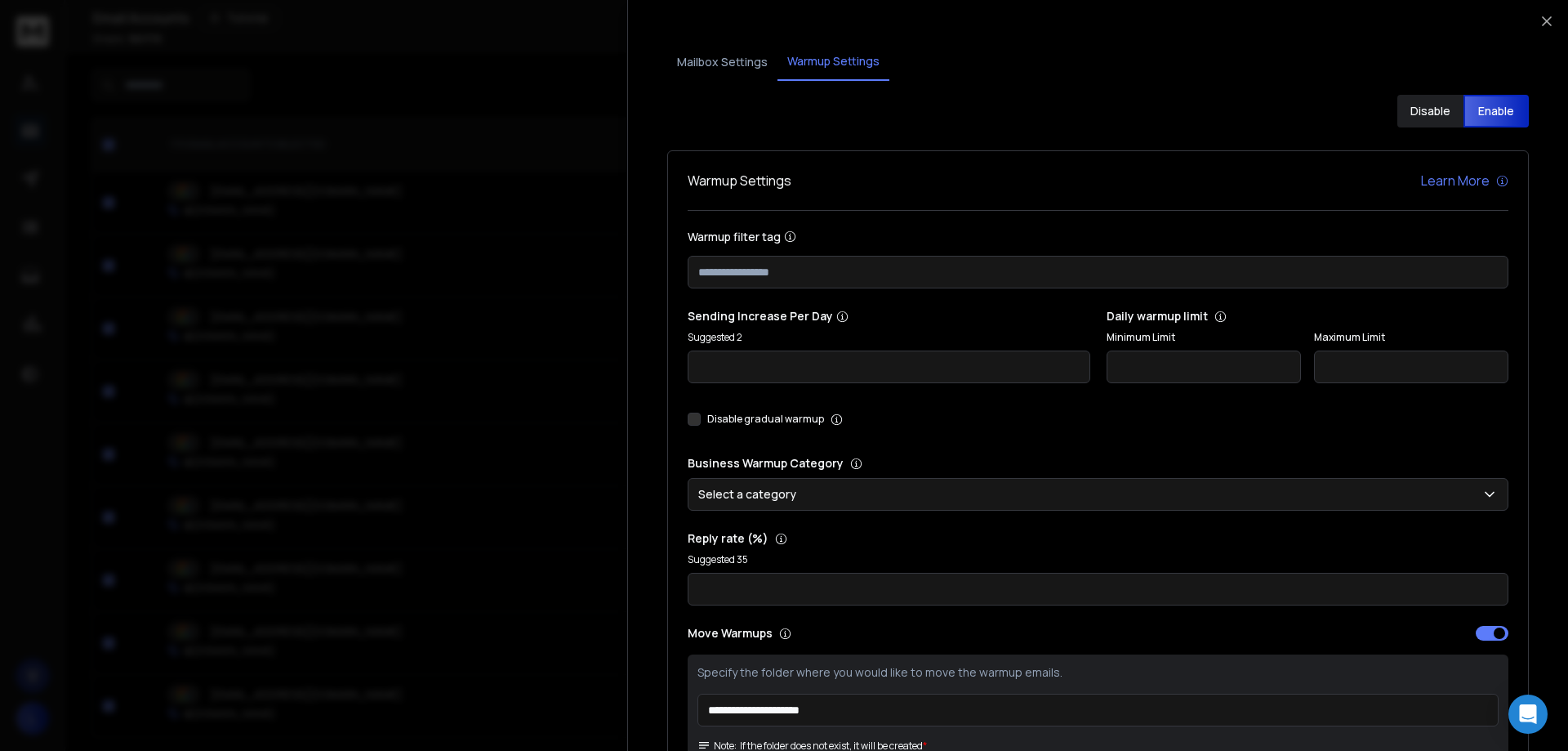
click at [801, 368] on input "number" at bounding box center [889, 367] width 402 height 33
type input "*"
click at [1333, 371] on input "number" at bounding box center [1411, 367] width 195 height 33
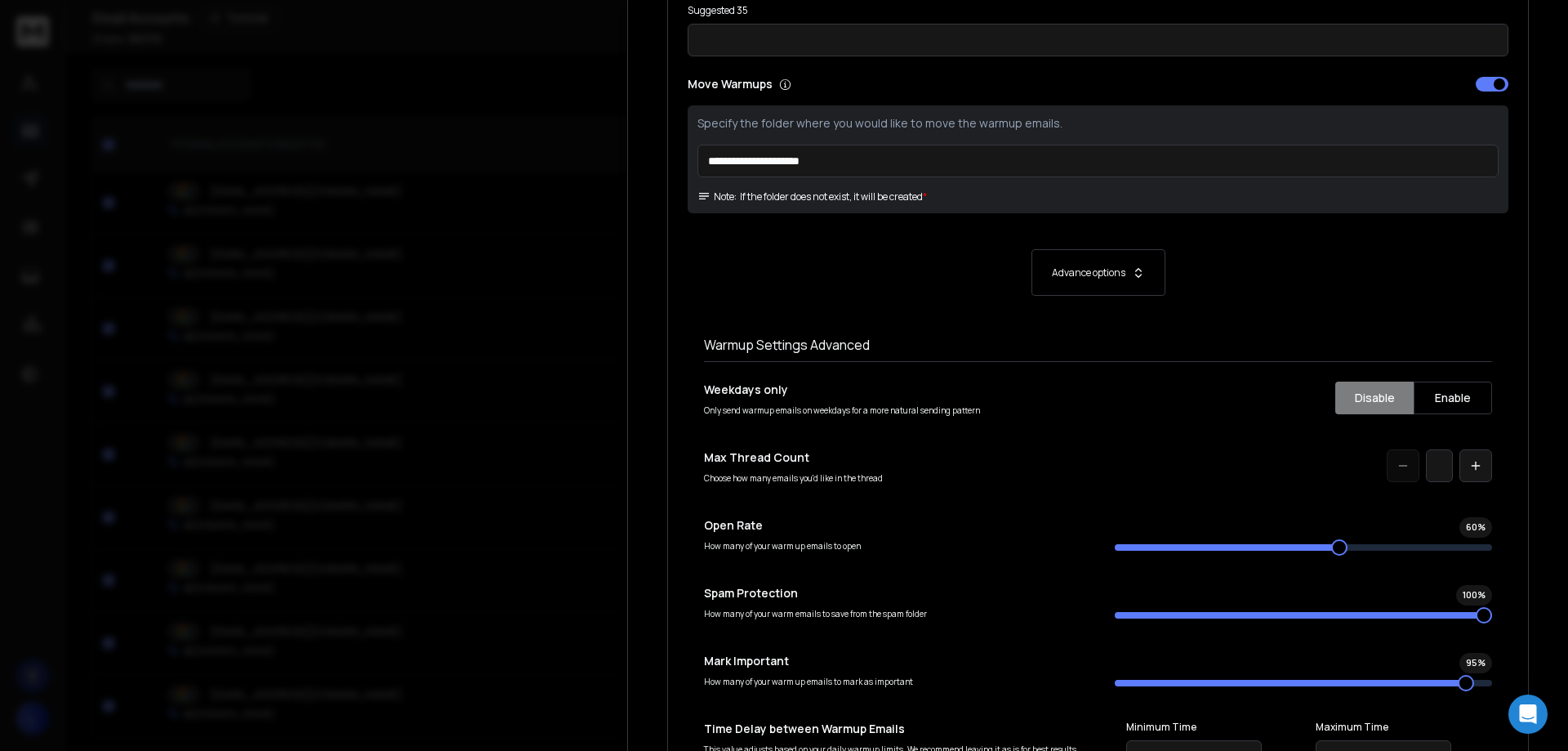
scroll to position [706, 0]
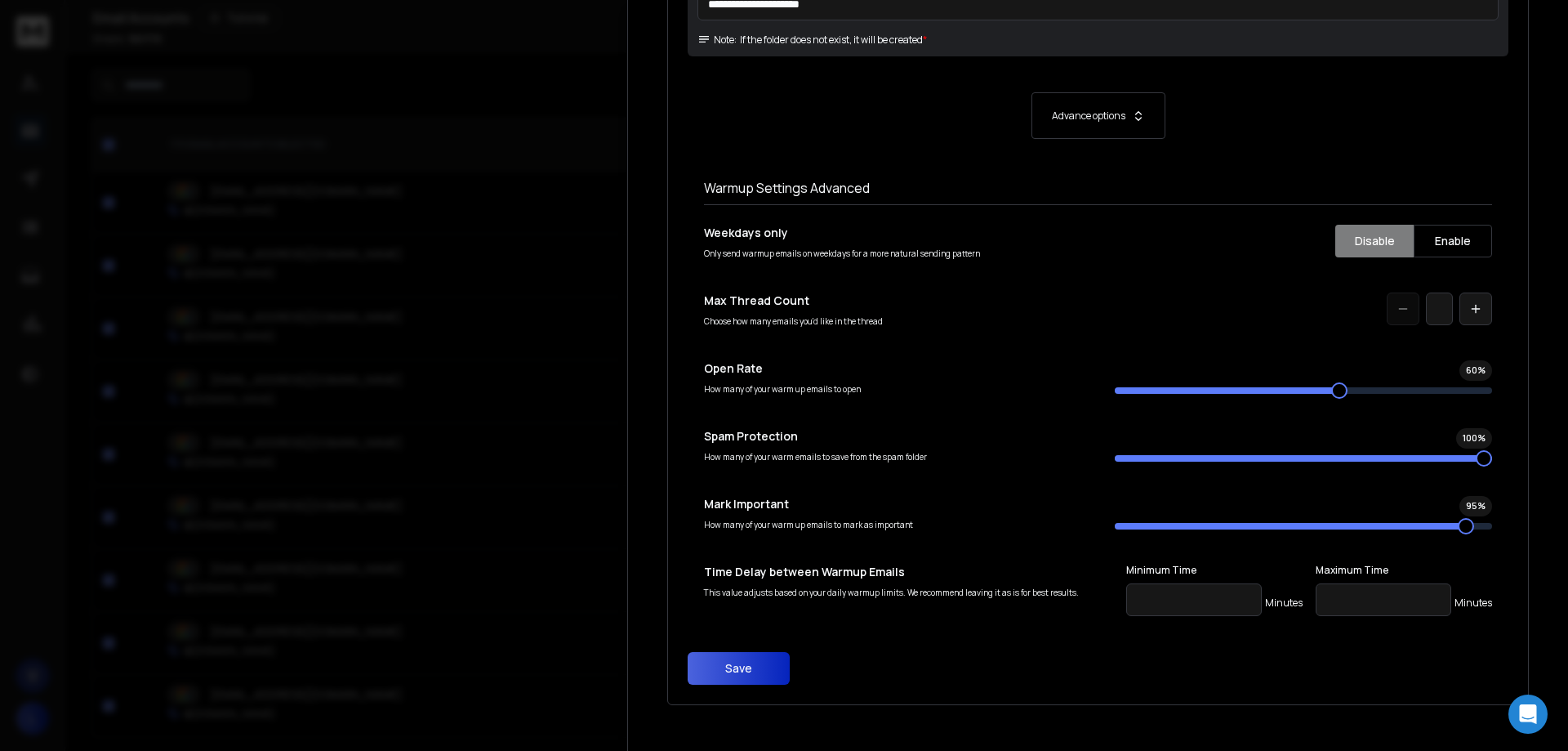
type input "**"
click at [761, 657] on button "Save" at bounding box center [739, 668] width 102 height 33
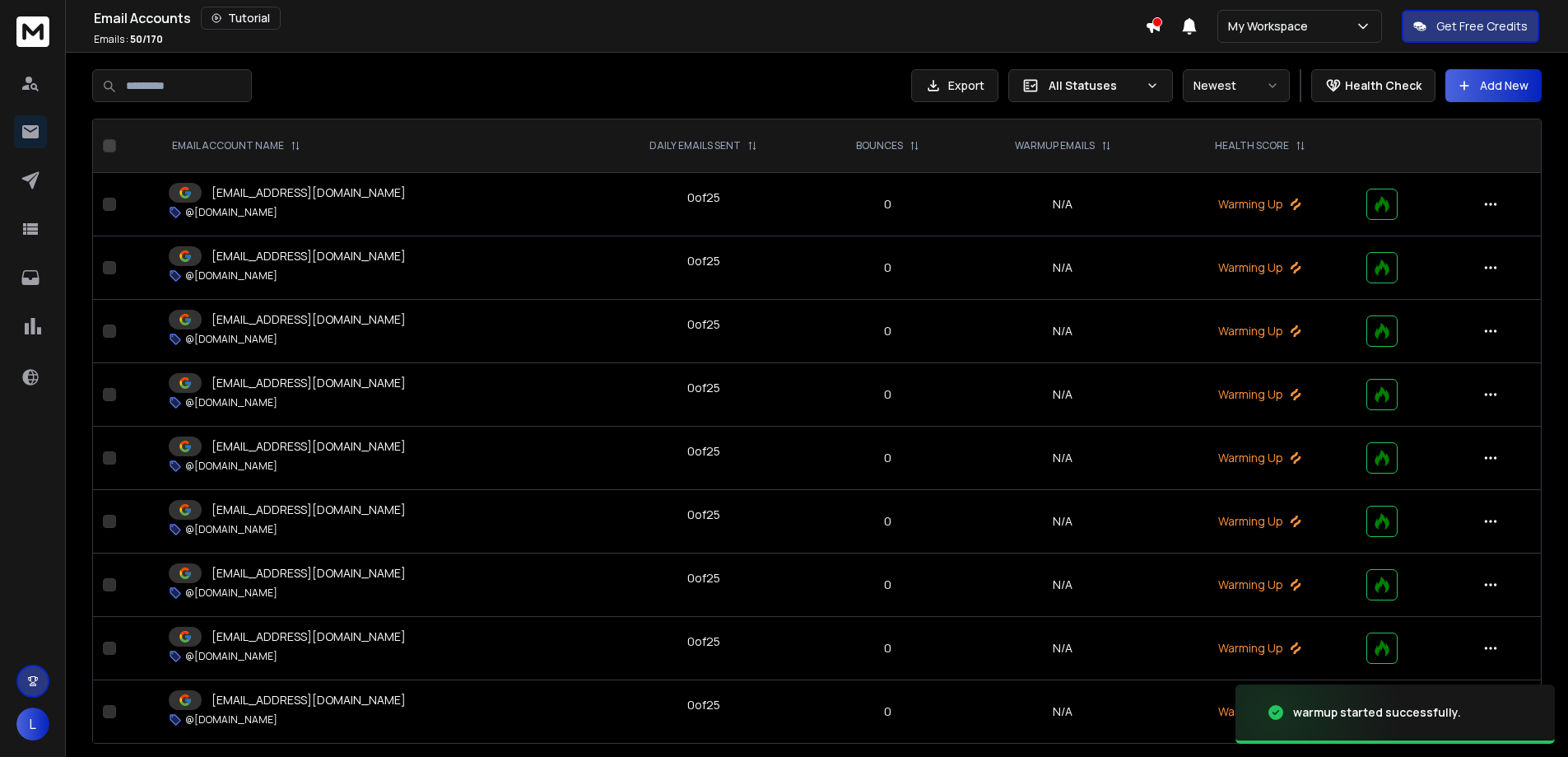
click at [526, 452] on div "[EMAIL_ADDRESS][DOMAIN_NAME]" at bounding box center [376, 445] width 414 height 19
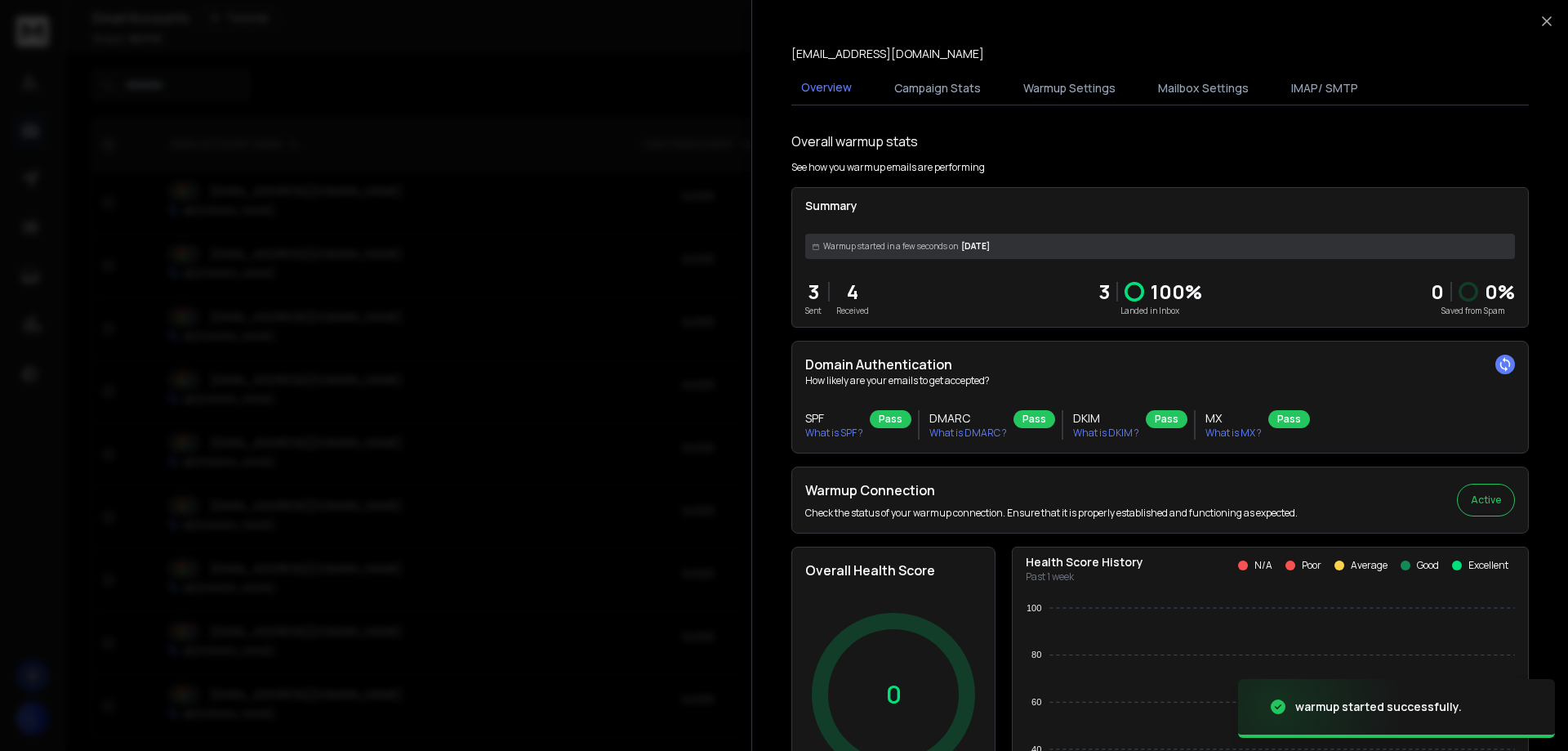
click at [1091, 79] on button "Warmup Settings" at bounding box center [1070, 88] width 112 height 36
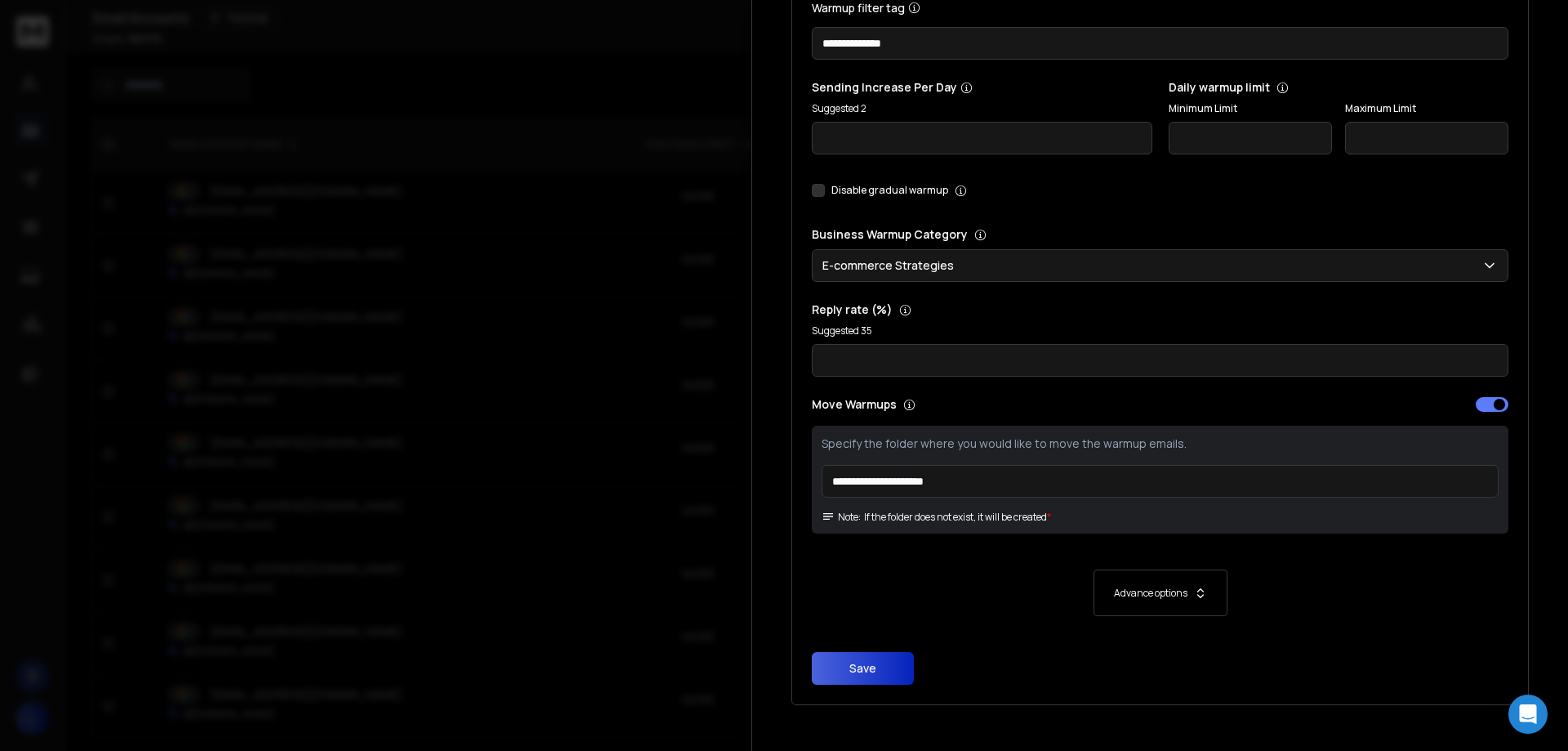
scroll to position [0, 0]
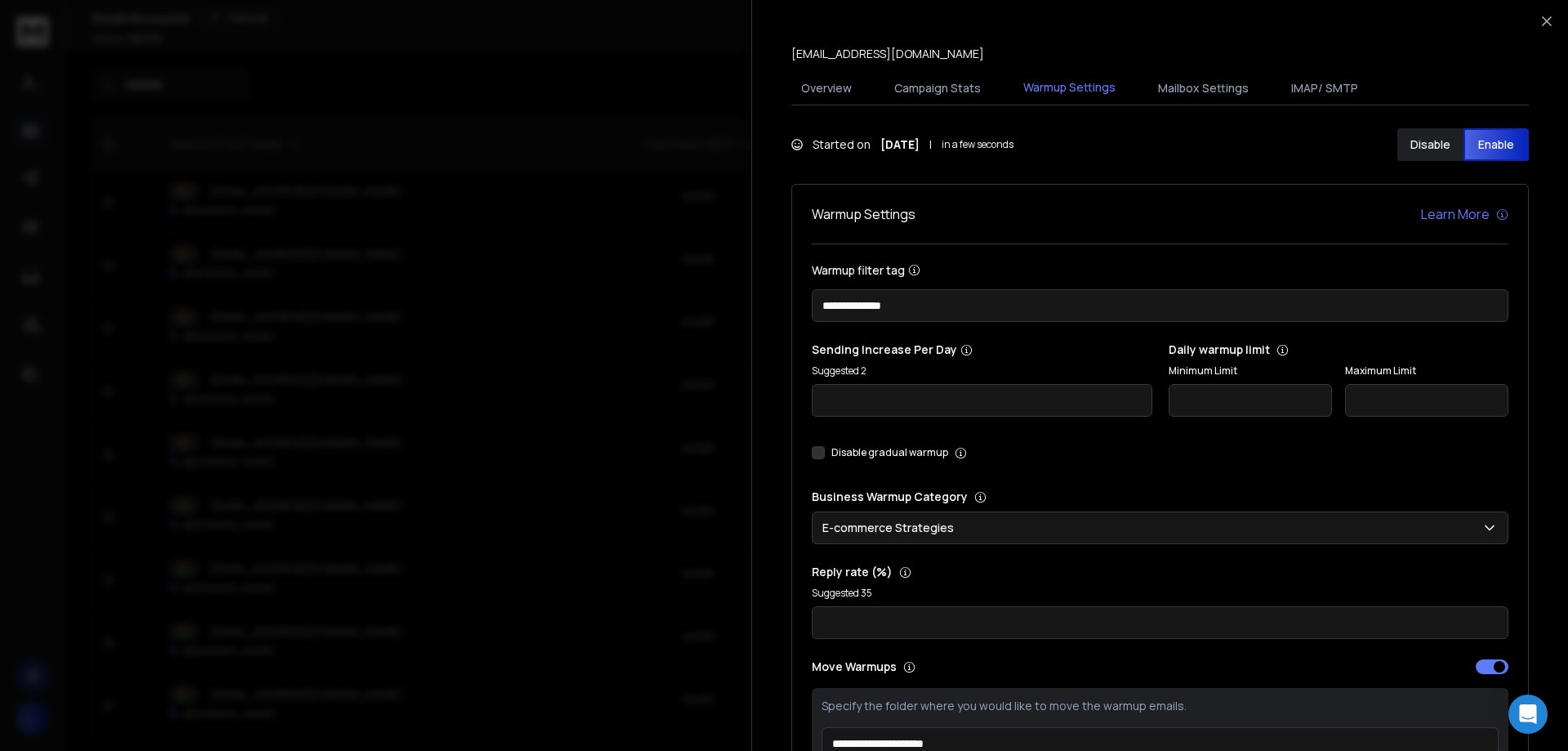
click at [815, 82] on button "Overview" at bounding box center [827, 88] width 70 height 36
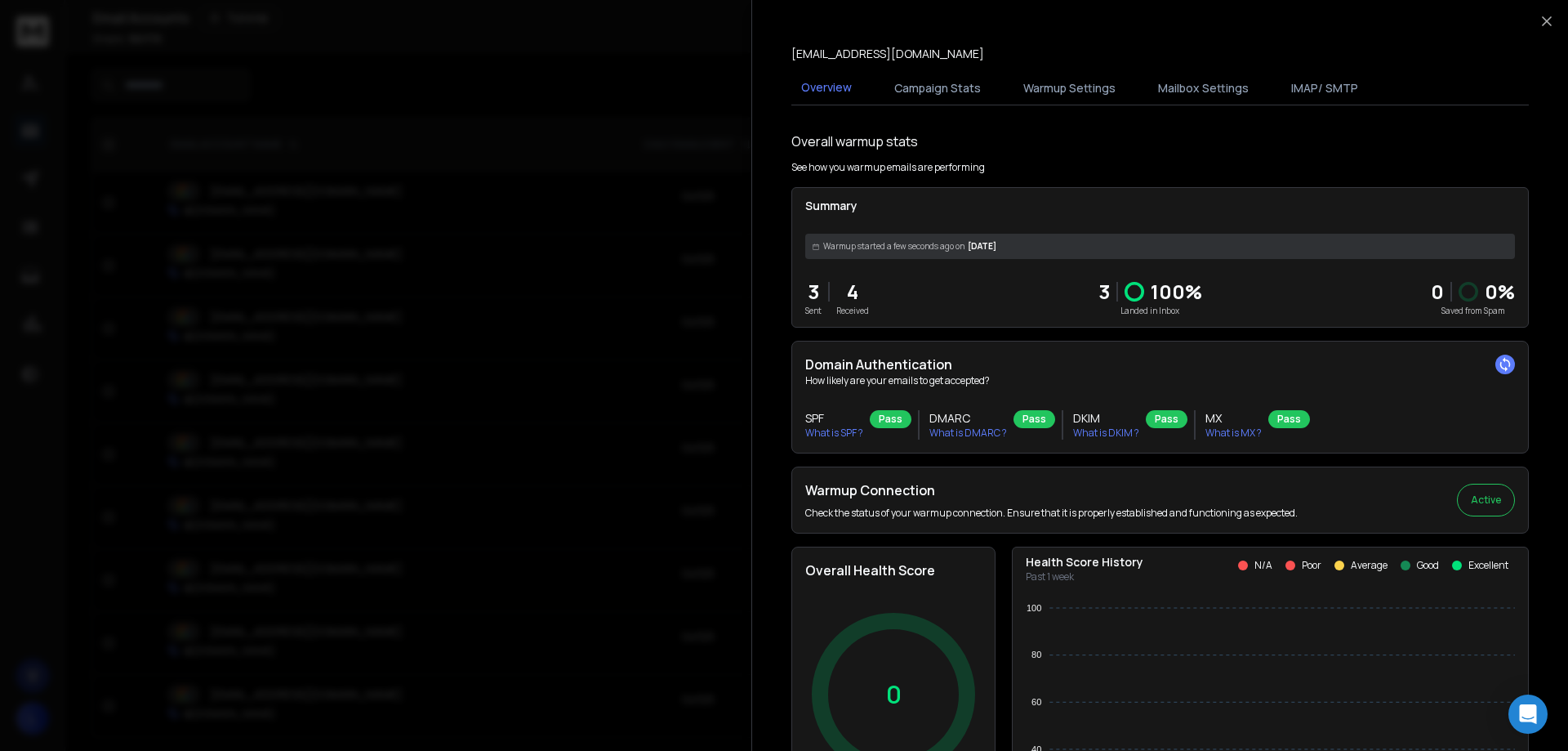
click at [894, 297] on div "3 Sent 4 Received 3 100 % Landed in Inbox 0 0 % Saved from Spam" at bounding box center [1160, 298] width 710 height 38
click at [1545, 16] on icon "button" at bounding box center [1547, 22] width 17 height 17
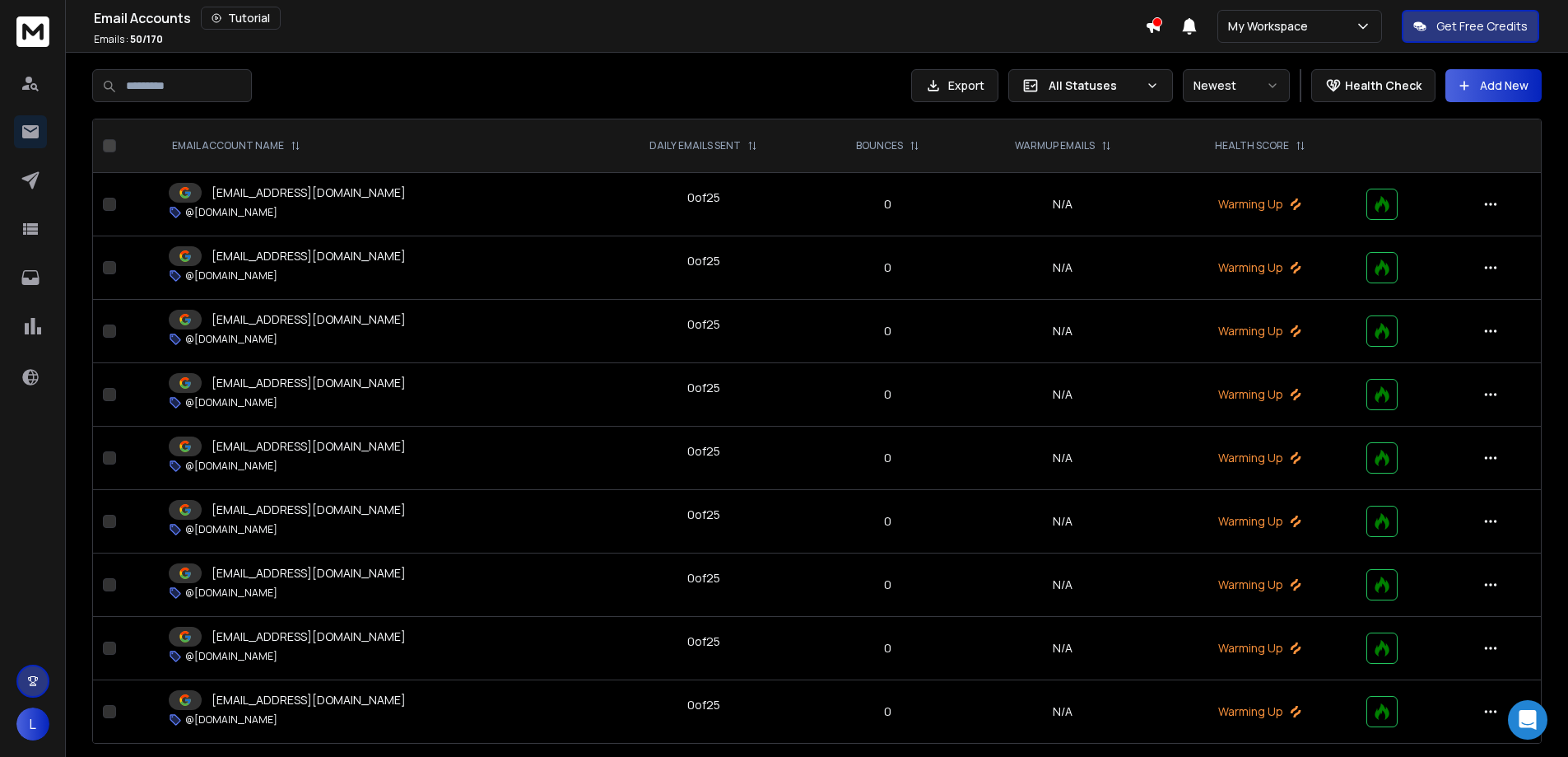
click at [1055, 83] on p "All Statuses" at bounding box center [1094, 86] width 91 height 17
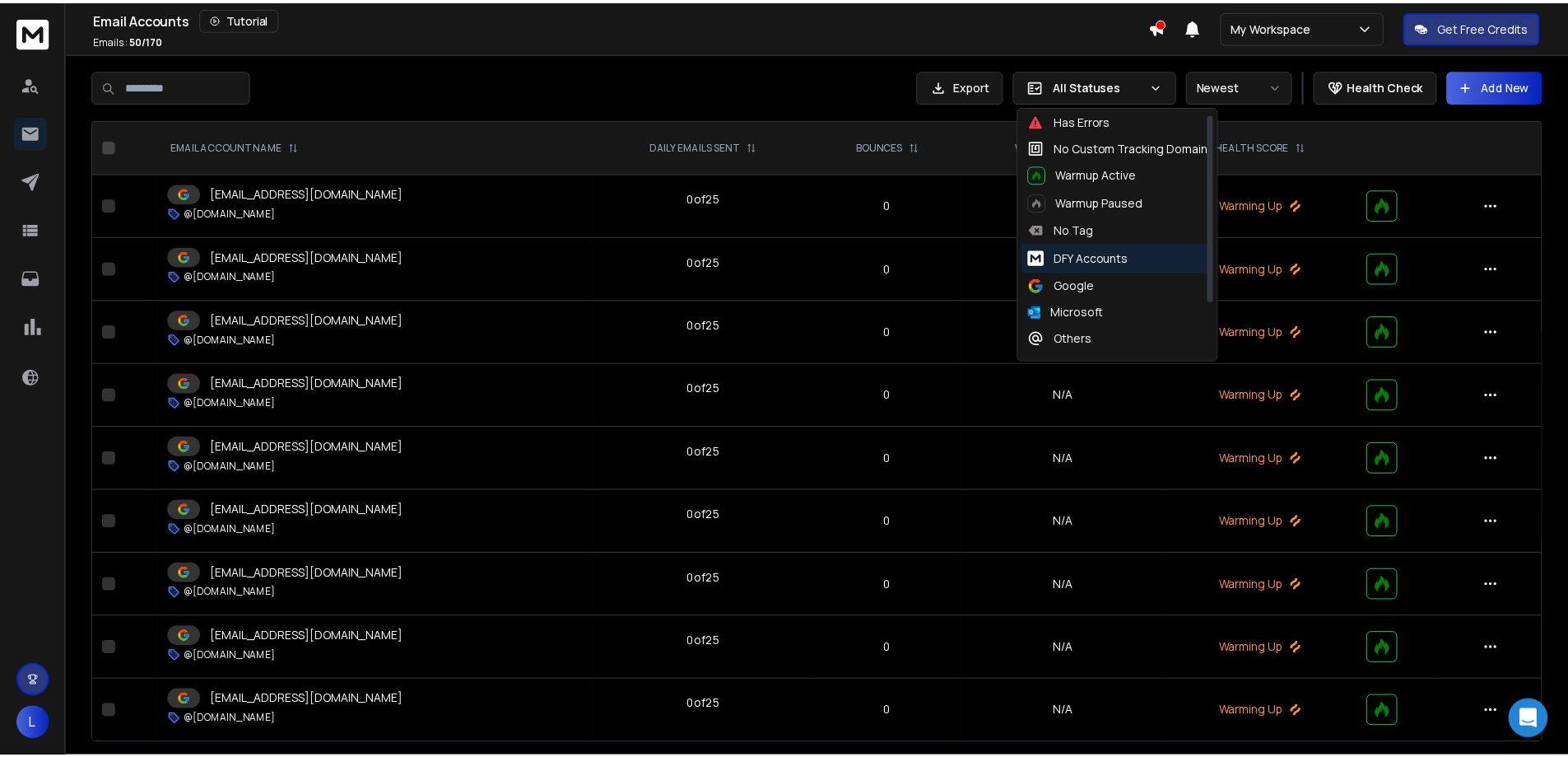
scroll to position [76, 0]
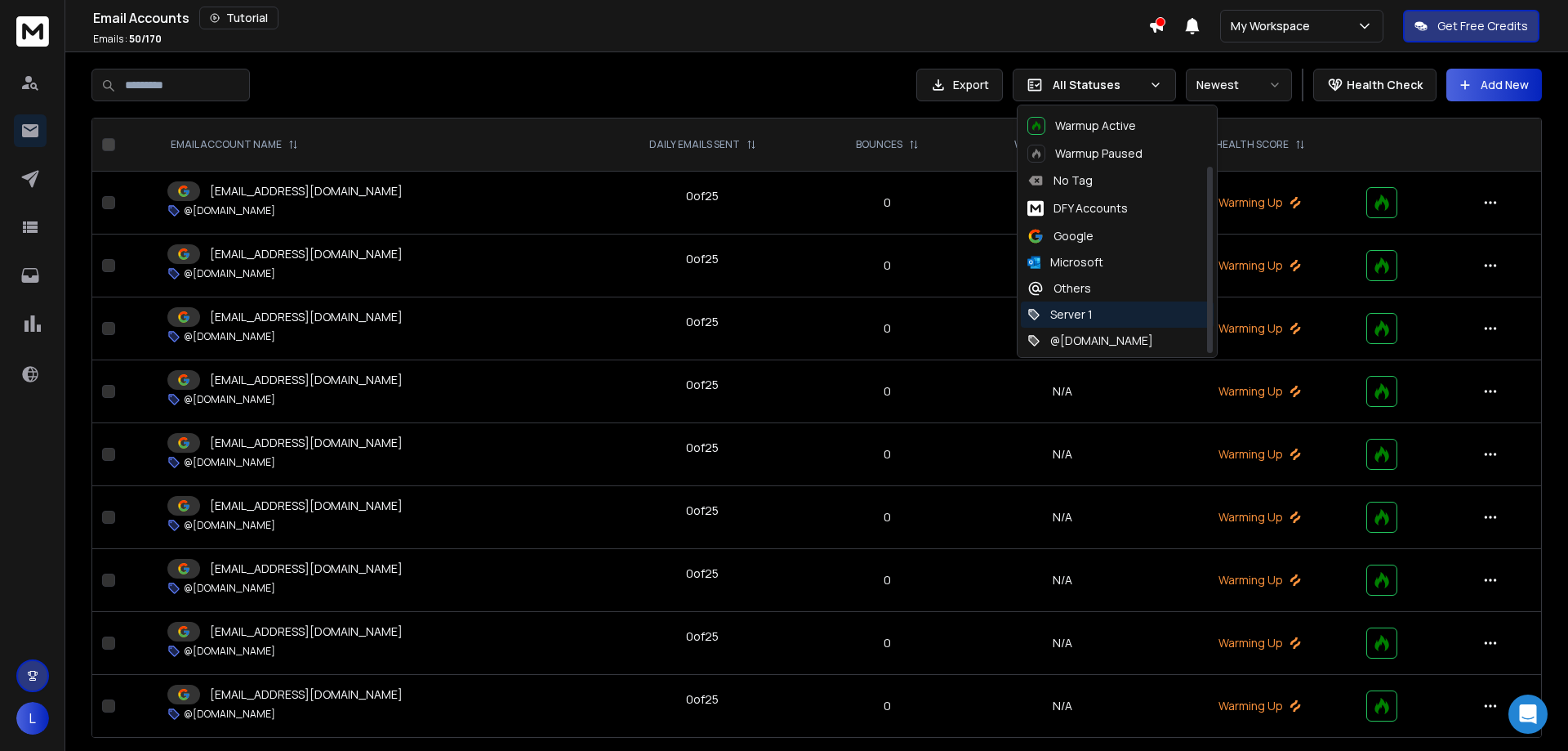
click at [1080, 323] on div "Server 1" at bounding box center [1117, 314] width 193 height 26
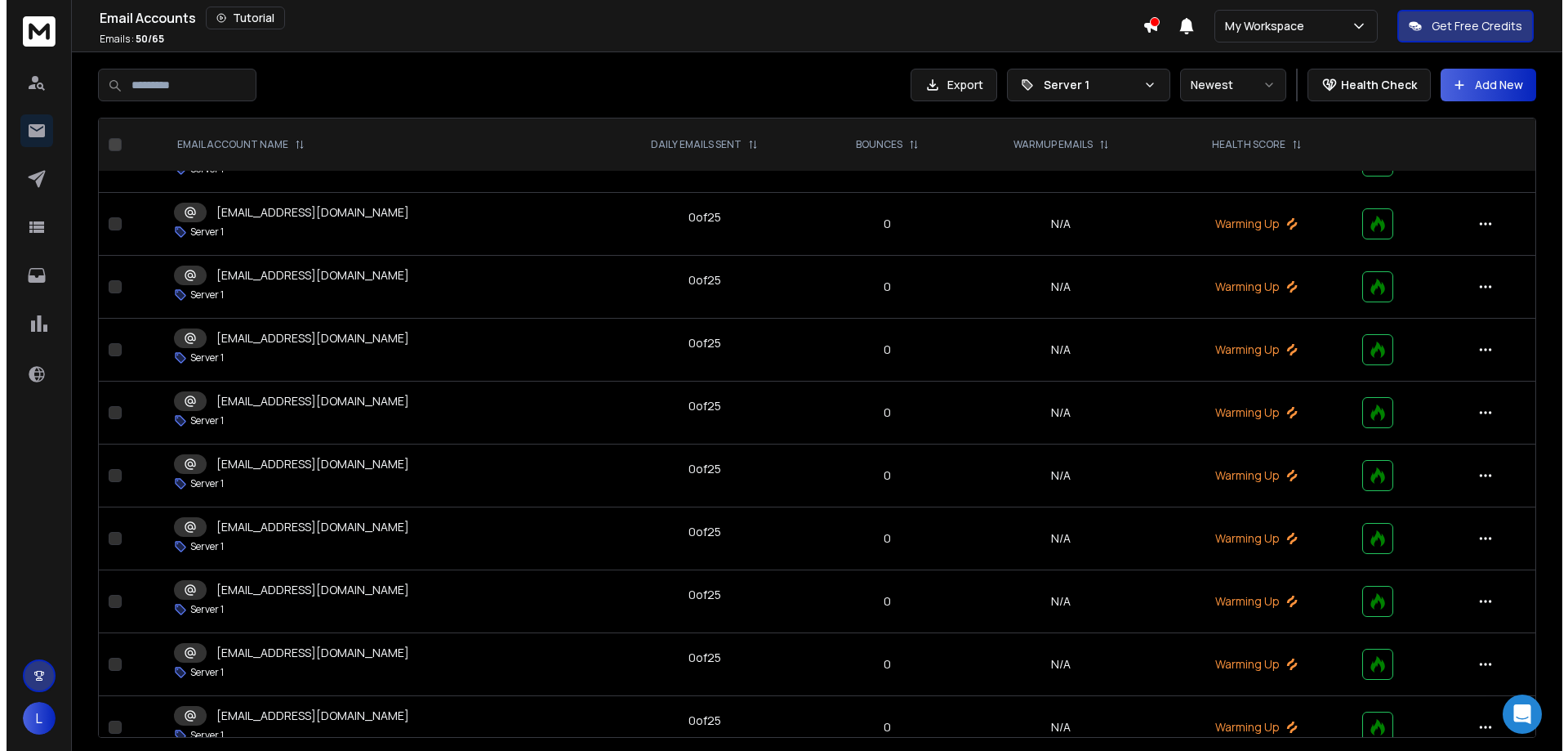
scroll to position [1389, 0]
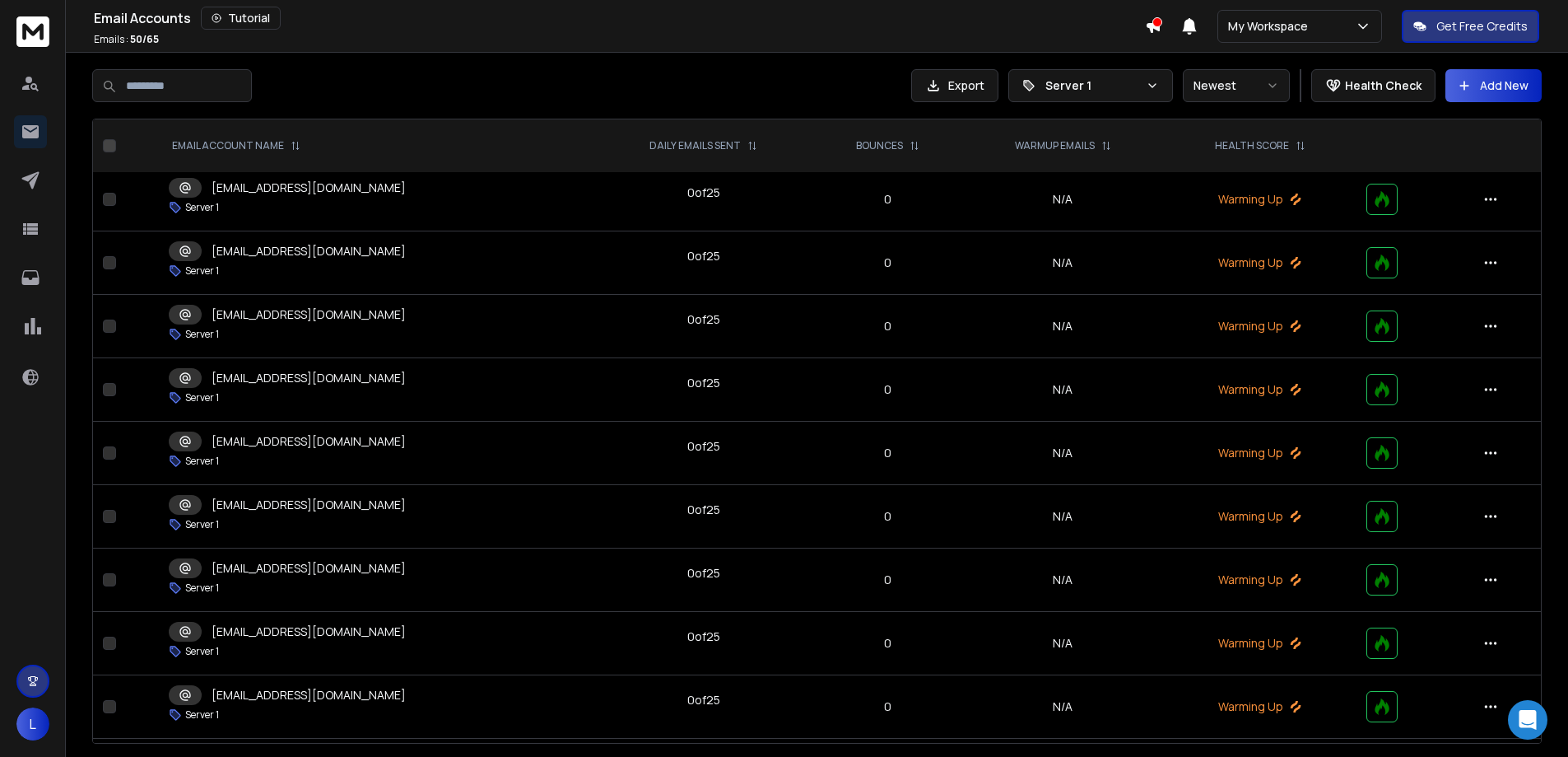
click at [1083, 82] on p "Server 1" at bounding box center [1092, 86] width 94 height 17
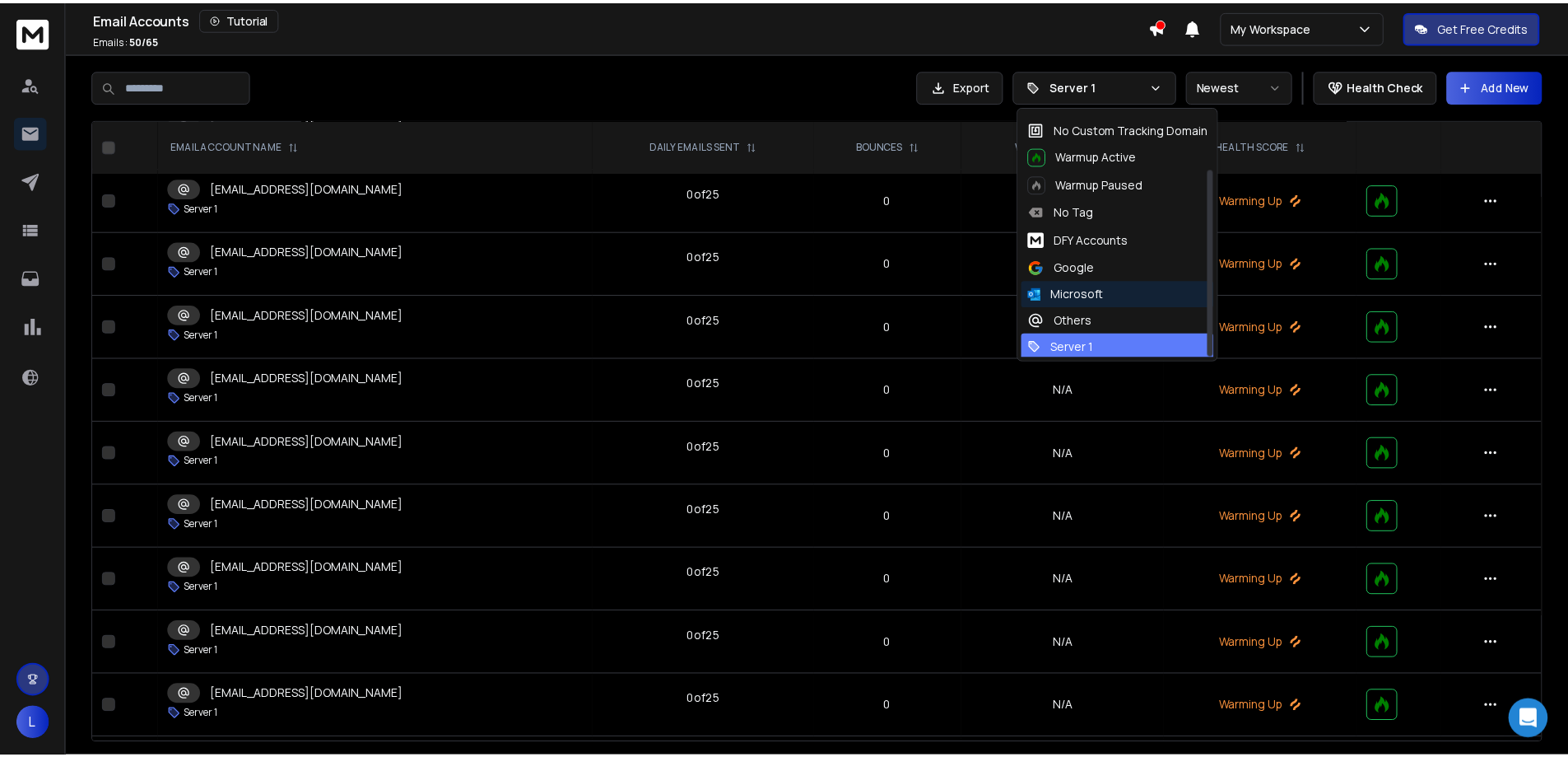
scroll to position [76, 0]
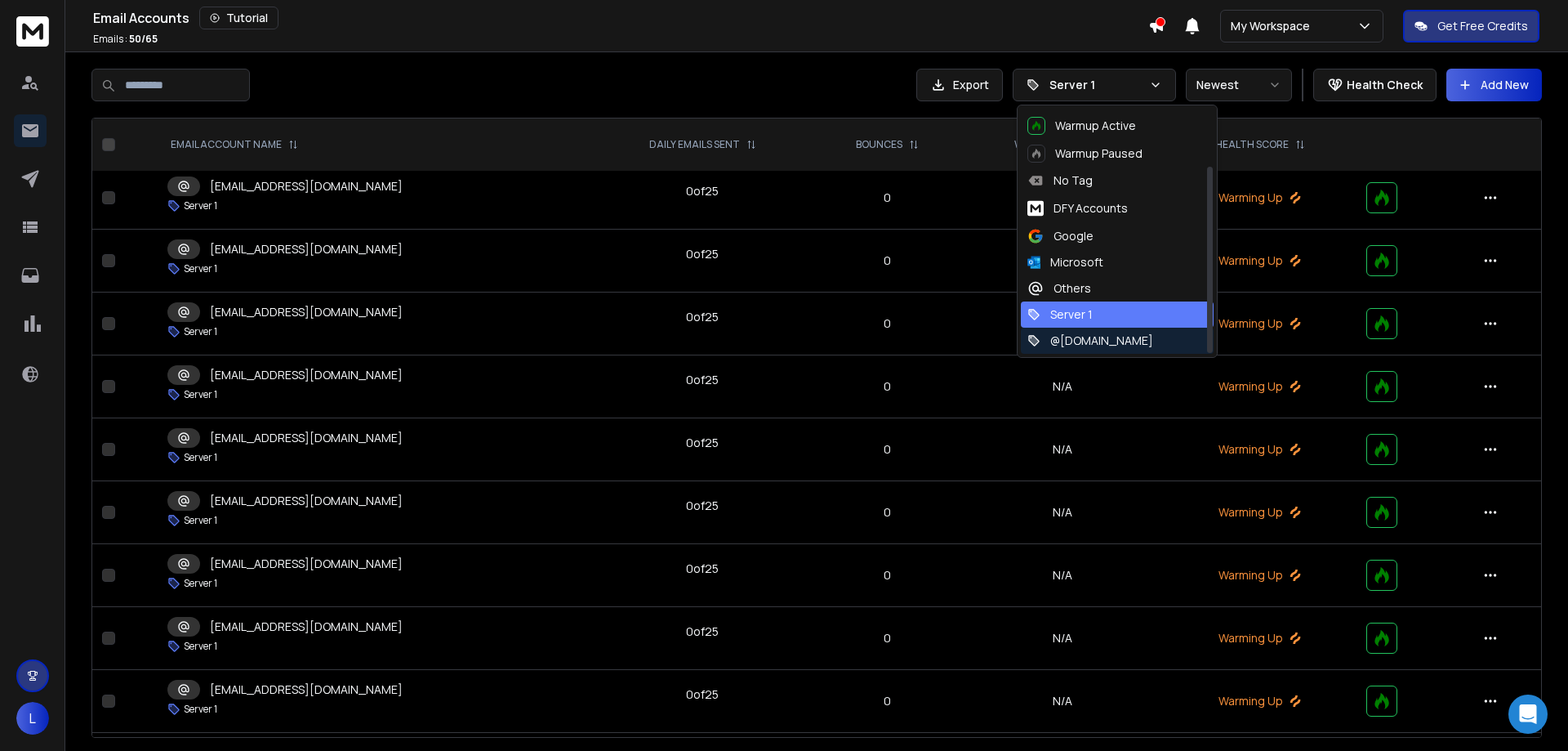
click at [1081, 330] on div "@[DOMAIN_NAME]" at bounding box center [1117, 340] width 193 height 26
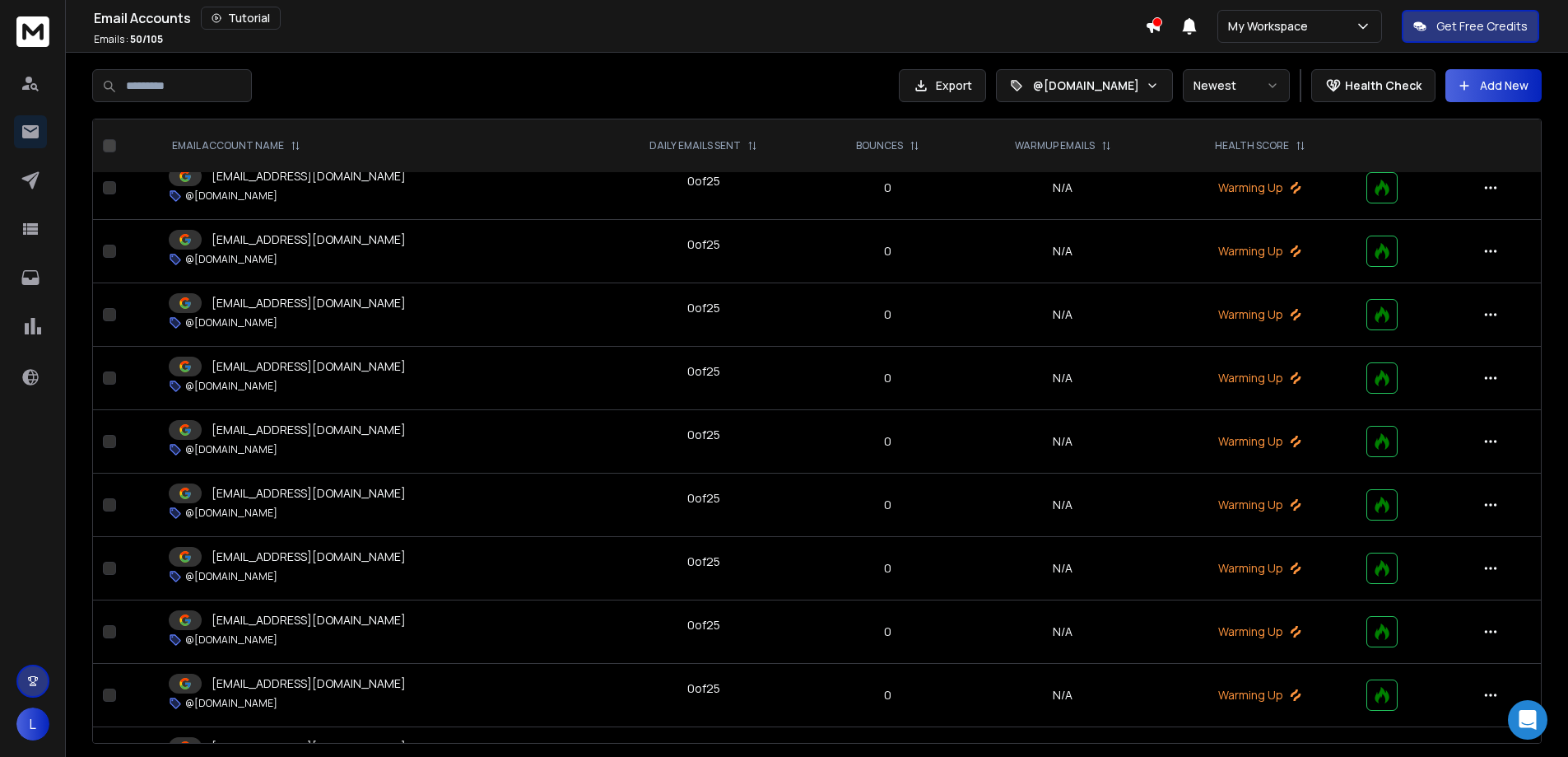
scroll to position [494, 0]
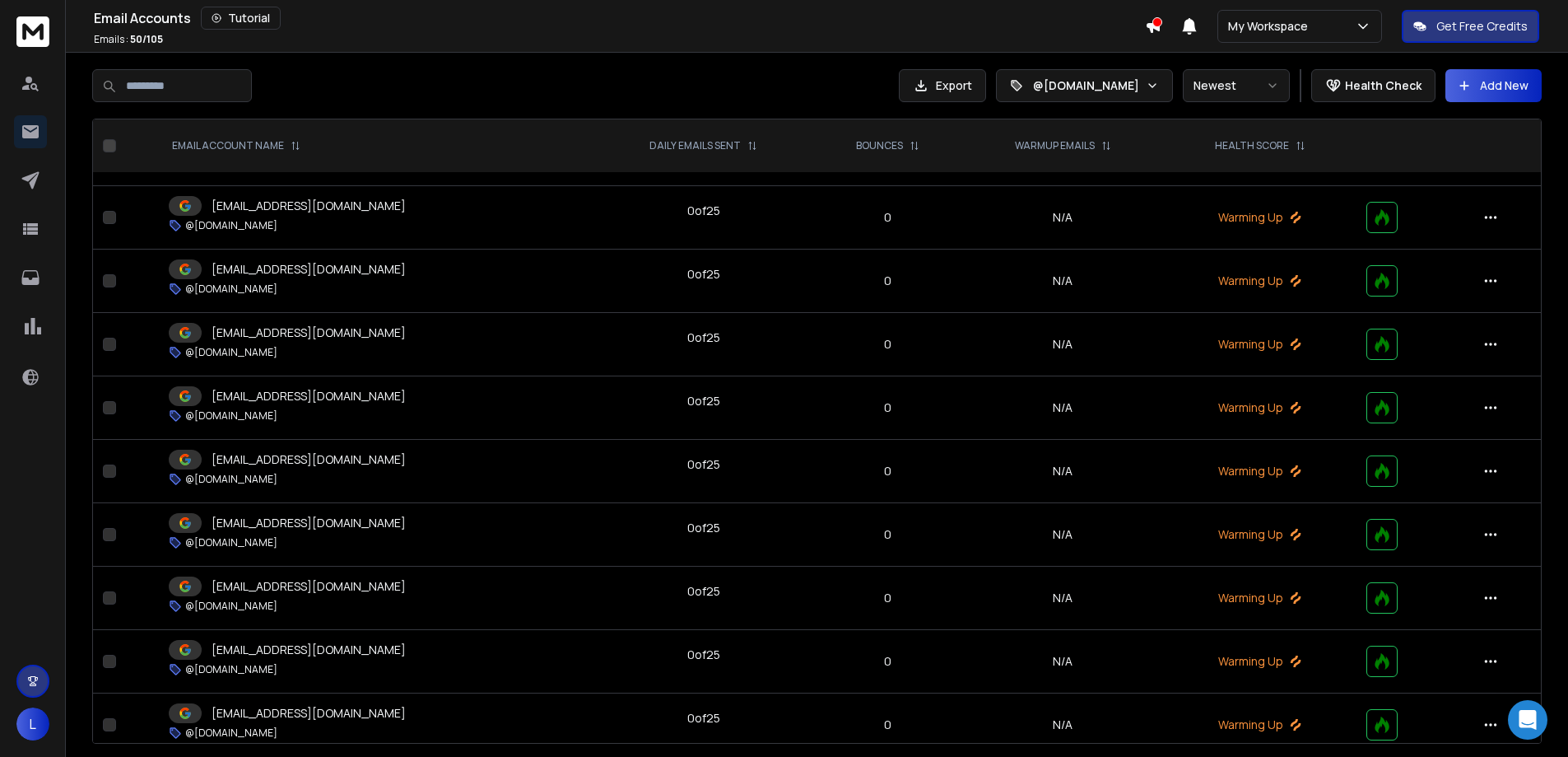
click at [961, 468] on td "N/A" at bounding box center [1062, 471] width 203 height 63
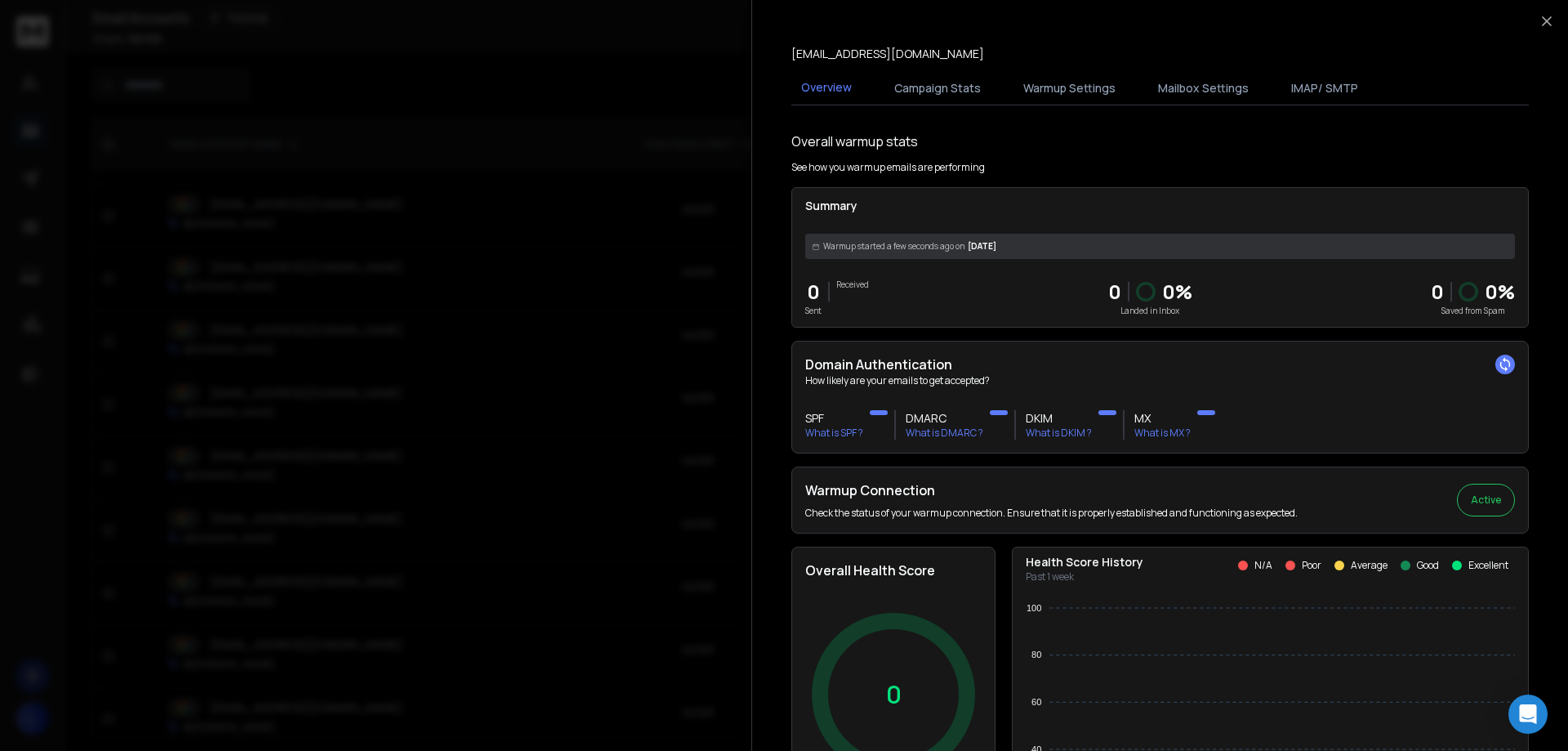
click at [466, 328] on div at bounding box center [784, 375] width 1568 height 751
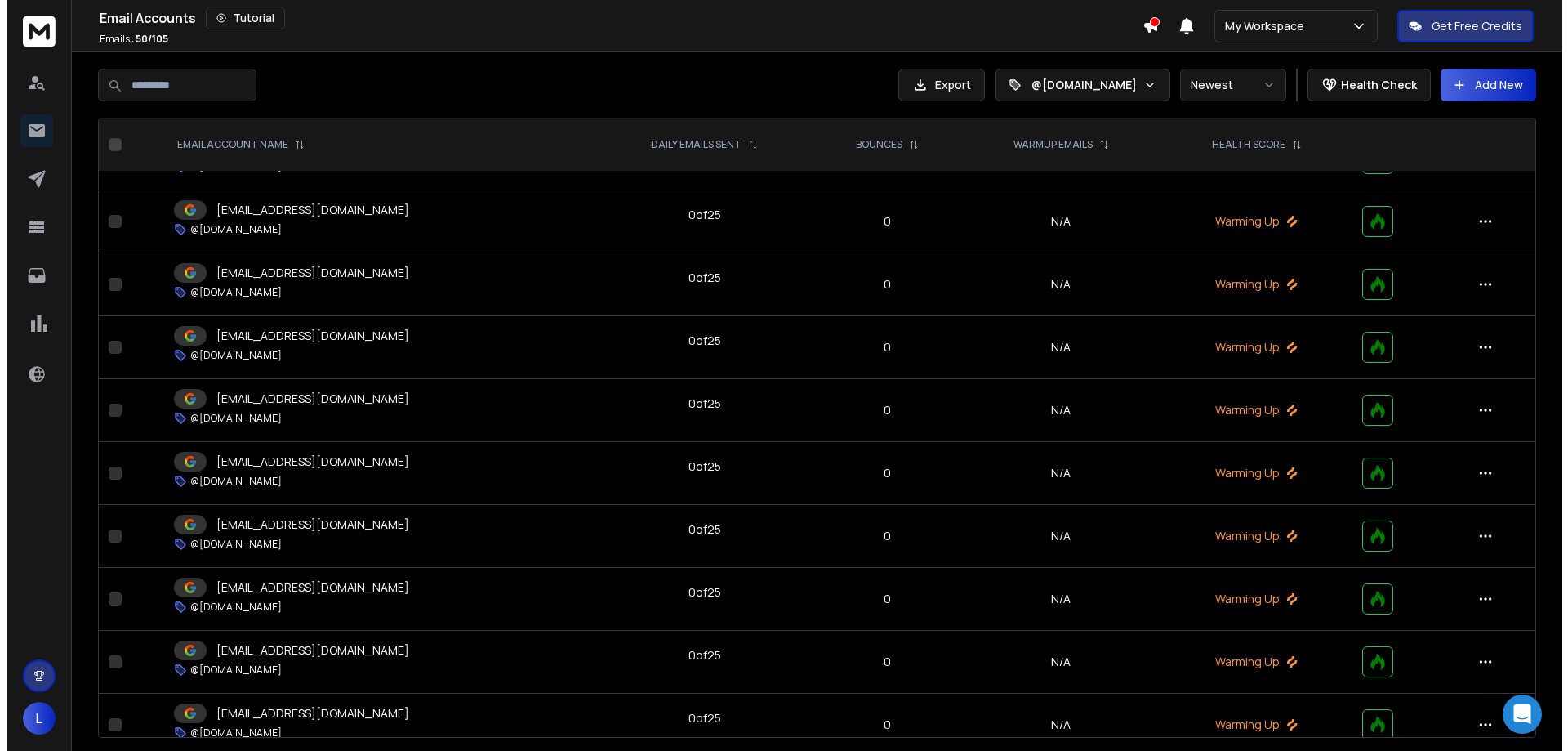
scroll to position [1634, 0]
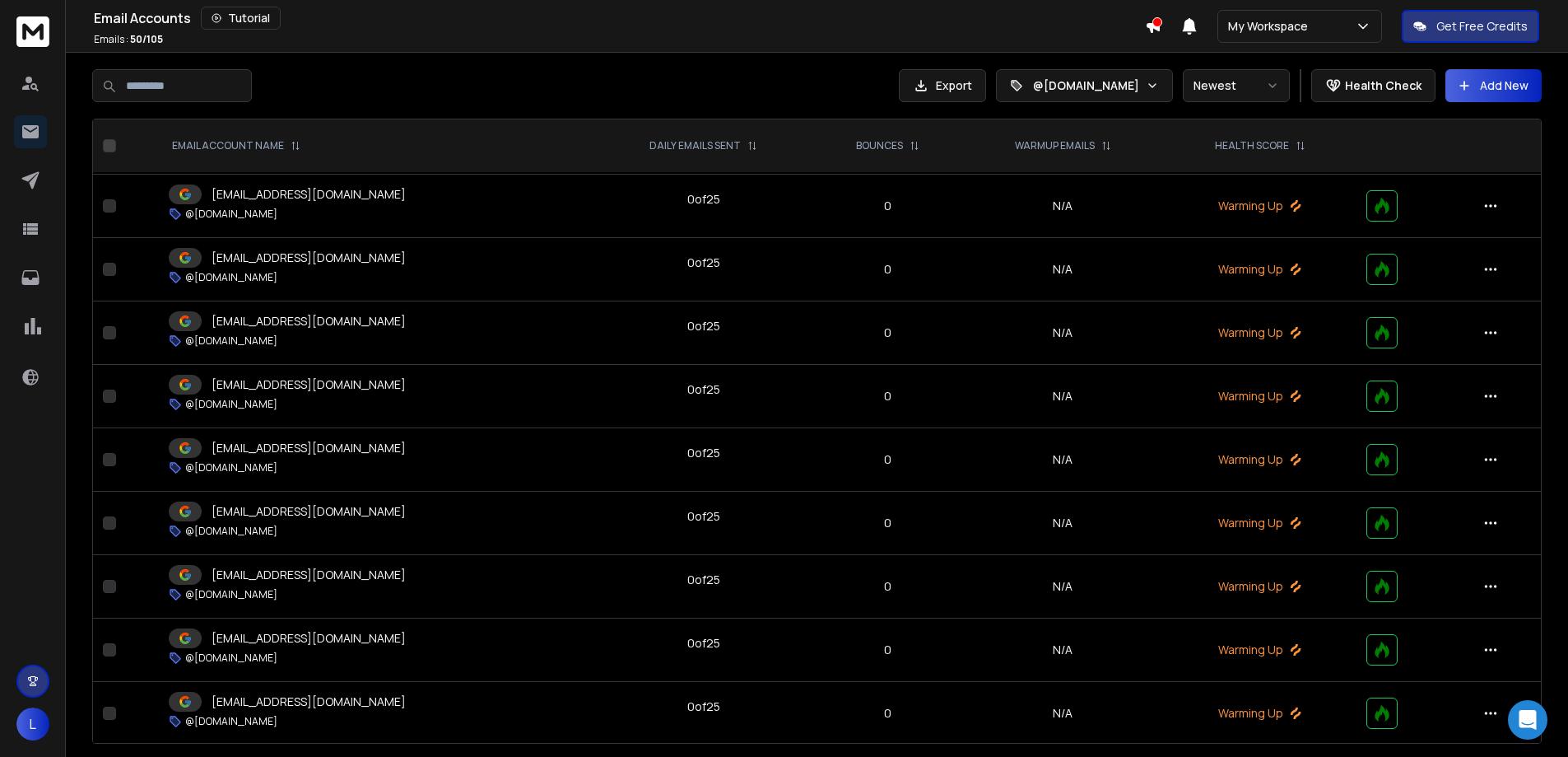
click at [1079, 84] on p "@[DOMAIN_NAME]" at bounding box center [1086, 86] width 106 height 17
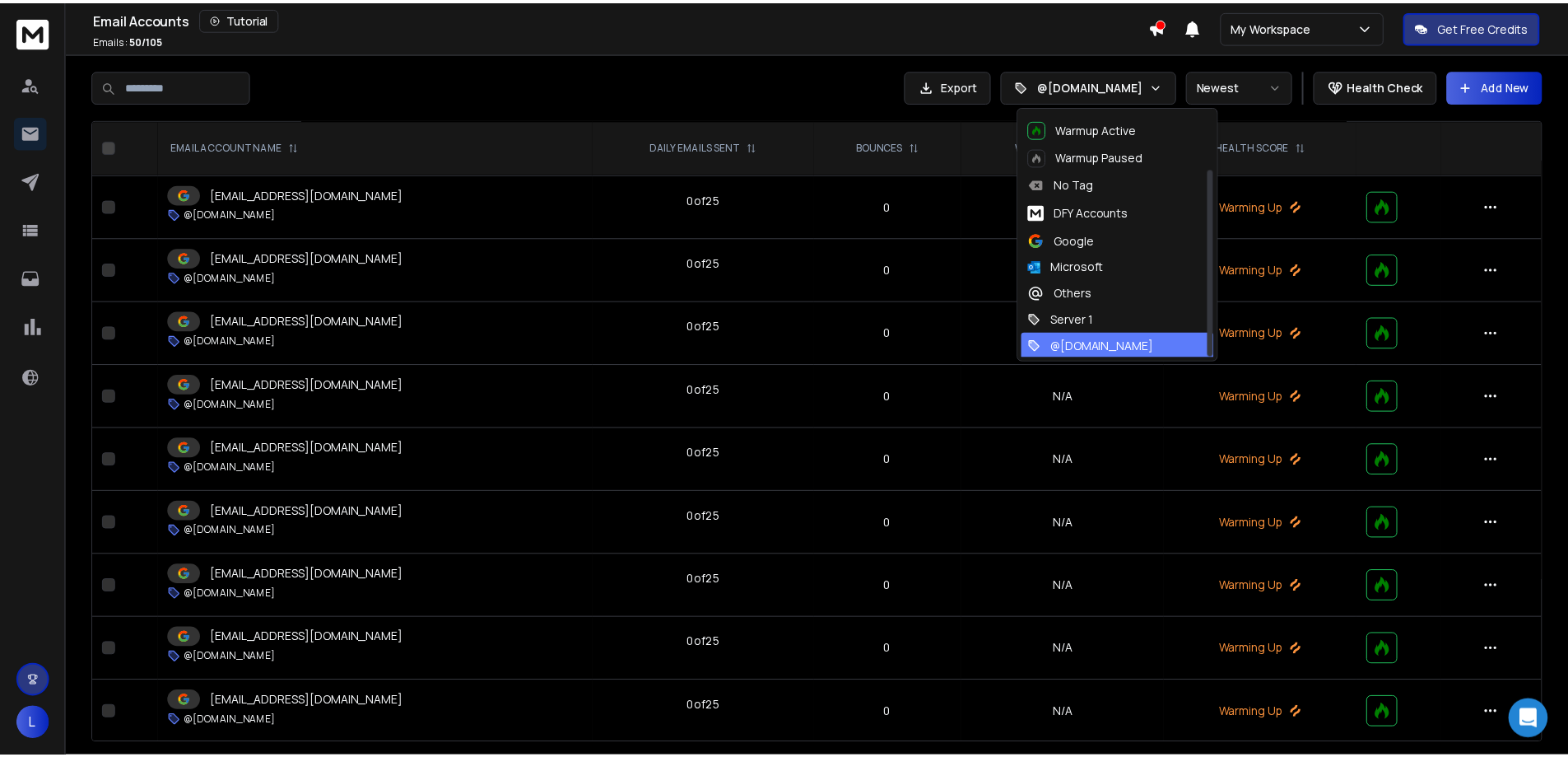
scroll to position [76, 0]
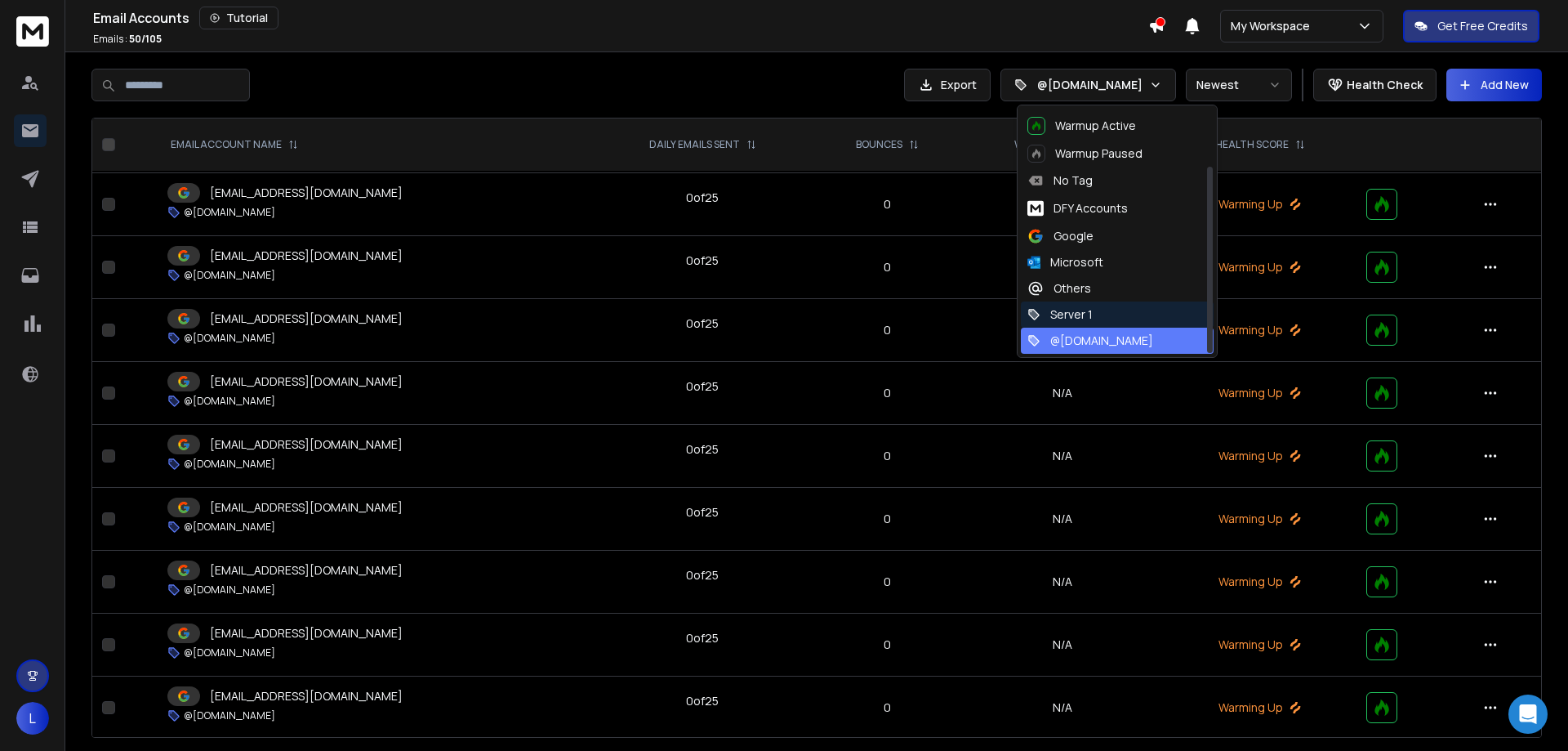
click at [1080, 312] on div "Server 1" at bounding box center [1060, 315] width 65 height 17
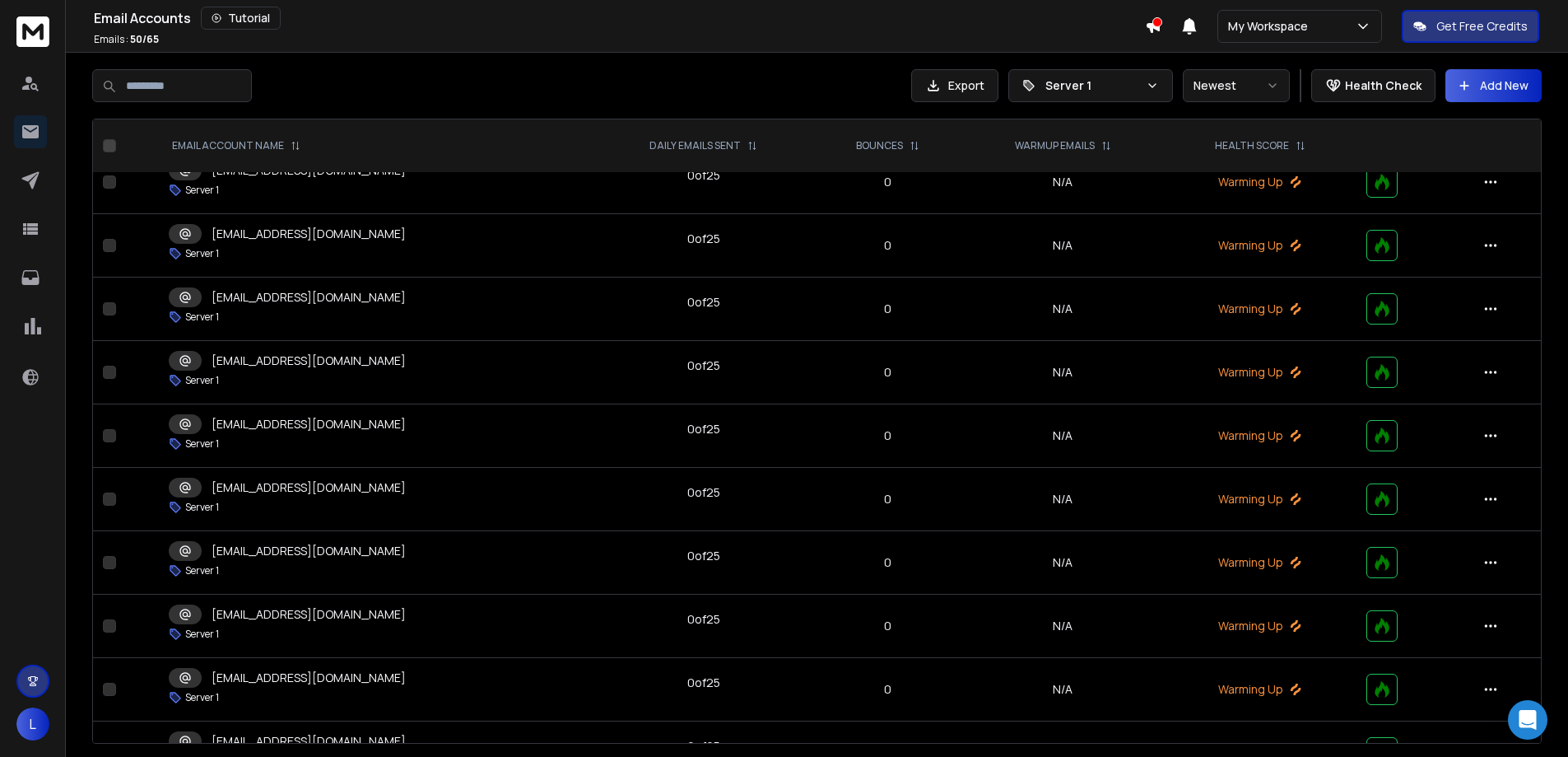
scroll to position [412, 0]
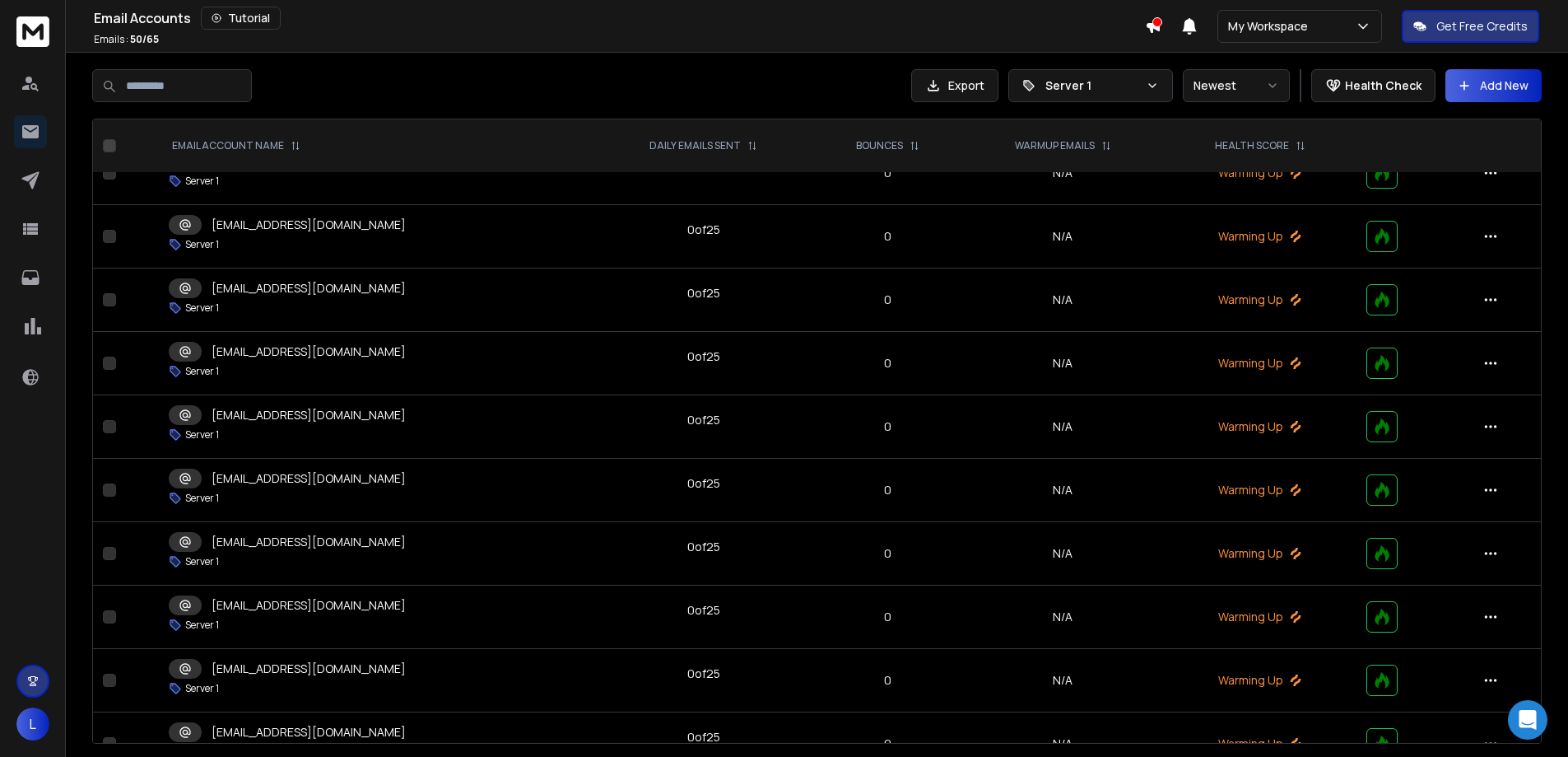
click at [635, 599] on td "0 of 25" at bounding box center [703, 606] width 221 height 43
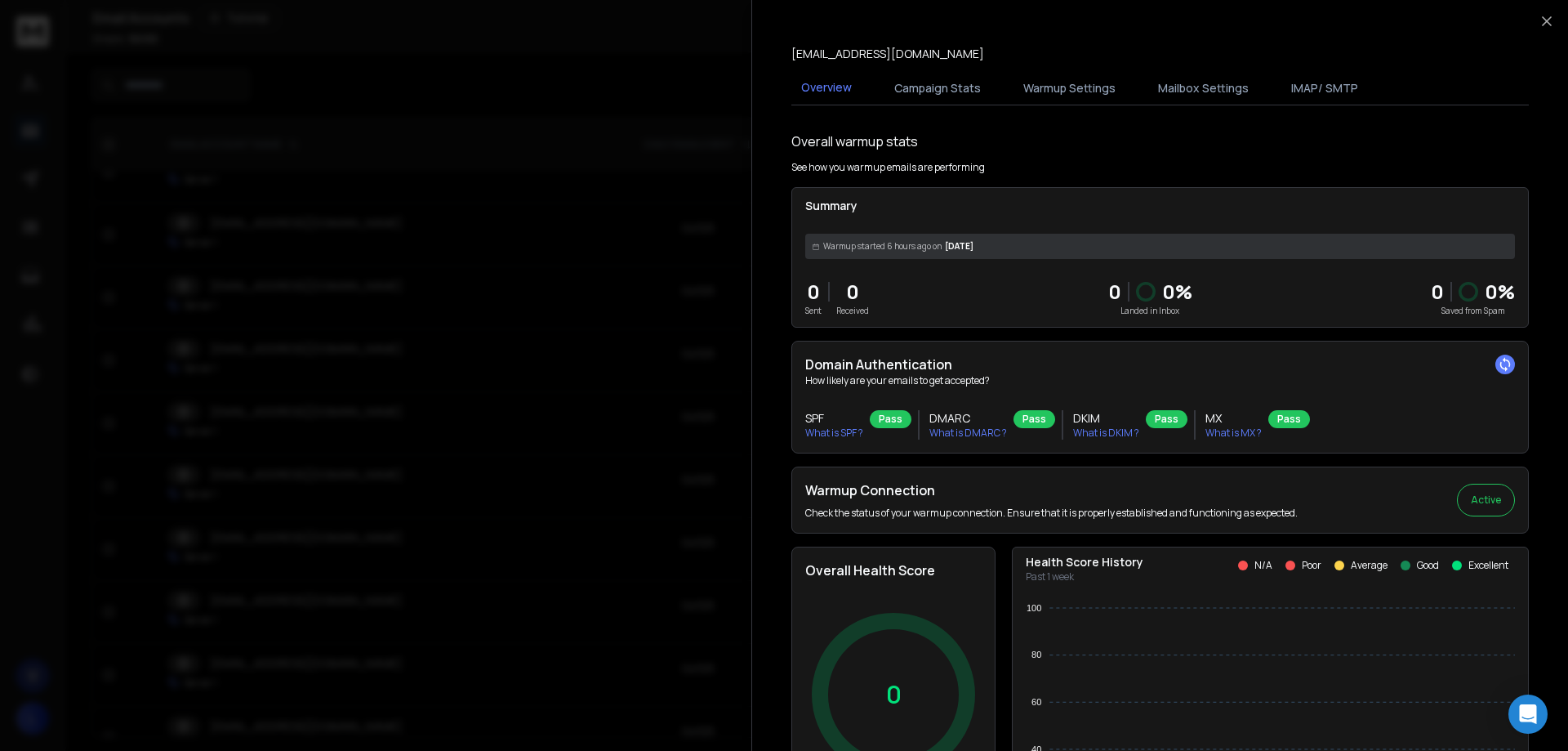
click at [548, 344] on div at bounding box center [784, 375] width 1568 height 751
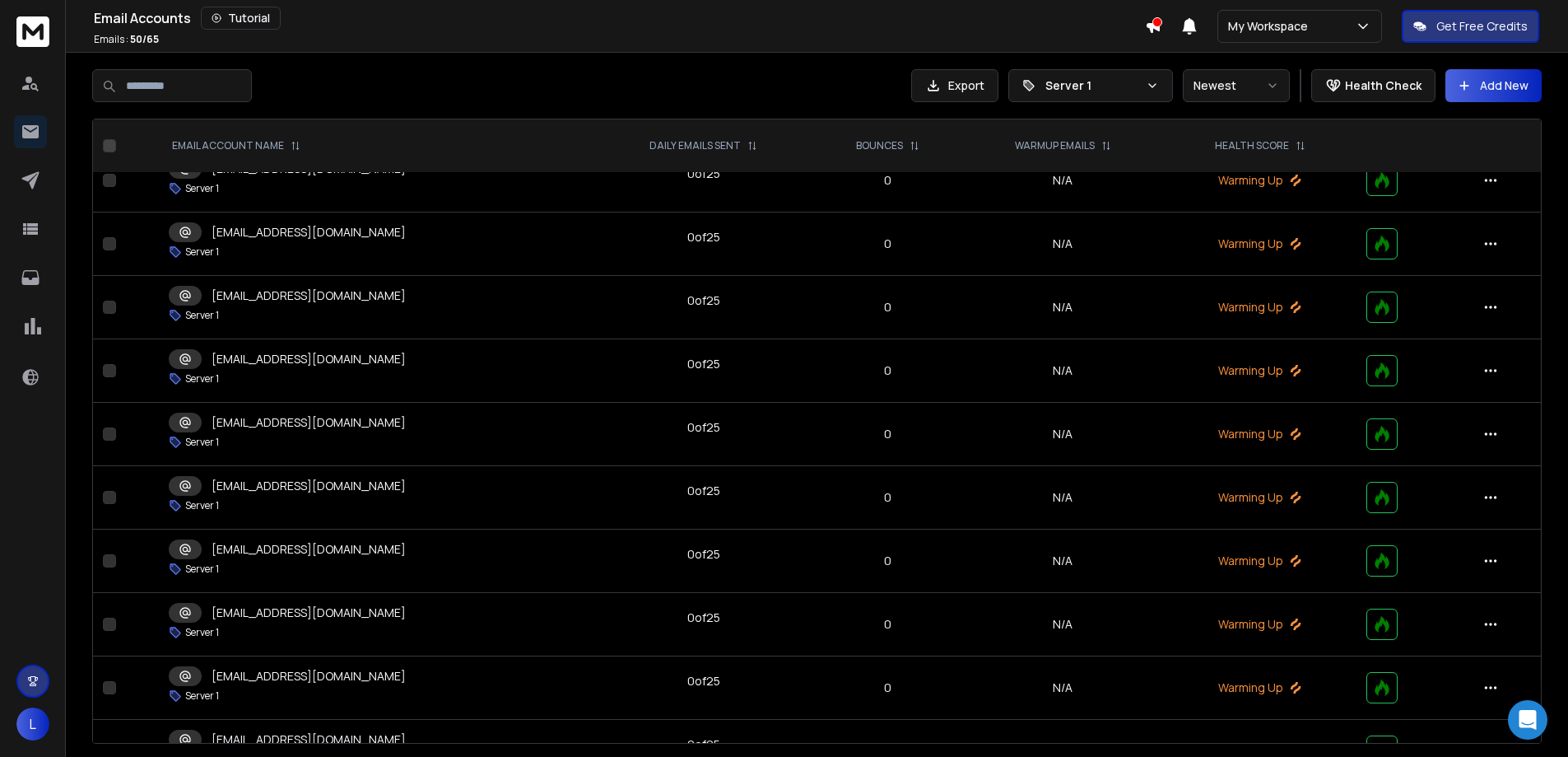
scroll to position [824, 0]
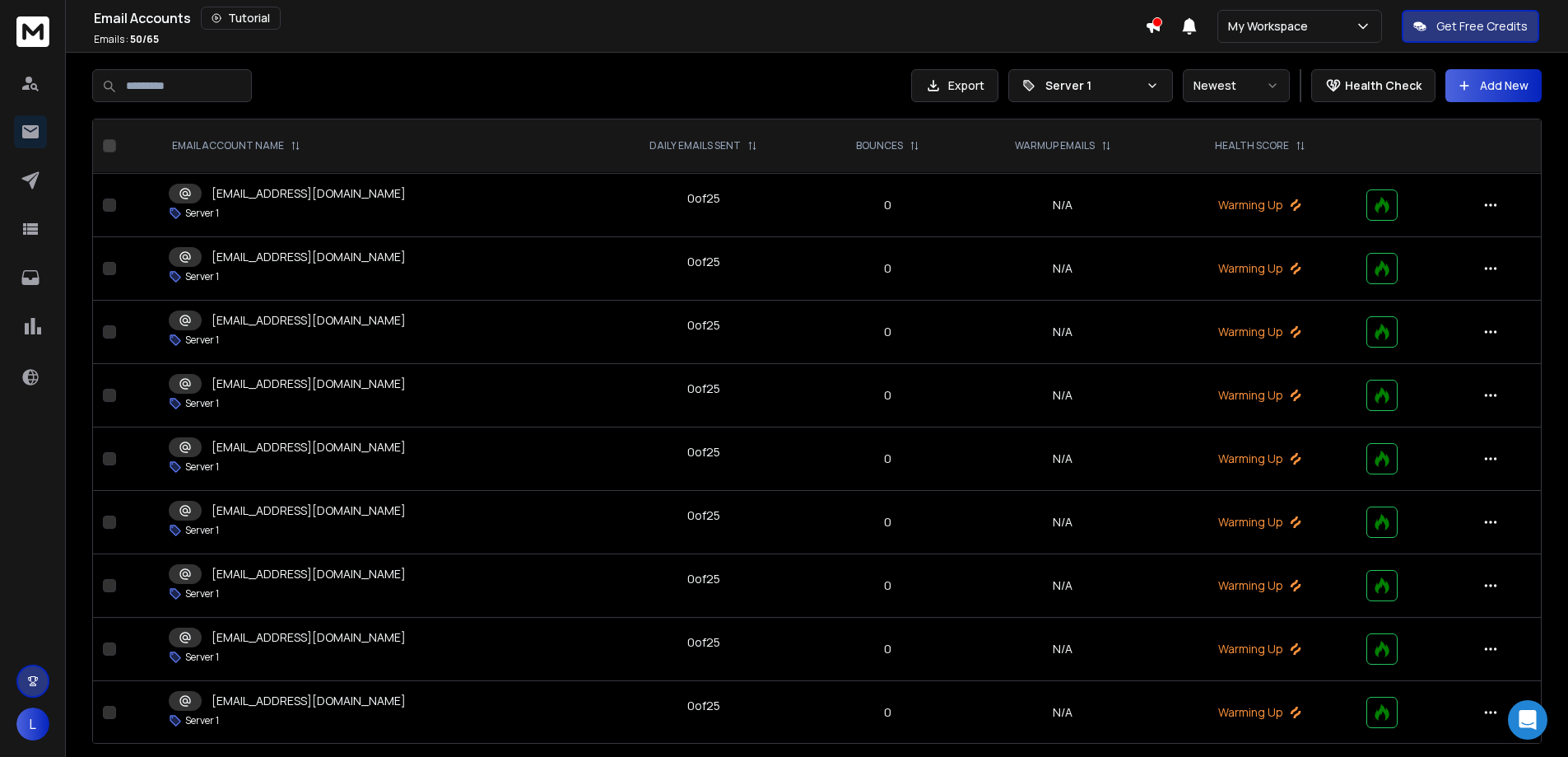
click at [611, 592] on td "0 of 25" at bounding box center [703, 575] width 221 height 43
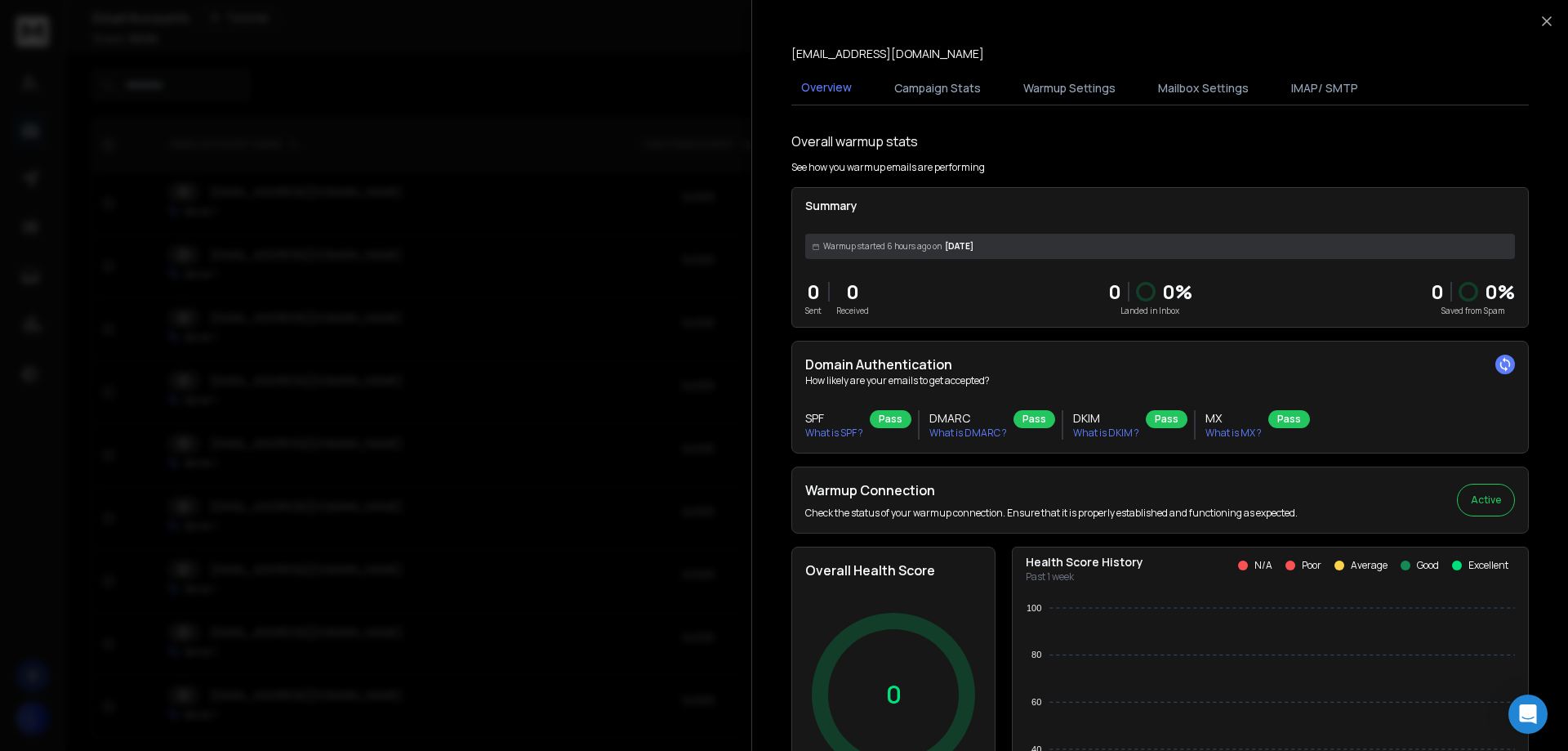
click at [650, 486] on div at bounding box center [784, 375] width 1568 height 751
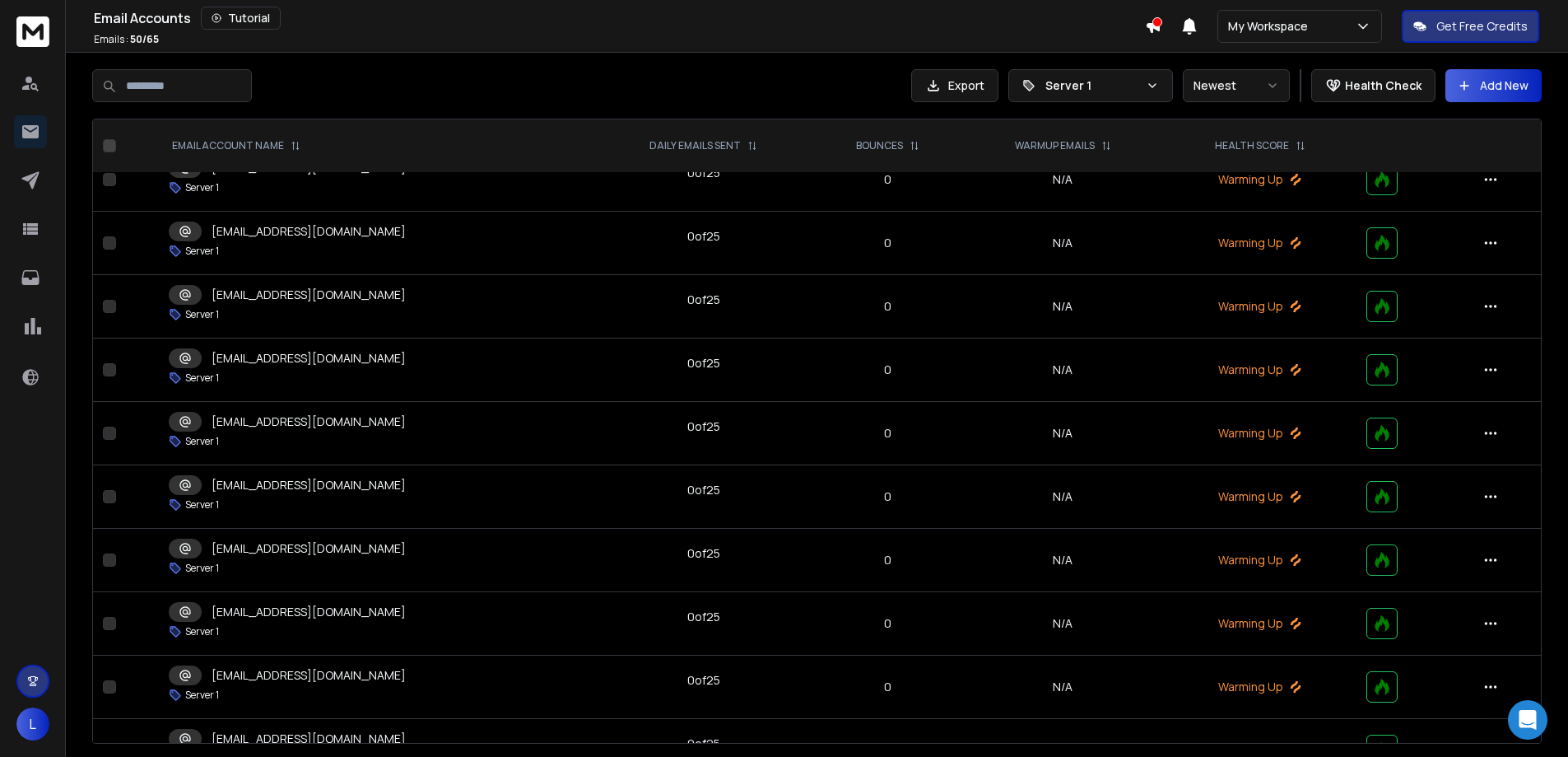
scroll to position [1318, 0]
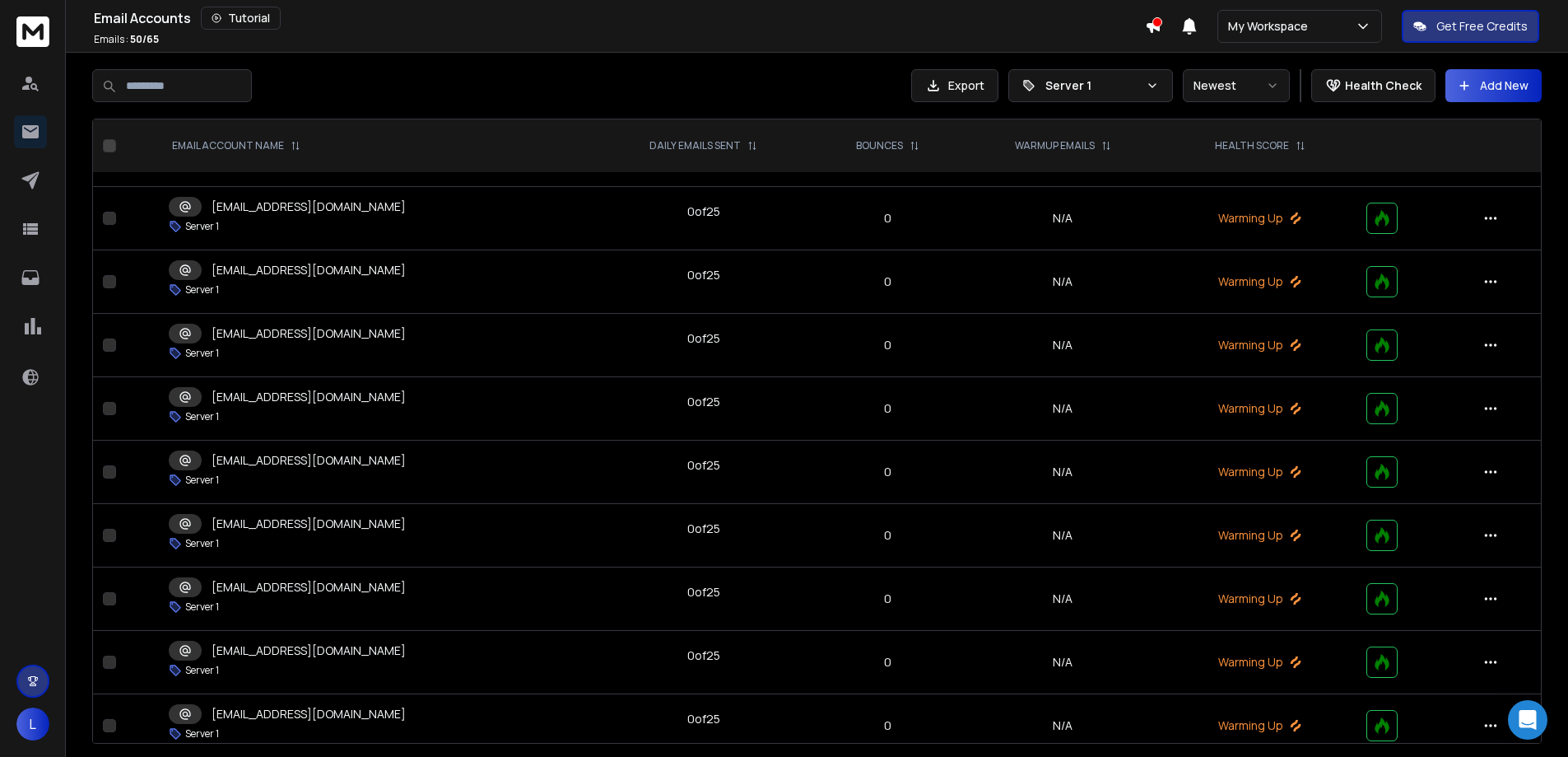
click at [642, 584] on td "0 of 25" at bounding box center [703, 589] width 221 height 43
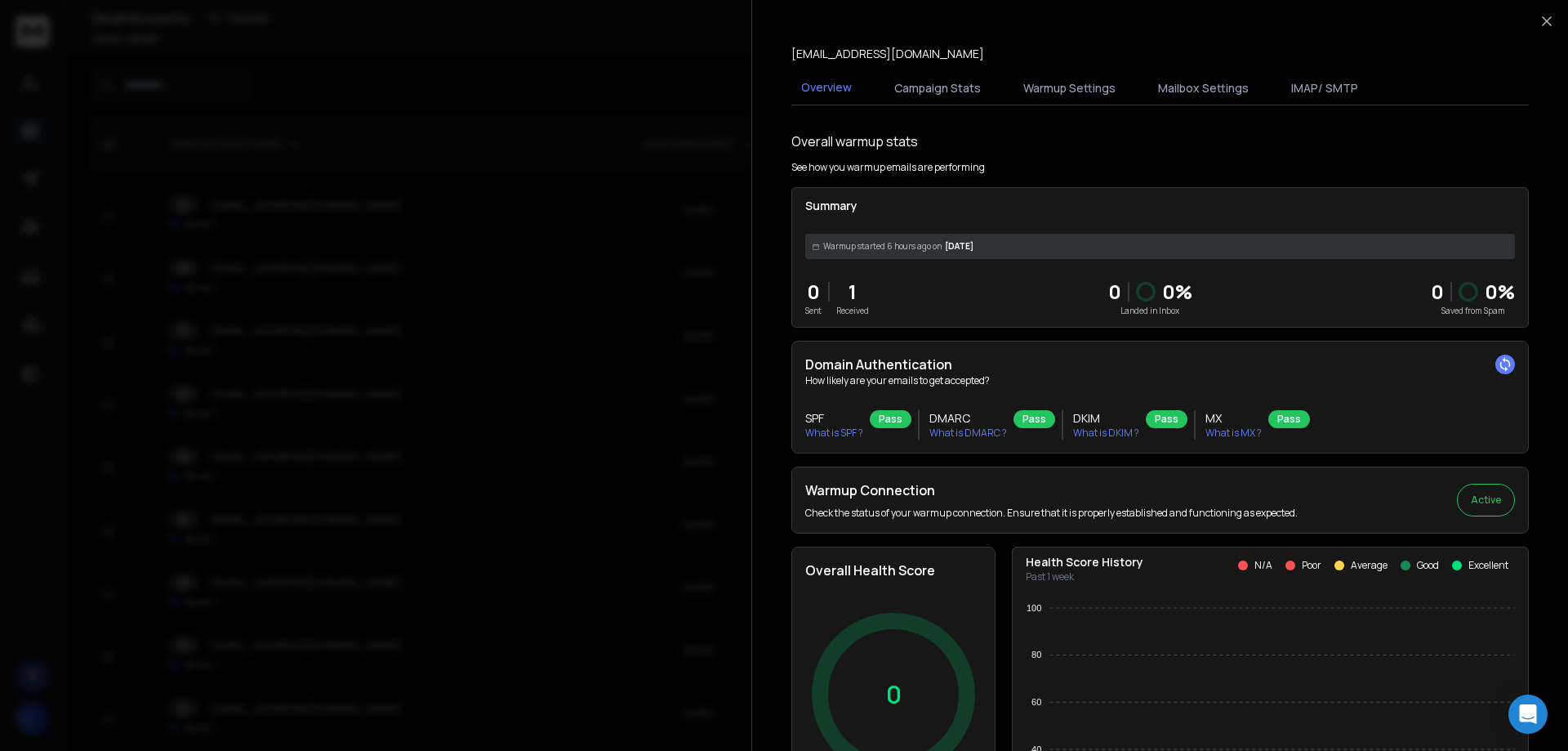
click at [357, 312] on div at bounding box center [784, 375] width 1568 height 751
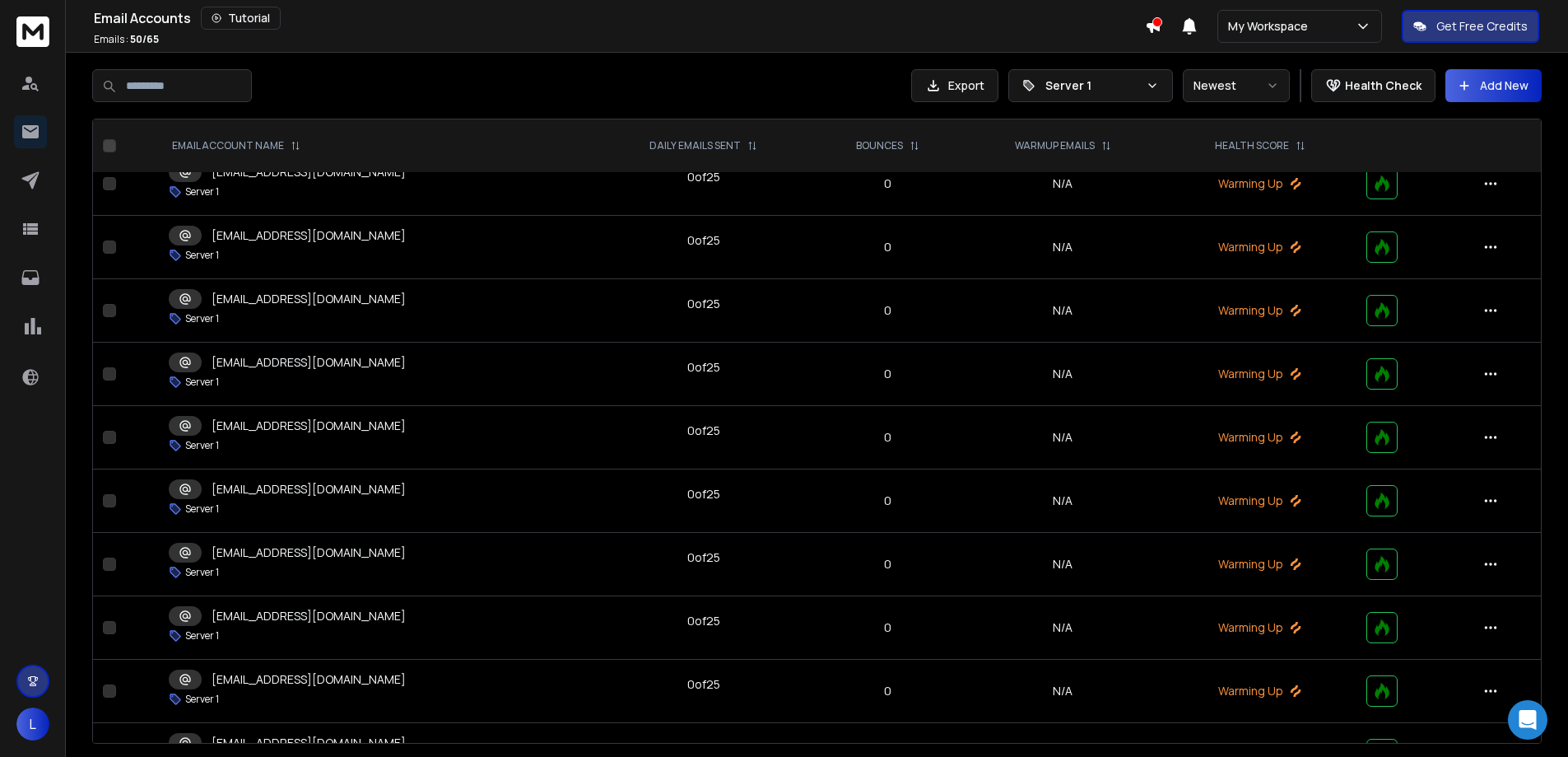
scroll to position [1730, 0]
click at [425, 653] on td "[EMAIL_ADDRESS][DOMAIN_NAME] Server 1" at bounding box center [375, 631] width 433 height 63
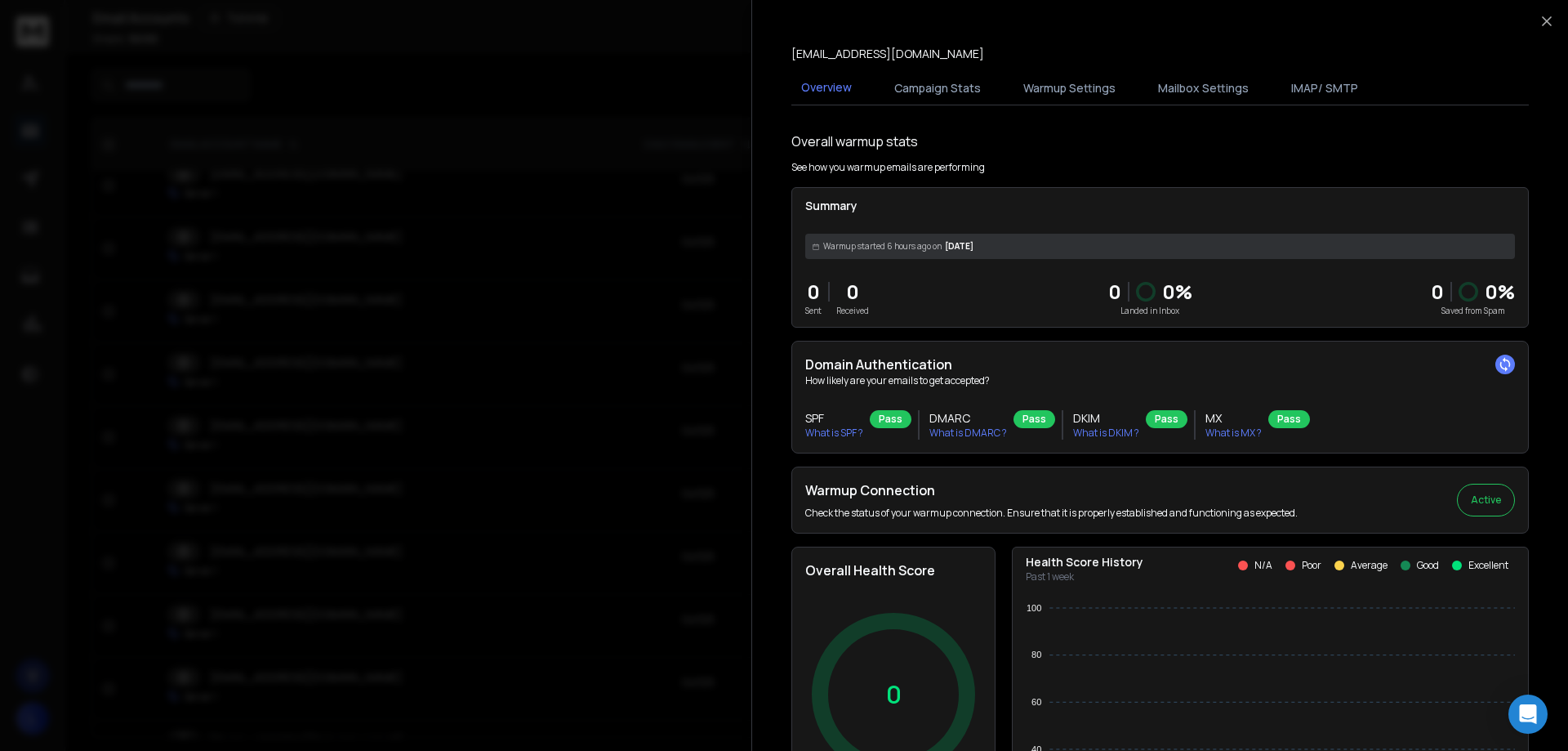
click at [423, 621] on div at bounding box center [784, 375] width 1568 height 751
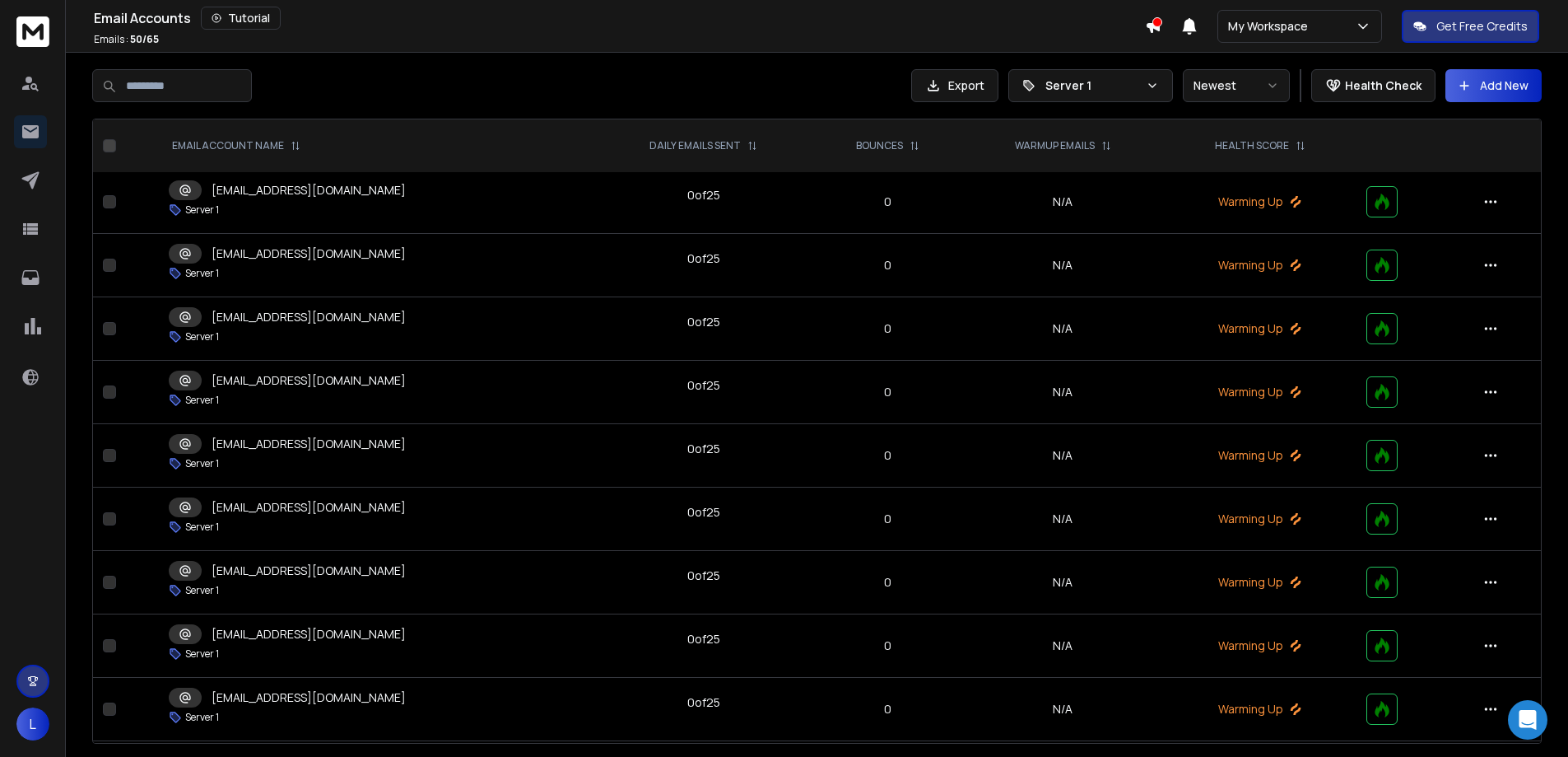
scroll to position [2306, 0]
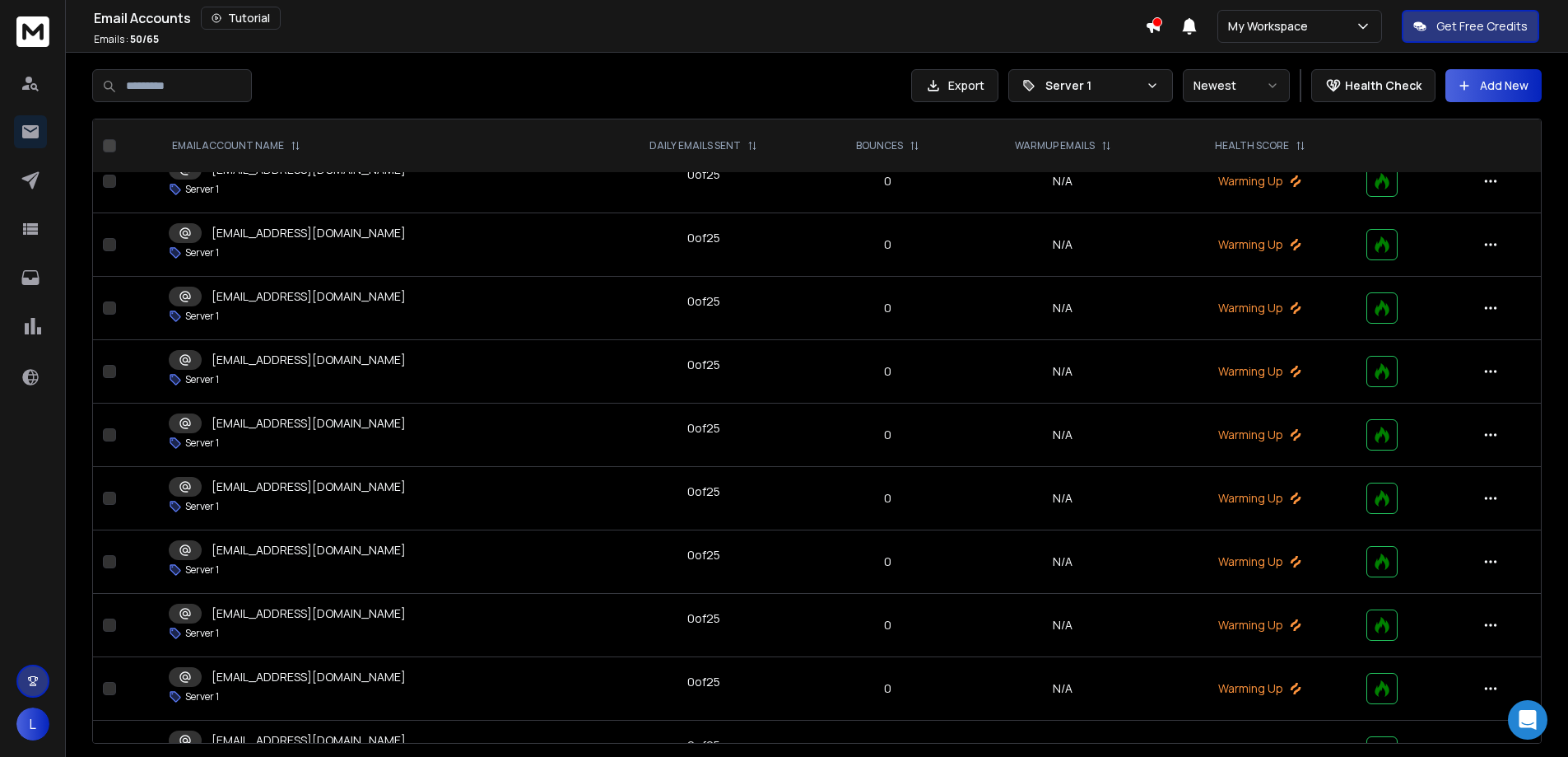
click at [401, 696] on div "Server 1" at bounding box center [376, 697] width 414 height 13
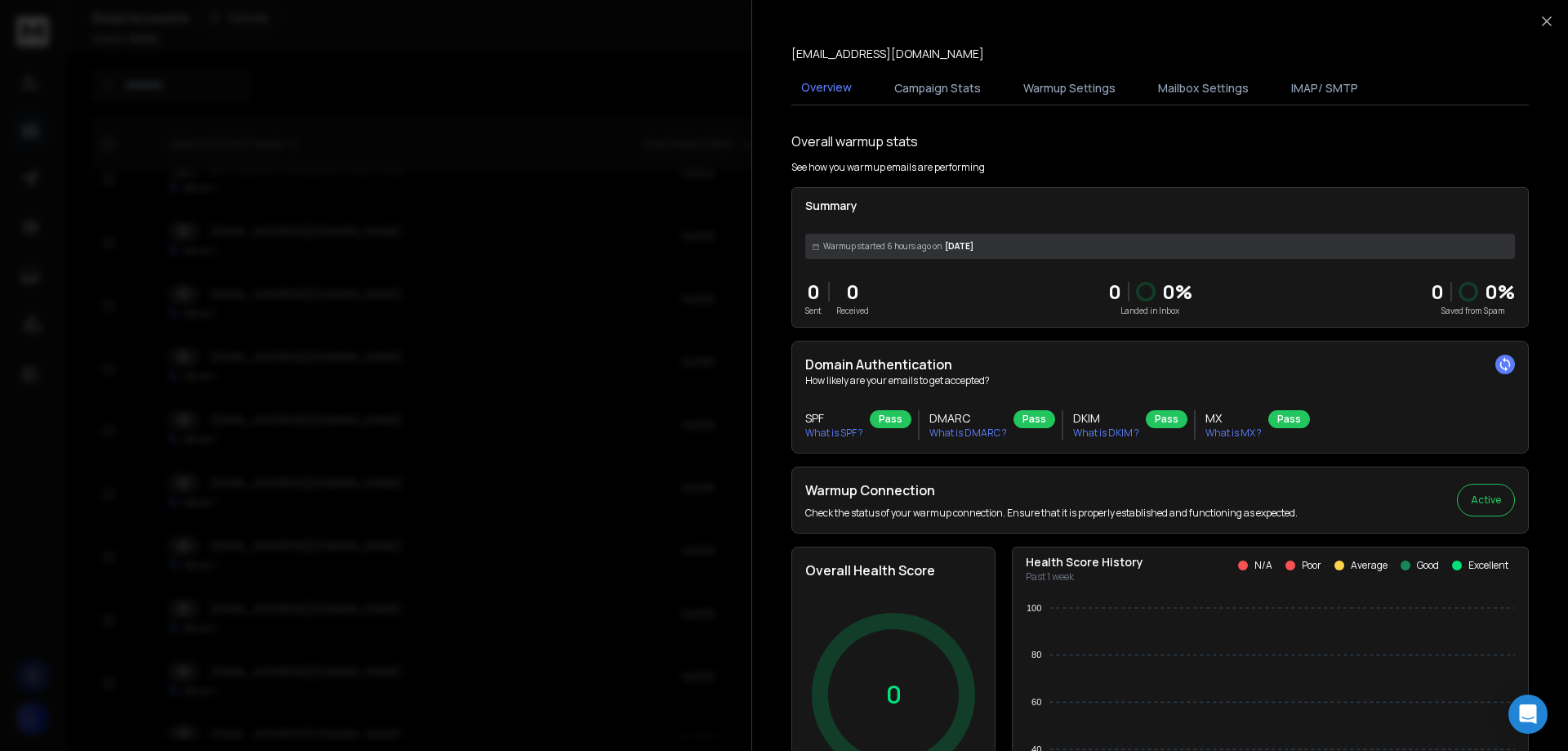
click at [397, 689] on div at bounding box center [784, 375] width 1568 height 751
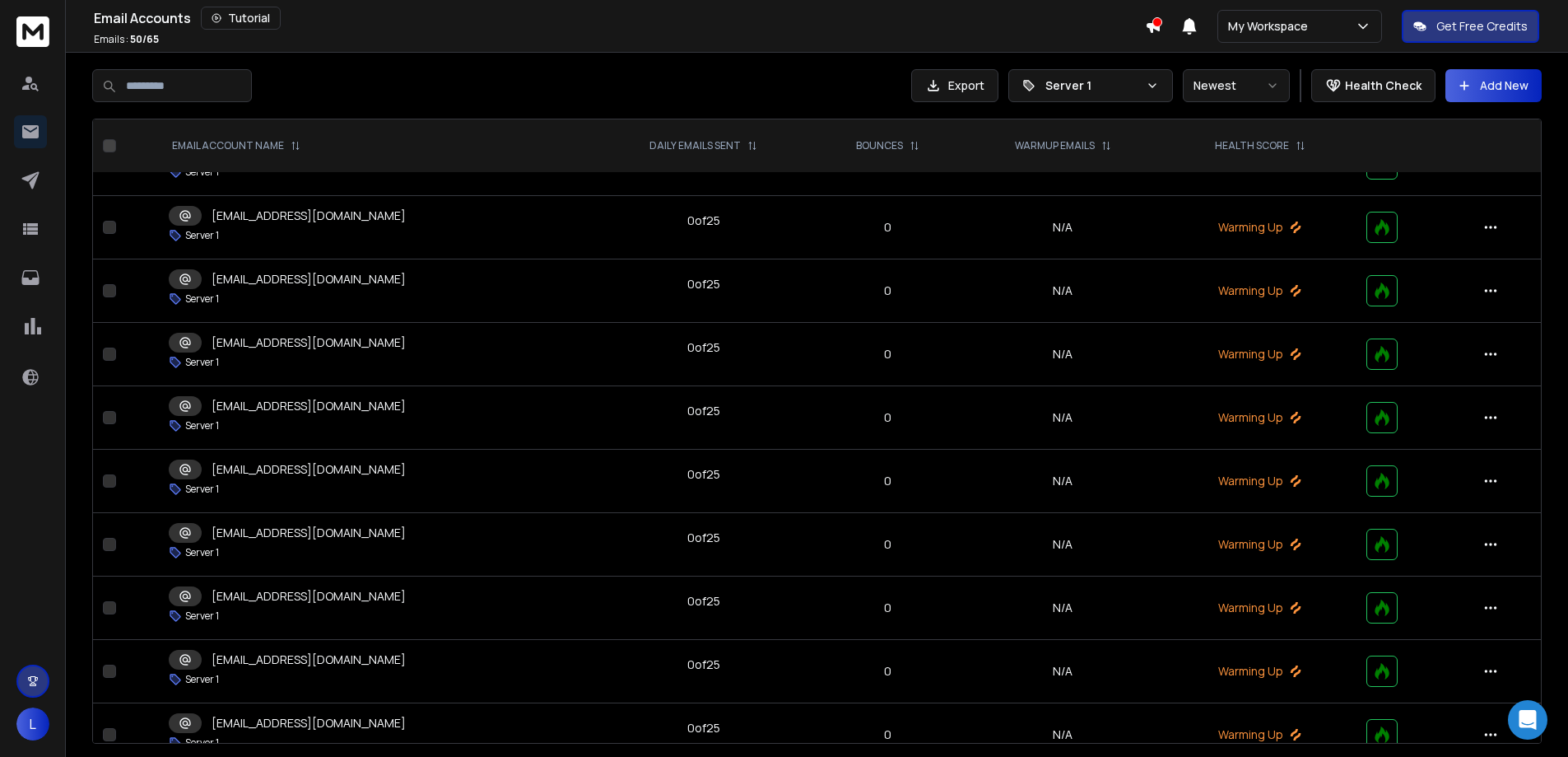
scroll to position [2640, 0]
click at [418, 663] on div "[EMAIL_ADDRESS][DOMAIN_NAME]" at bounding box center [376, 660] width 414 height 19
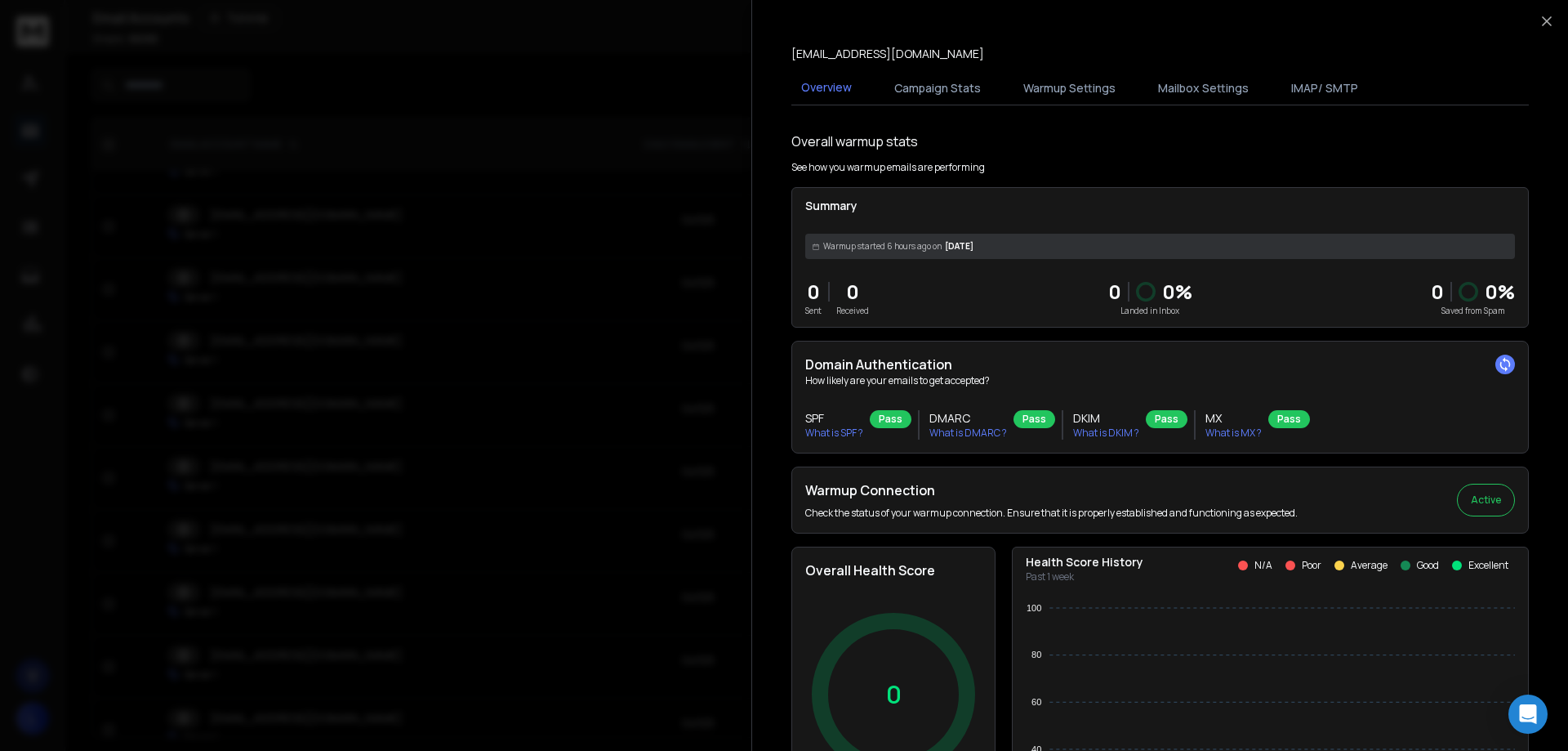
click at [415, 657] on div at bounding box center [784, 375] width 1568 height 751
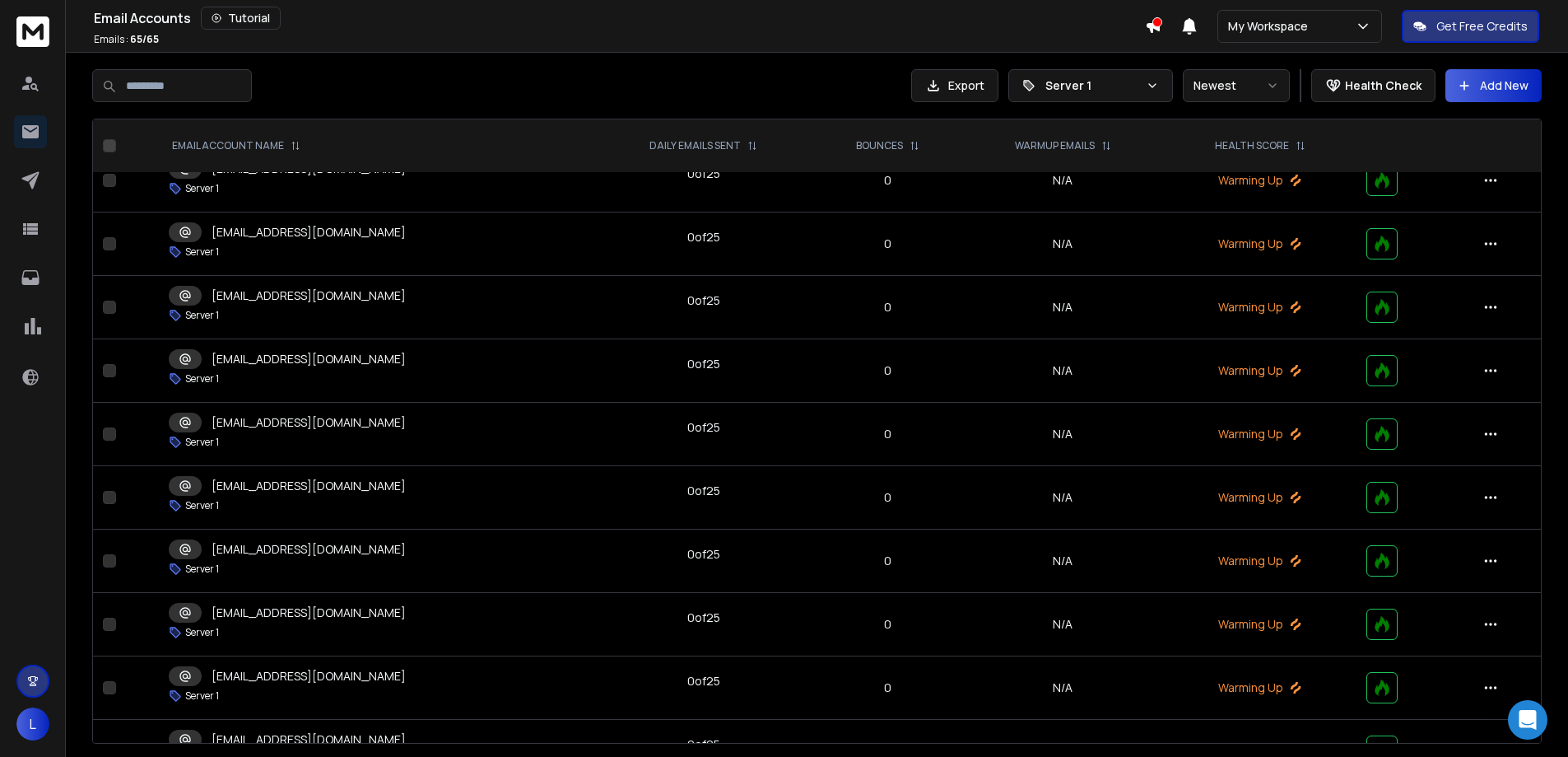
scroll to position [3134, 0]
click at [417, 663] on td "[EMAIL_ADDRESS][DOMAIN_NAME] Server 1" at bounding box center [375, 685] width 433 height 63
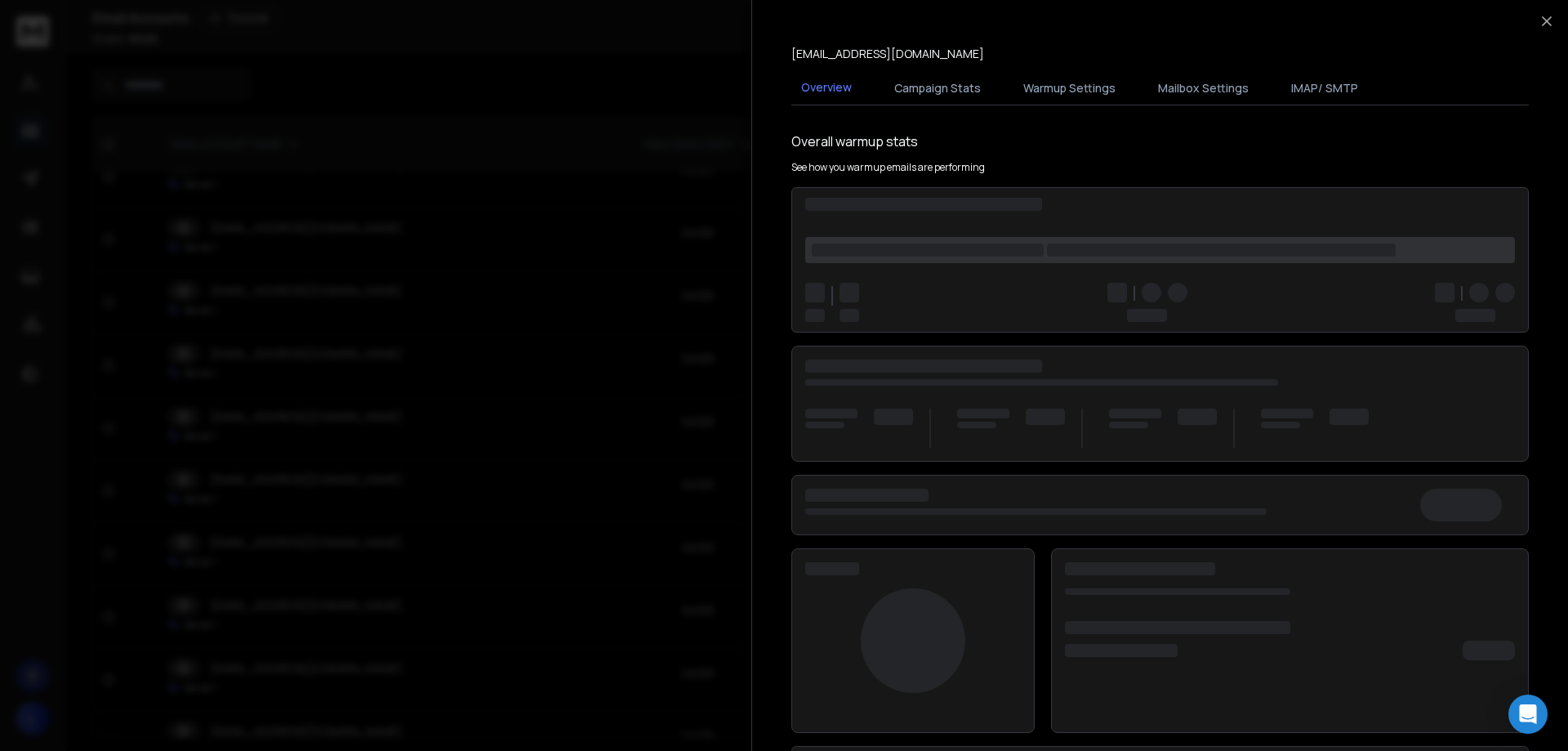
click at [563, 395] on div at bounding box center [784, 375] width 1568 height 751
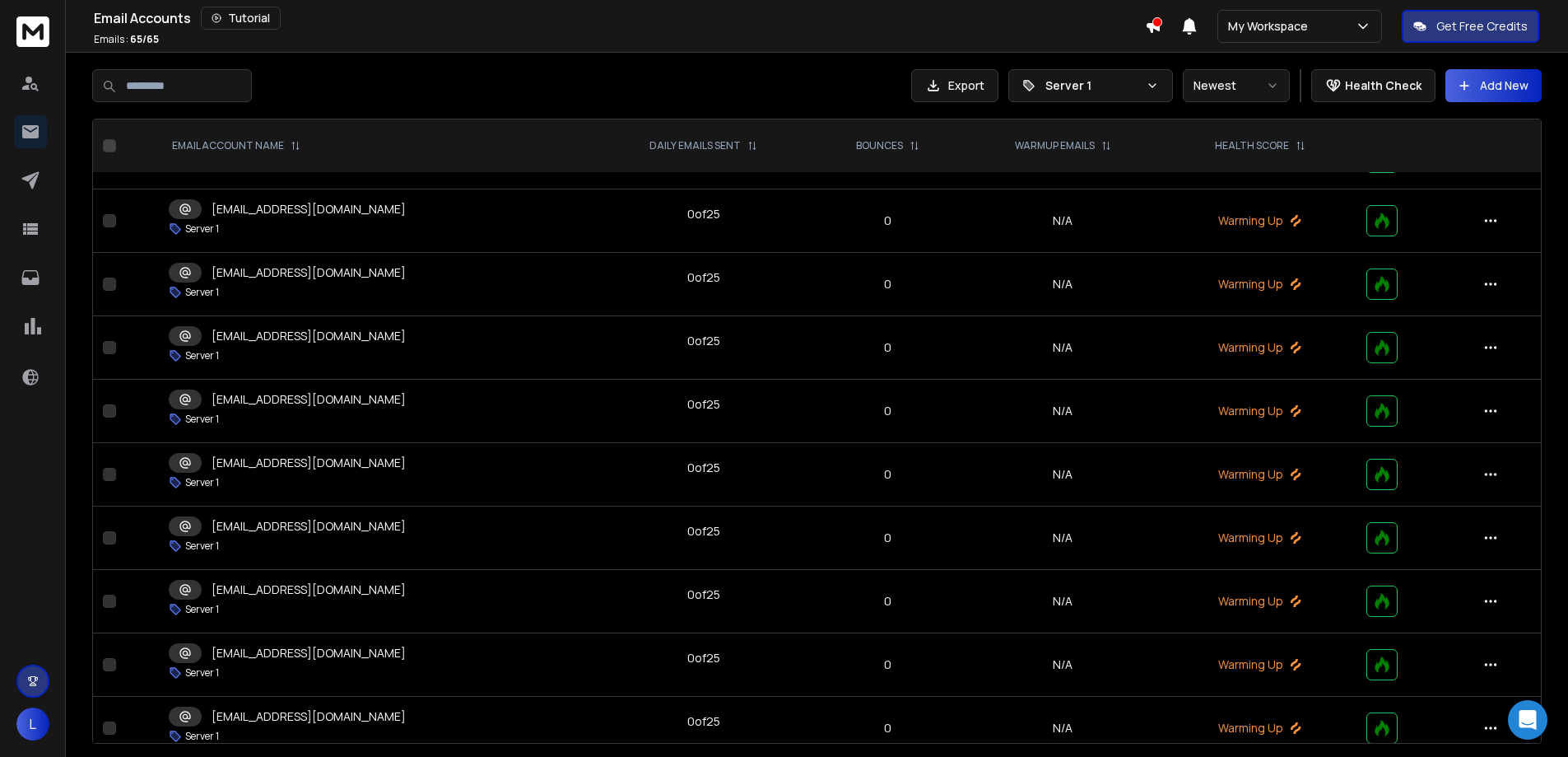
scroll to position [3564, 0]
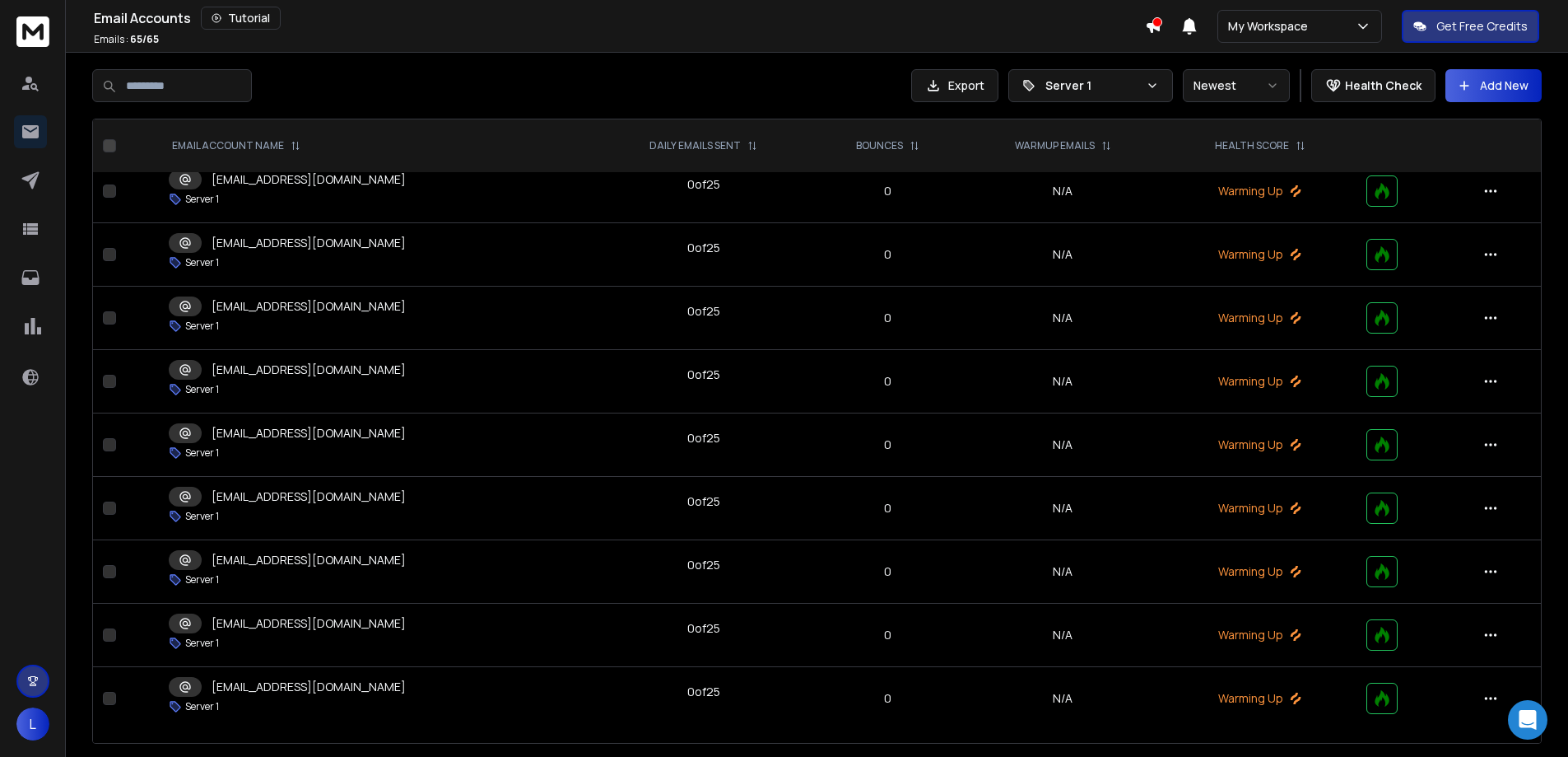
click at [573, 698] on td "[EMAIL_ADDRESS][DOMAIN_NAME] Server 1" at bounding box center [375, 698] width 433 height 63
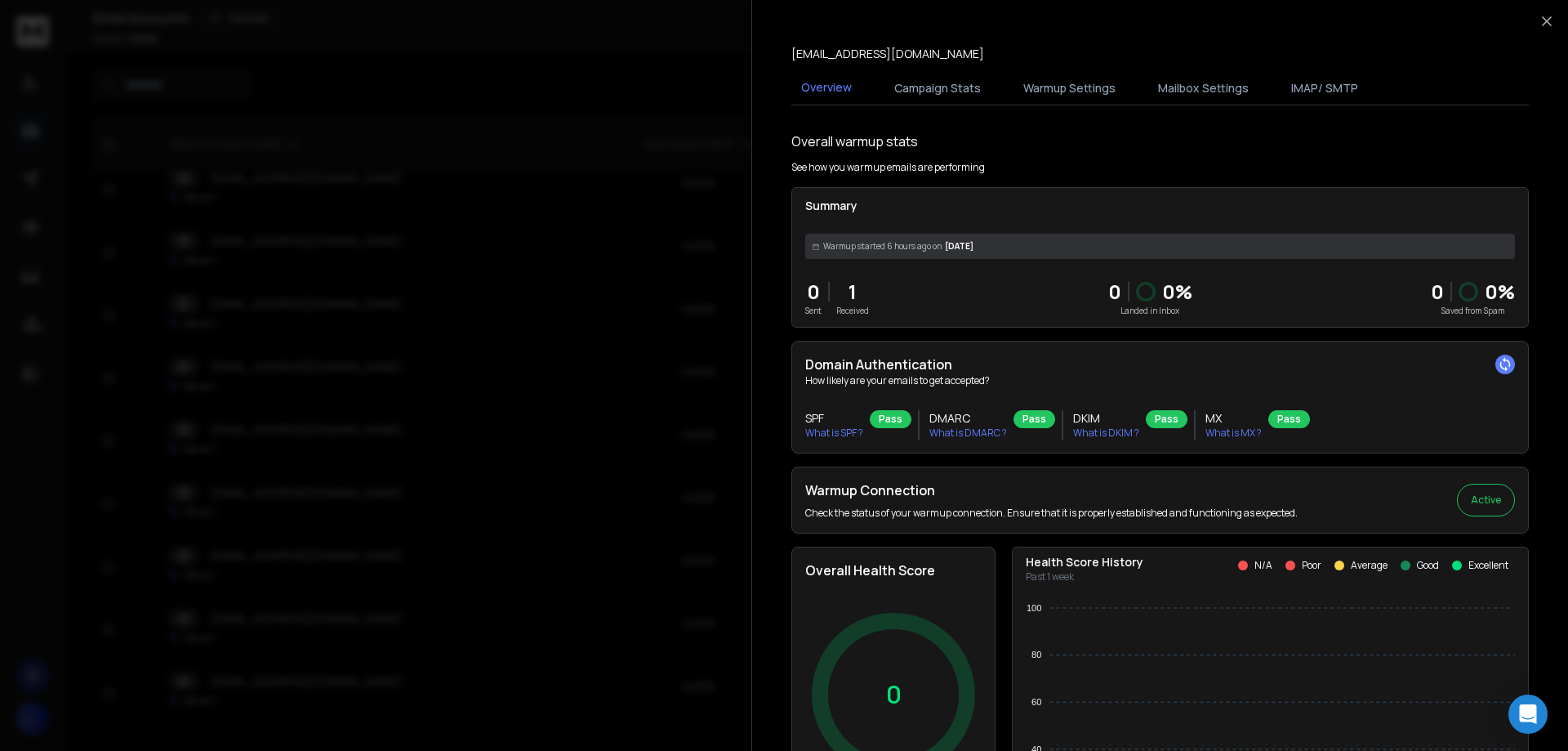
click at [554, 546] on div at bounding box center [784, 375] width 1568 height 751
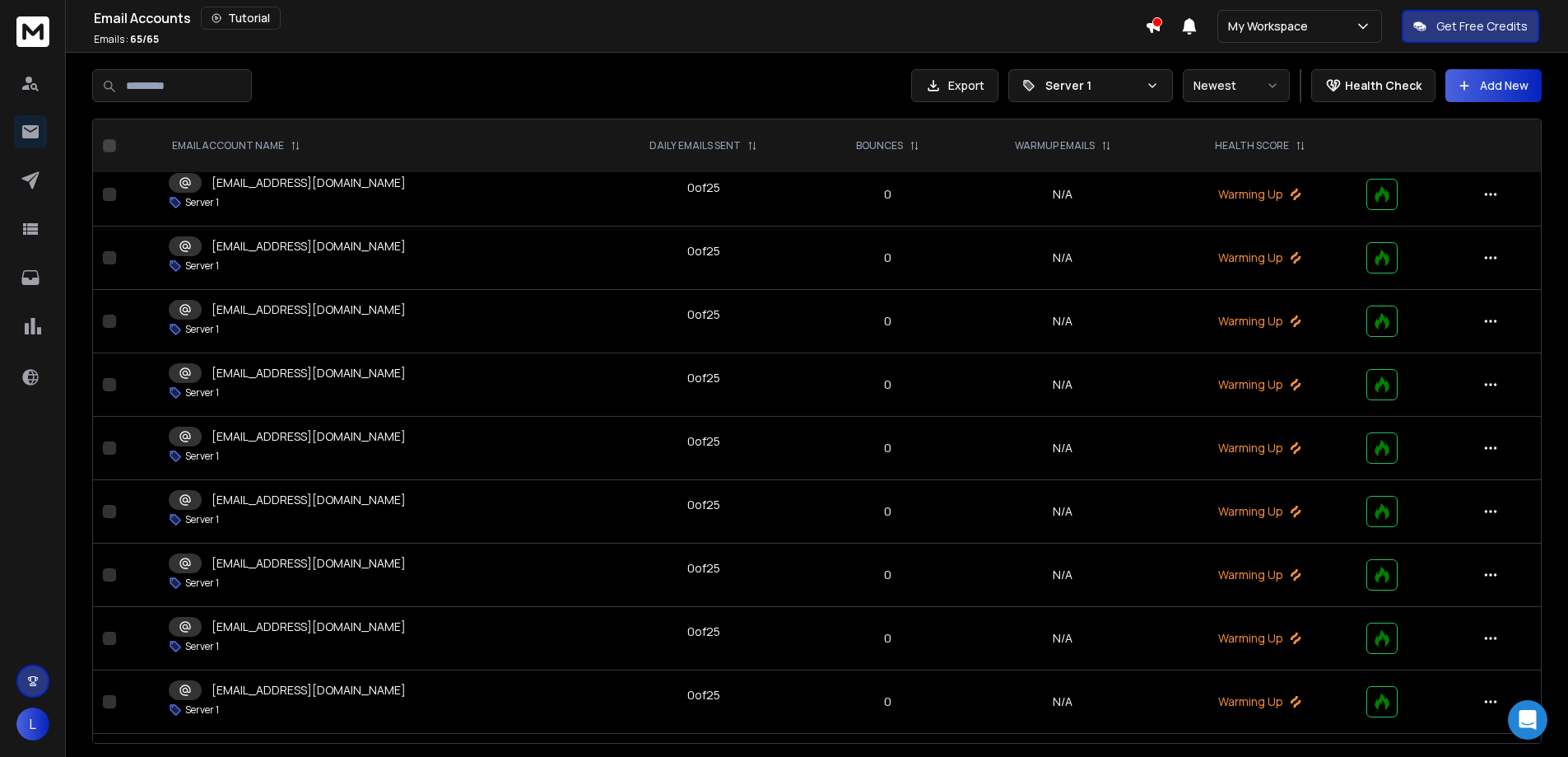
scroll to position [0, 0]
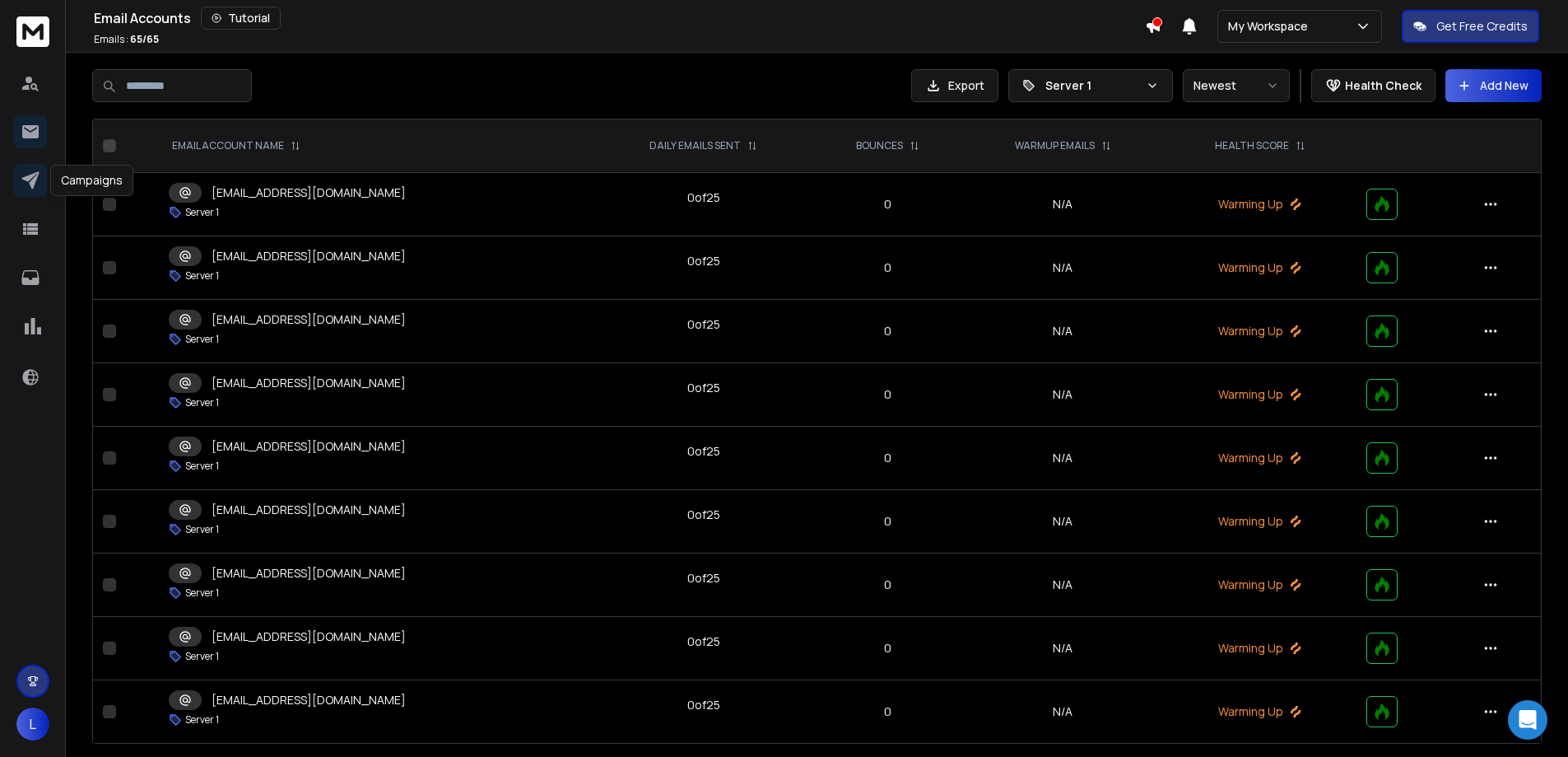
click at [26, 174] on icon at bounding box center [29, 179] width 19 height 19
